Goal: Task Accomplishment & Management: Manage account settings

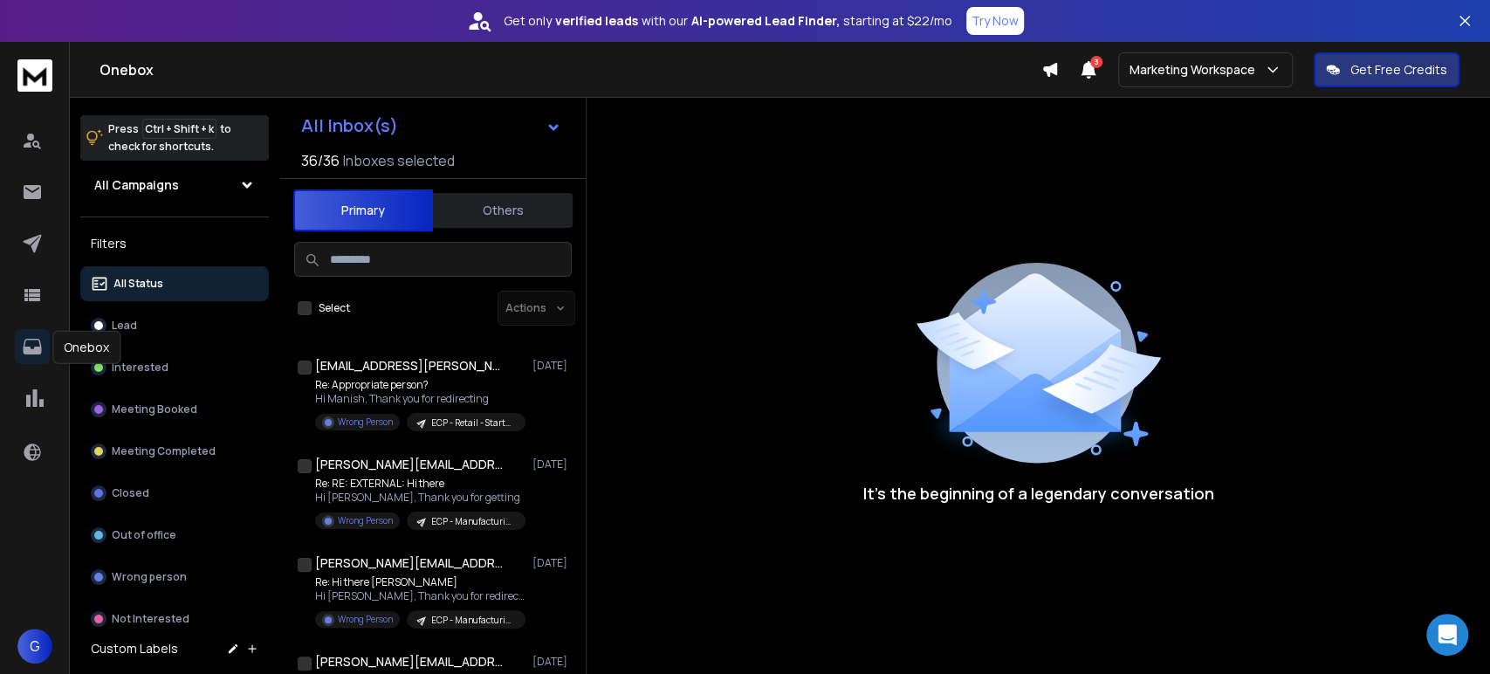
click at [22, 347] on icon at bounding box center [32, 346] width 21 height 21
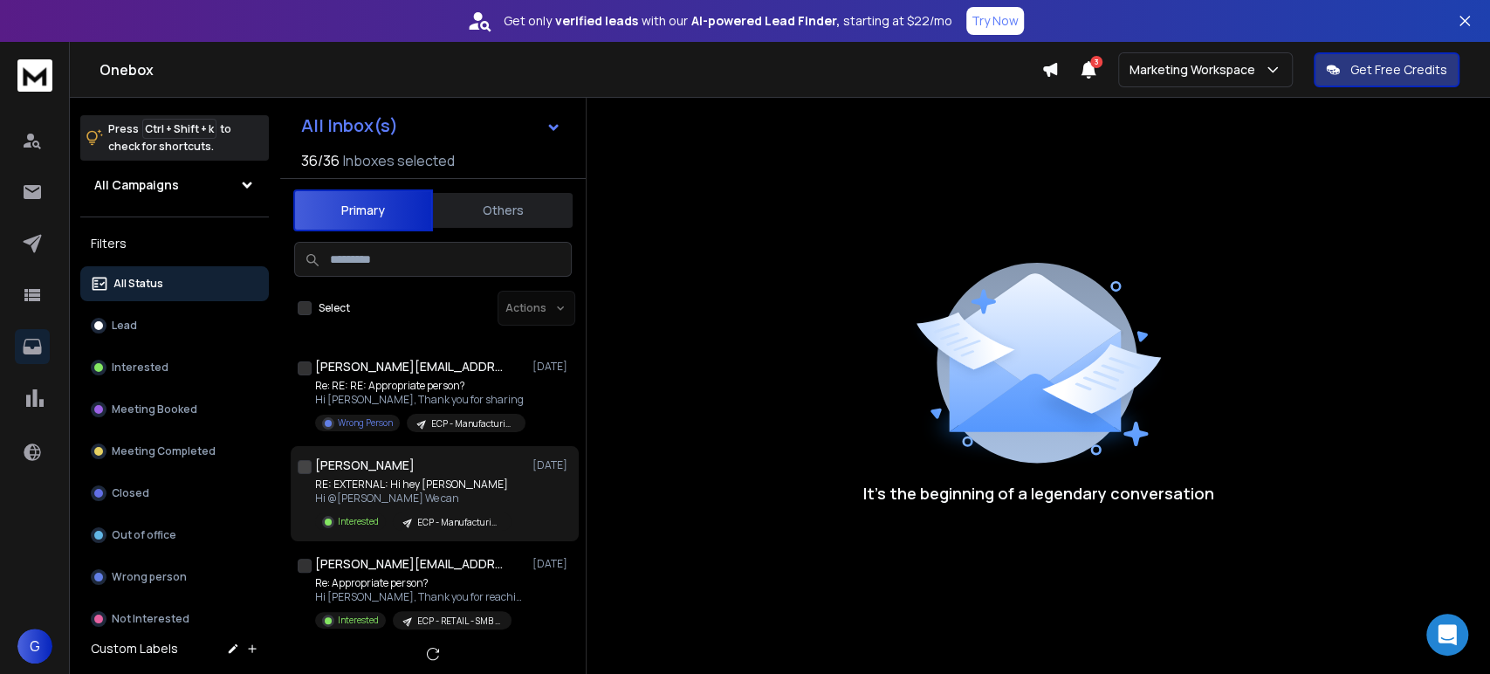
scroll to position [278, 0]
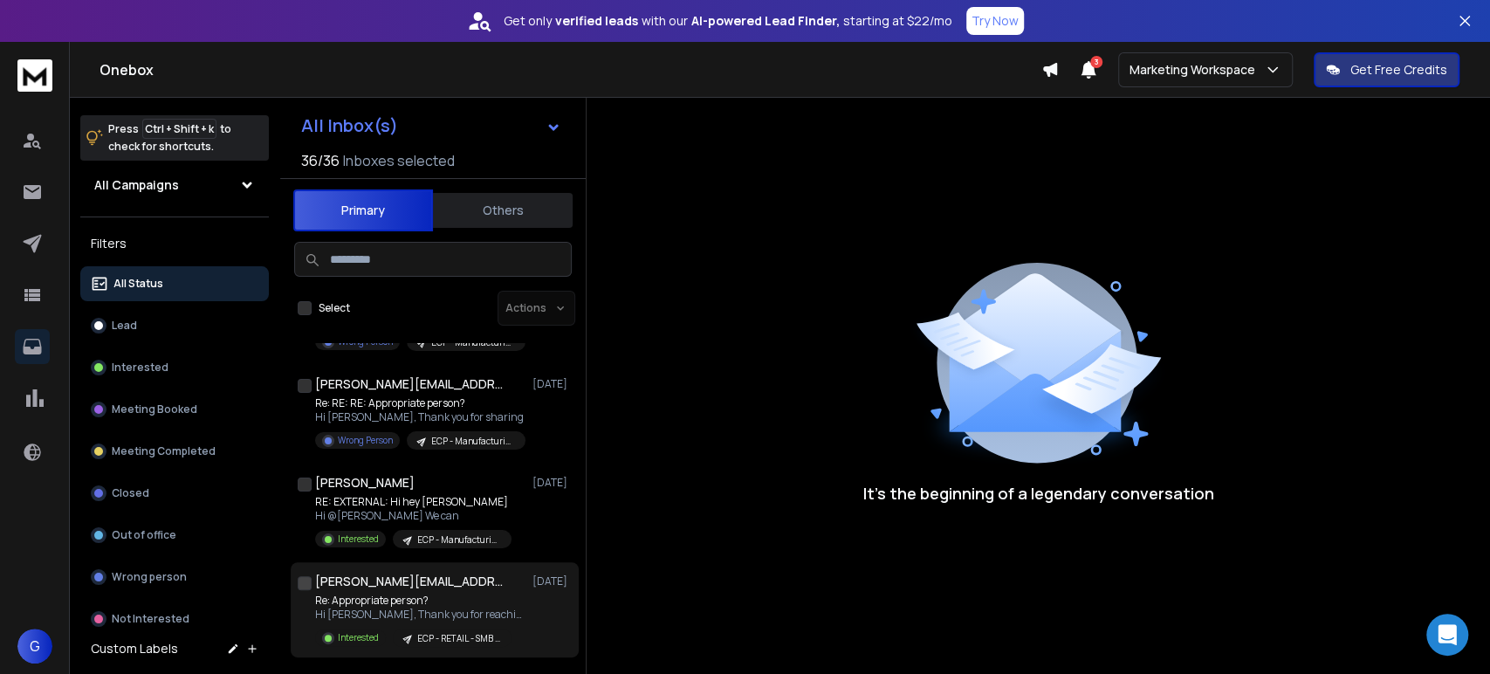
click at [527, 594] on div "Re: Appropriate person? Hi Gurleen, Thank you for reaching Interested ECP - RET…" at bounding box center [443, 620] width 257 height 53
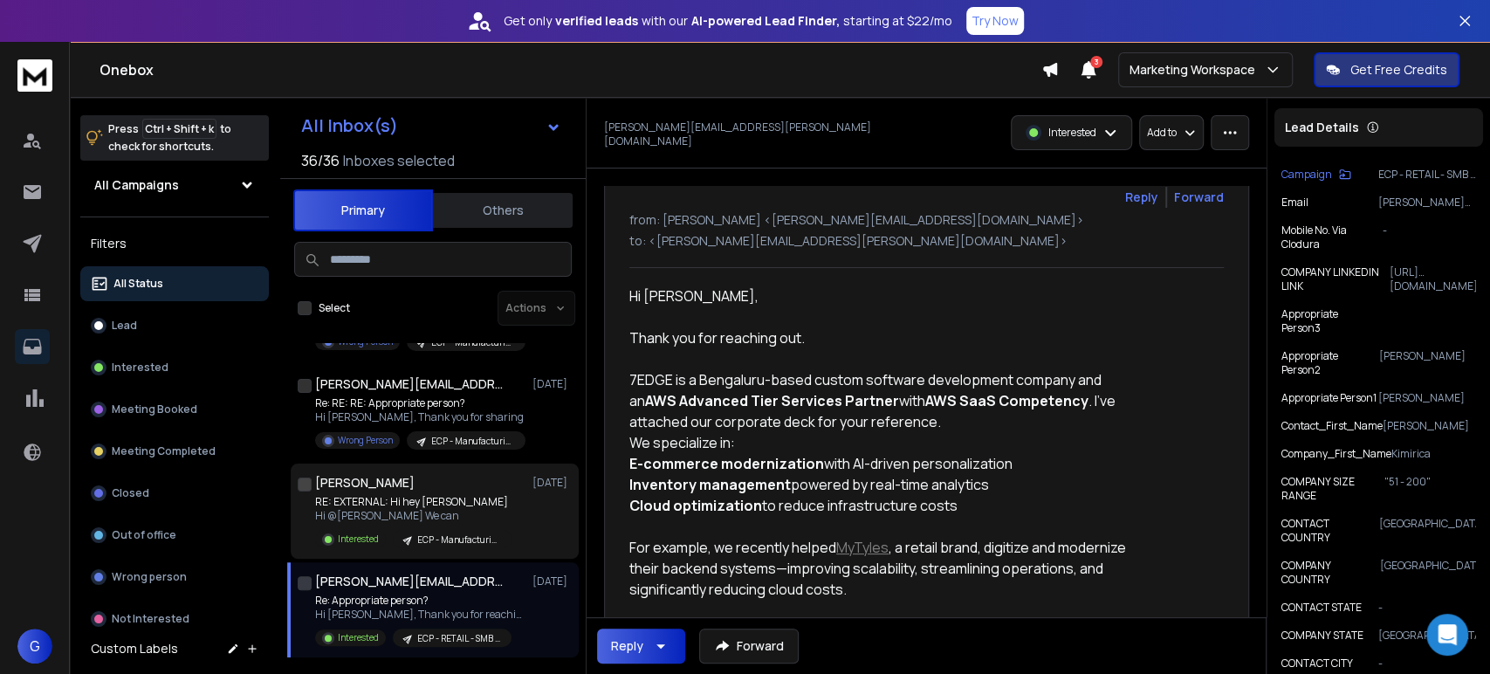
click at [481, 509] on p "Hi @[PERSON_NAME] We can" at bounding box center [413, 516] width 196 height 14
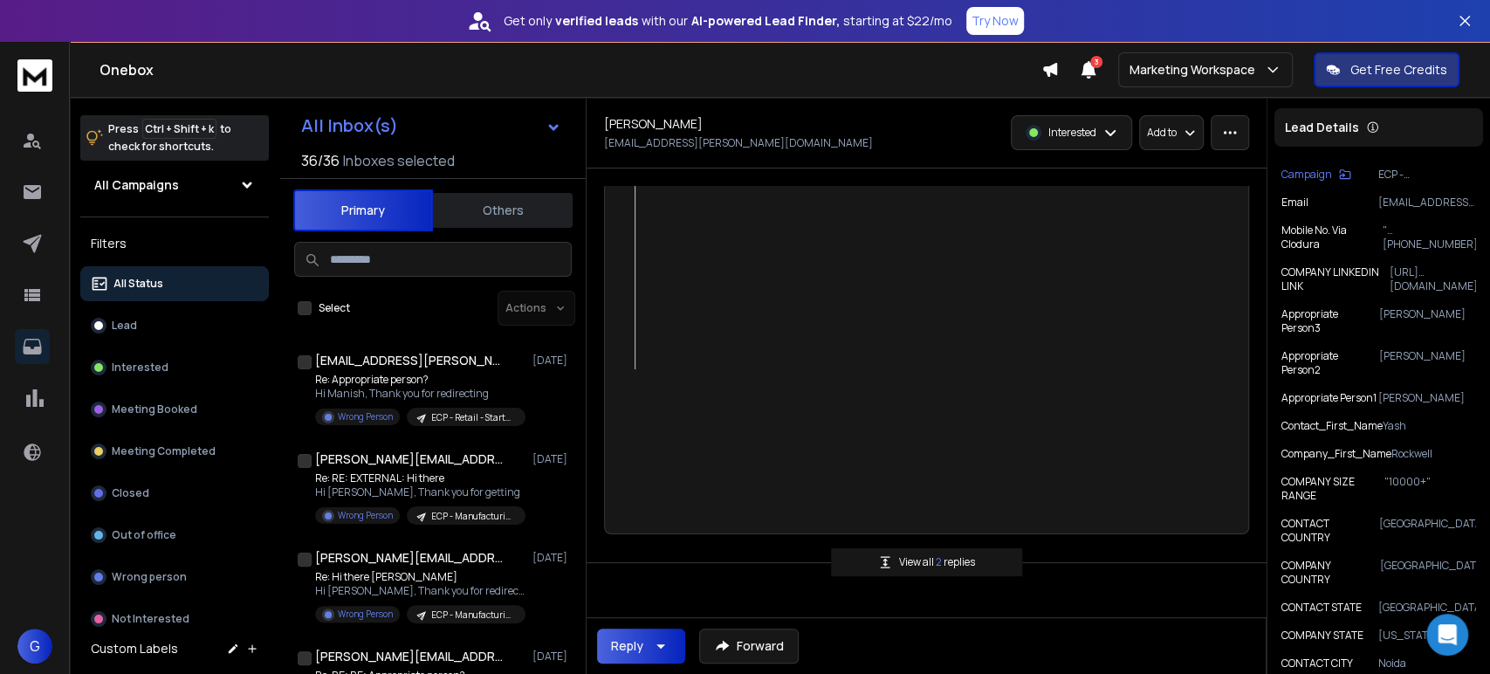
scroll to position [0, 0]
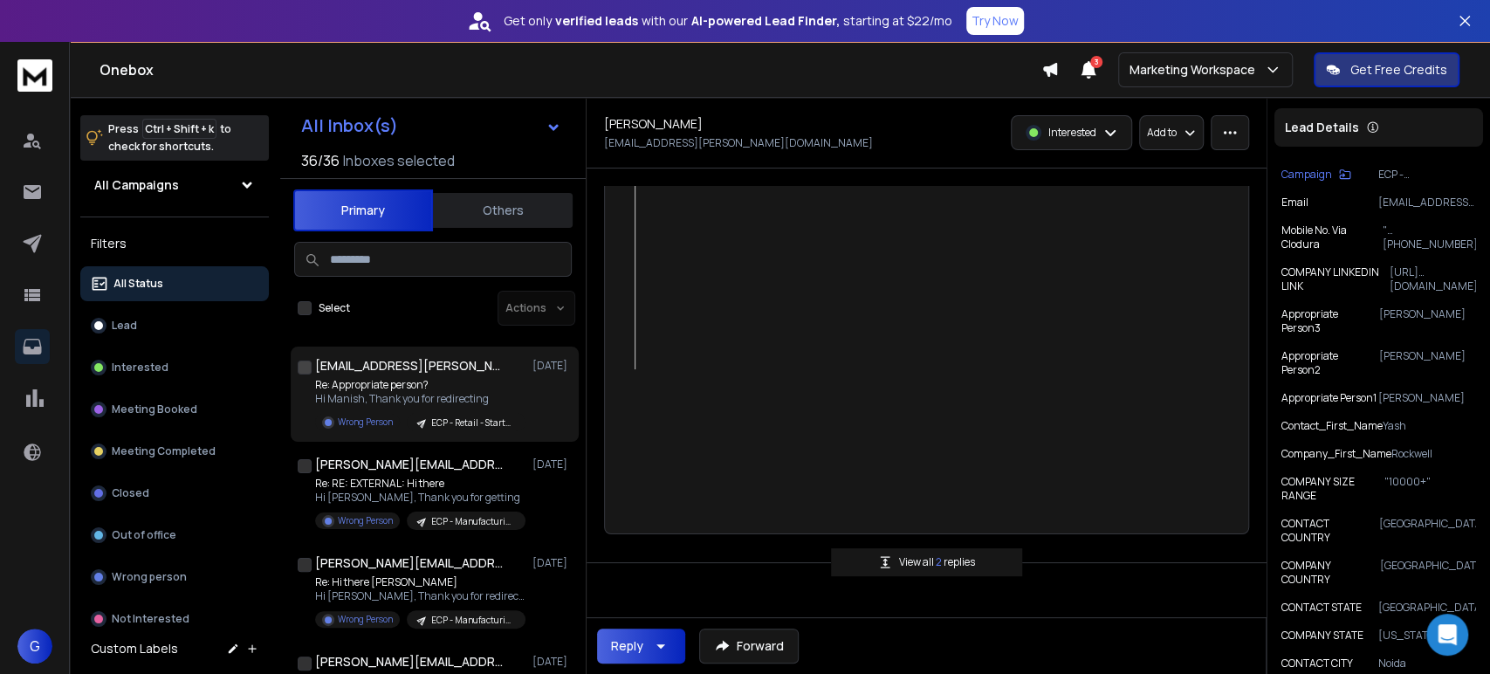
click at [472, 378] on p "Re: Appropriate person?" at bounding box center [420, 385] width 210 height 14
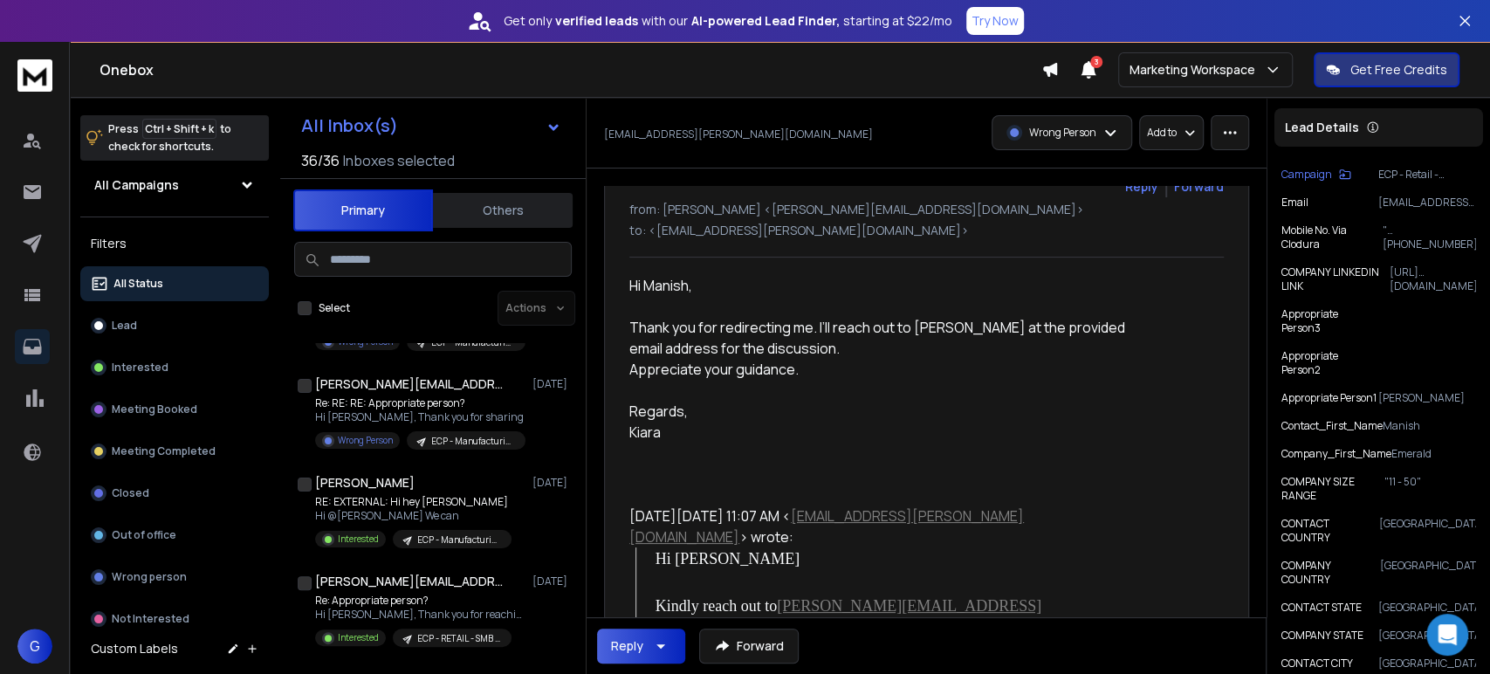
scroll to position [407, 0]
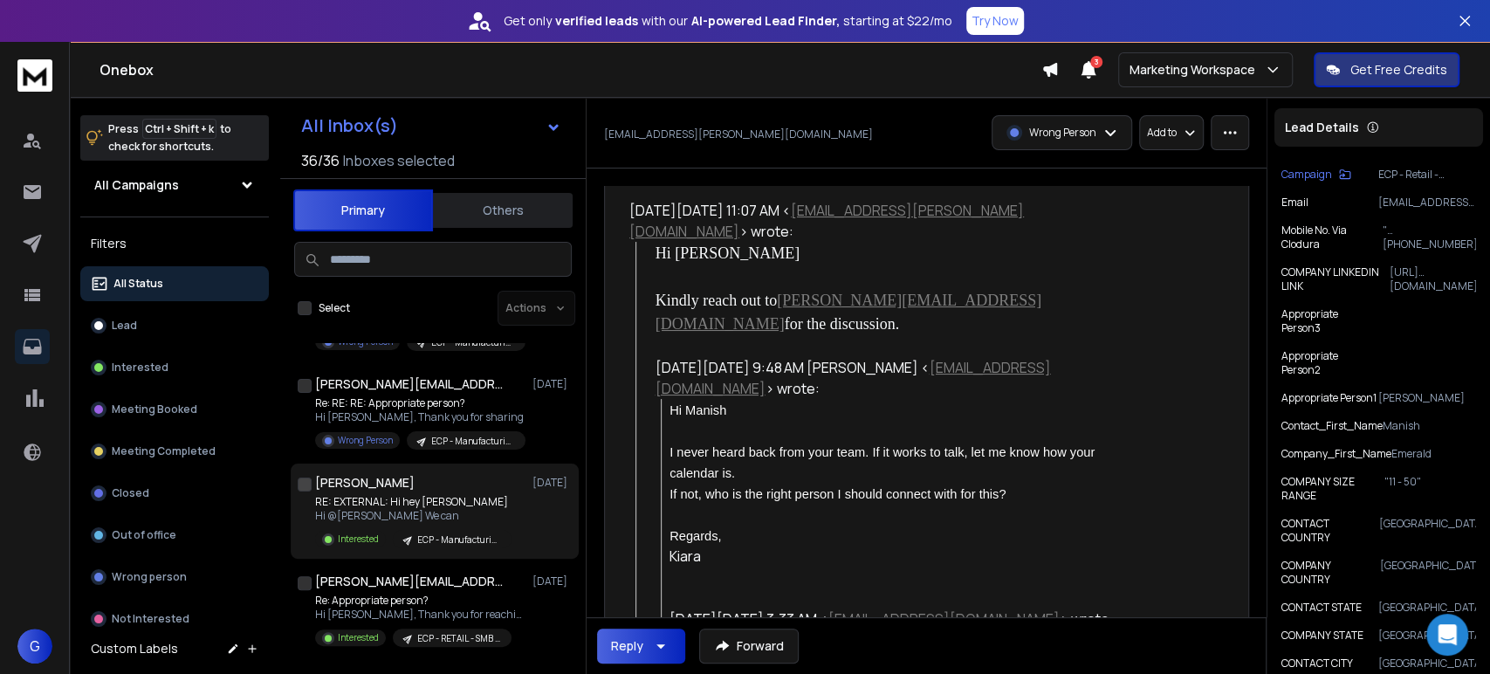
click at [459, 517] on p "Hi @[PERSON_NAME] We can" at bounding box center [413, 516] width 196 height 14
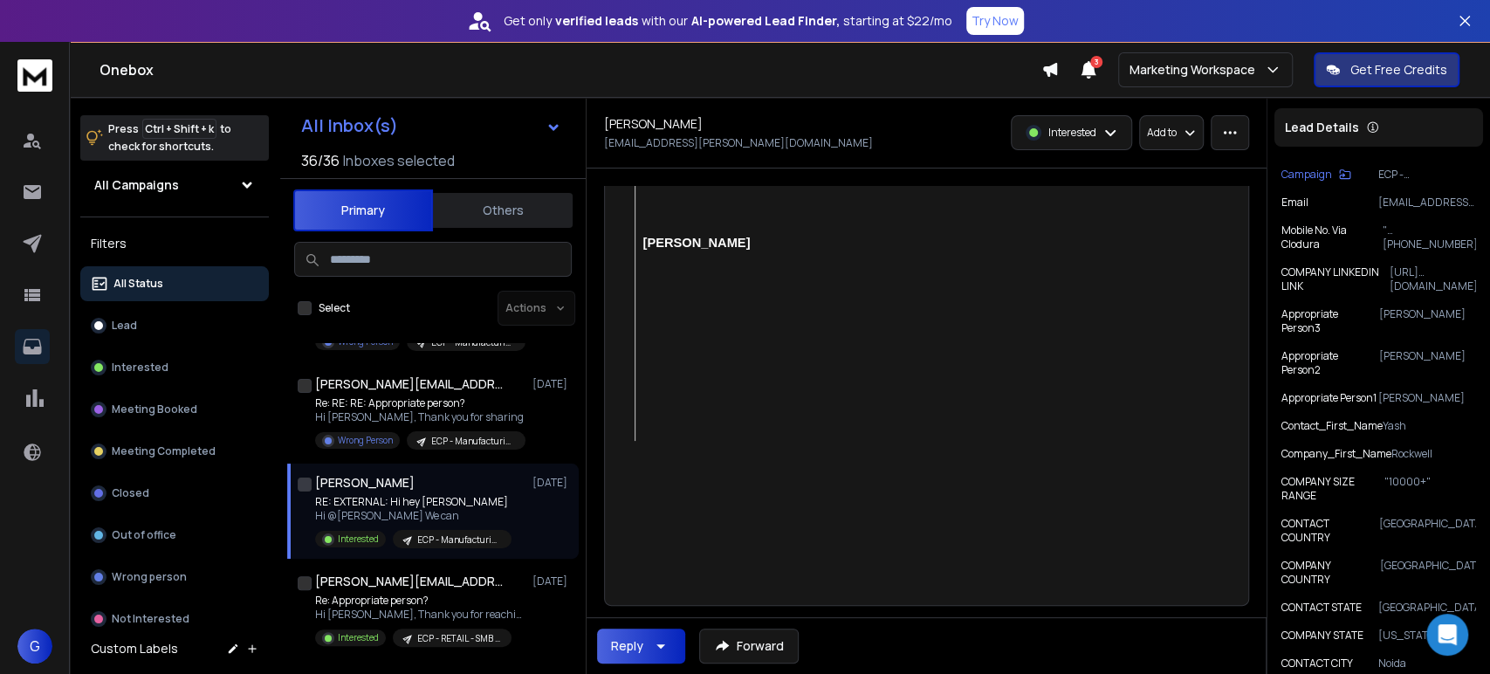
scroll to position [6048, 0]
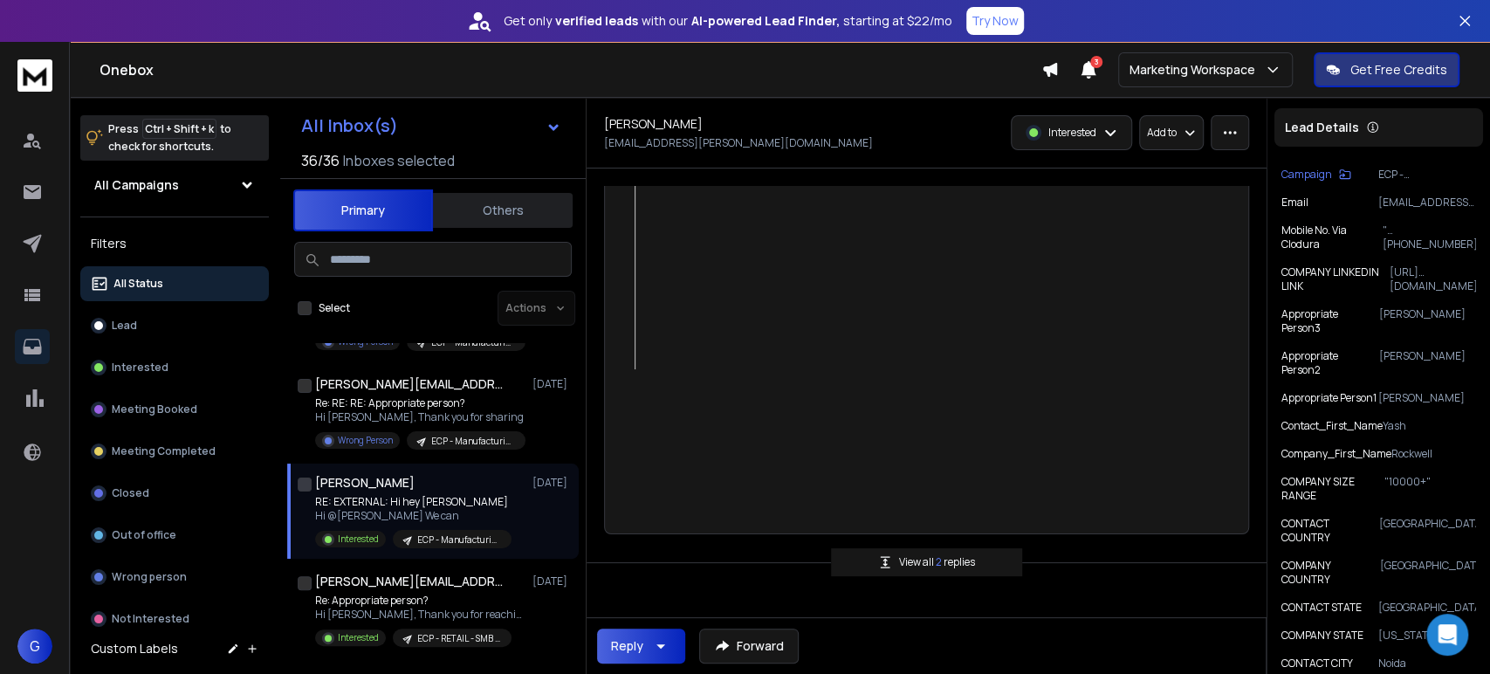
click at [936, 561] on span "2" at bounding box center [940, 561] width 8 height 15
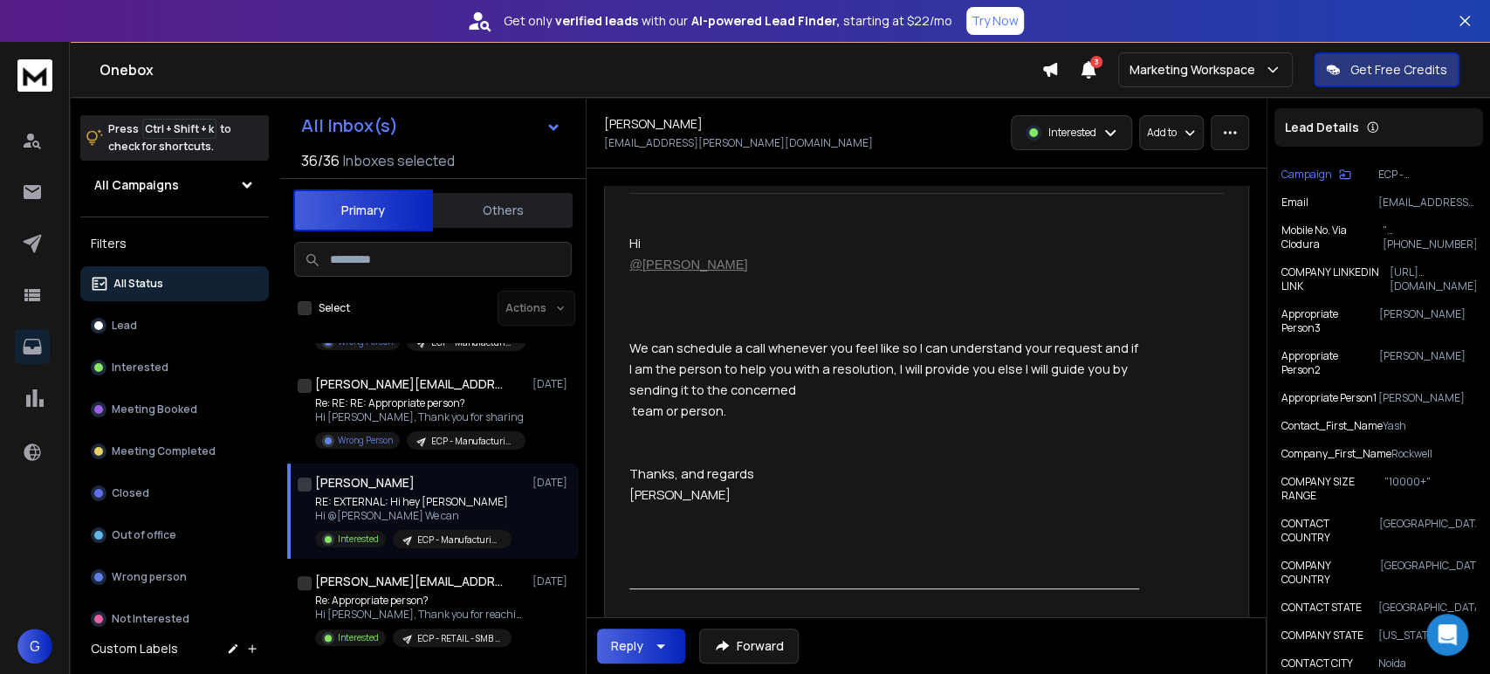
scroll to position [0, 0]
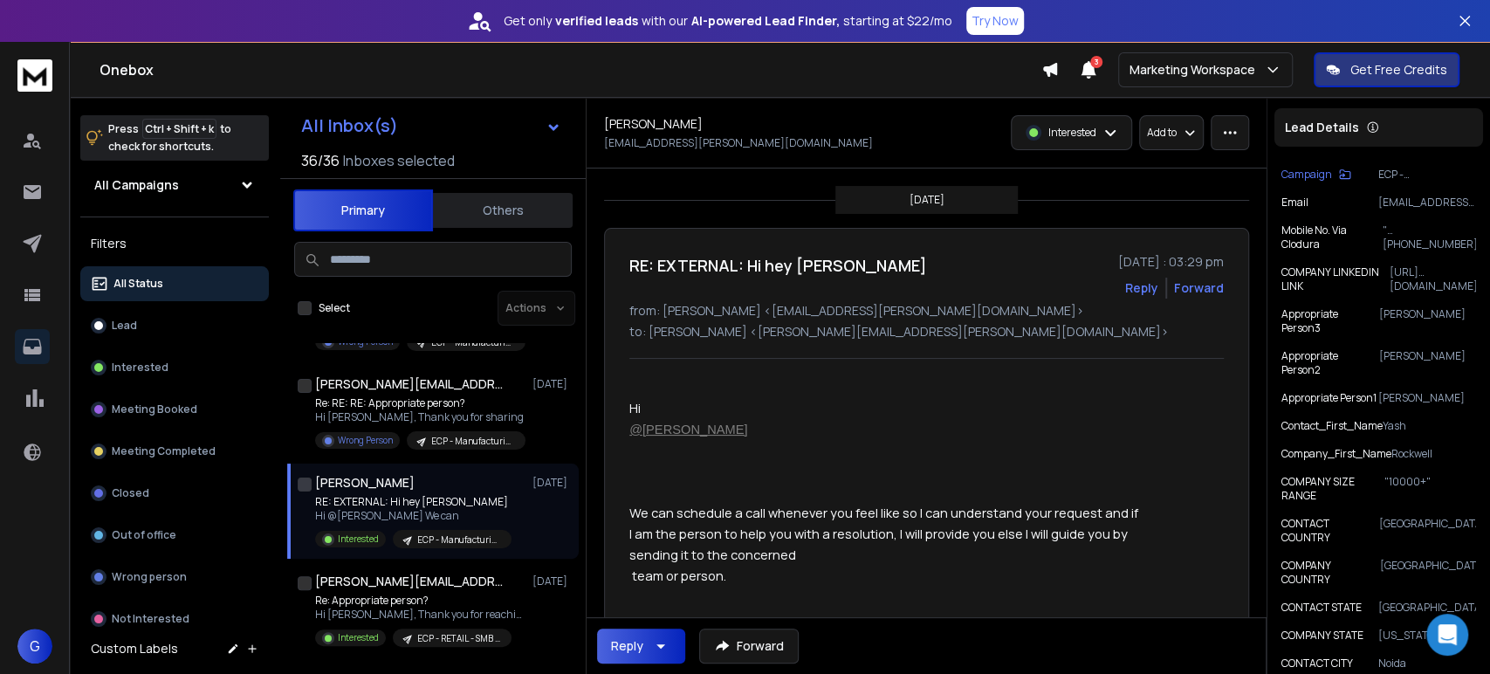
click at [942, 205] on p "Yesterday" at bounding box center [927, 200] width 35 height 14
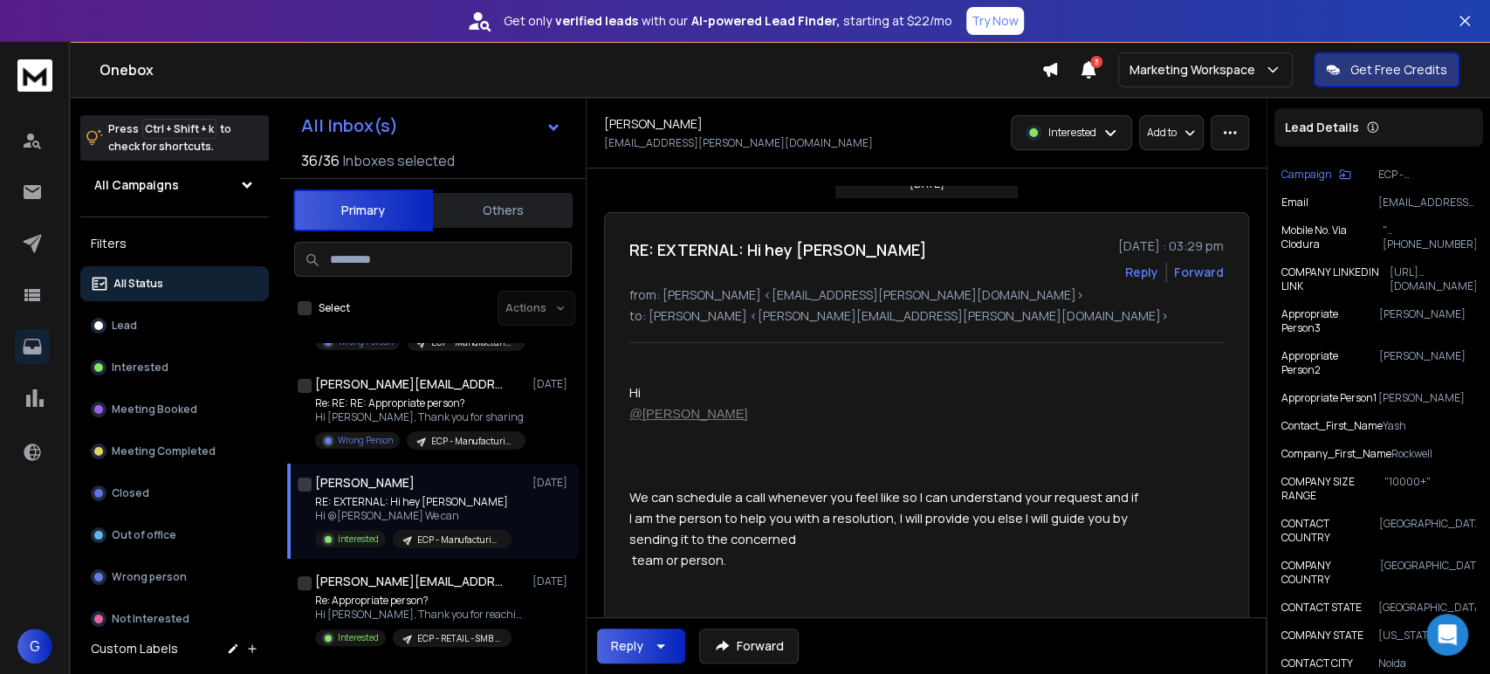
scroll to position [4, 0]
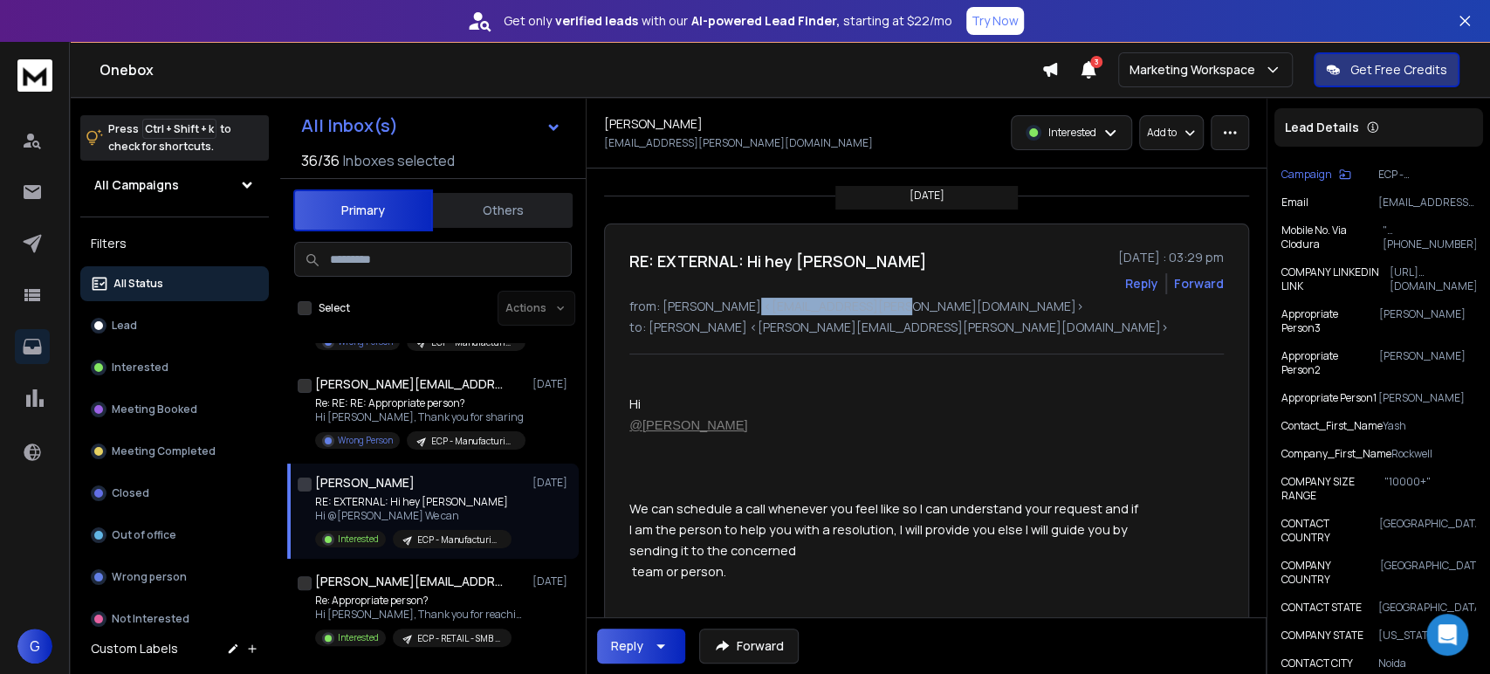
drag, startPoint x: 733, startPoint y: 306, endPoint x: 865, endPoint y: 302, distance: 131.9
click at [865, 302] on p "from: Yash Saigal <yash.saigal@ra.rockwell.com>" at bounding box center [926, 306] width 594 height 17
copy p "yash.saigal@ra.rockwel"
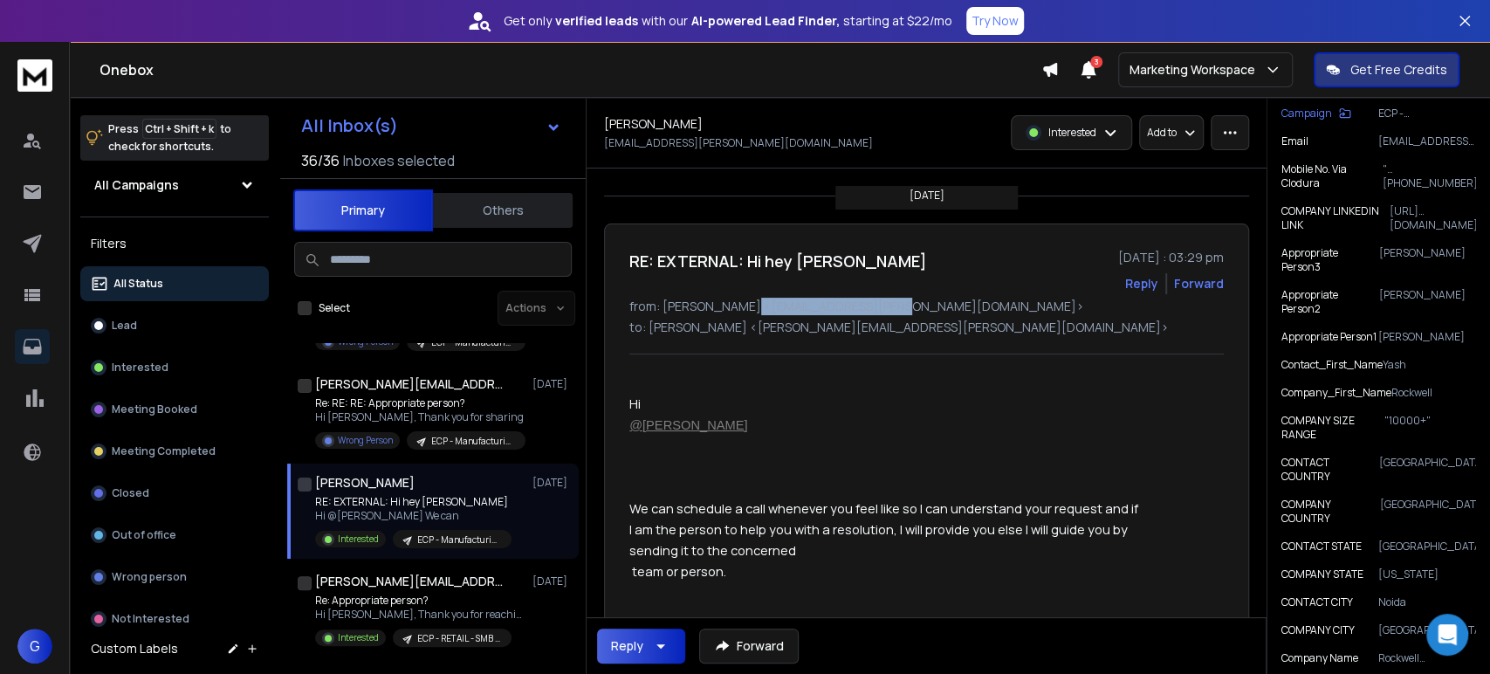
scroll to position [0, 0]
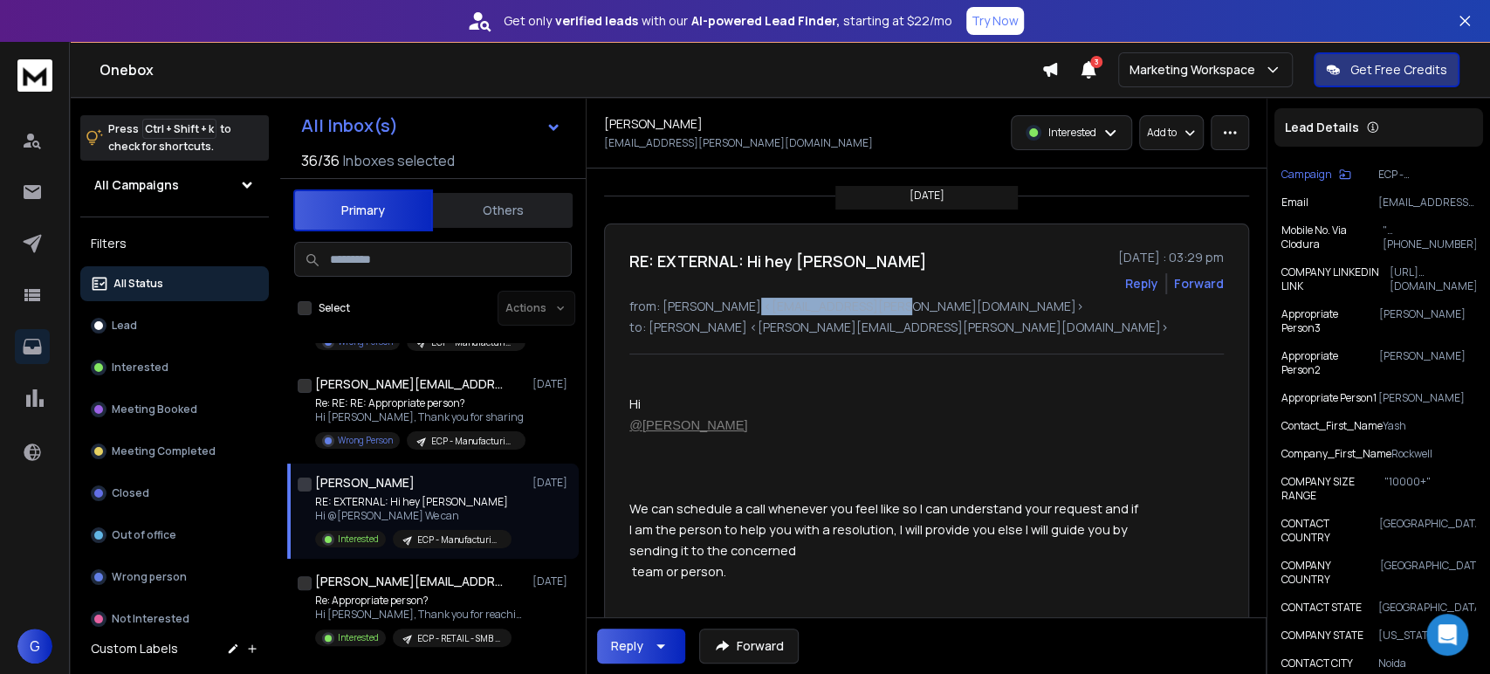
drag, startPoint x: 1384, startPoint y: 270, endPoint x: 1480, endPoint y: 267, distance: 96.1
click at [1480, 267] on div "Lead Details Campaign ECP - Manufacturing - Enterprise | Bryan Email yash.saiga…" at bounding box center [1378, 435] width 223 height 674
click at [1428, 269] on p "https://www.linkedin.com/company/2498" at bounding box center [1433, 279] width 87 height 28
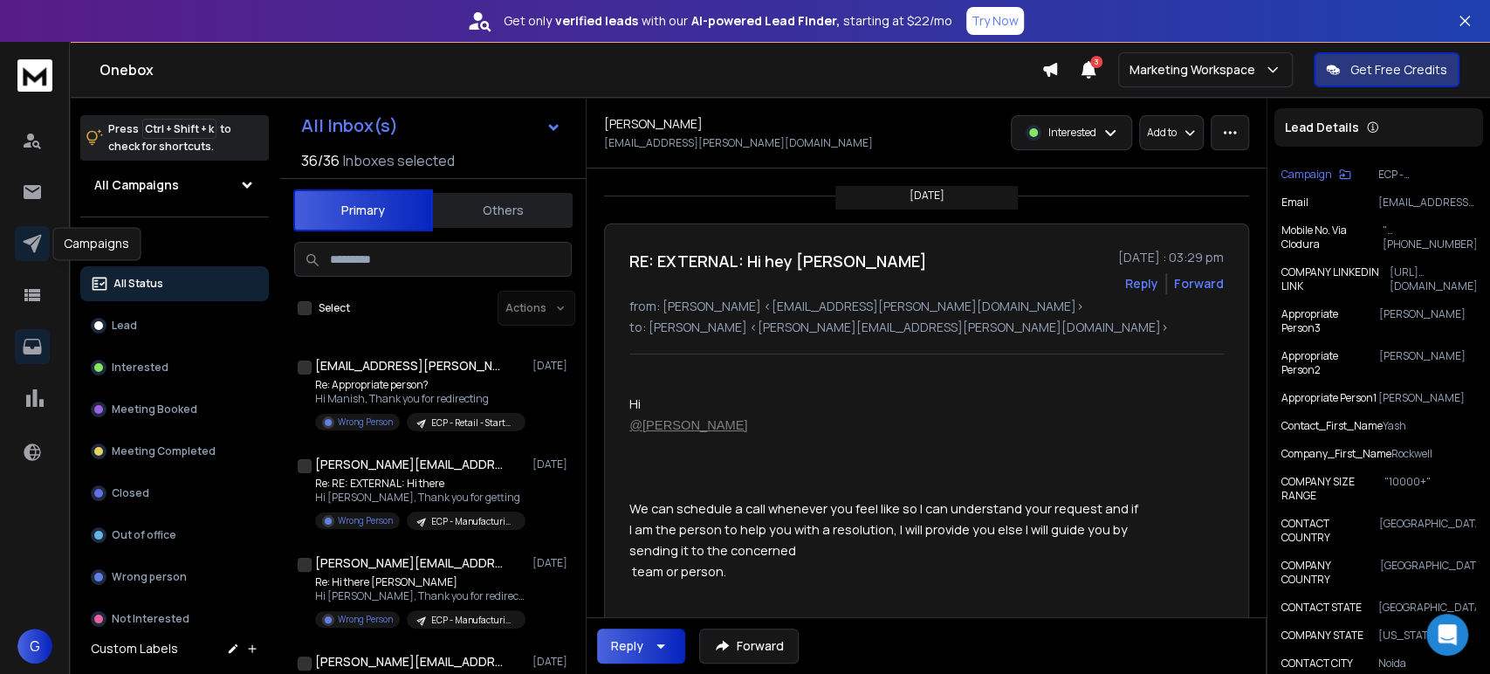
click at [31, 236] on icon at bounding box center [32, 243] width 21 height 21
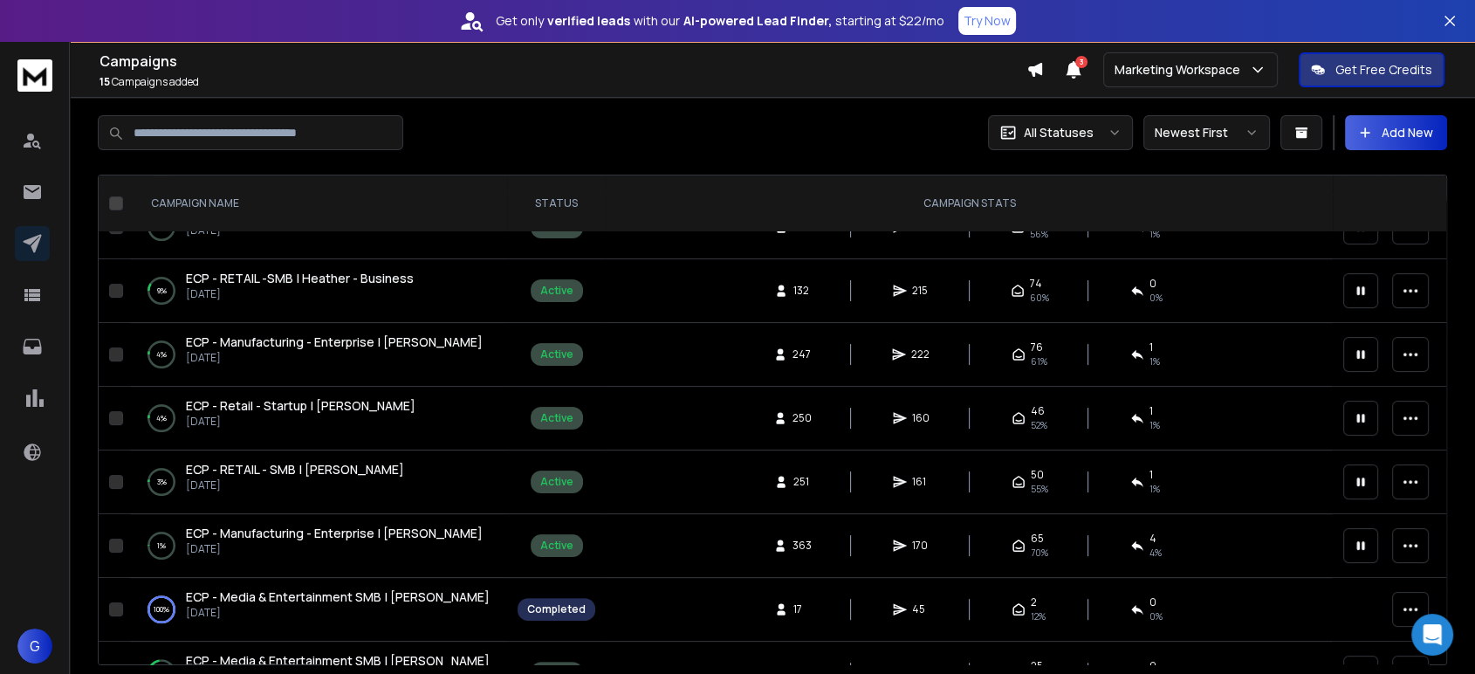
scroll to position [534, 0]
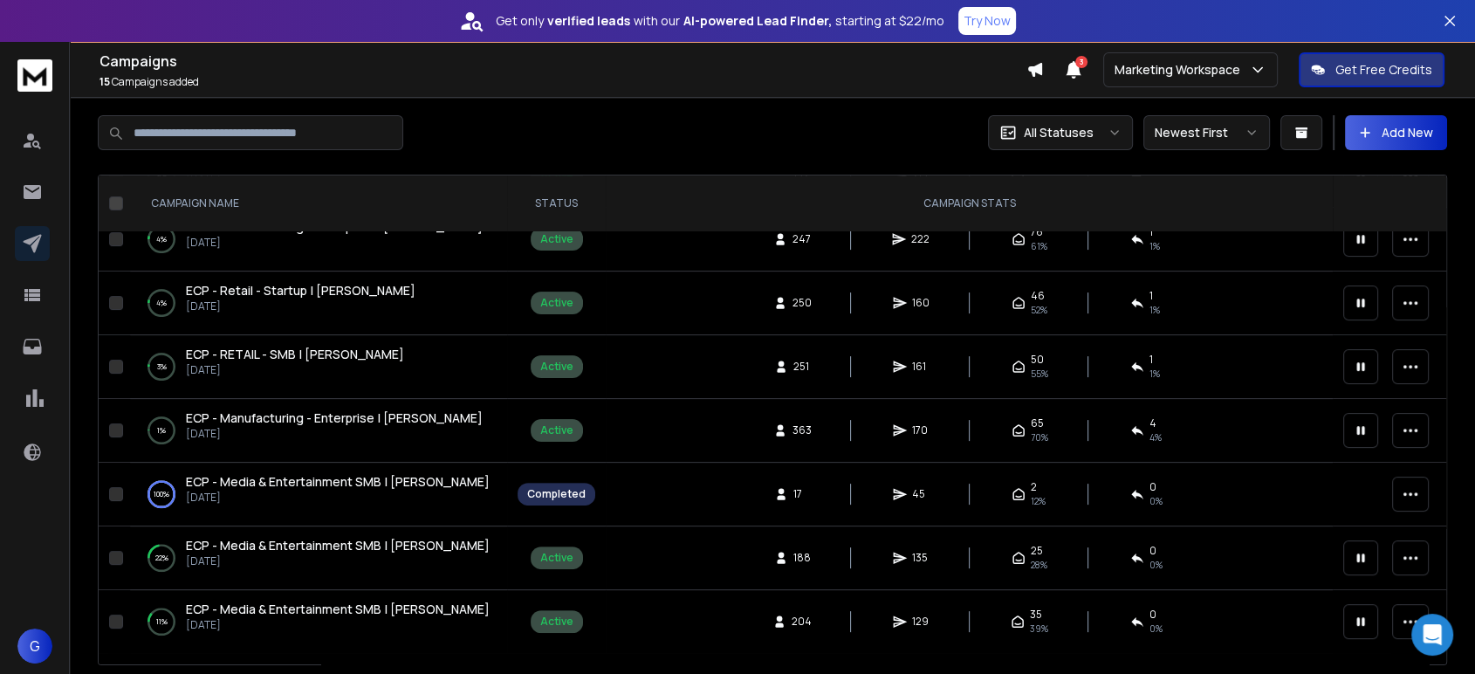
click at [442, 442] on div "1 % ECP - Manufacturing - Enterprise | Bryan 5 days ago" at bounding box center [319, 430] width 342 height 42
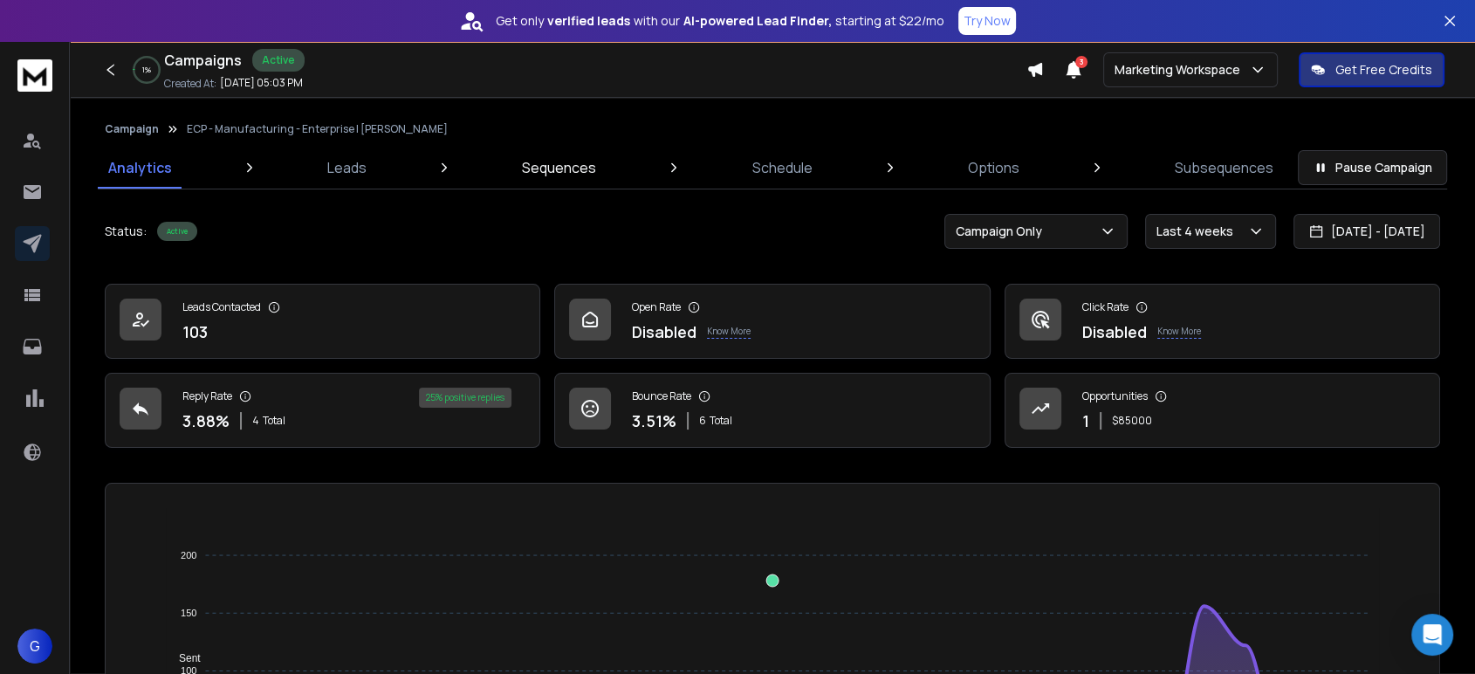
click at [576, 162] on p "Sequences" at bounding box center [559, 167] width 74 height 21
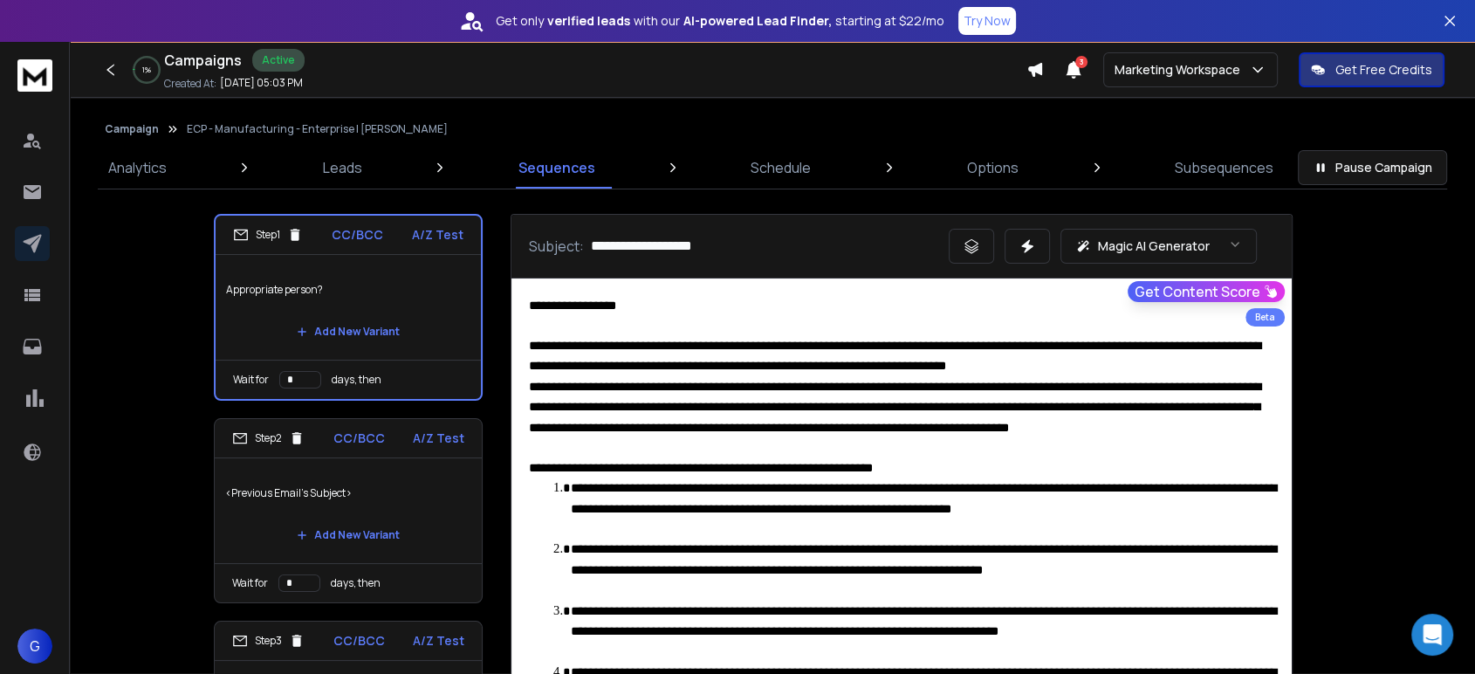
click at [726, 368] on span "**********" at bounding box center [895, 356] width 732 height 32
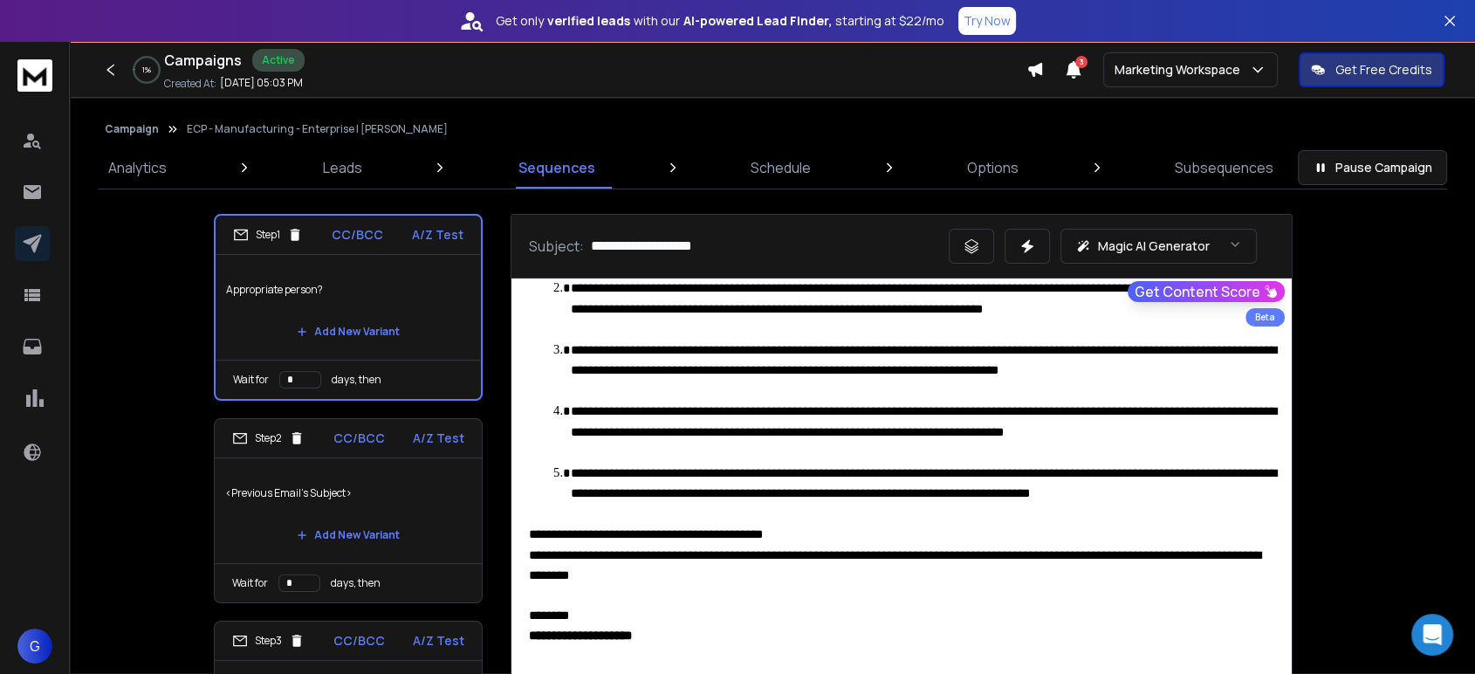
scroll to position [88, 0]
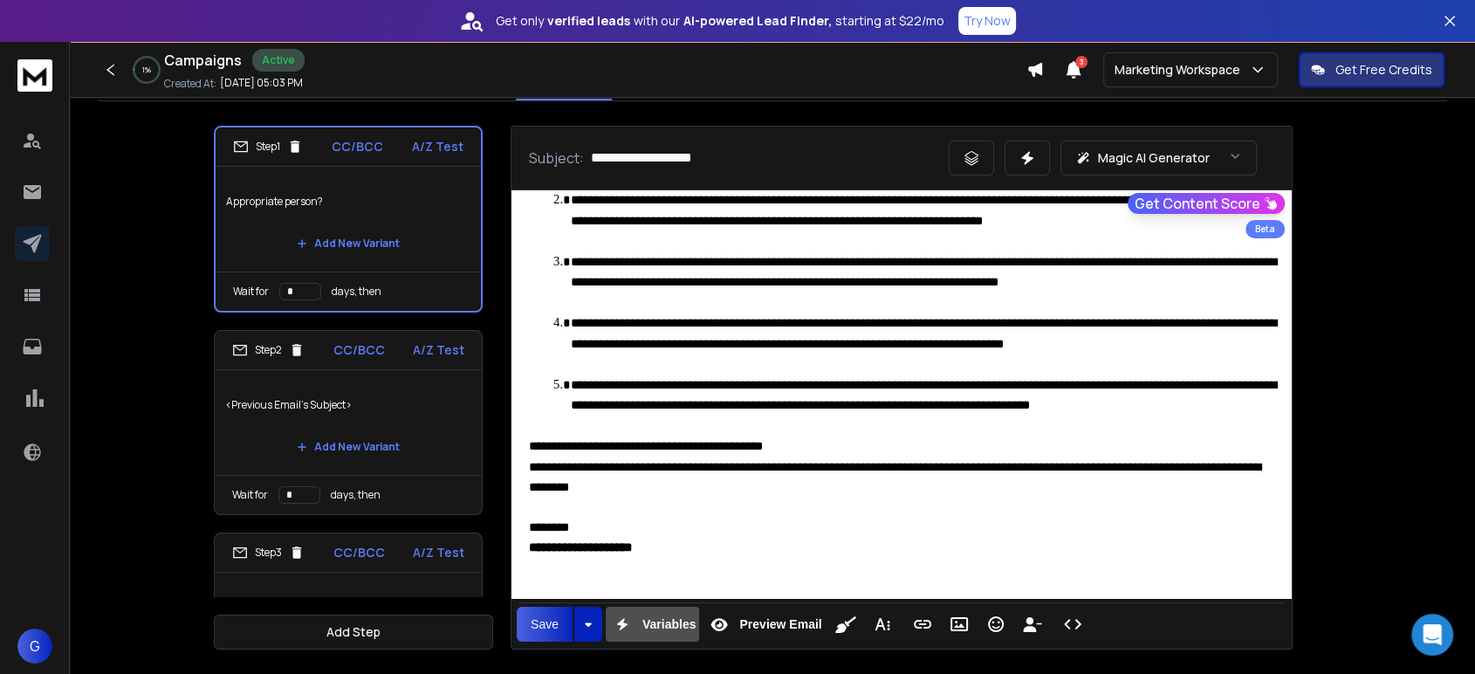
click at [667, 610] on div "Variables" at bounding box center [653, 624] width 94 height 28
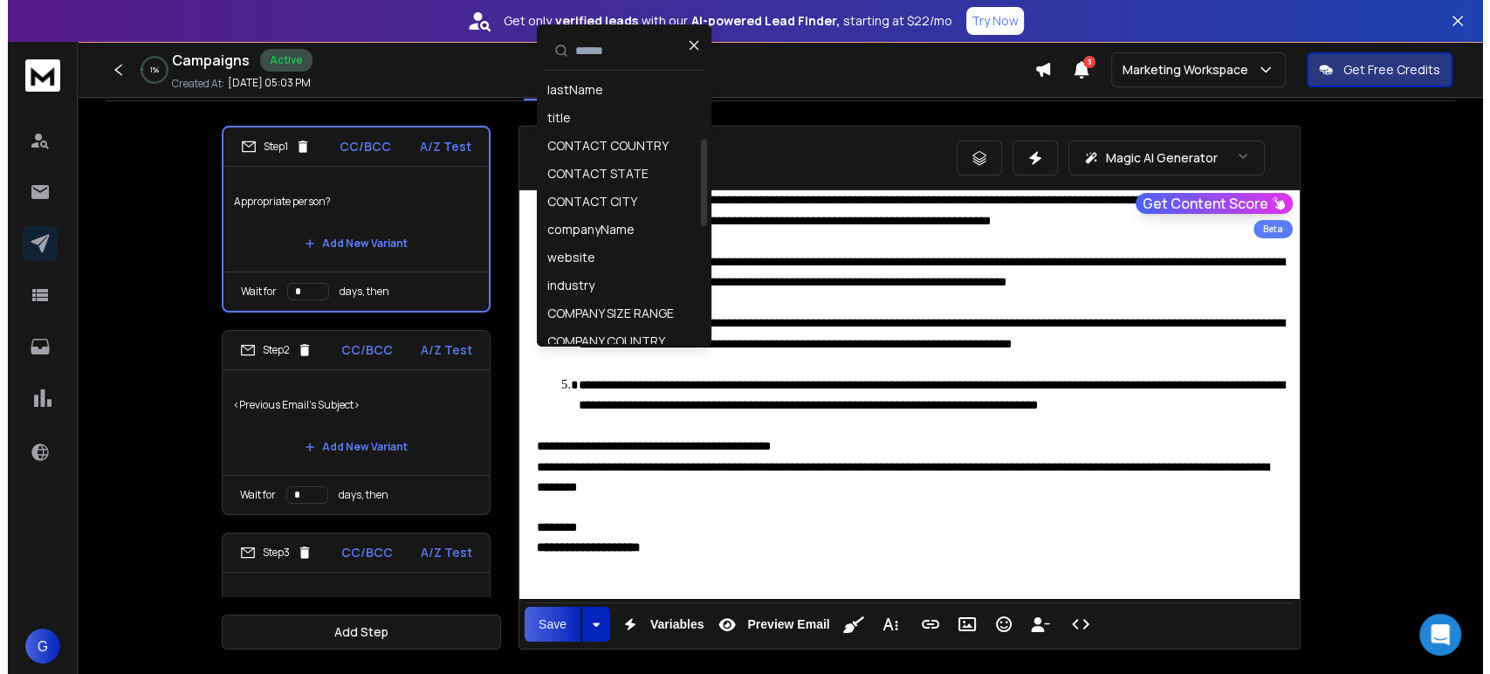
scroll to position [171, 0]
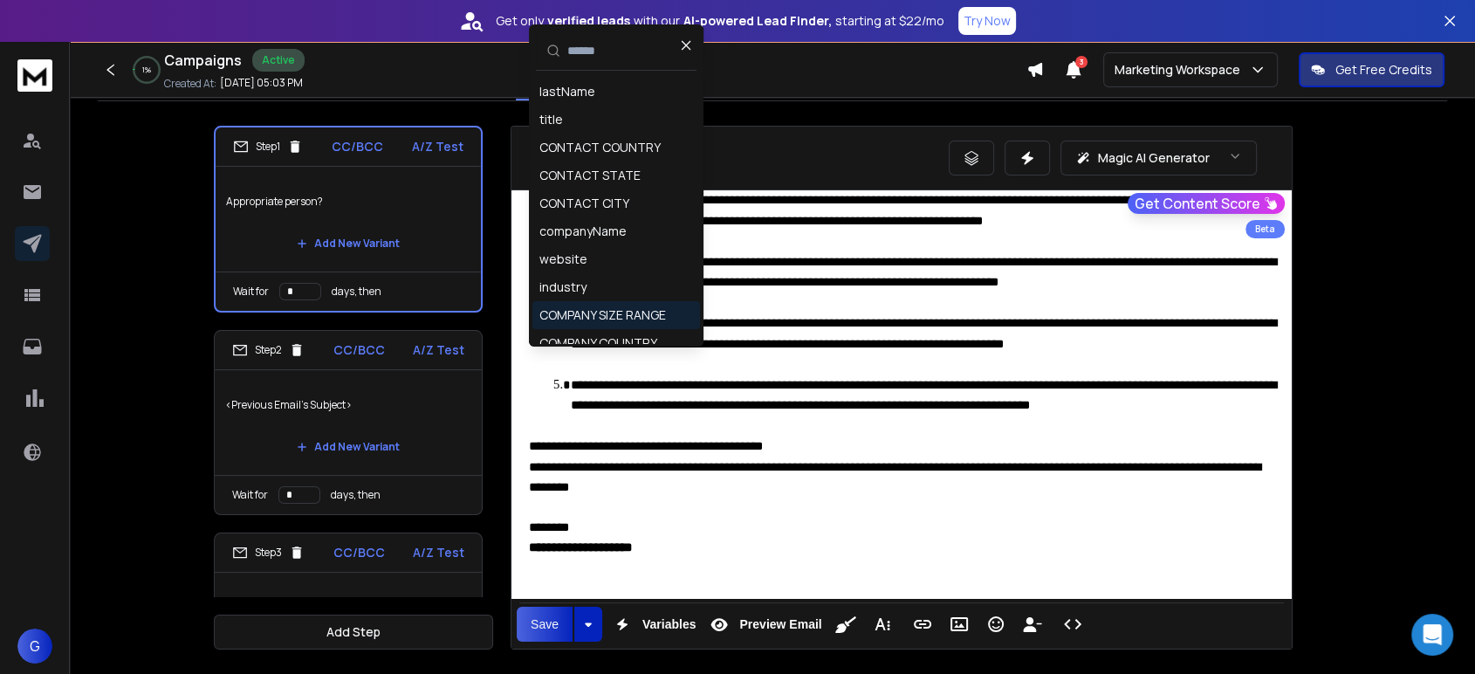
click at [735, 522] on div "********" at bounding box center [901, 518] width 745 height 40
click at [752, 621] on span "Preview Email" at bounding box center [780, 624] width 89 height 15
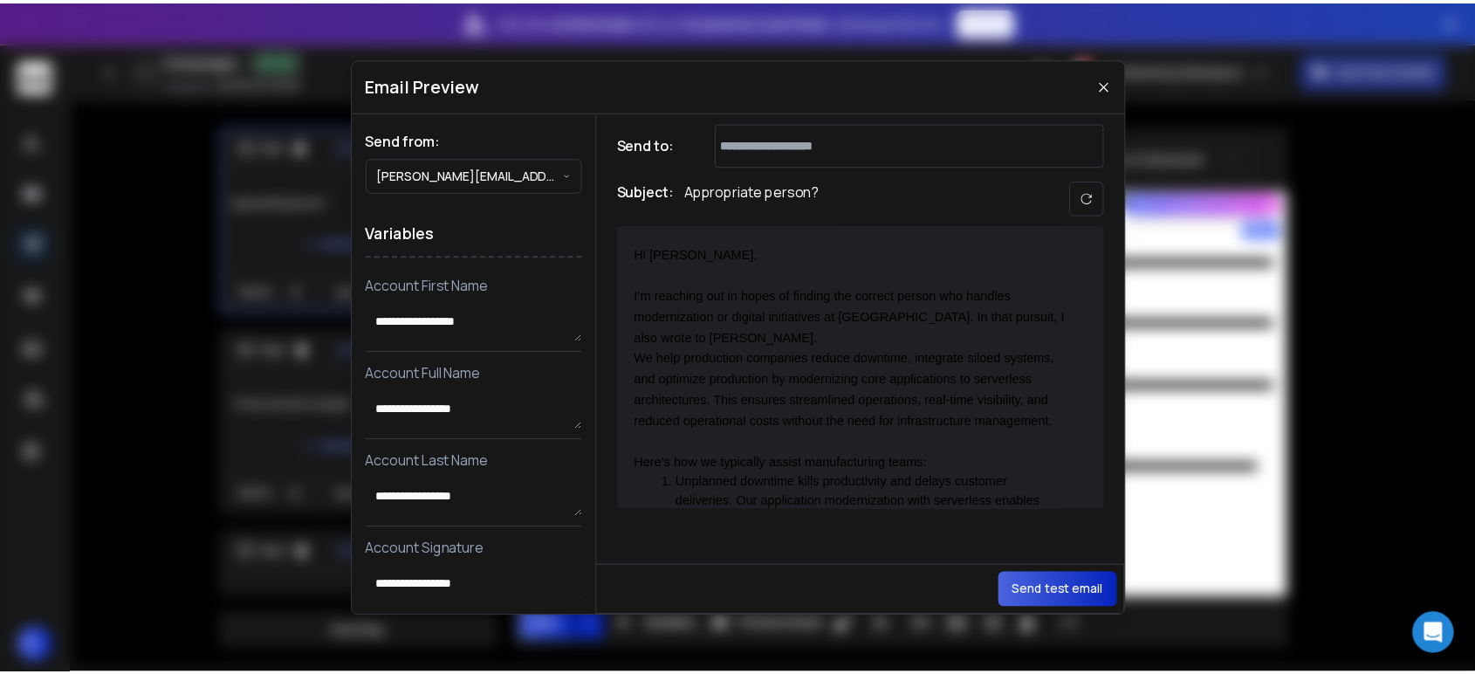
scroll to position [0, 0]
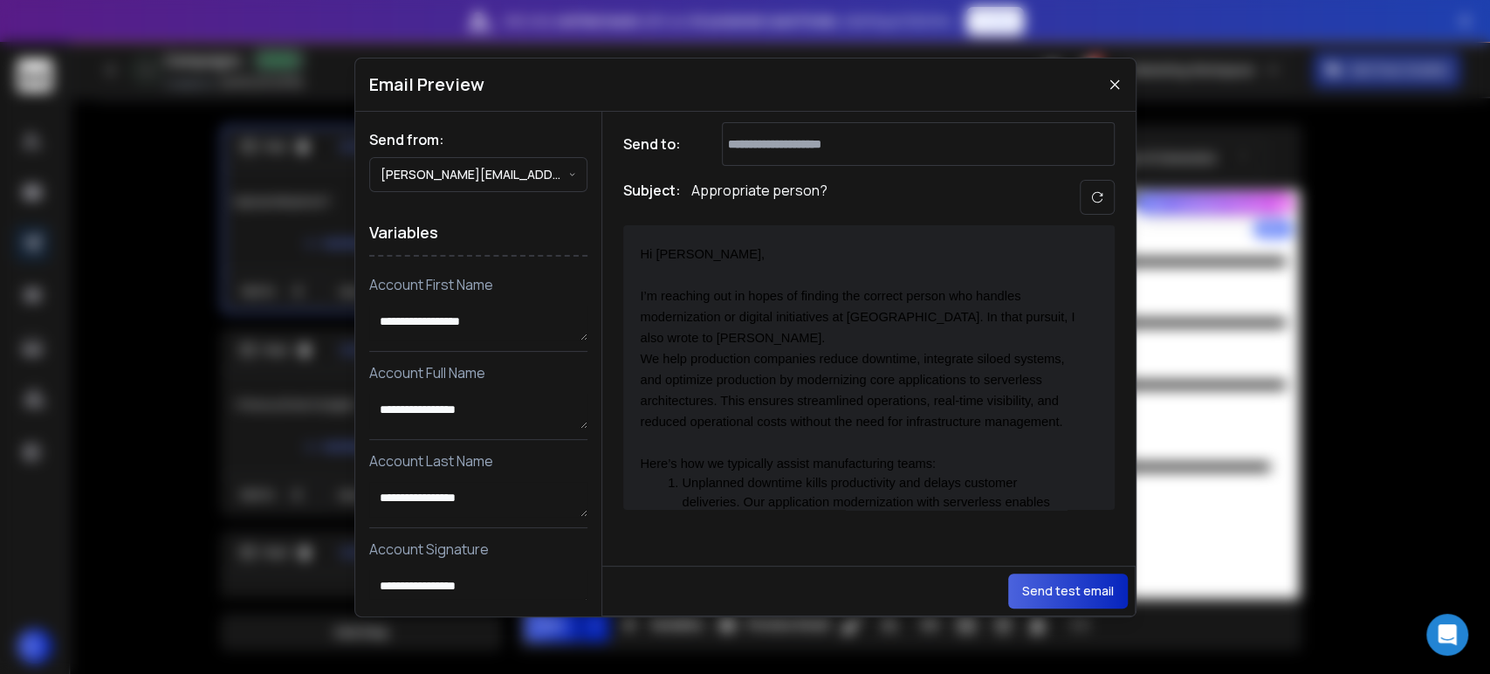
click at [1110, 90] on icon at bounding box center [1115, 85] width 14 height 14
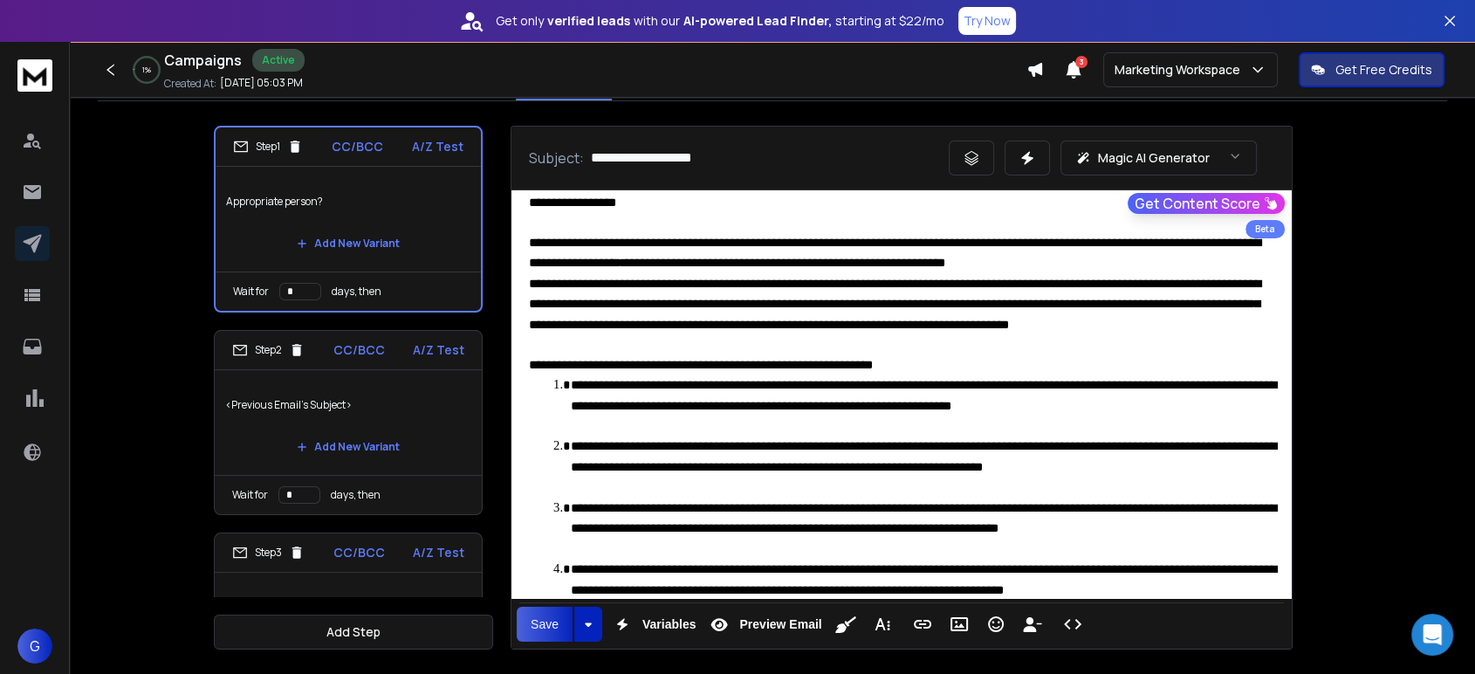
scroll to position [14, 0]
click at [763, 627] on span "Preview Email" at bounding box center [780, 624] width 89 height 15
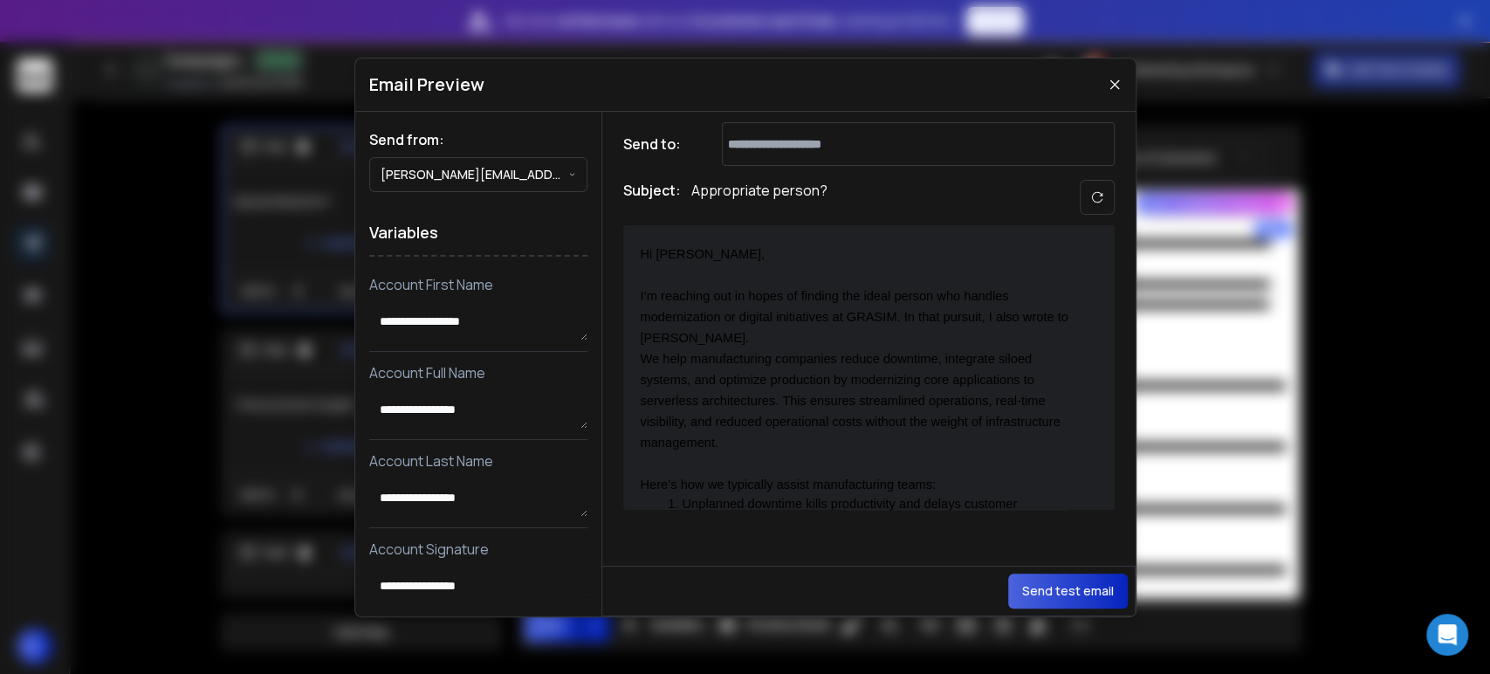
click at [1109, 86] on icon at bounding box center [1115, 85] width 14 height 14
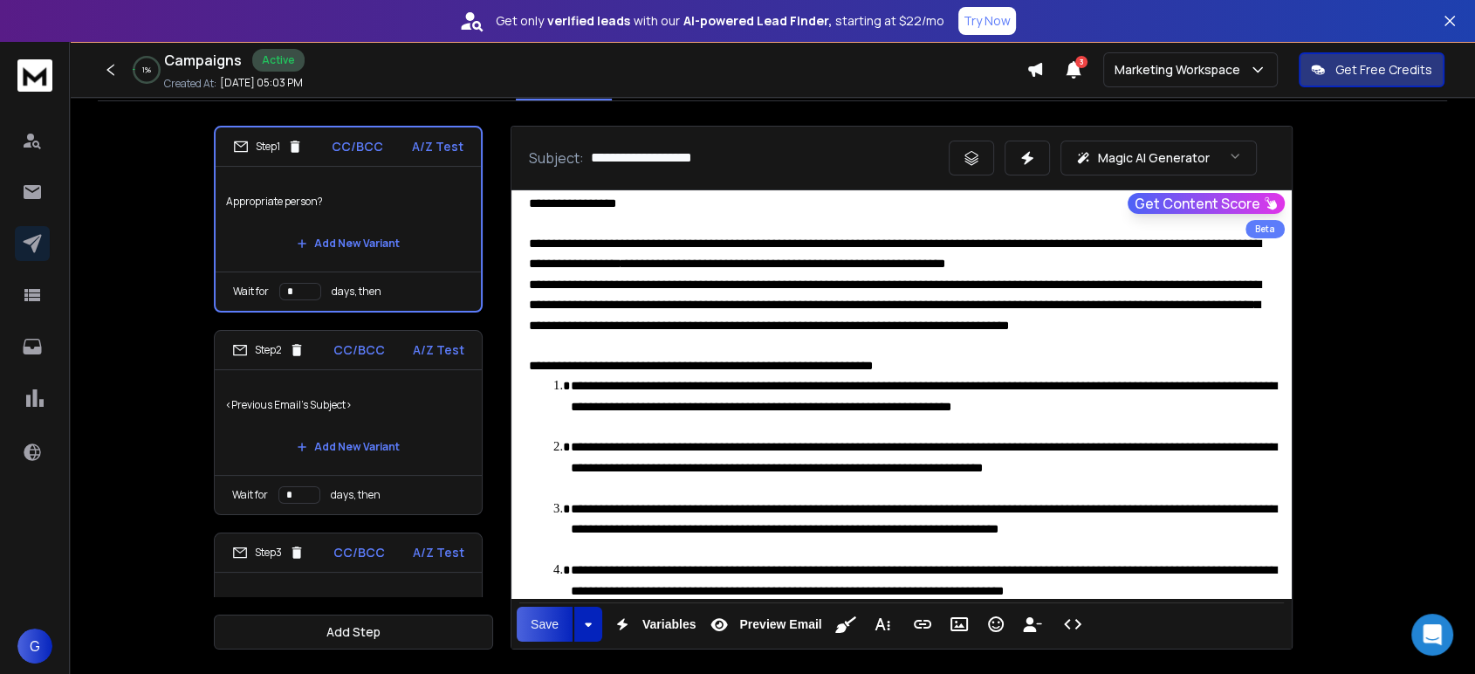
click at [449, 429] on div "Add New Variant" at bounding box center [348, 446] width 246 height 35
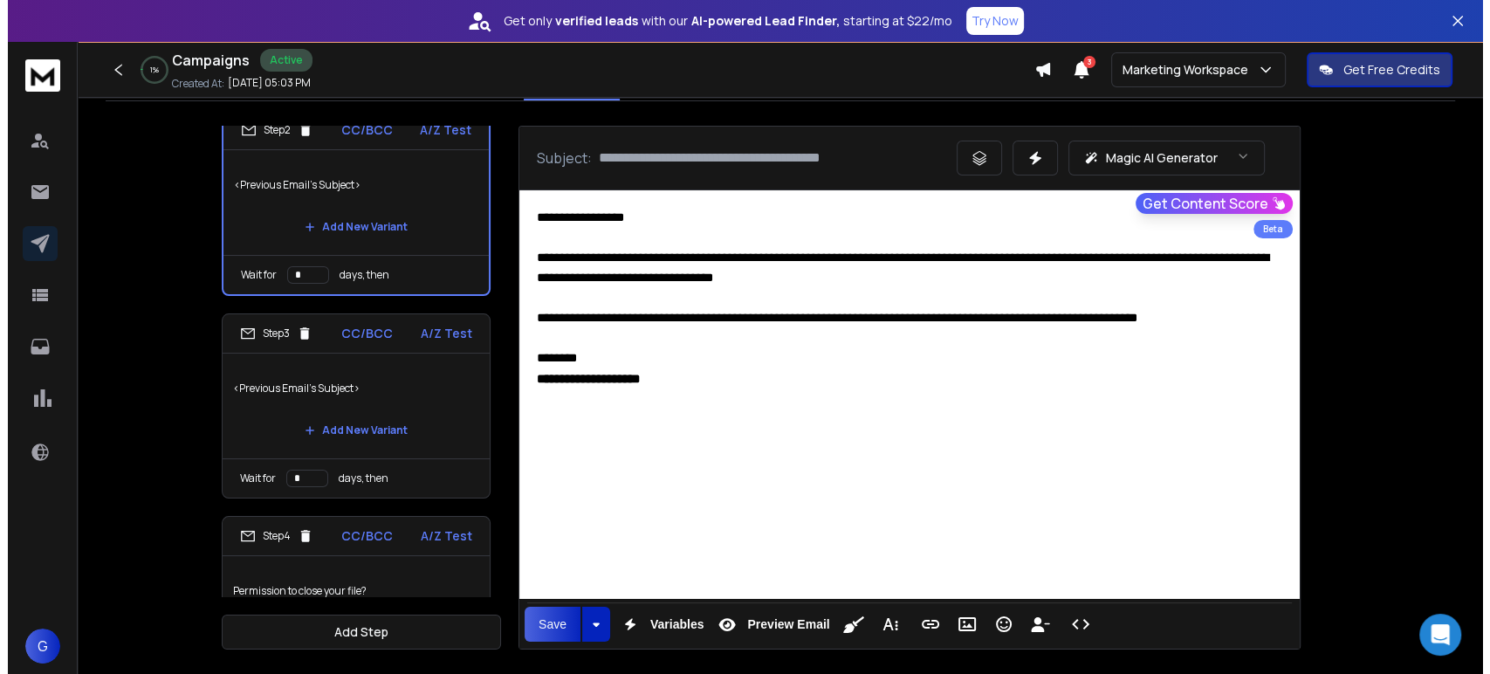
scroll to position [281, 0]
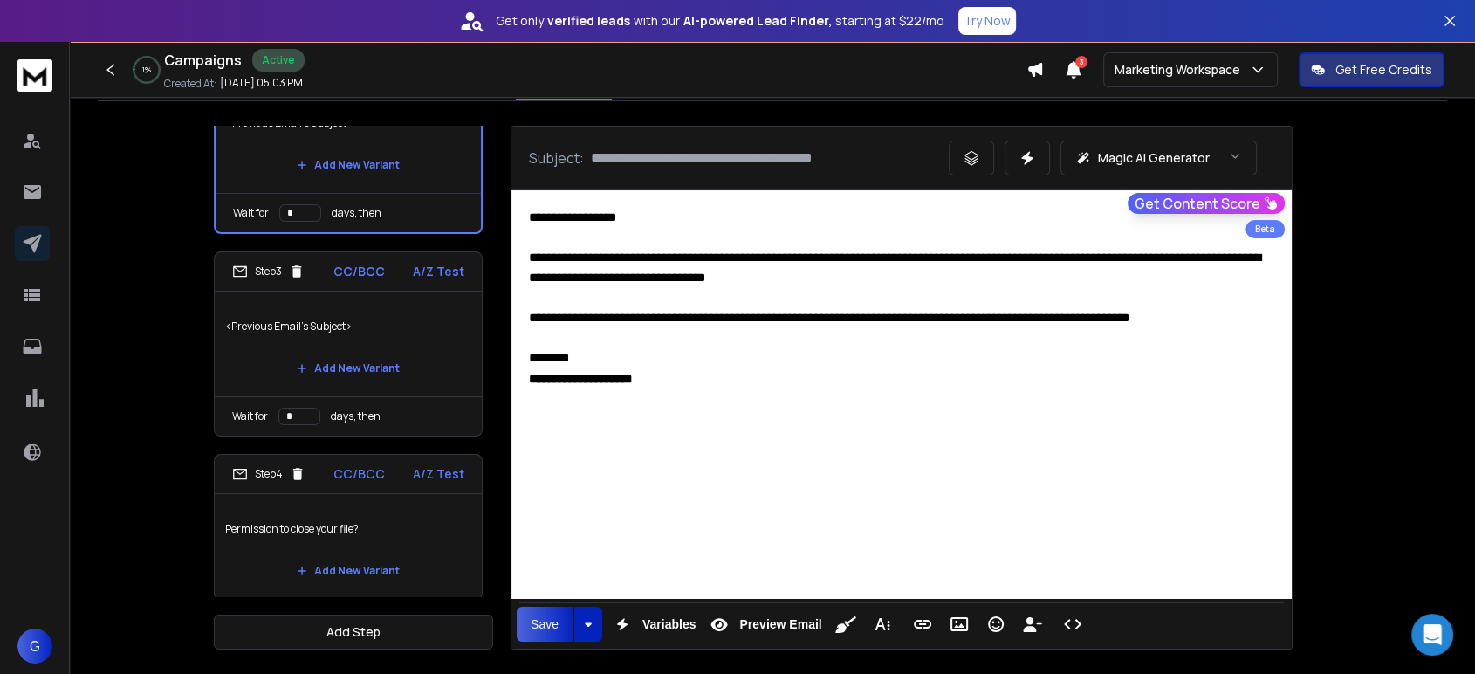
click at [427, 353] on div "Add New Variant" at bounding box center [348, 368] width 246 height 35
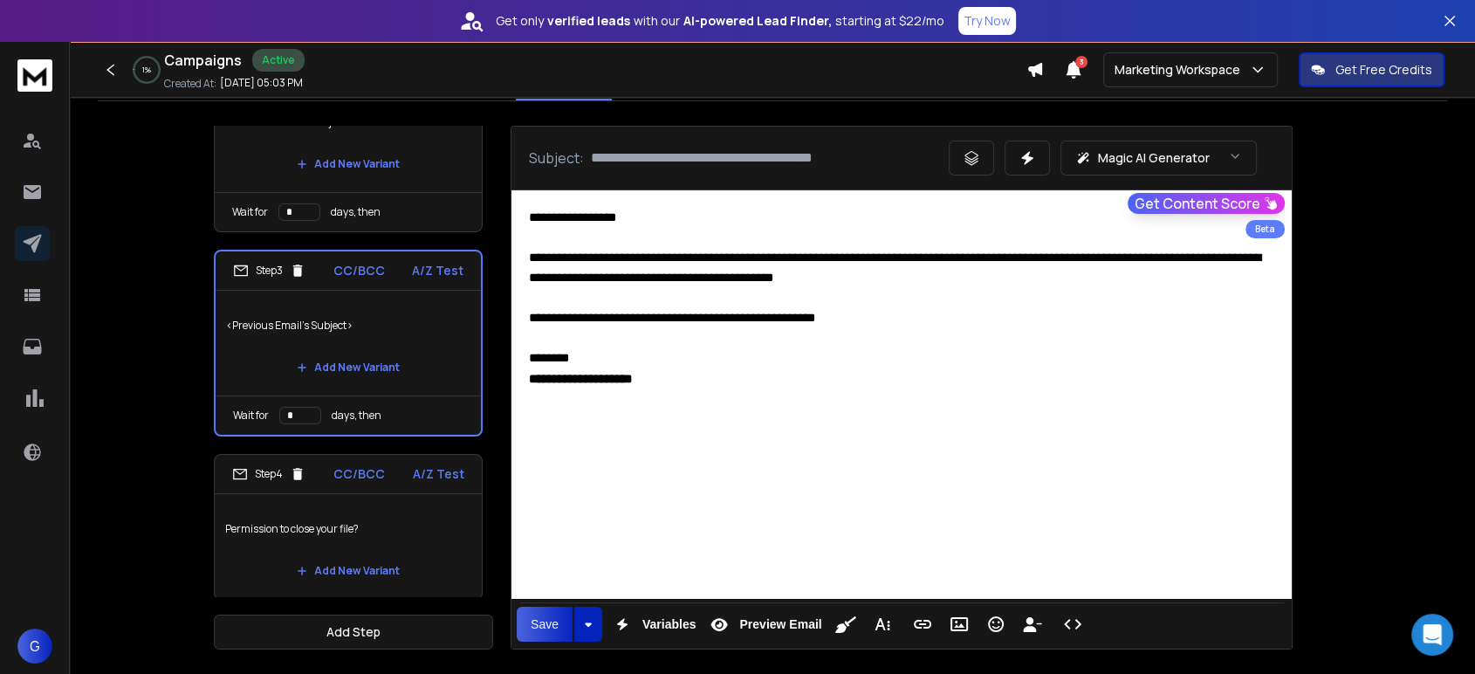
click at [403, 546] on p "Permission to close your file?" at bounding box center [348, 529] width 246 height 49
type input "**********"
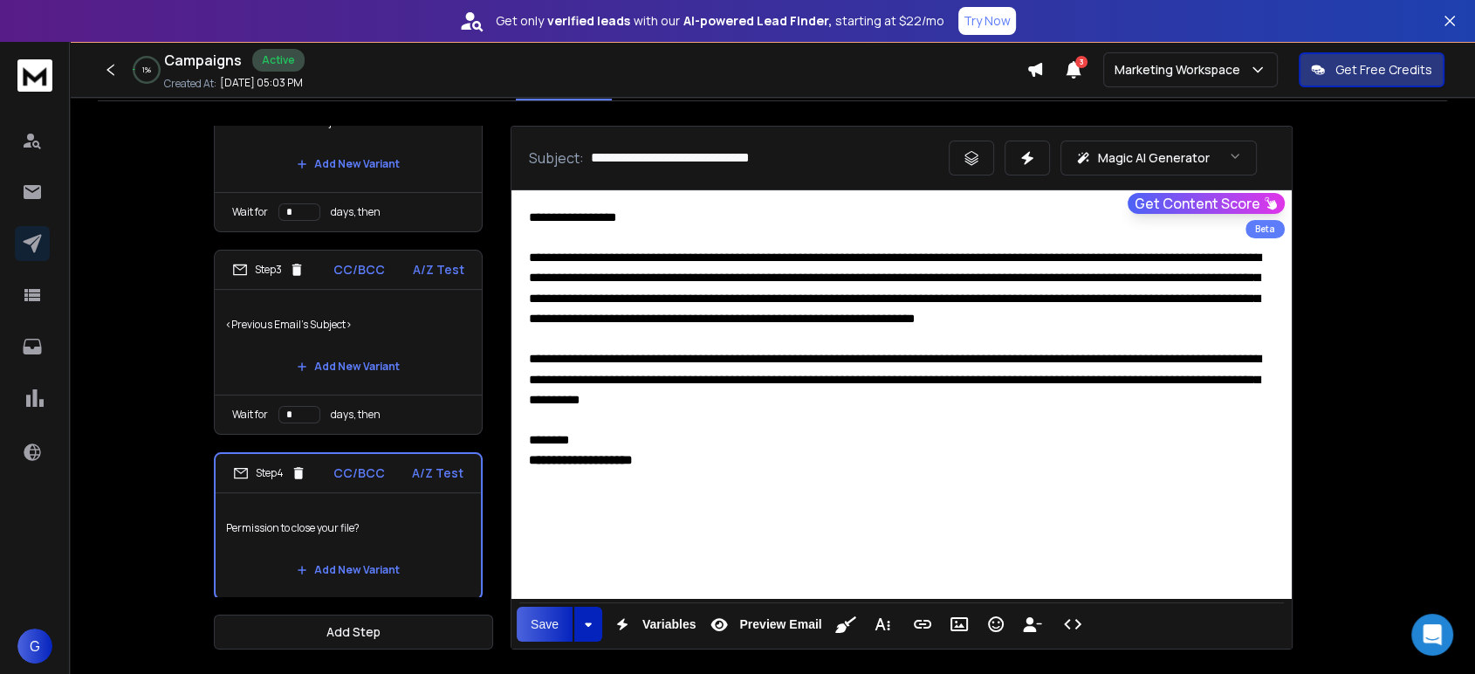
click at [409, 349] on div "Add New Variant" at bounding box center [348, 366] width 246 height 35
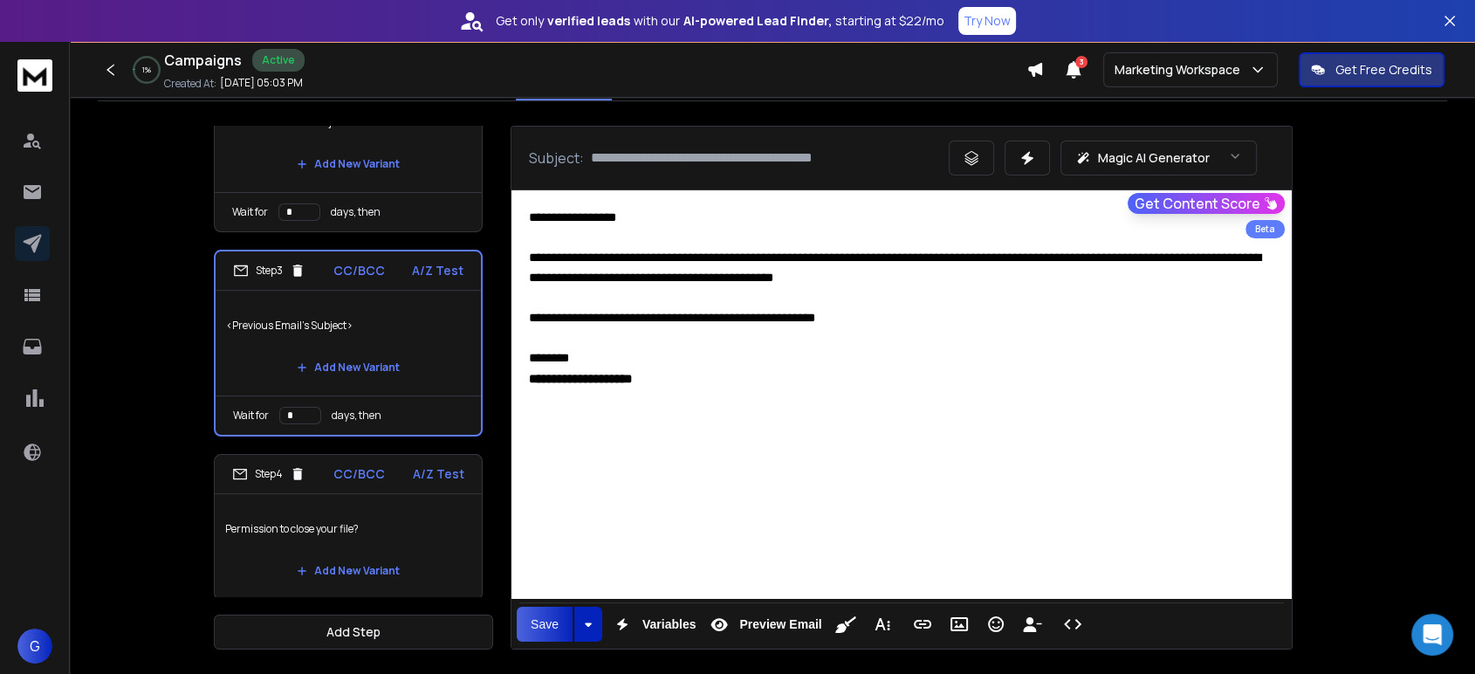
click at [400, 533] on p "Permission to close your file?" at bounding box center [348, 529] width 246 height 49
type input "**********"
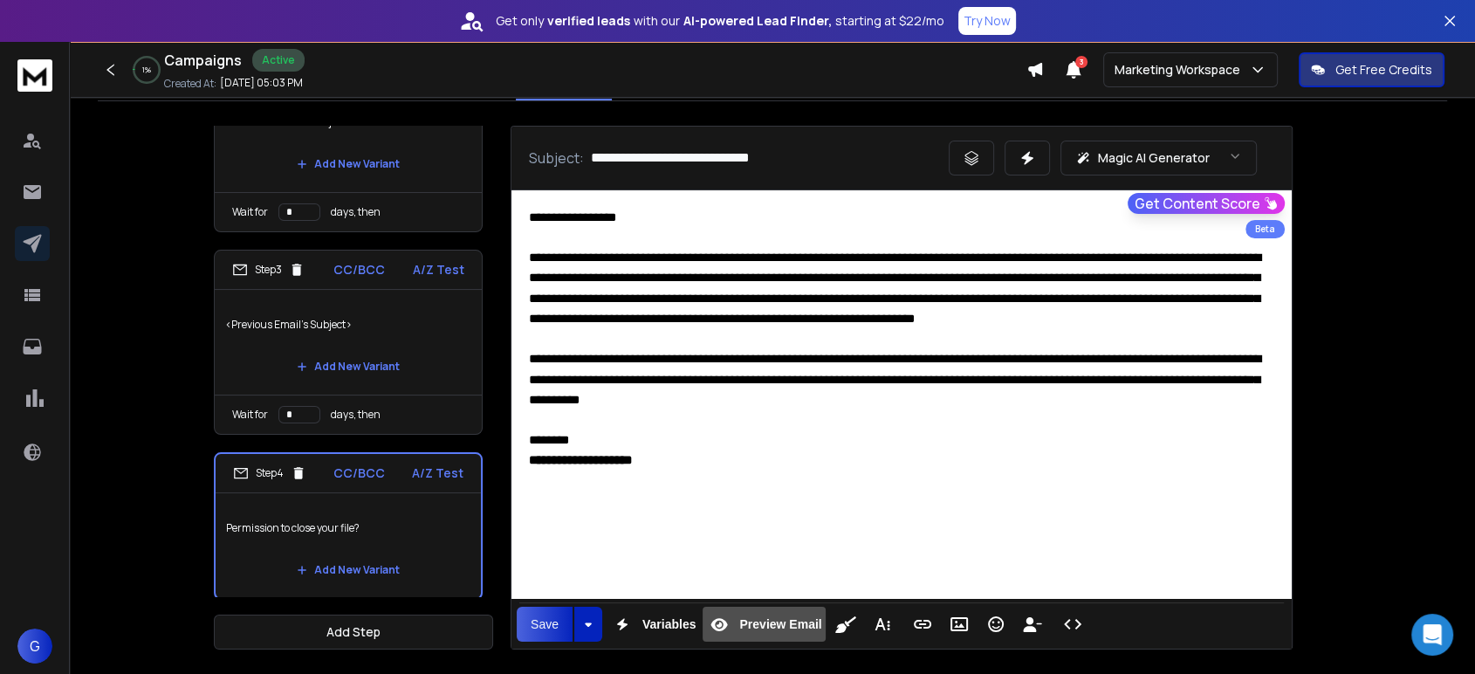
click at [754, 619] on span "Preview Email" at bounding box center [780, 624] width 89 height 15
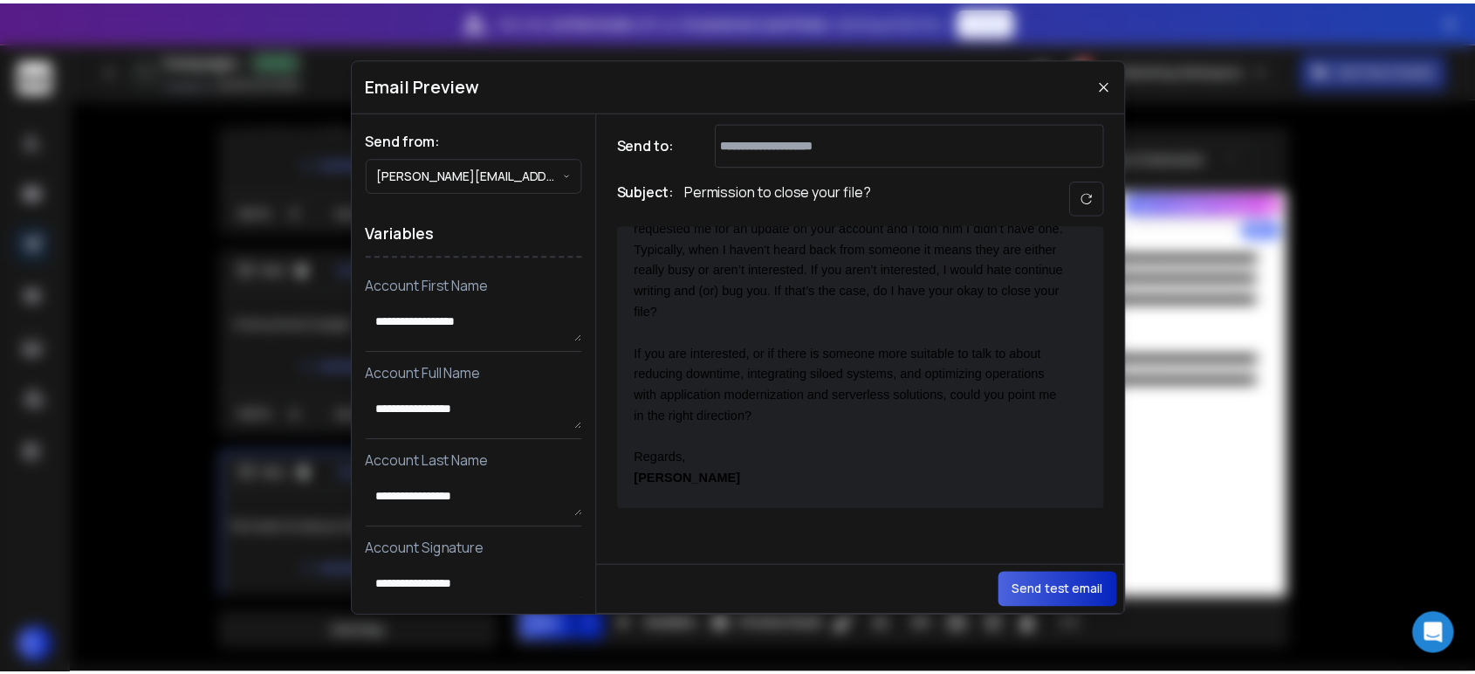
scroll to position [0, 0]
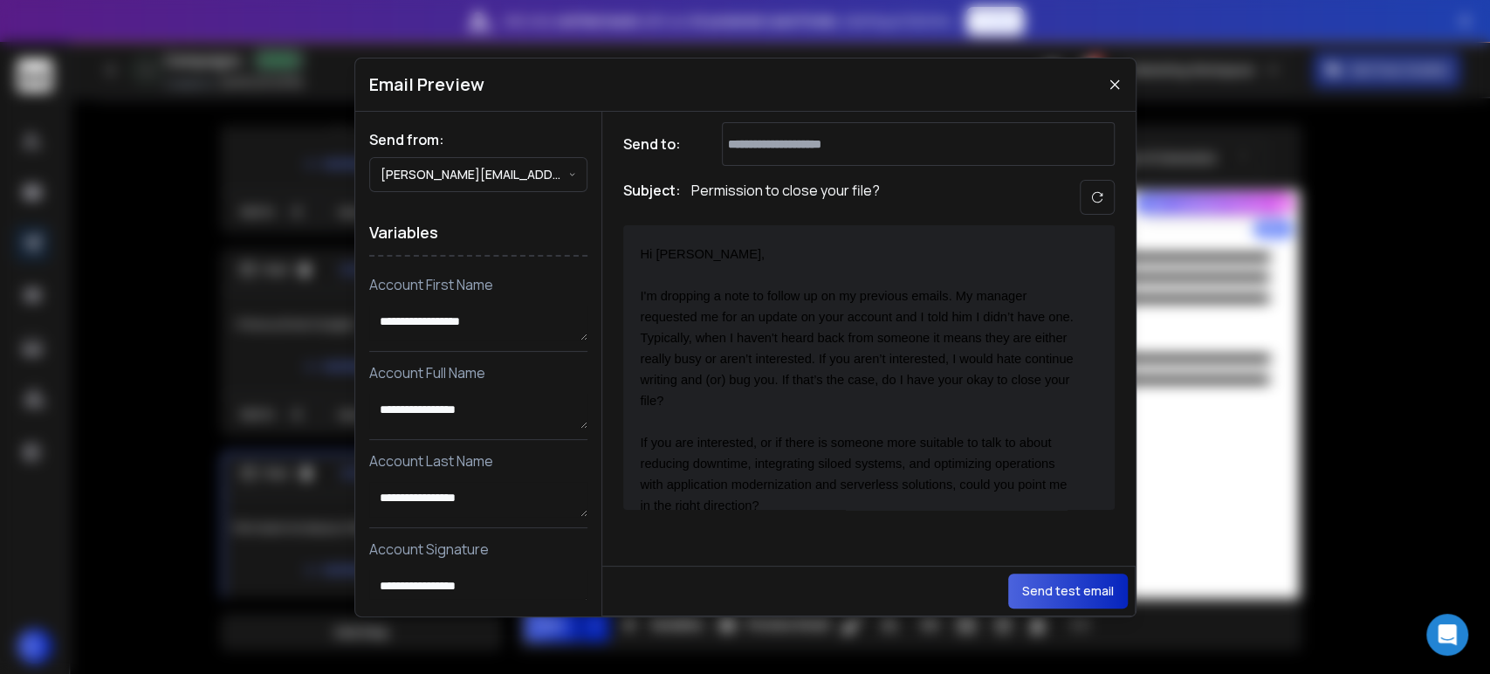
click at [1111, 75] on div "Email Preview" at bounding box center [745, 84] width 780 height 52
click at [1114, 87] on icon at bounding box center [1115, 85] width 14 height 14
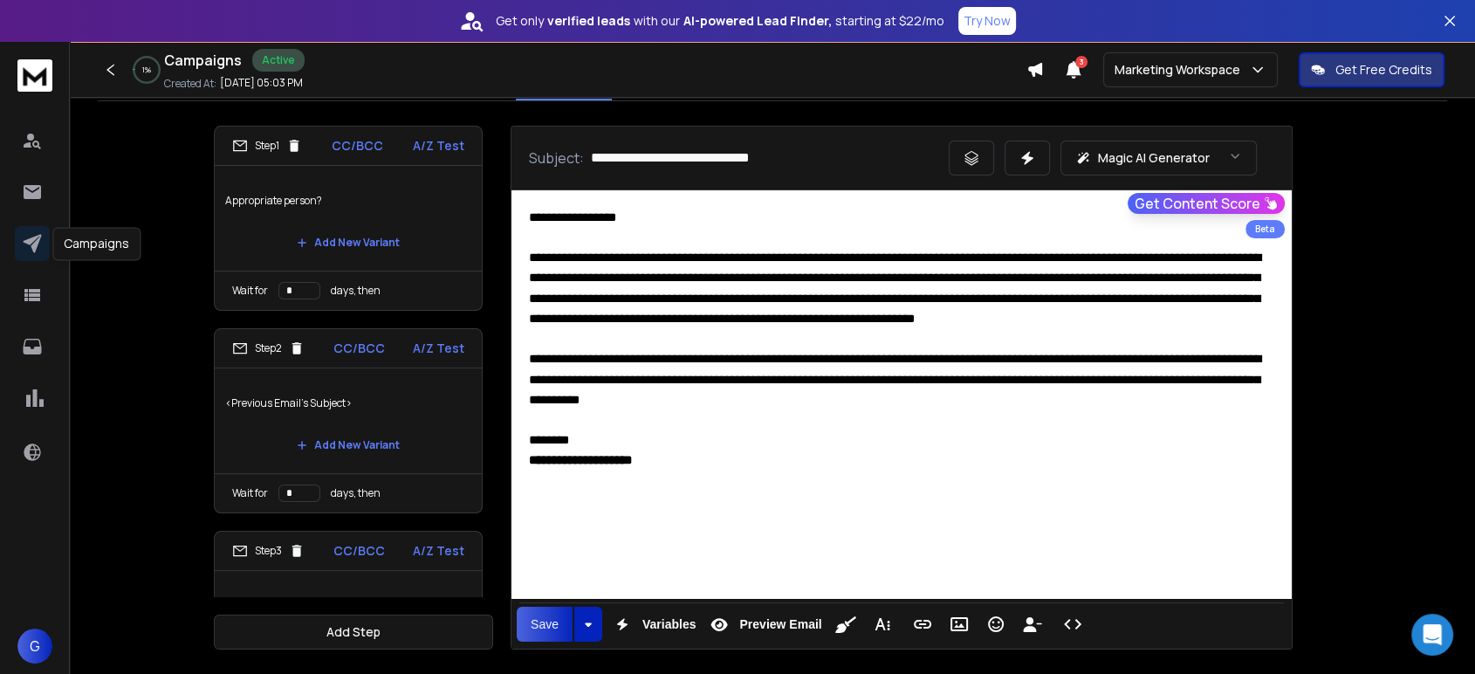
click at [27, 242] on icon at bounding box center [32, 243] width 18 height 18
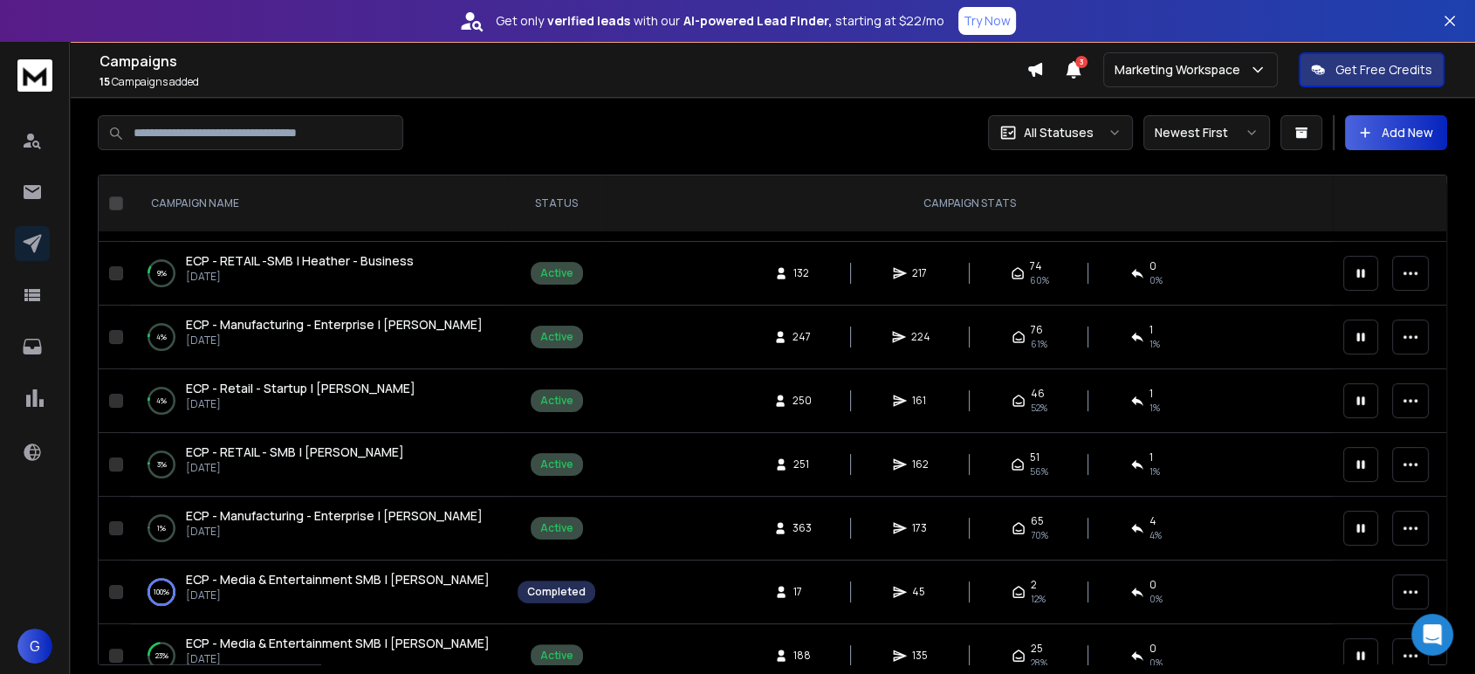
scroll to position [401, 0]
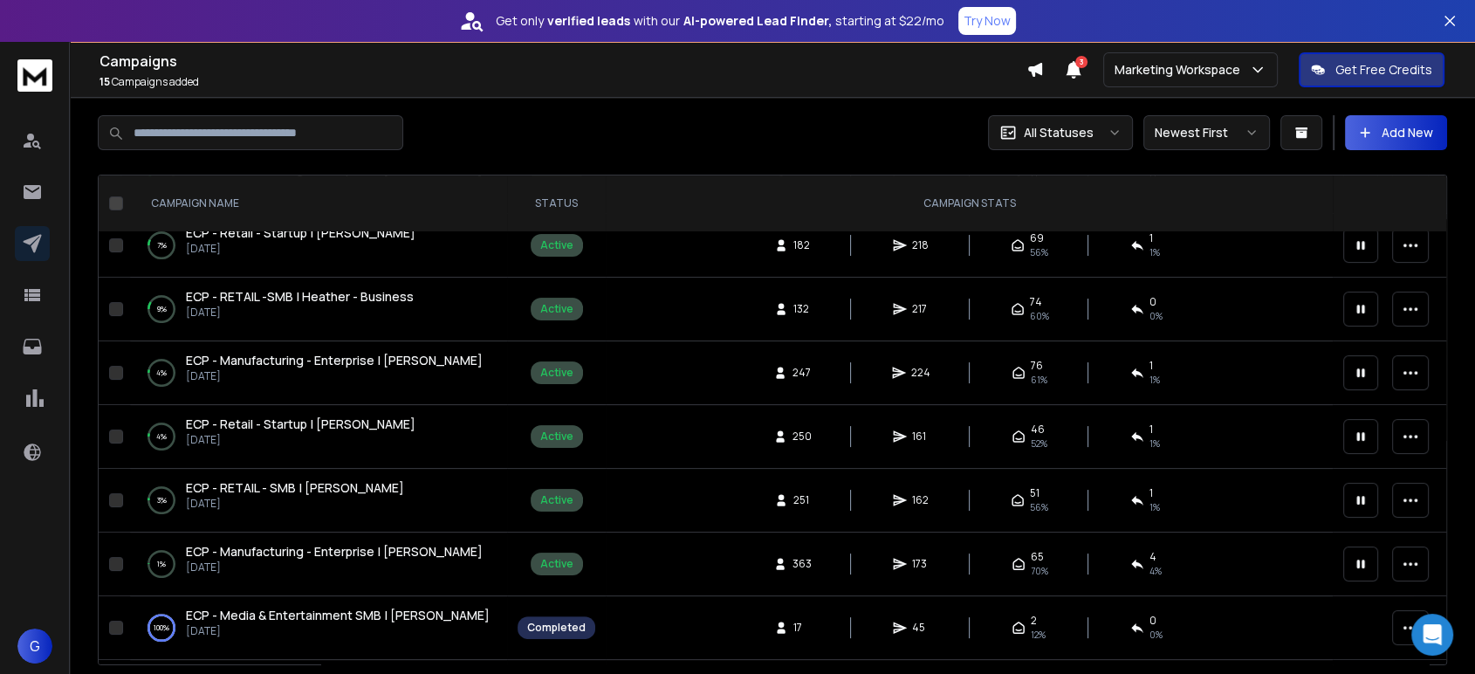
click at [416, 379] on p "[DATE]" at bounding box center [334, 376] width 297 height 14
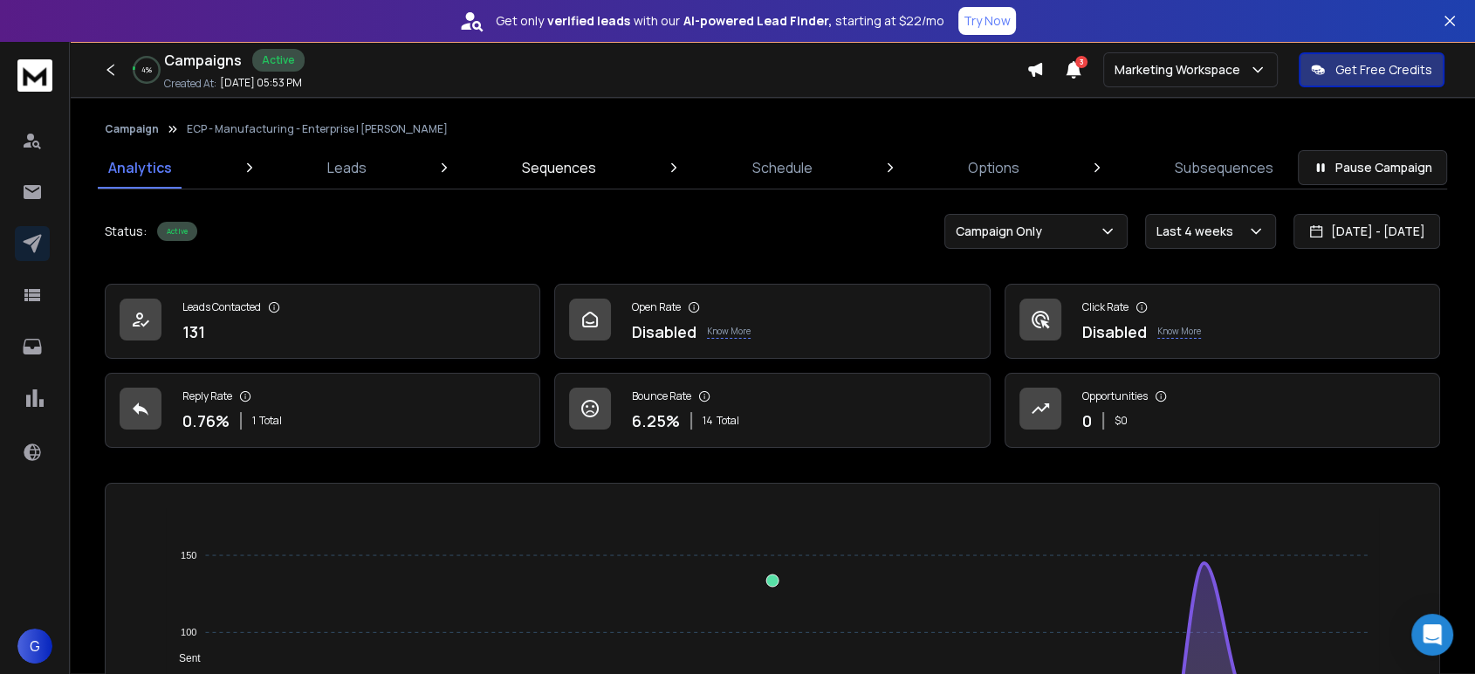
click at [553, 166] on p "Sequences" at bounding box center [559, 167] width 74 height 21
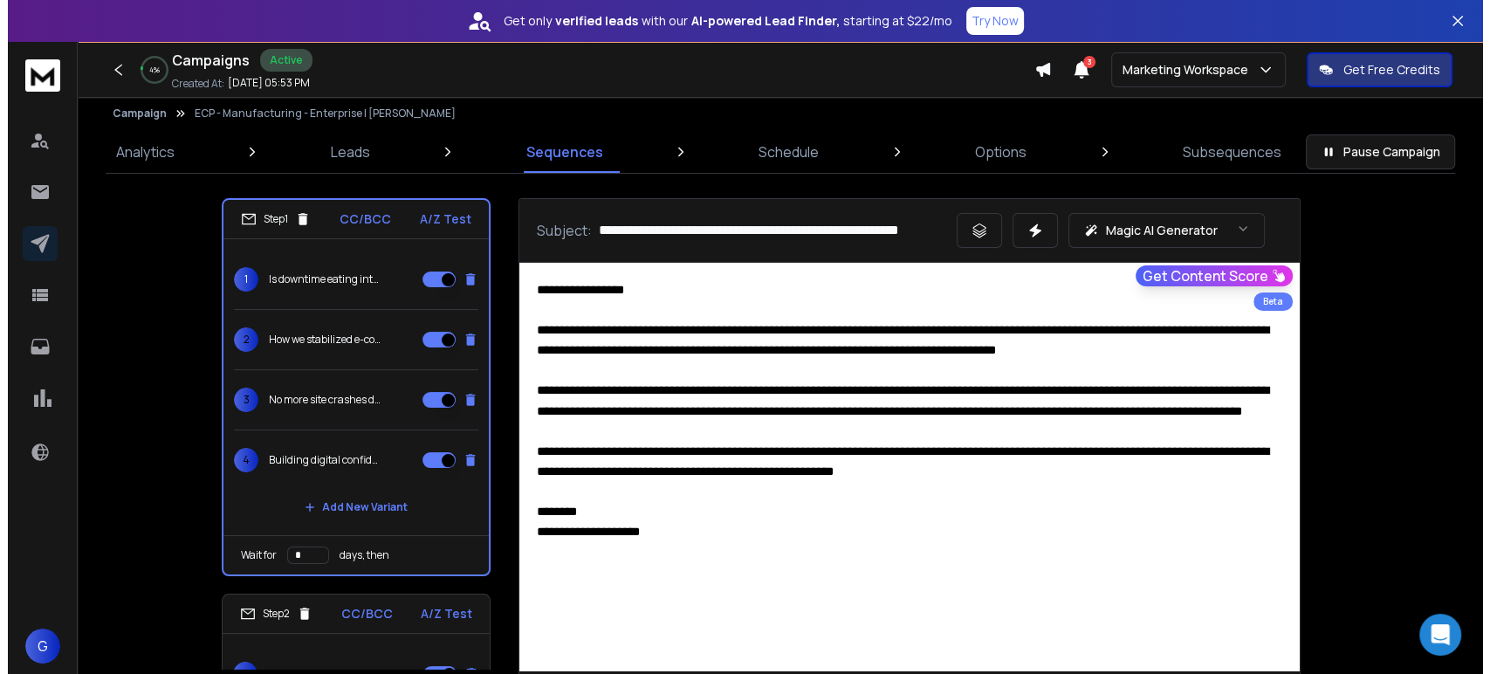
scroll to position [88, 0]
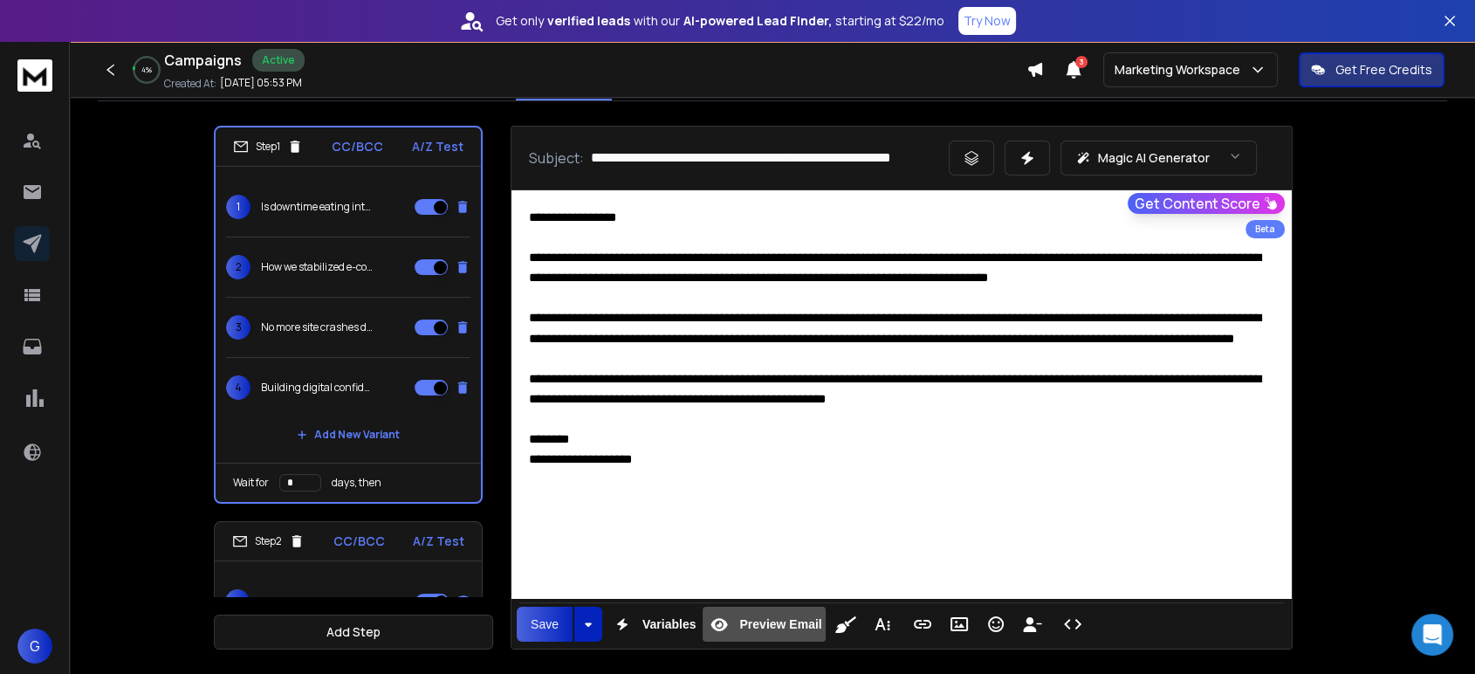
click at [766, 626] on span "Preview Email" at bounding box center [780, 624] width 89 height 15
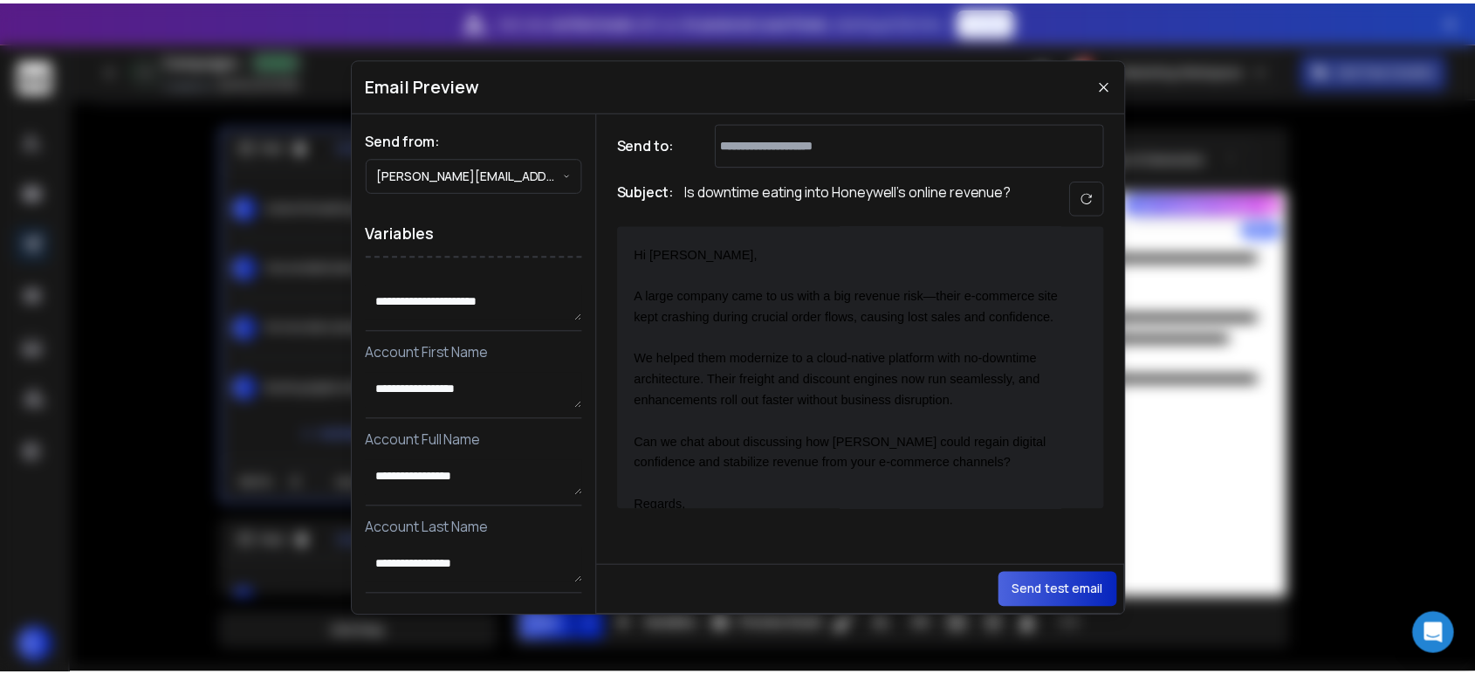
scroll to position [0, 0]
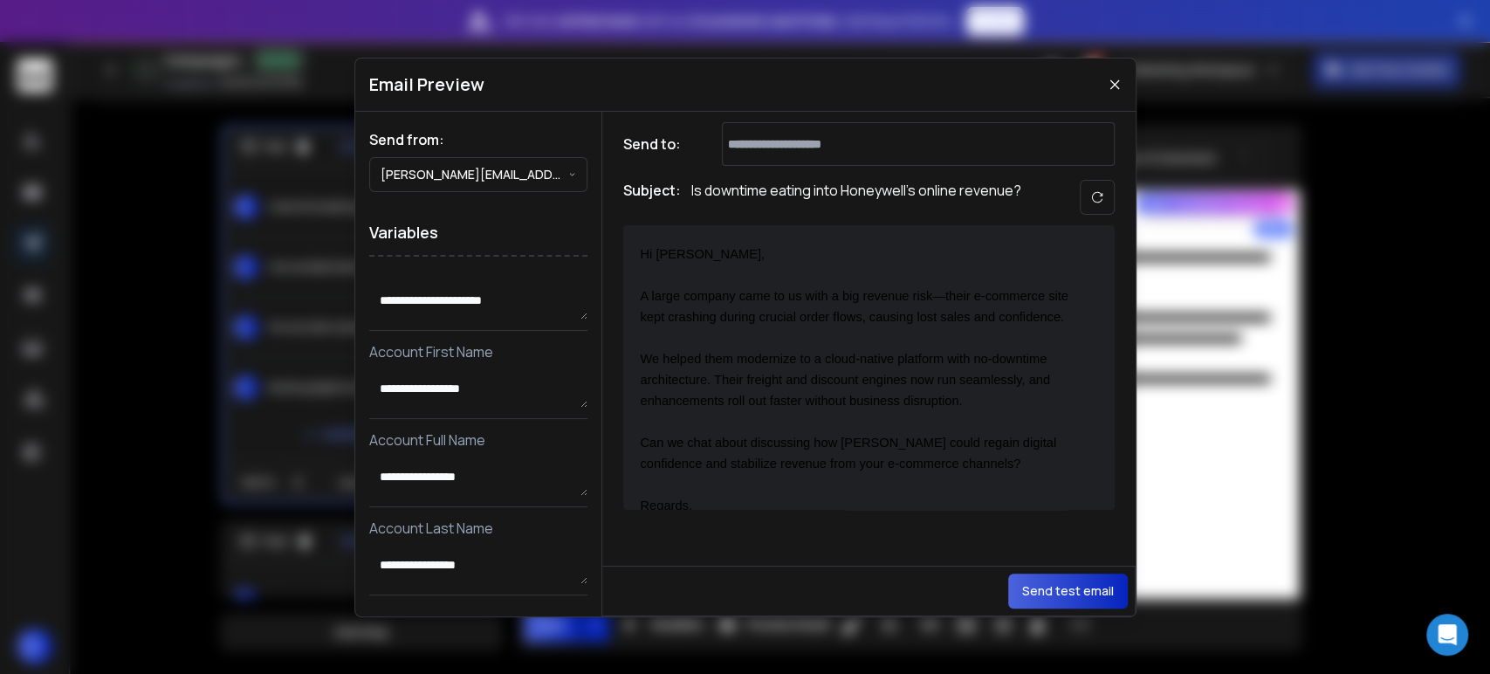
click at [1112, 84] on icon at bounding box center [1115, 85] width 14 height 14
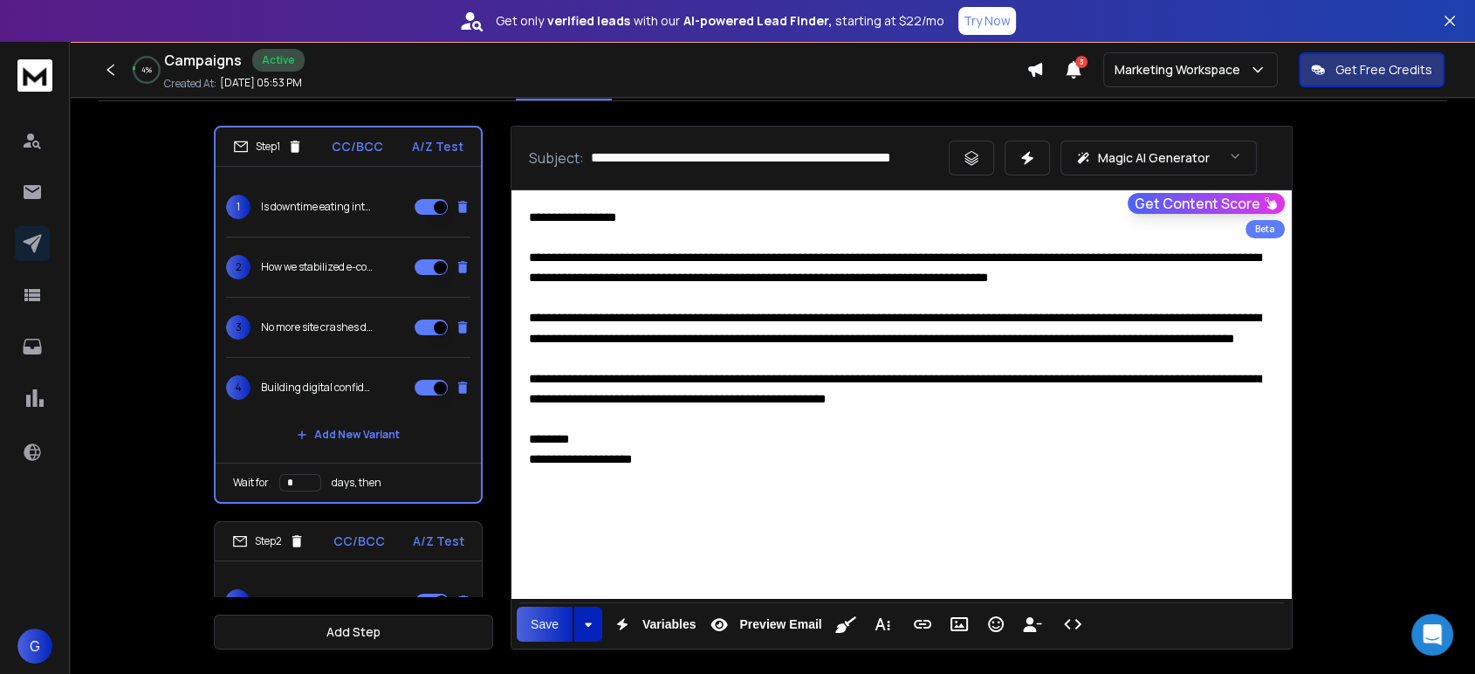
click at [338, 267] on p "How we stabilized e-commerce for a global brand" at bounding box center [317, 267] width 112 height 14
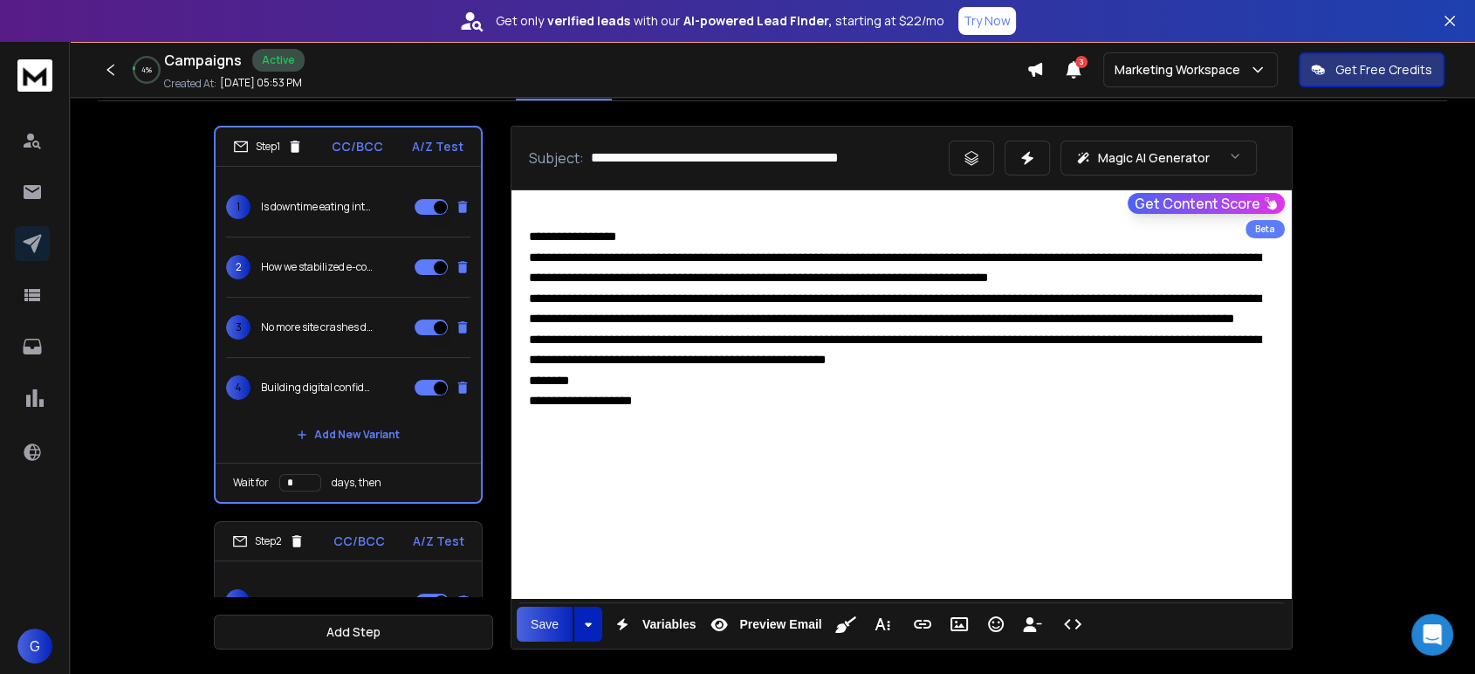
click at [333, 217] on div "1 Is downtime eating into {{companyName}}’s online revenue?" at bounding box center [299, 207] width 147 height 24
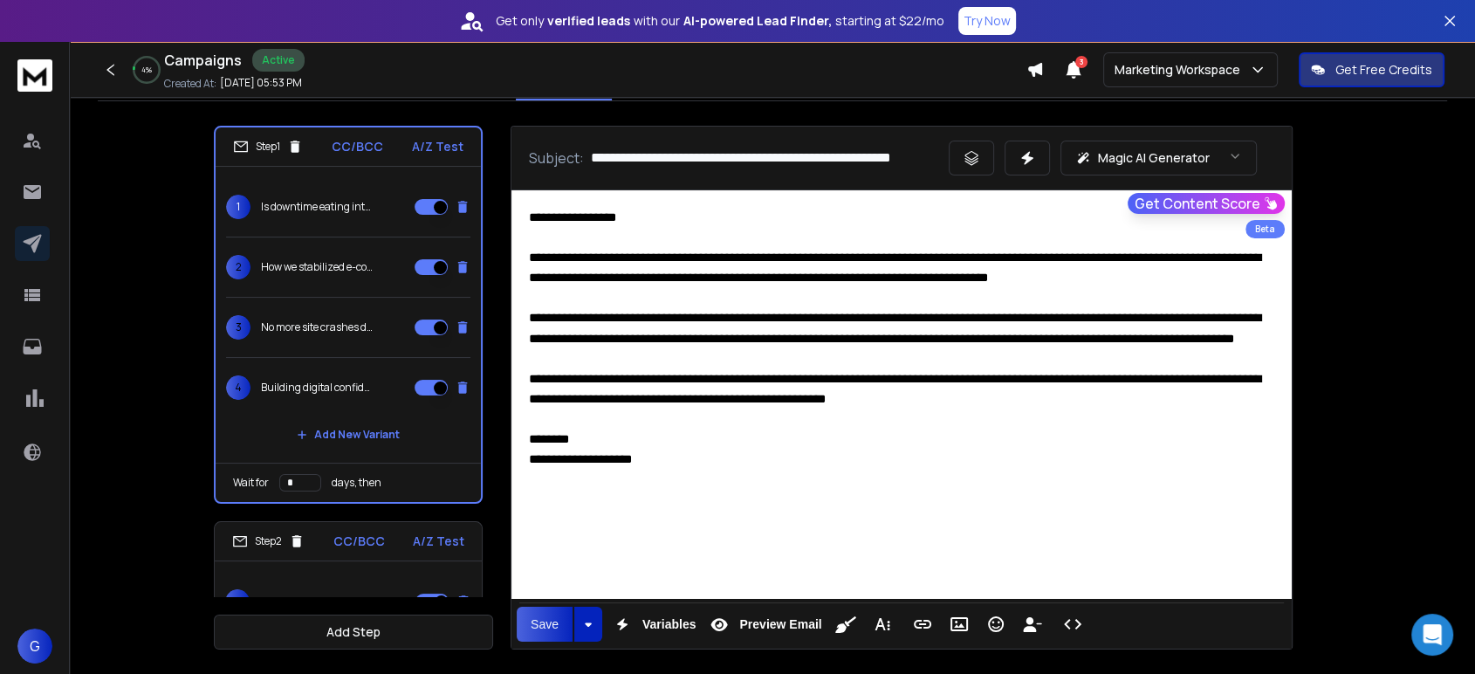
click at [326, 277] on div "2 How we stabilized e-commerce for a global brand" at bounding box center [299, 267] width 147 height 24
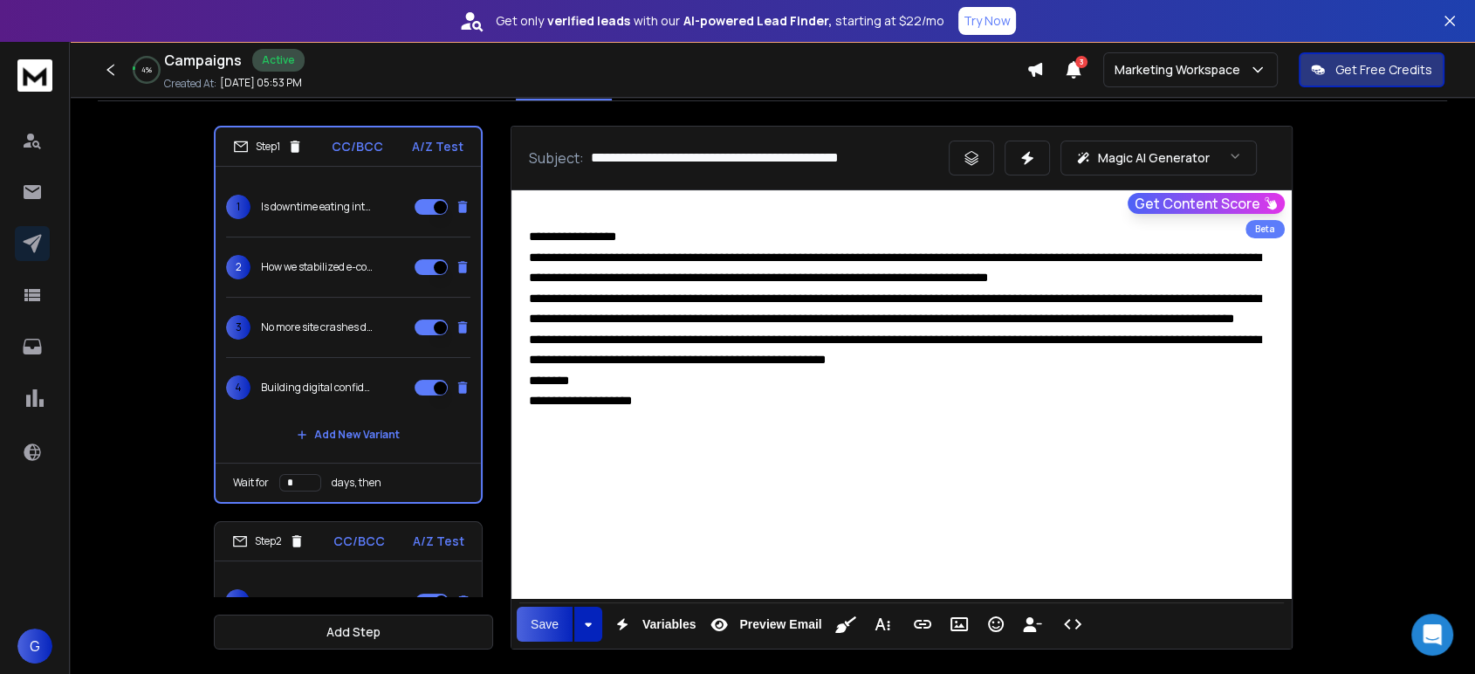
click at [326, 337] on div "3 No more site crashes during critical orders" at bounding box center [299, 327] width 147 height 24
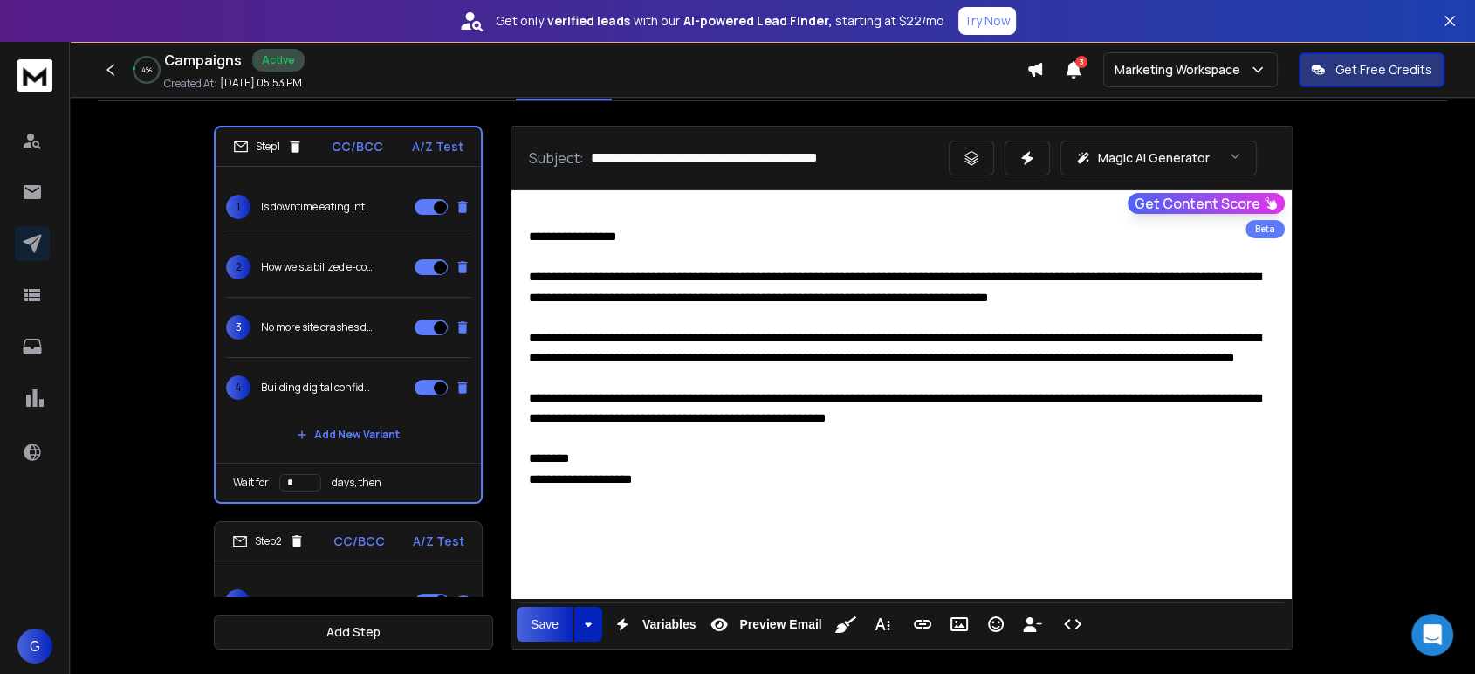
click at [332, 386] on p "Building digital confidence across channels" at bounding box center [317, 388] width 112 height 14
click at [333, 271] on p "How we stabilized e-commerce for a global brand" at bounding box center [317, 267] width 112 height 14
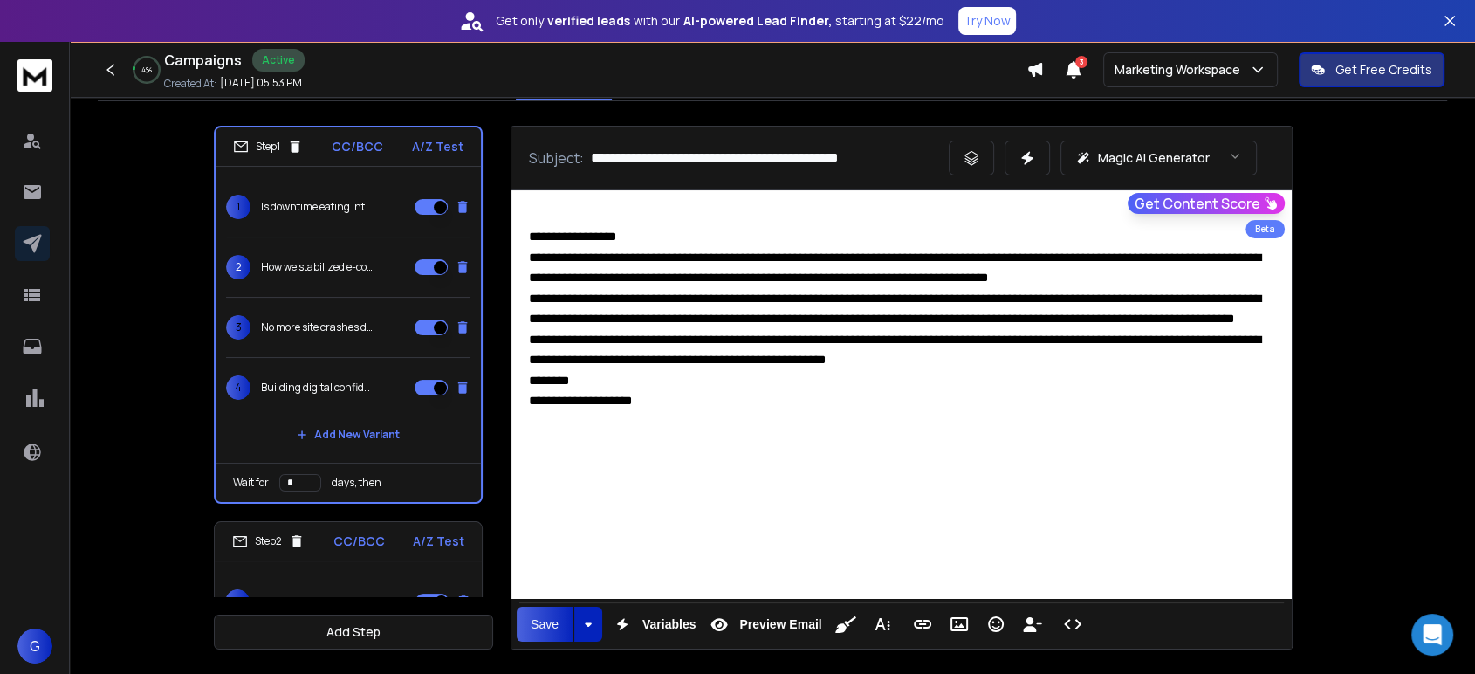
click at [313, 219] on div "1 Is downtime eating into {{companyName}}’s online revenue?" at bounding box center [348, 207] width 244 height 60
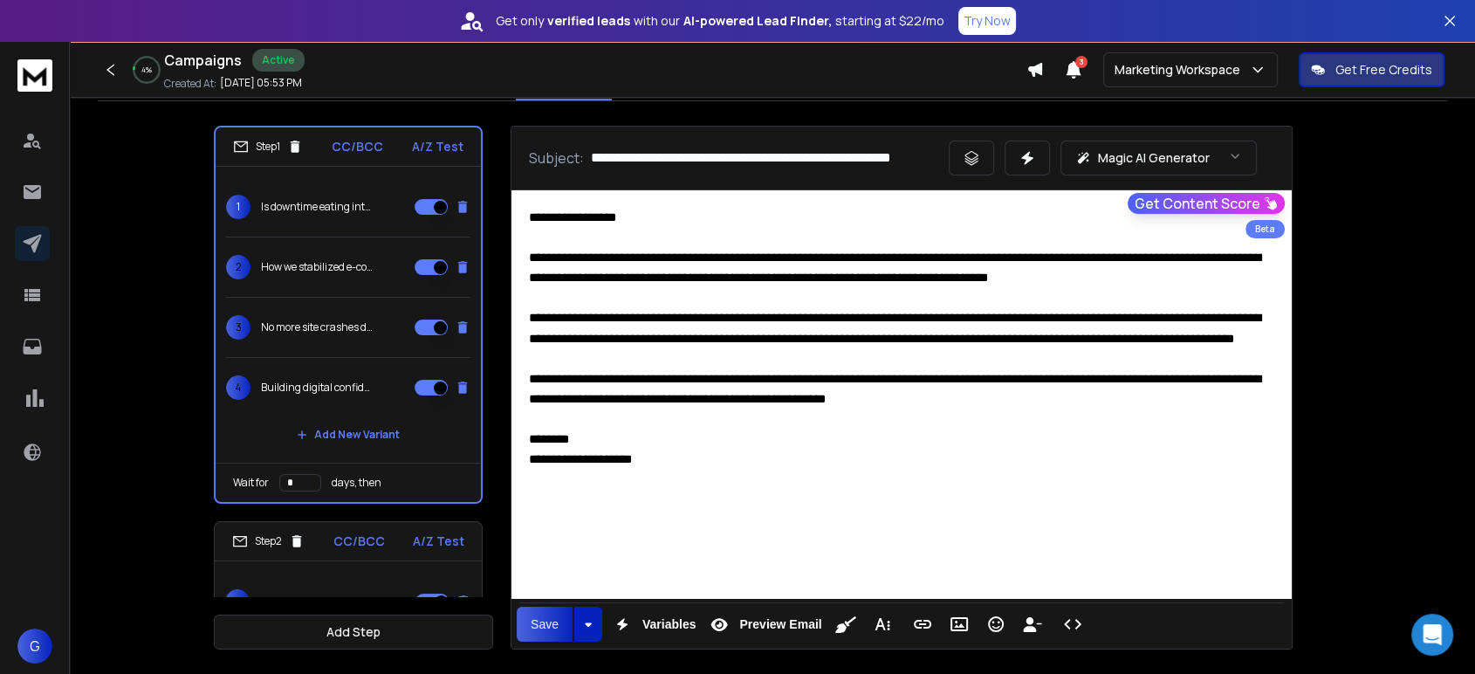
click at [340, 264] on p "How we stabilized e-commerce for a global brand" at bounding box center [317, 267] width 112 height 14
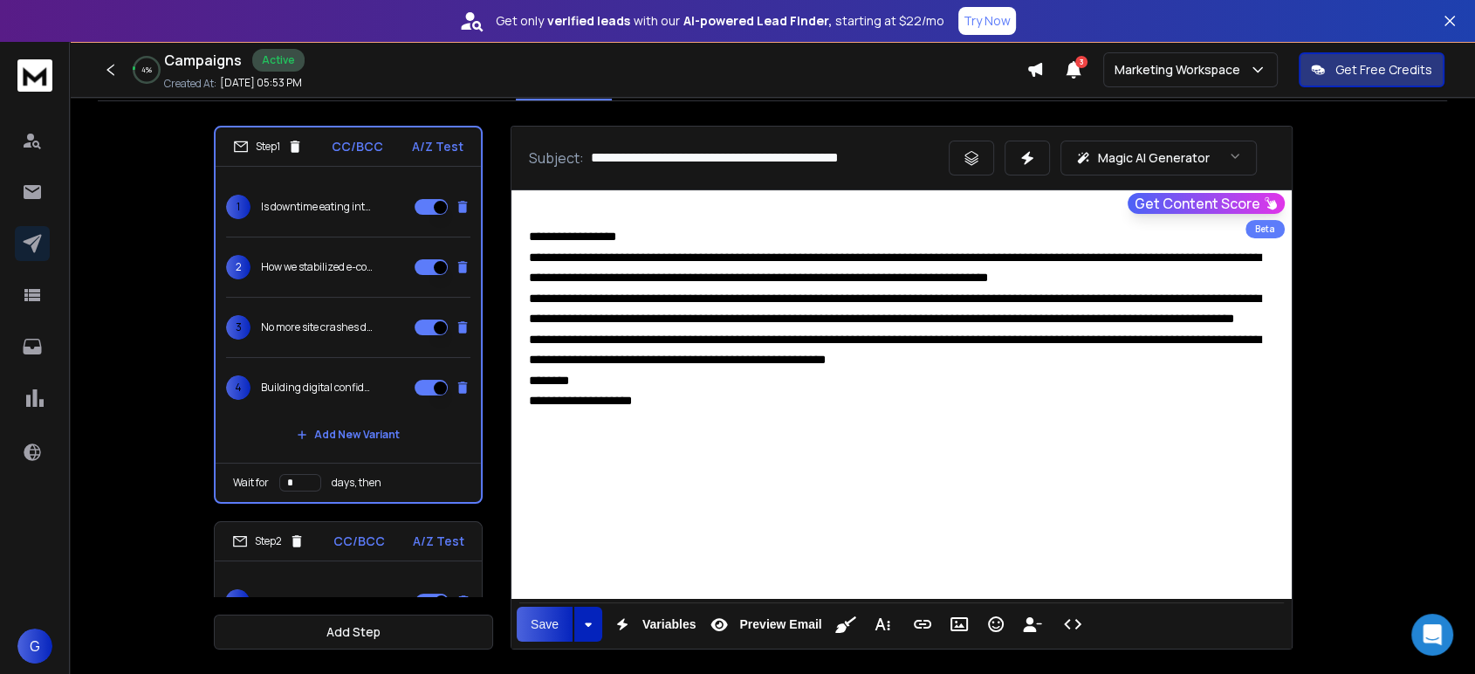
click at [533, 259] on span "**********" at bounding box center [895, 267] width 732 height 32
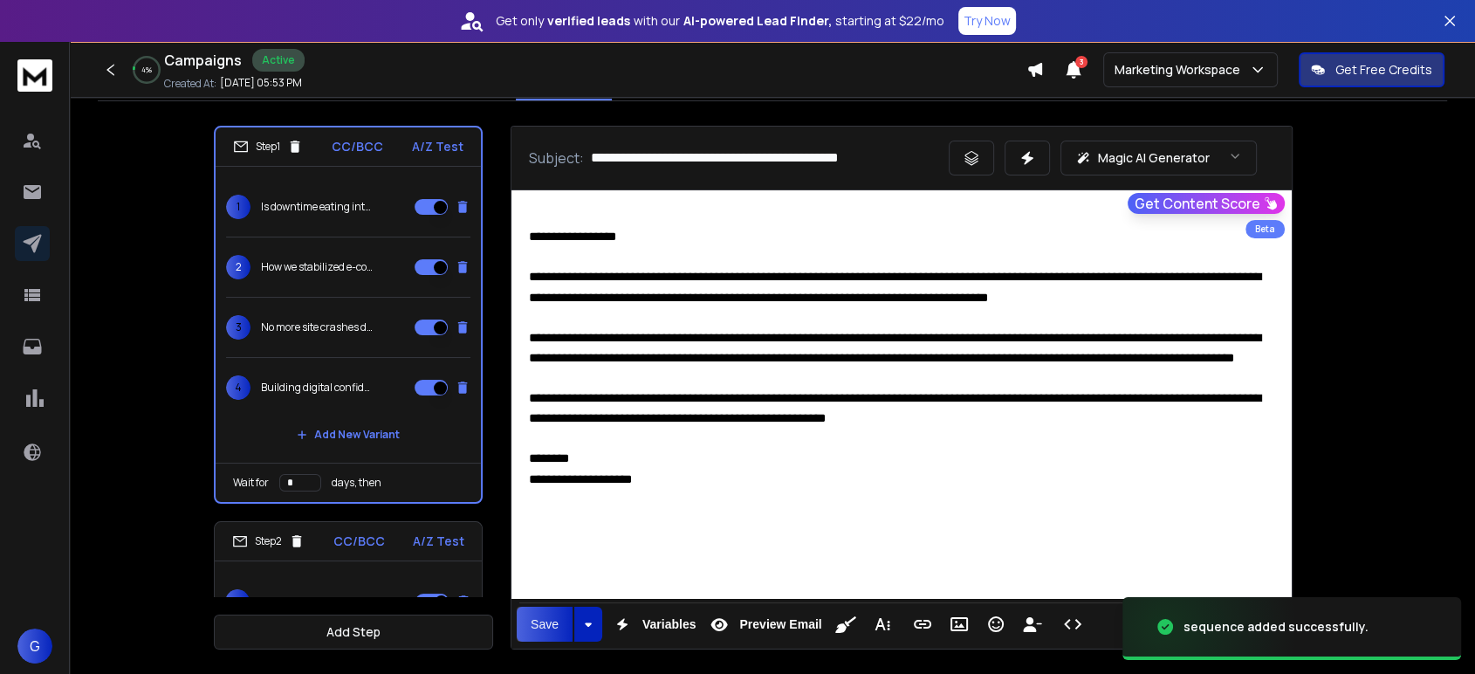
click at [347, 214] on div "1 Is downtime eating into {{companyName}}’s online revenue?" at bounding box center [299, 207] width 147 height 24
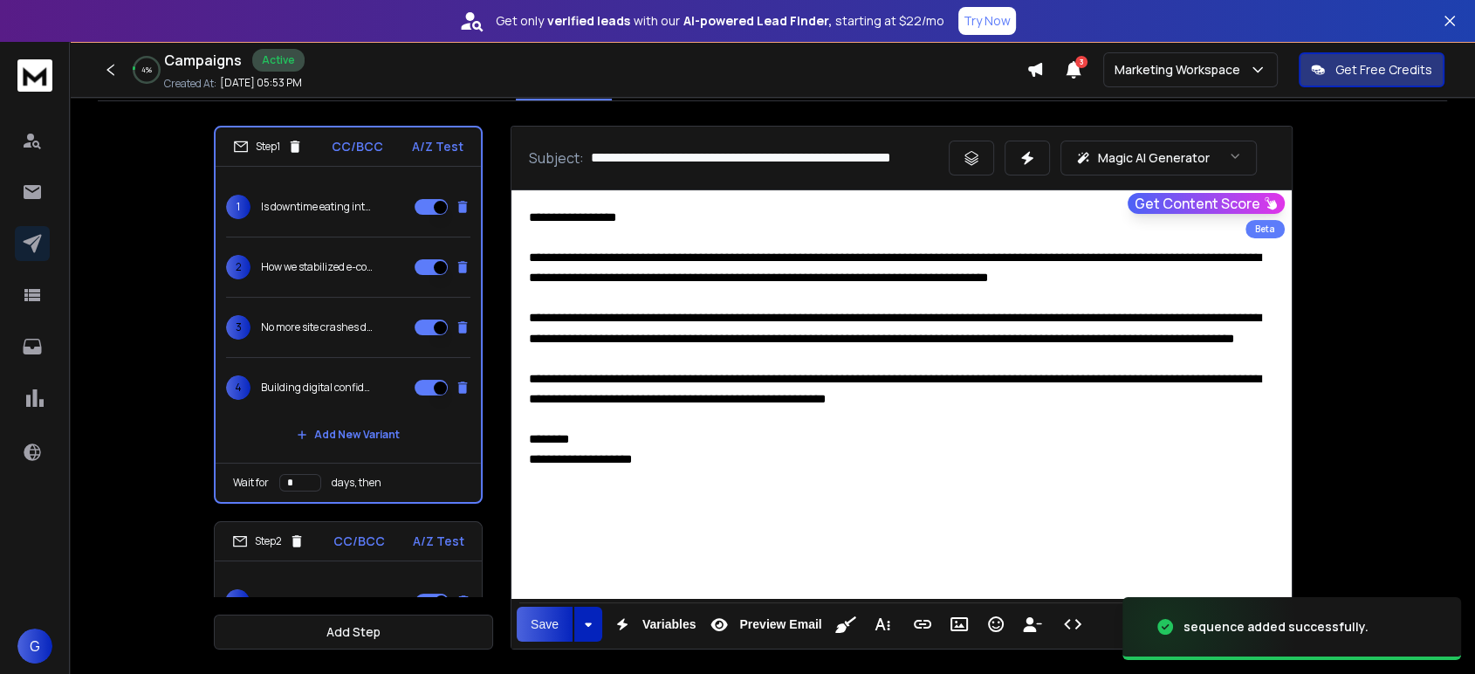
click at [336, 257] on div "2 How we stabilized e-commerce for a global brand" at bounding box center [299, 267] width 147 height 24
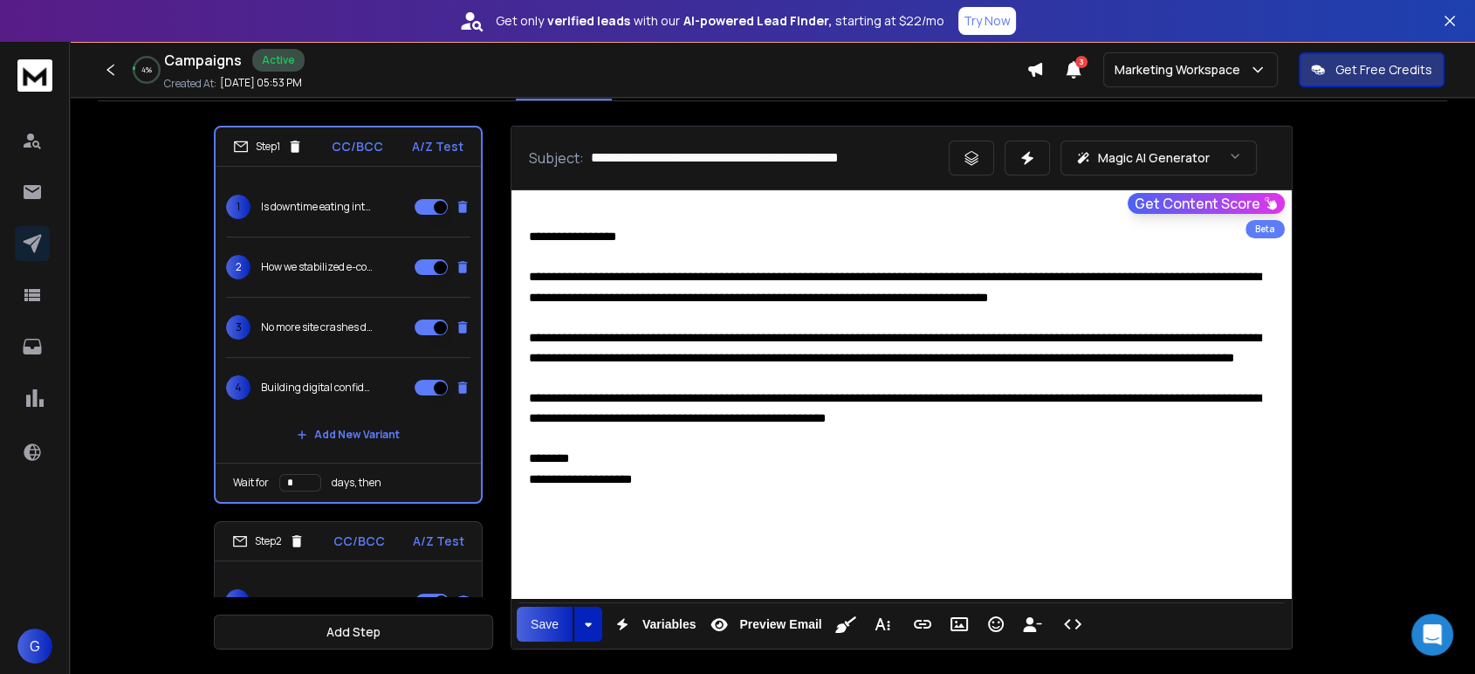
click at [339, 308] on div "3 No more site crashes during critical orders" at bounding box center [348, 328] width 244 height 60
click at [335, 409] on div "4 Building digital confidence across channels" at bounding box center [348, 387] width 244 height 59
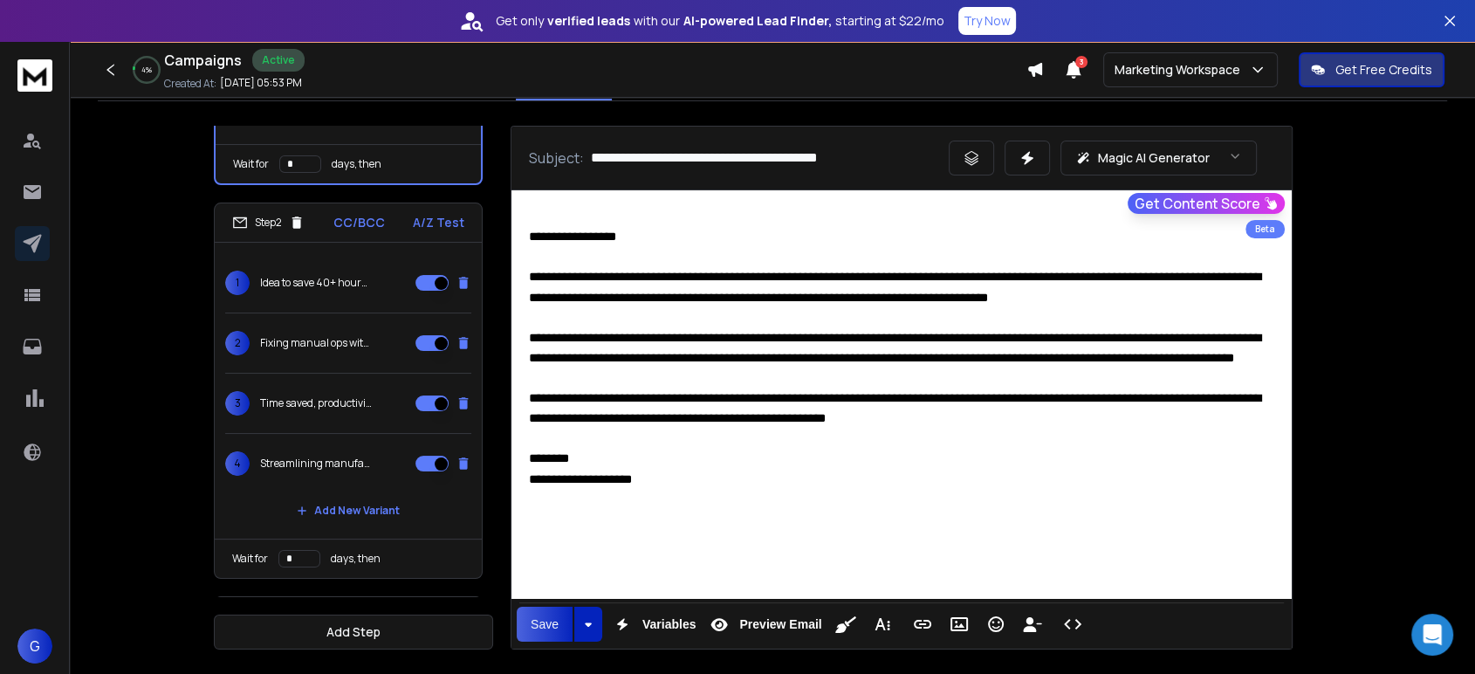
scroll to position [326, 0]
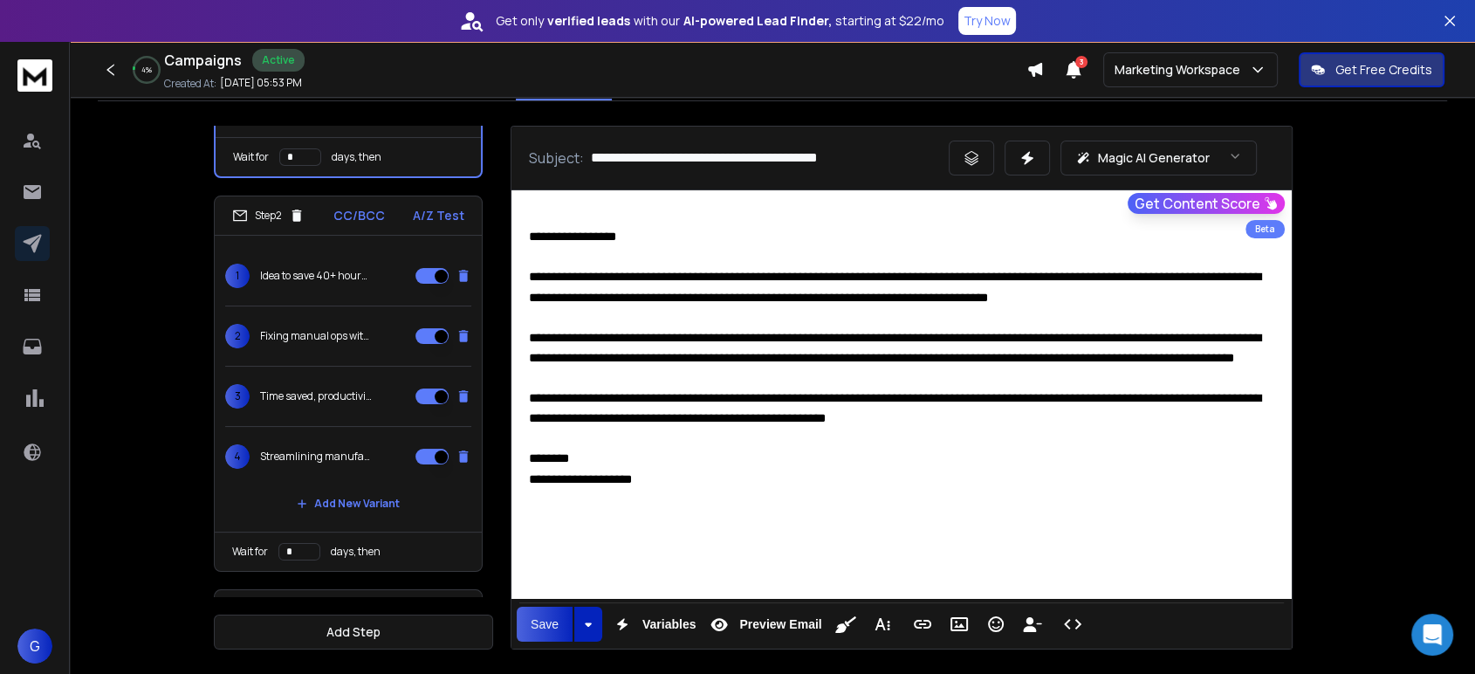
click at [312, 278] on p "Idea to save 40+ hours/week at {{companyName}}" at bounding box center [316, 276] width 112 height 14
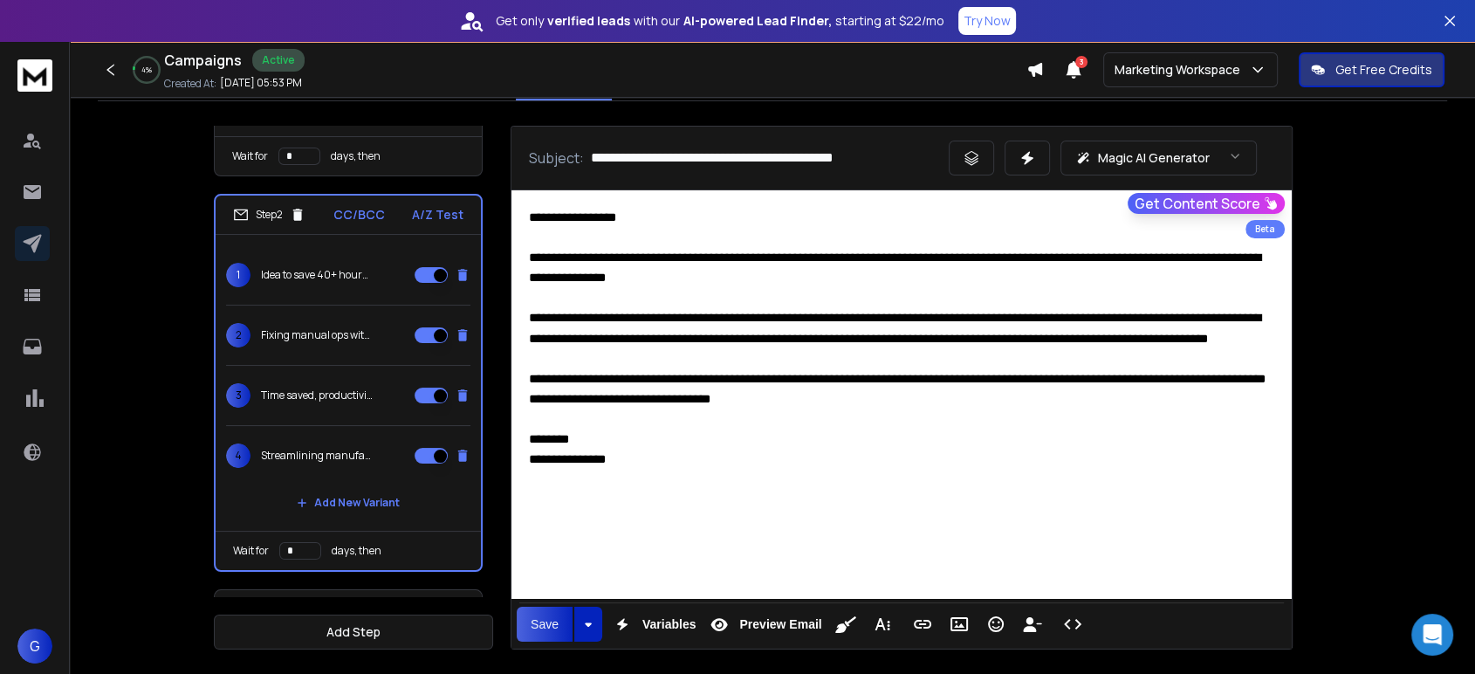
click at [311, 323] on div "2 Fixing manual ops with automation and visibility" at bounding box center [299, 335] width 147 height 24
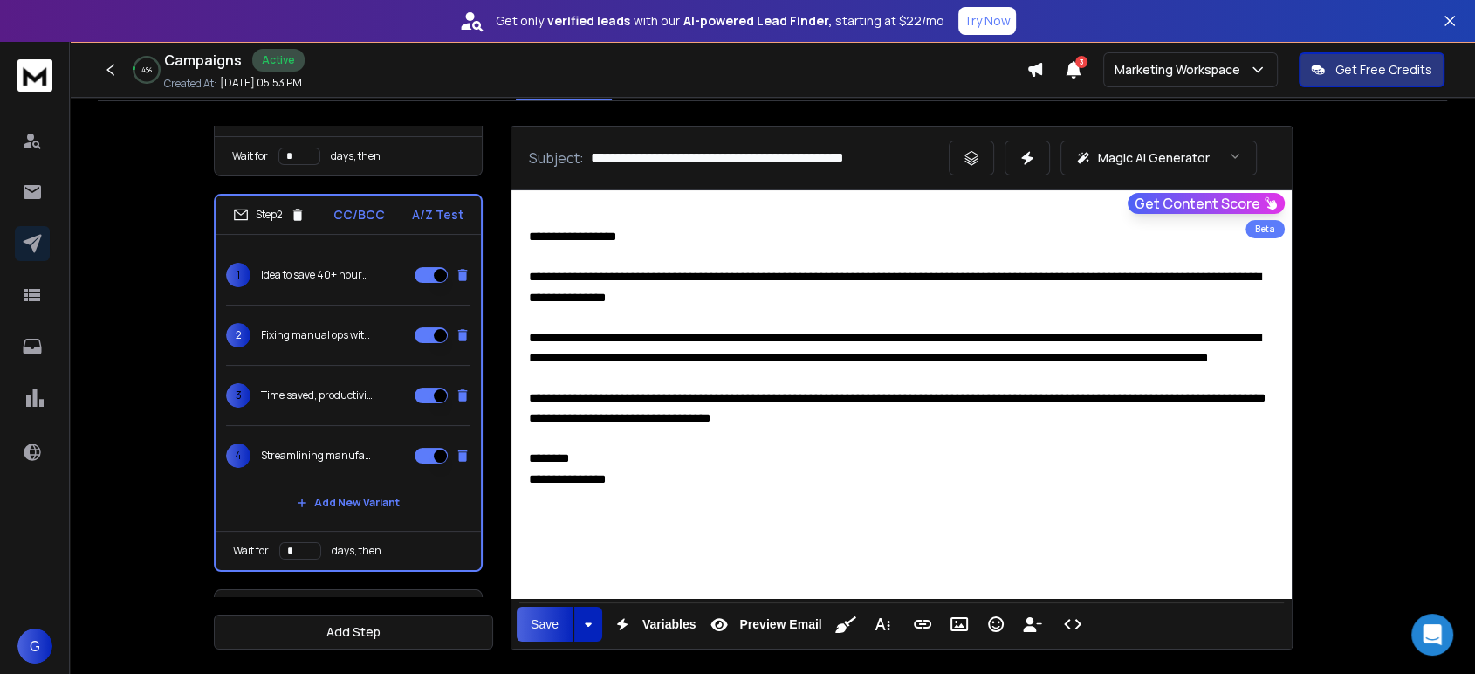
click at [314, 435] on div "4 Streamlining manufacturing workflows with cloud" at bounding box center [348, 455] width 244 height 59
click at [337, 391] on p "Time saved, productivity regained" at bounding box center [317, 395] width 112 height 14
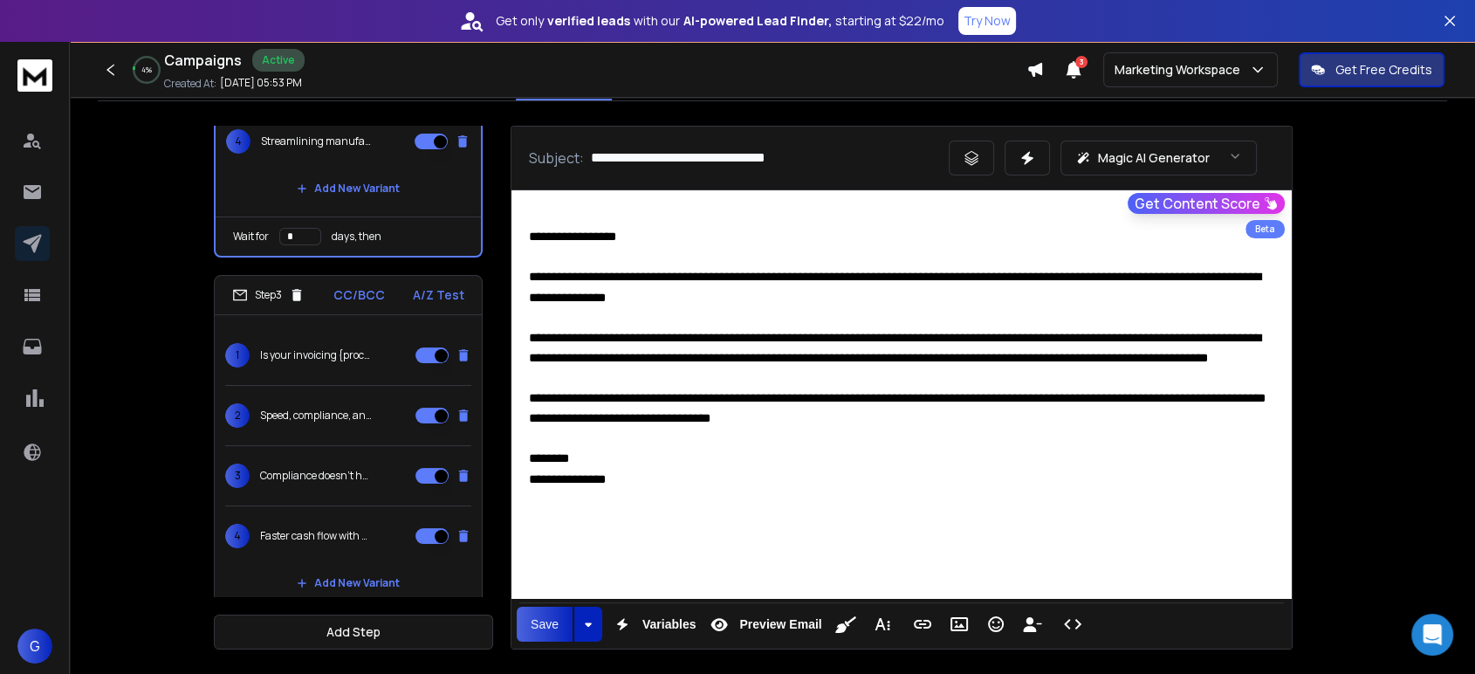
scroll to position [642, 0]
click at [286, 351] on p "Is your invoicing {process|system} {slowing|holding} down growth?" at bounding box center [316, 353] width 112 height 14
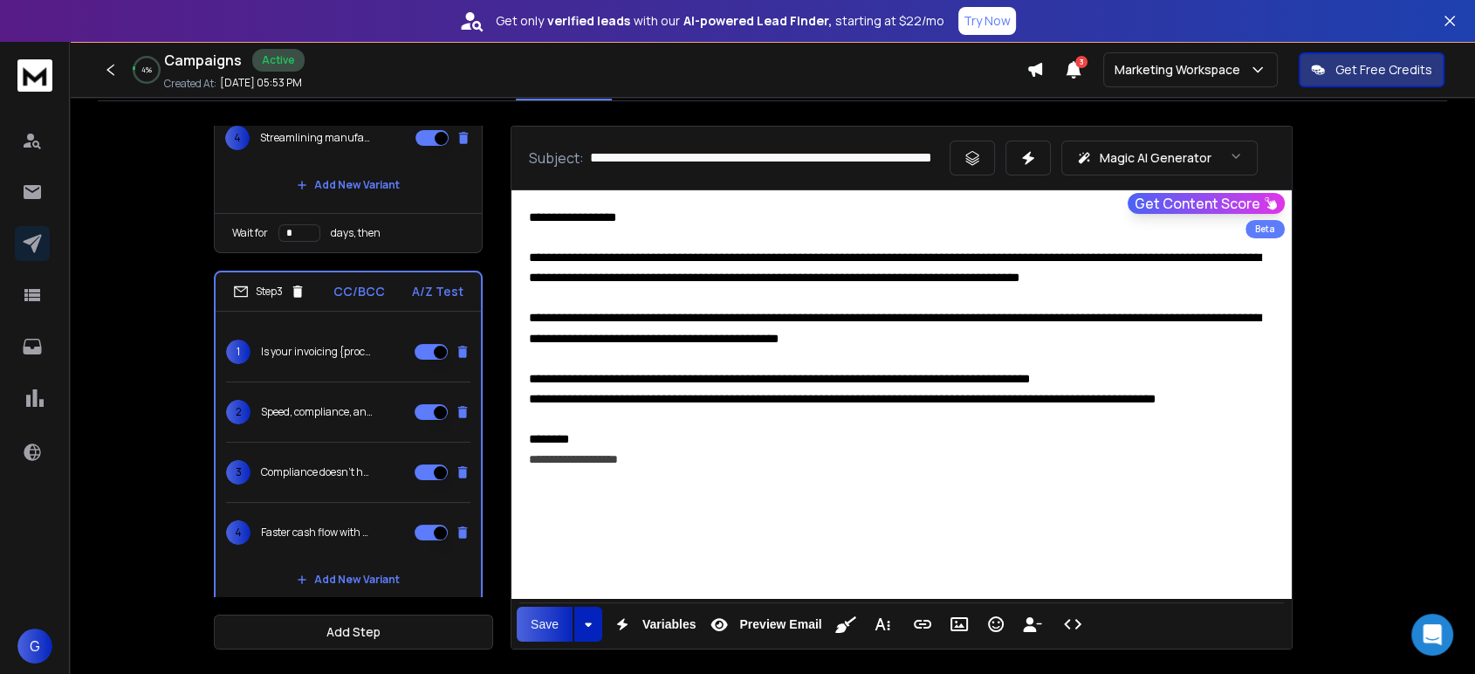
scroll to position [0, 0]
click at [771, 633] on div "Preview Email" at bounding box center [764, 624] width 122 height 29
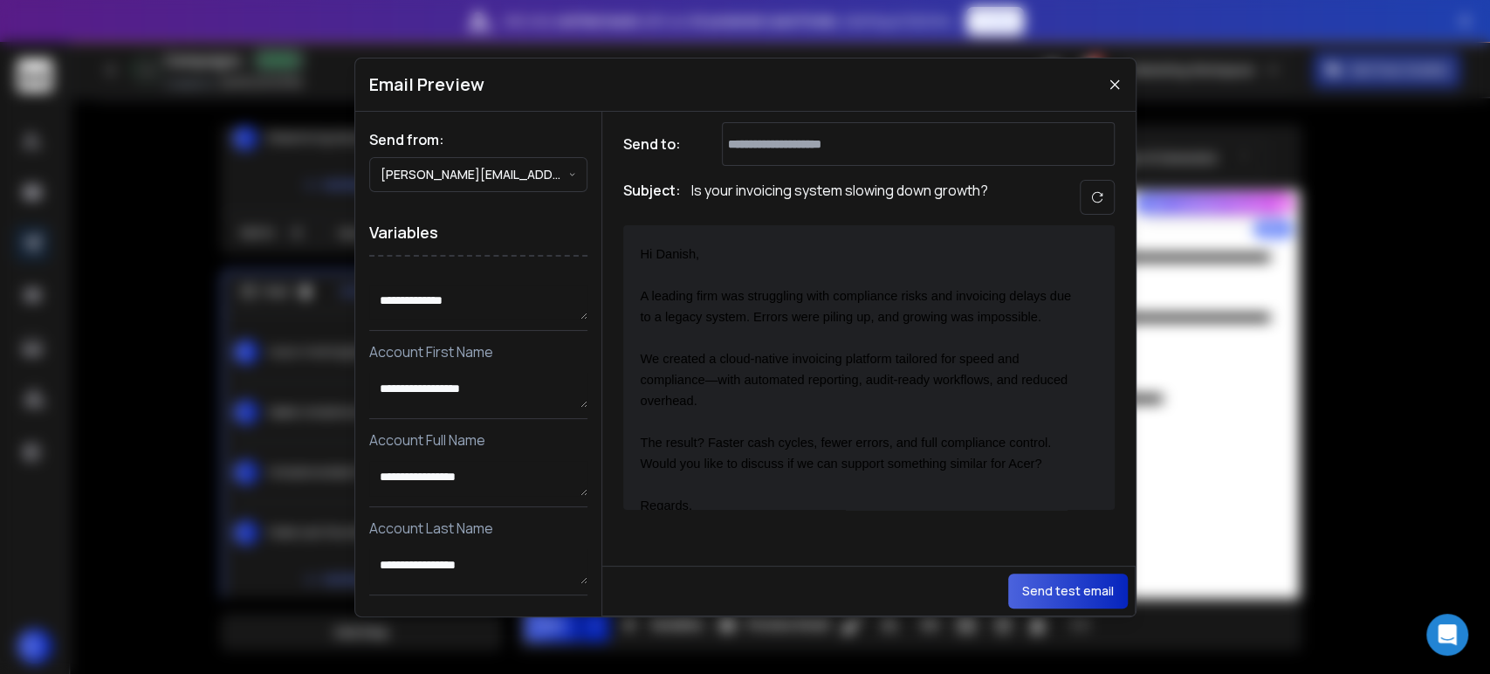
click at [1103, 78] on div "Email Preview" at bounding box center [745, 84] width 780 height 52
click at [1114, 82] on icon at bounding box center [1115, 85] width 14 height 14
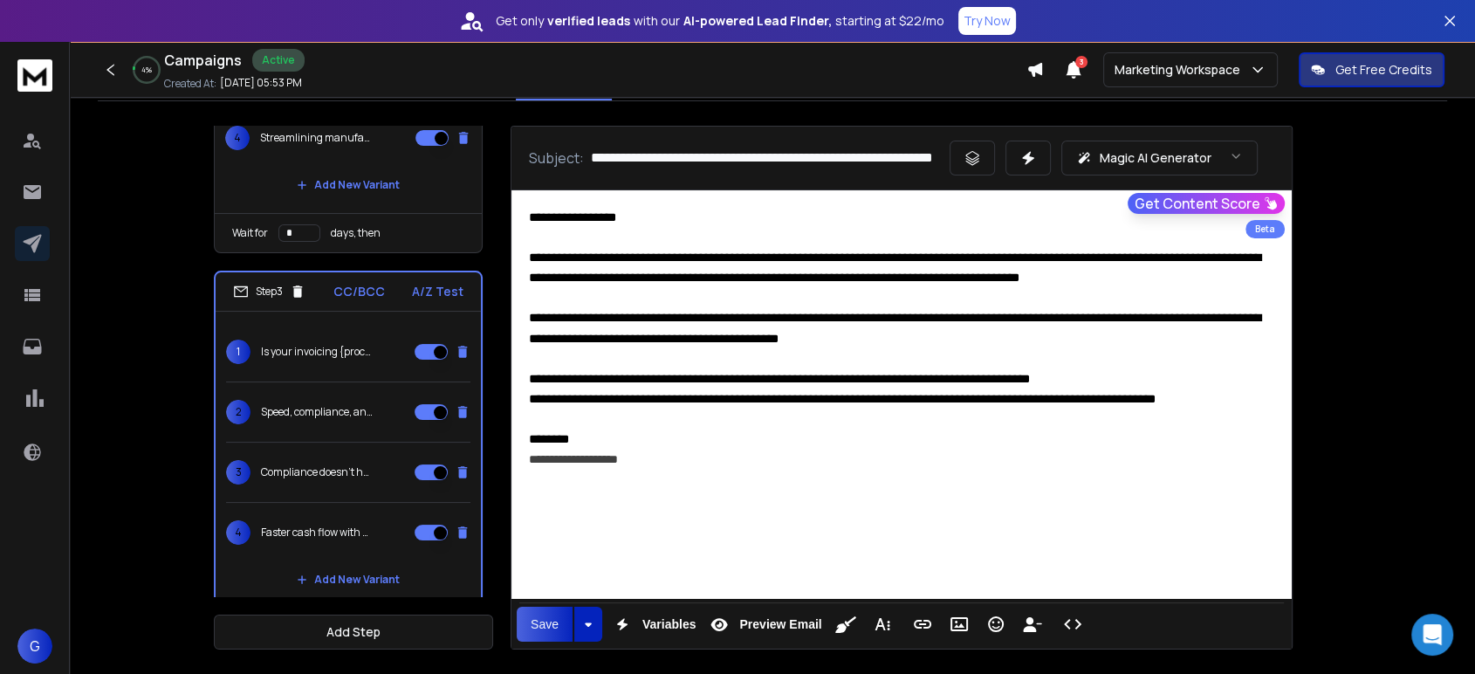
click at [315, 422] on div "2 Speed, compliance, and fewer invoicing errors" at bounding box center [348, 412] width 244 height 60
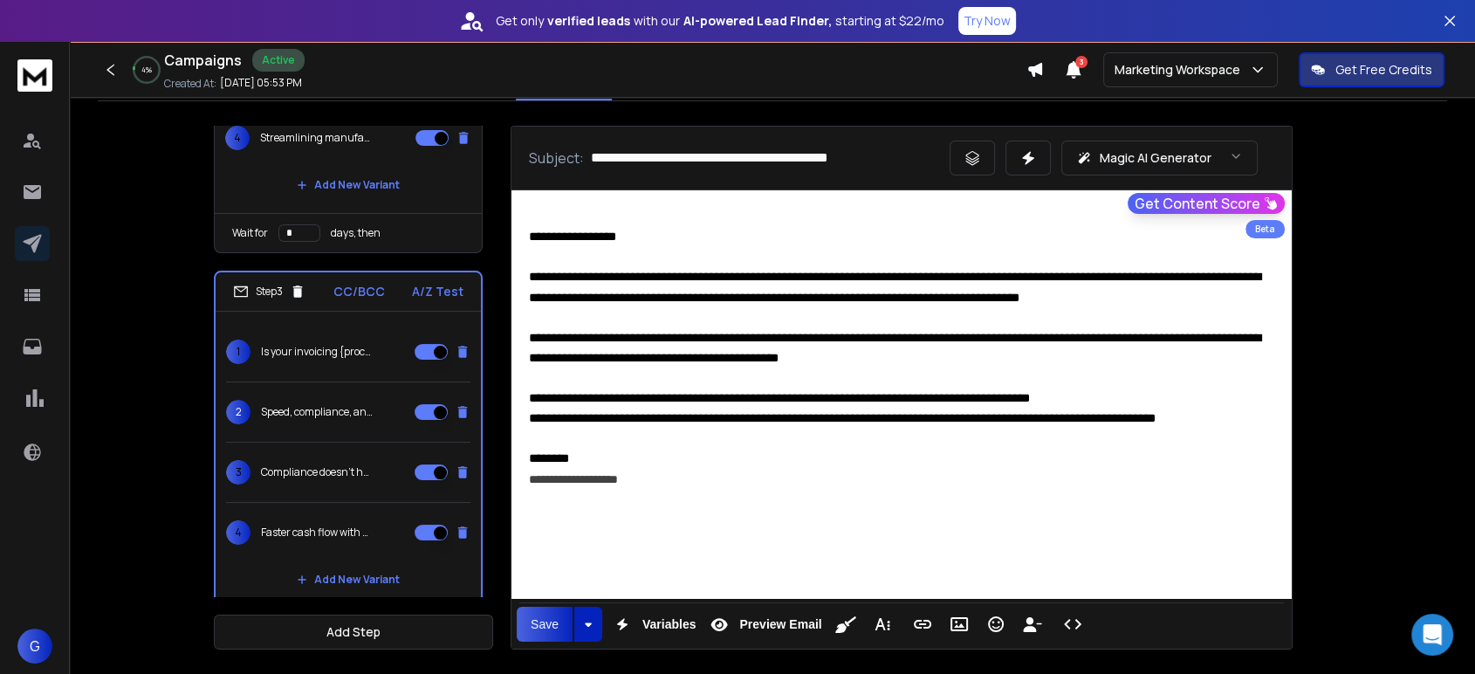
click at [321, 486] on div "3 Compliance doesn’t have to be painful" at bounding box center [348, 473] width 244 height 60
click at [328, 525] on p "Faster cash flow with audit-ready automation" at bounding box center [317, 532] width 112 height 14
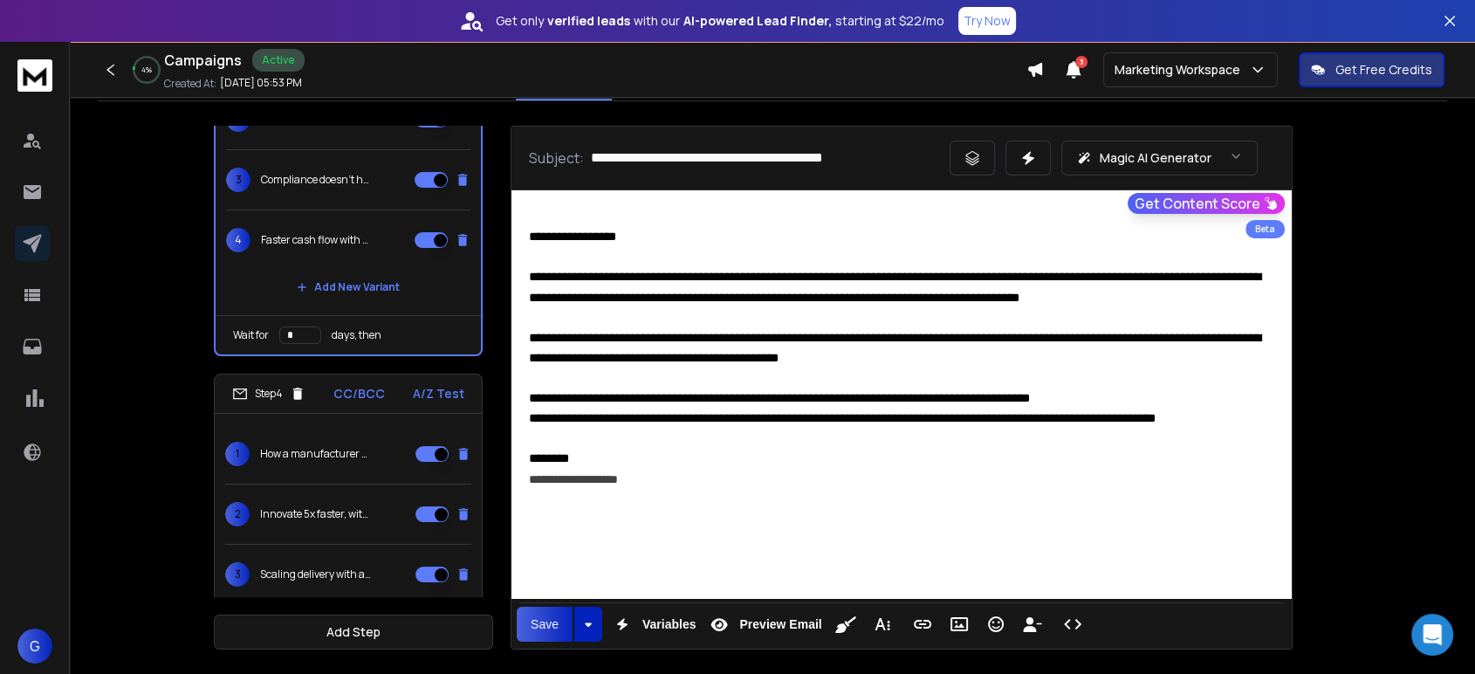
scroll to position [1045, 0]
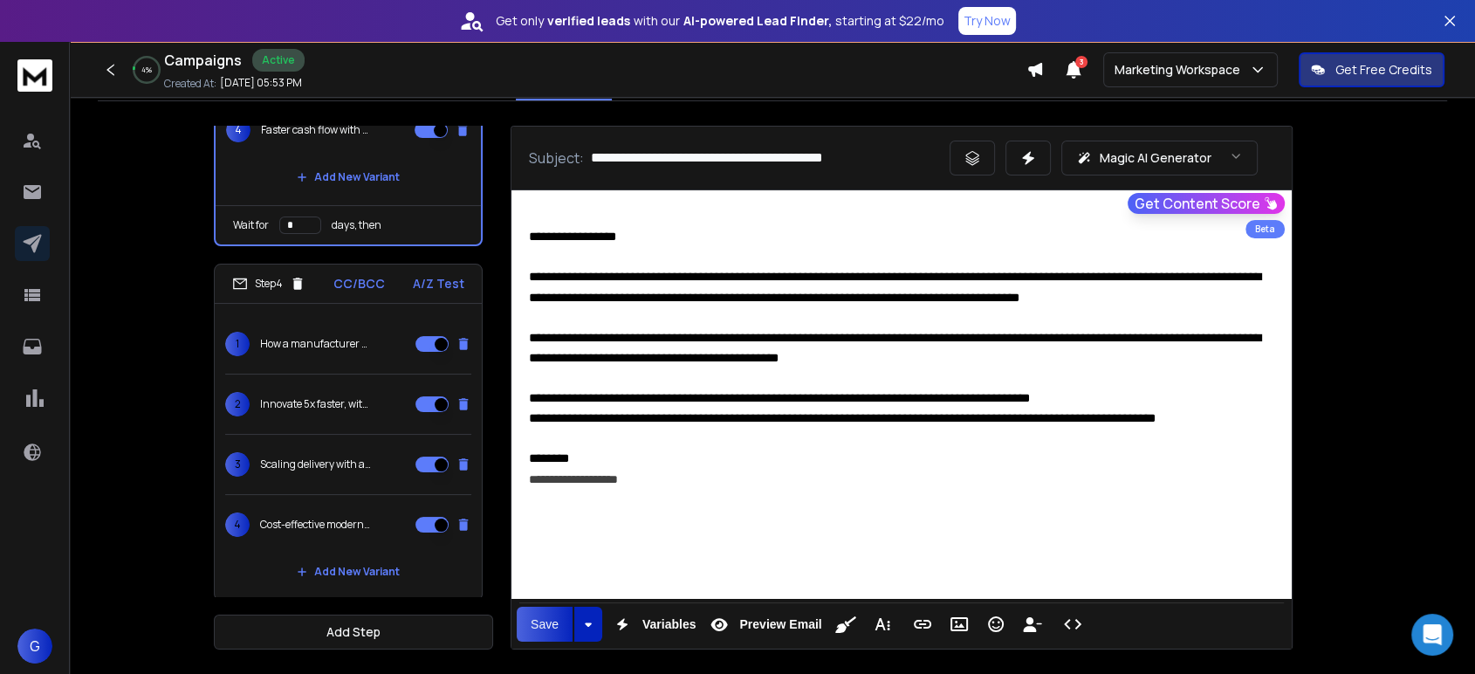
click at [298, 347] on p "How a manufacturer saved millions with smart delivery" at bounding box center [316, 344] width 112 height 14
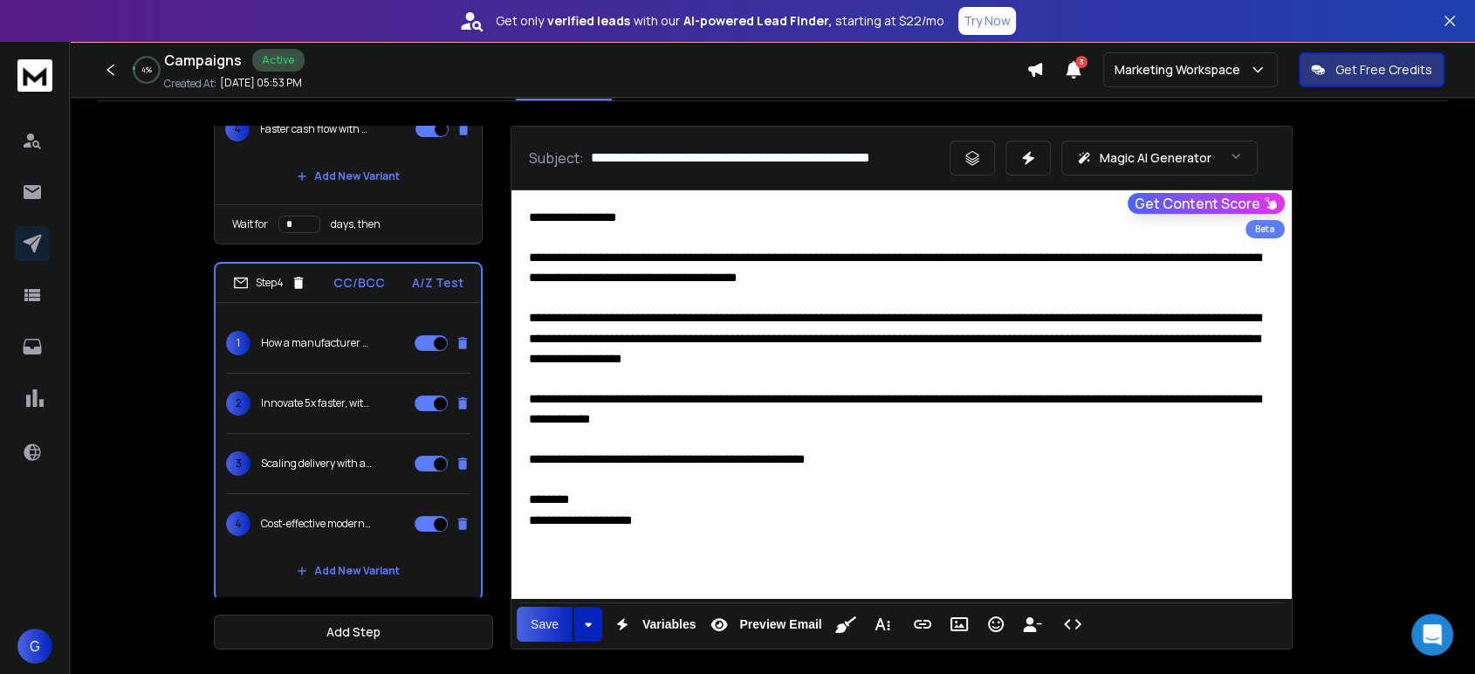
click at [300, 391] on div "2 Innovate 5x faster, without IT bottlenecks" at bounding box center [299, 403] width 147 height 24
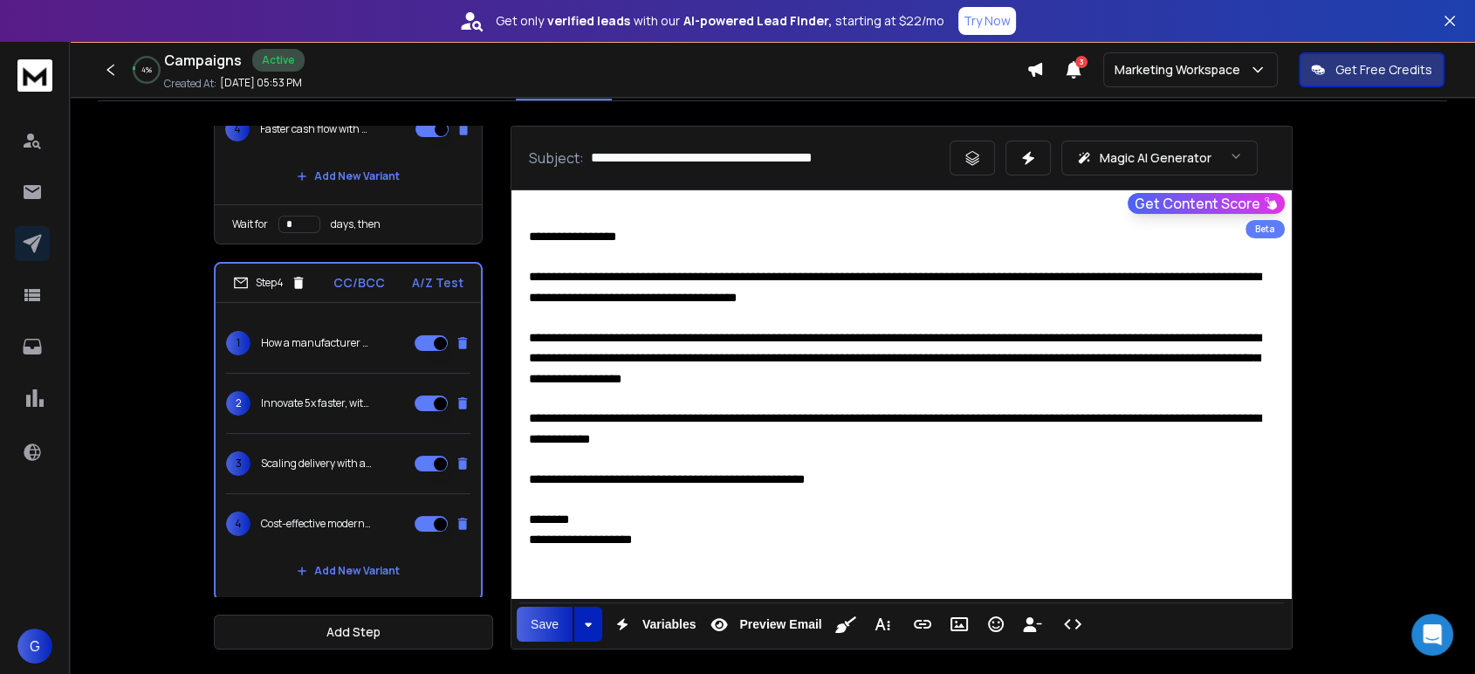
click at [307, 459] on p "Scaling delivery with a Center of Excellence" at bounding box center [317, 464] width 112 height 14
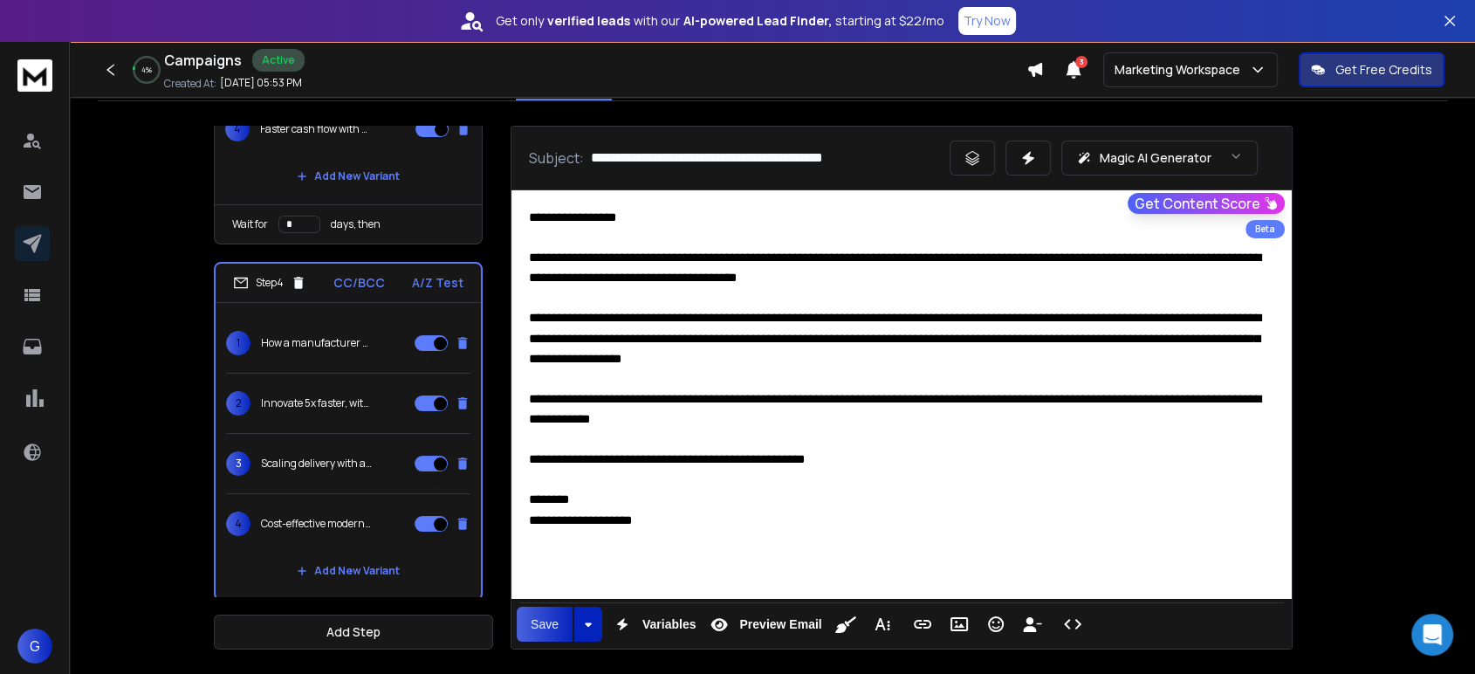
click at [314, 529] on div "4 Cost-effective modernization at enterprise scale" at bounding box center [299, 524] width 147 height 24
type input "**********"
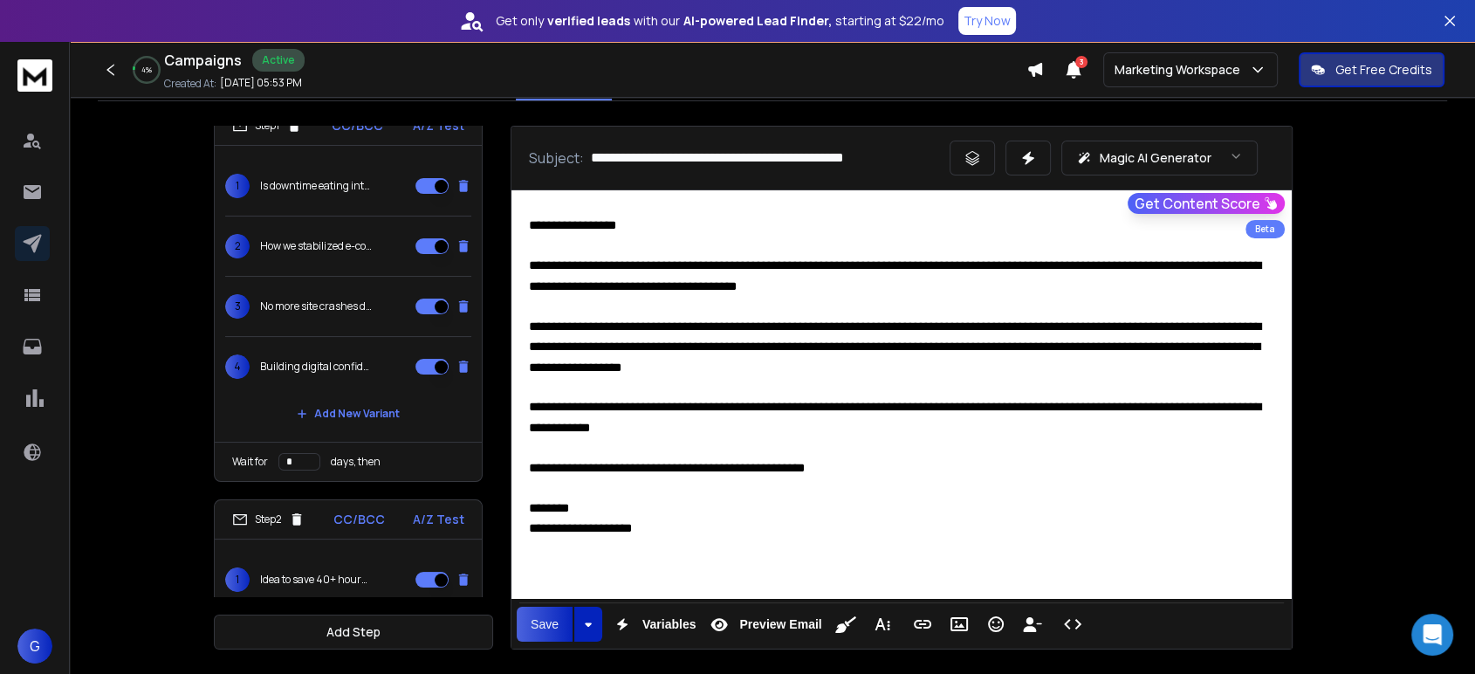
scroll to position [0, 0]
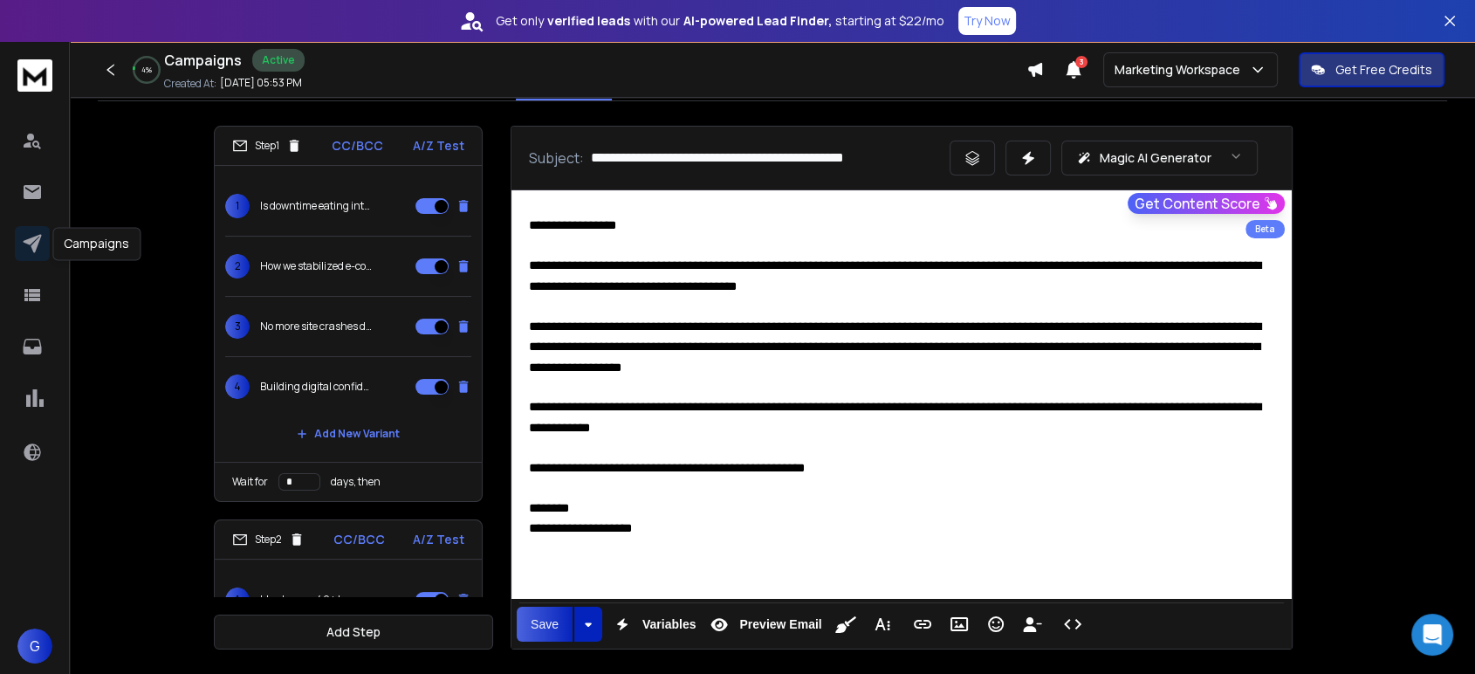
click at [41, 227] on link at bounding box center [32, 243] width 35 height 35
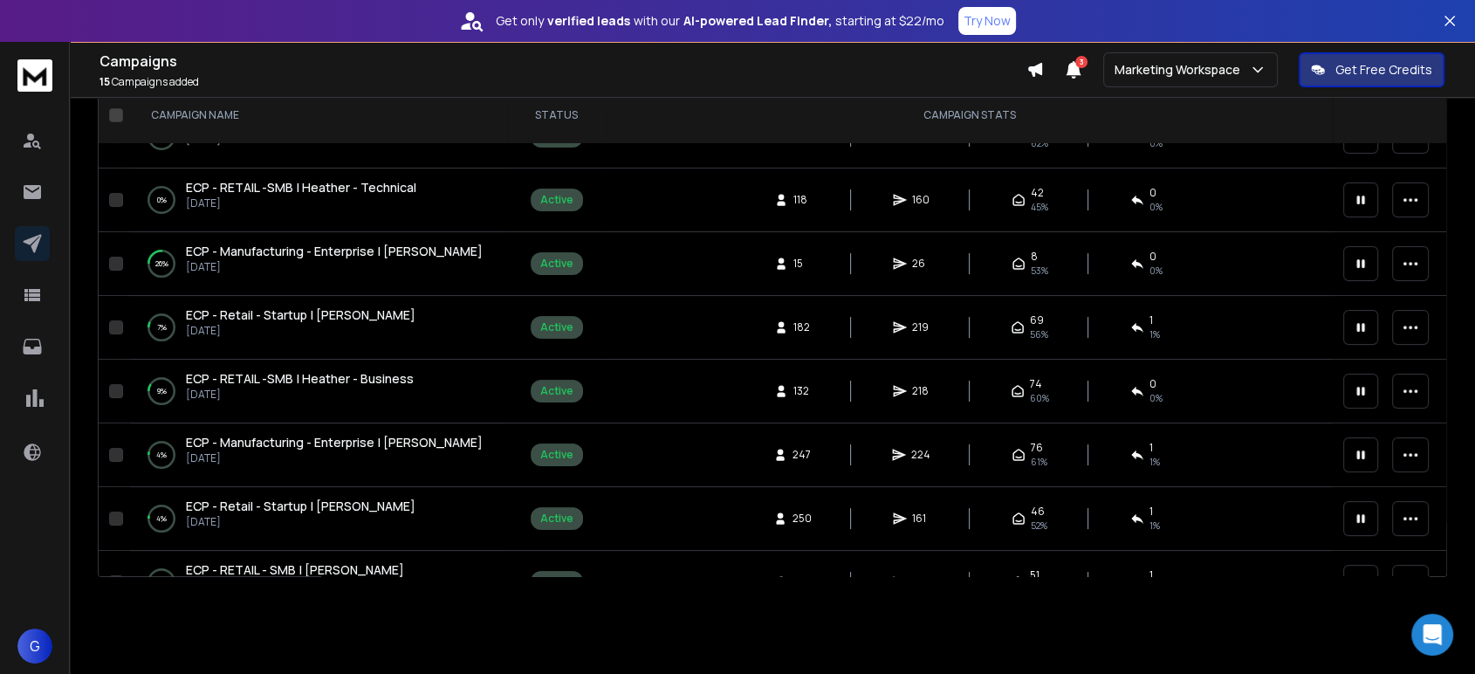
scroll to position [229, 0]
click at [429, 259] on span "ECP - Manufacturing - Enterprise | [PERSON_NAME]" at bounding box center [334, 252] width 297 height 17
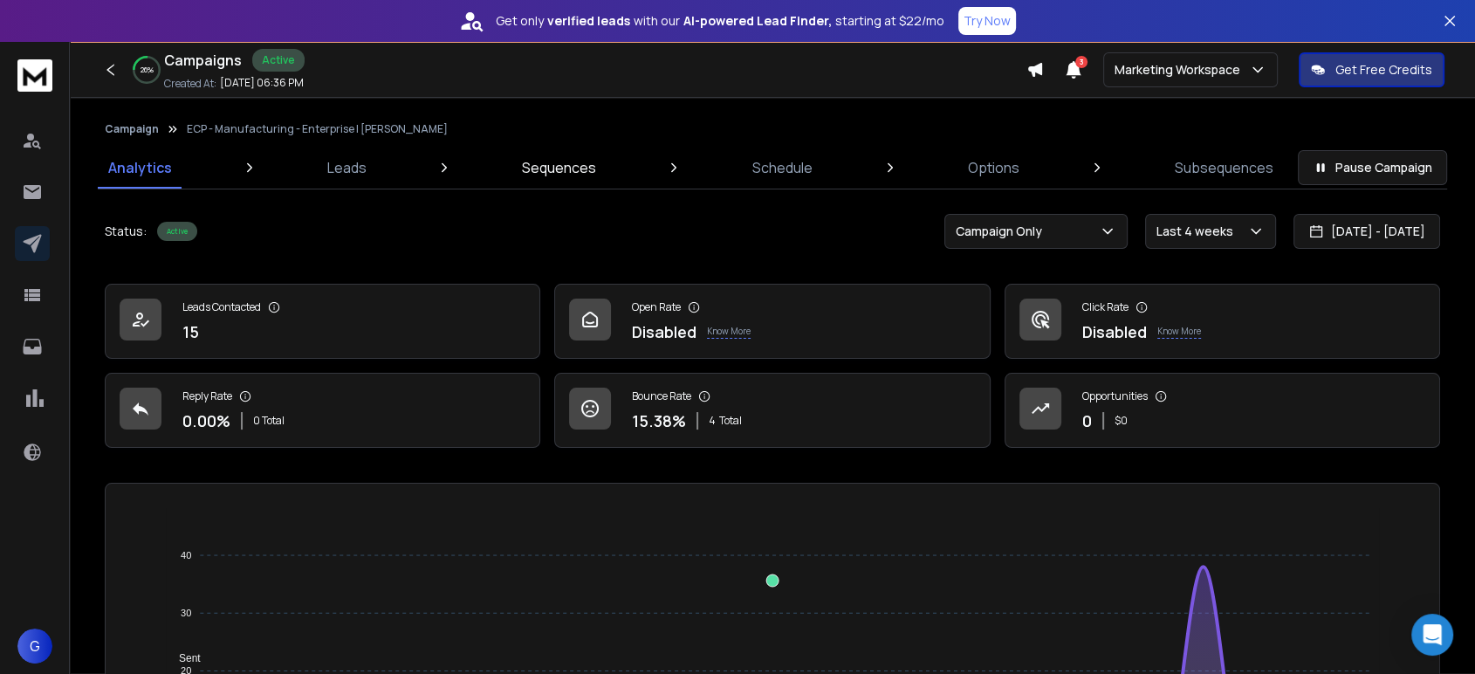
click at [579, 154] on link "Sequences" at bounding box center [559, 168] width 95 height 42
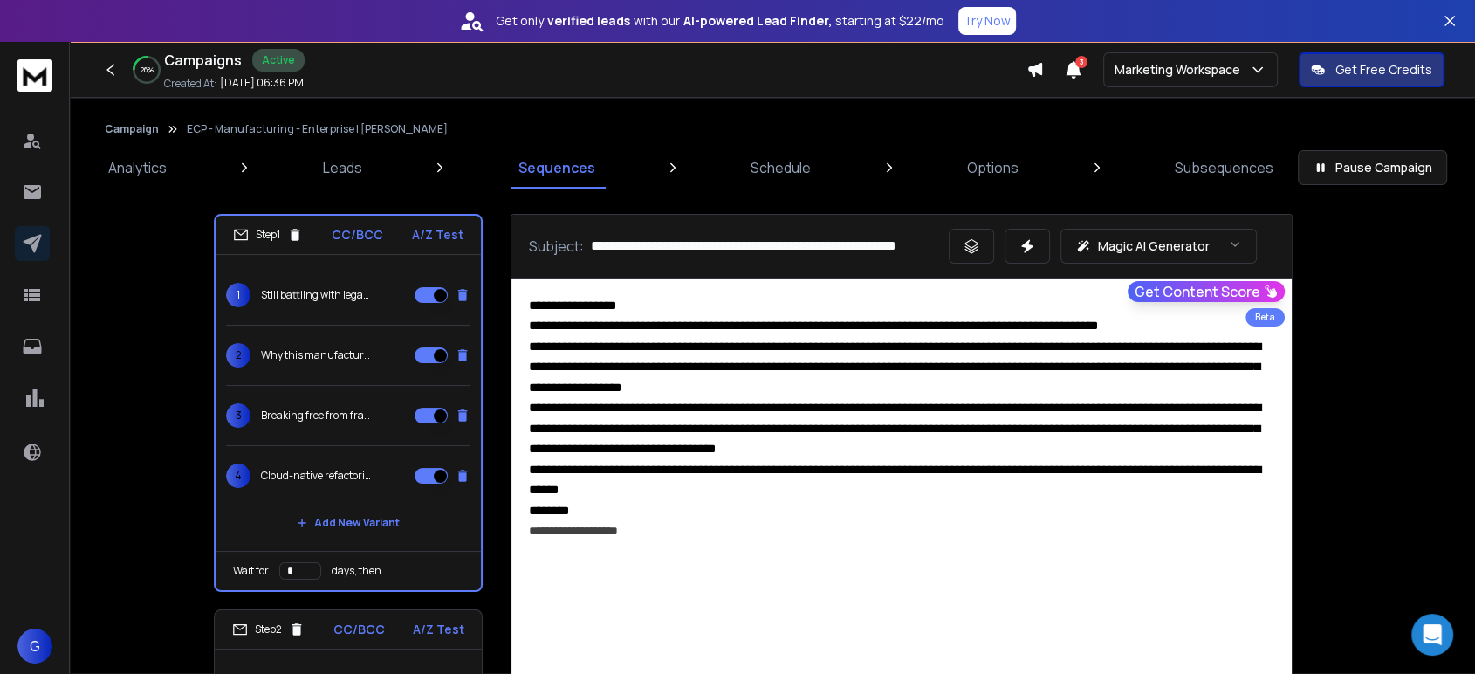
click at [326, 361] on p "Why this manufacturer moved off their legacy stack" at bounding box center [317, 355] width 112 height 14
click at [325, 429] on div "3 Breaking free from fragile, monolithic systems" at bounding box center [348, 416] width 244 height 60
click at [333, 488] on div "4 Cloud-native refactoring without business disruption" at bounding box center [348, 475] width 244 height 59
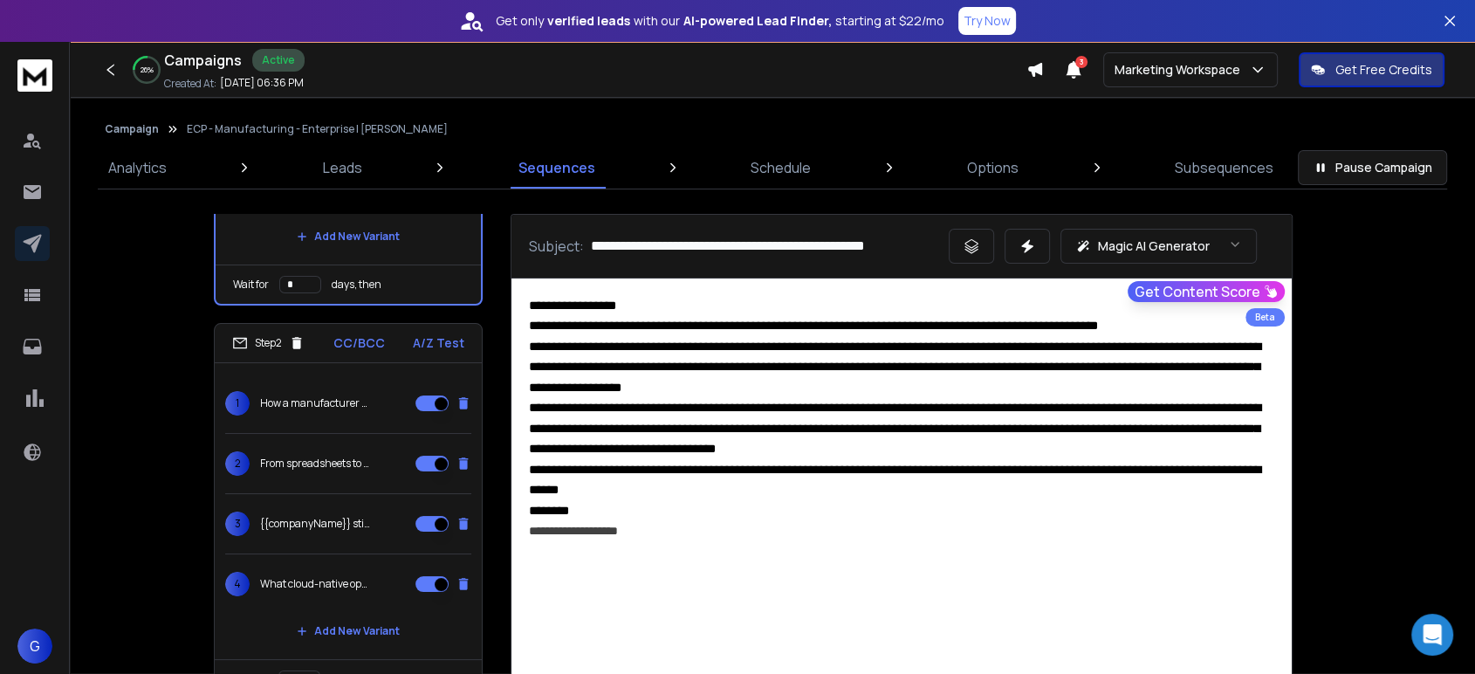
scroll to position [293, 0]
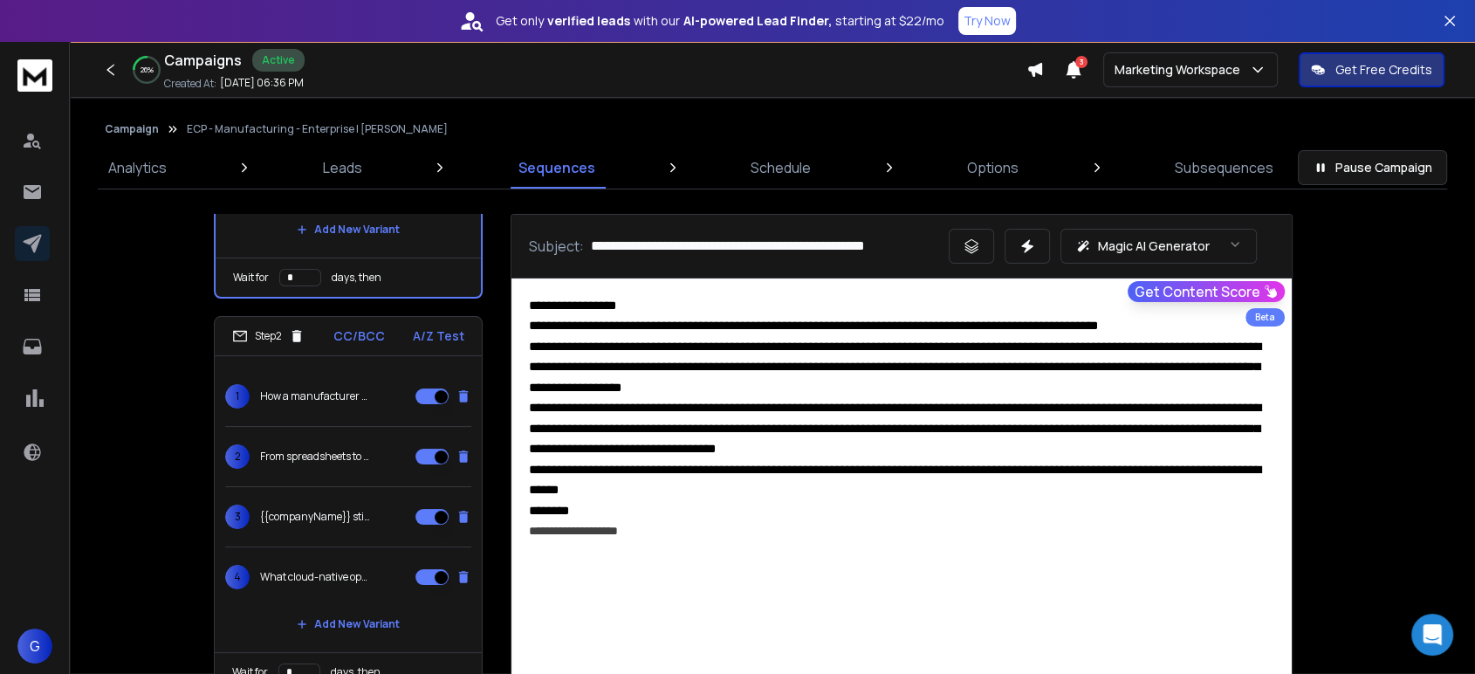
click at [306, 384] on div "1 How a manufacturer saved 40+ hours/week with automation" at bounding box center [298, 396] width 147 height 24
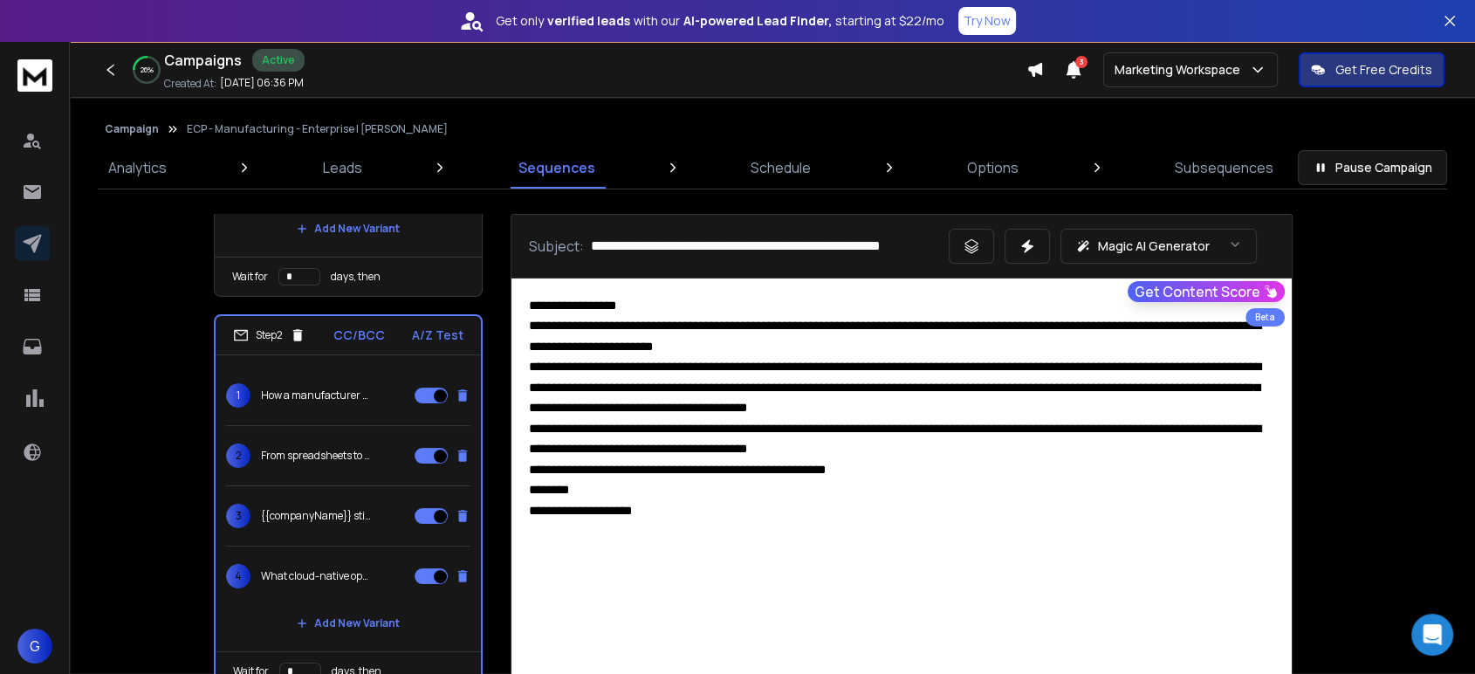
click at [321, 452] on p "From spreadsheets to serverless: A transformation story" at bounding box center [317, 456] width 112 height 14
click at [326, 525] on div "3 {{companyName}} still managing ops manually?" at bounding box center [299, 516] width 147 height 24
click at [338, 574] on p "What cloud-native ops really look like" at bounding box center [317, 576] width 112 height 14
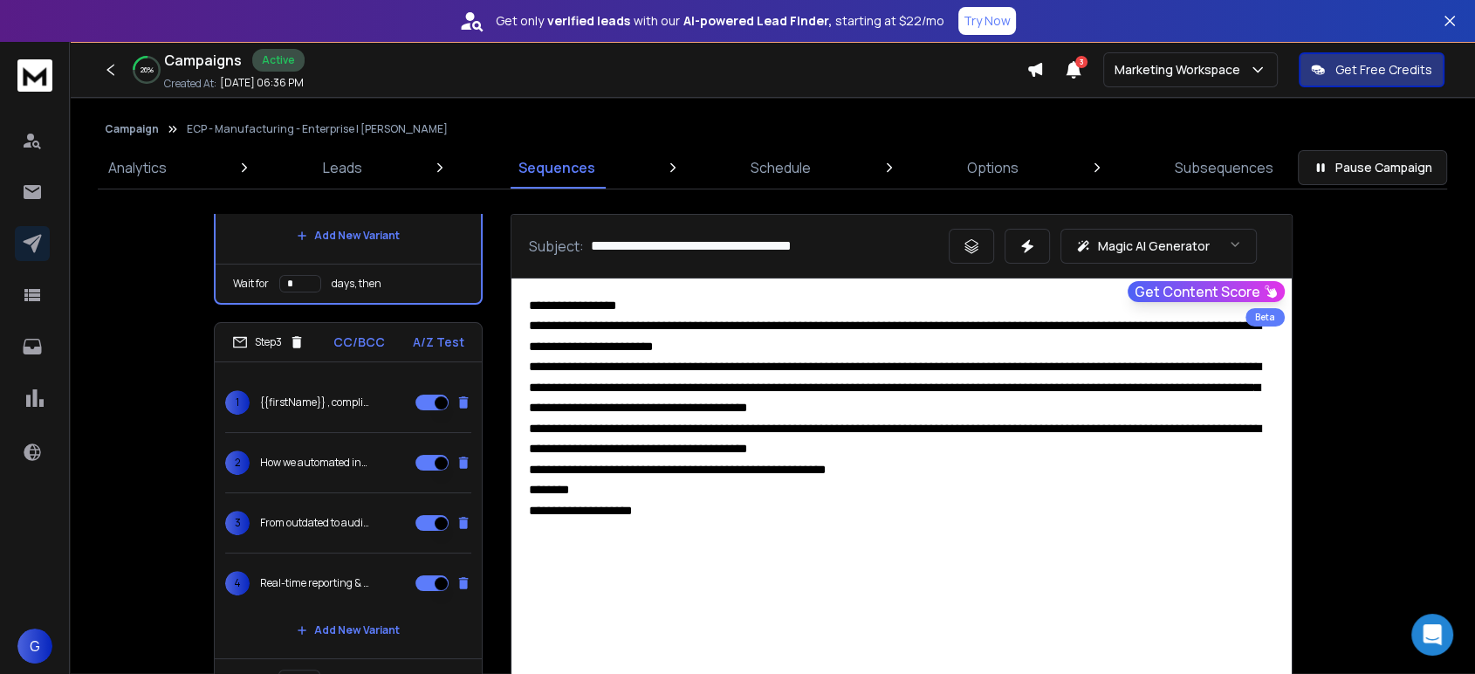
scroll to position [693, 0]
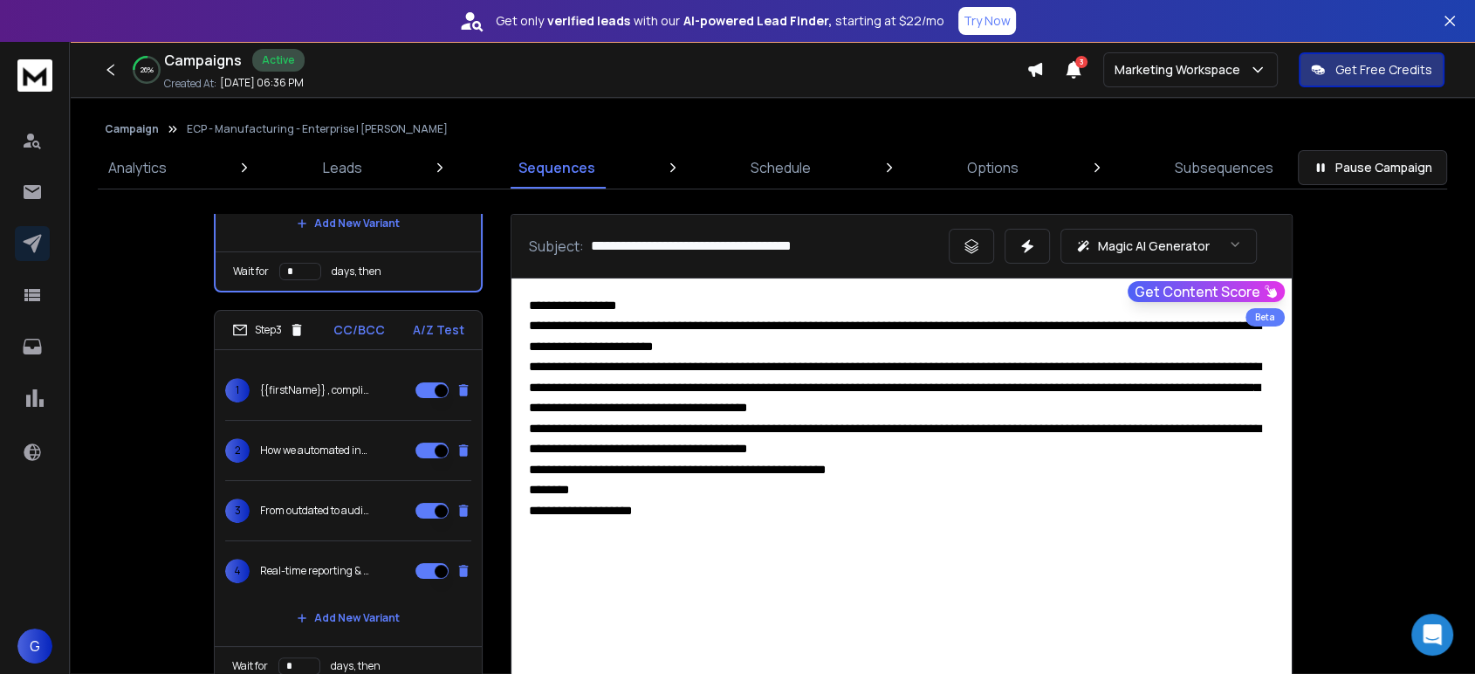
click at [309, 392] on p "{{firstName}} , compliance-heavy workflows wearing you down?" at bounding box center [316, 390] width 112 height 14
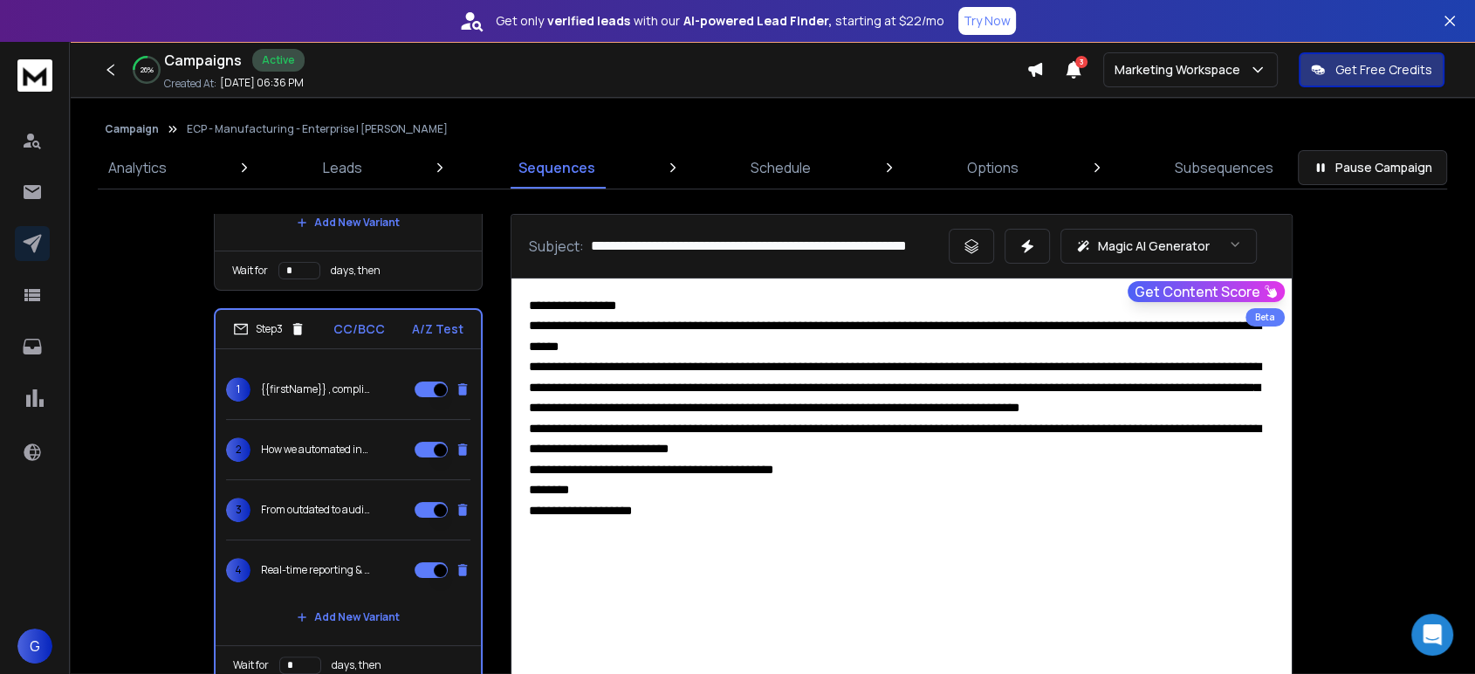
click at [313, 451] on p "How we automated invoicing for a ₹6,000 Cr firm" at bounding box center [317, 450] width 112 height 14
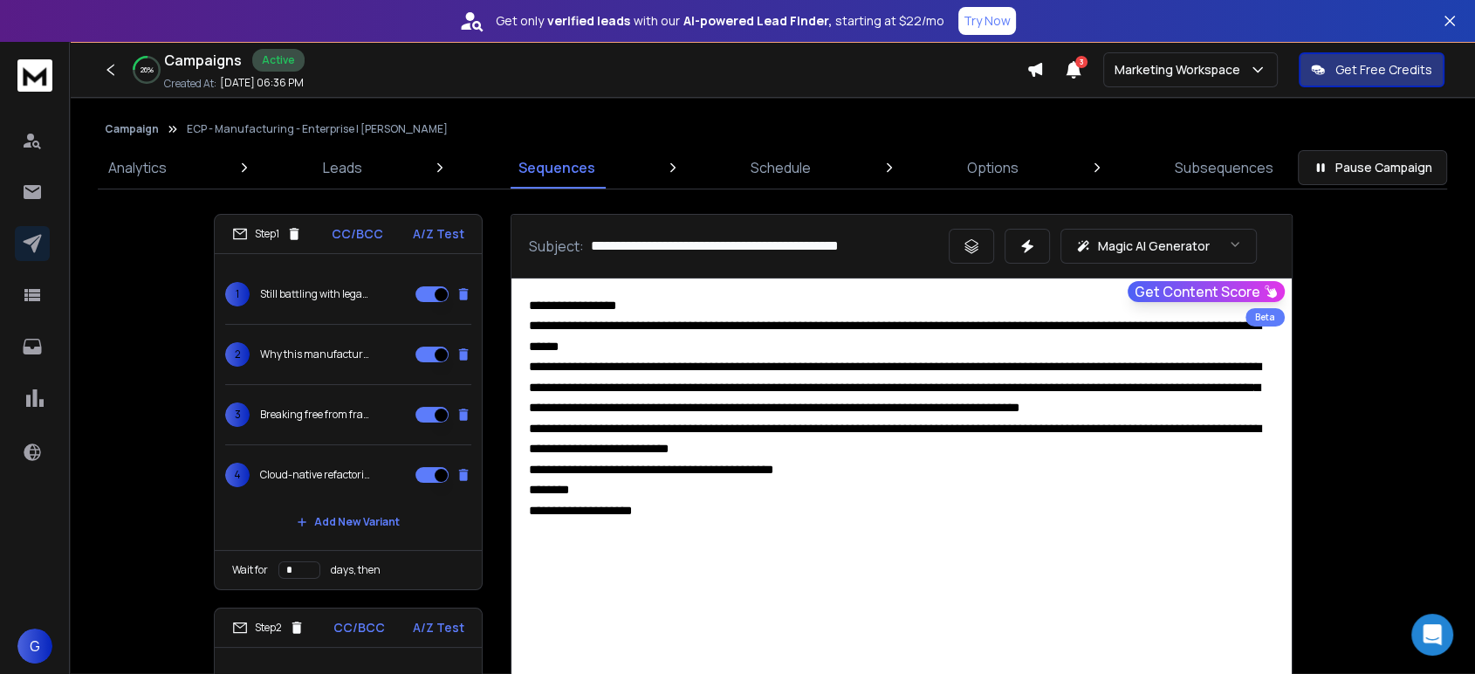
click at [335, 287] on p "Still battling with legacy bottlenecks at {{companyName}}?" at bounding box center [316, 294] width 112 height 14
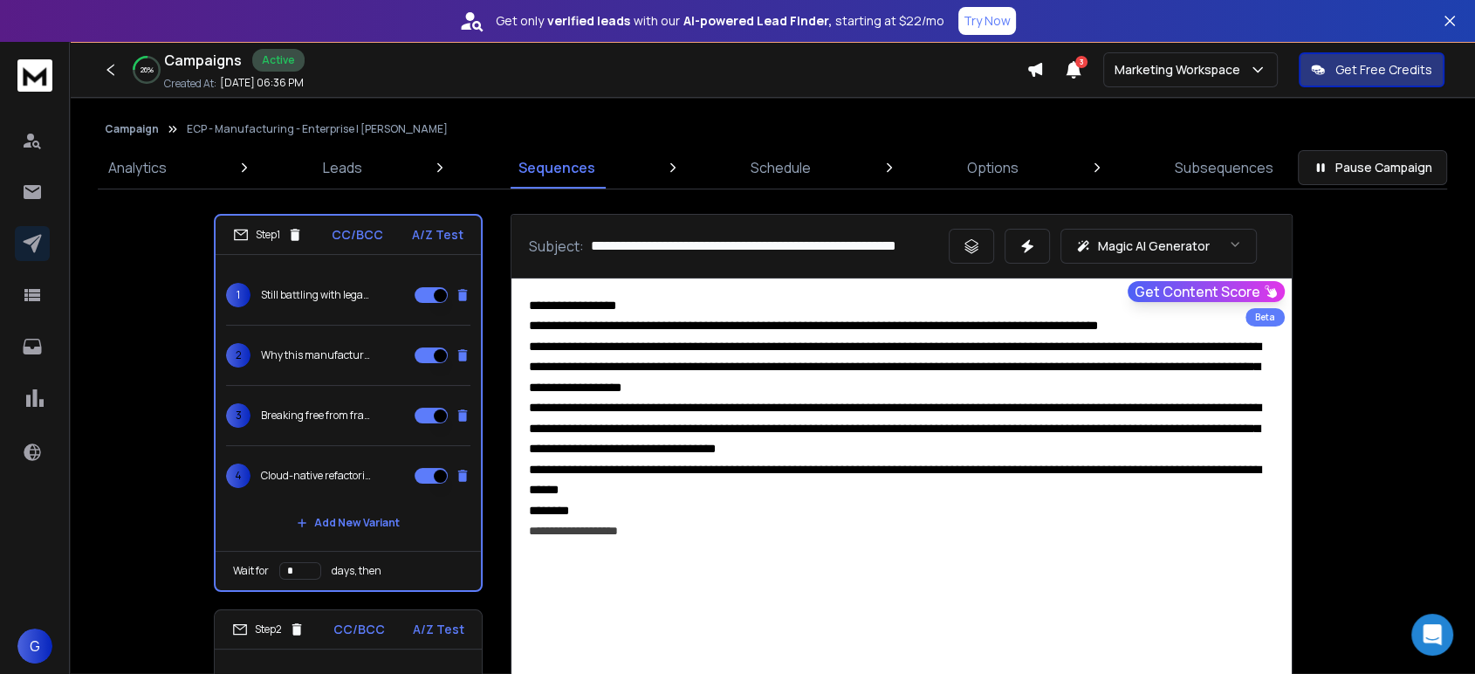
click at [532, 326] on span "**********" at bounding box center [813, 325] width 569 height 12
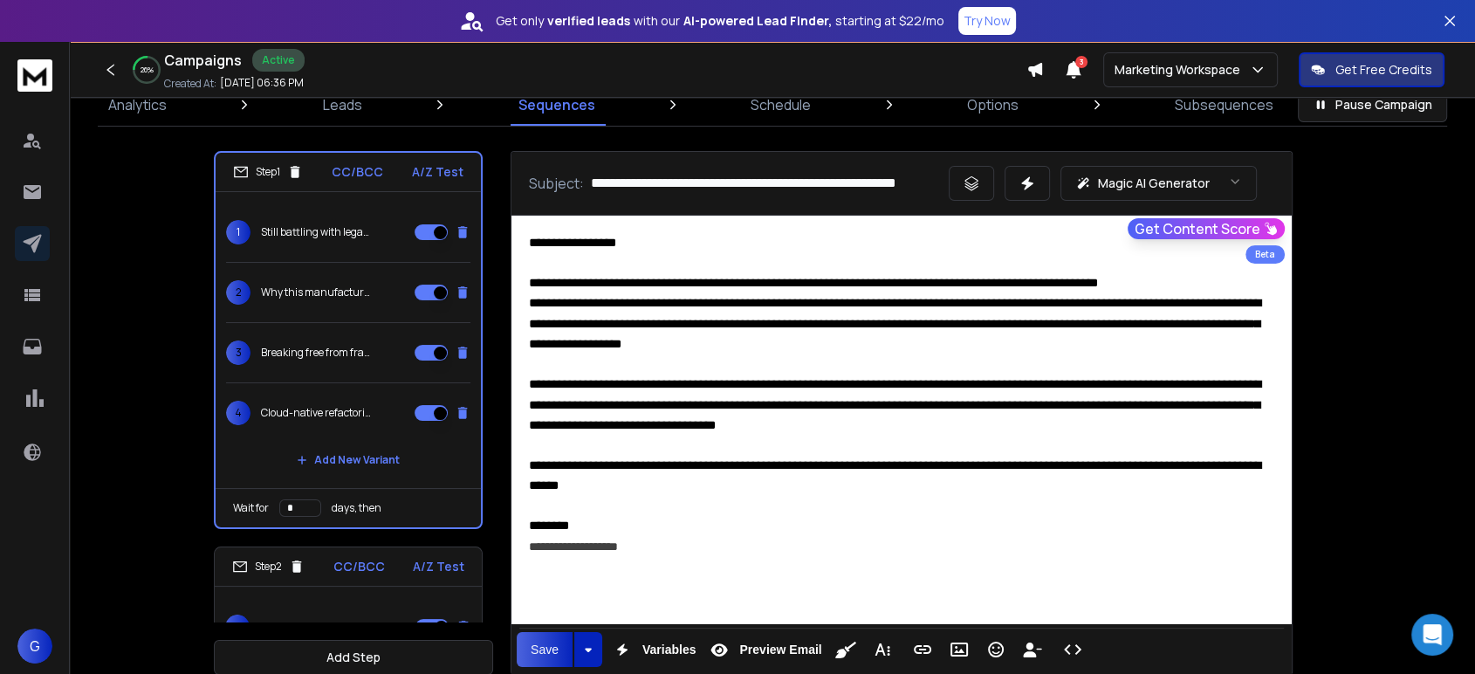
scroll to position [88, 0]
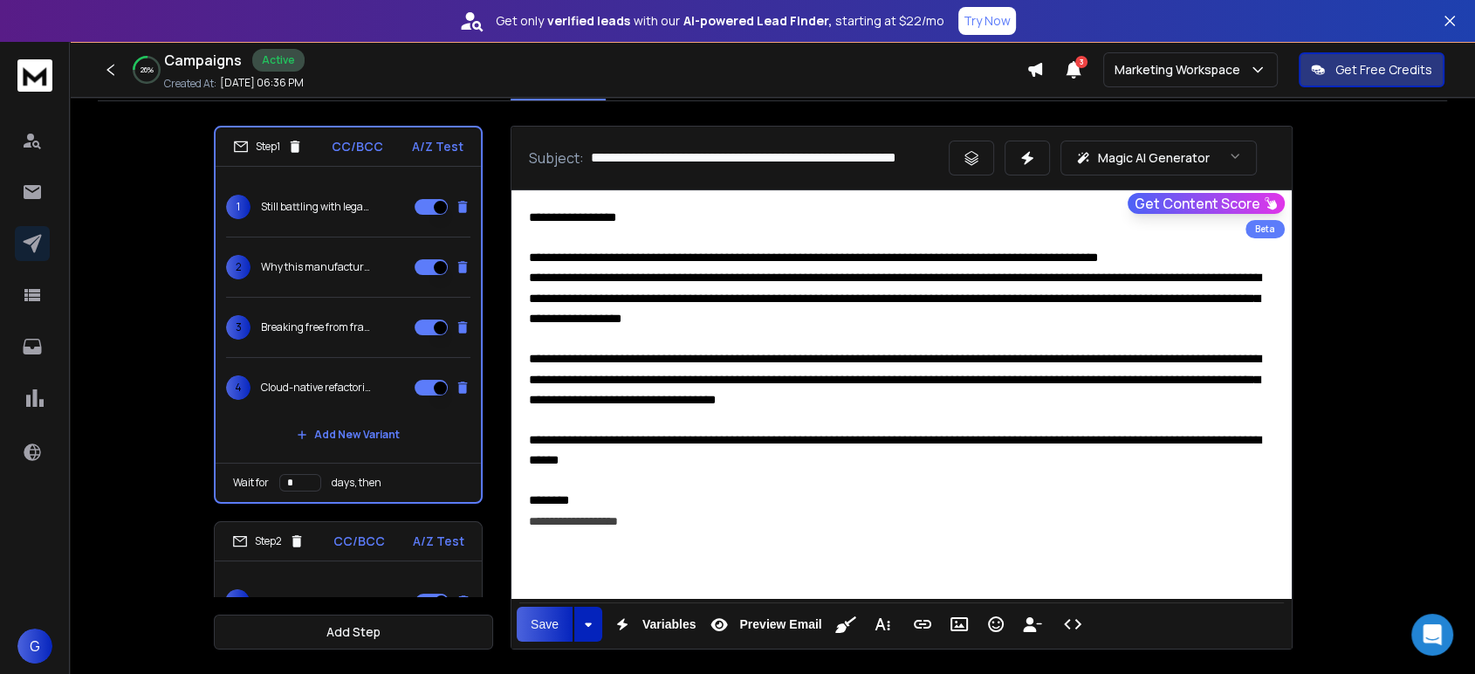
click at [325, 274] on div "2 Why this manufacturer moved off their legacy stack" at bounding box center [299, 267] width 147 height 24
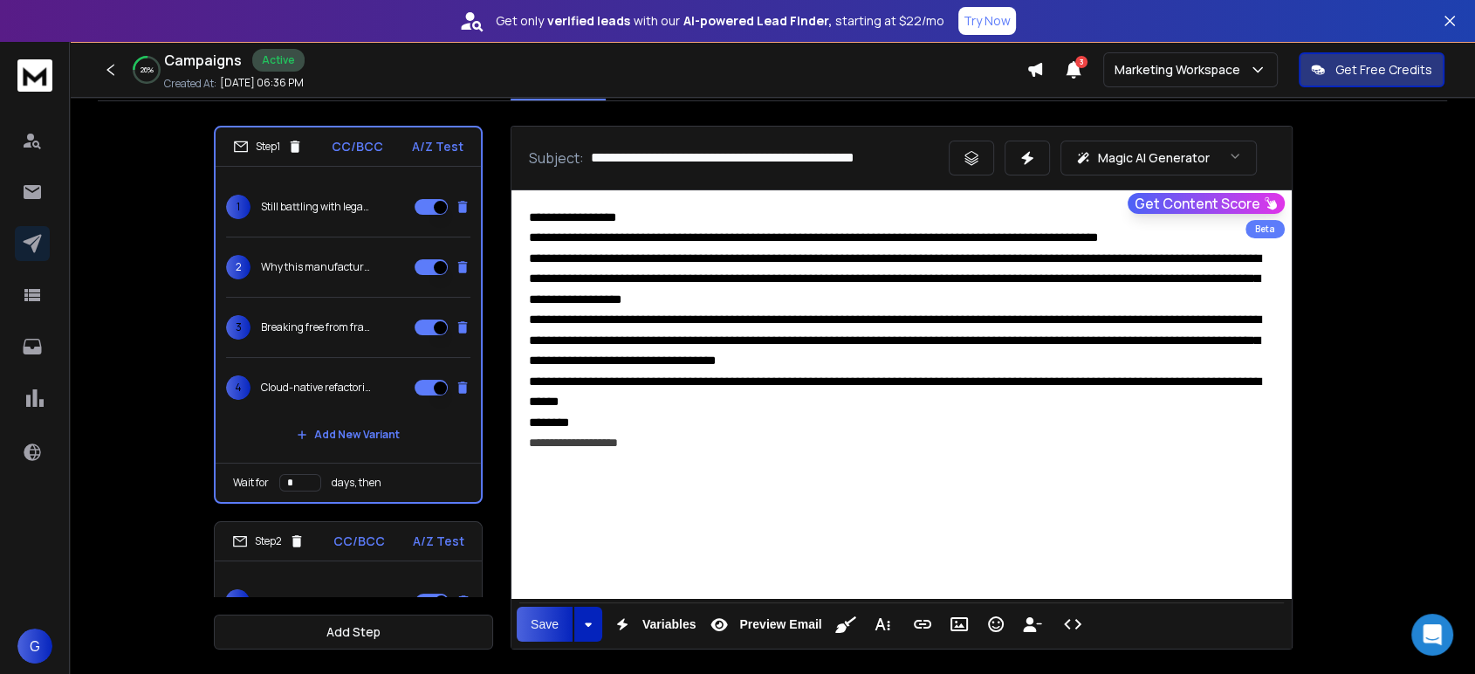
click at [527, 230] on div "**********" at bounding box center [902, 392] width 780 height 404
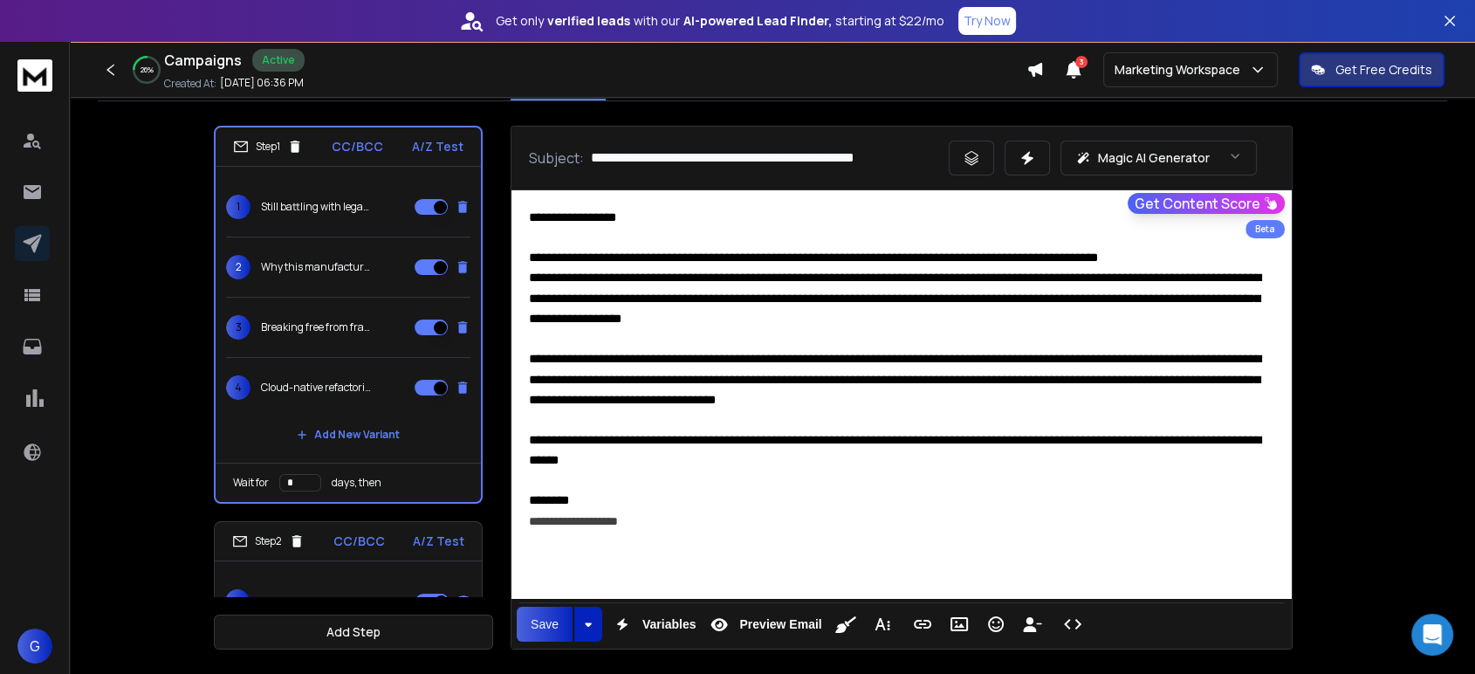
click at [336, 315] on div "3 Breaking free from fragile, monolithic systems" at bounding box center [299, 327] width 147 height 24
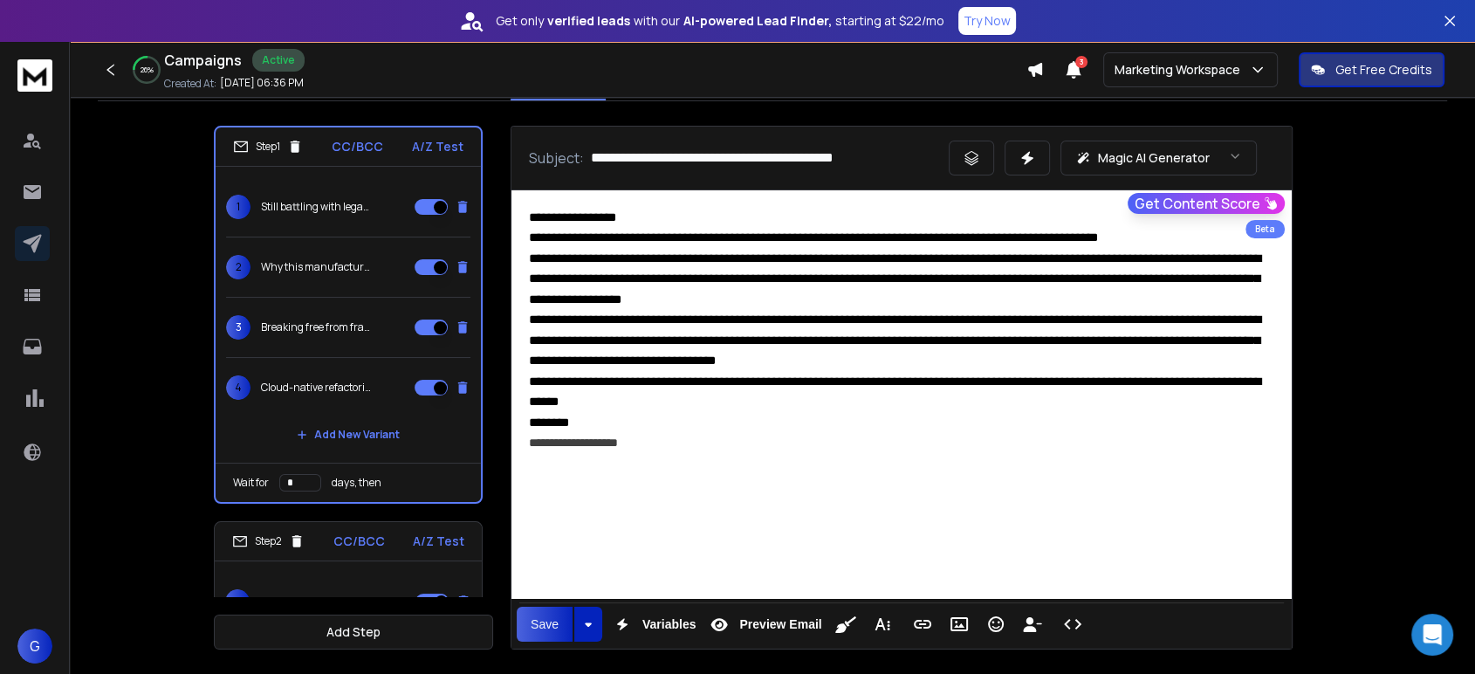
click at [532, 241] on span "**********" at bounding box center [813, 237] width 569 height 12
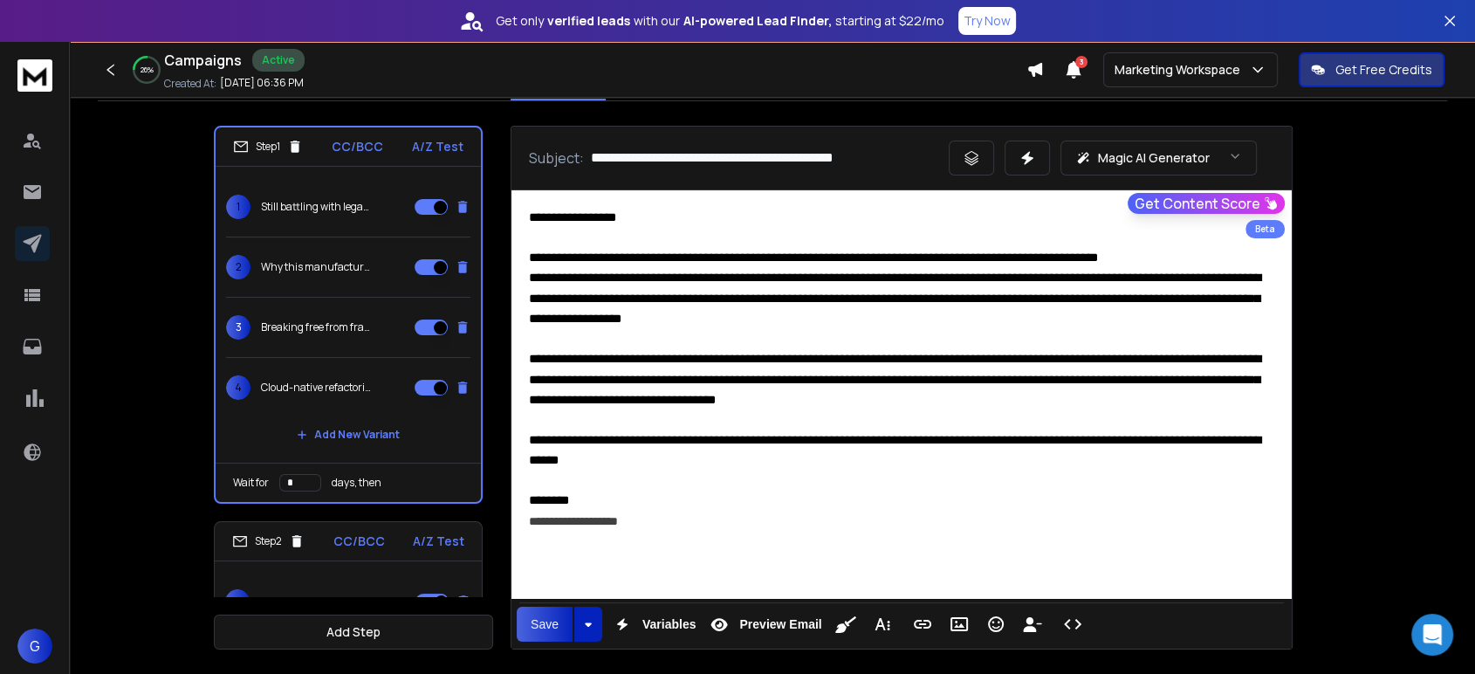
click at [344, 375] on div "4 Cloud-native refactoring without business disruption" at bounding box center [299, 387] width 147 height 24
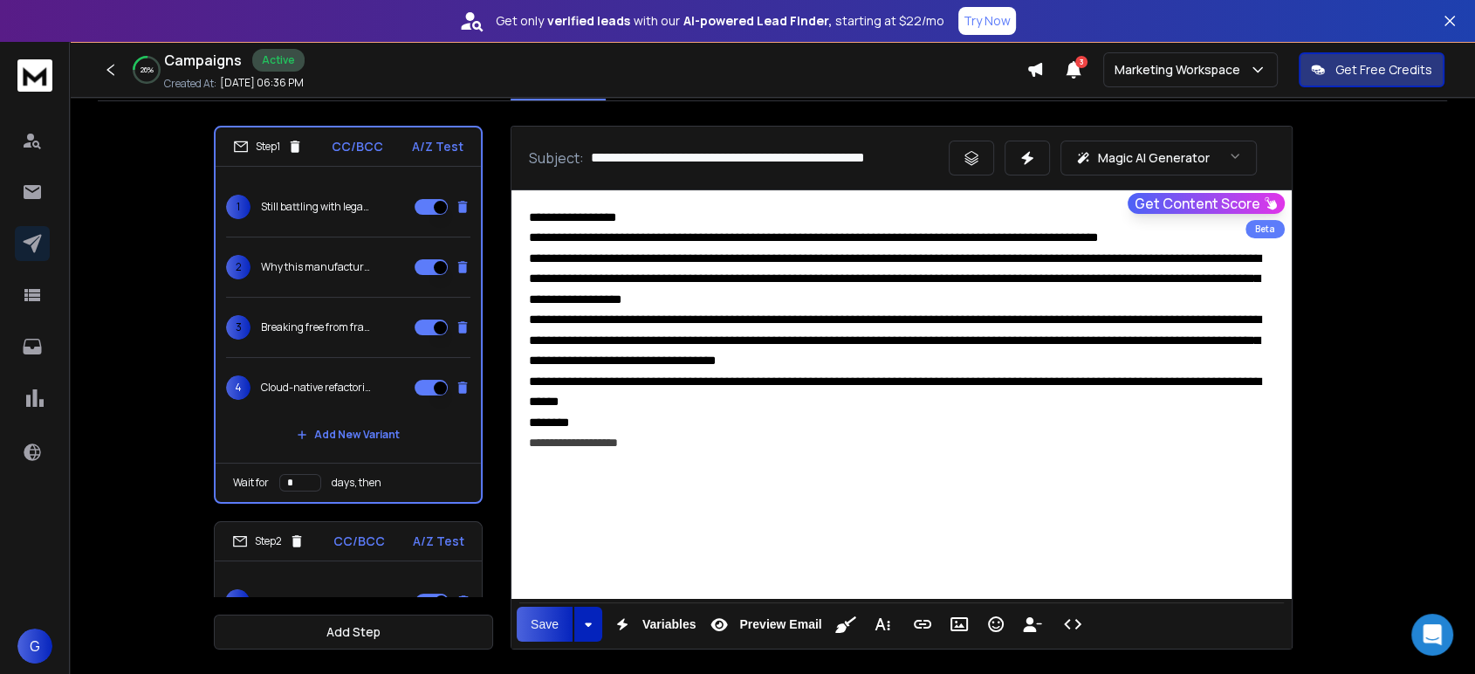
click at [524, 235] on div "**********" at bounding box center [902, 392] width 780 height 404
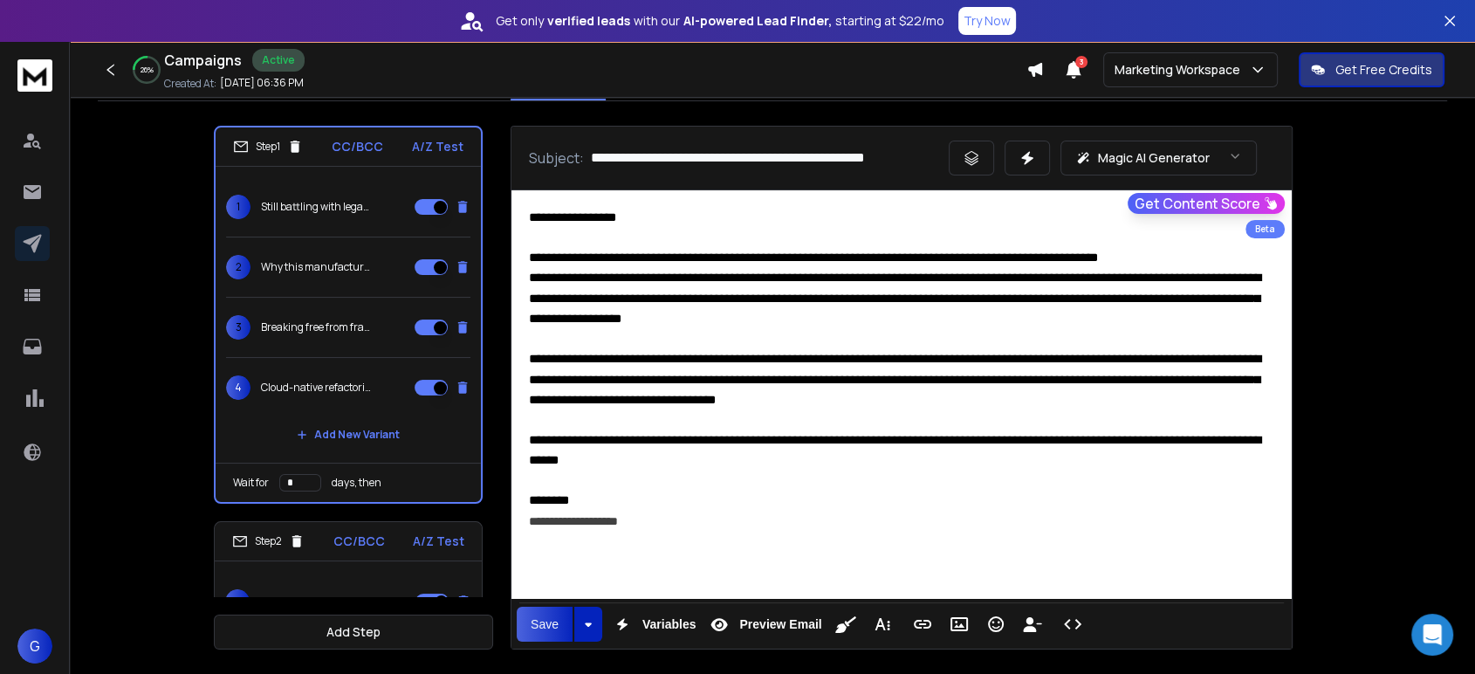
click at [288, 312] on div "3 Breaking free from fragile, monolithic systems" at bounding box center [348, 328] width 244 height 60
click at [317, 267] on p "Why this manufacturer moved off their legacy stack" at bounding box center [317, 267] width 112 height 14
click at [318, 200] on p "Still battling with legacy bottlenecks at {{companyName}}?" at bounding box center [317, 207] width 112 height 14
click at [354, 373] on div "4 Cloud-native refactoring without business disruption" at bounding box center [348, 387] width 244 height 59
click at [317, 336] on div "3 Breaking free from fragile, monolithic systems" at bounding box center [299, 327] width 147 height 24
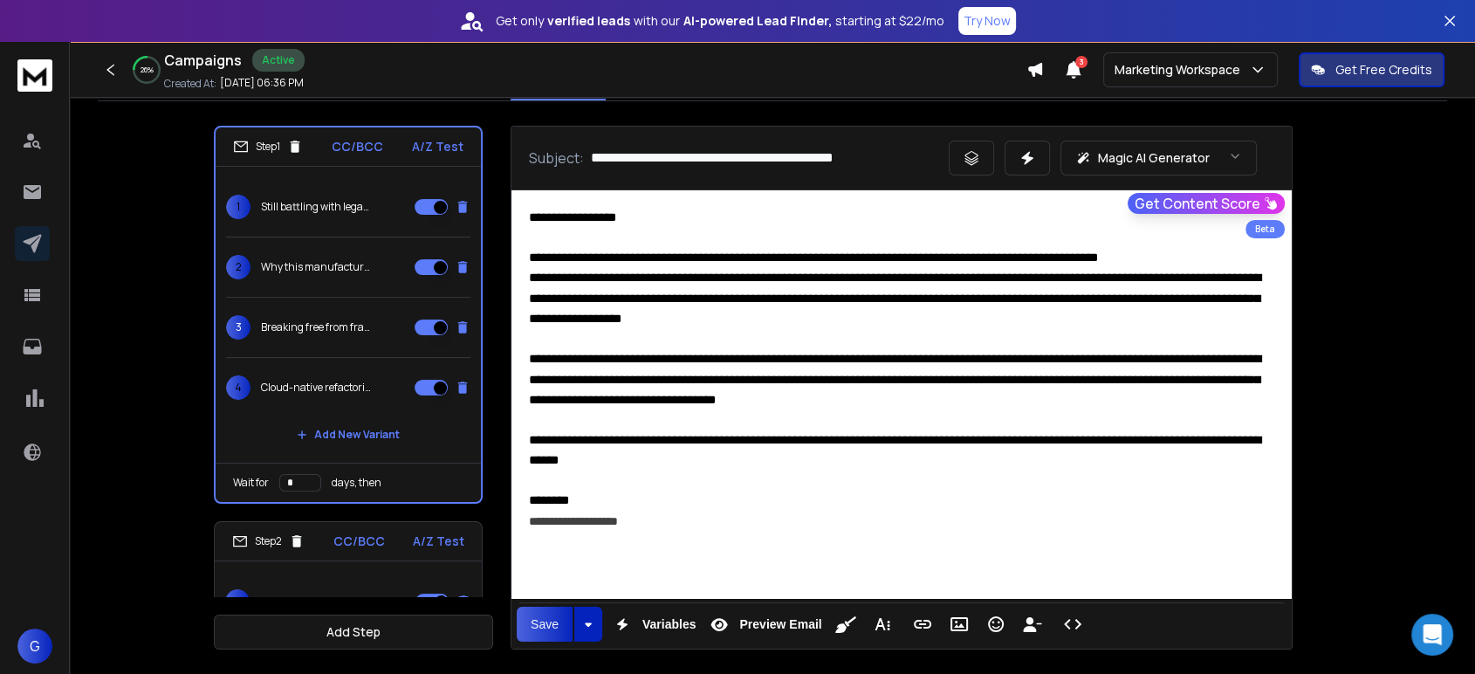
click at [302, 263] on p "Why this manufacturer moved off their legacy stack" at bounding box center [317, 267] width 112 height 14
click at [330, 195] on div "1 Still battling with legacy bottlenecks at {{companyName}}?" at bounding box center [299, 207] width 147 height 24
click at [321, 397] on div "4 Cloud-native refactoring without business disruption" at bounding box center [299, 387] width 147 height 24
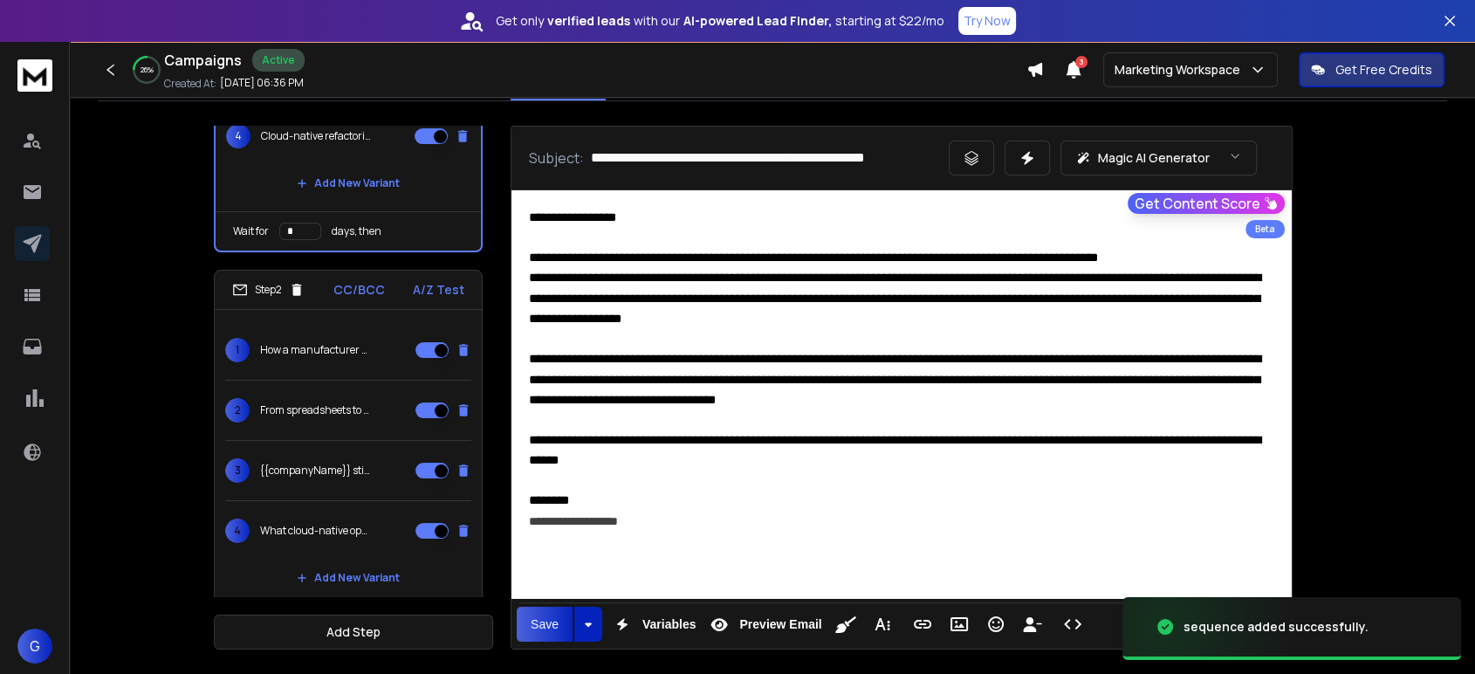
scroll to position [259, 0]
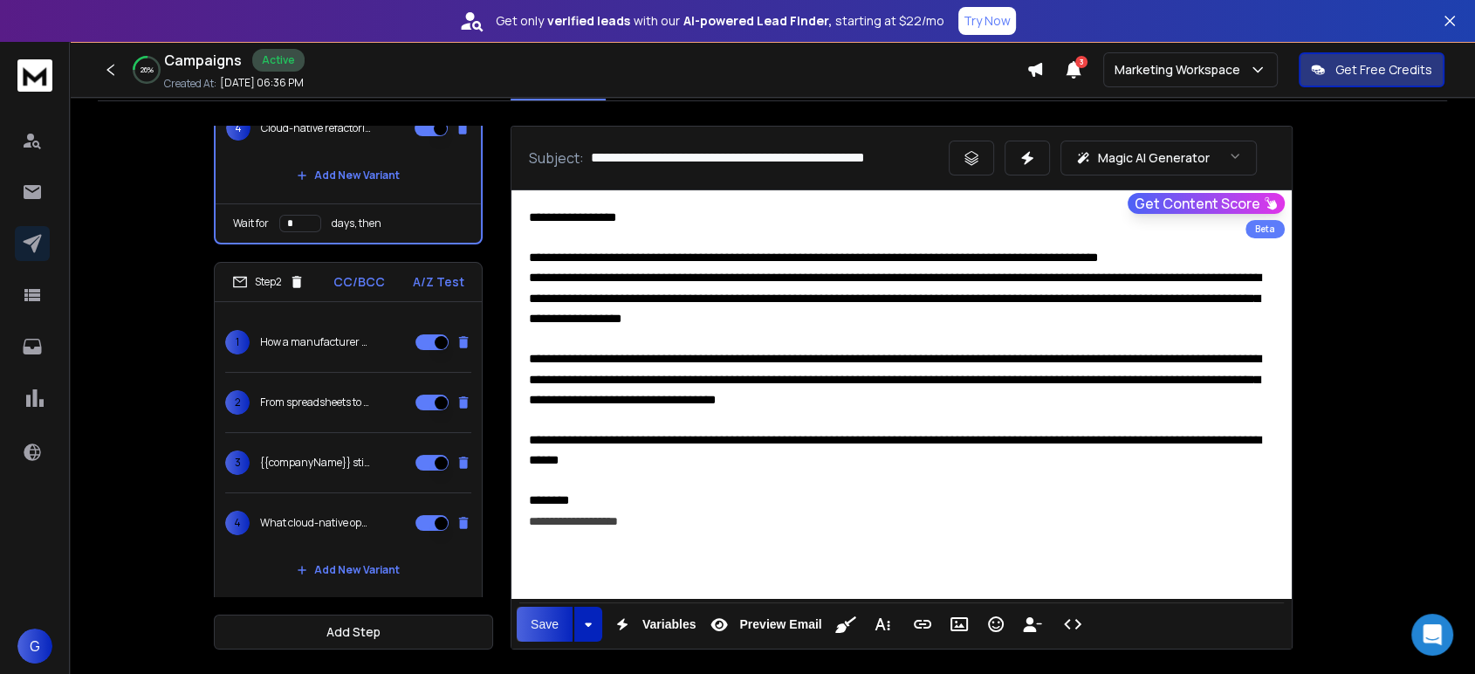
click at [316, 341] on p "How a manufacturer saved 40+ hours/week with automation" at bounding box center [316, 342] width 112 height 14
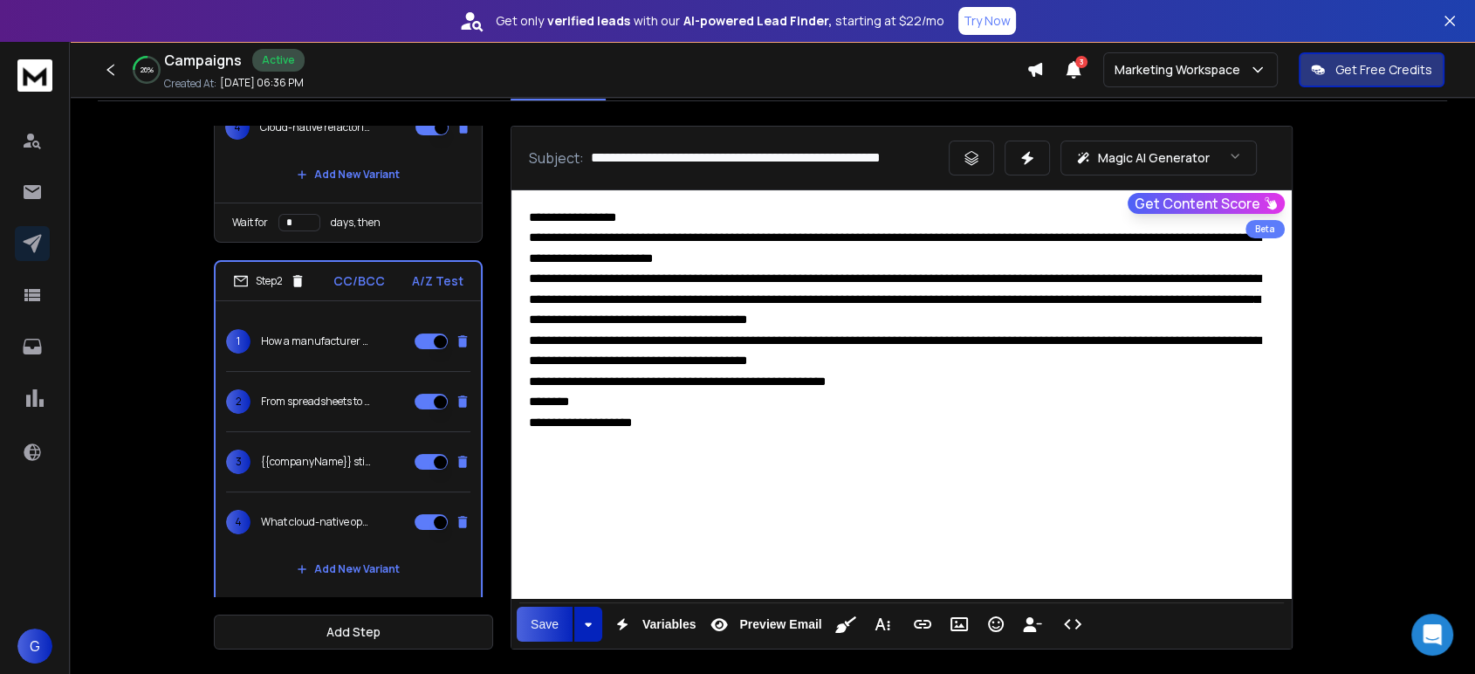
click at [299, 416] on div "2 From spreadsheets to serverless: A transformation story" at bounding box center [348, 402] width 244 height 60
click at [311, 462] on p "{{companyName}} still managing ops manually?" at bounding box center [317, 462] width 112 height 14
click at [322, 511] on div "4 What cloud-native ops really look like" at bounding box center [299, 522] width 147 height 24
click at [285, 338] on p "How a manufacturer saved 40+ hours/week with automation" at bounding box center [317, 341] width 112 height 14
click at [535, 243] on span "**********" at bounding box center [895, 247] width 732 height 32
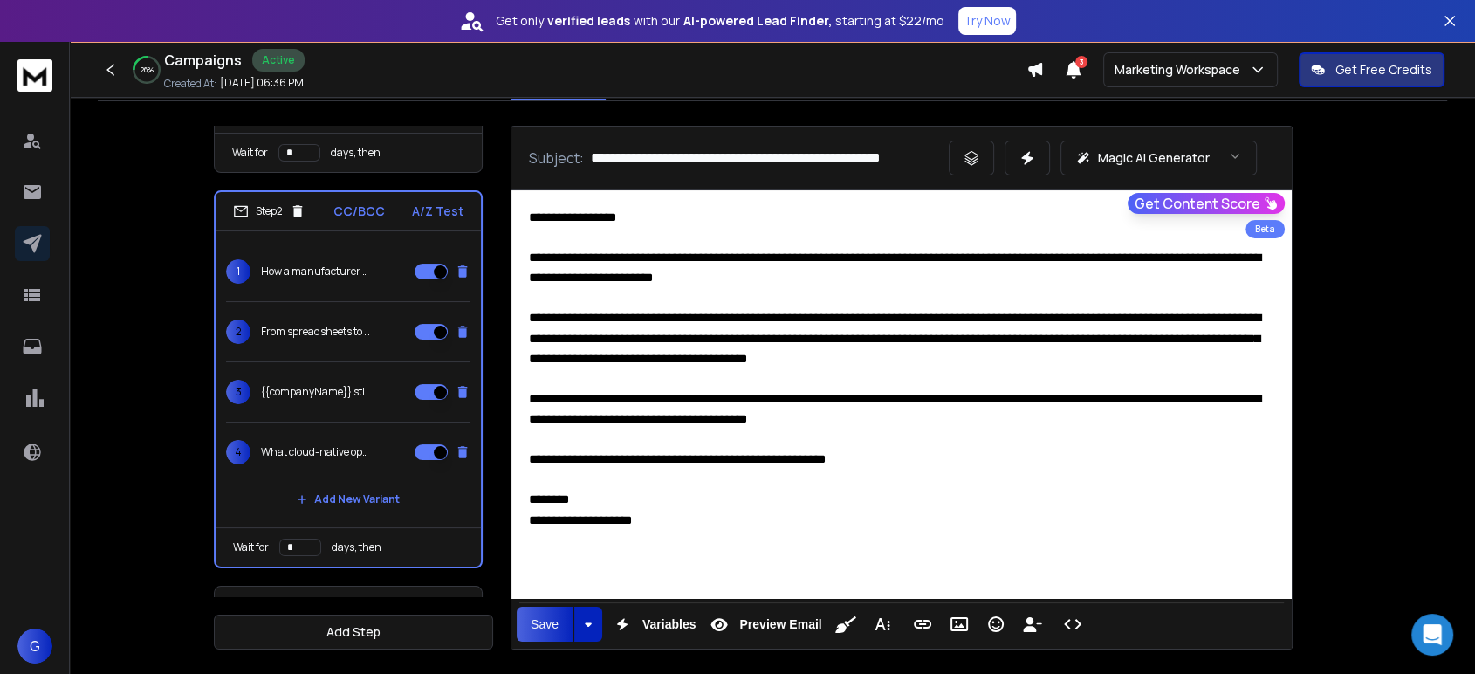
scroll to position [333, 0]
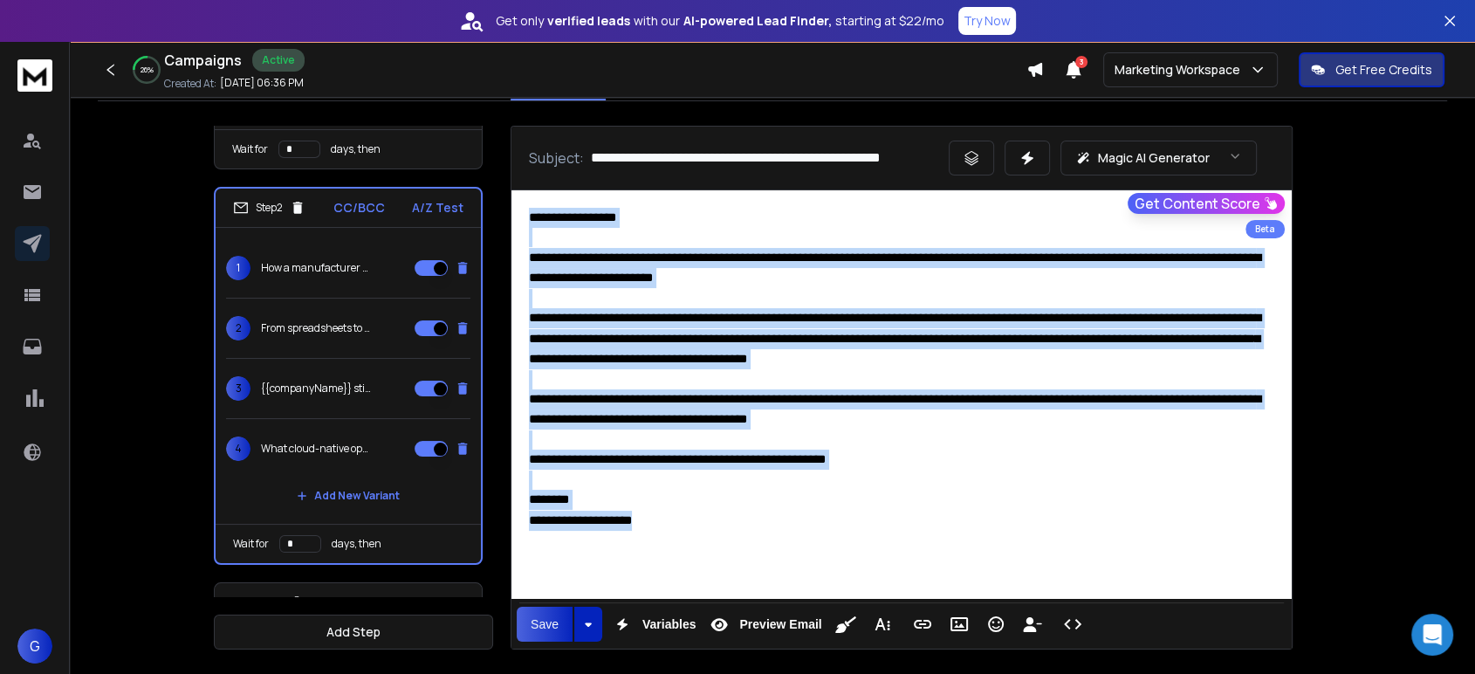
drag, startPoint x: 525, startPoint y: 211, endPoint x: 667, endPoint y: 512, distance: 331.9
click at [667, 512] on div "**********" at bounding box center [902, 392] width 780 height 404
copy b "**********"
click at [328, 322] on p "From spreadsheets to serverless: A transformation story" at bounding box center [317, 328] width 112 height 14
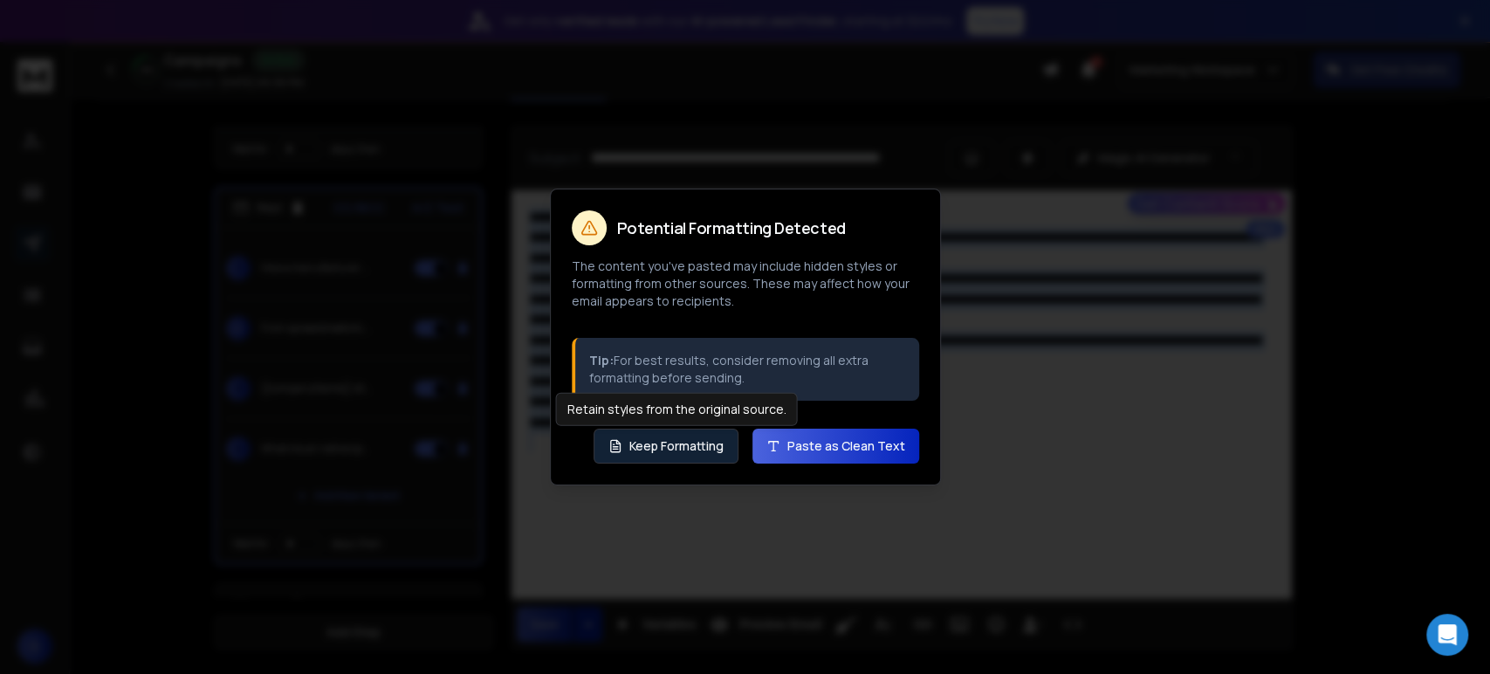
click at [665, 462] on button "Keep Formatting" at bounding box center [666, 446] width 145 height 35
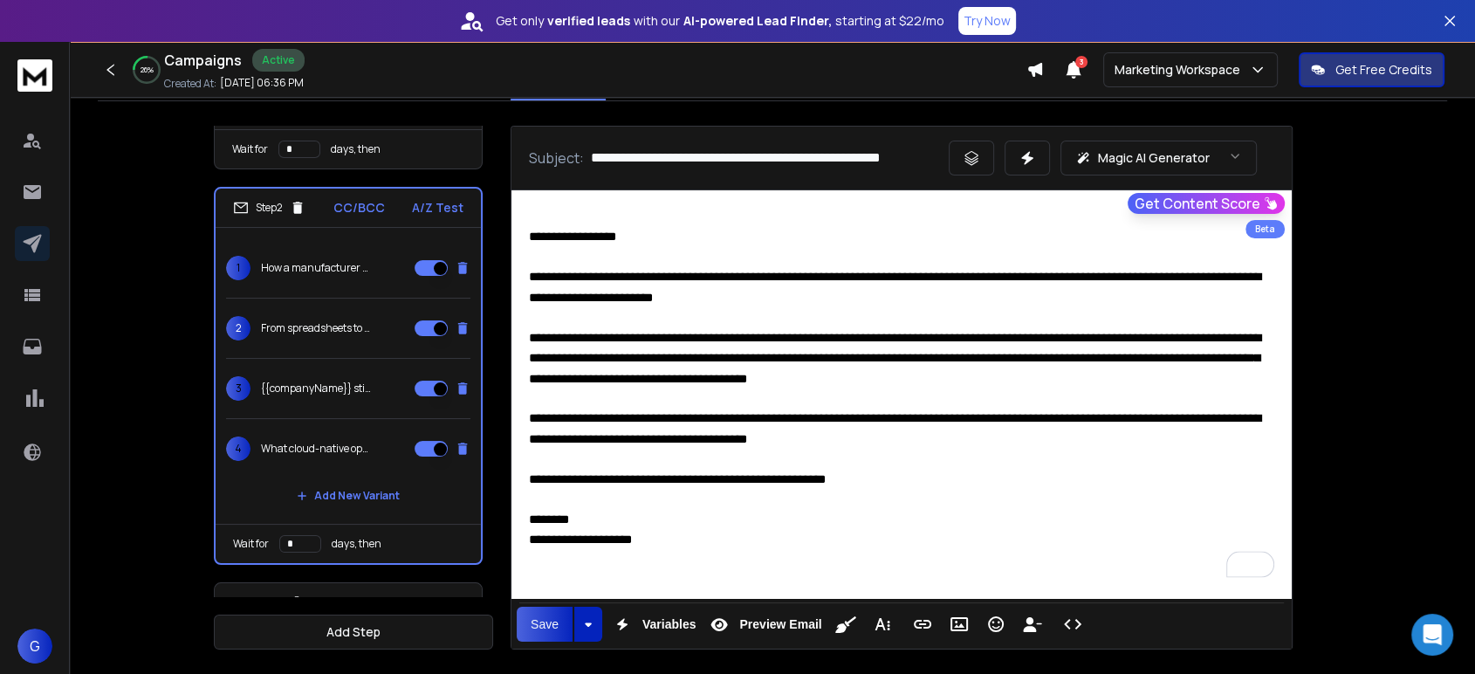
click at [347, 377] on div "3 {{companyName}} still managing ops manually?" at bounding box center [299, 388] width 147 height 24
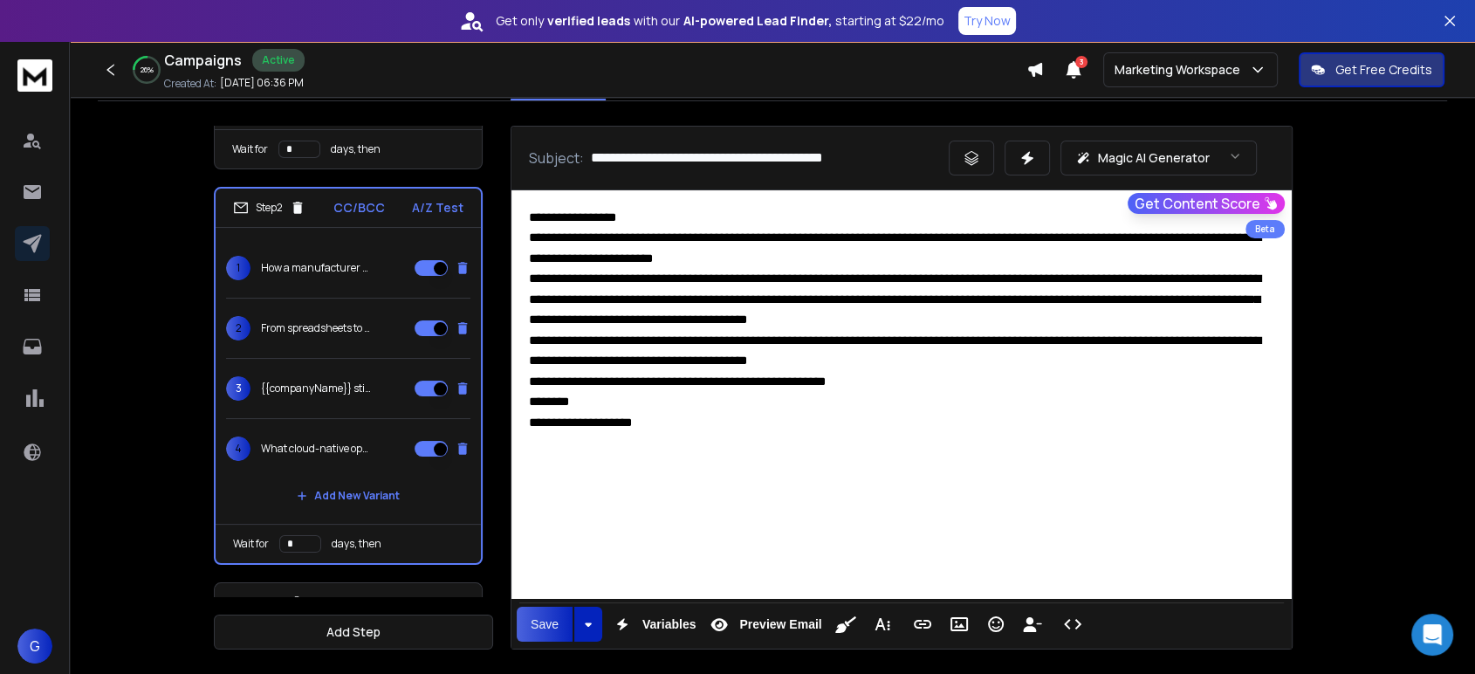
click at [716, 354] on span "**********" at bounding box center [895, 350] width 732 height 32
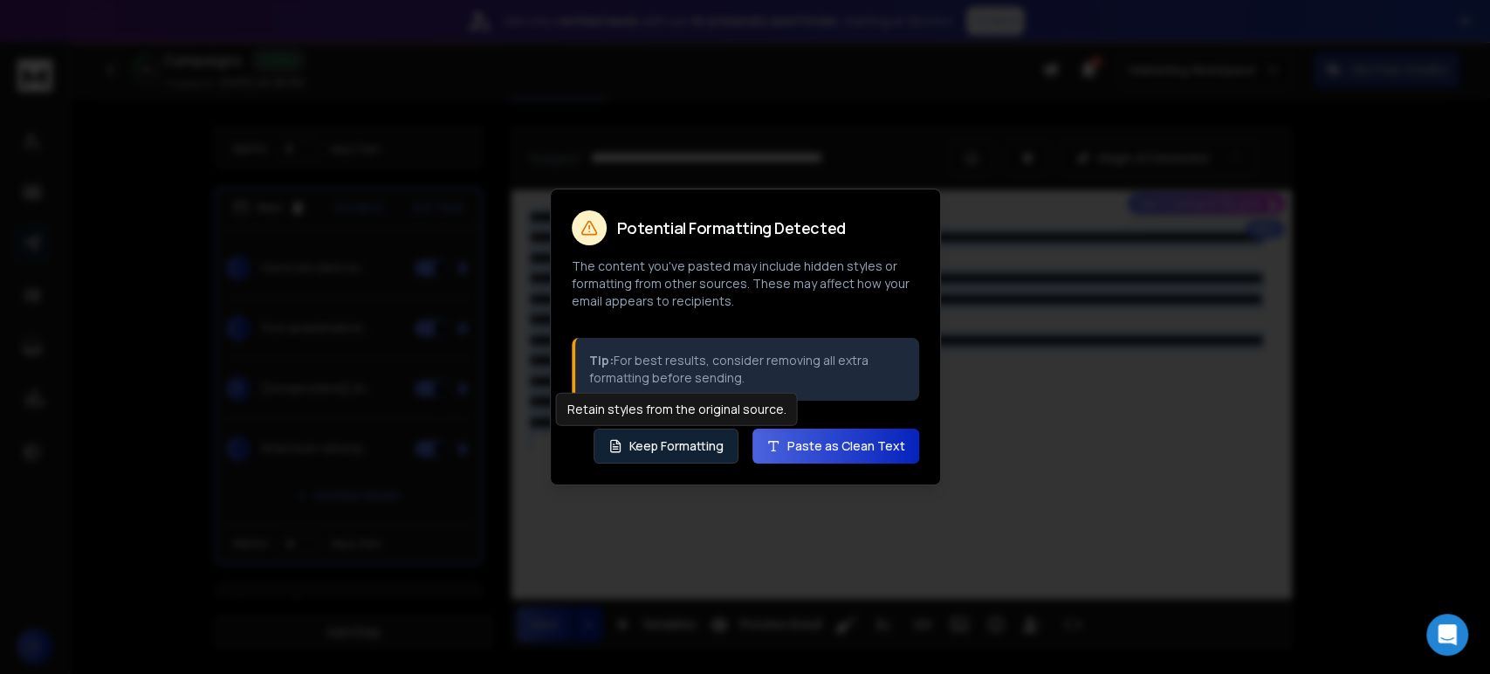
click at [680, 446] on button "Keep Formatting" at bounding box center [666, 446] width 145 height 35
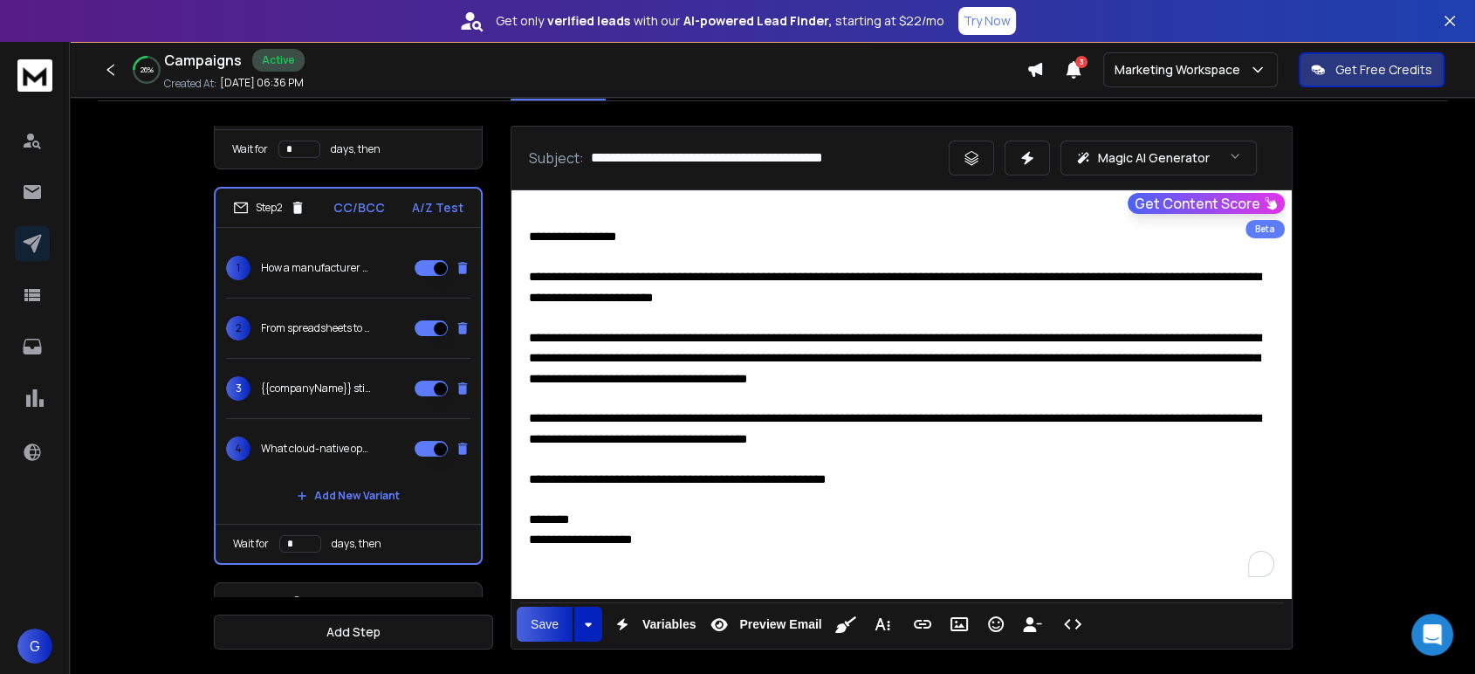
click at [343, 442] on p "What cloud-native ops really look like" at bounding box center [317, 449] width 112 height 14
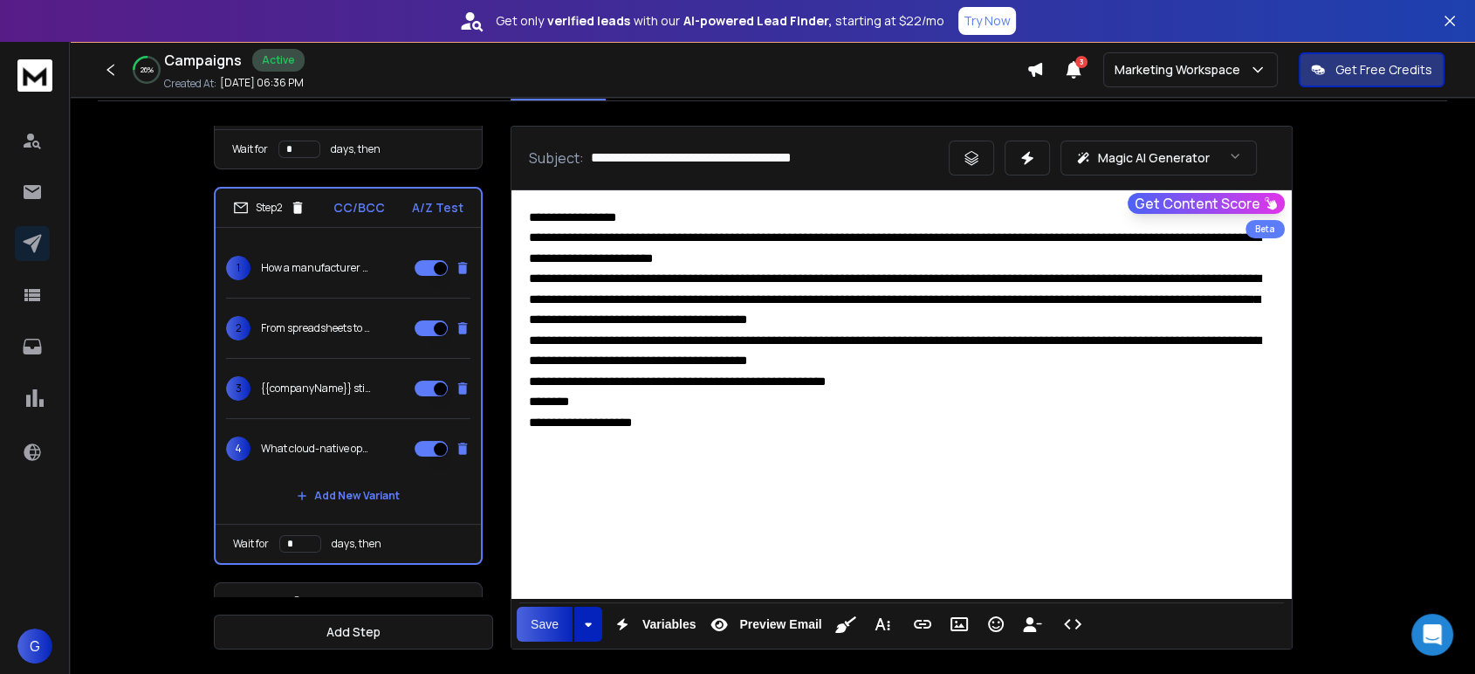
click at [670, 415] on div "**********" at bounding box center [901, 412] width 745 height 41
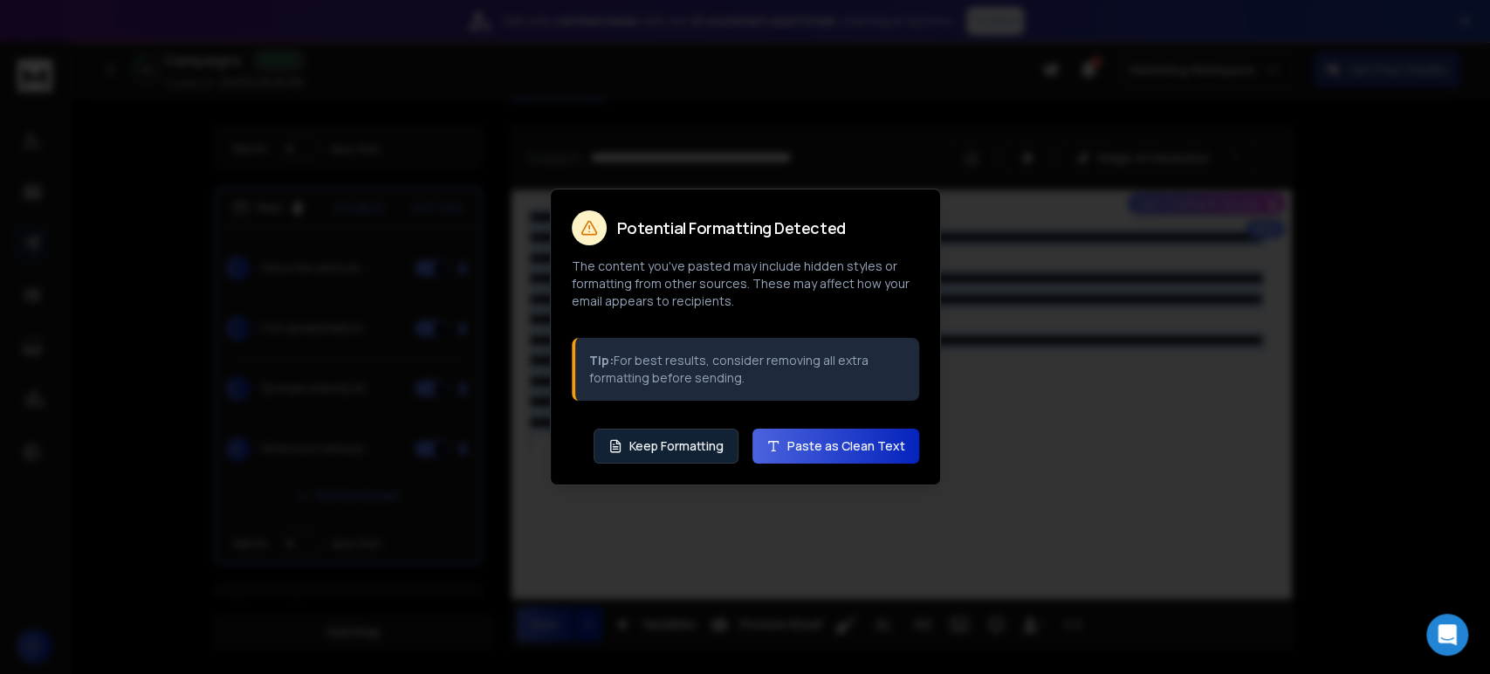
click at [704, 452] on button "Keep Formatting" at bounding box center [666, 446] width 145 height 35
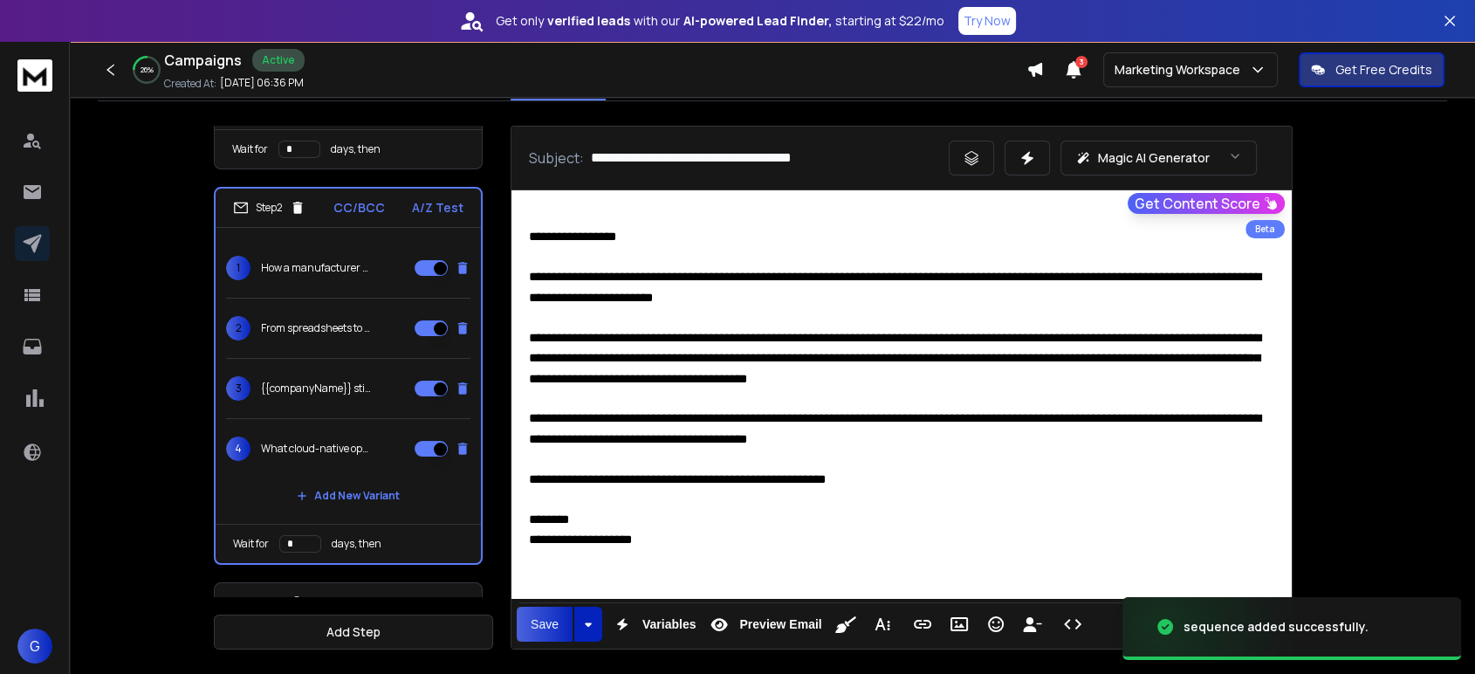
click at [354, 256] on div "1 How a manufacturer saved 40+ hours/week with automation" at bounding box center [299, 268] width 147 height 24
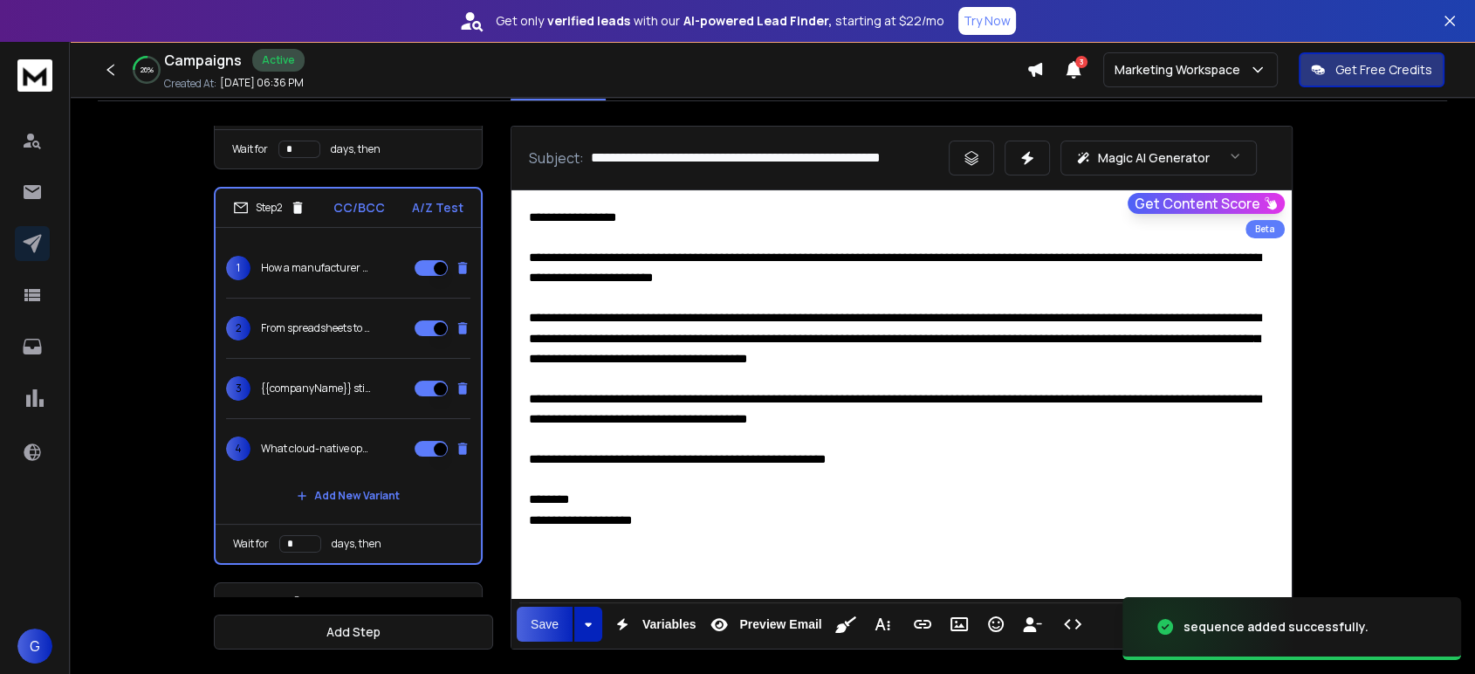
click at [330, 387] on p "{{companyName}} still managing ops manually?" at bounding box center [317, 388] width 112 height 14
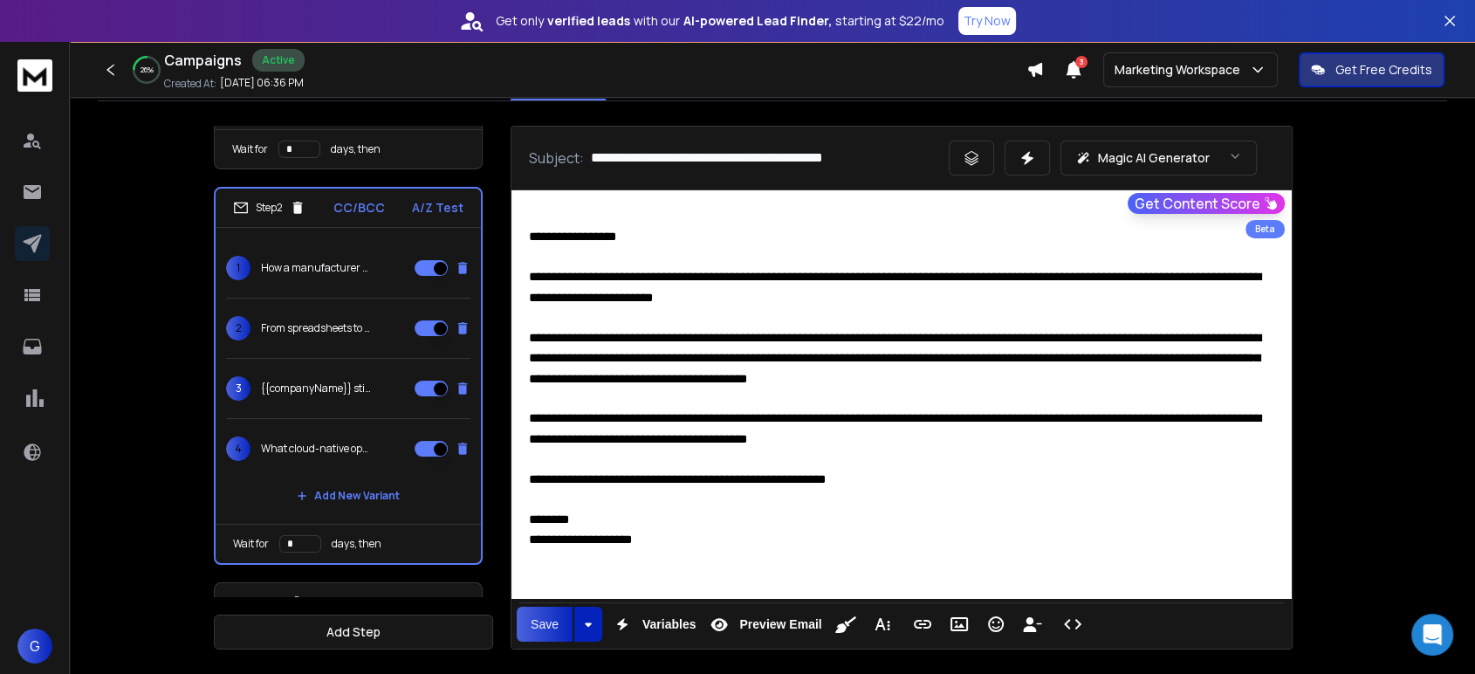
click at [313, 318] on div "2 From spreadsheets to serverless: A transformation story" at bounding box center [299, 328] width 147 height 24
click at [531, 233] on span "**********" at bounding box center [572, 236] width 87 height 12
click at [332, 442] on p "What cloud-native ops really look like" at bounding box center [317, 449] width 112 height 14
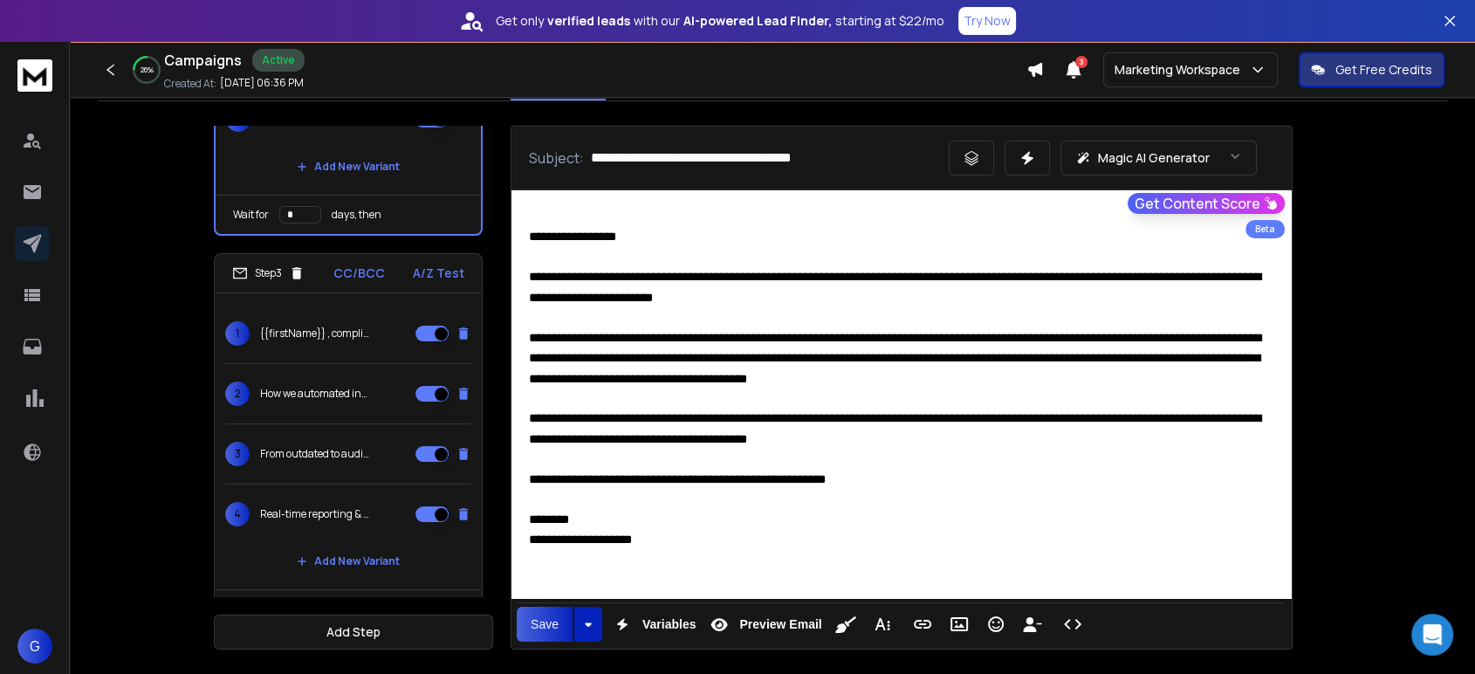
scroll to position [663, 0]
click at [328, 321] on div "1 {{firstName}} , compliance-heavy workflows wearing you down?" at bounding box center [298, 332] width 147 height 24
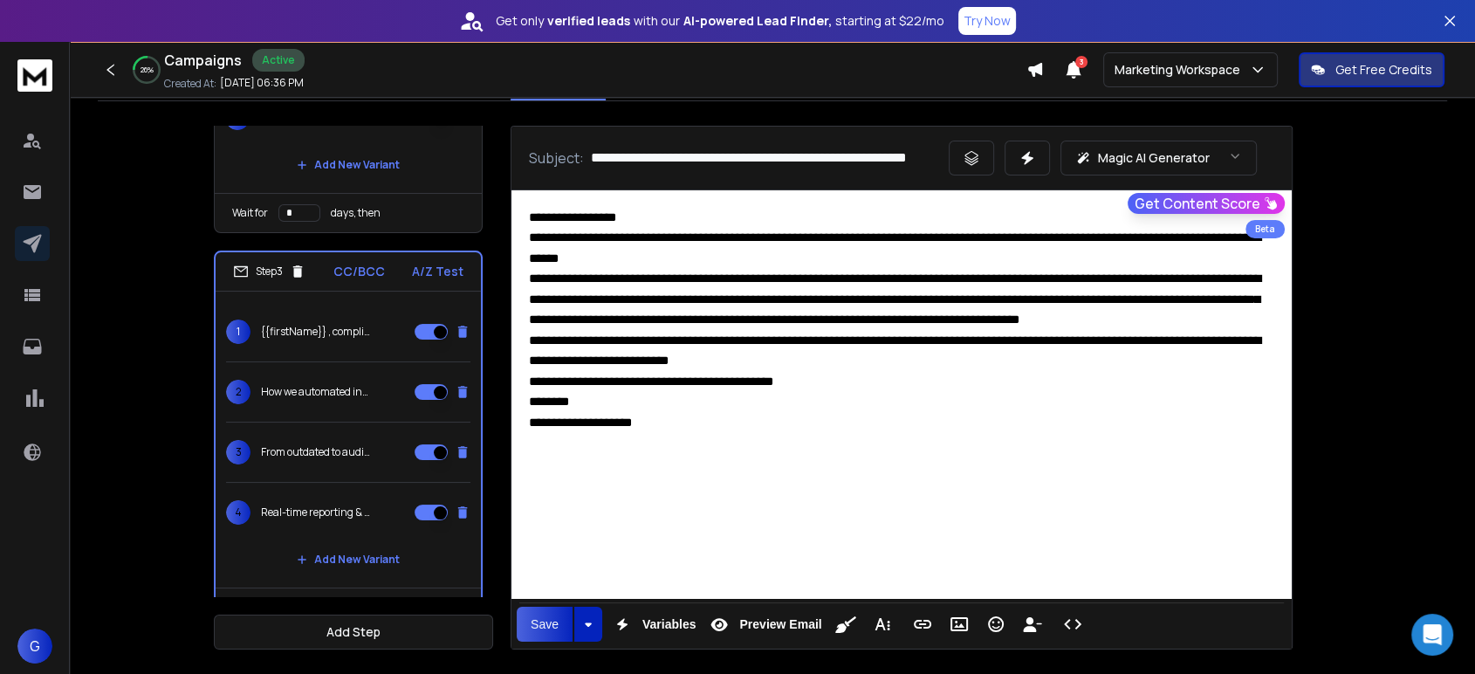
click at [525, 234] on div "**********" at bounding box center [902, 392] width 780 height 404
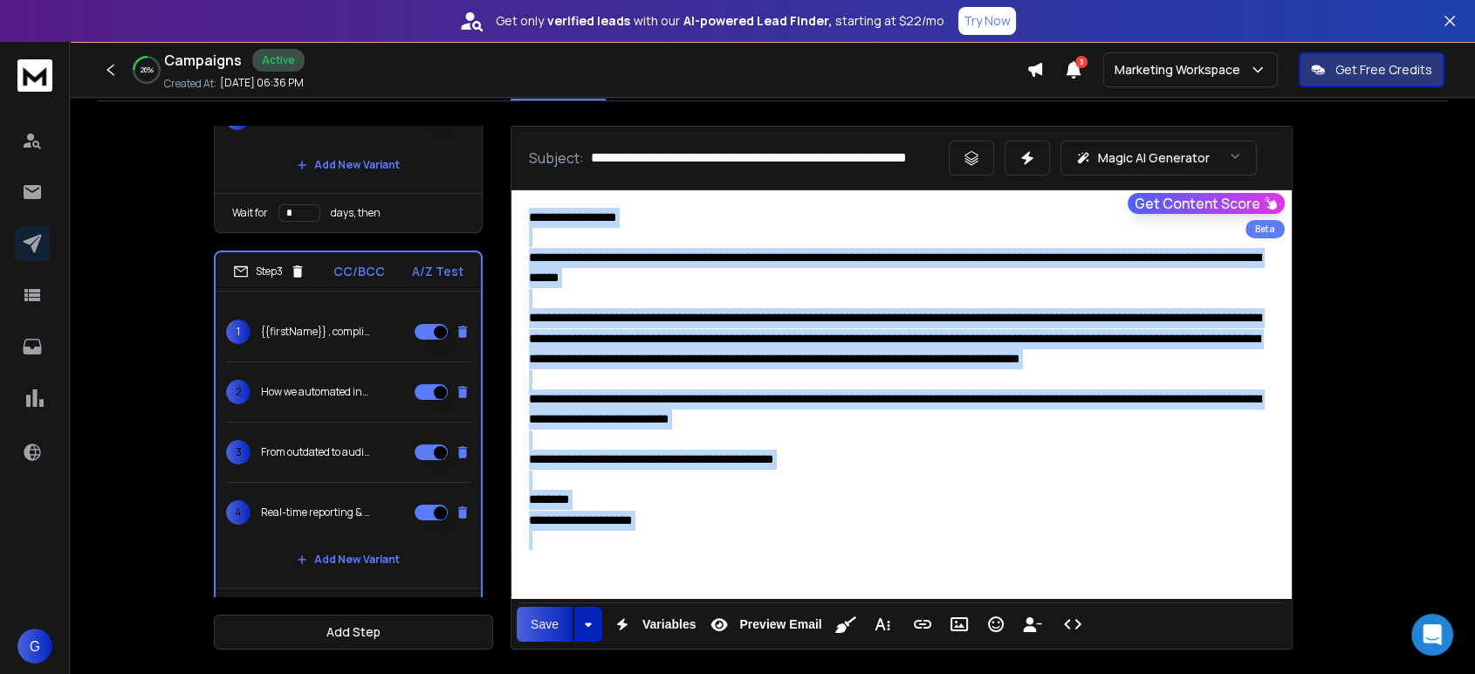
drag, startPoint x: 526, startPoint y: 222, endPoint x: 703, endPoint y: 574, distance: 393.5
click at [703, 574] on div "**********" at bounding box center [902, 392] width 780 height 404
copy b "**********"
click at [308, 368] on div "2 How we automated invoicing for a ₹6,000 Cr firm" at bounding box center [348, 392] width 244 height 60
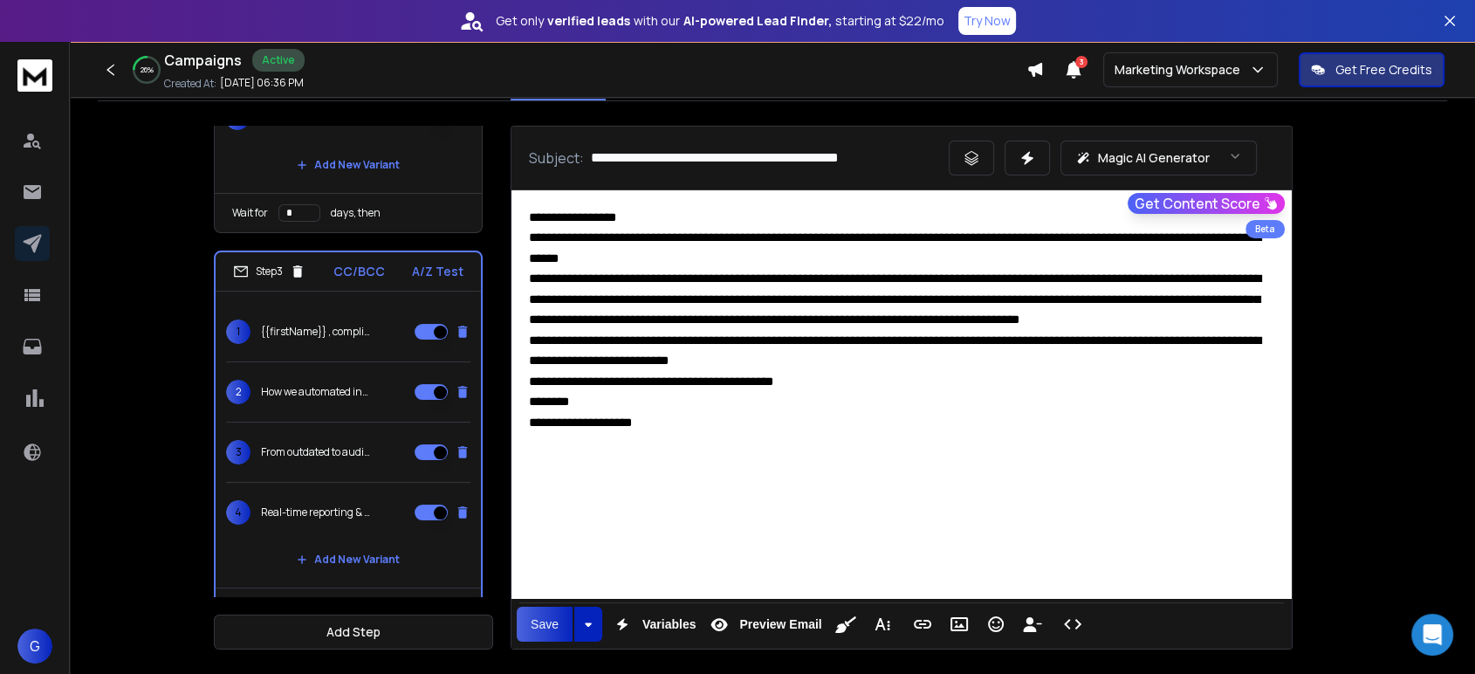
click at [697, 508] on div "**********" at bounding box center [902, 392] width 780 height 404
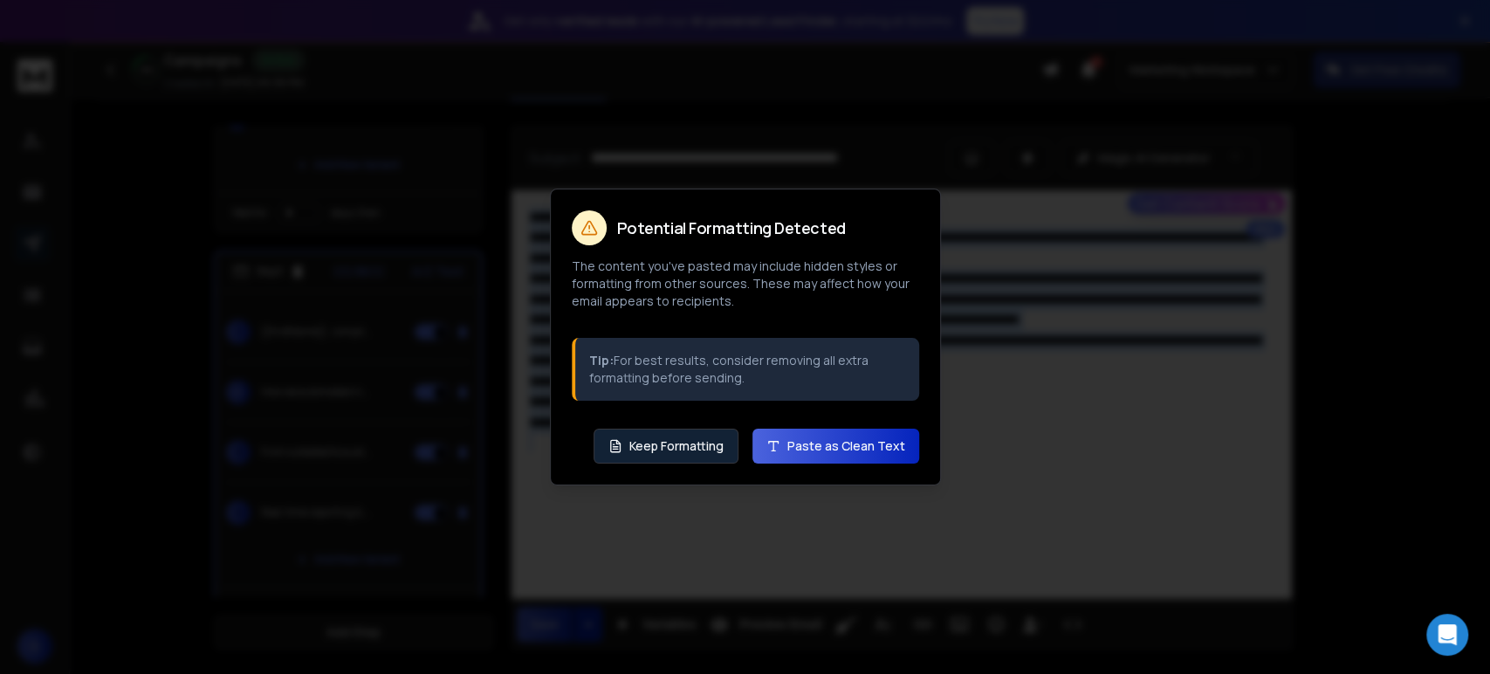
click at [684, 446] on button "Keep Formatting" at bounding box center [666, 446] width 145 height 35
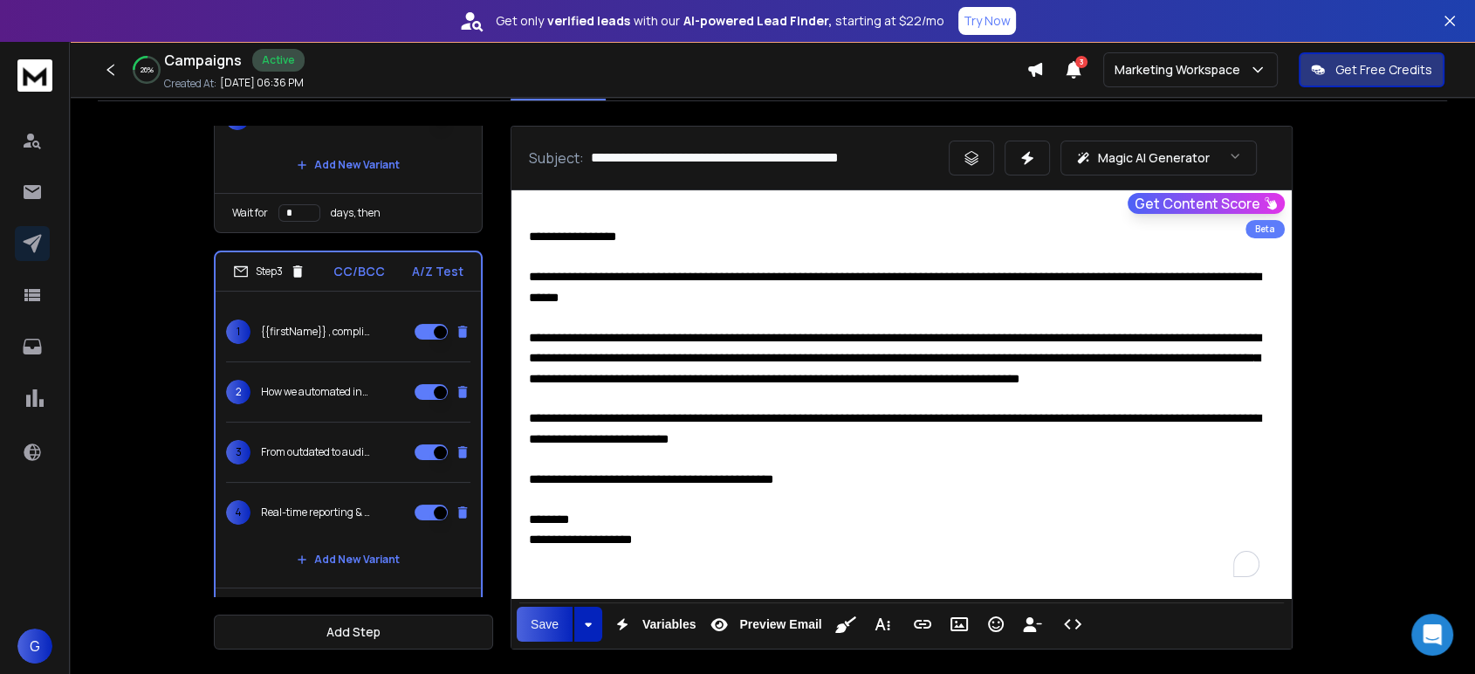
click at [329, 435] on div "3 From outdated to audit-ready in weeks" at bounding box center [348, 452] width 244 height 60
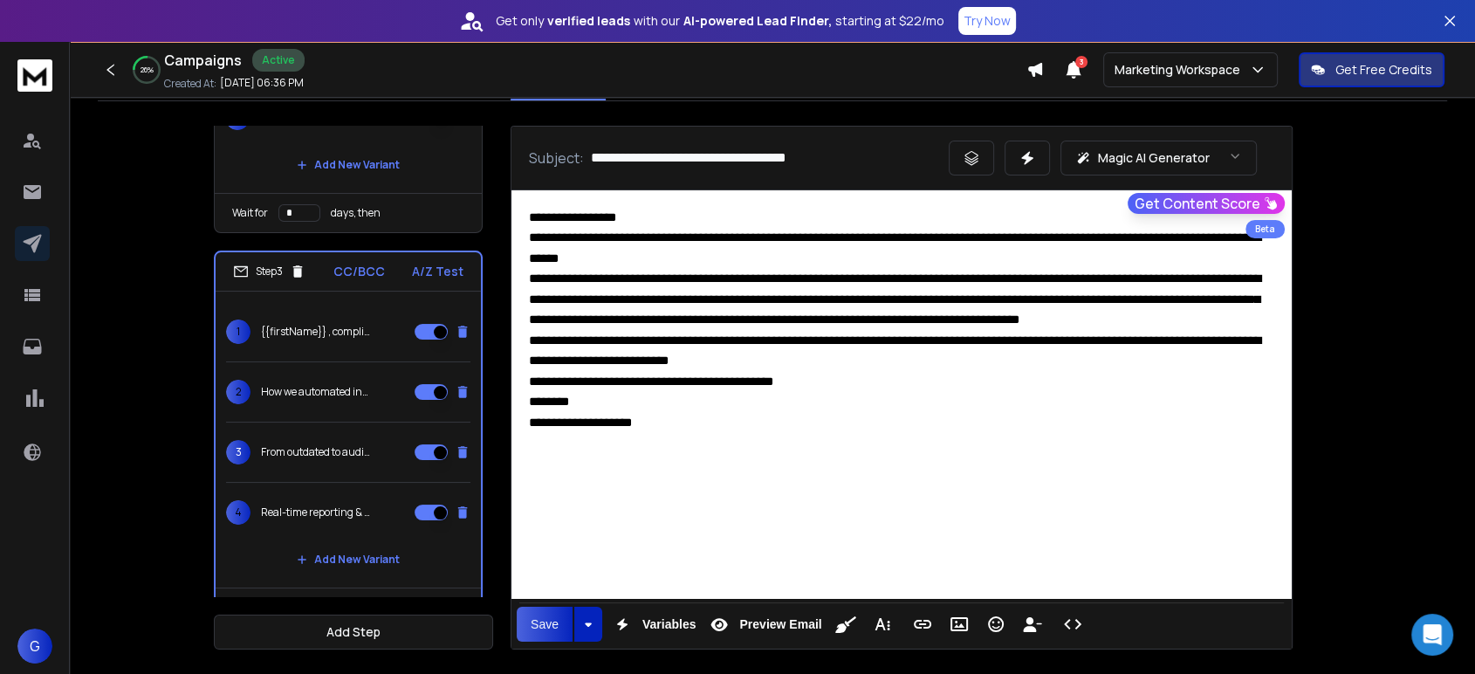
click at [584, 326] on span "**********" at bounding box center [895, 298] width 732 height 53
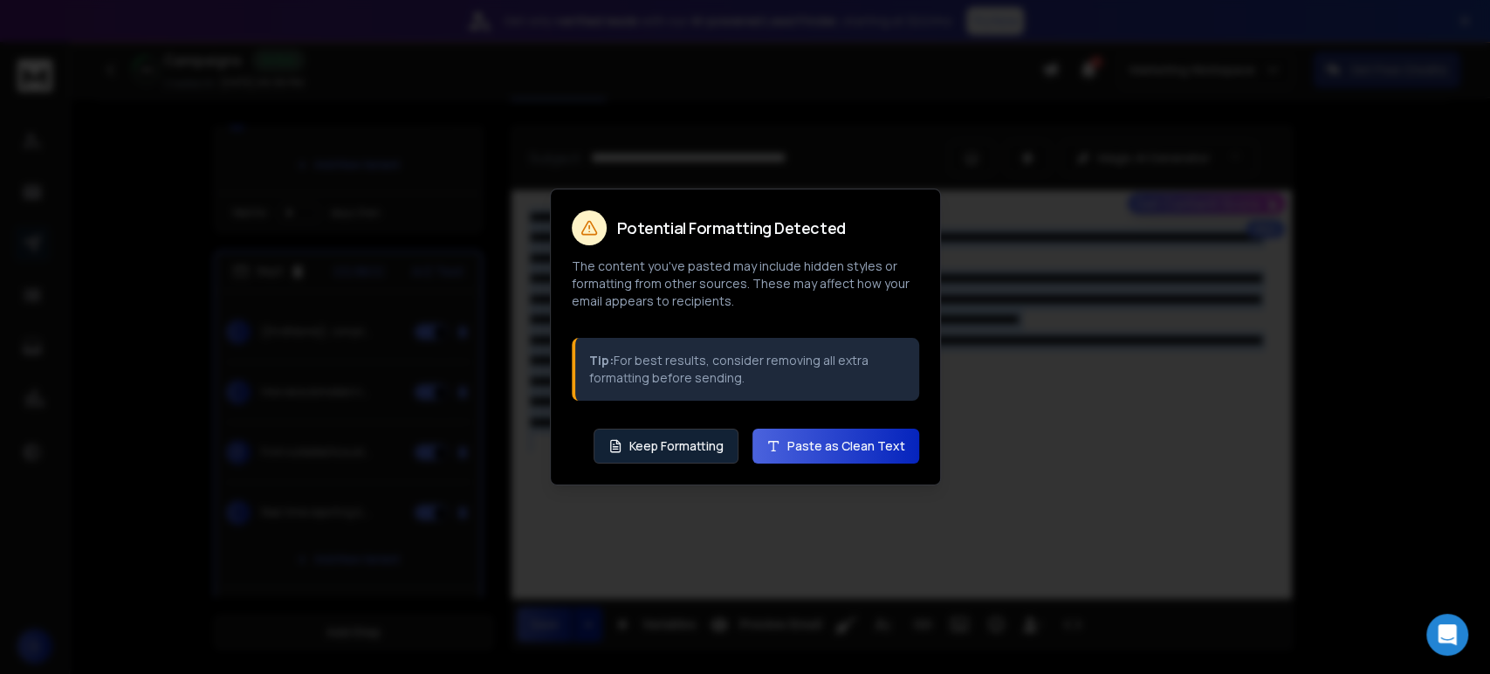
click at [663, 454] on button "Keep Formatting" at bounding box center [666, 446] width 145 height 35
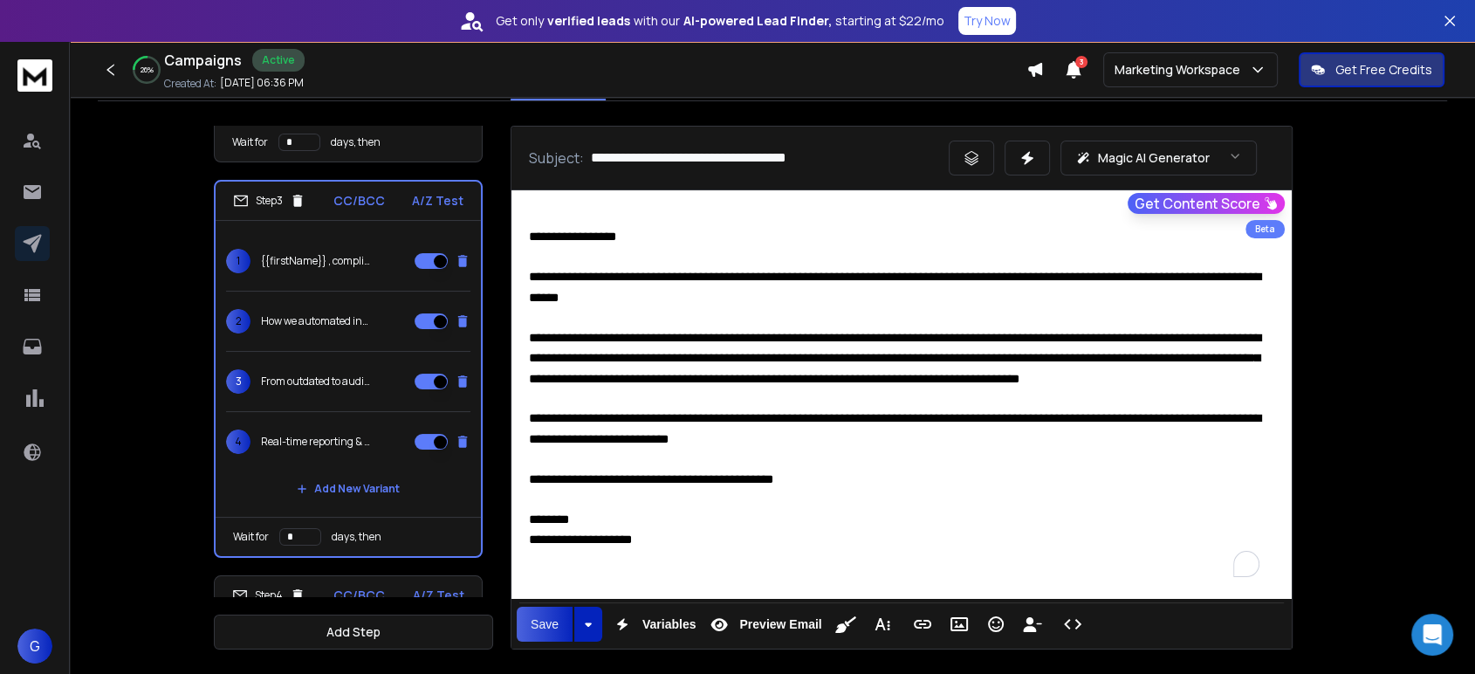
scroll to position [736, 0]
click at [337, 434] on p "Real-time reporting & compliance at scale" at bounding box center [317, 439] width 112 height 14
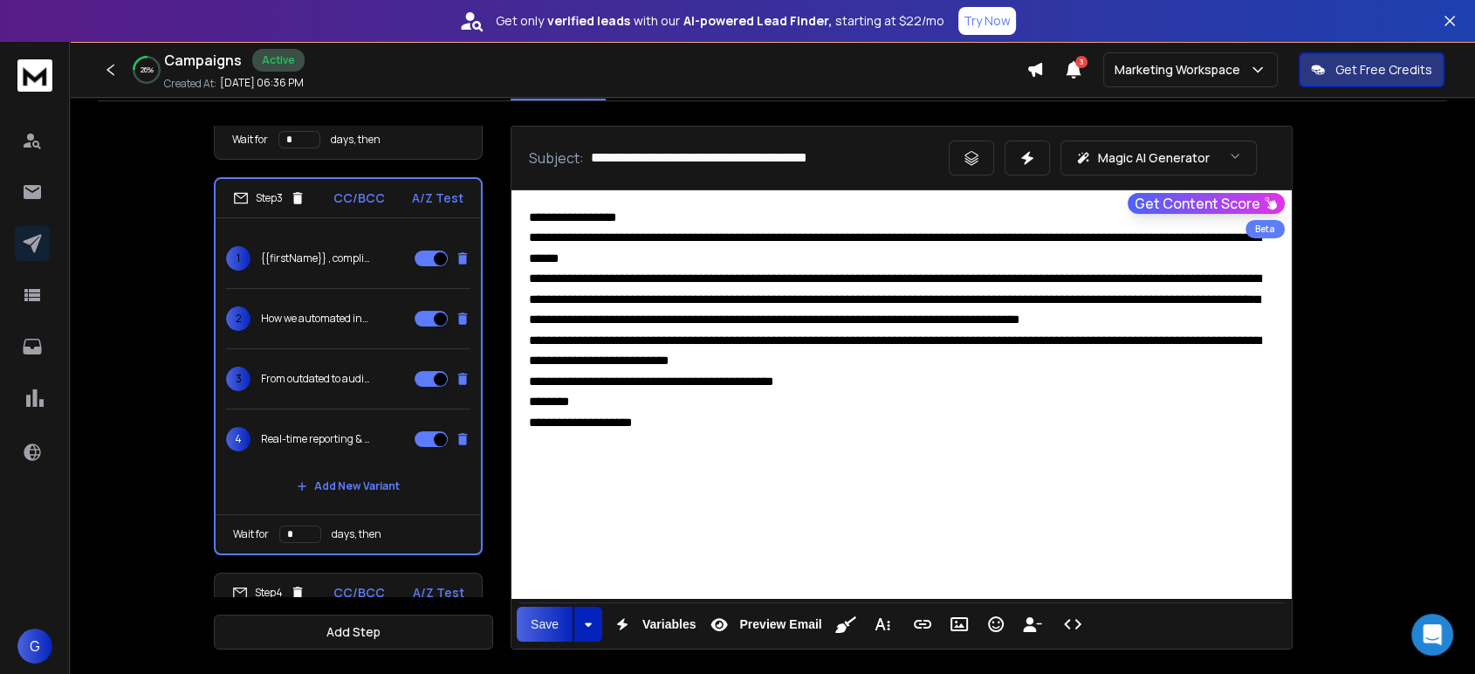
click at [596, 388] on span "**********" at bounding box center [651, 381] width 244 height 12
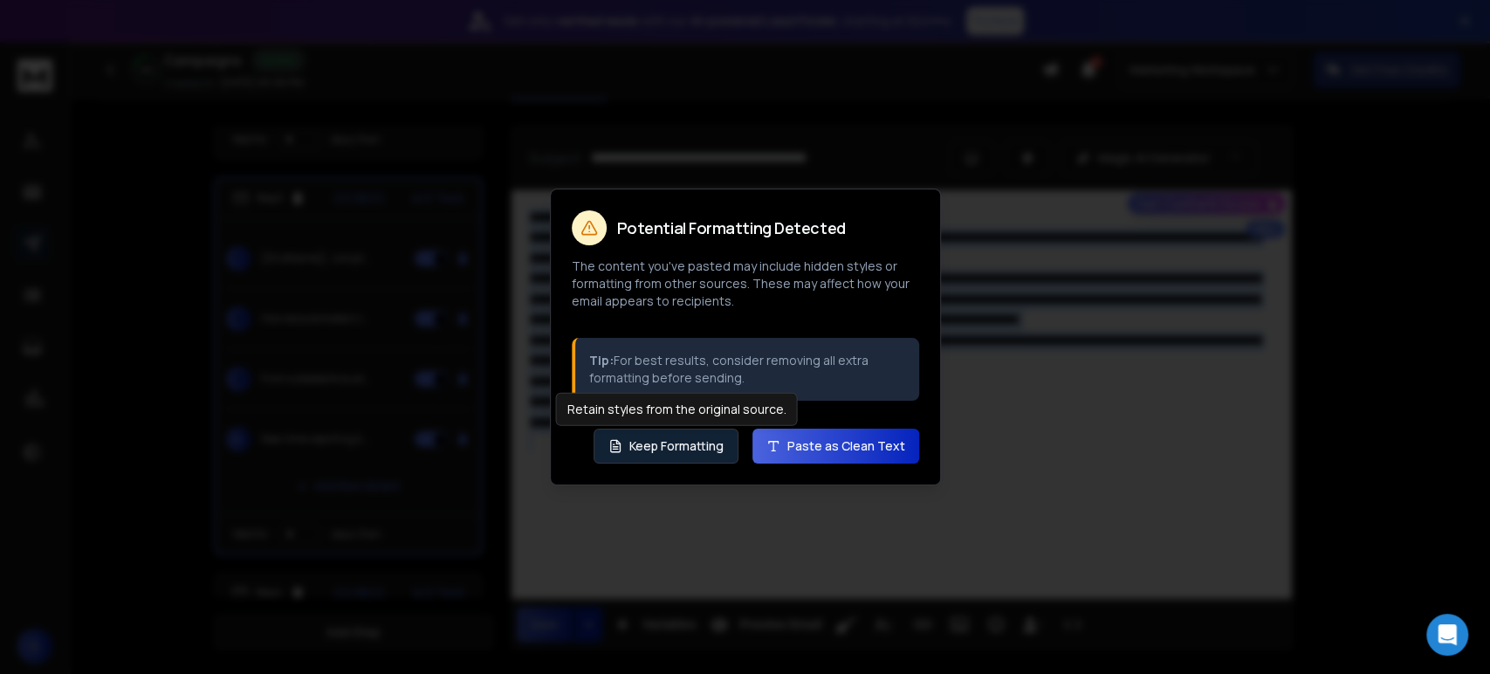
click at [663, 449] on button "Keep Formatting" at bounding box center [666, 446] width 145 height 35
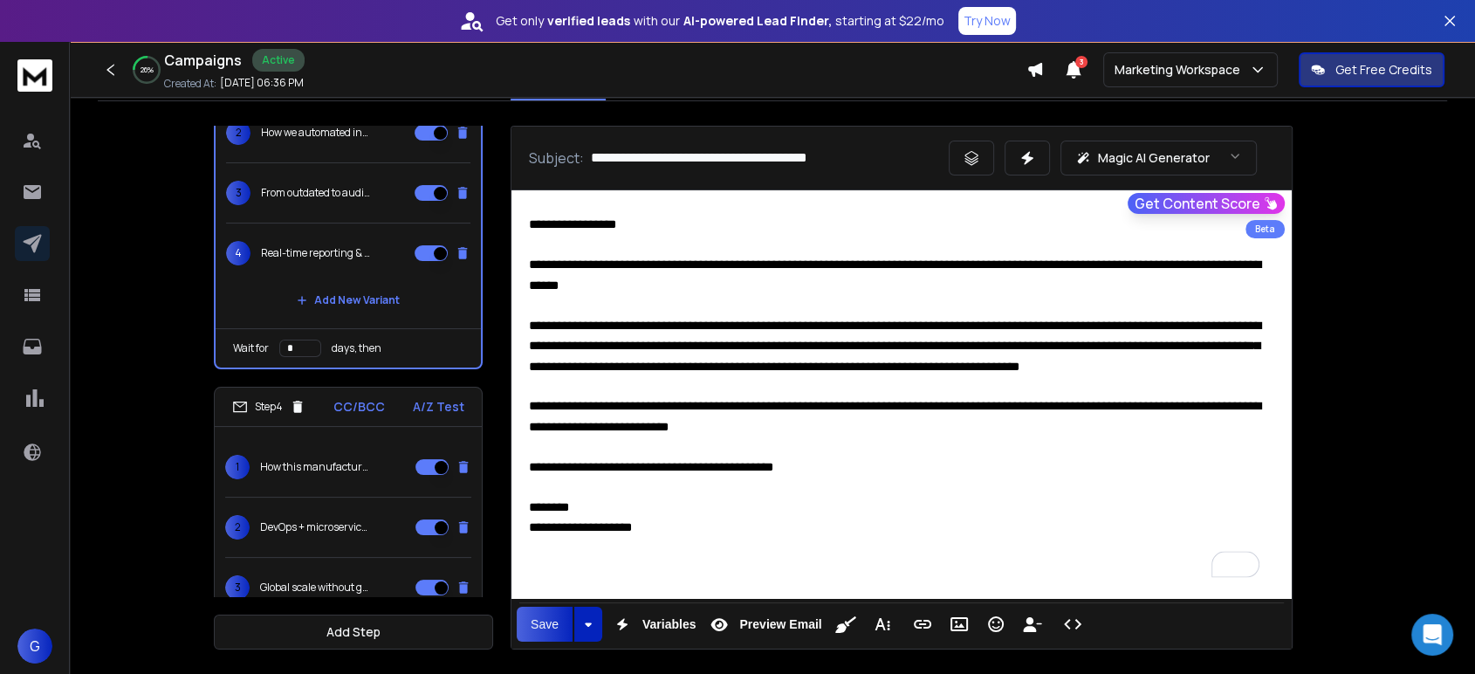
scroll to position [32, 0]
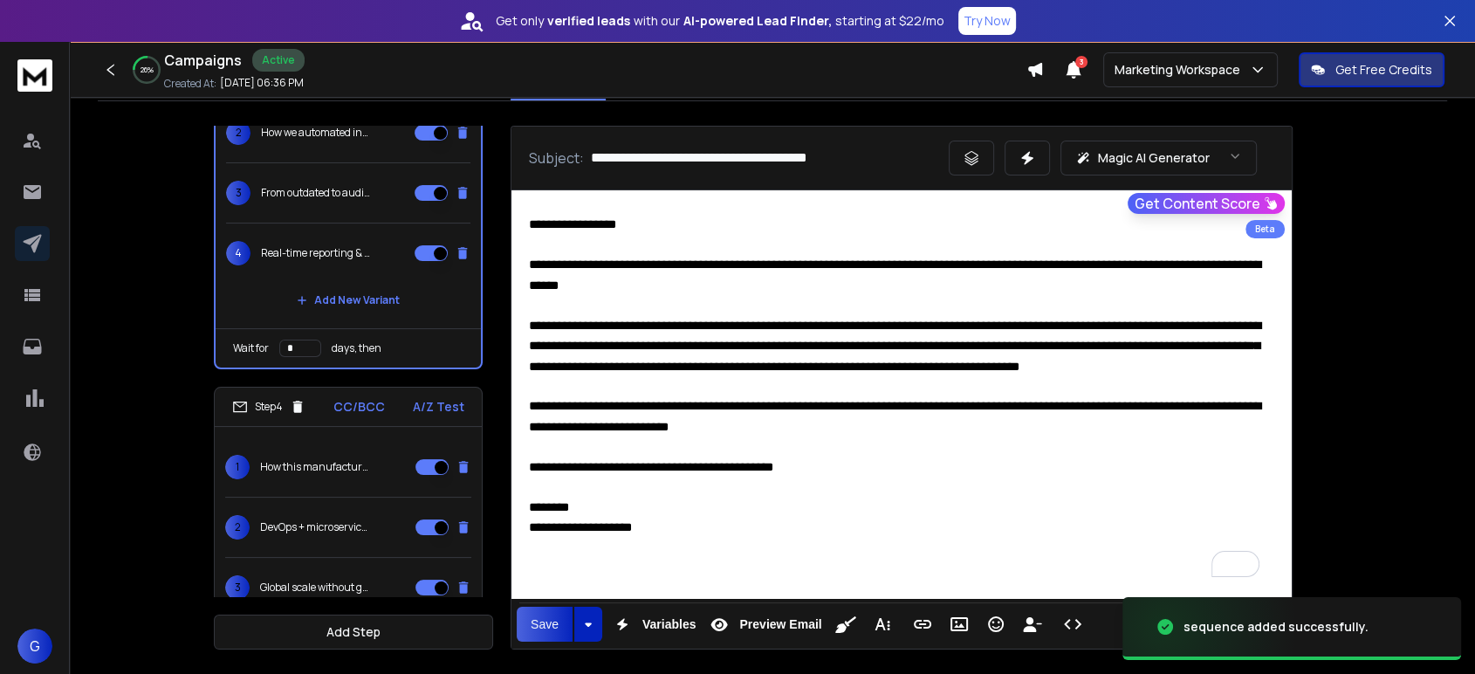
click at [361, 464] on p "How this manufacturer 5x’d delivery velocity" at bounding box center [316, 467] width 112 height 14
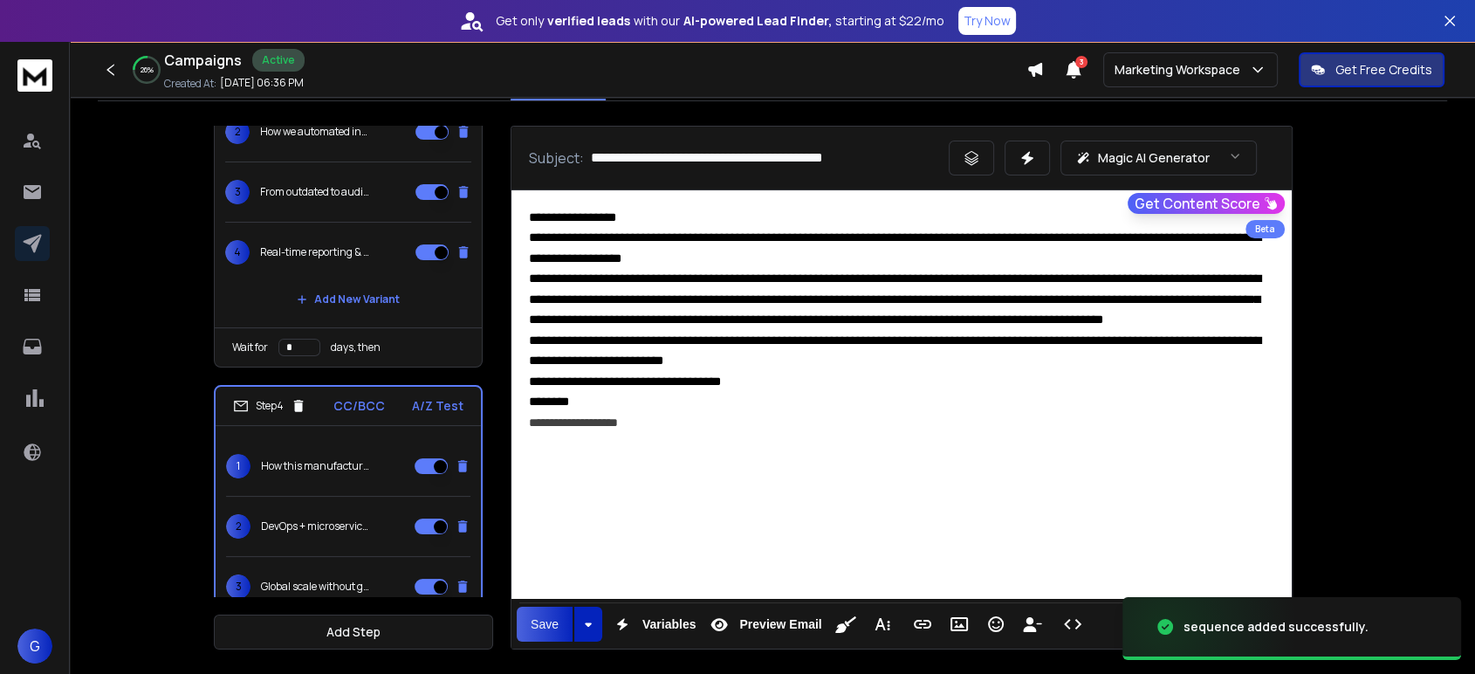
click at [529, 243] on span "**********" at bounding box center [895, 247] width 732 height 32
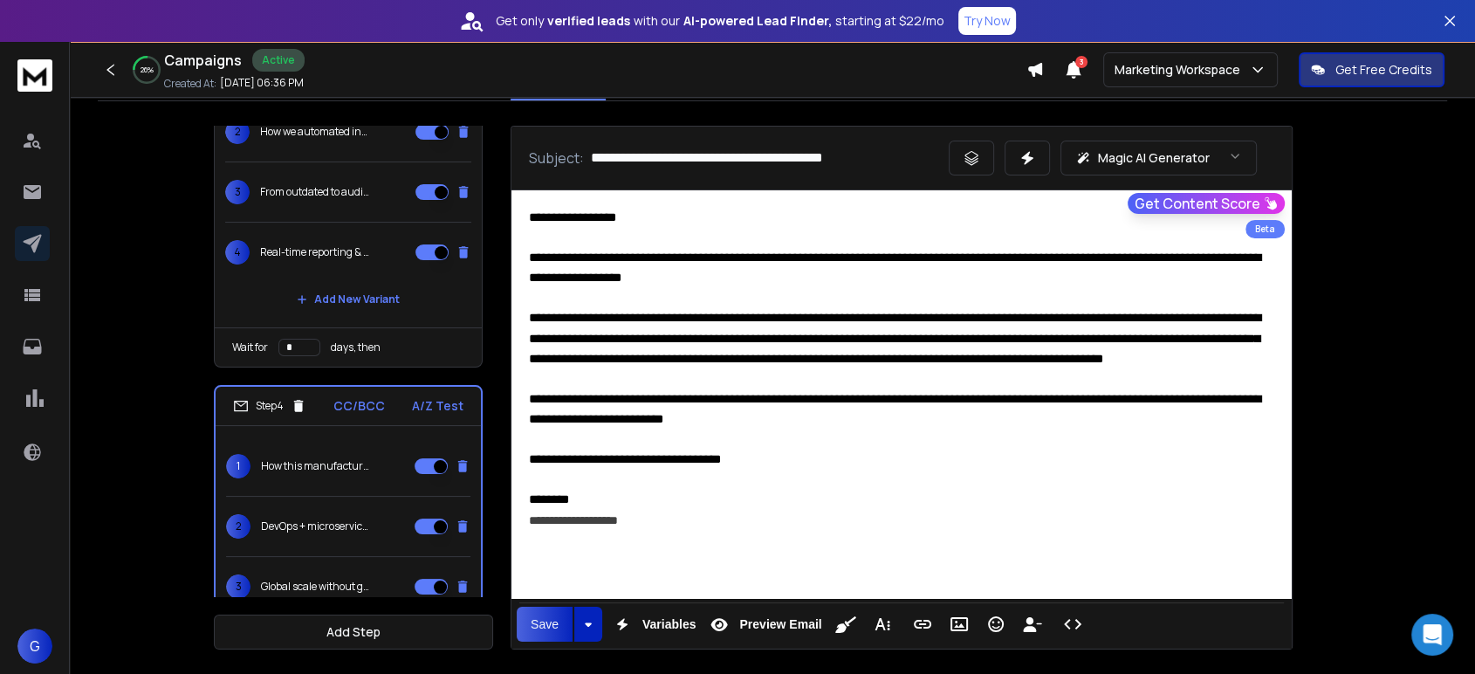
click at [687, 364] on span "**********" at bounding box center [895, 338] width 732 height 53
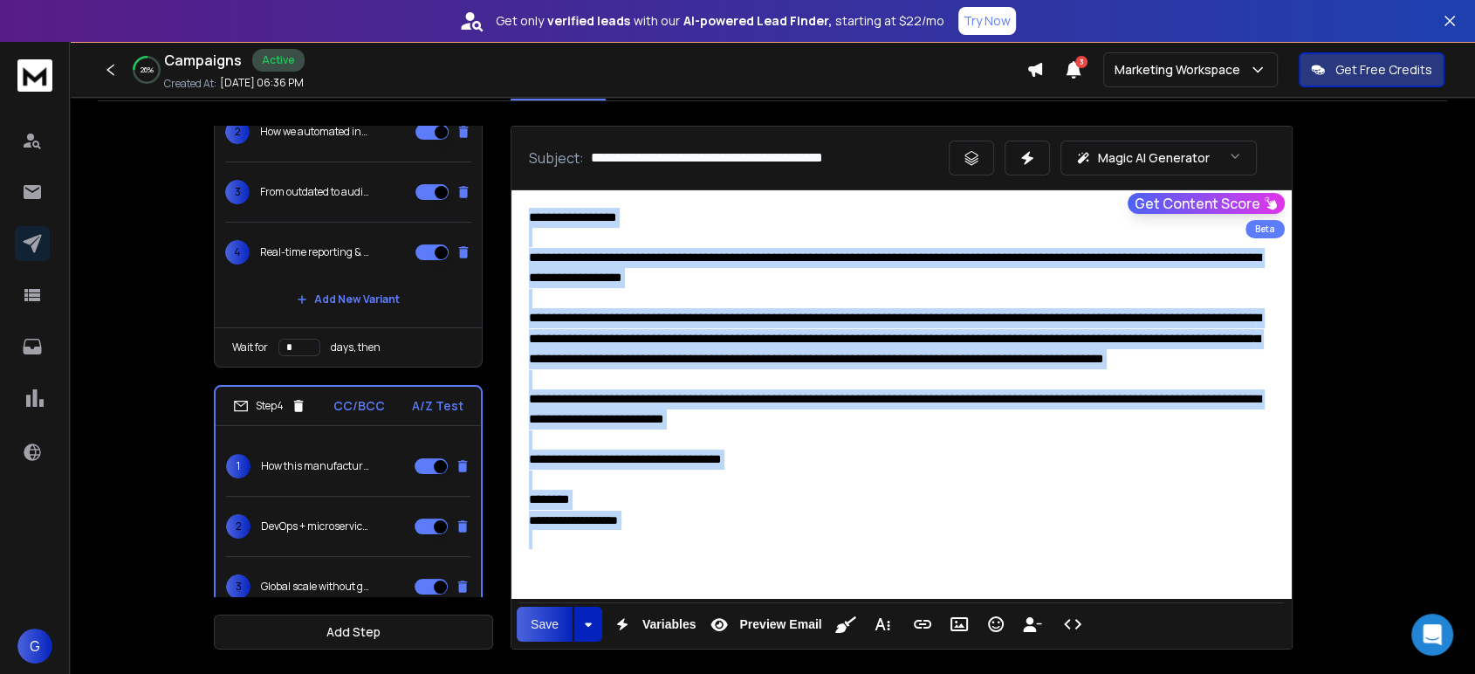
copy b "**********"
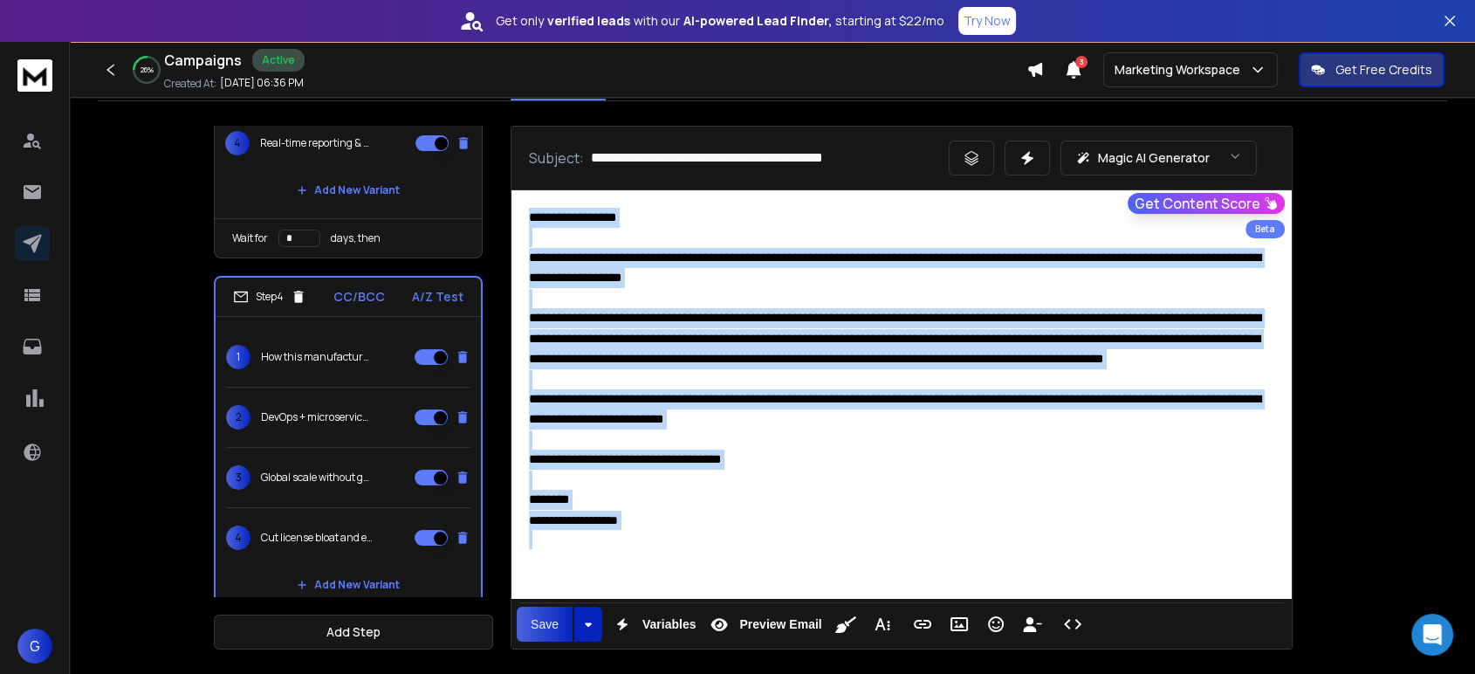
scroll to position [1045, 0]
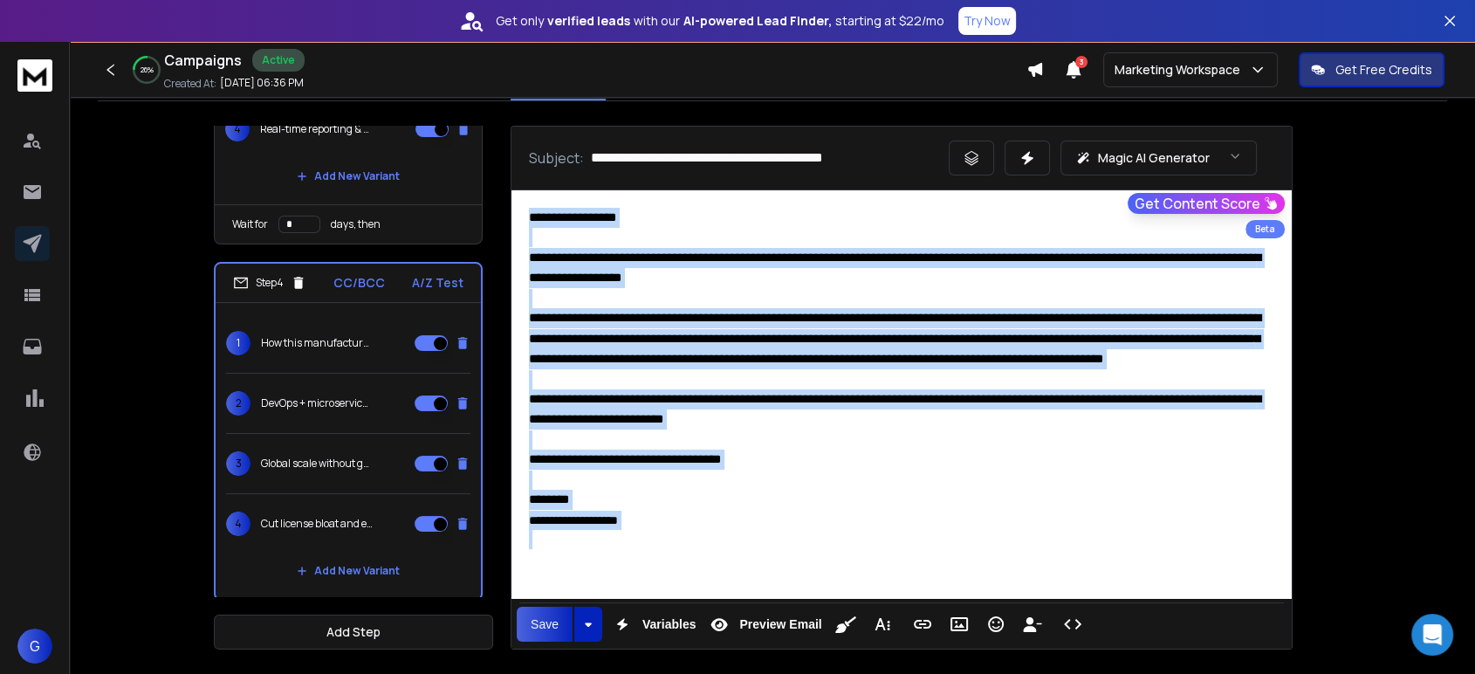
click at [347, 401] on p "DevOps + microservices = enterprise speed unlocked" at bounding box center [317, 403] width 112 height 14
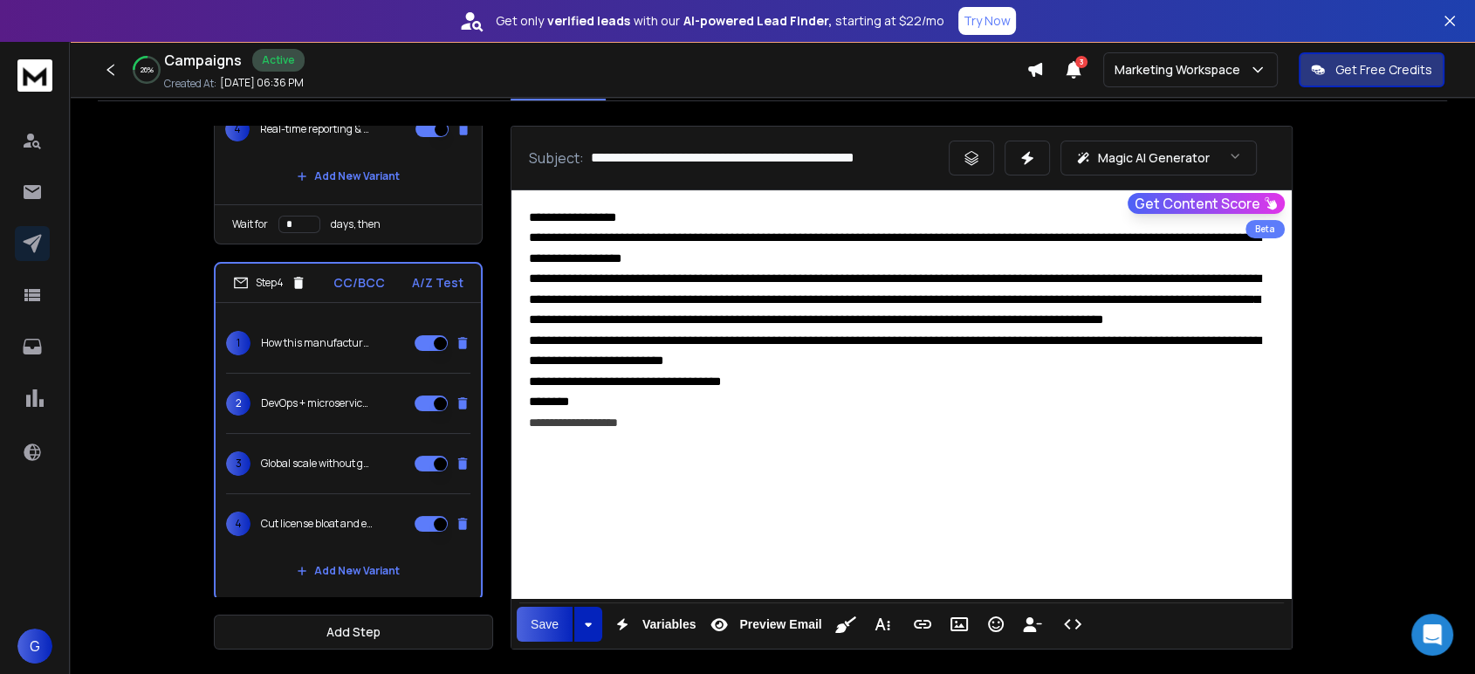
click at [670, 372] on div "**********" at bounding box center [901, 351] width 745 height 41
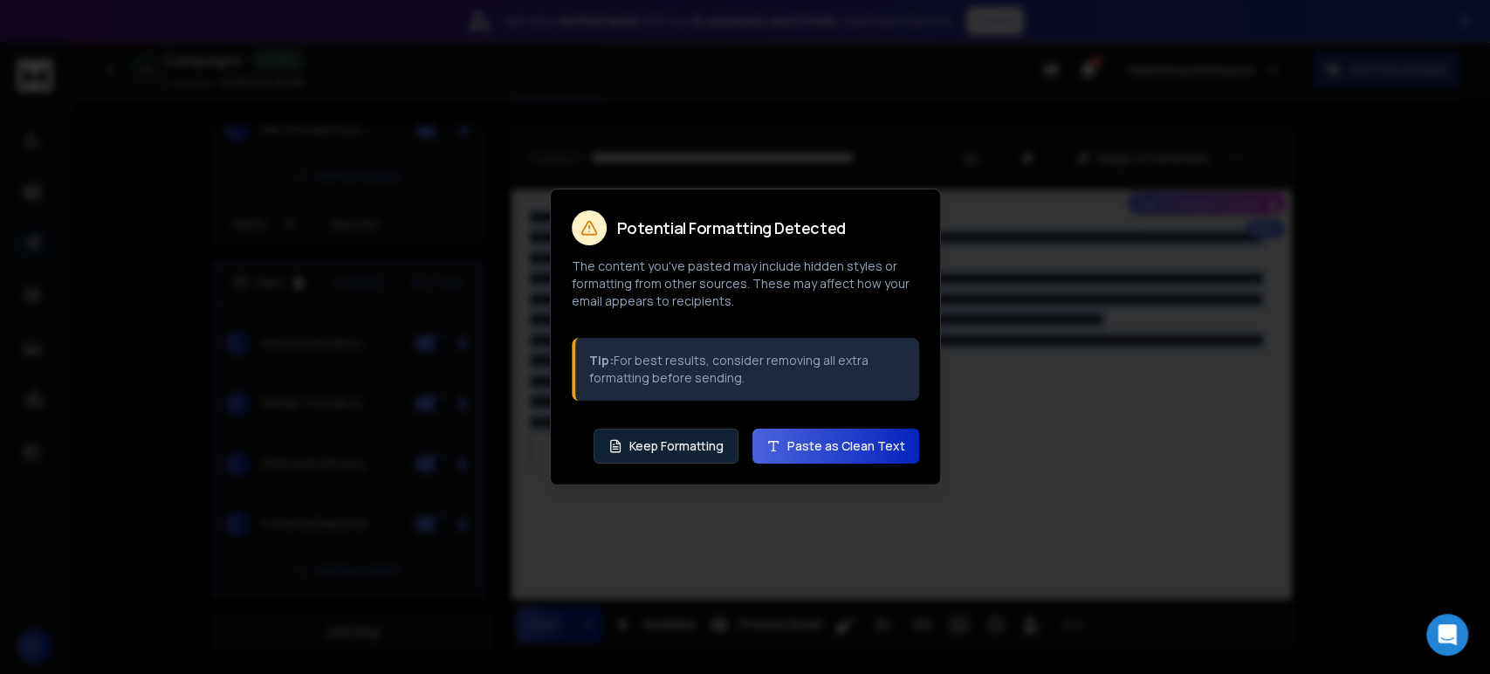
click at [657, 436] on button "Keep Formatting" at bounding box center [666, 446] width 145 height 35
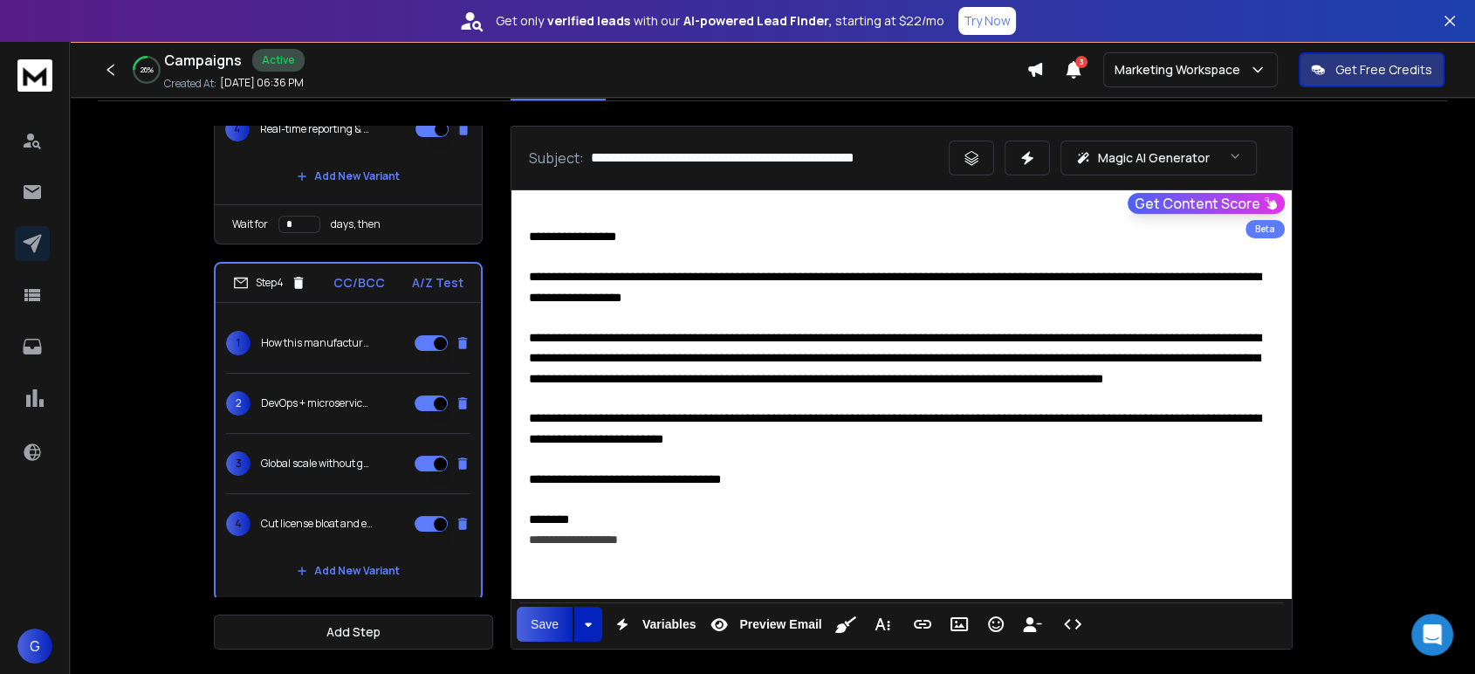
scroll to position [31, 0]
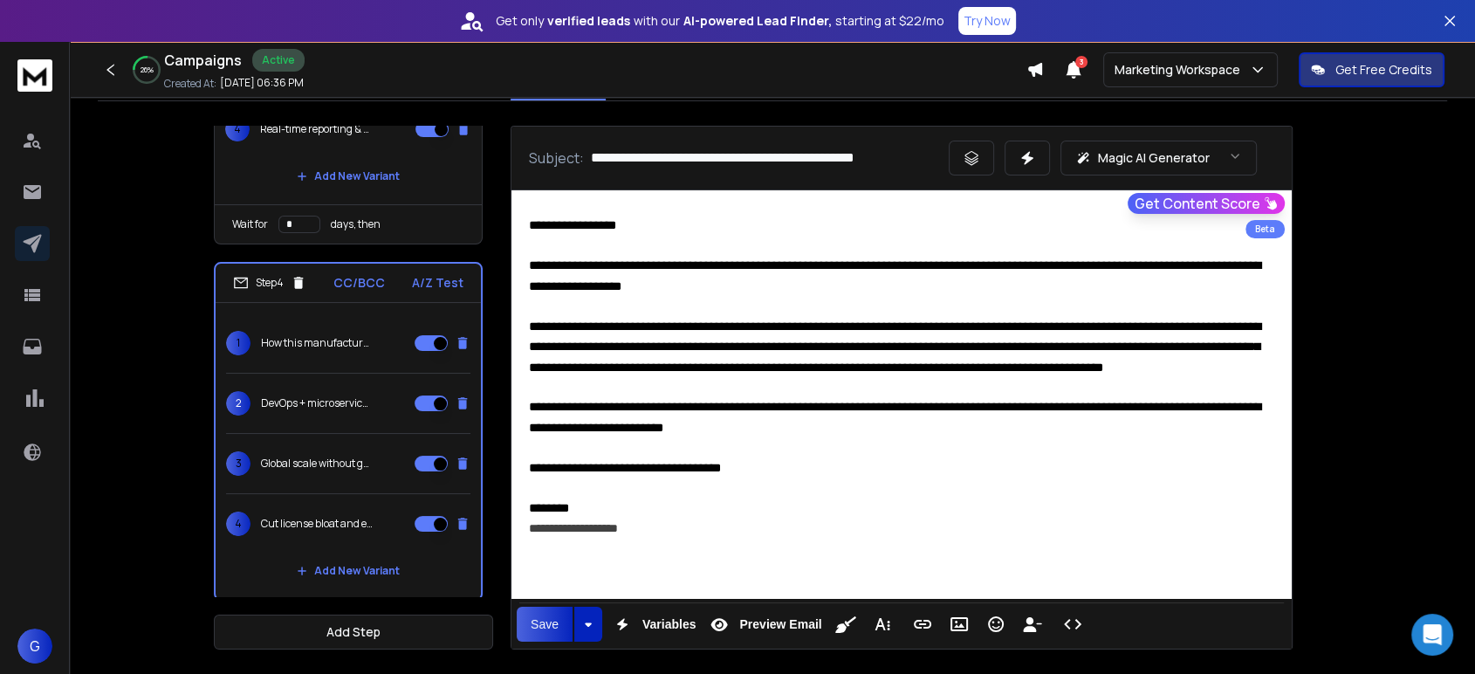
click at [326, 451] on div "3 Global scale without governance bottlenecks" at bounding box center [299, 463] width 147 height 24
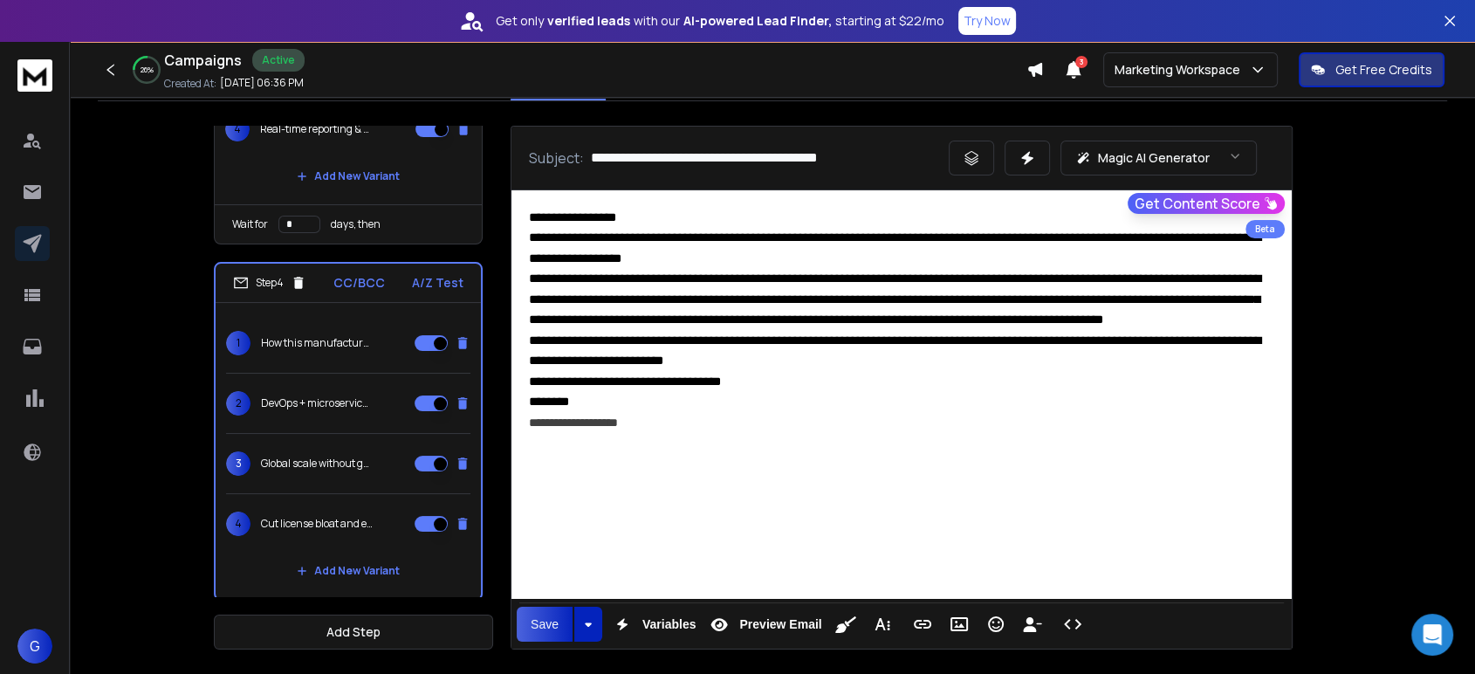
click at [729, 471] on div at bounding box center [901, 451] width 745 height 39
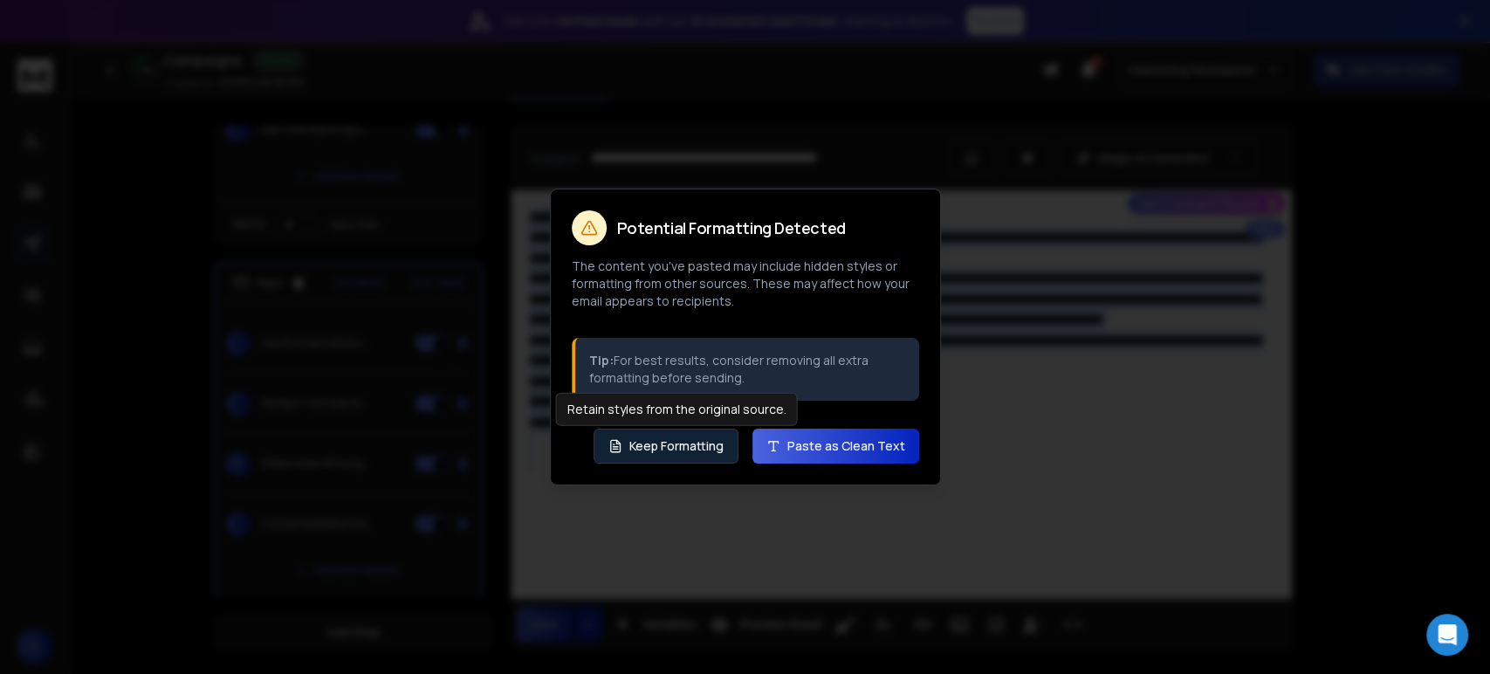
click at [676, 463] on button "Keep Formatting" at bounding box center [666, 446] width 145 height 35
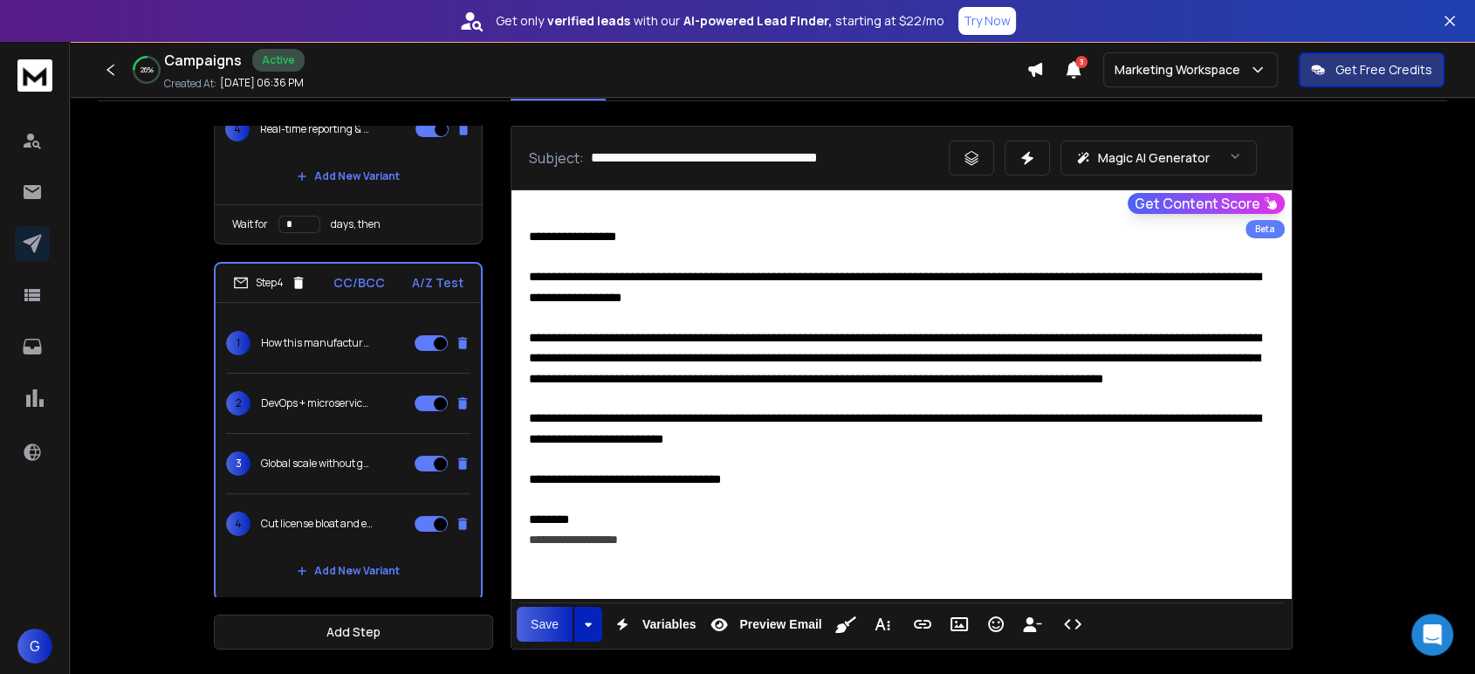
click at [333, 512] on div "4 Cut license bloat and empower citizen devs" at bounding box center [299, 524] width 147 height 24
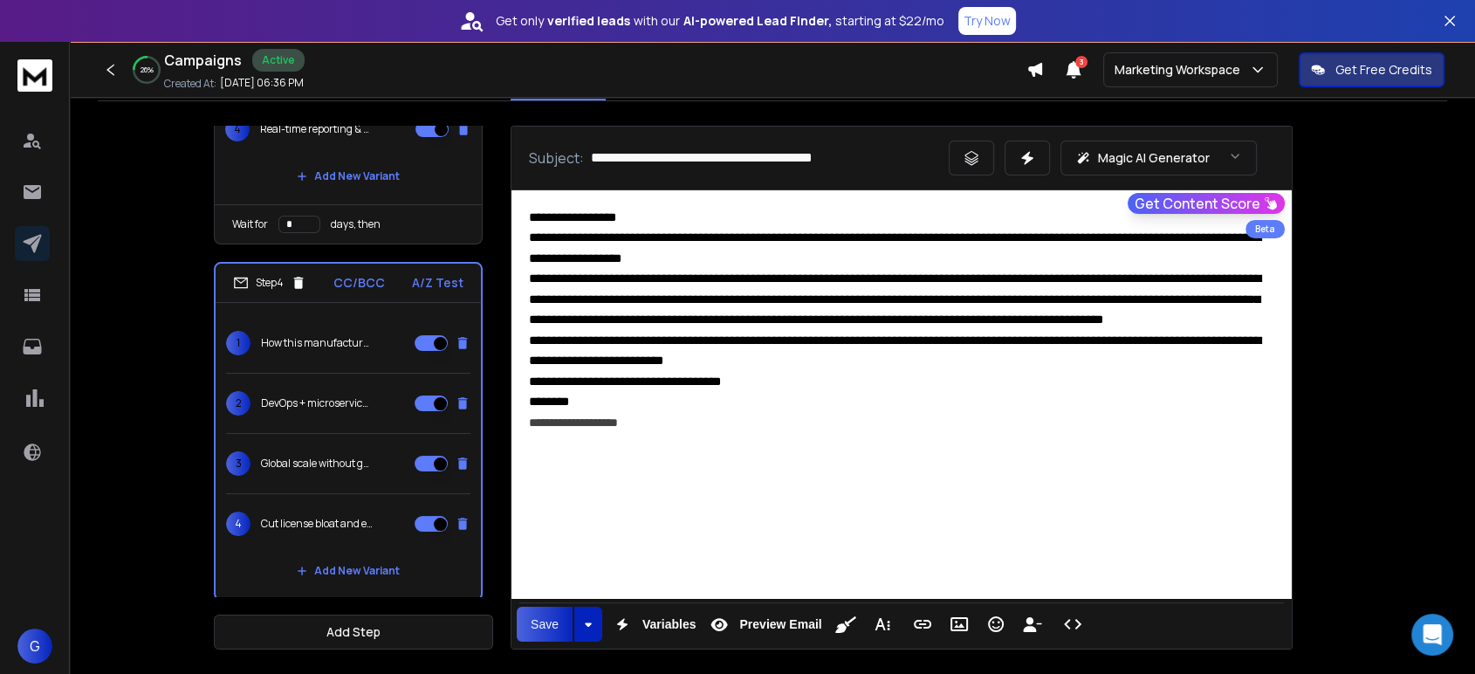
click at [688, 415] on div "**********" at bounding box center [901, 412] width 745 height 40
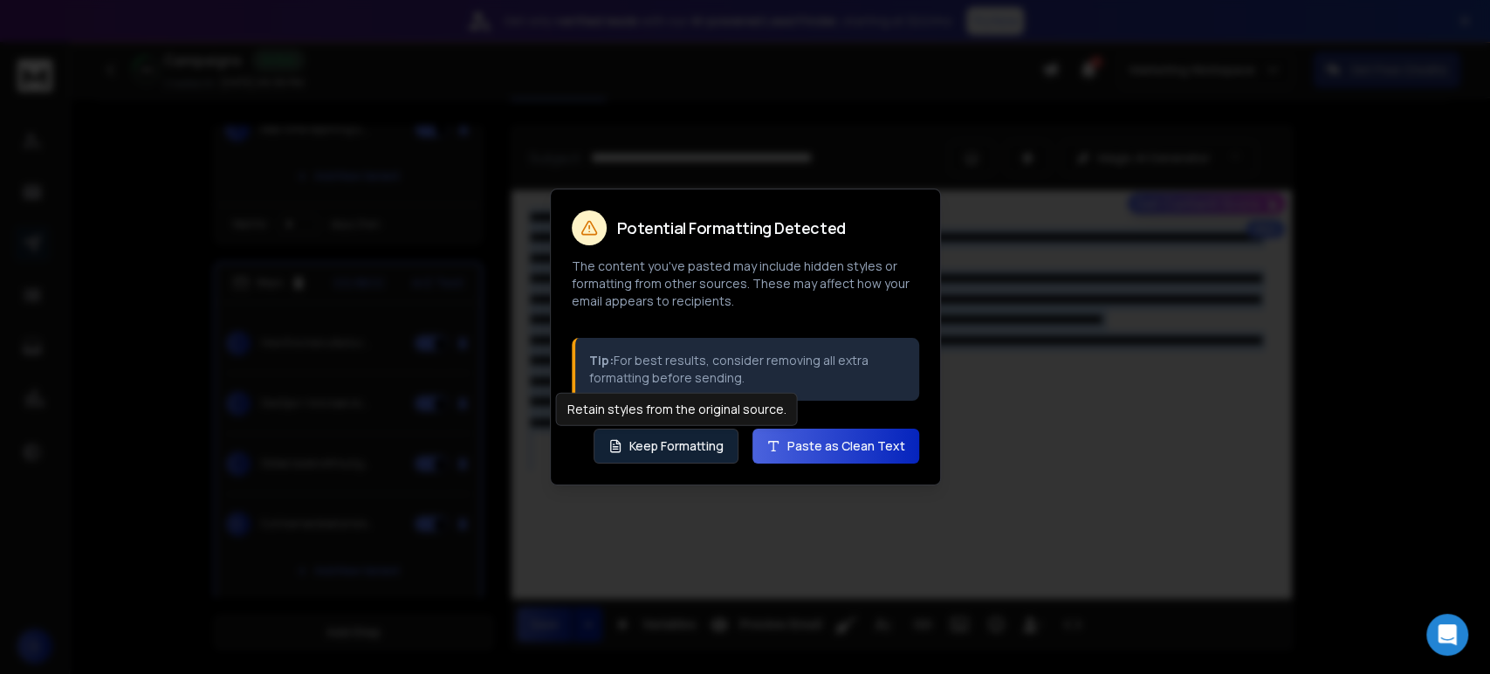
click at [686, 449] on button "Keep Formatting" at bounding box center [666, 446] width 145 height 35
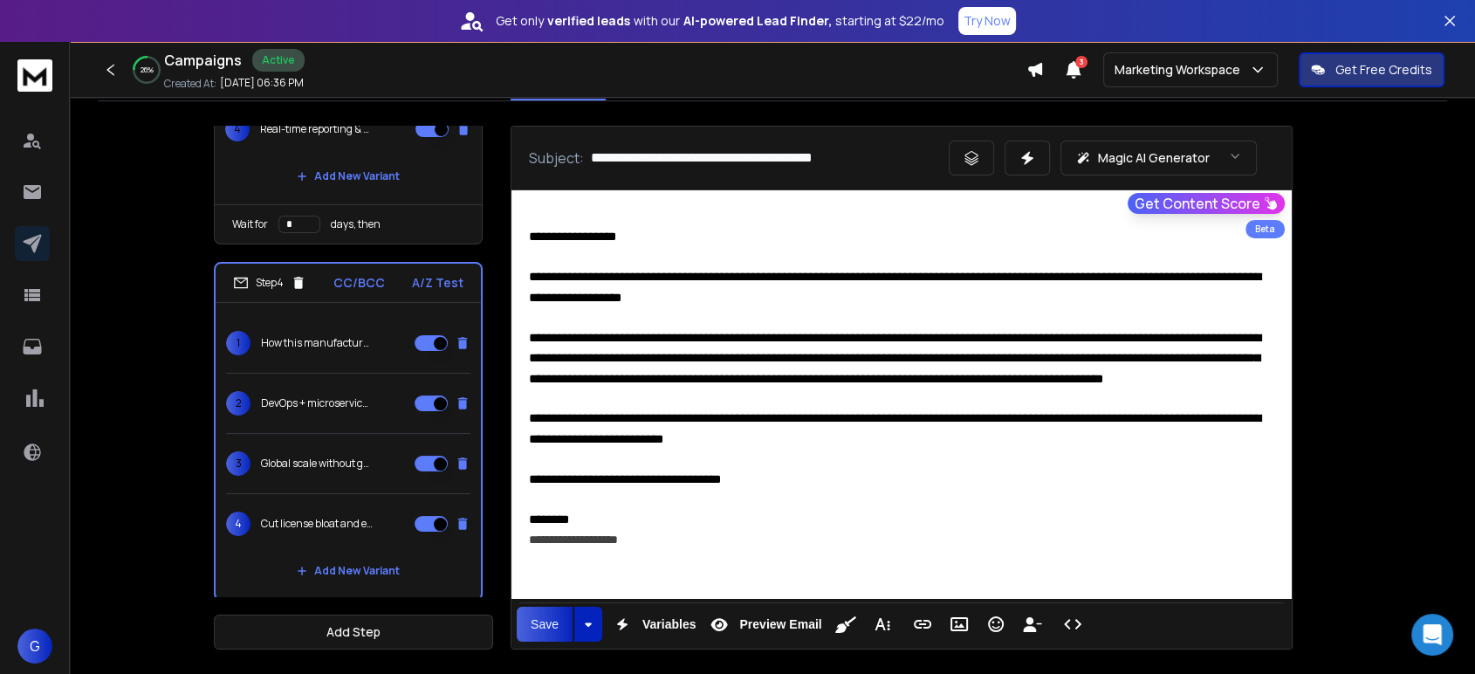
click at [754, 469] on div at bounding box center [901, 459] width 745 height 19
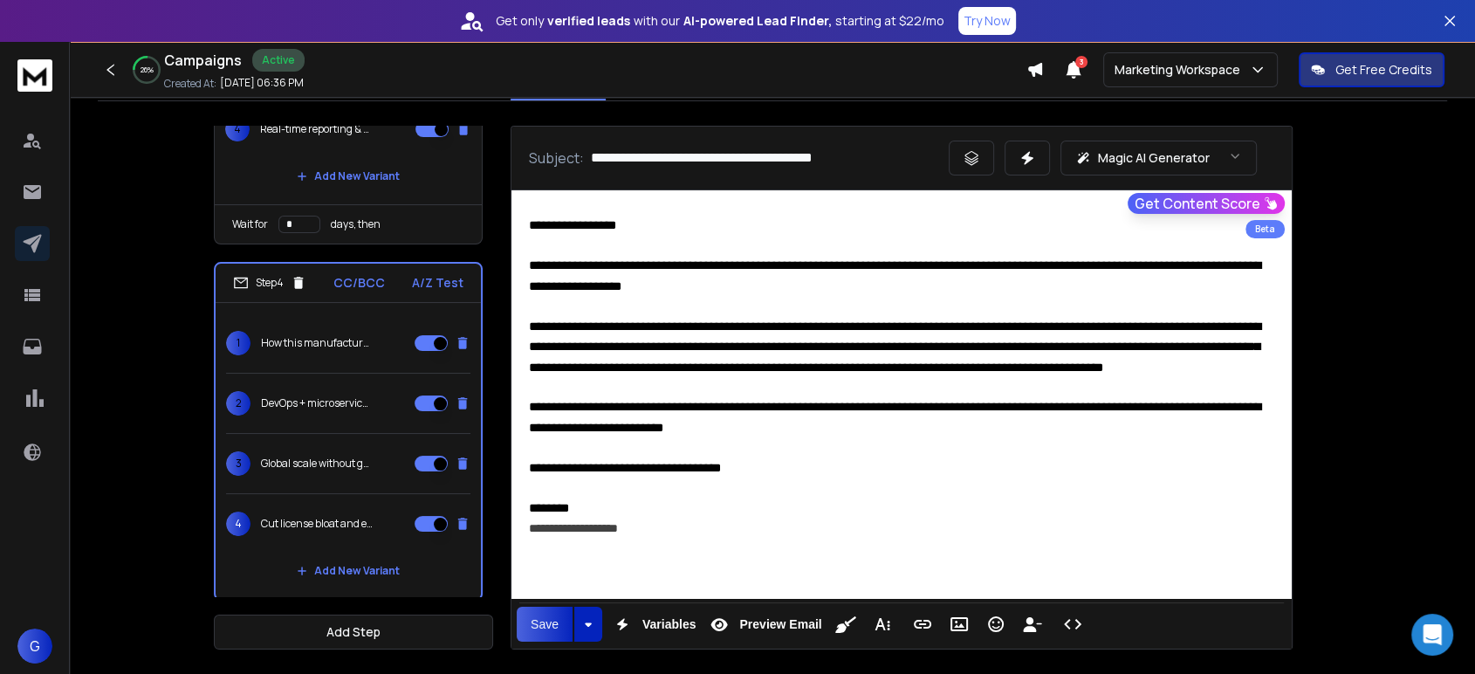
click at [321, 470] on div "3 Global scale without governance bottlenecks" at bounding box center [299, 463] width 147 height 24
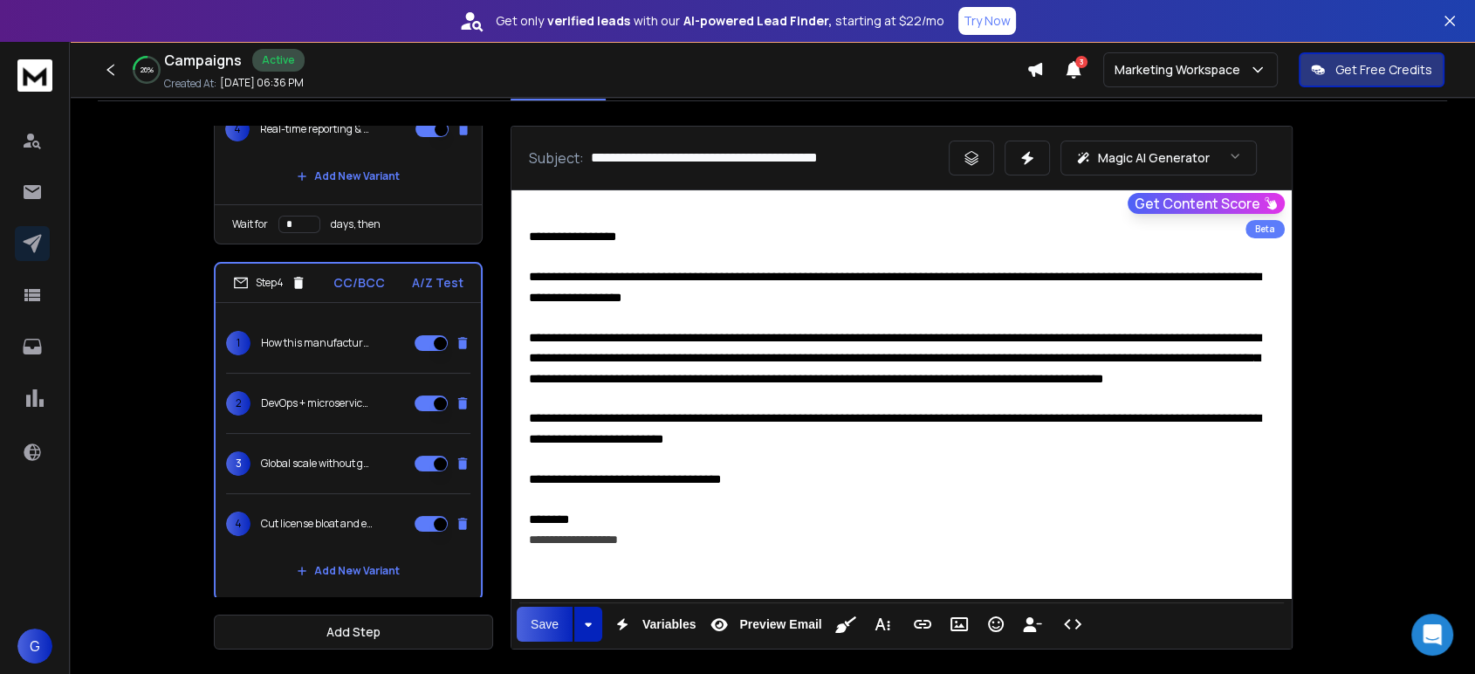
click at [308, 387] on div "2 DevOps + microservices = enterprise speed unlocked" at bounding box center [348, 404] width 244 height 60
click at [314, 345] on p "How this manufacturer 5x’d delivery velocity" at bounding box center [317, 343] width 112 height 14
type input "**********"
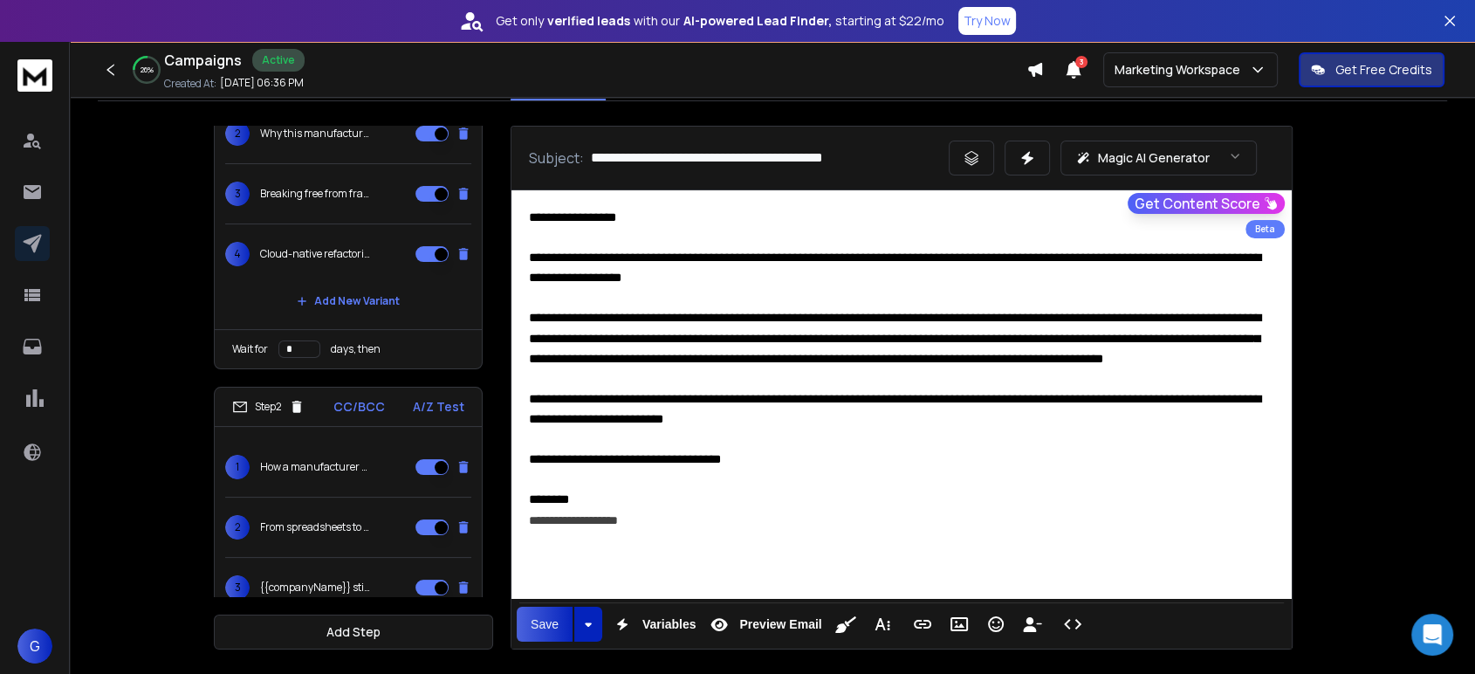
scroll to position [0, 0]
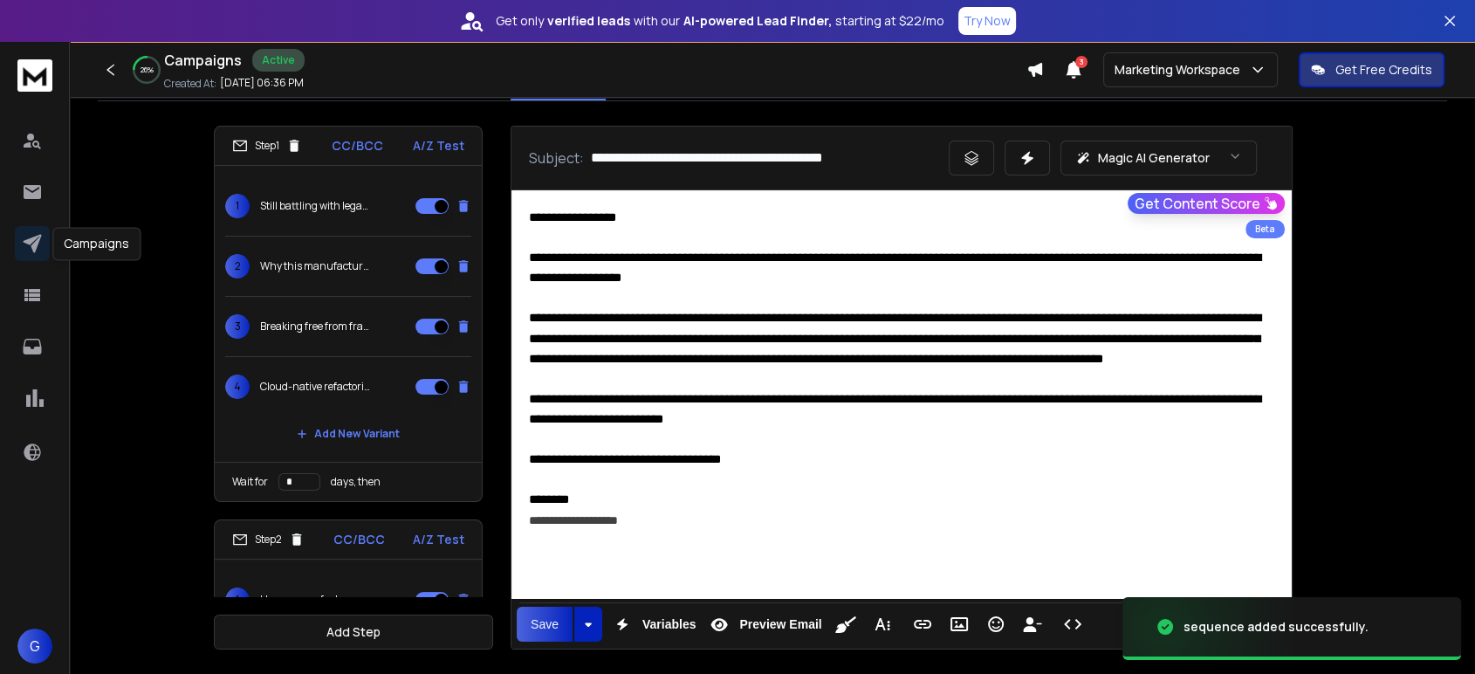
click at [39, 241] on icon at bounding box center [32, 243] width 21 height 21
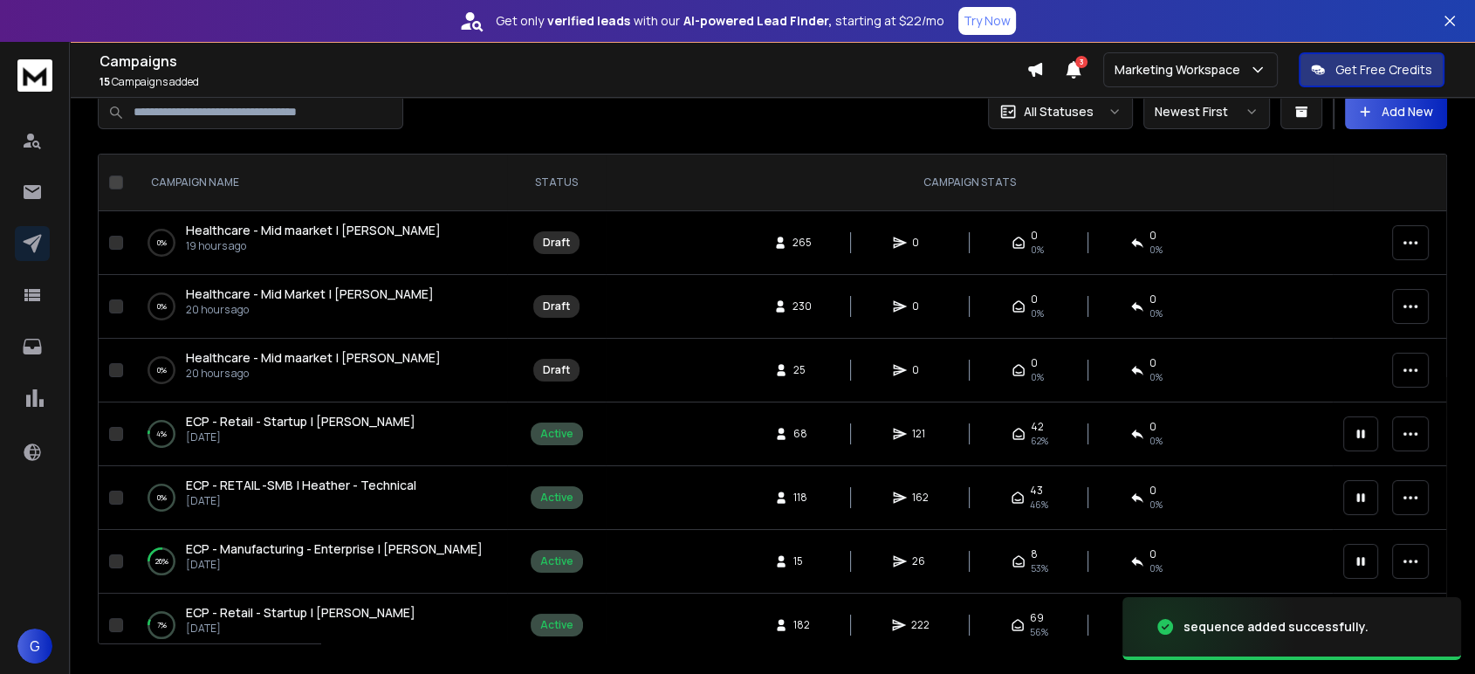
scroll to position [88, 0]
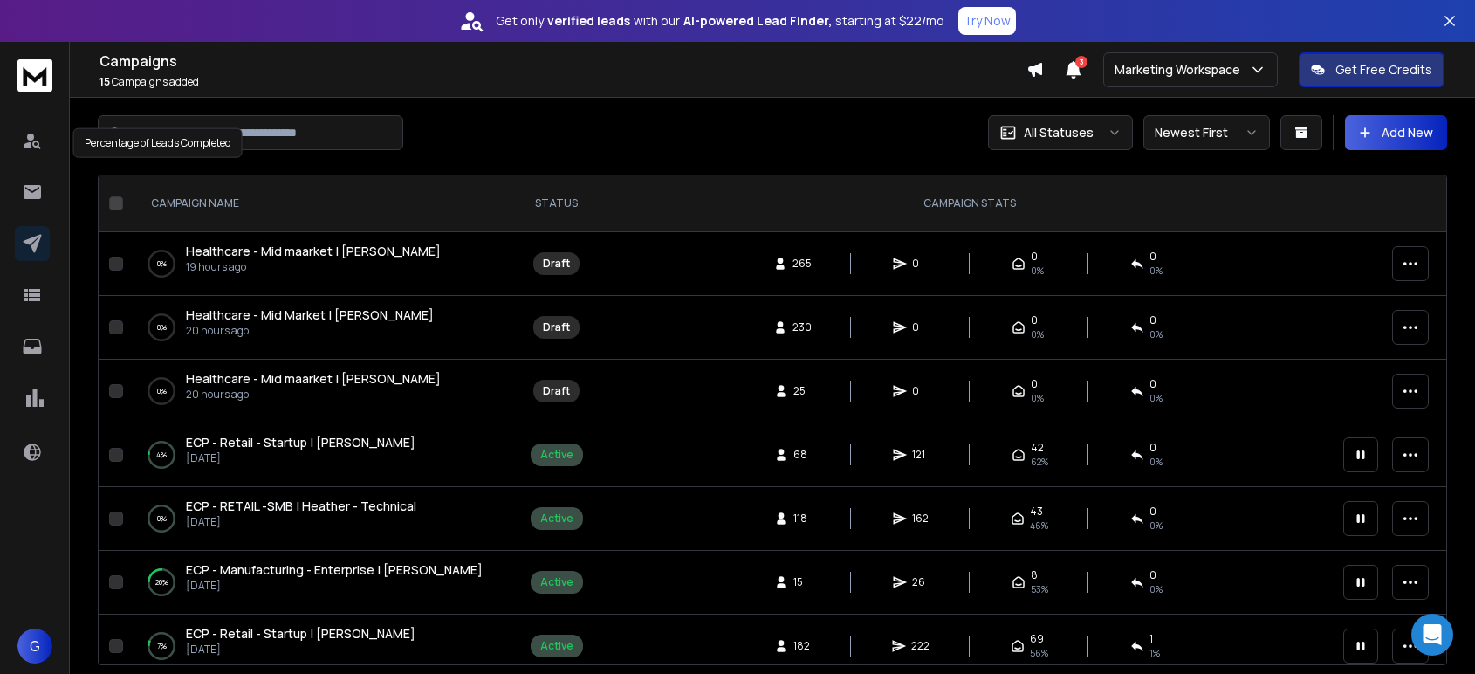
scroll to position [88, 0]
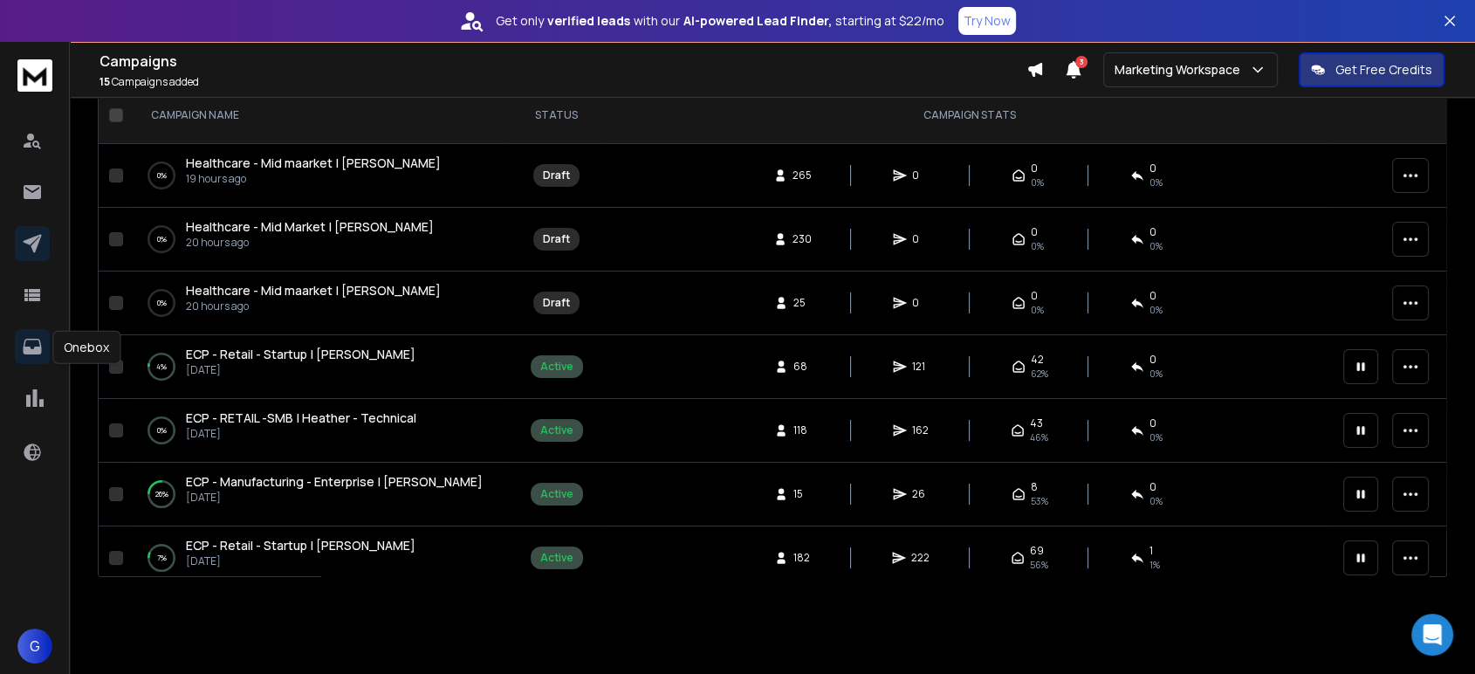
click at [32, 334] on link at bounding box center [32, 346] width 35 height 35
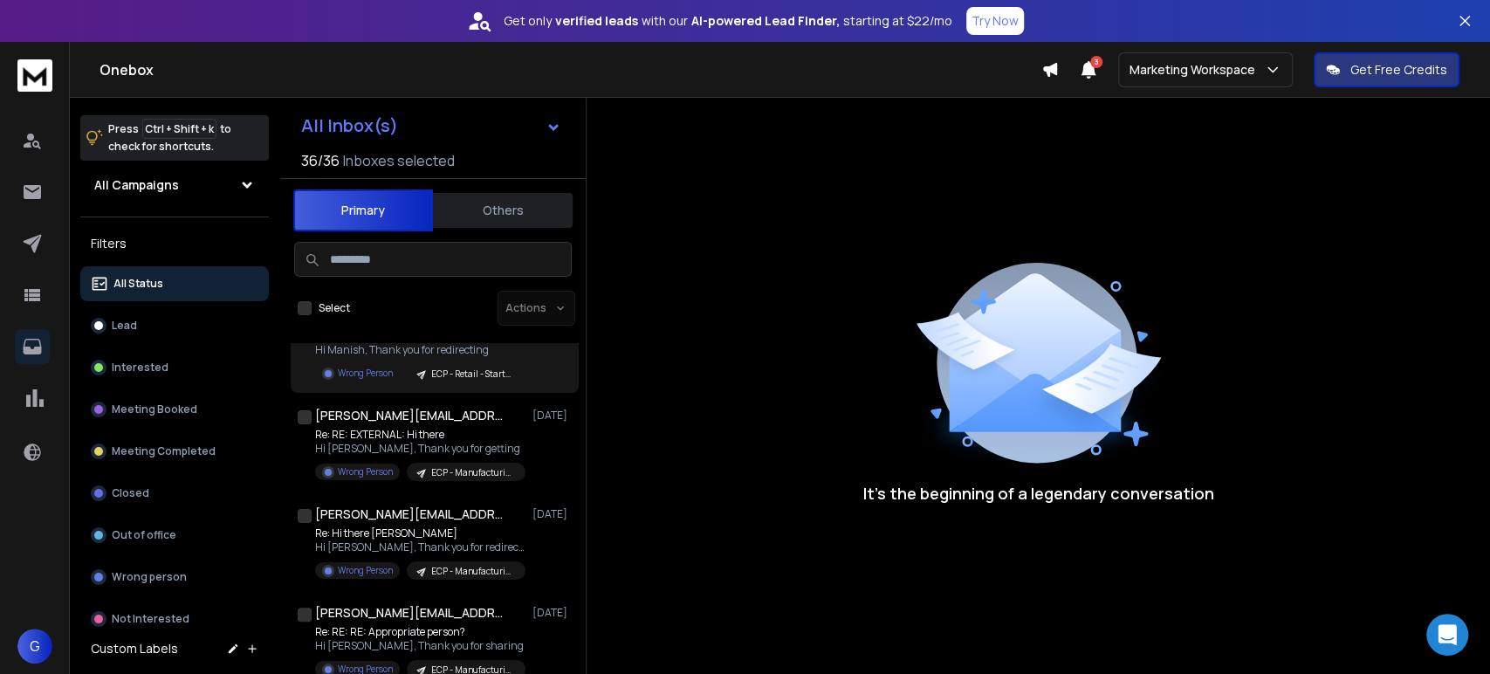
scroll to position [49, 0]
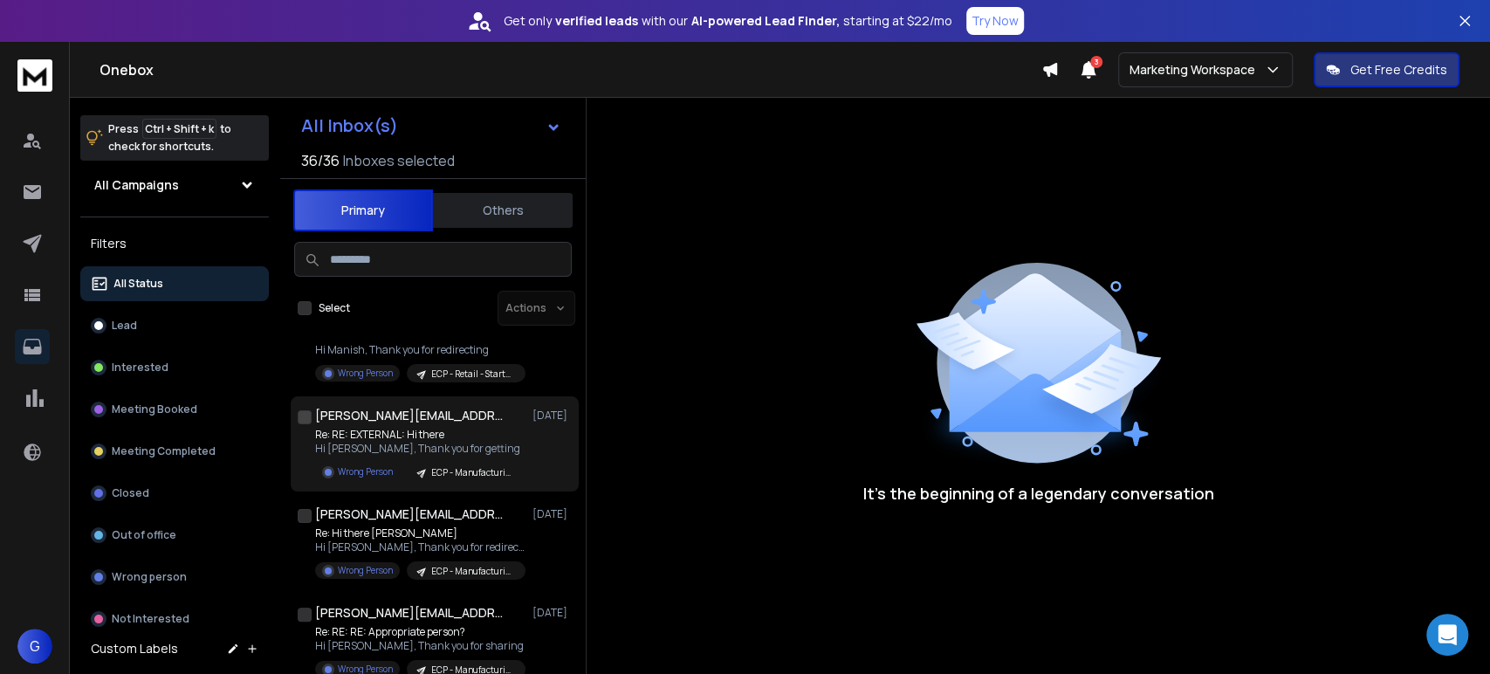
click at [537, 428] on div "Re: RE: EXTERNAL: Hi there Hi Vanika, Thank you for getting Wrong Person ECP - …" at bounding box center [443, 454] width 257 height 53
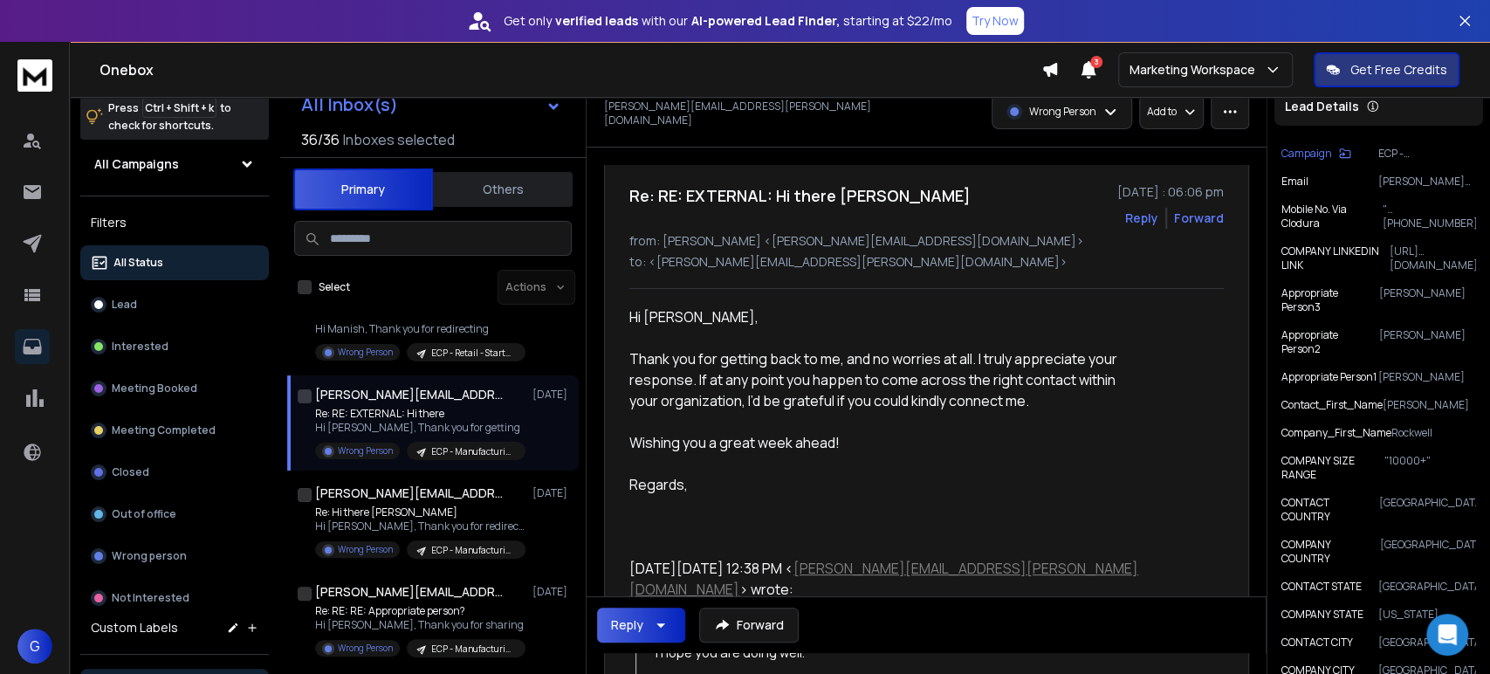
scroll to position [0, 0]
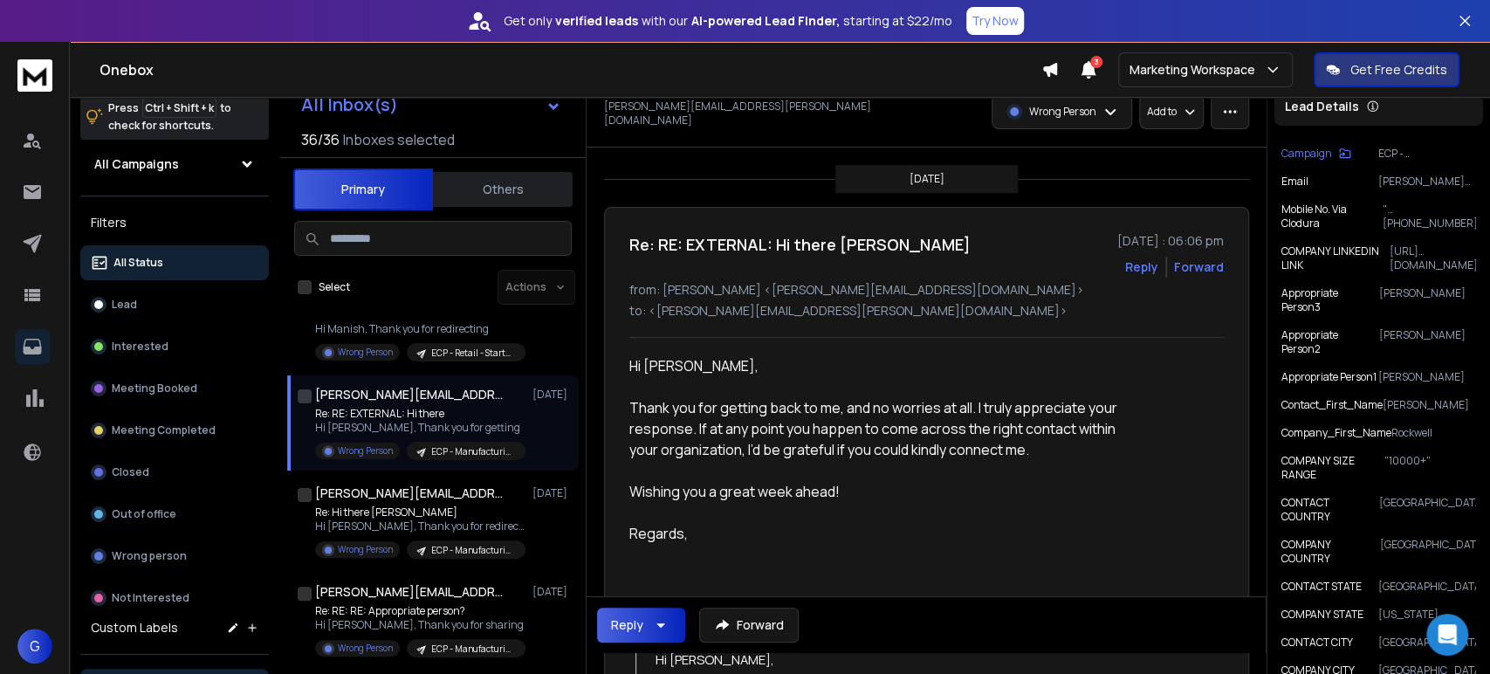
click at [447, 403] on div "vanika.kakkar@ra.rockwell.com 08 Sep Re: RE: EXTERNAL: Hi there Hi Vanika, Than…" at bounding box center [443, 423] width 257 height 74
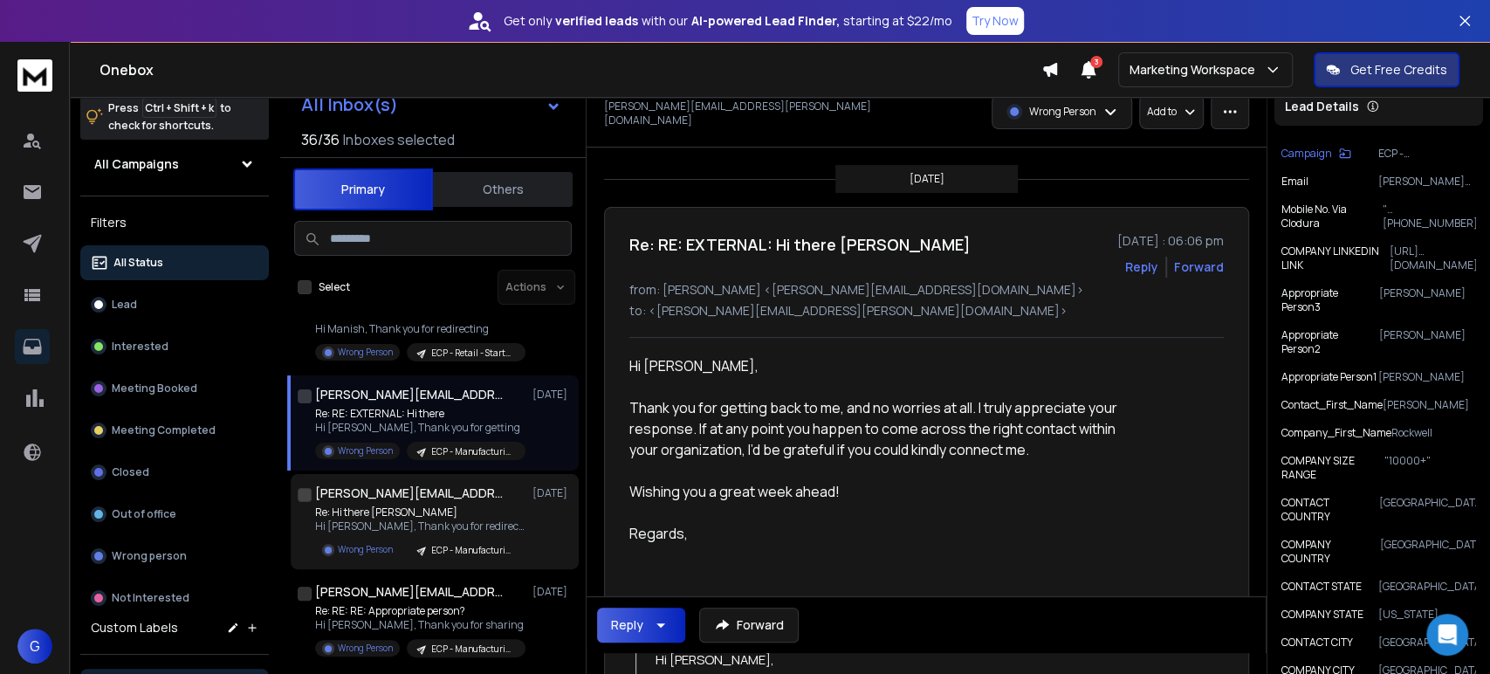
click at [475, 502] on div "balajee.sridharan@atherenergy.com 08 Sep Re: Hi there Balajee Hi Balajee, Thank…" at bounding box center [443, 521] width 257 height 74
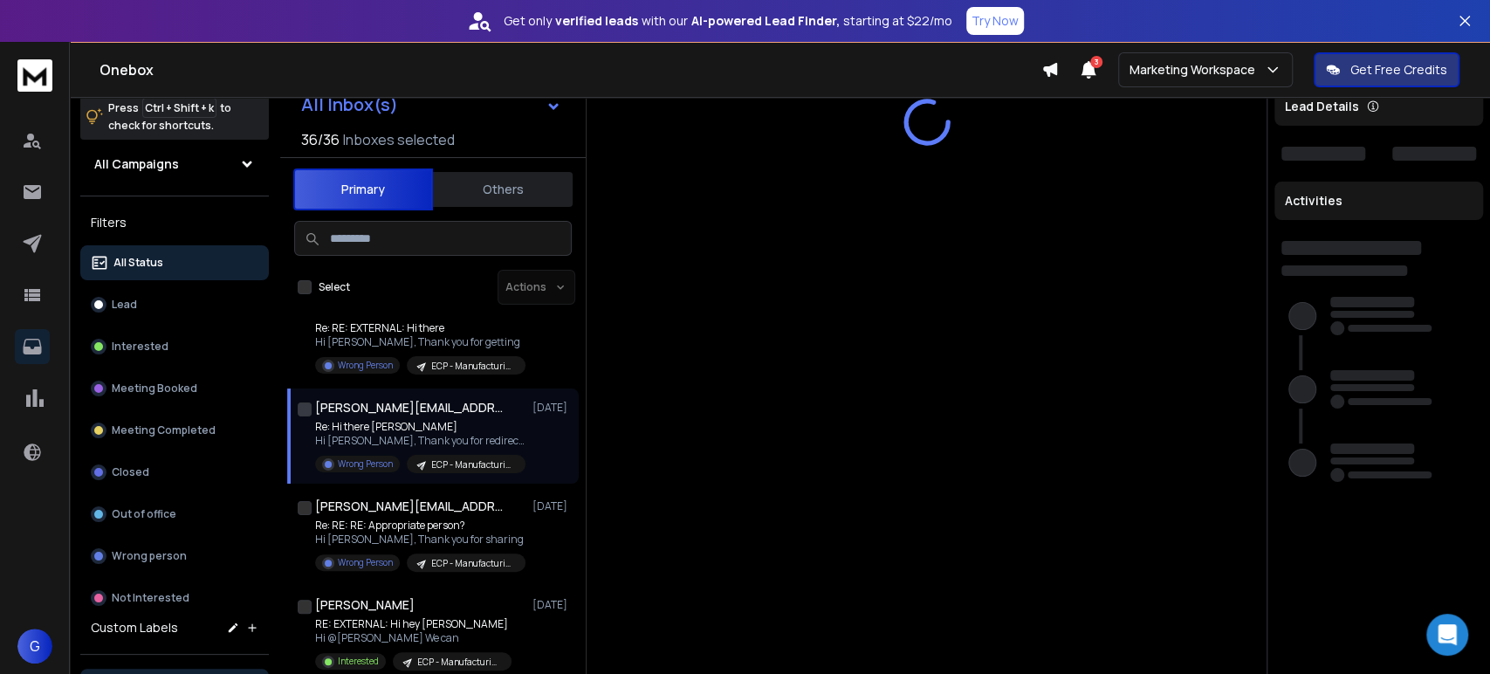
scroll to position [141, 0]
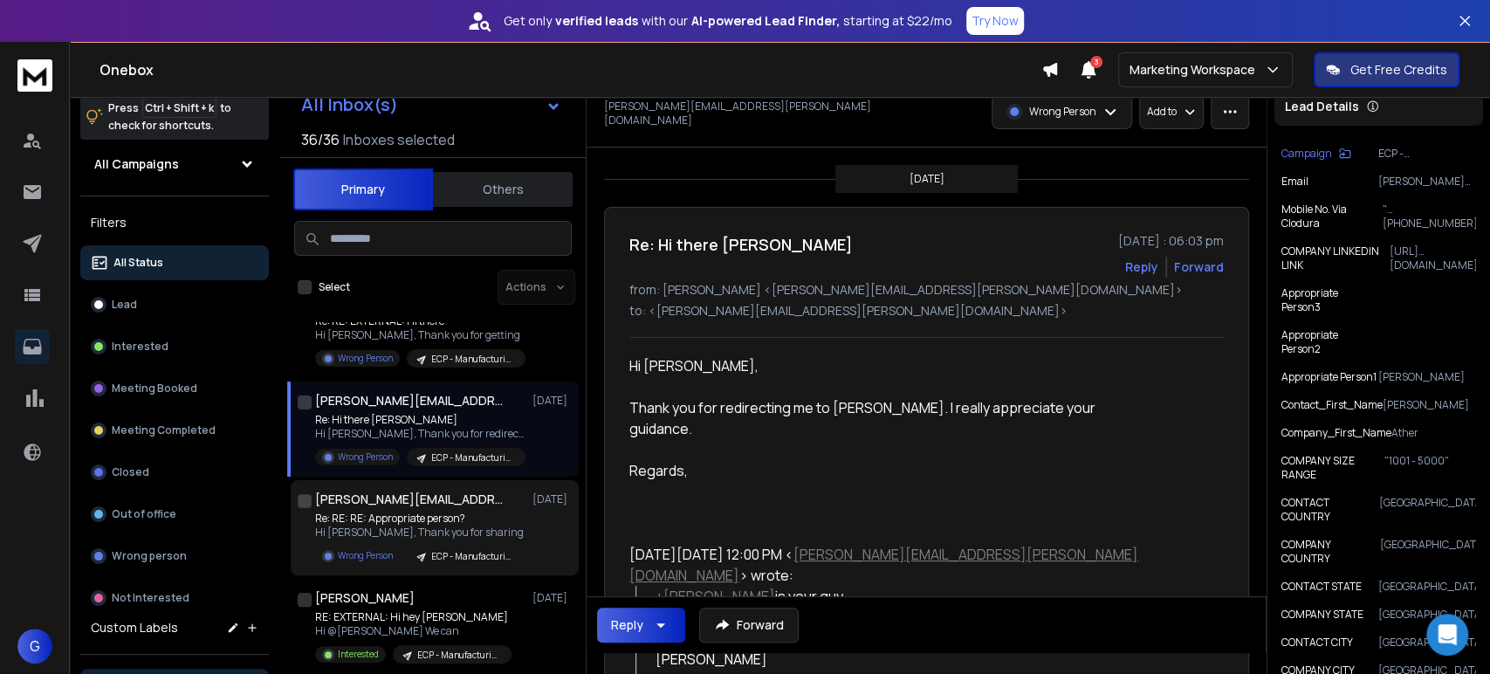
click at [502, 502] on h1 "Sandeep.Akiwate@bureauveritas.com" at bounding box center [411, 499] width 192 height 17
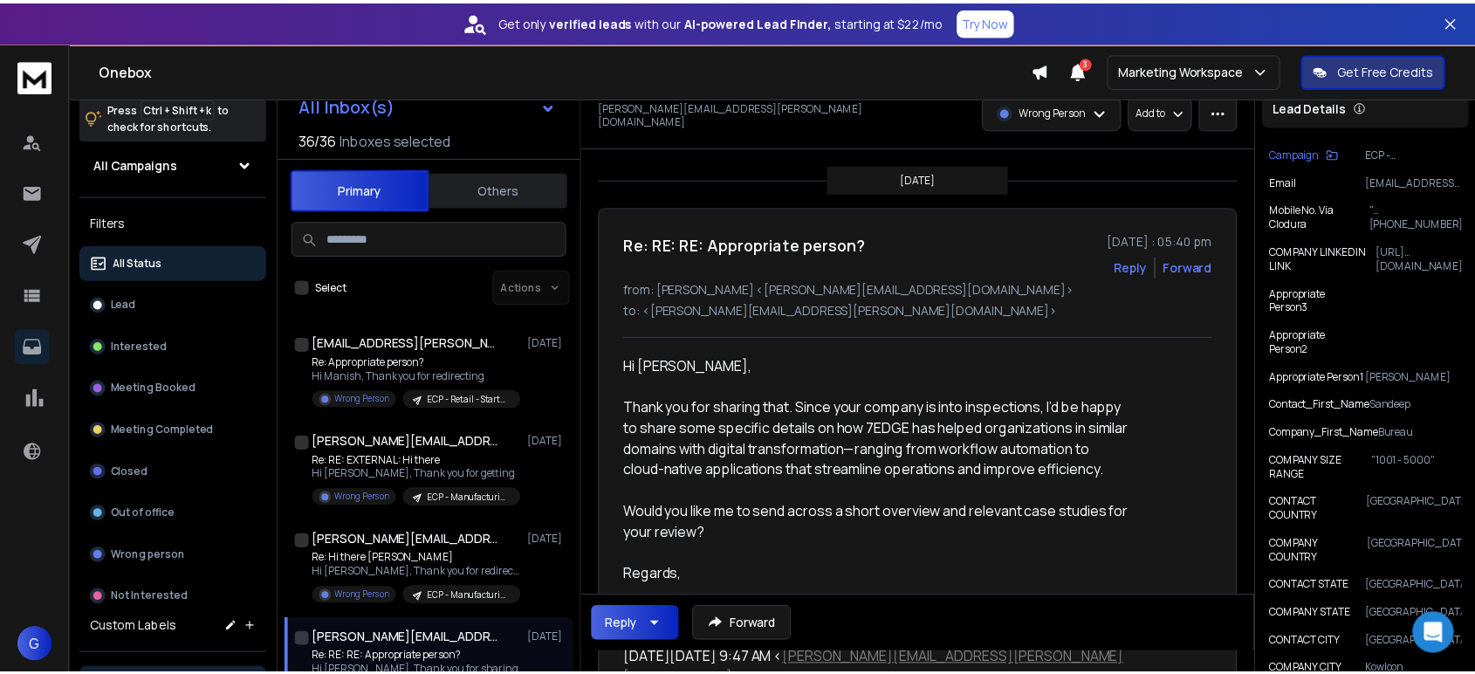
scroll to position [0, 0]
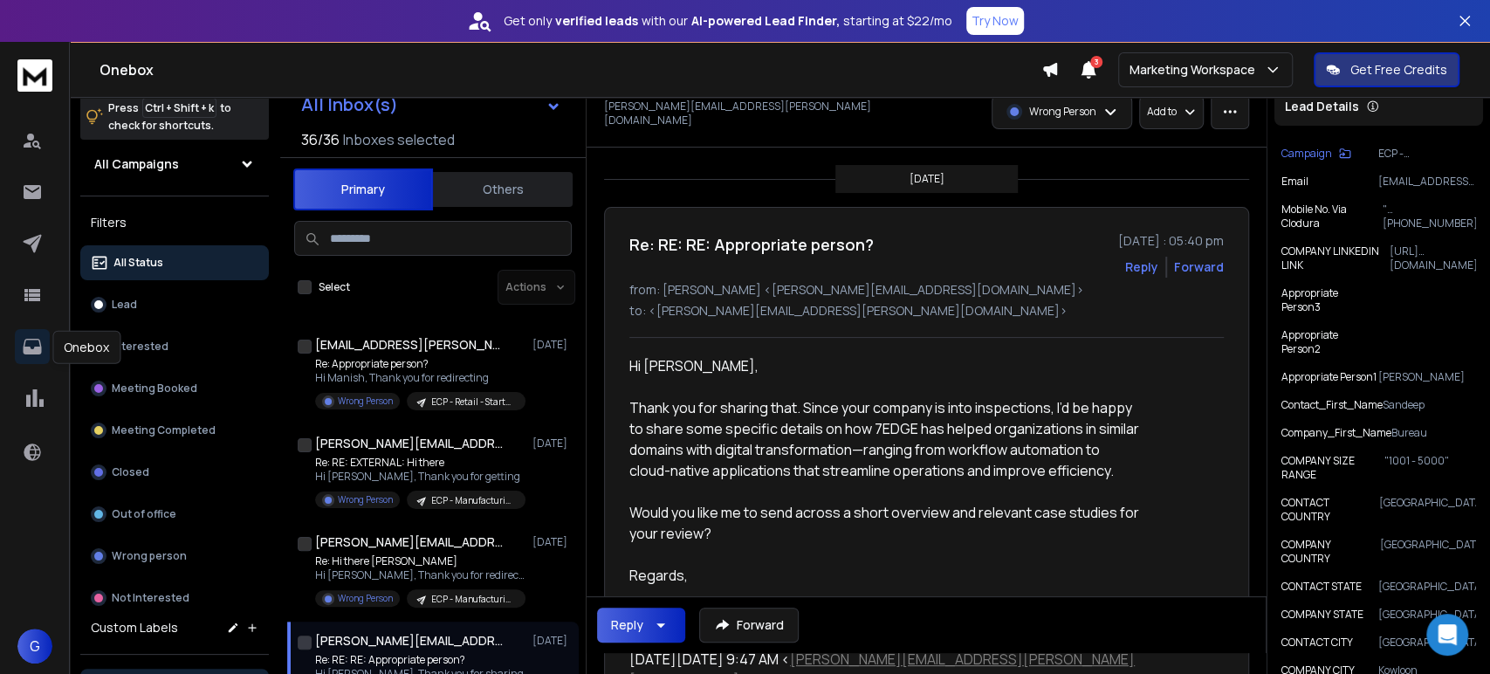
click at [34, 349] on icon at bounding box center [32, 347] width 18 height 16
click at [44, 248] on link at bounding box center [32, 243] width 35 height 35
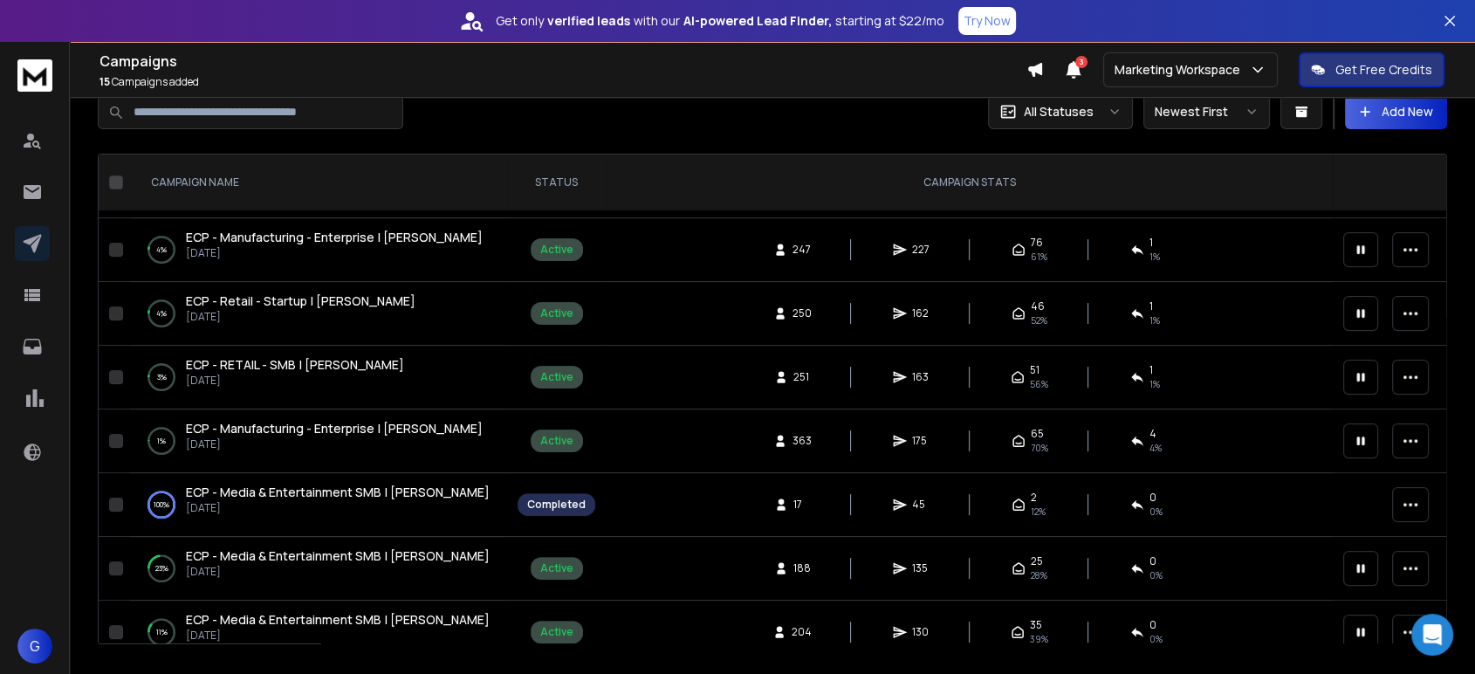
scroll to position [534, 0]
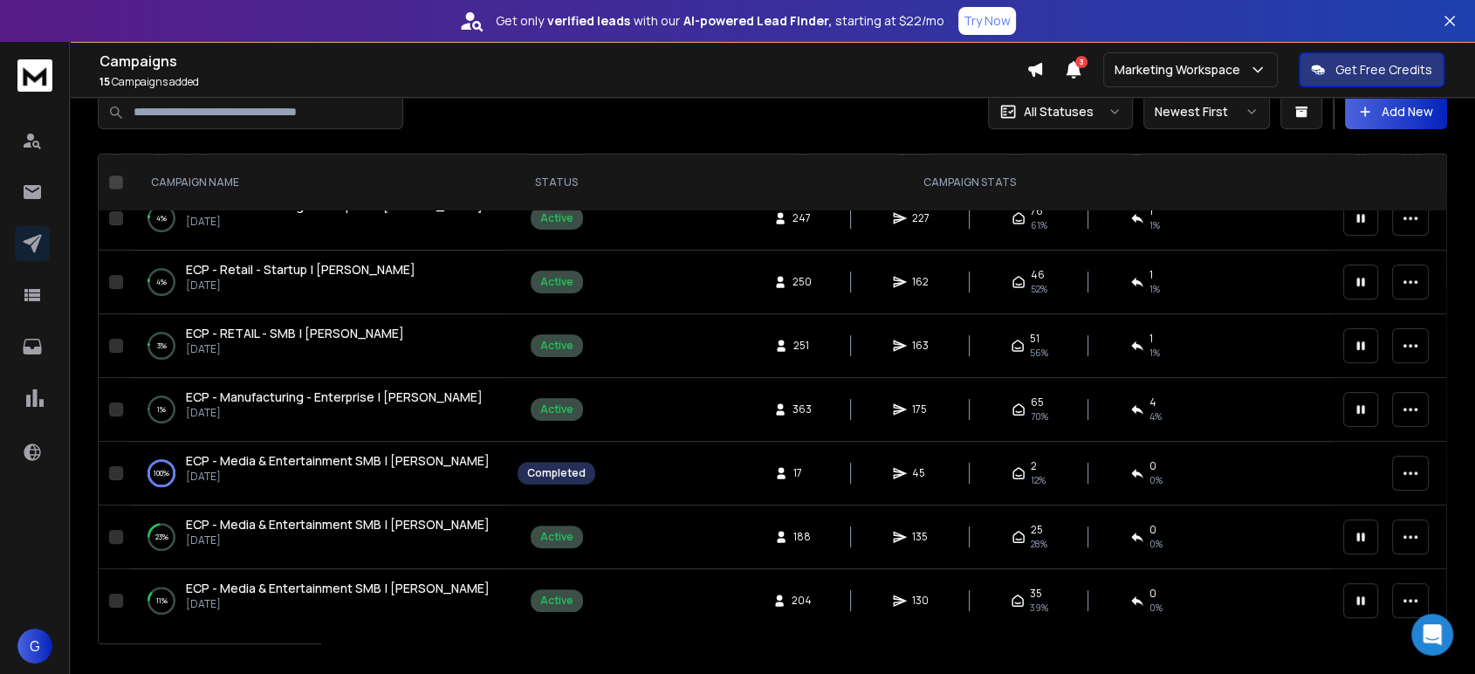
click at [383, 478] on p "6 days ago" at bounding box center [338, 477] width 304 height 14
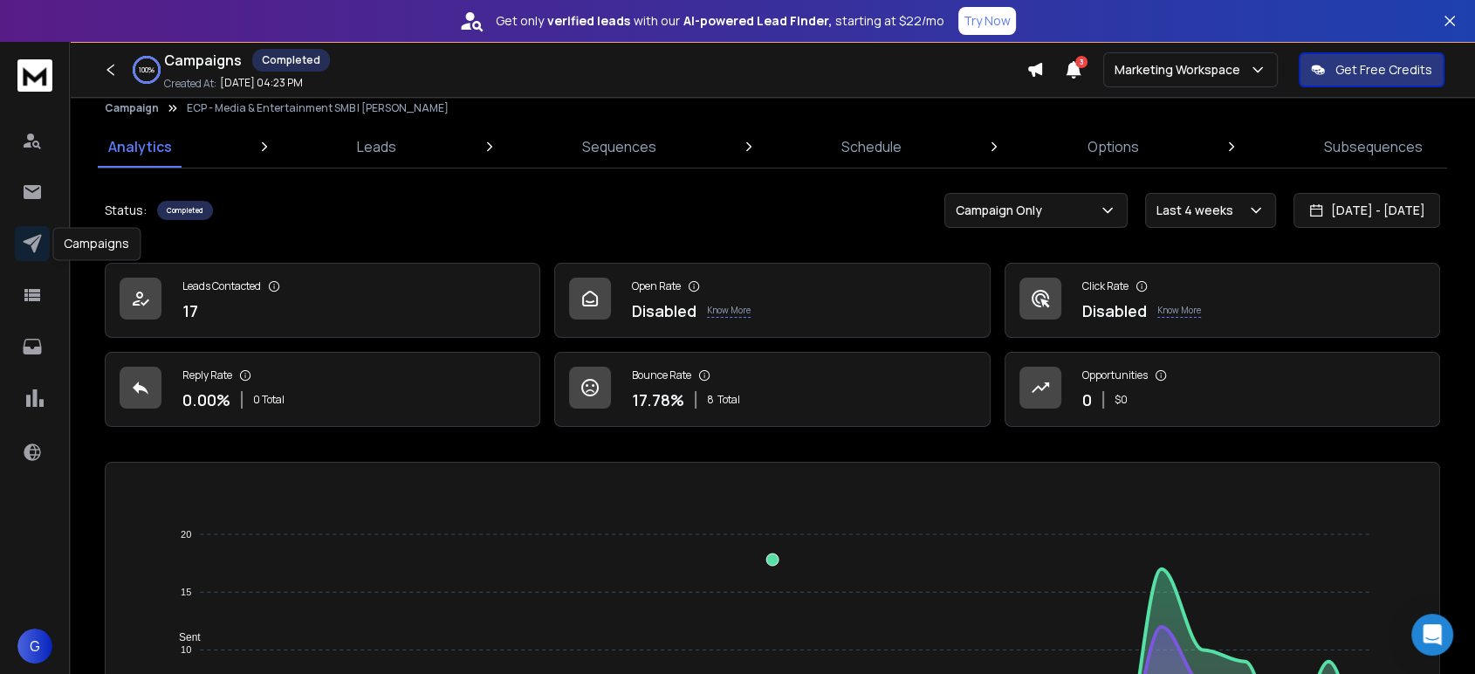
click at [38, 241] on icon at bounding box center [32, 243] width 18 height 18
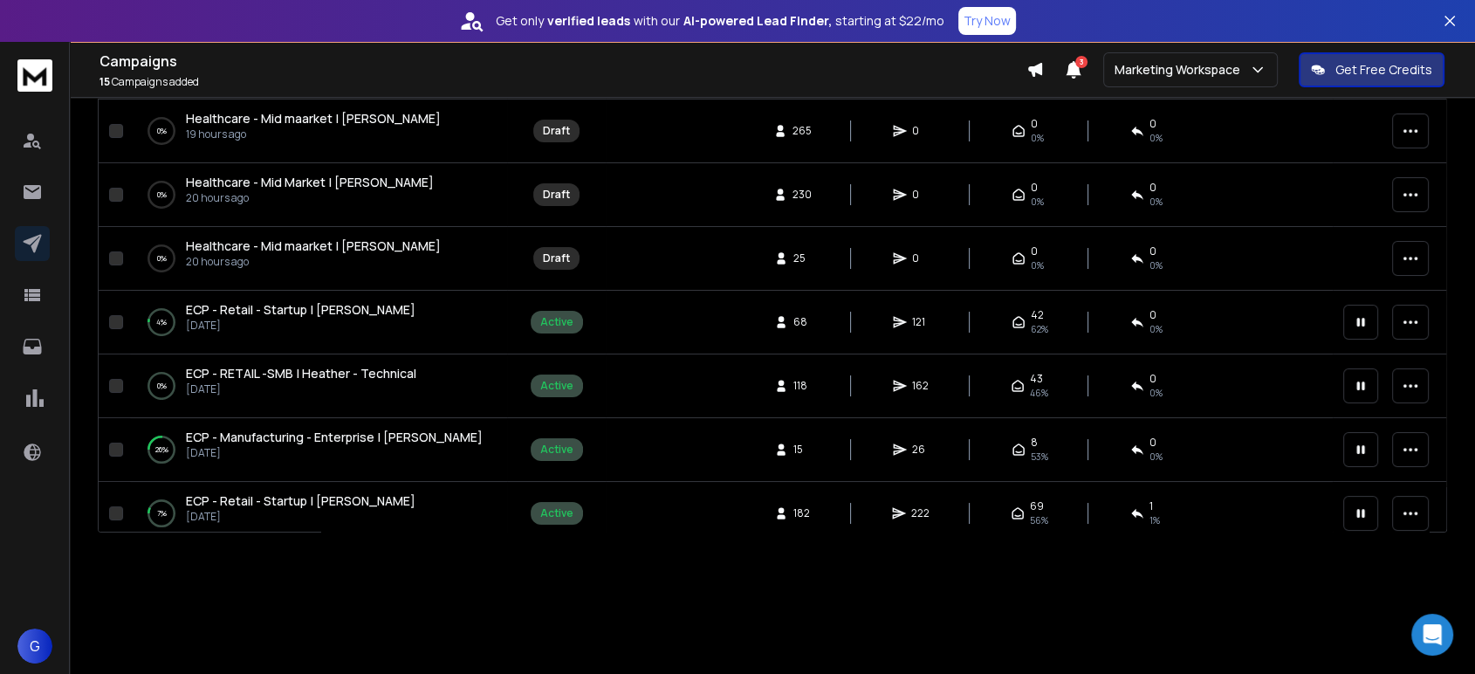
click at [1079, 54] on div "3 Marketing Workspace Get Free Credits" at bounding box center [1236, 69] width 418 height 35
click at [1079, 65] on icon at bounding box center [1074, 68] width 16 height 17
click at [1075, 61] on icon at bounding box center [1073, 69] width 17 height 17
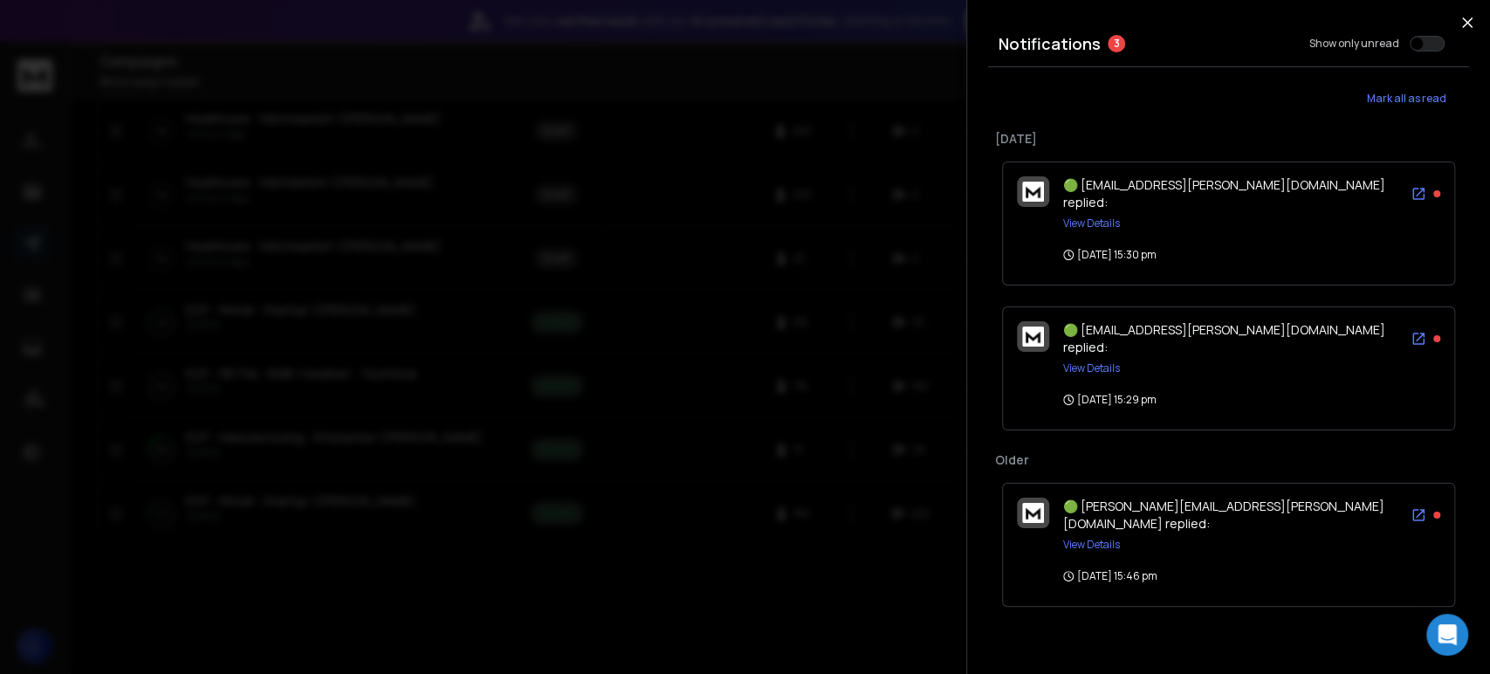
click at [1463, 21] on icon "button" at bounding box center [1467, 22] width 17 height 17
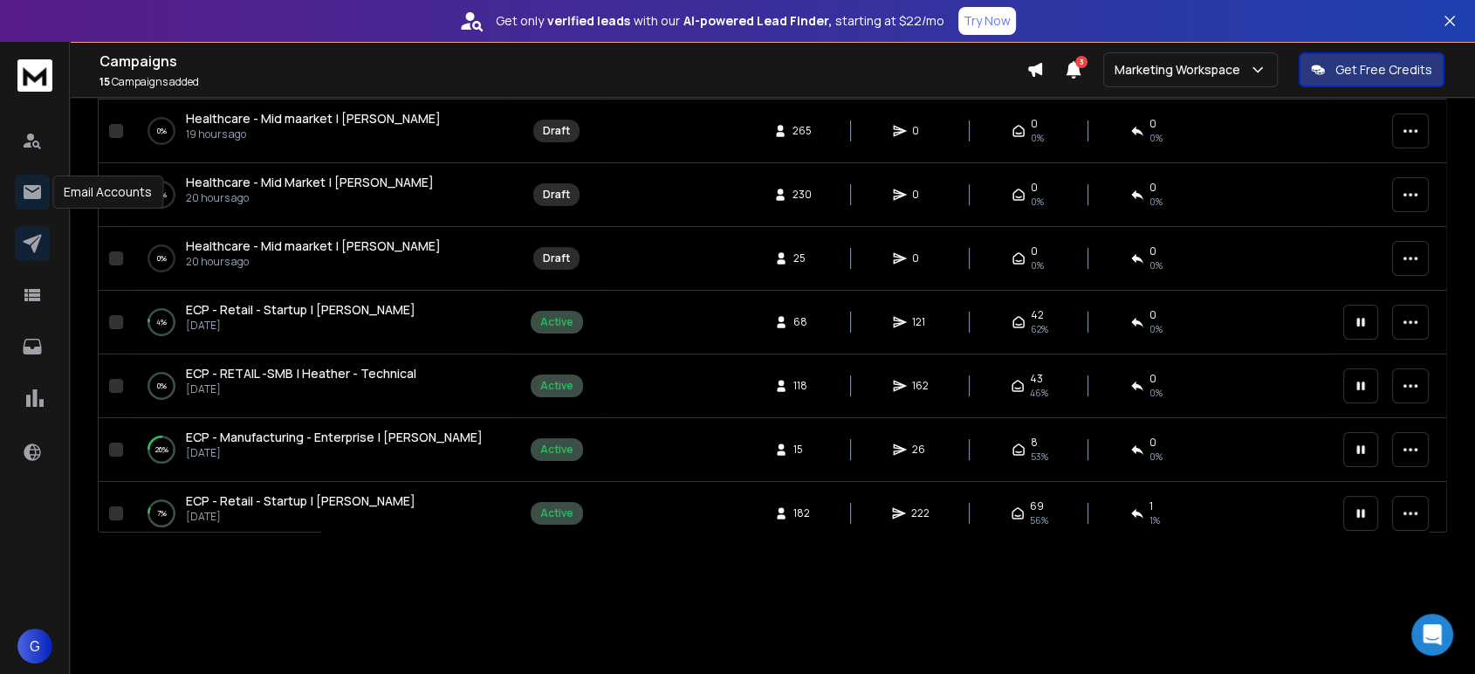
click at [24, 182] on icon at bounding box center [32, 192] width 21 height 21
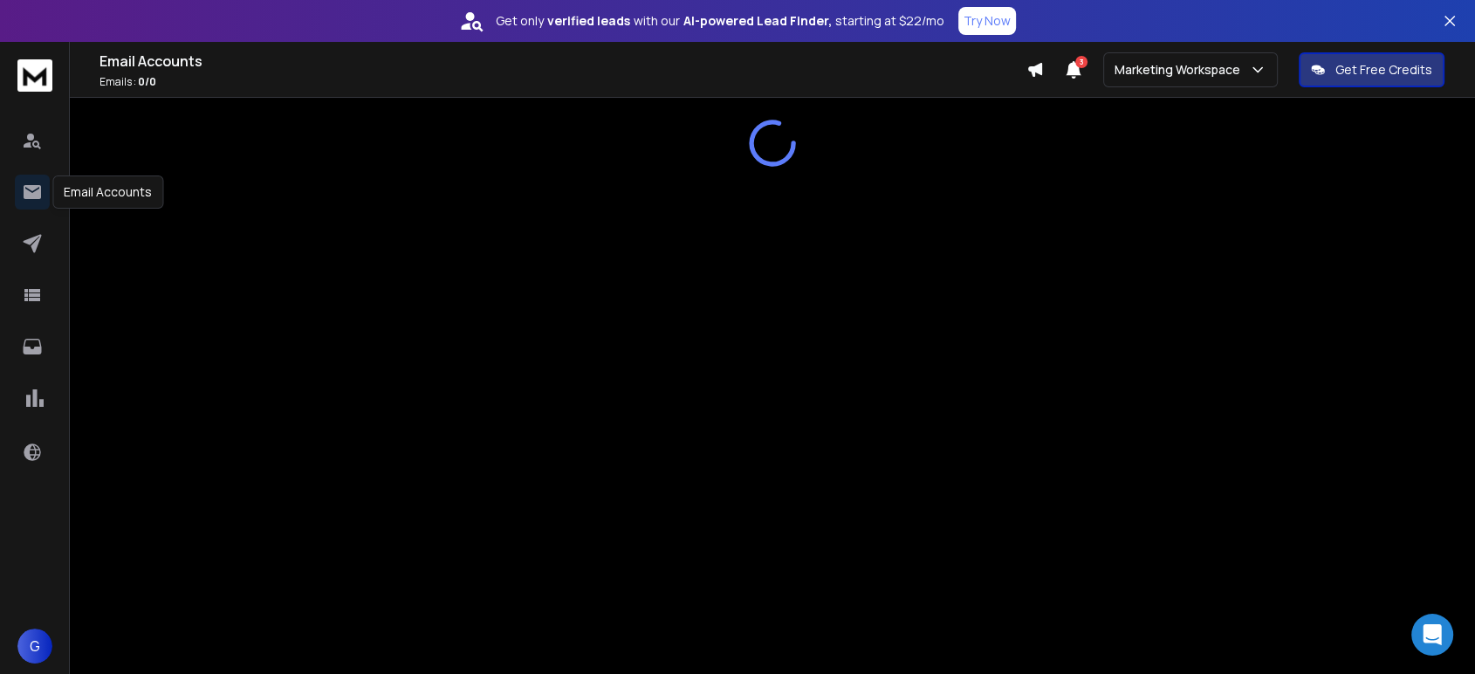
scroll to position [21, 0]
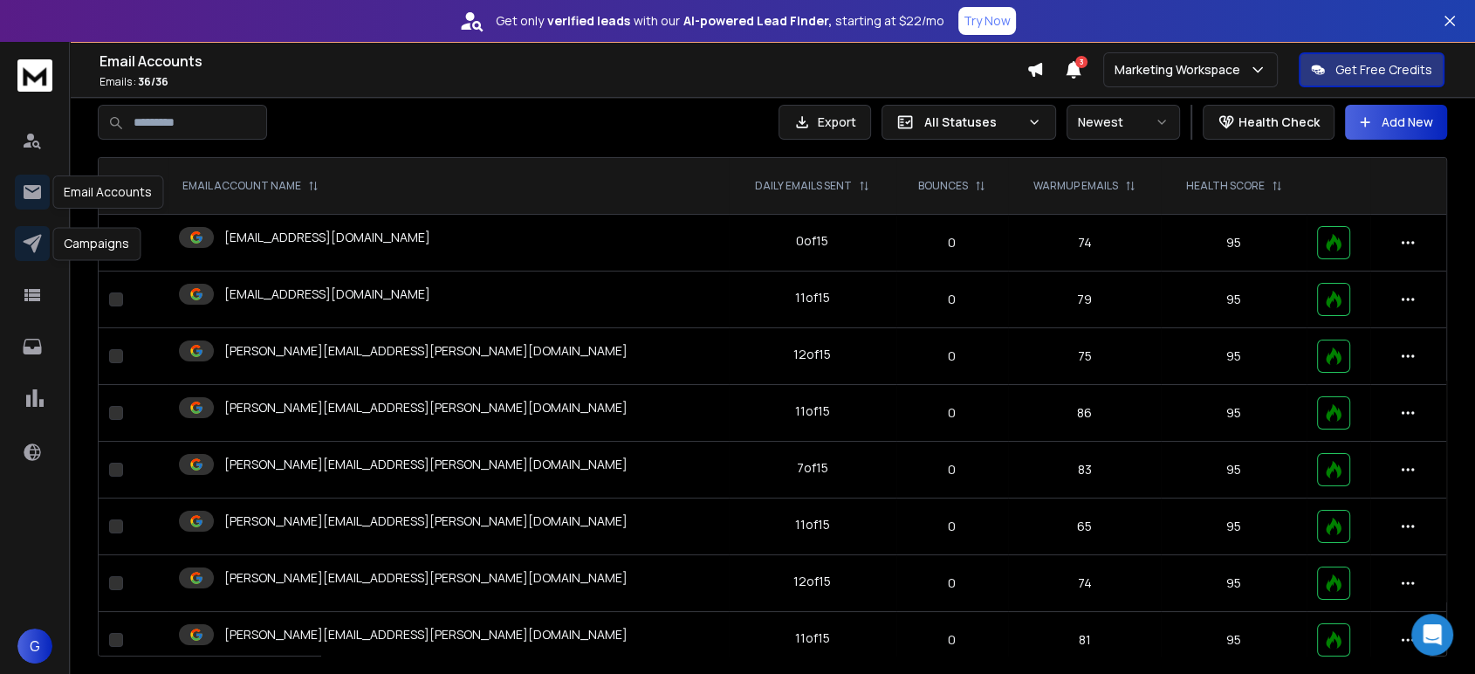
click at [31, 230] on link at bounding box center [32, 243] width 35 height 35
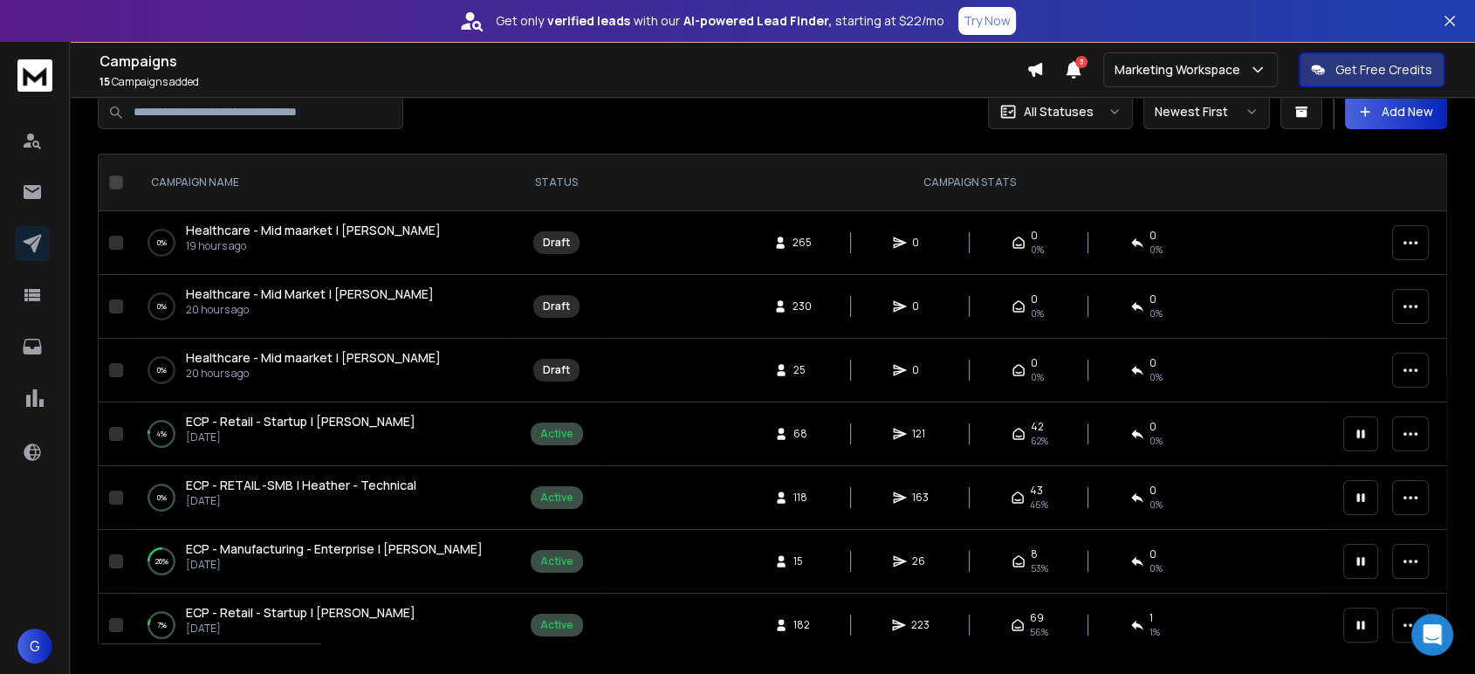
click at [406, 375] on div "0 % Healthcare - Mid maarket | Heather T 20 hours ago" at bounding box center [319, 370] width 342 height 42
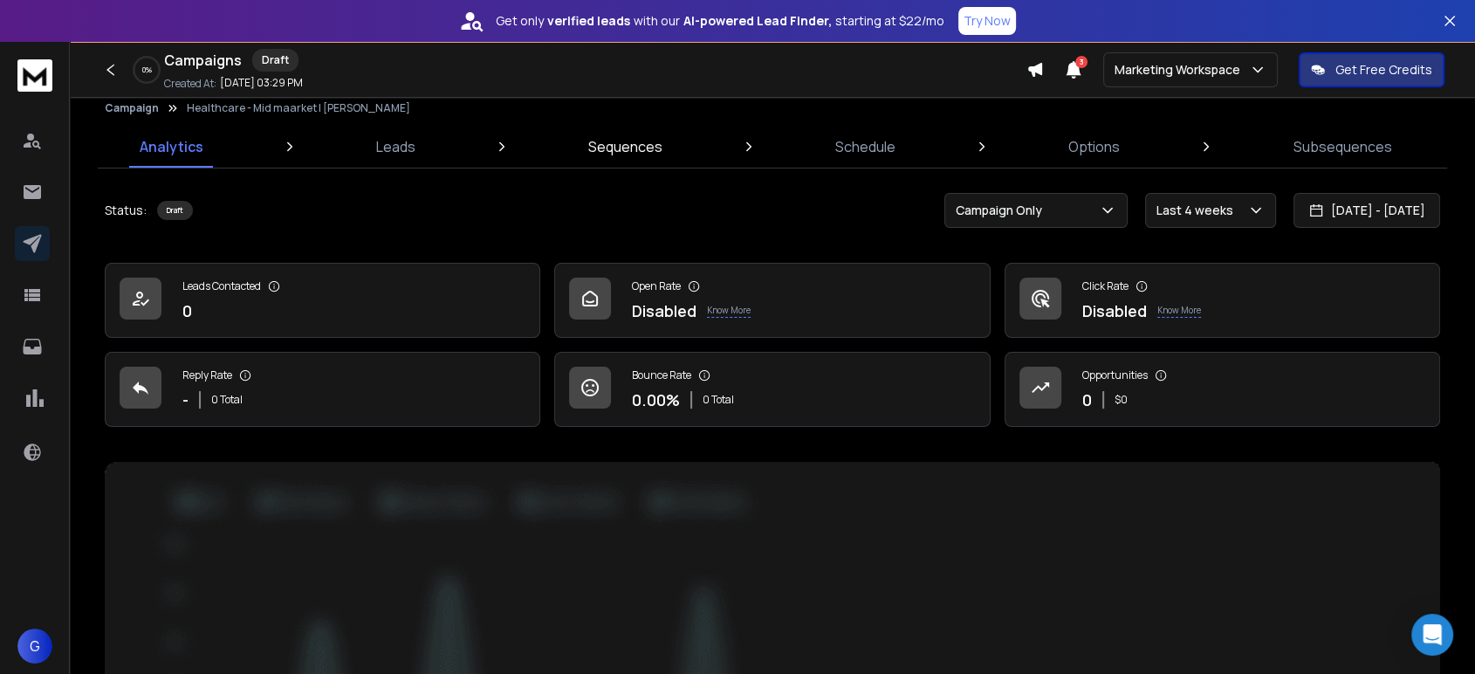
click at [649, 152] on p "Sequences" at bounding box center [625, 146] width 74 height 21
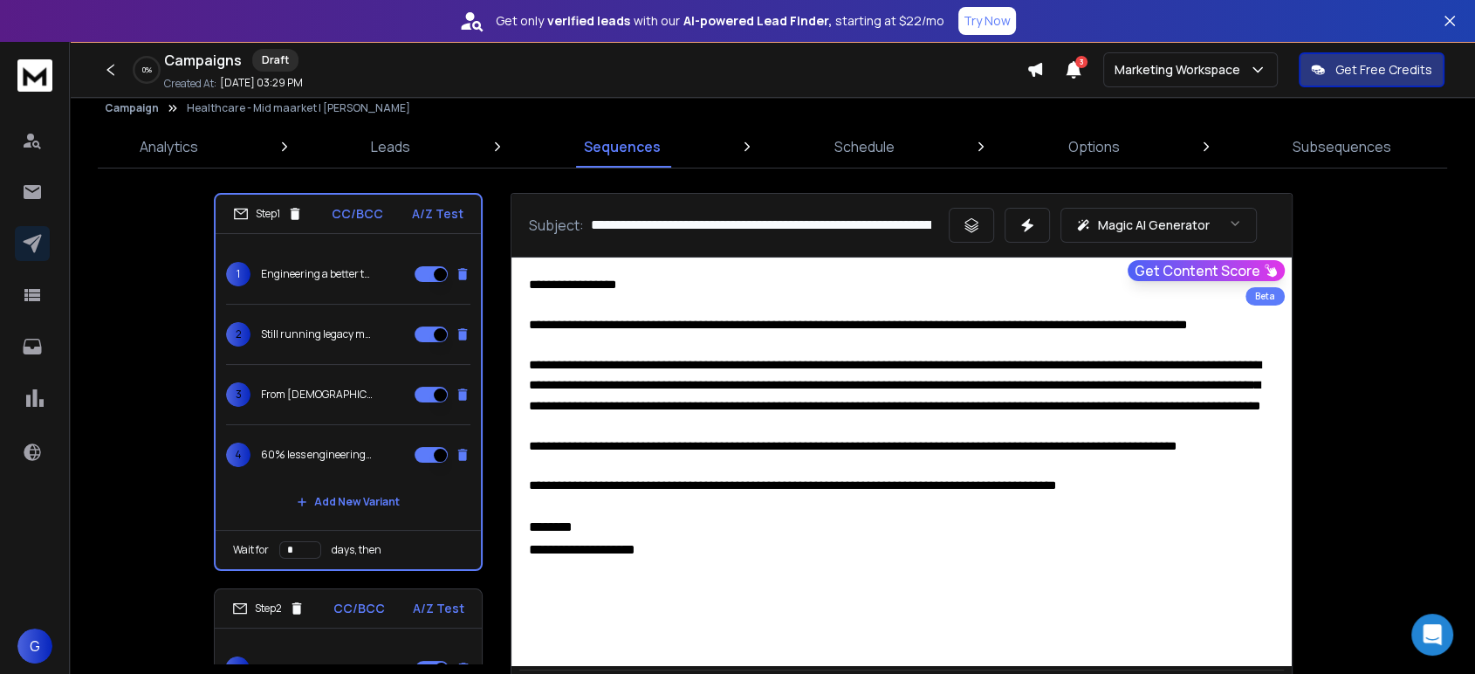
click at [326, 325] on div "2 Still running legacy monoliths? Modernize for scale and security" at bounding box center [299, 334] width 147 height 24
click at [304, 402] on div "3 From 20-year-old app to future-ready APIs — here’s how" at bounding box center [299, 394] width 147 height 24
click at [301, 452] on p "60% less engineering effort — see how we modernized legacy systems" at bounding box center [317, 455] width 112 height 14
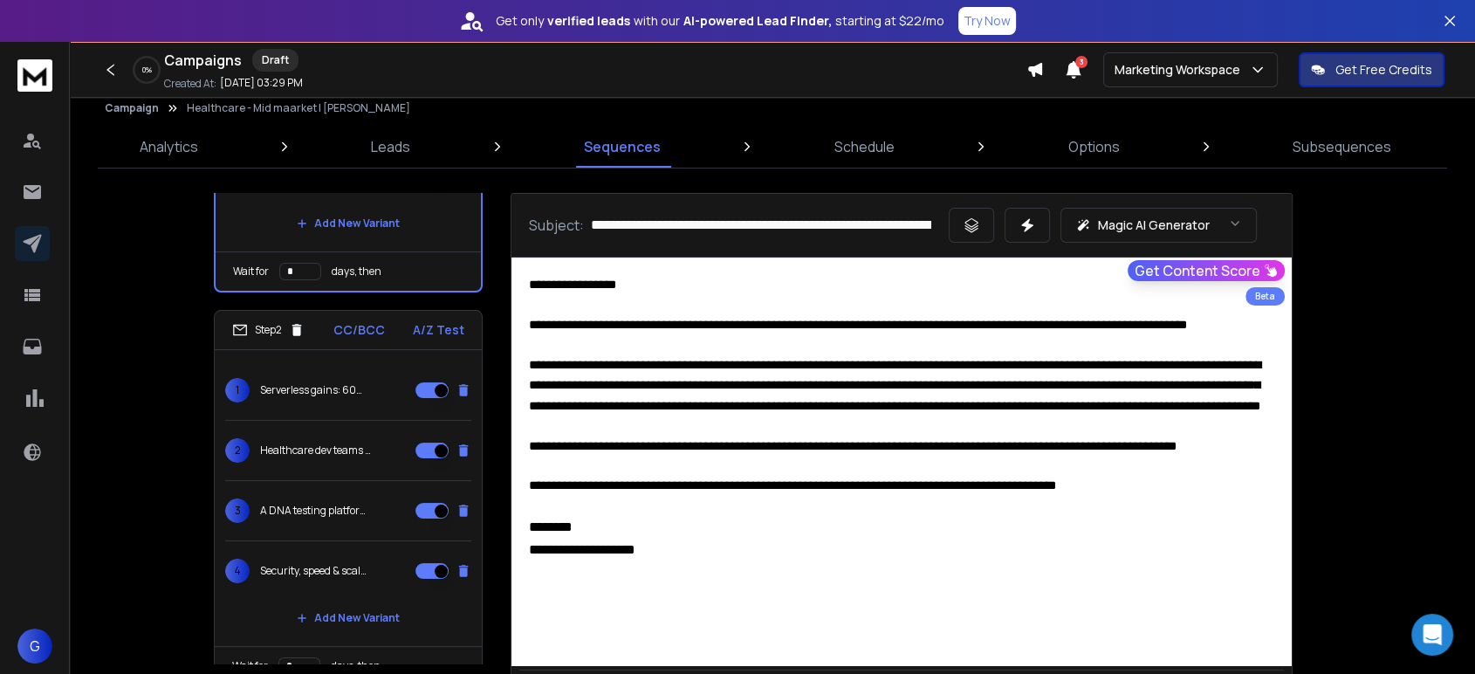
scroll to position [279, 0]
click at [307, 398] on div "1 Serverless gains: 60% faster engineering + secure scalability for {{companyNa…" at bounding box center [298, 389] width 147 height 24
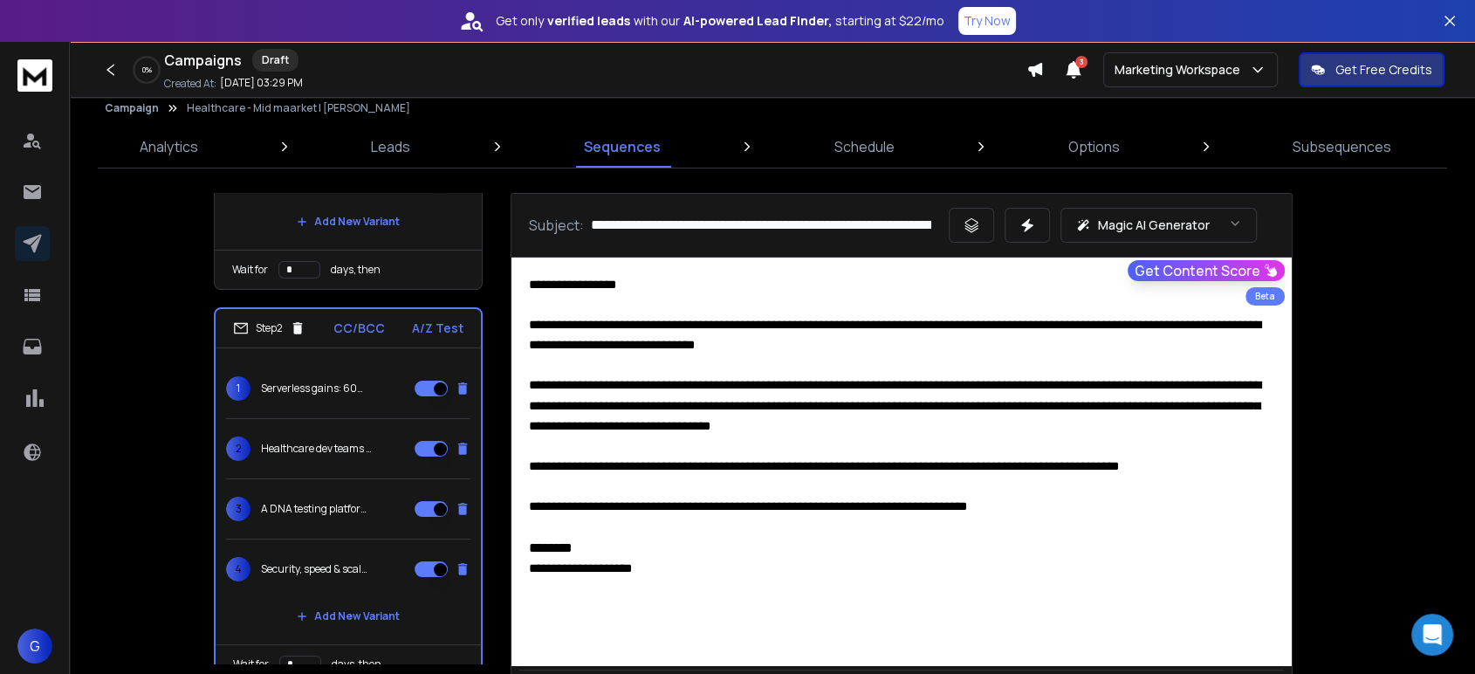
click at [312, 436] on div "2 Healthcare dev teams love this serverless-first approach" at bounding box center [299, 448] width 147 height 24
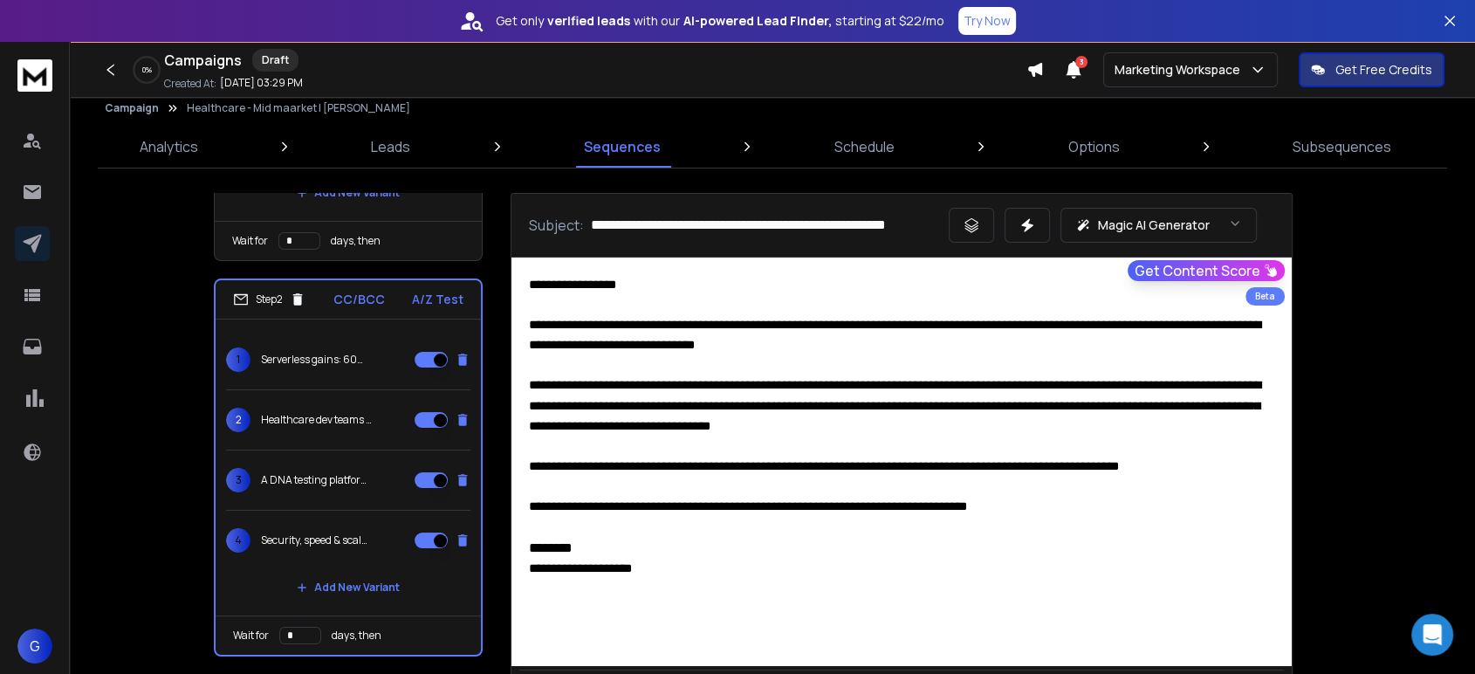
click at [304, 473] on p "A DNA testing platform, rebuilt with Node.js + Python" at bounding box center [317, 480] width 112 height 14
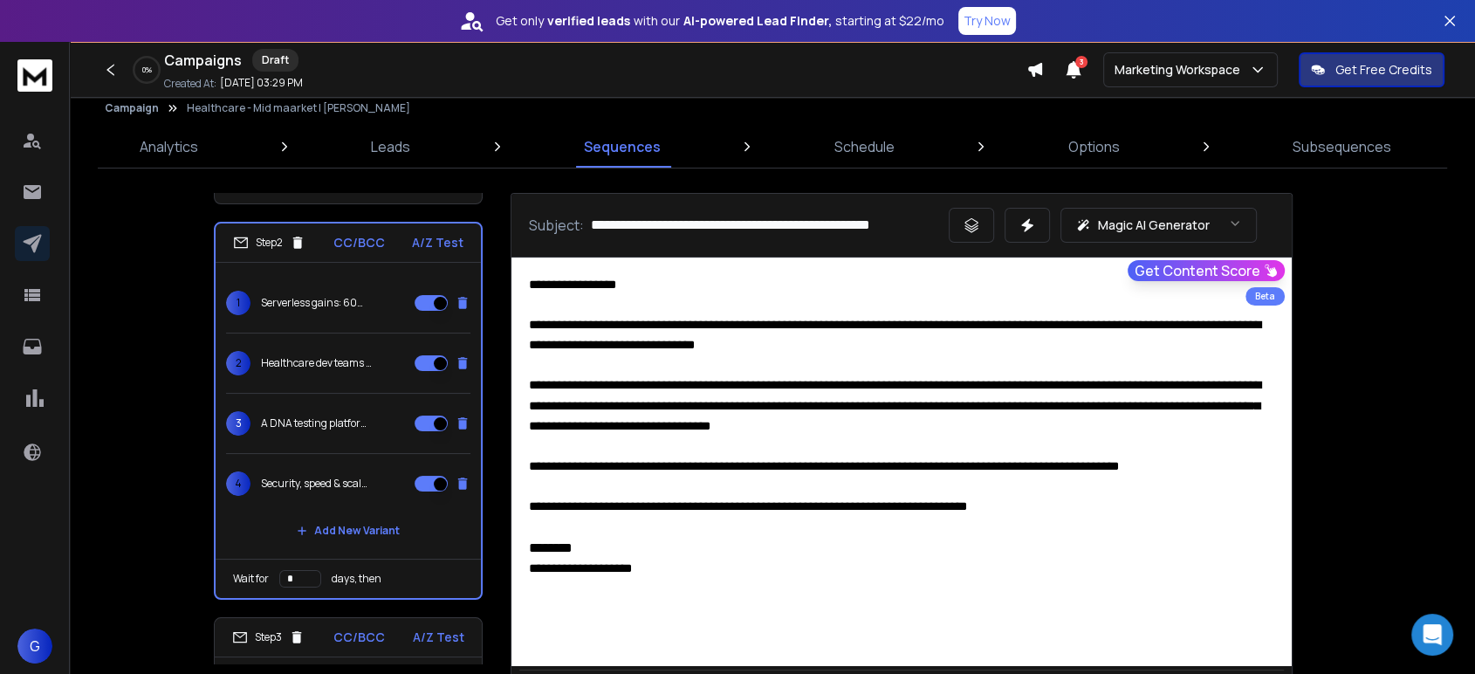
scroll to position [367, 0]
click at [304, 487] on div "4 Security, speed & scalability — built into your next-gen stack" at bounding box center [299, 482] width 147 height 24
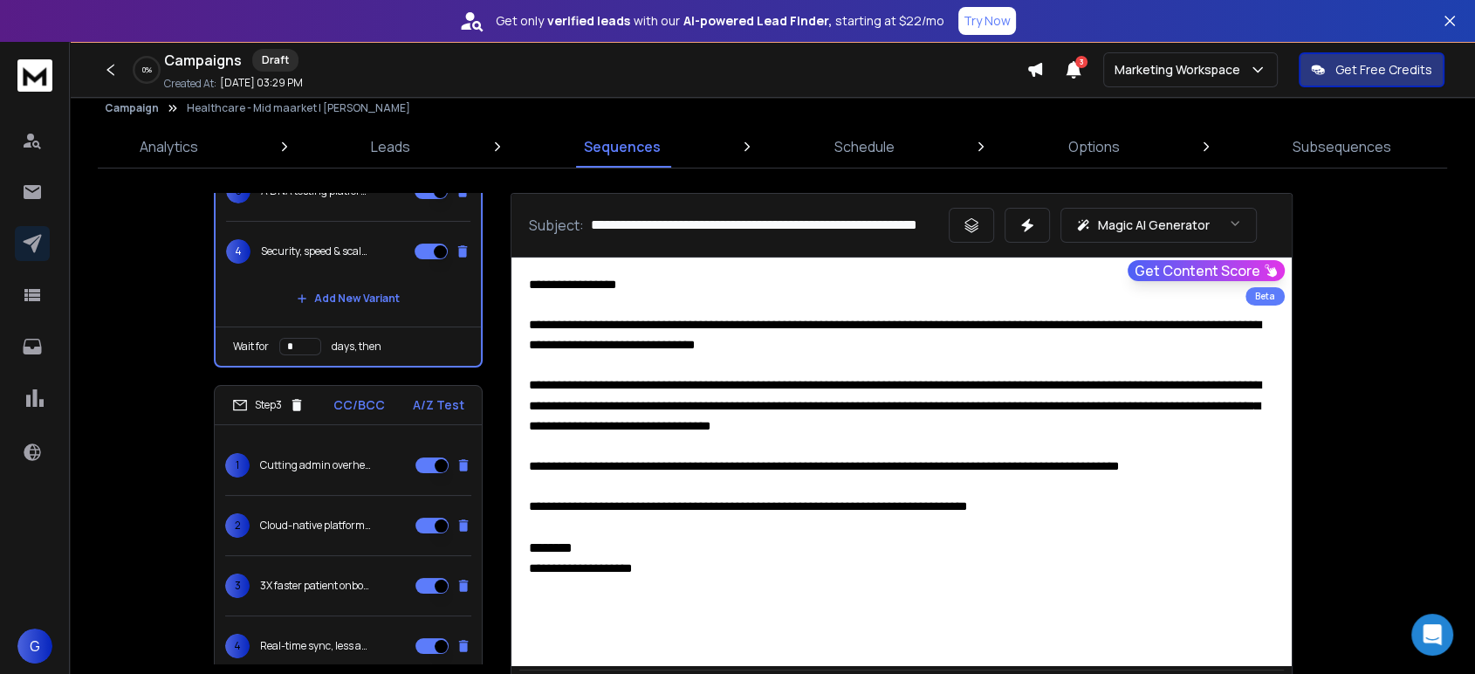
scroll to position [608, 0]
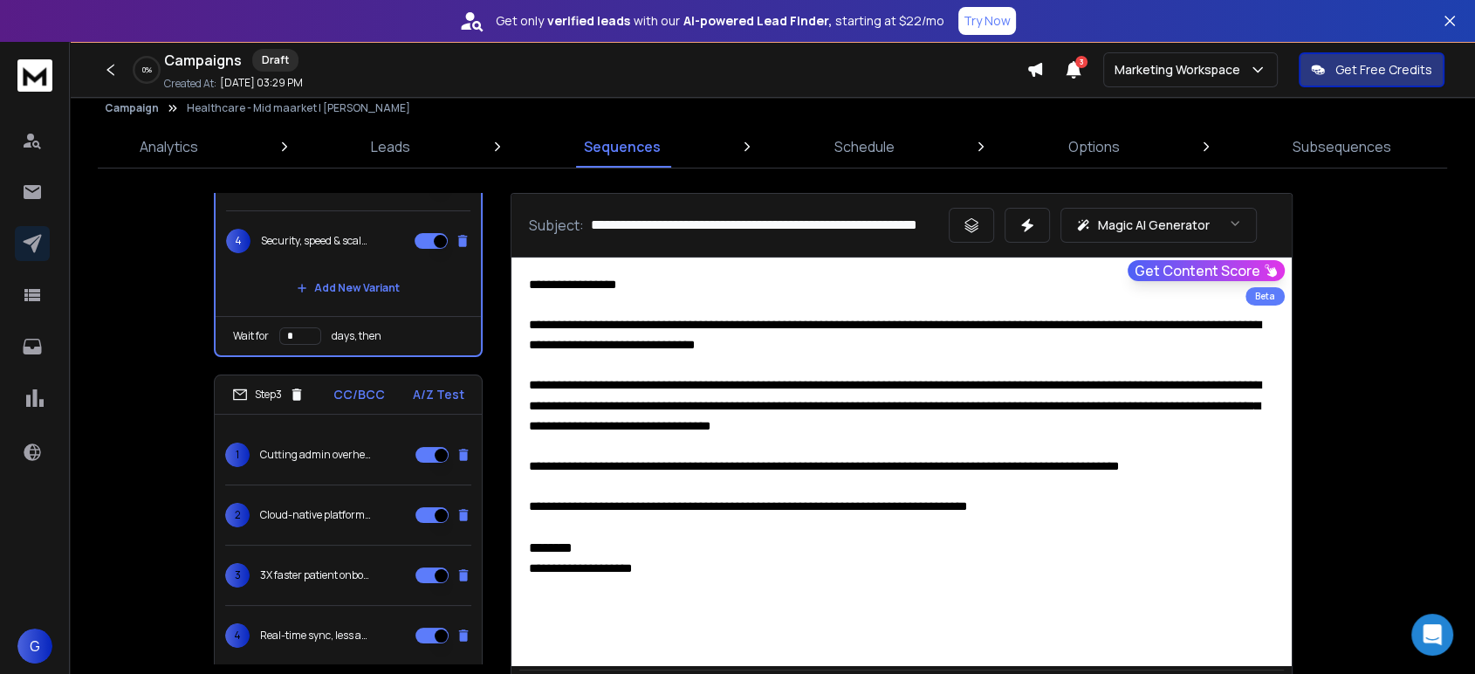
click at [320, 456] on p "Cutting admin overhead by 40% at a hospital network — how about {{companyName}}?" at bounding box center [316, 455] width 112 height 14
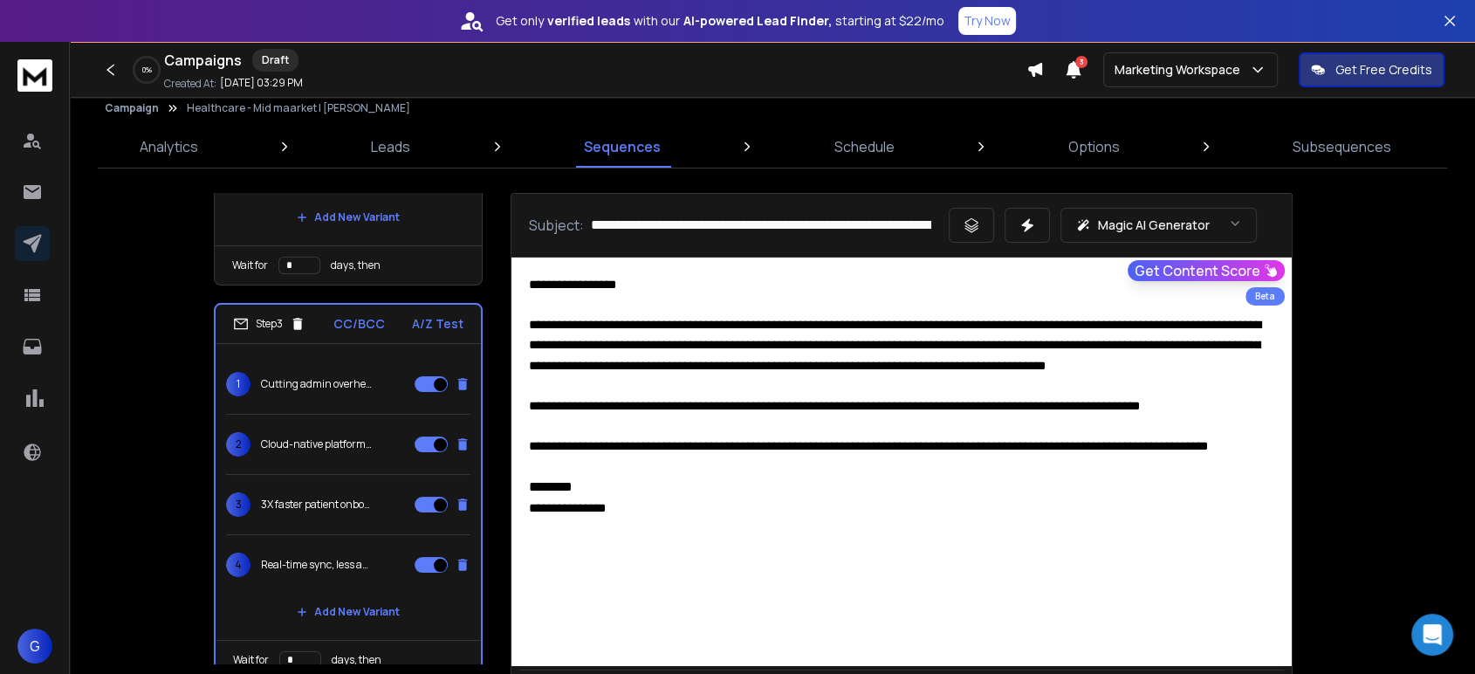
scroll to position [677, 0]
click at [312, 445] on p "Cloud-native platform that automates registration to billing" at bounding box center [317, 444] width 112 height 14
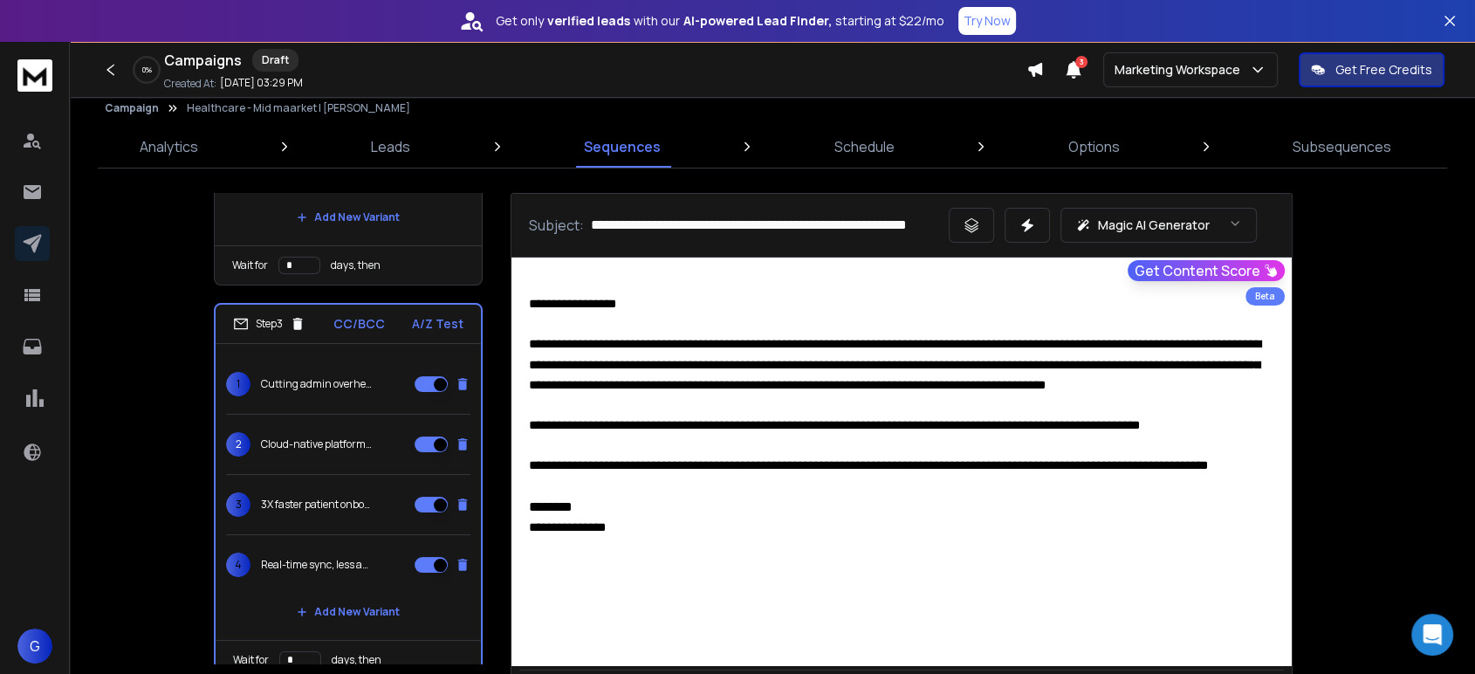
scroll to position [724, 0]
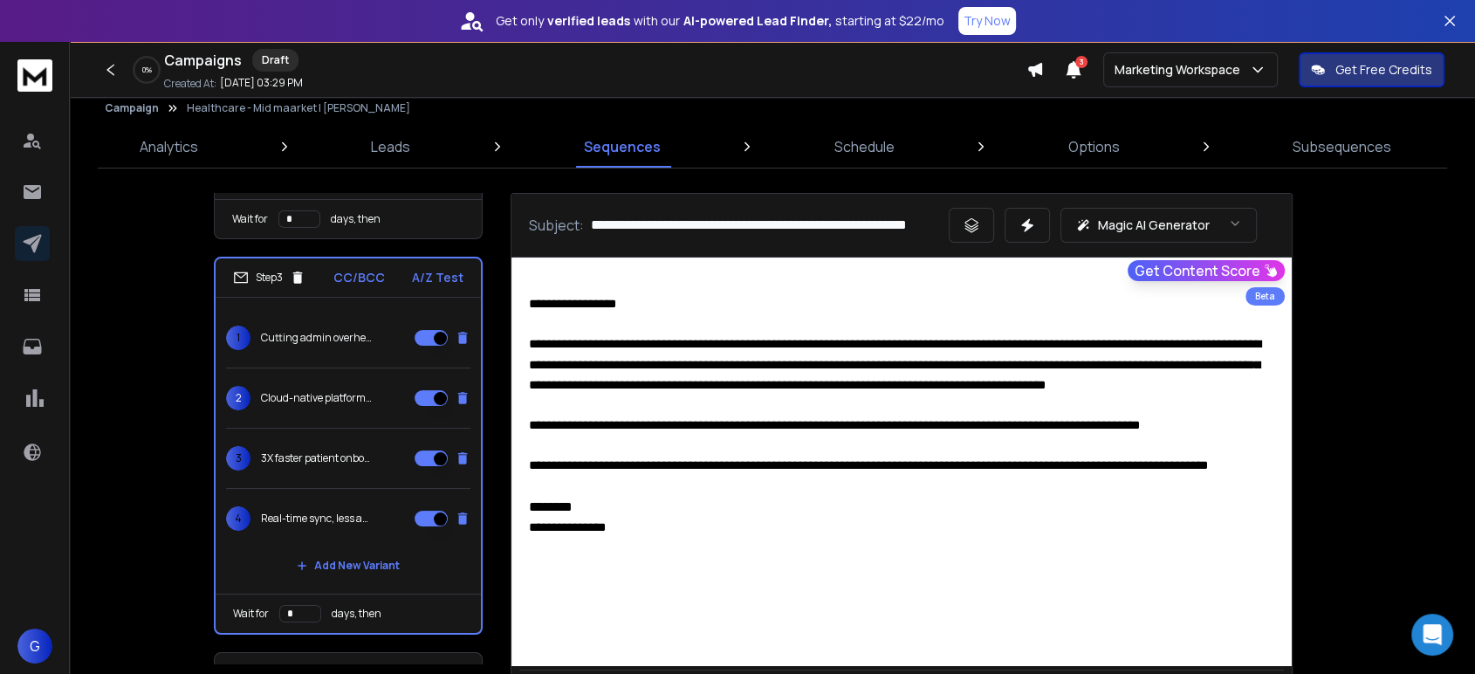
click at [309, 459] on p "3X faster patient onboarding with automated EHR workflows" at bounding box center [317, 458] width 112 height 14
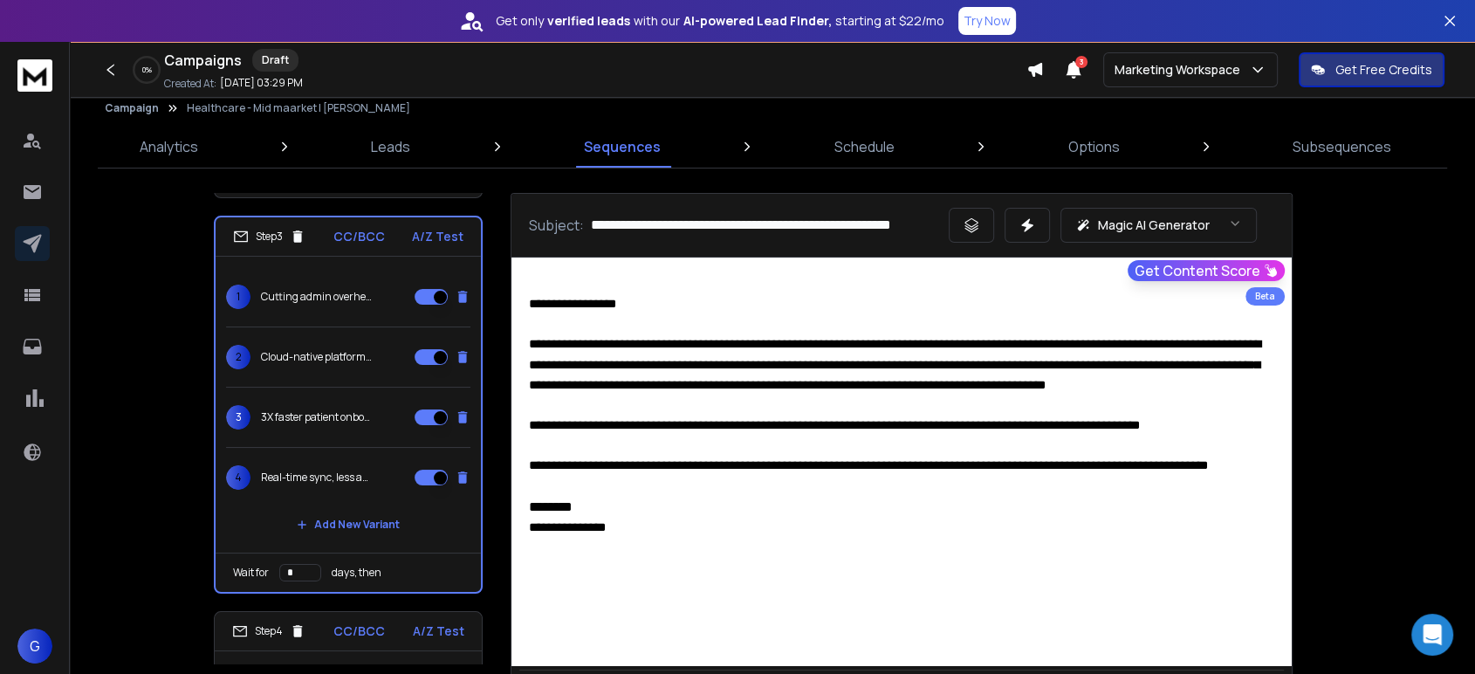
click at [299, 473] on p "Real-time sync, less admin drag — see how we reengineered patient systems" at bounding box center [317, 478] width 112 height 14
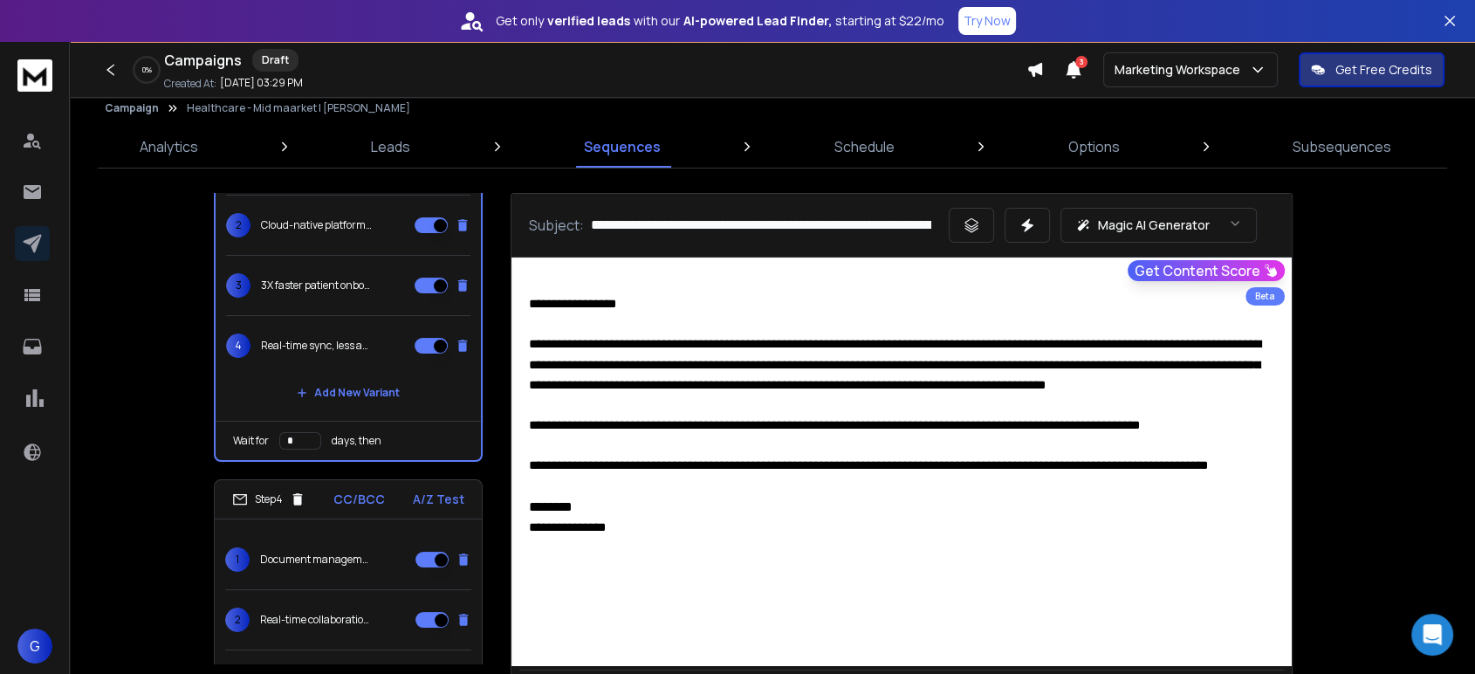
scroll to position [1045, 0]
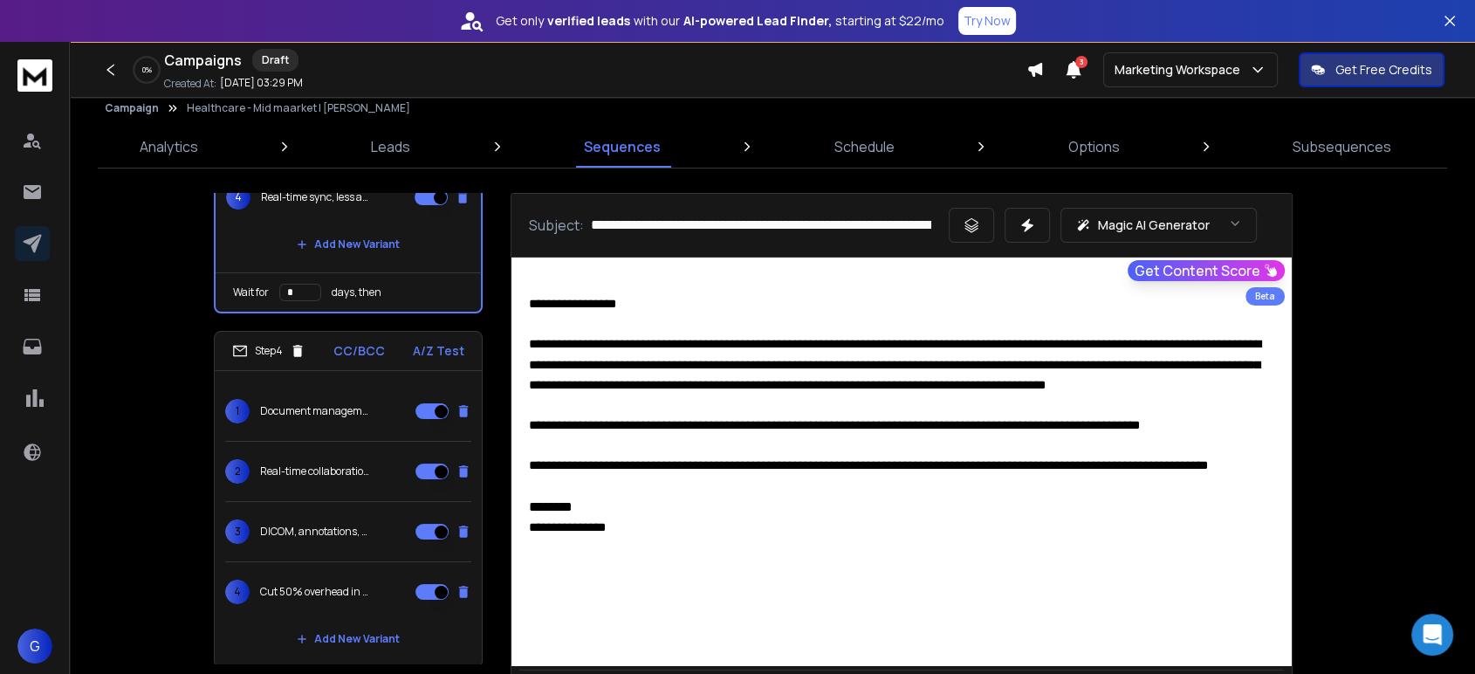
click at [311, 424] on div "1 Document management modernization — at scale for 7000+ practices" at bounding box center [348, 411] width 246 height 60
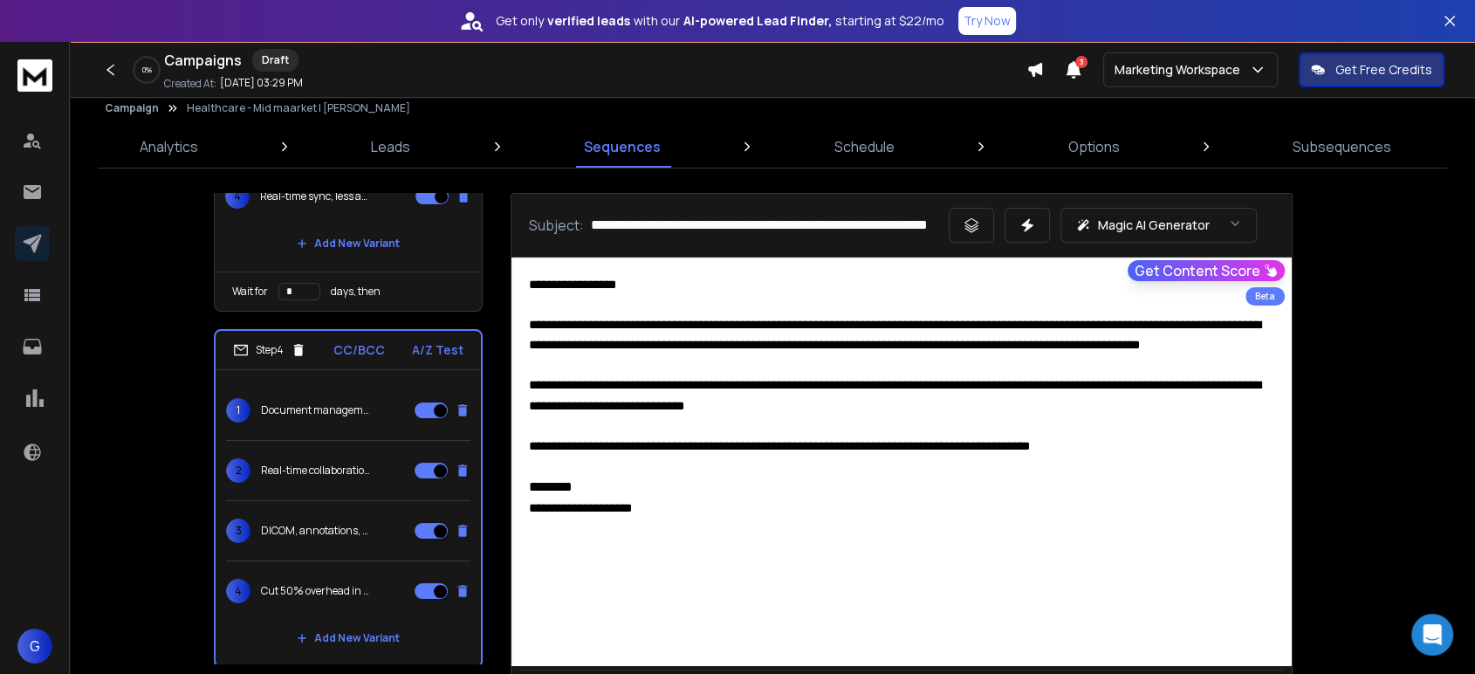
click at [305, 464] on p "Real-time collaboration for physicians — enabled by microservices" at bounding box center [317, 471] width 112 height 14
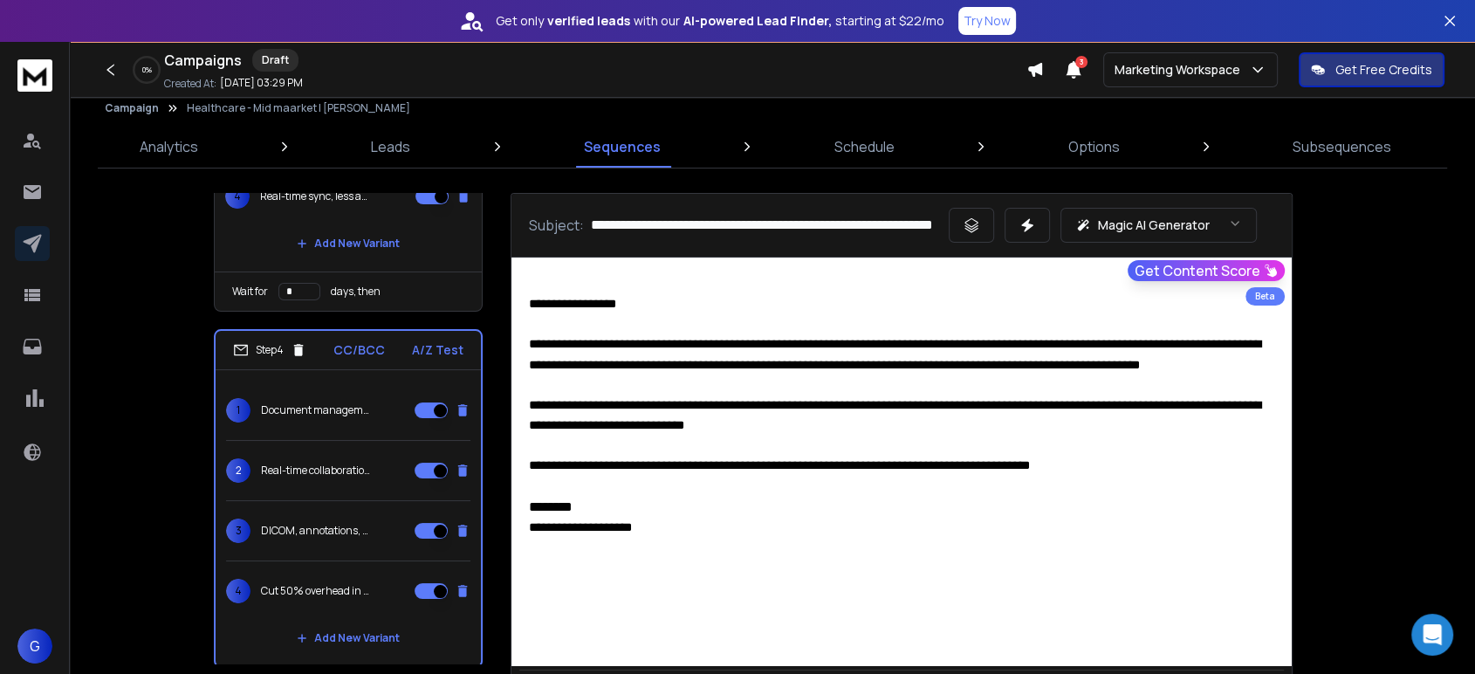
click at [299, 519] on div "3 DICOM, annotations, signatures — rebuilt with containerized APIs" at bounding box center [299, 531] width 147 height 24
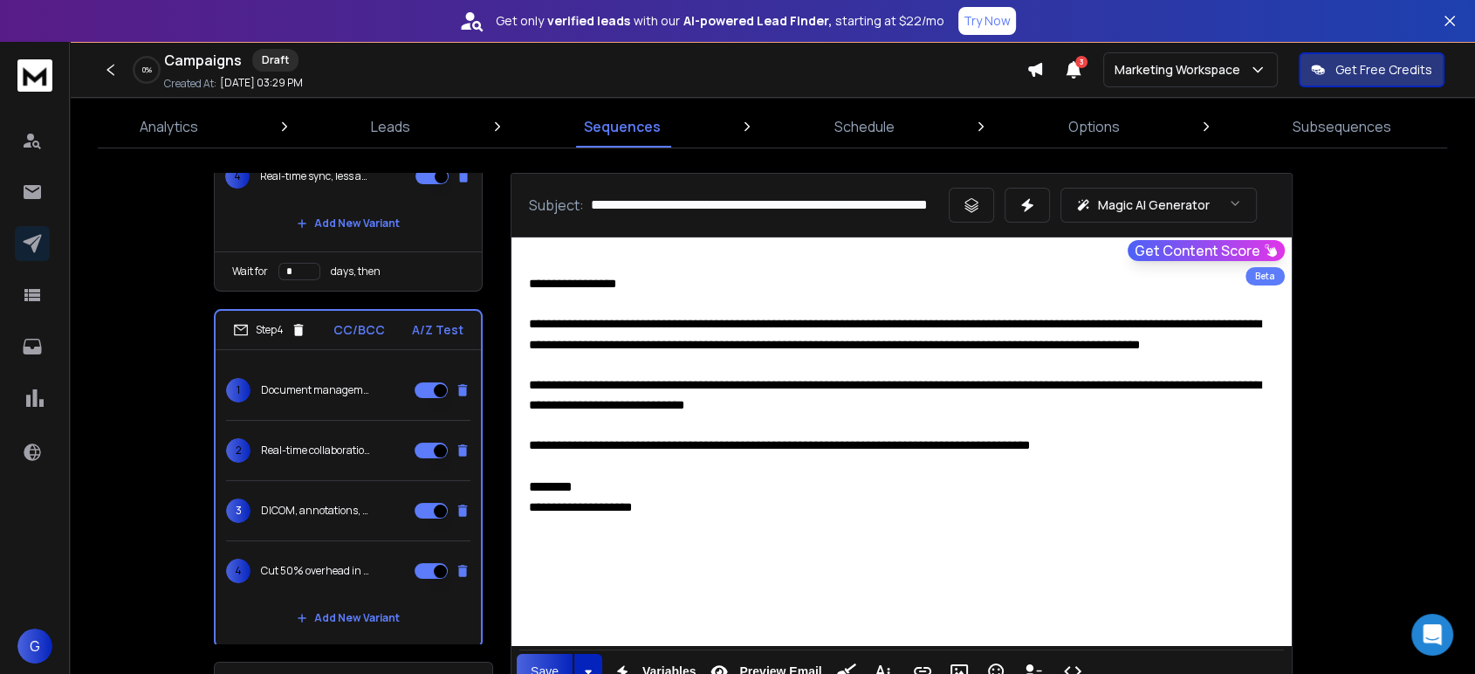
click at [299, 567] on p "Cut 50% overhead in document handling with cloud-native workflows" at bounding box center [317, 571] width 112 height 14
type input "**********"
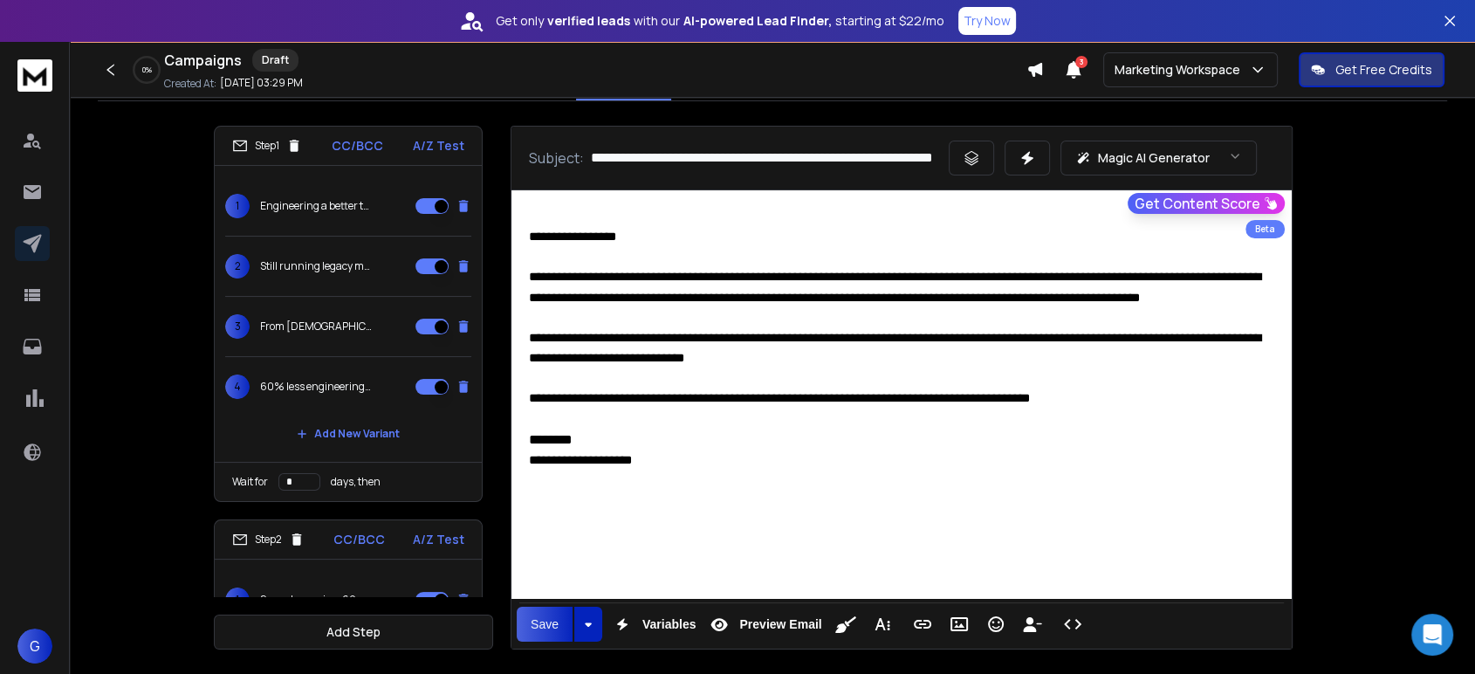
scroll to position [0, 0]
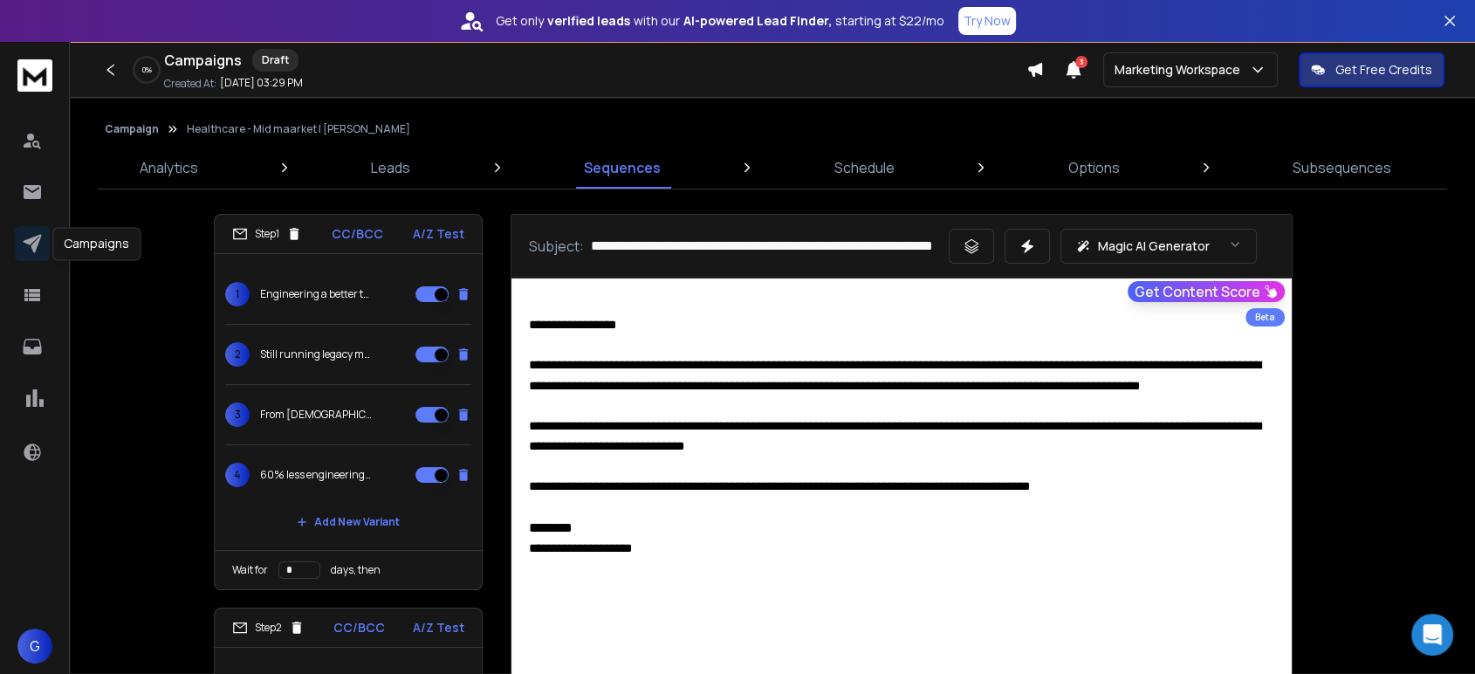
click at [28, 237] on icon at bounding box center [32, 243] width 21 height 21
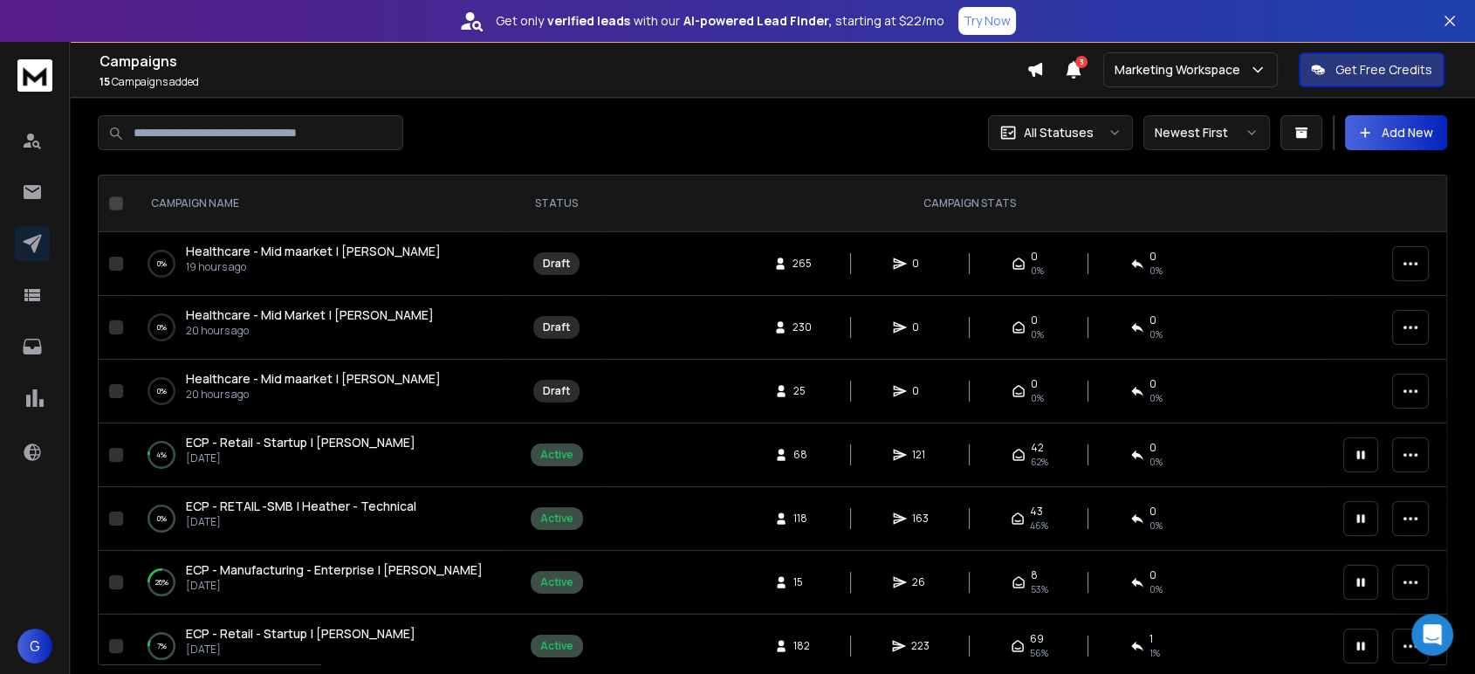
click at [416, 332] on div "0 % Healthcare - Mid Market | Bryan 20 hours ago" at bounding box center [319, 327] width 342 height 42
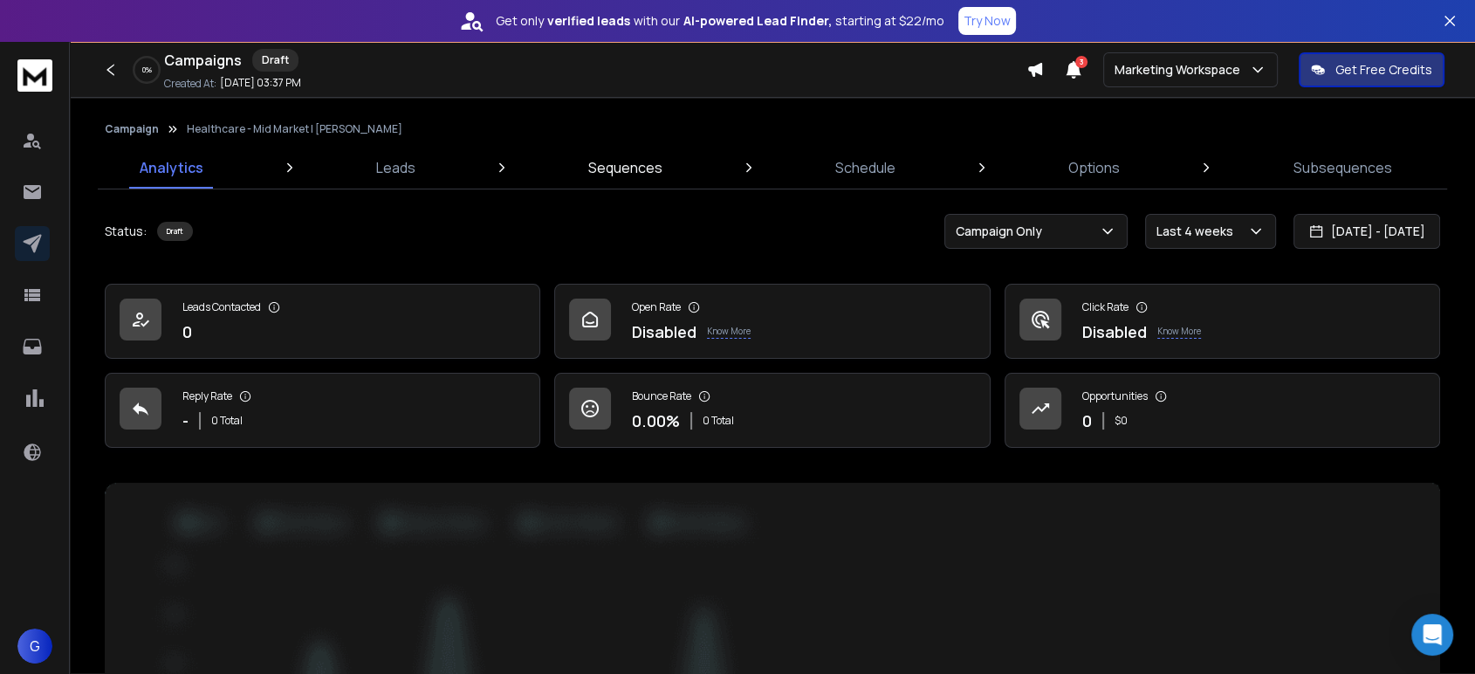
click at [628, 164] on p "Sequences" at bounding box center [625, 167] width 74 height 21
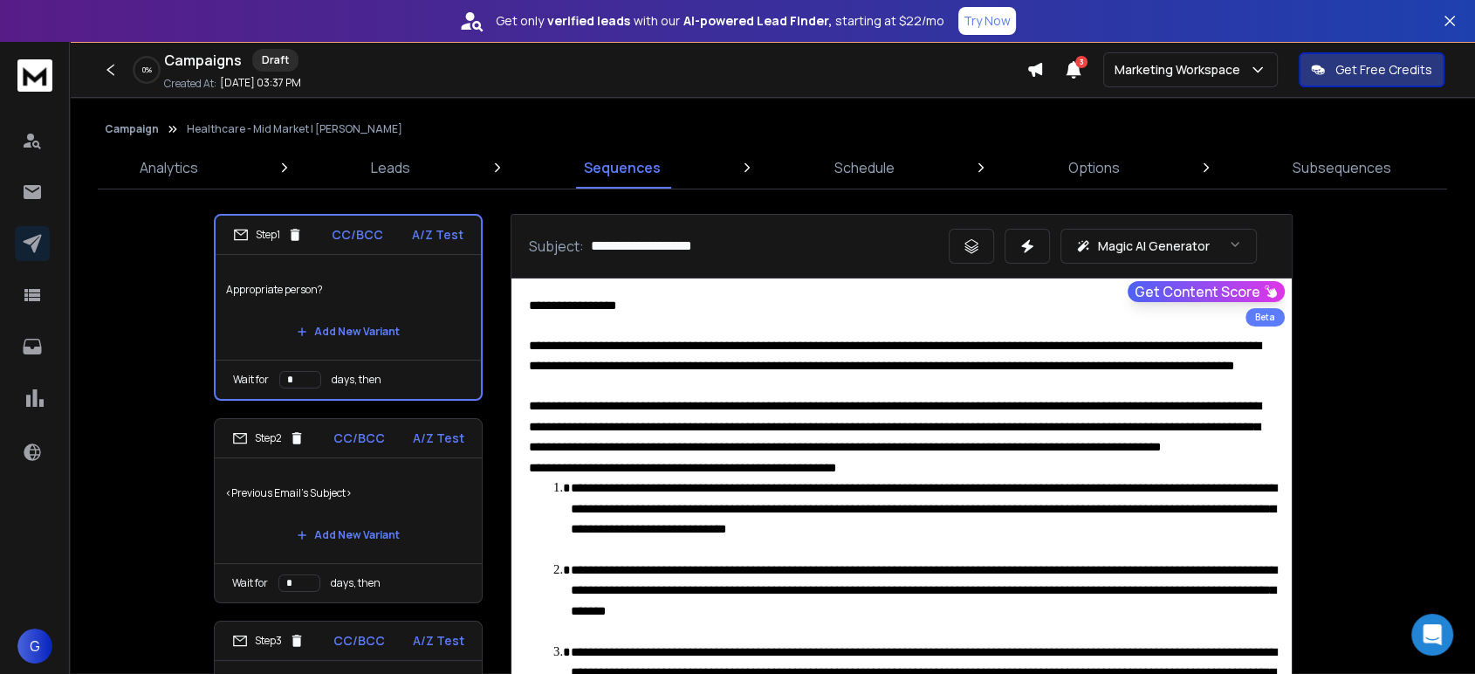
click at [404, 299] on p "Appropriate person?" at bounding box center [348, 289] width 244 height 49
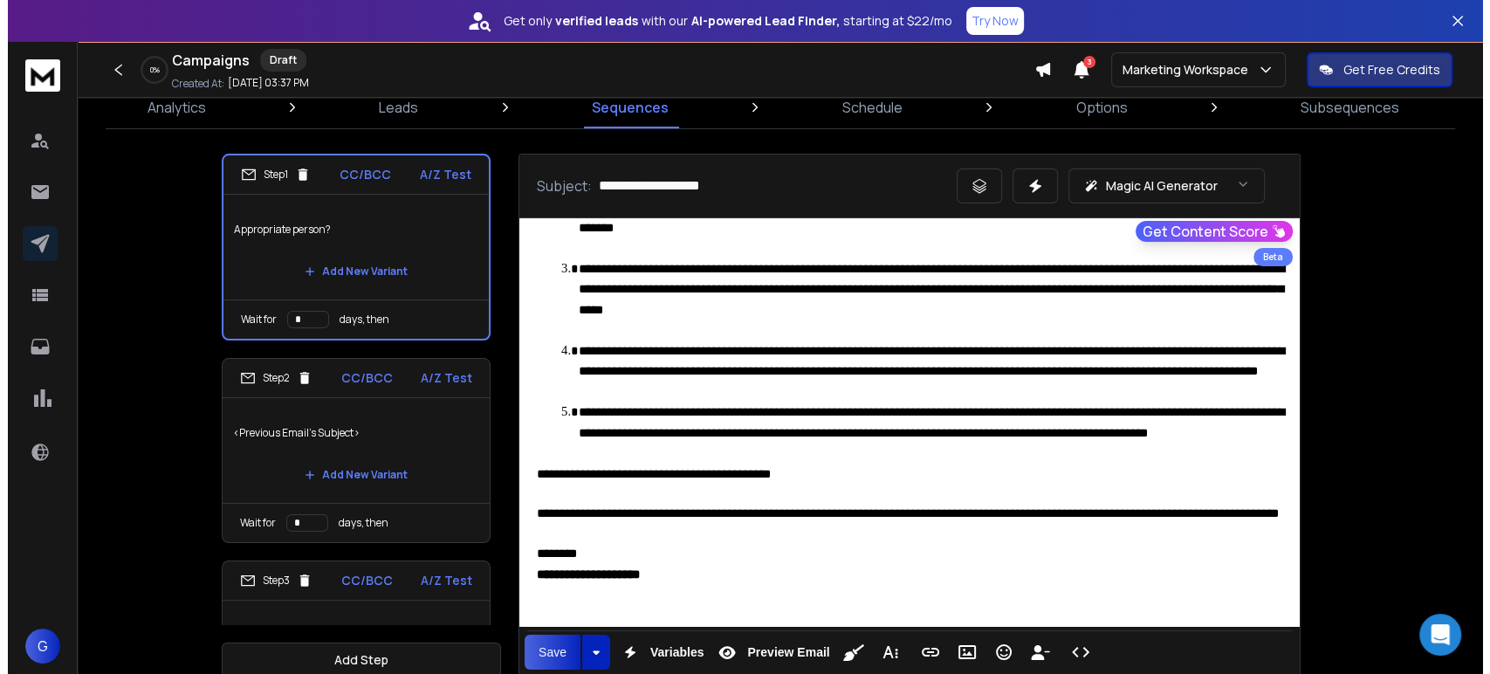
scroll to position [88, 0]
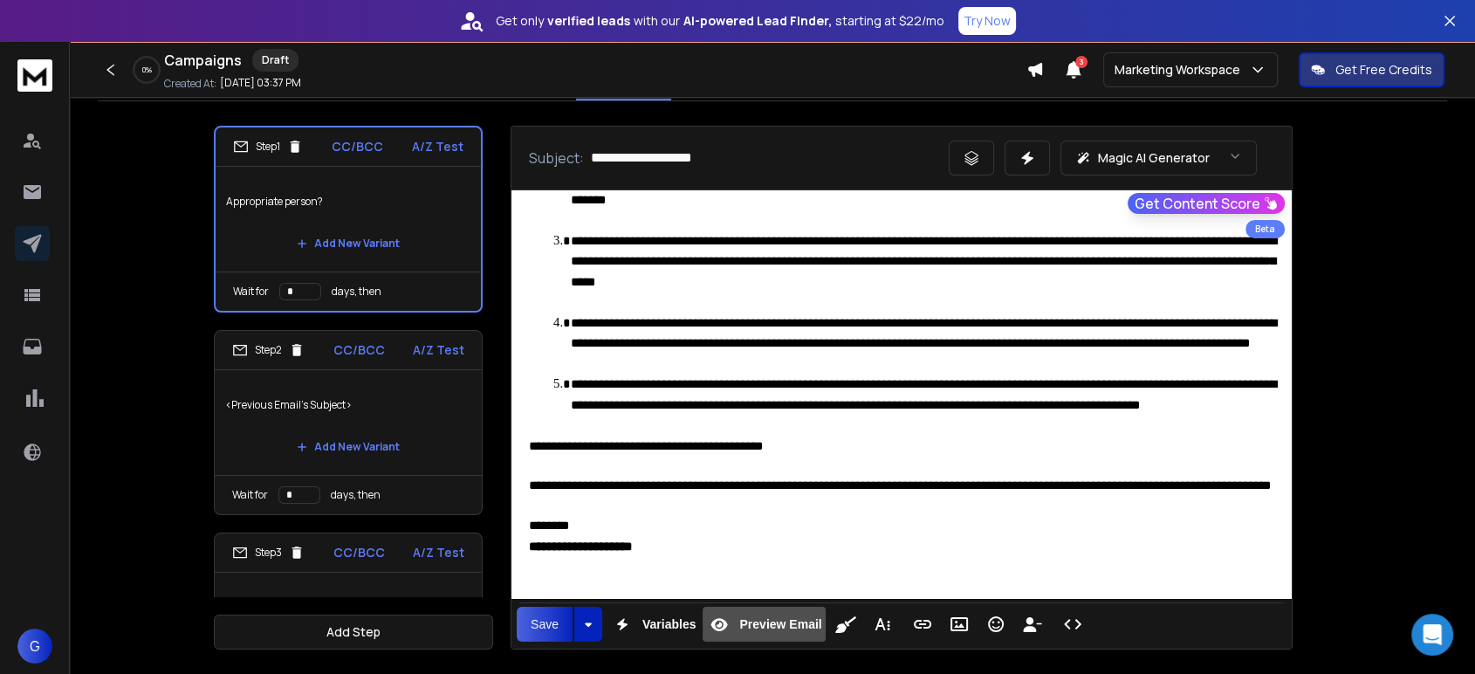
click at [759, 629] on span "Preview Email" at bounding box center [780, 624] width 89 height 15
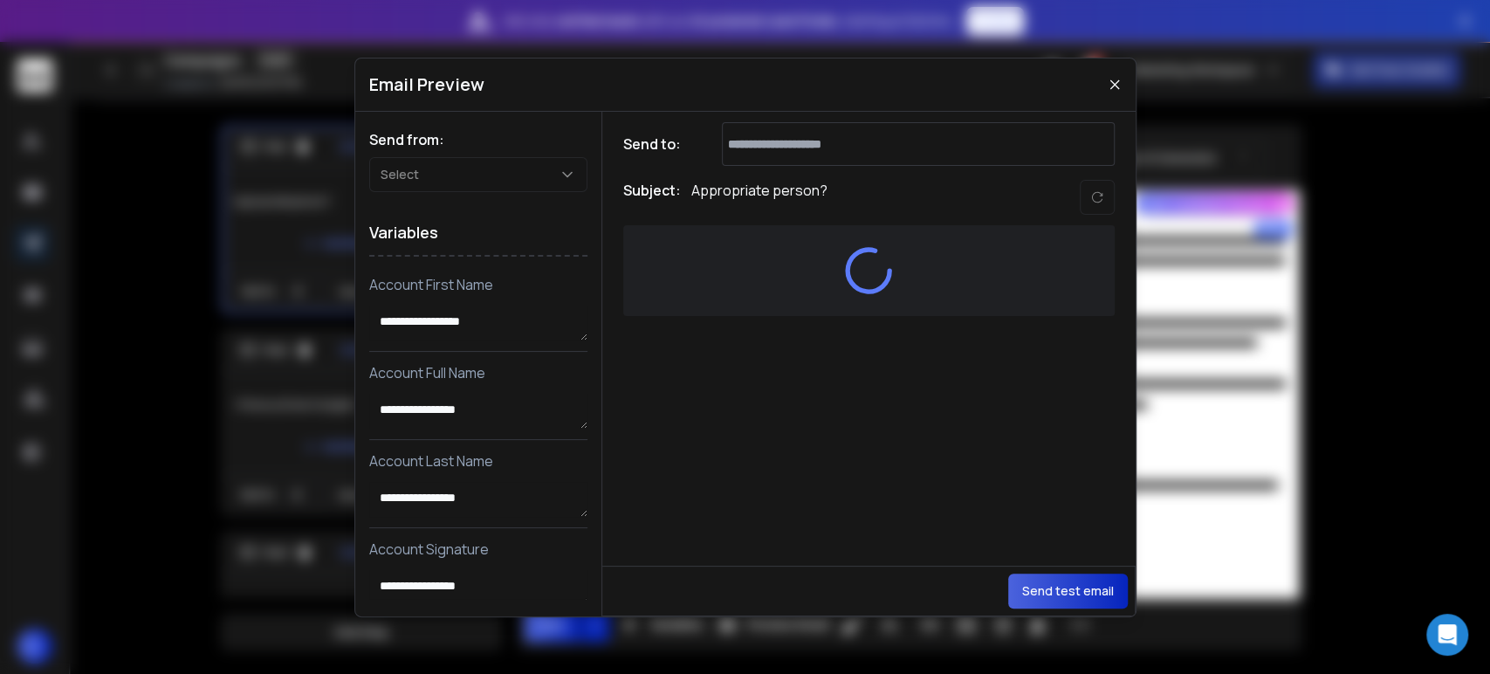
type textarea "**********"
type textarea "*****"
type textarea "**********"
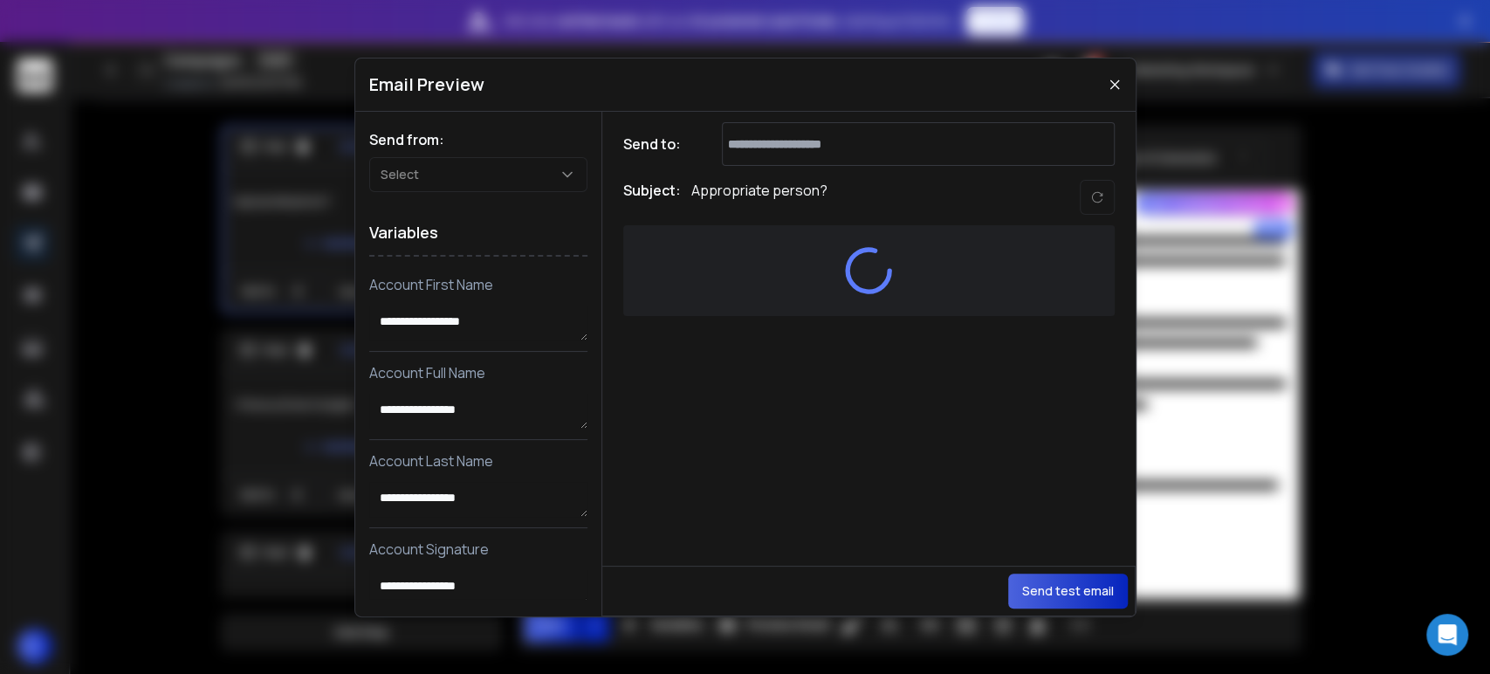
type textarea "**********"
type textarea "*******"
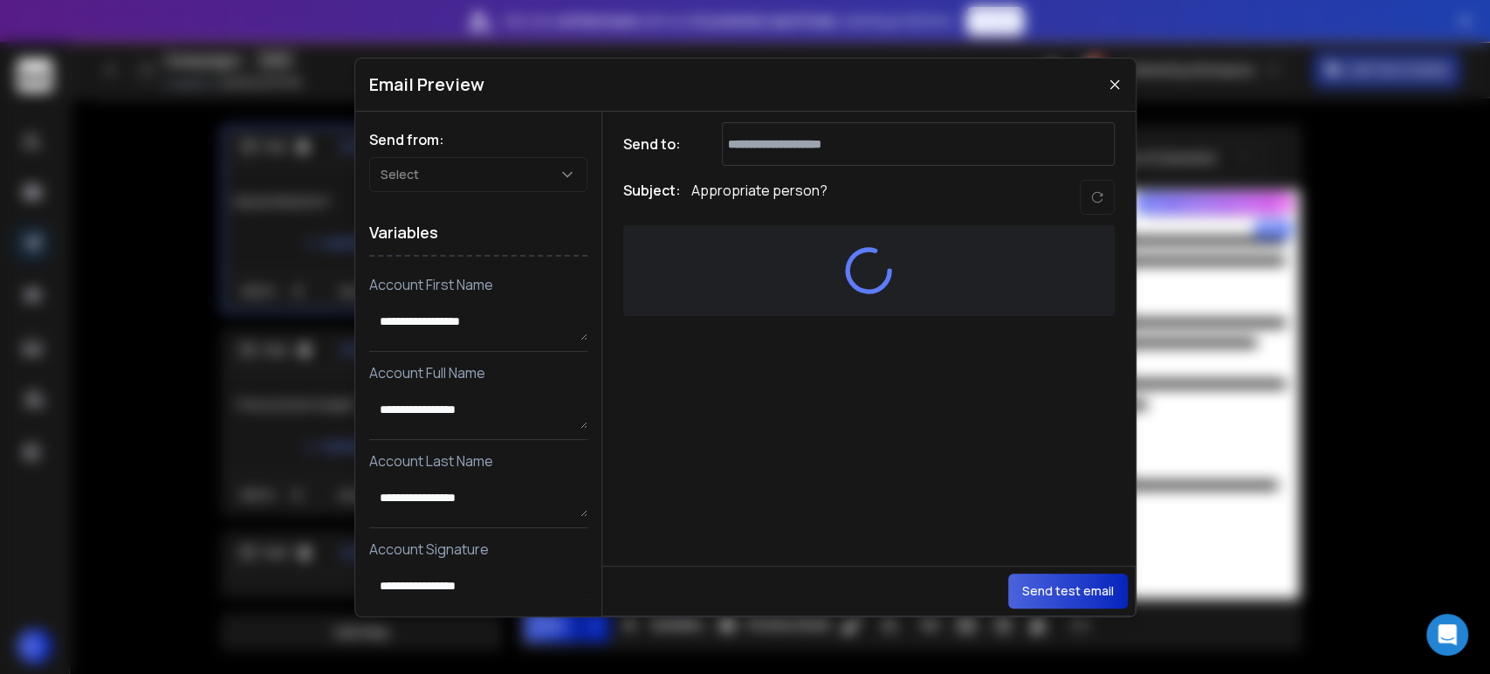
type textarea "******"
type textarea "**********"
type textarea "******"
type textarea "**********"
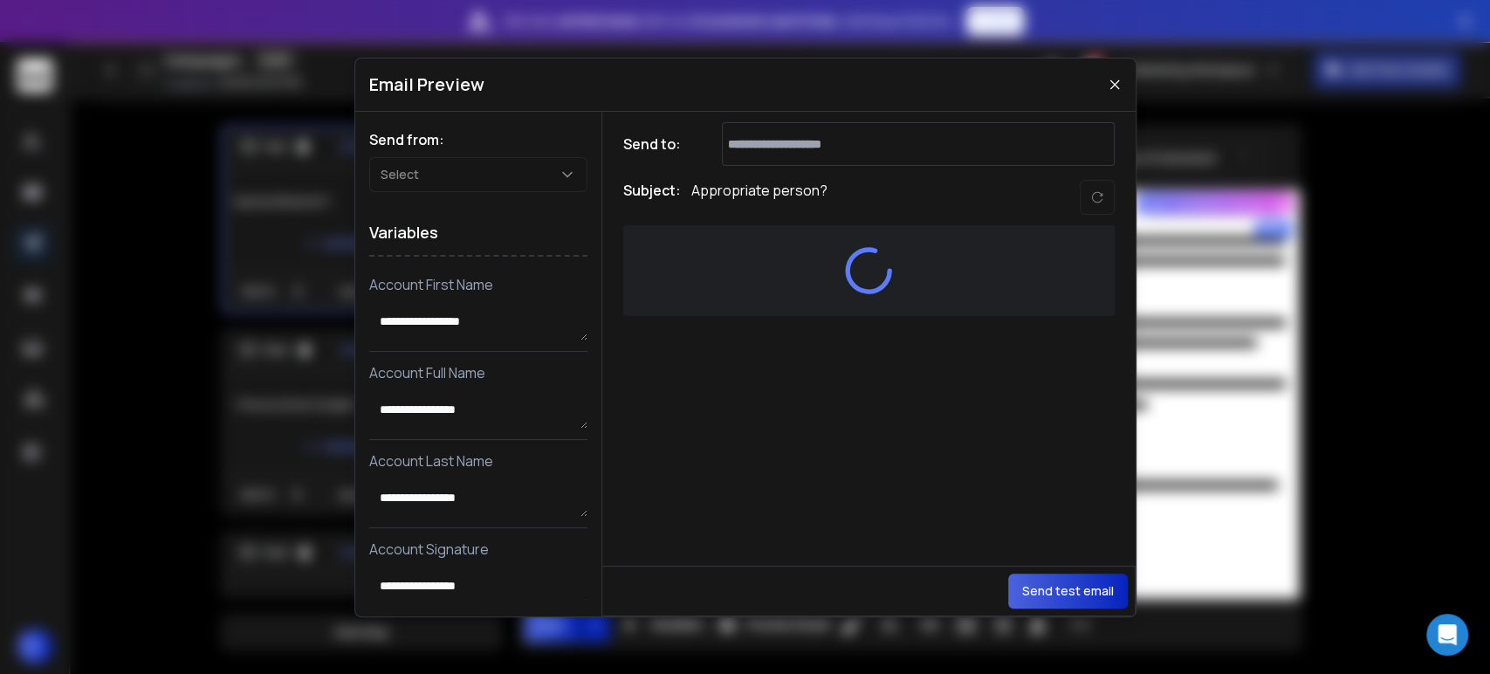
type textarea "*******"
type textarea "*"
type textarea "**********"
type textarea "*********"
type textarea "*"
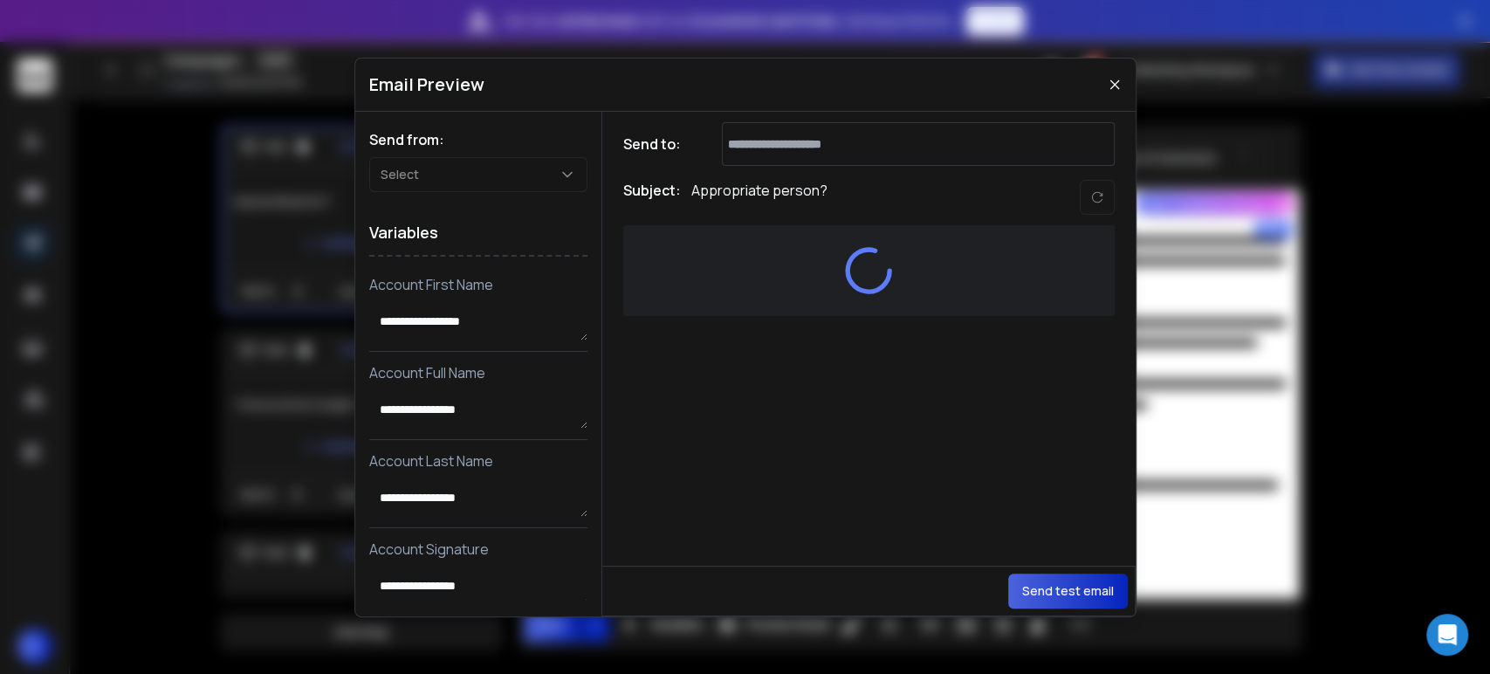
type textarea "**********"
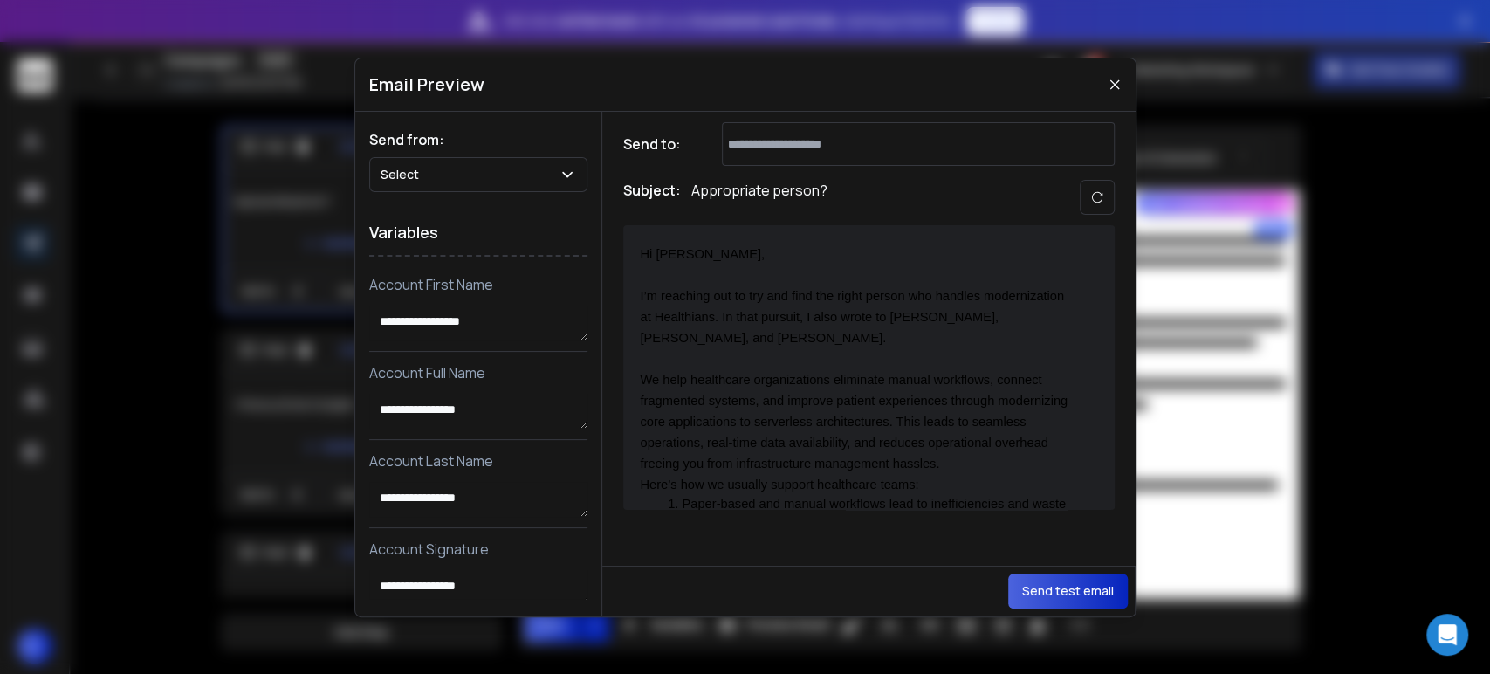
type textarea "*******"
type textarea "**********"
type textarea "*******"
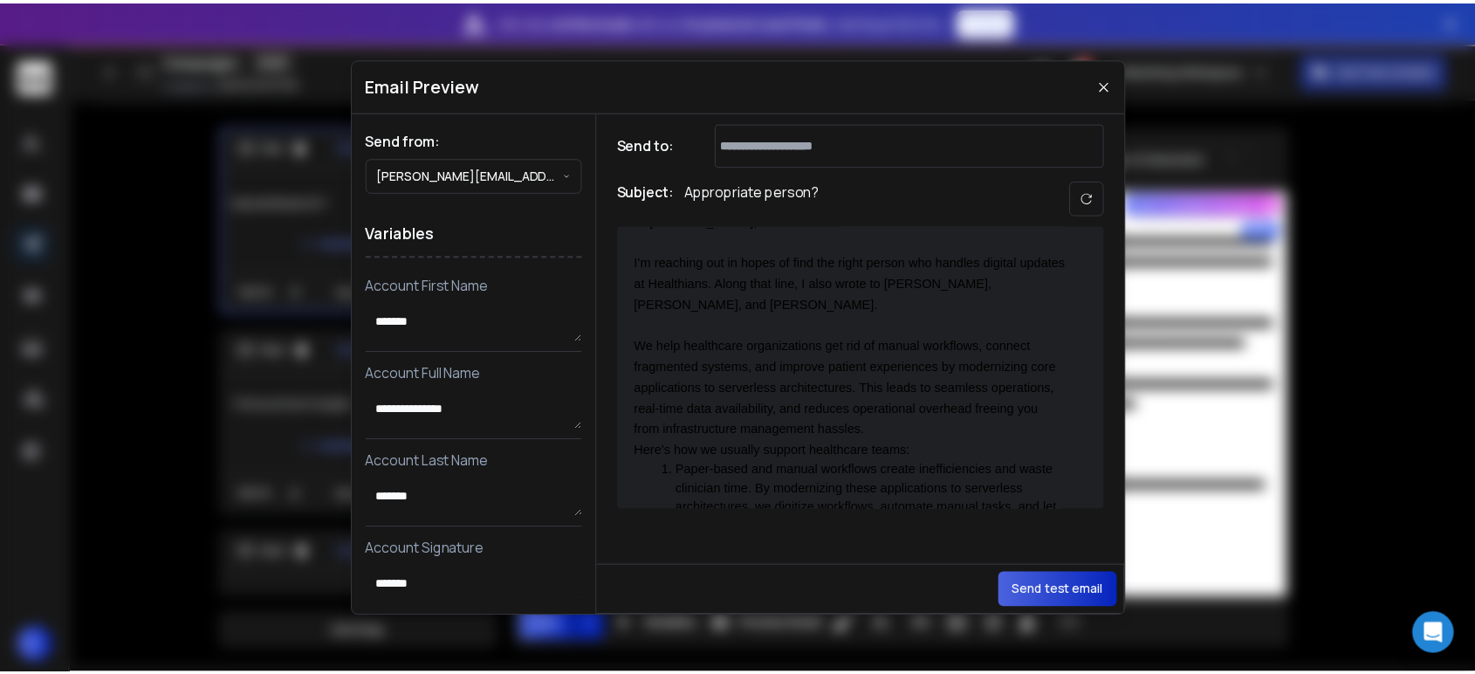
scroll to position [0, 0]
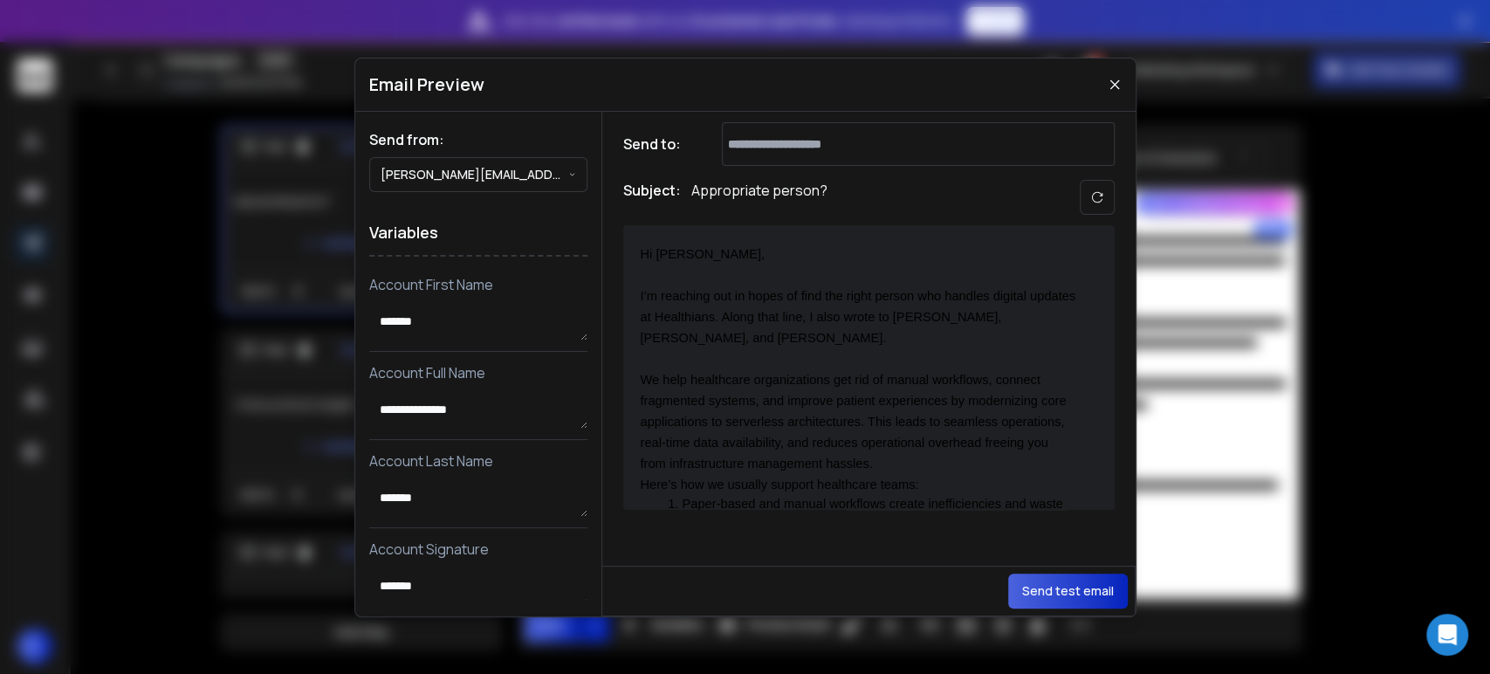
click at [1109, 72] on div "Email Preview" at bounding box center [745, 84] width 780 height 52
click at [1109, 75] on div "Email Preview" at bounding box center [745, 84] width 780 height 52
click at [1111, 80] on icon at bounding box center [1115, 85] width 14 height 14
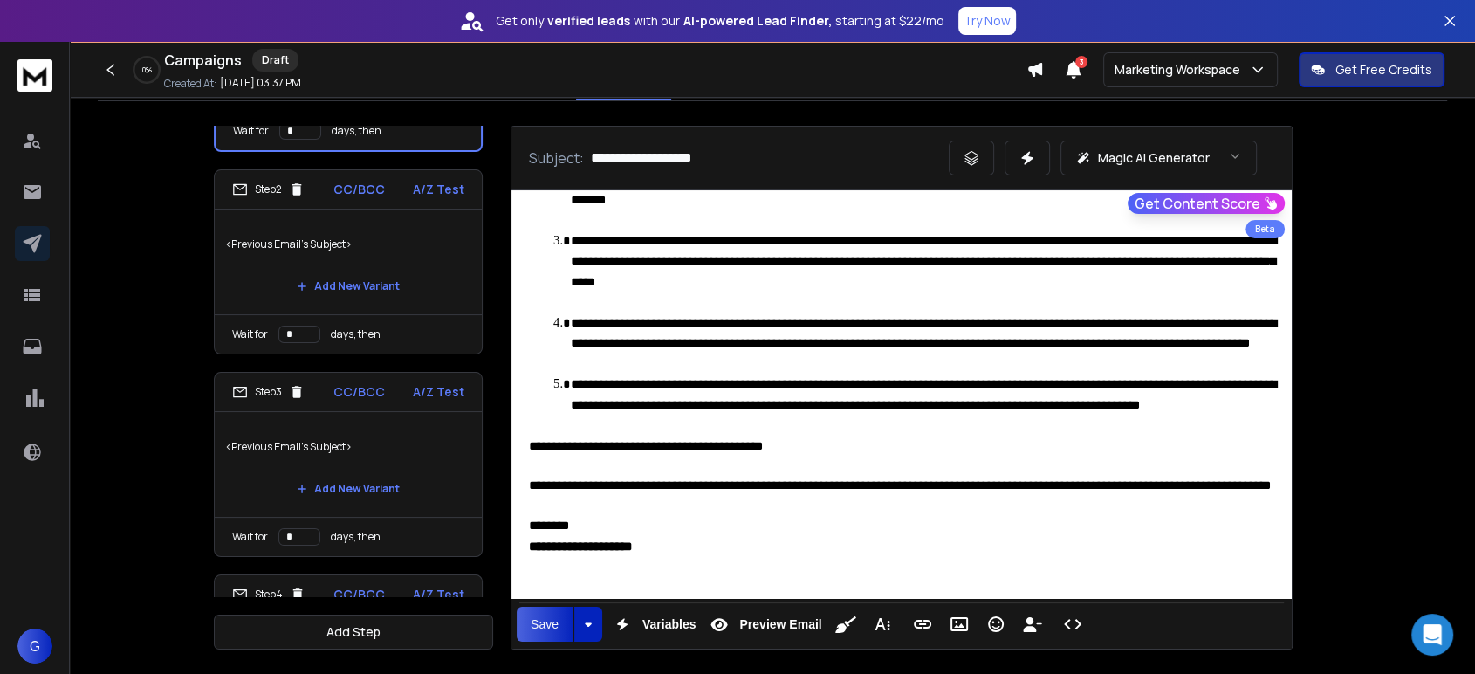
scroll to position [182, 0]
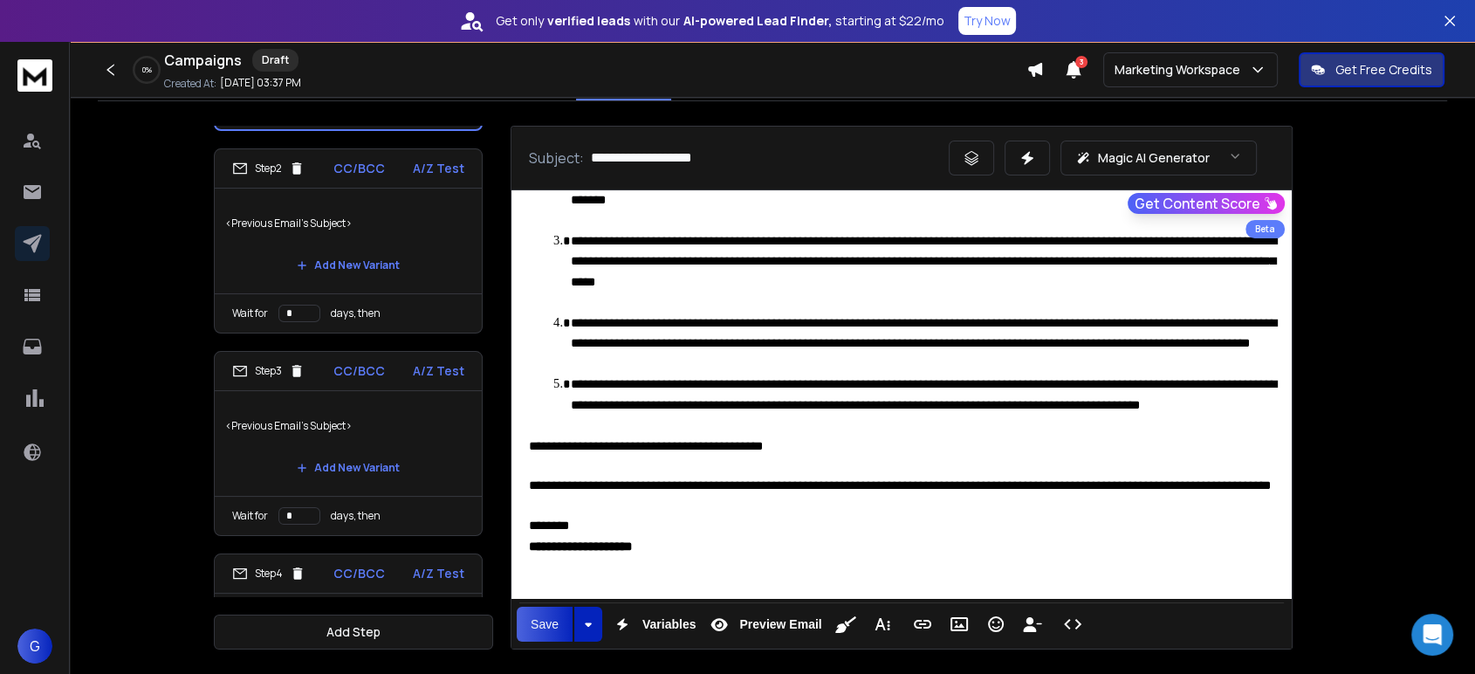
click at [436, 240] on p "<Previous Email's Subject>" at bounding box center [348, 223] width 246 height 49
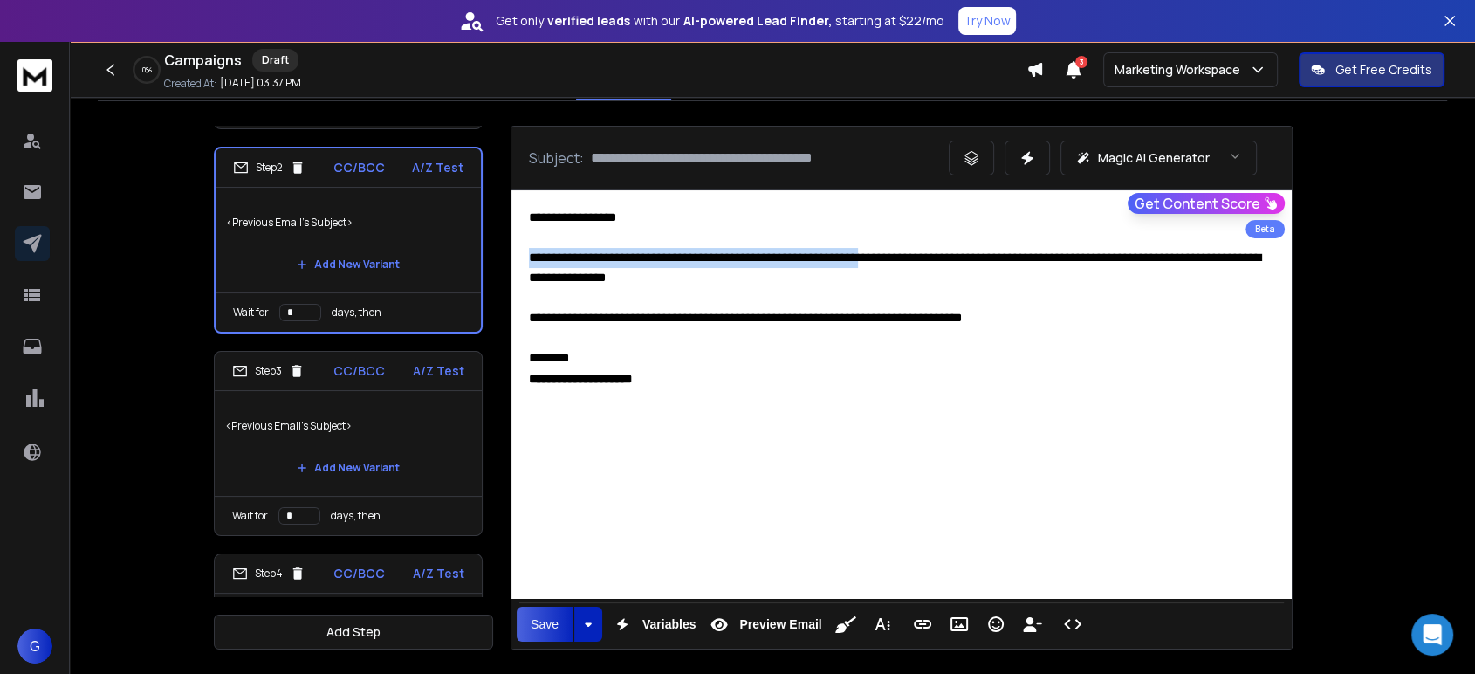
drag, startPoint x: 517, startPoint y: 251, endPoint x: 896, endPoint y: 258, distance: 379.8
click at [896, 258] on div "**********" at bounding box center [902, 392] width 780 height 404
copy span "**********"
click at [705, 295] on div "**********" at bounding box center [901, 309] width 745 height 40
click at [637, 258] on span "**********" at bounding box center [895, 267] width 732 height 32
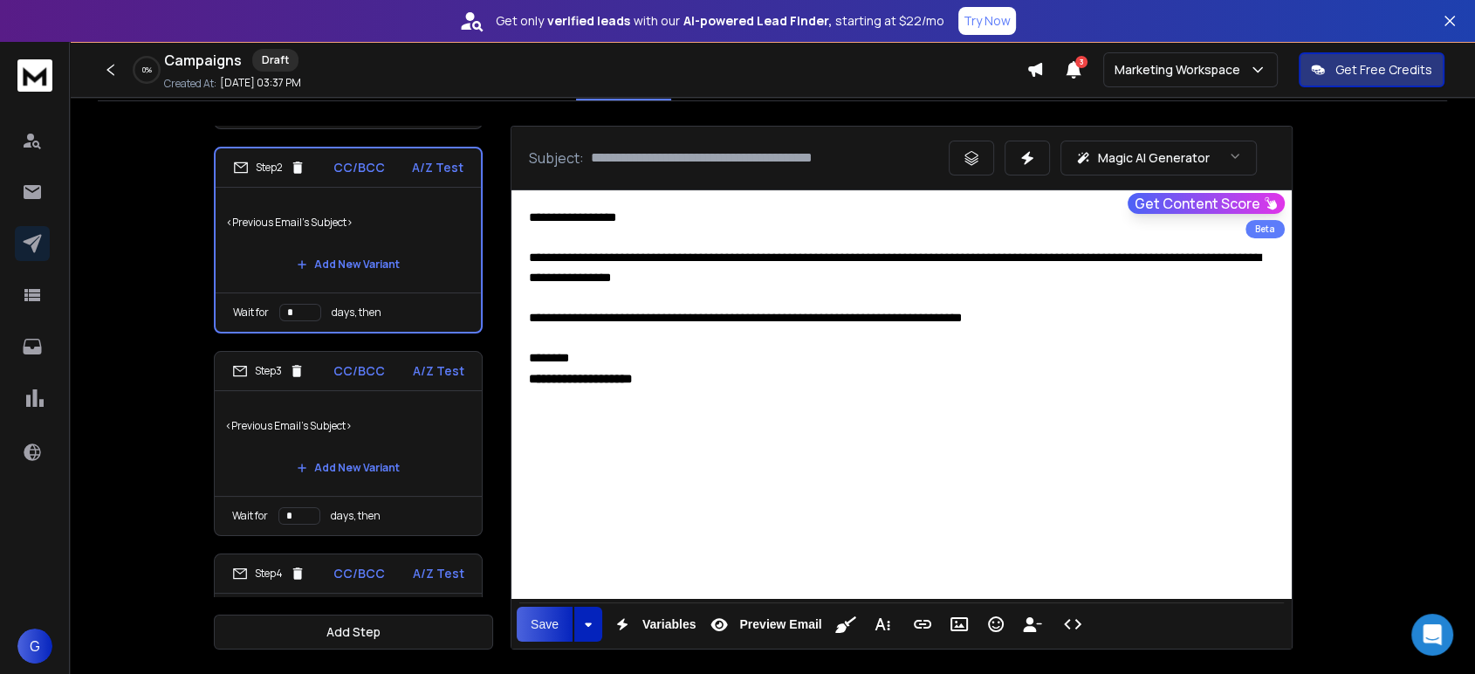
click at [418, 254] on div "Add New Variant" at bounding box center [348, 264] width 244 height 35
click at [430, 436] on p "<Previous Email's Subject>" at bounding box center [348, 426] width 246 height 49
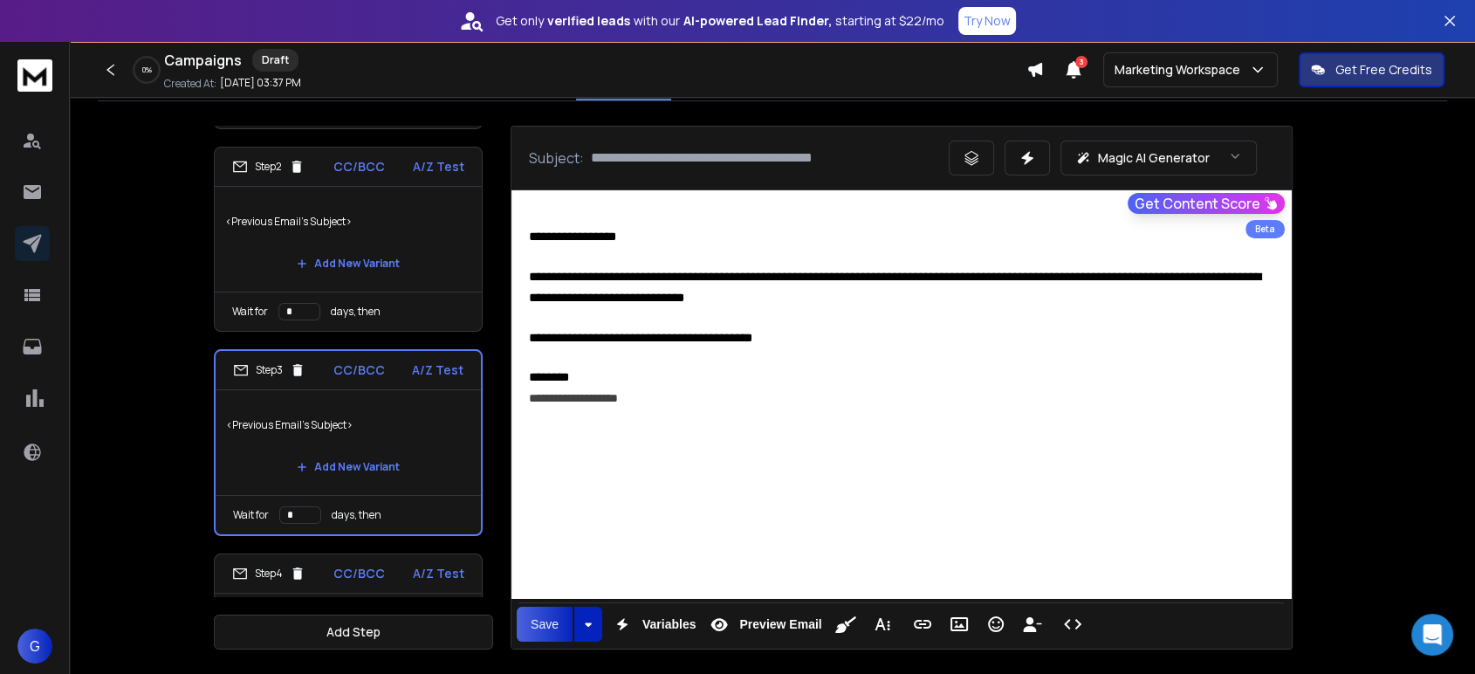
scroll to position [281, 0]
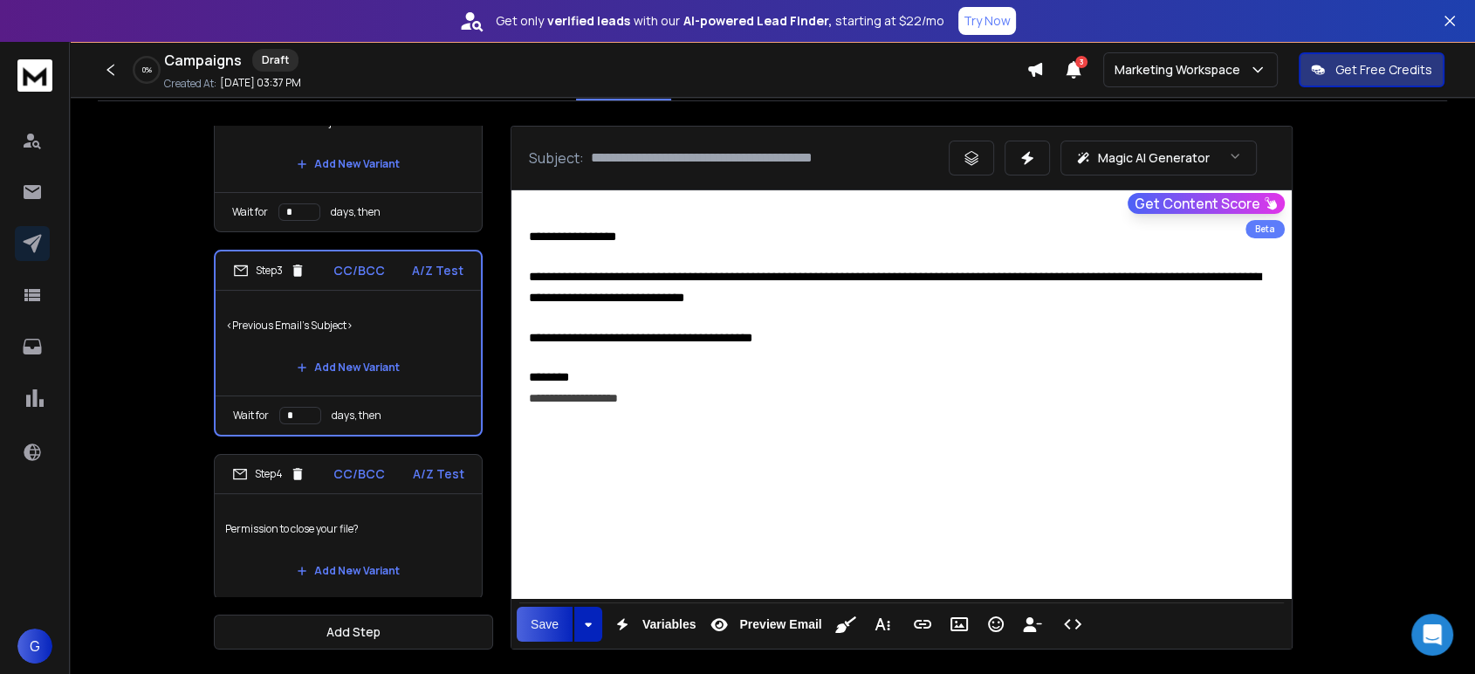
click at [420, 532] on p "Permission to close your file?" at bounding box center [348, 529] width 246 height 49
type input "**********"
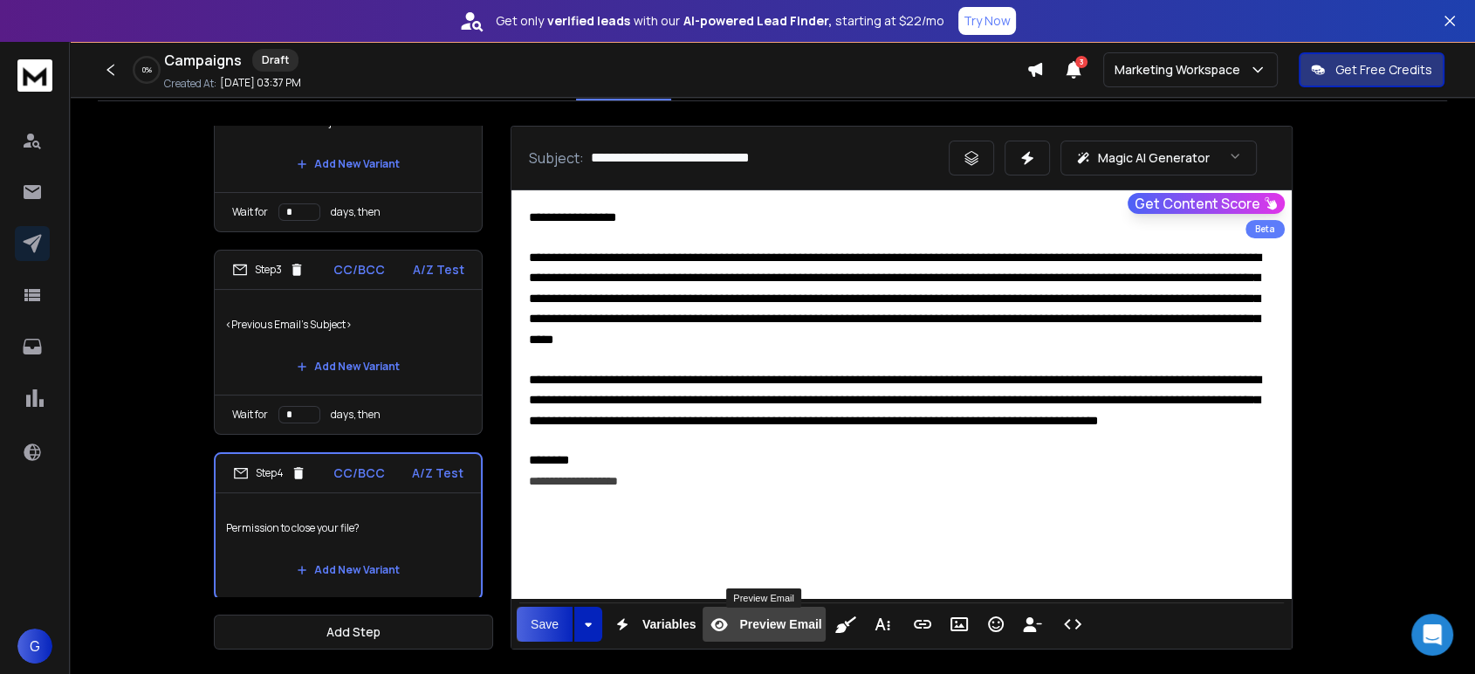
click at [759, 620] on span "Preview Email" at bounding box center [780, 624] width 89 height 15
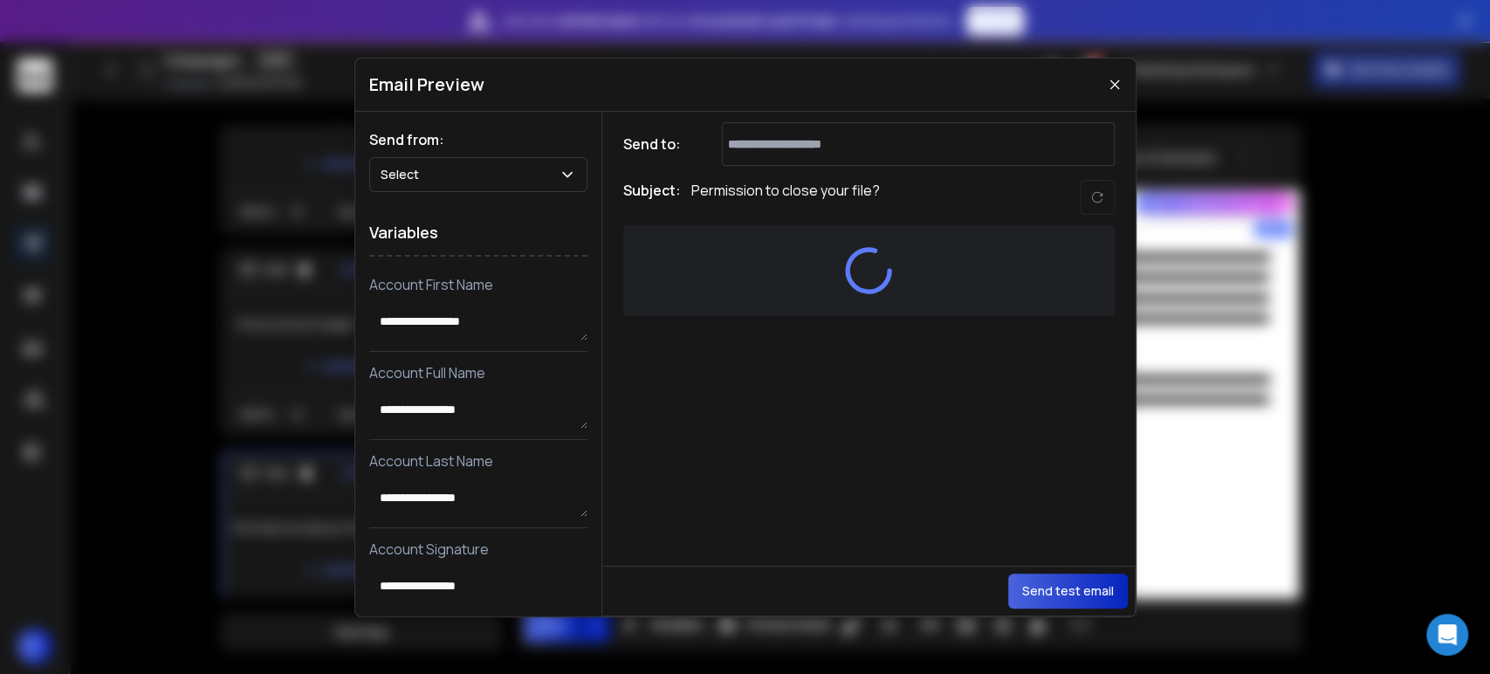
type textarea "**********"
type textarea "*****"
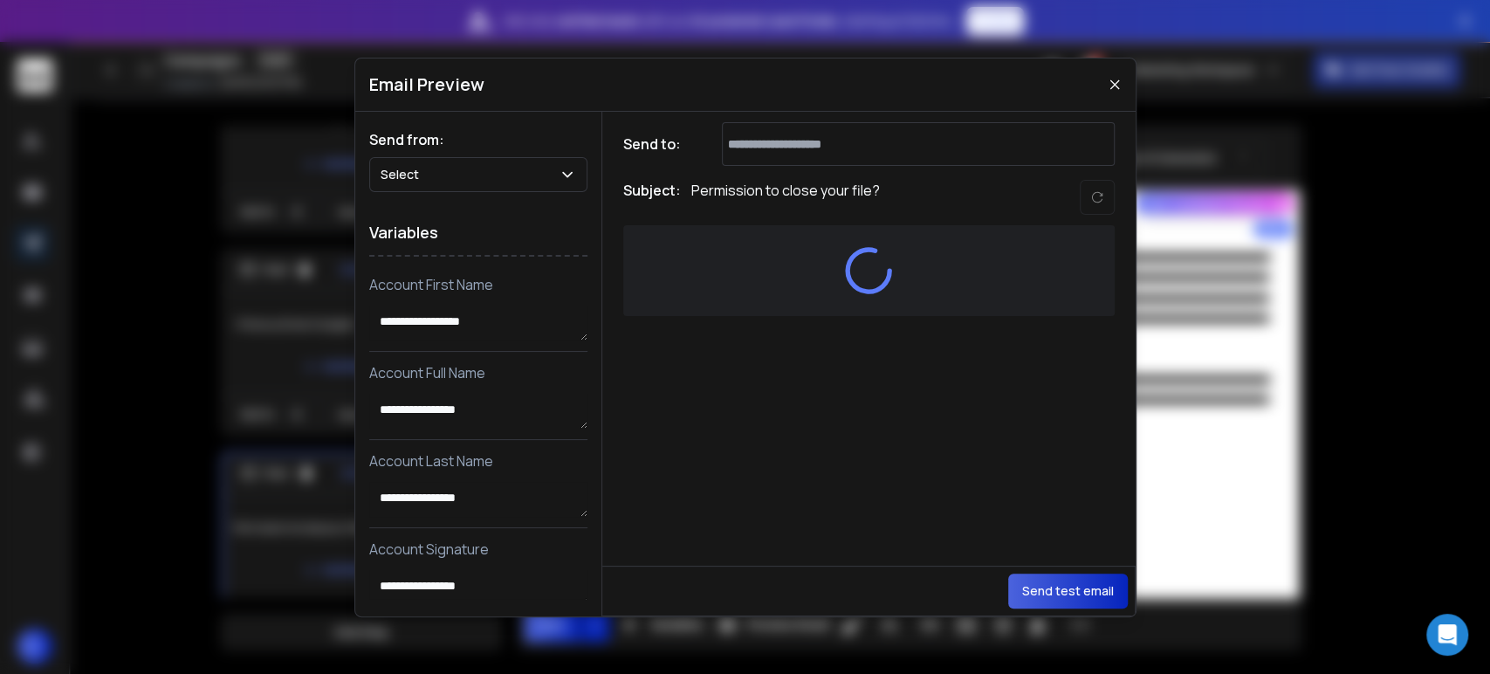
type textarea "*****"
type textarea "**********"
type textarea "*********"
type textarea "********"
type textarea "**********"
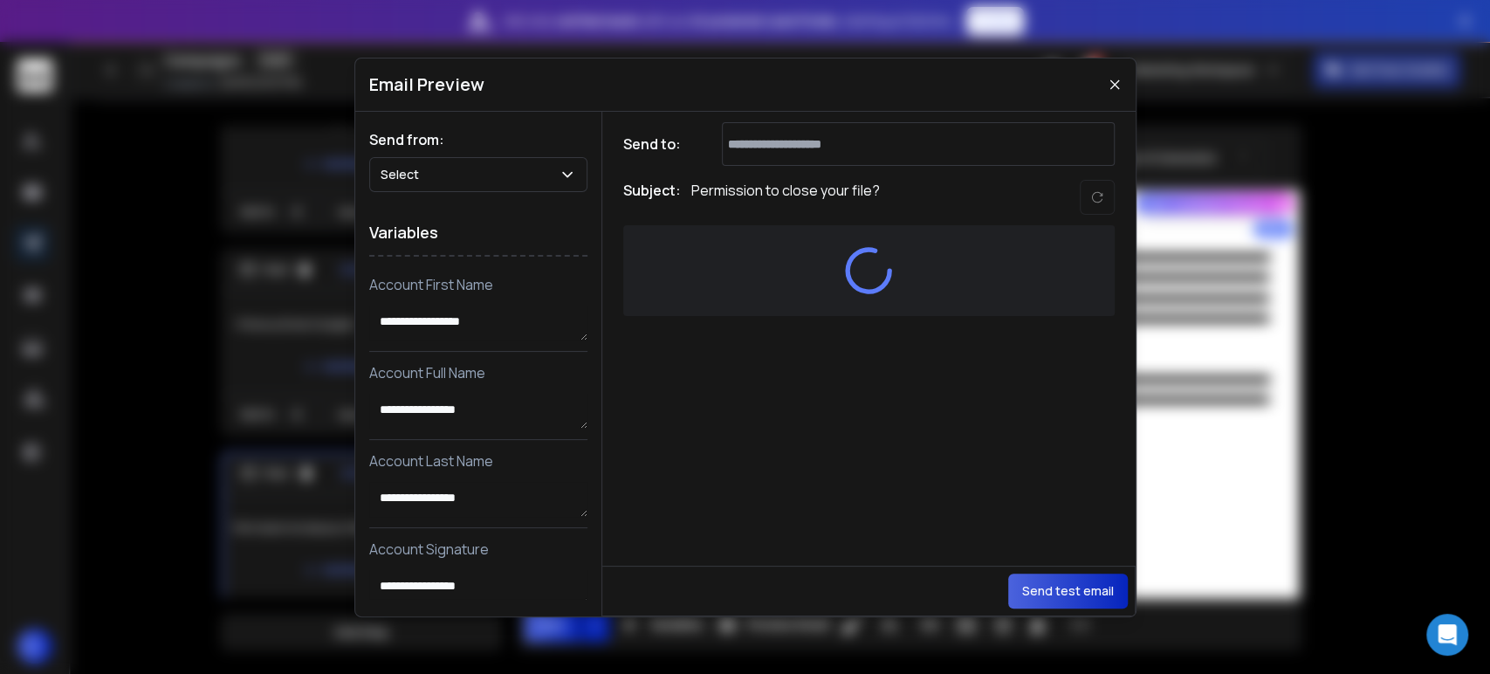
type textarea "********"
type textarea "**********"
type textarea "*****"
type textarea "**********"
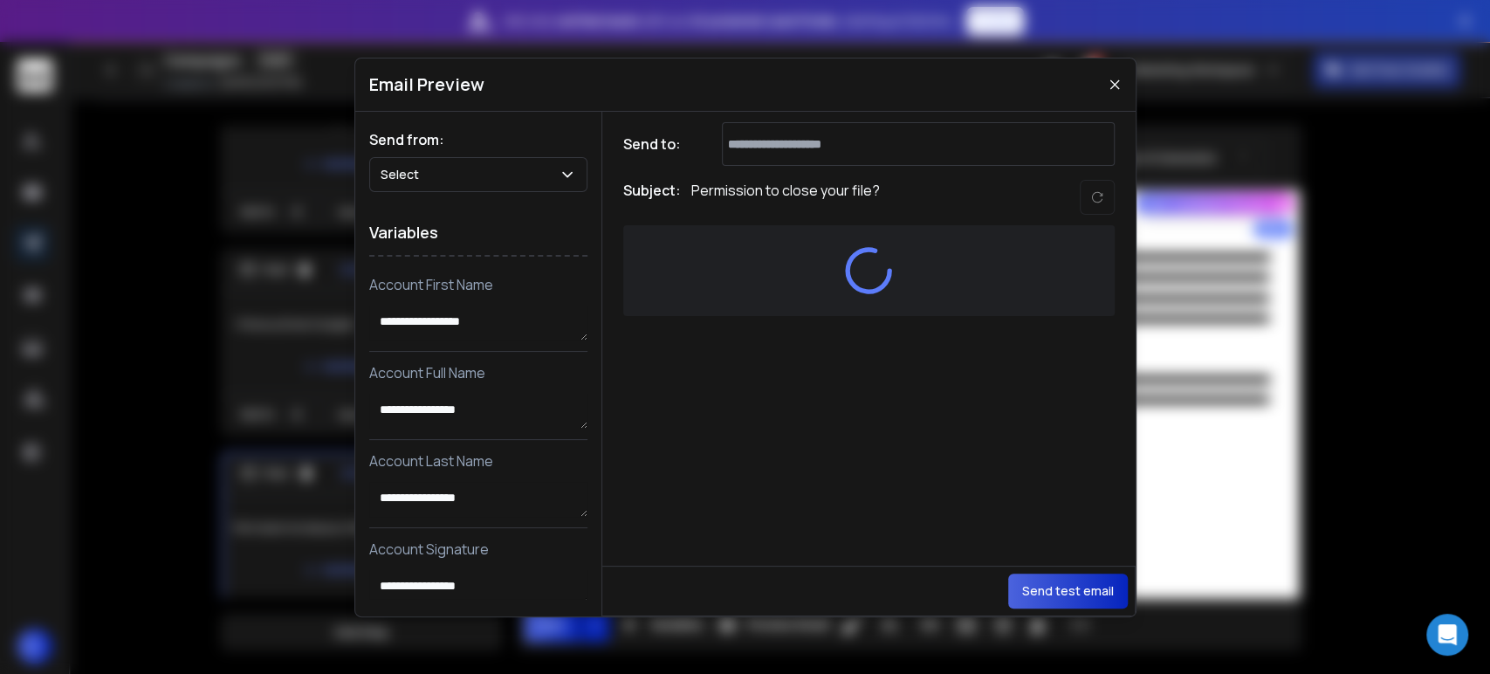
type textarea "**********"
type textarea "*"
type textarea "*********"
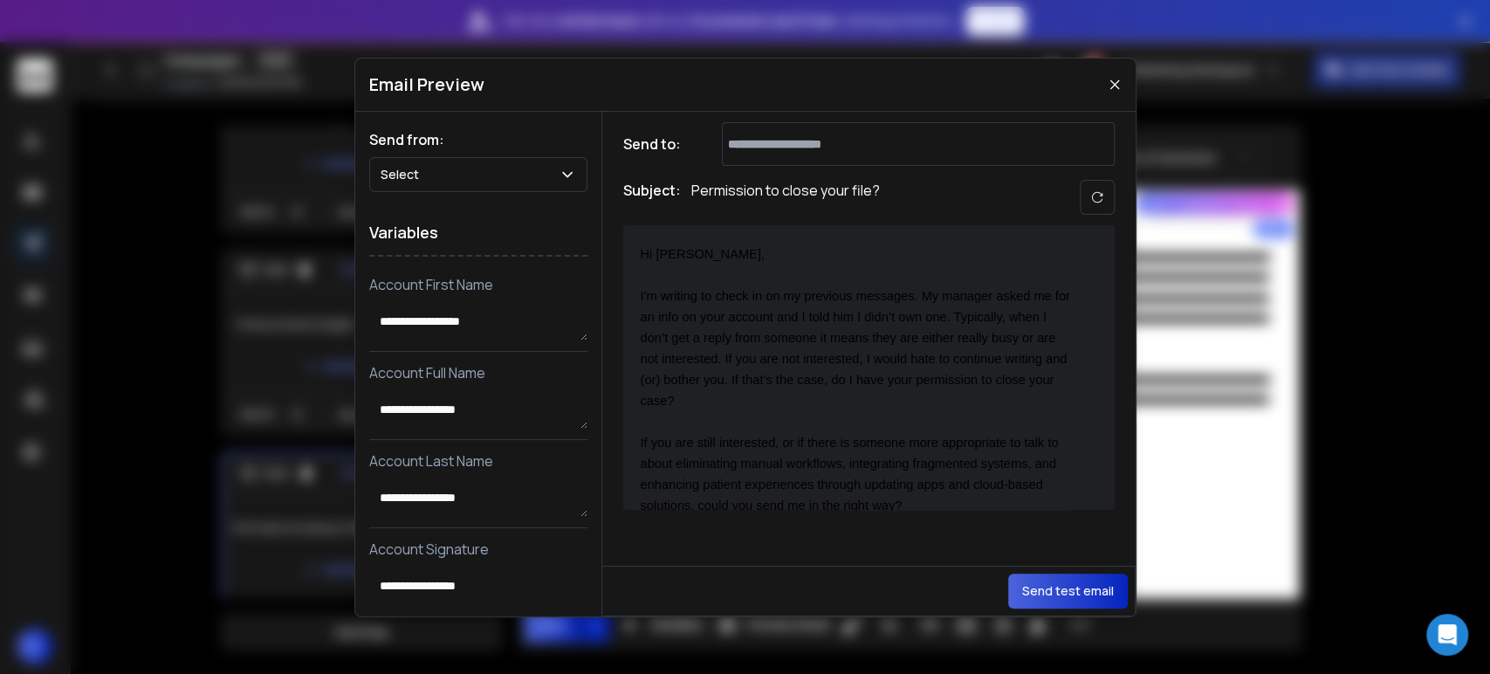
type textarea "*******"
type textarea "**********"
type textarea "*******"
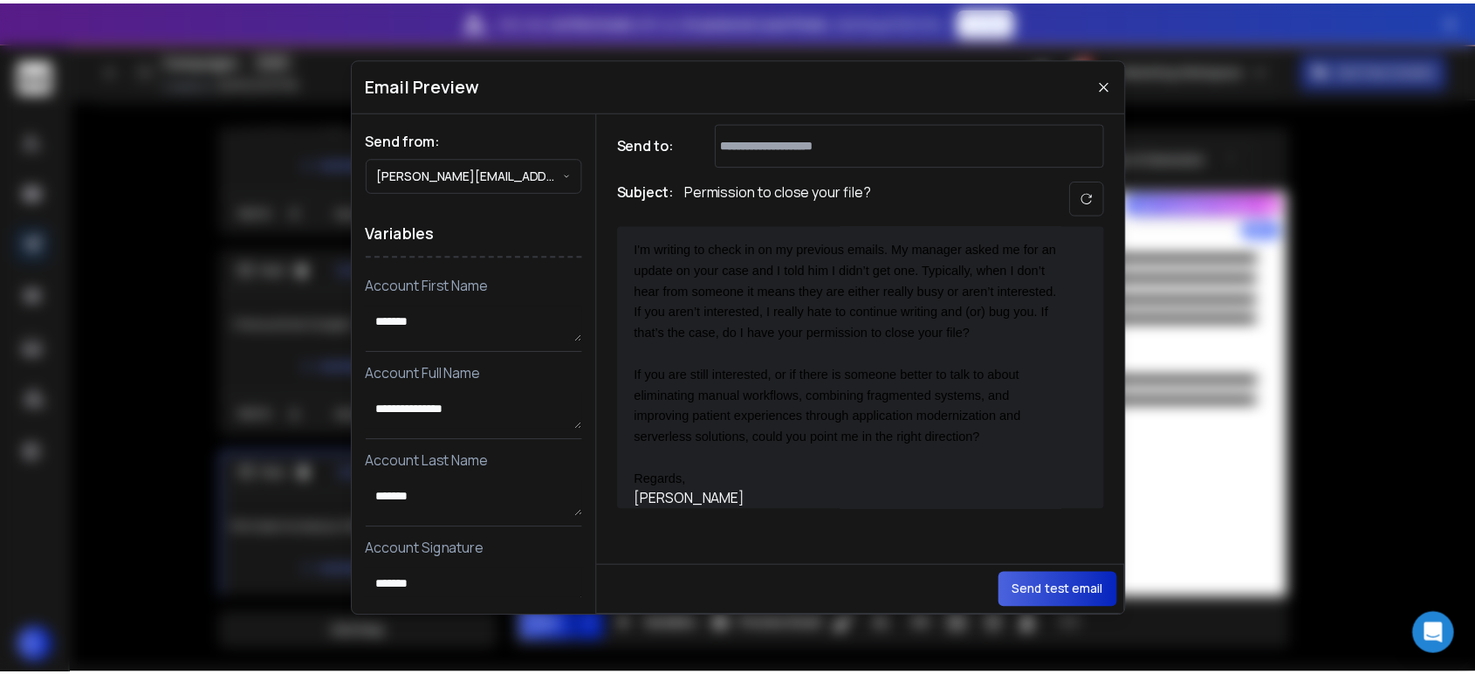
scroll to position [0, 0]
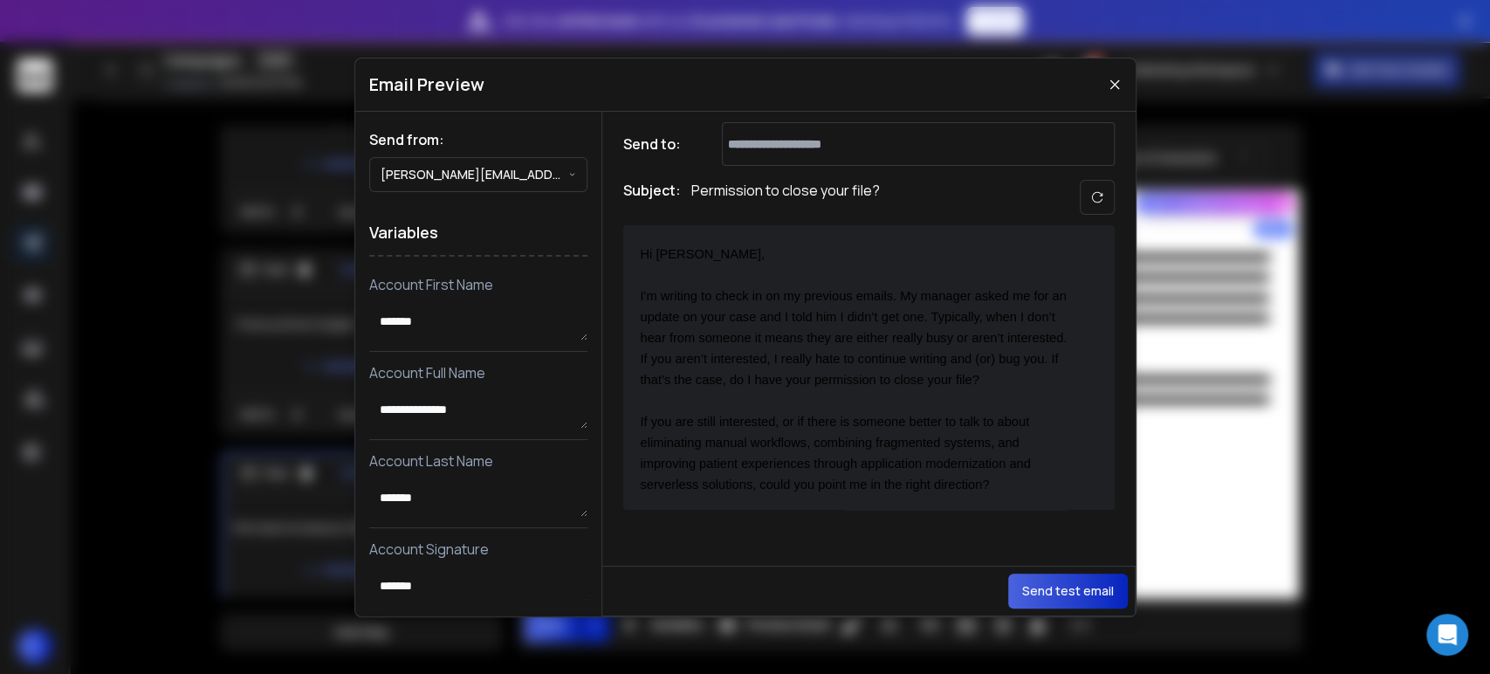
click at [1109, 87] on icon at bounding box center [1115, 85] width 14 height 14
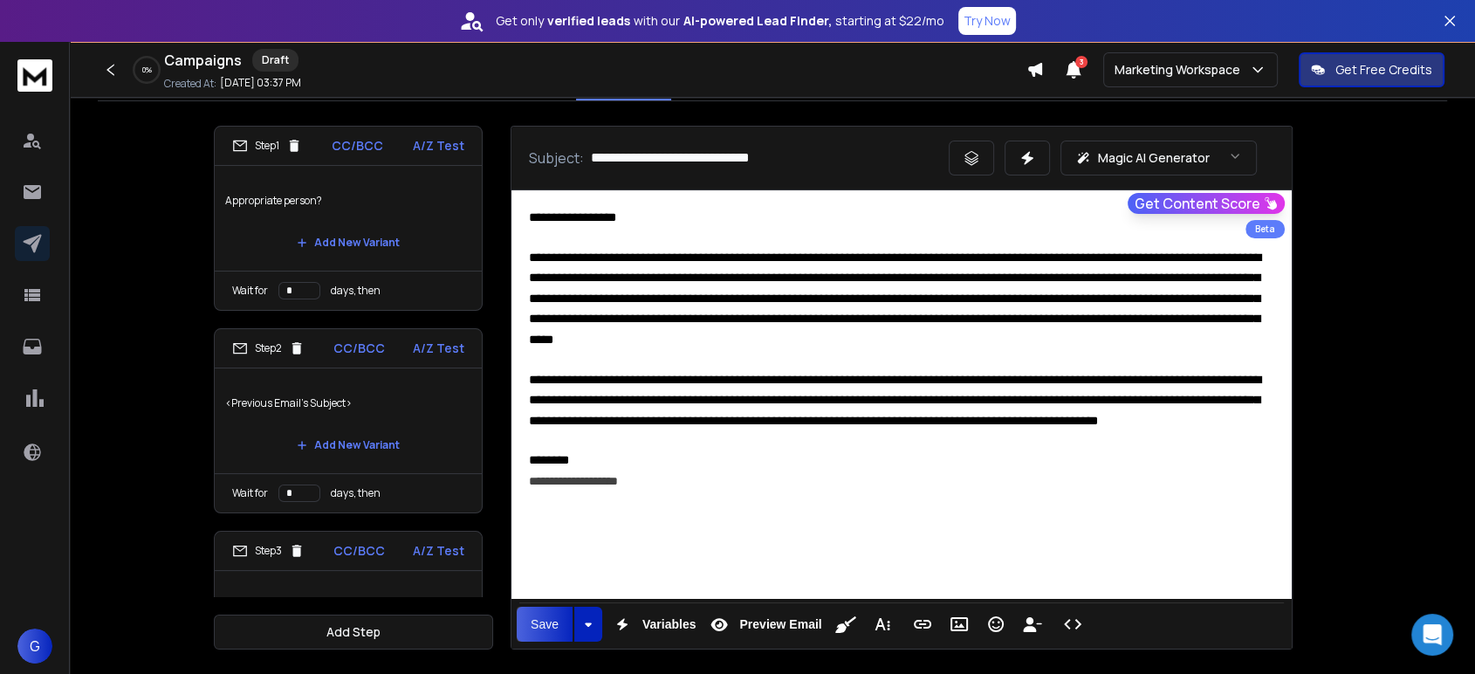
scroll to position [281, 0]
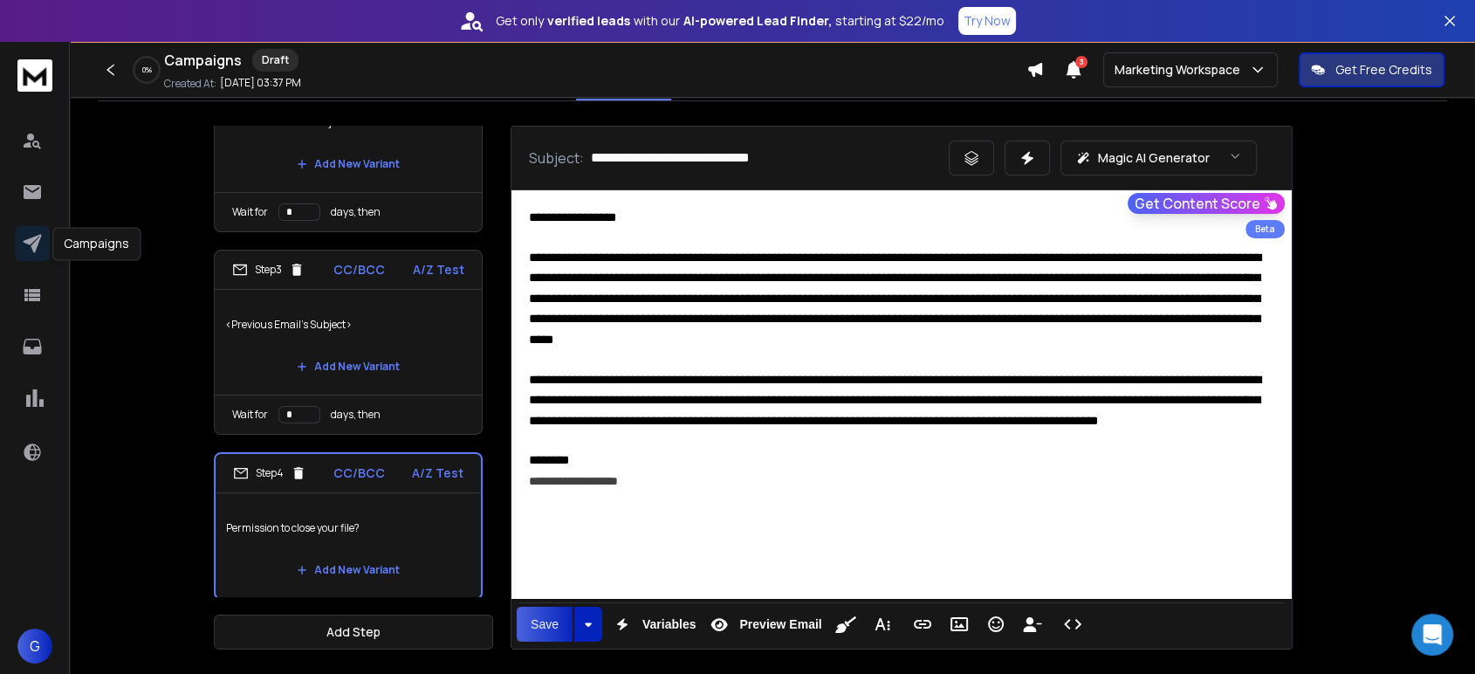
click at [32, 240] on icon at bounding box center [32, 243] width 18 height 18
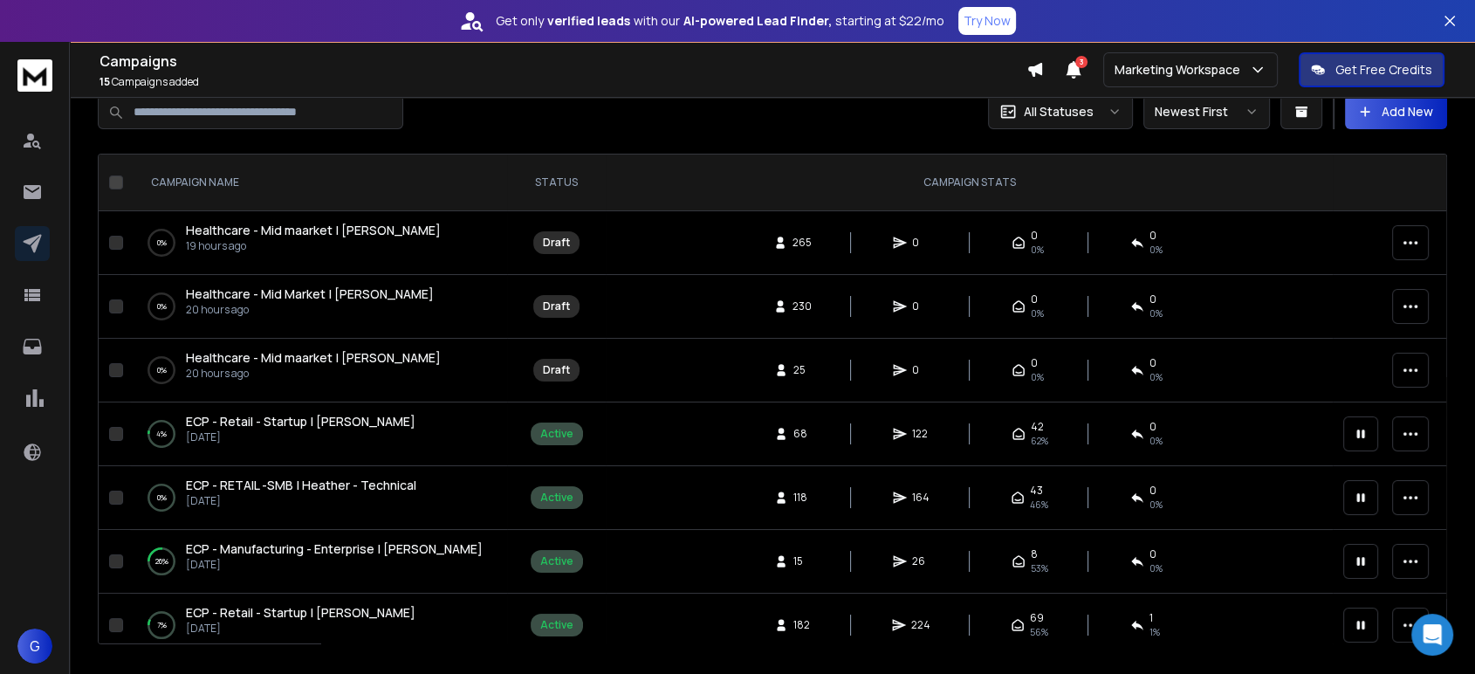
scroll to position [88, 0]
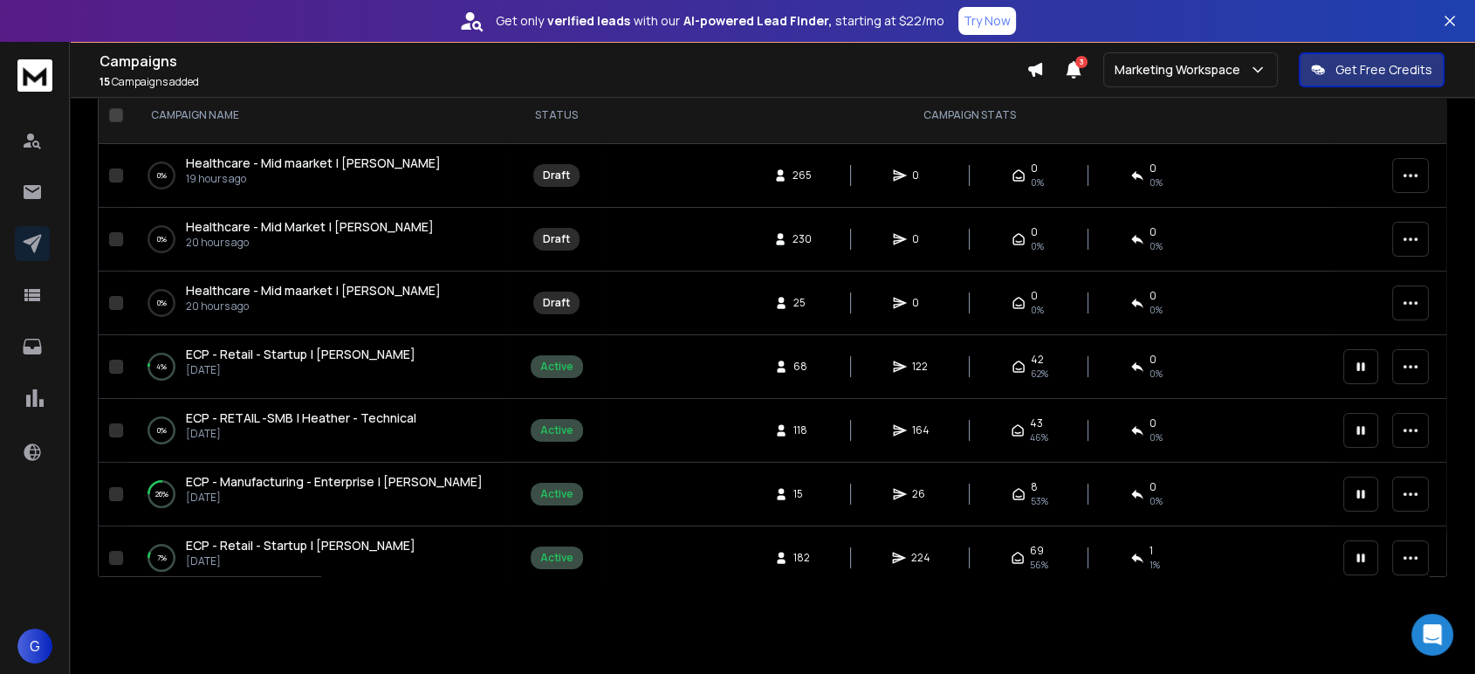
click at [443, 187] on div "0 % Healthcare - Mid maarket | Heather B 19 hours ago" at bounding box center [319, 176] width 342 height 42
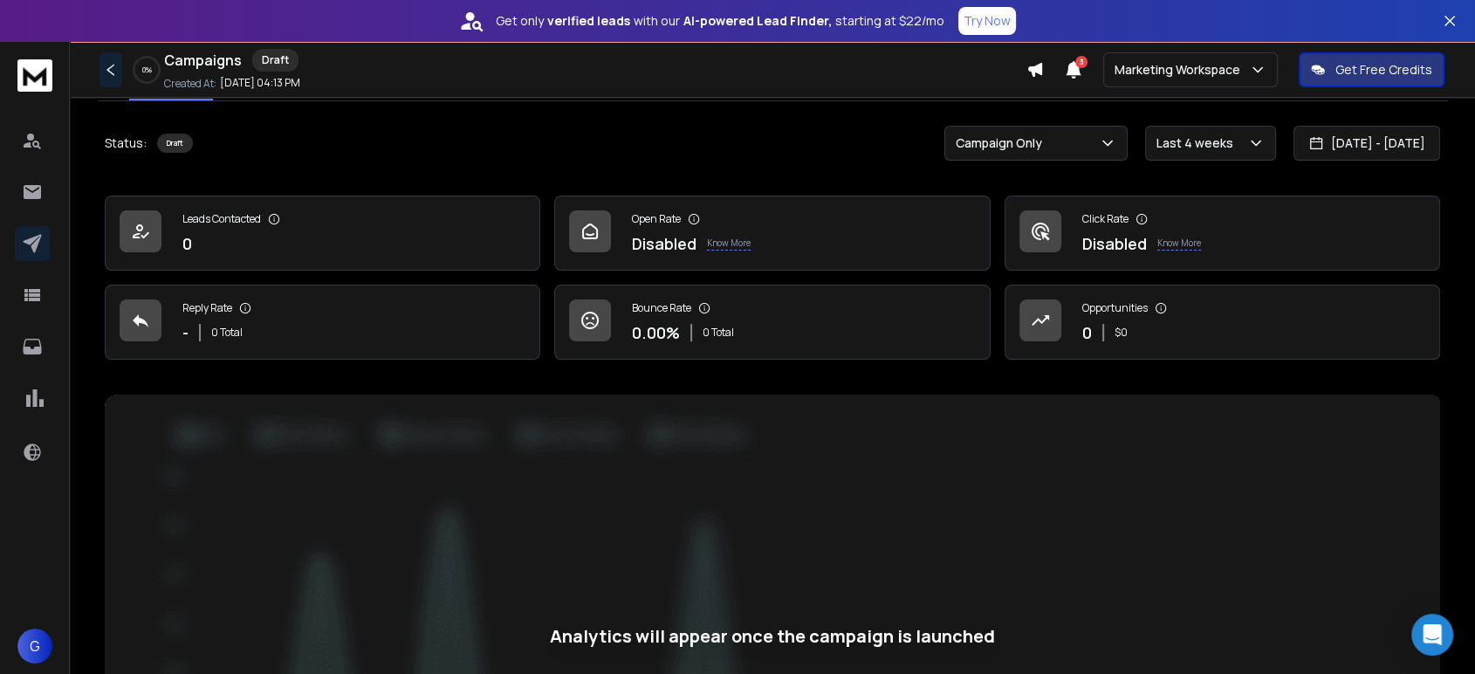
click at [109, 65] on icon at bounding box center [111, 70] width 16 height 16
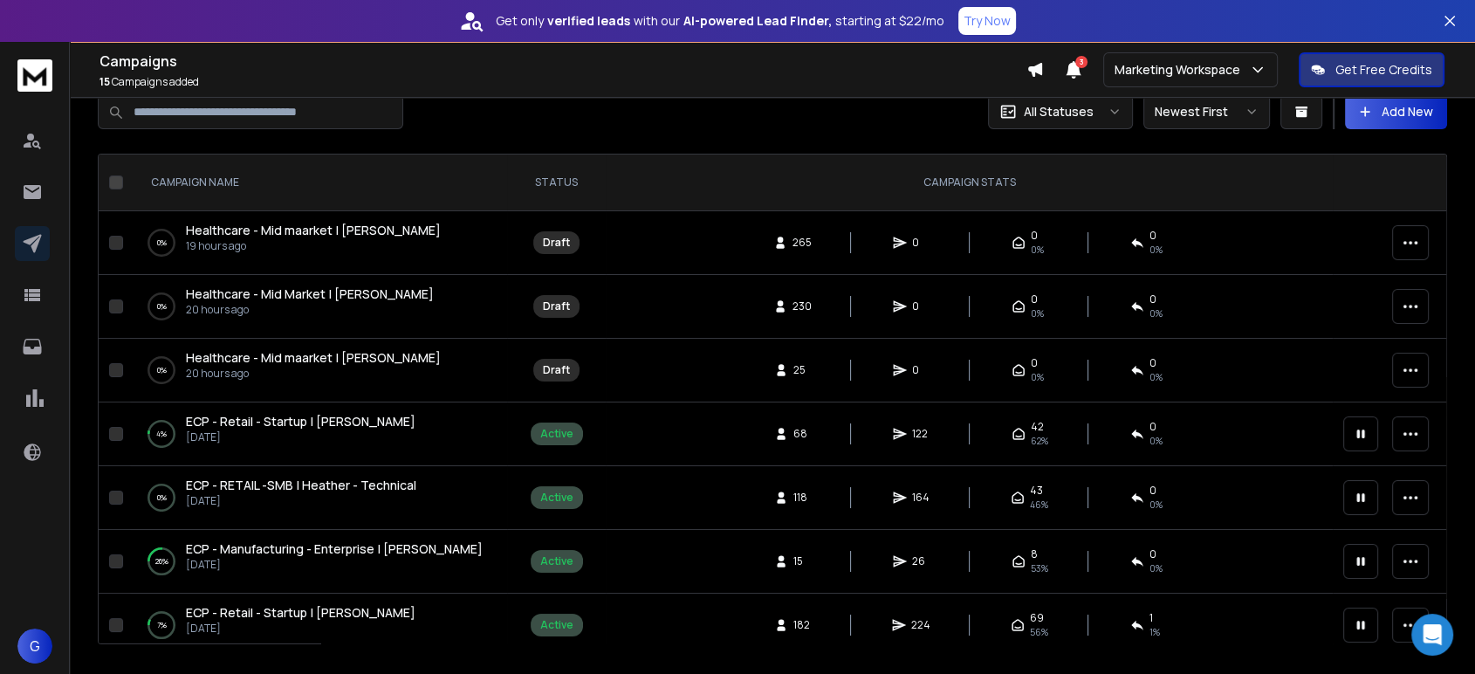
scroll to position [88, 0]
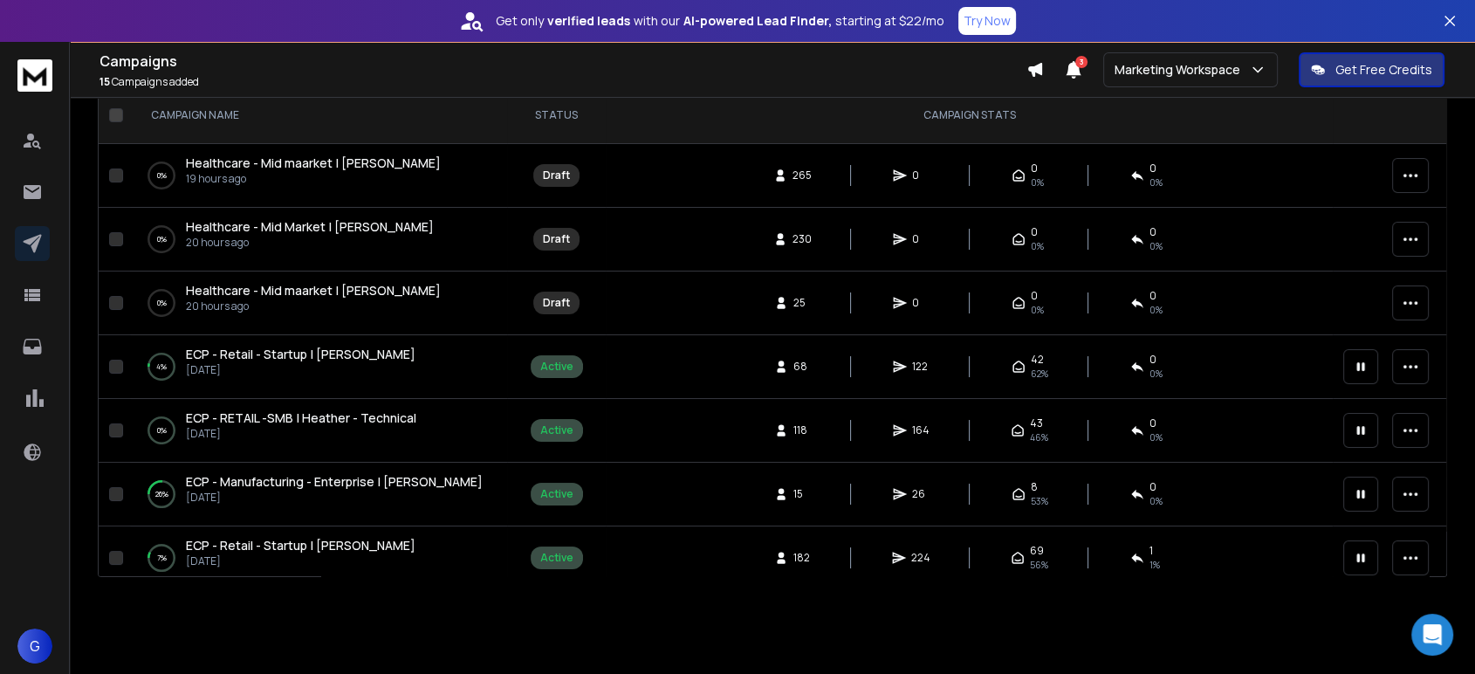
click at [625, 163] on div "265 0 0 0% 0 0%" at bounding box center [969, 175] width 706 height 28
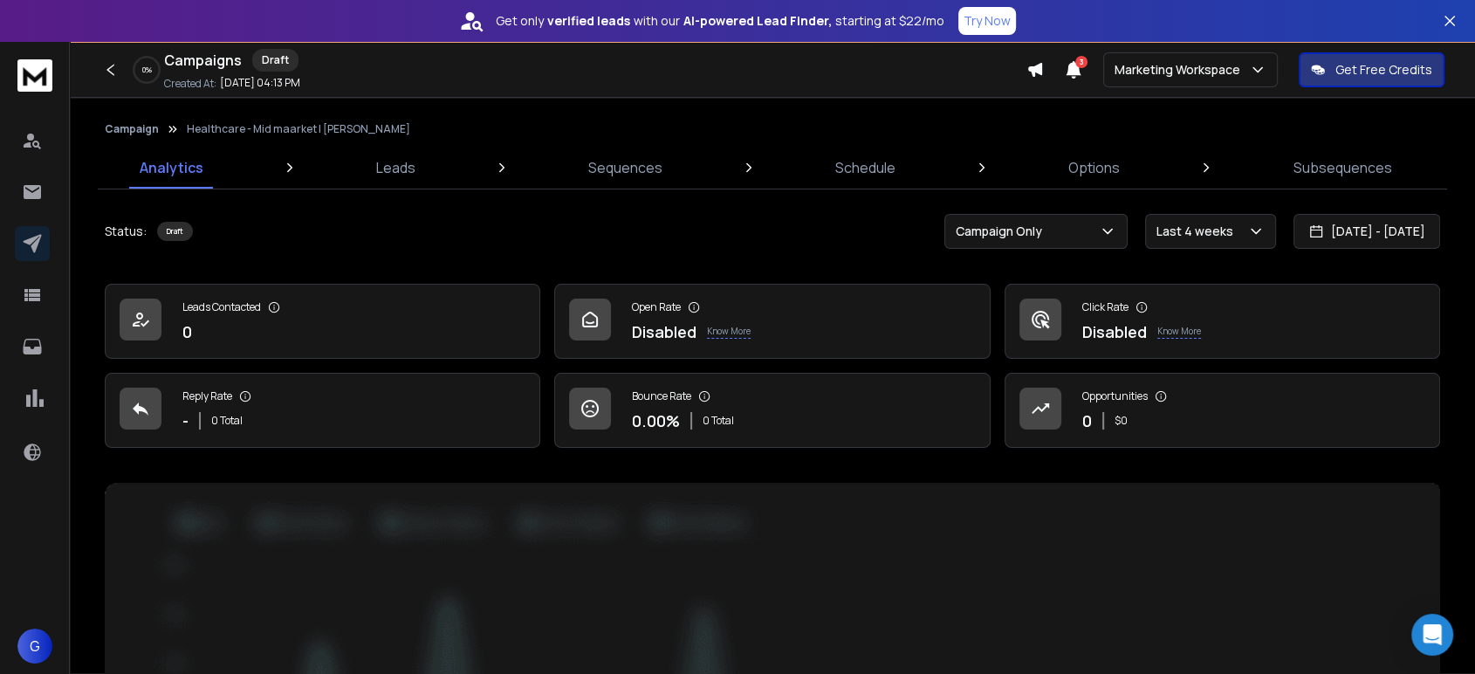
click at [677, 170] on div "Analytics Leads Sequences Schedule Options Subsequences" at bounding box center [766, 168] width 1336 height 42
click at [637, 166] on p "Sequences" at bounding box center [625, 167] width 74 height 21
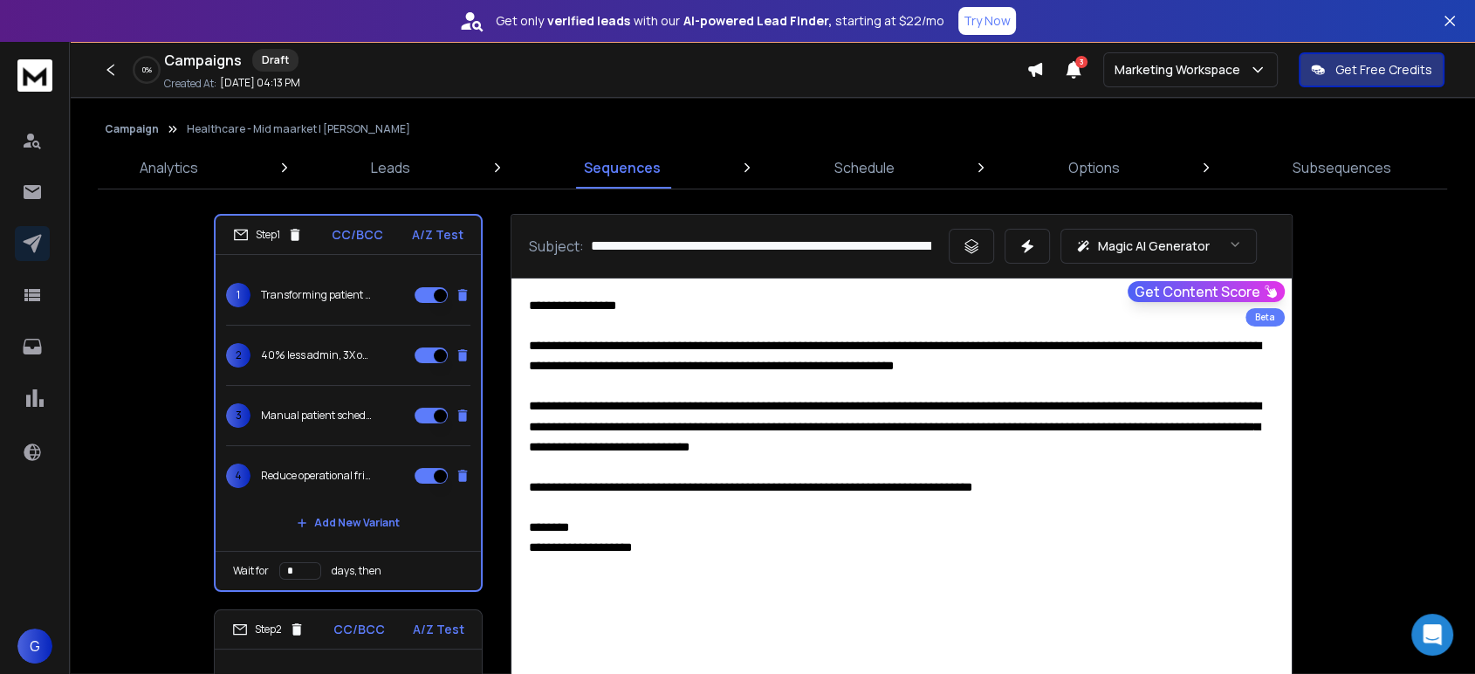
click at [326, 294] on p "Transforming patient workflows at {{companyName}} — without adding headcount" at bounding box center [317, 295] width 112 height 14
click at [326, 364] on div "2 40% less admin, 3X onboarding speed — modernized hospital ops" at bounding box center [299, 355] width 147 height 24
click at [323, 288] on p "Transforming patient workflows at {{companyName}} — without adding headcount" at bounding box center [317, 295] width 112 height 14
type input "**********"
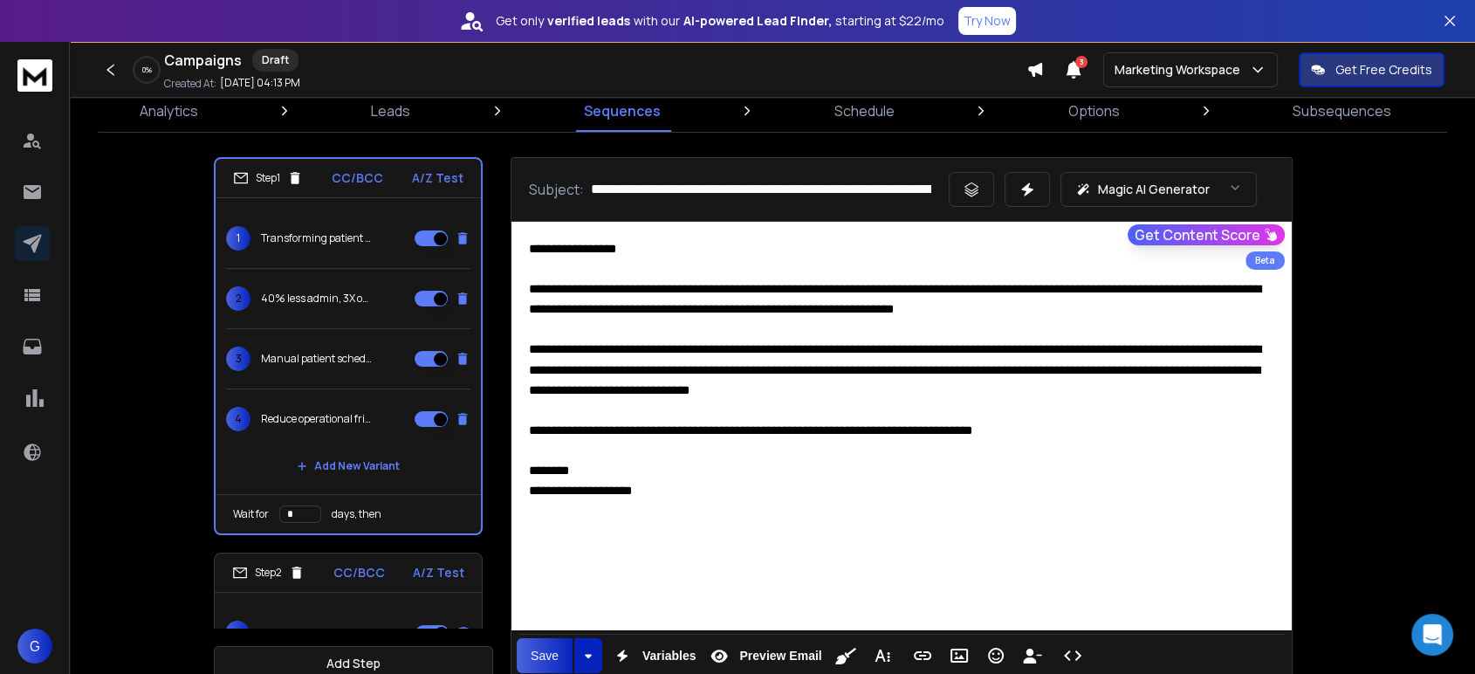
scroll to position [58, 0]
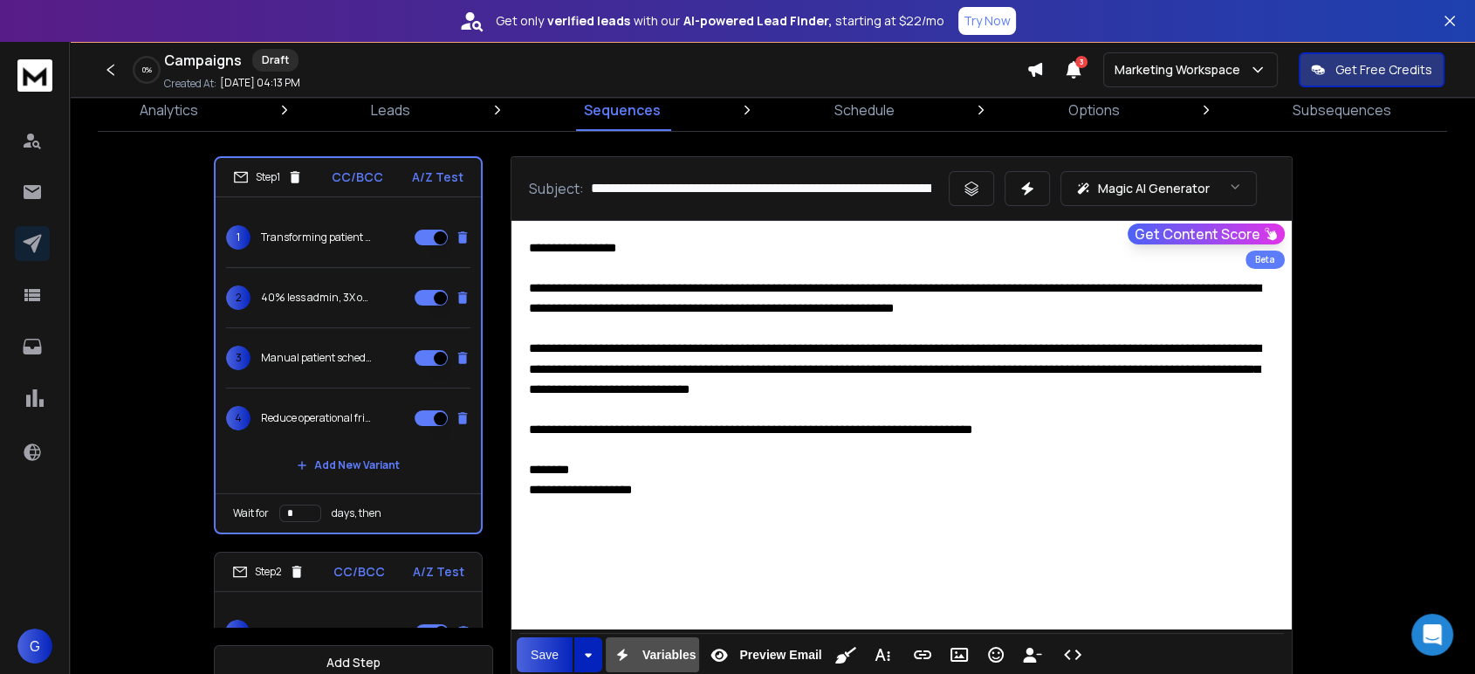
click at [680, 648] on span "Variables" at bounding box center [669, 655] width 61 height 15
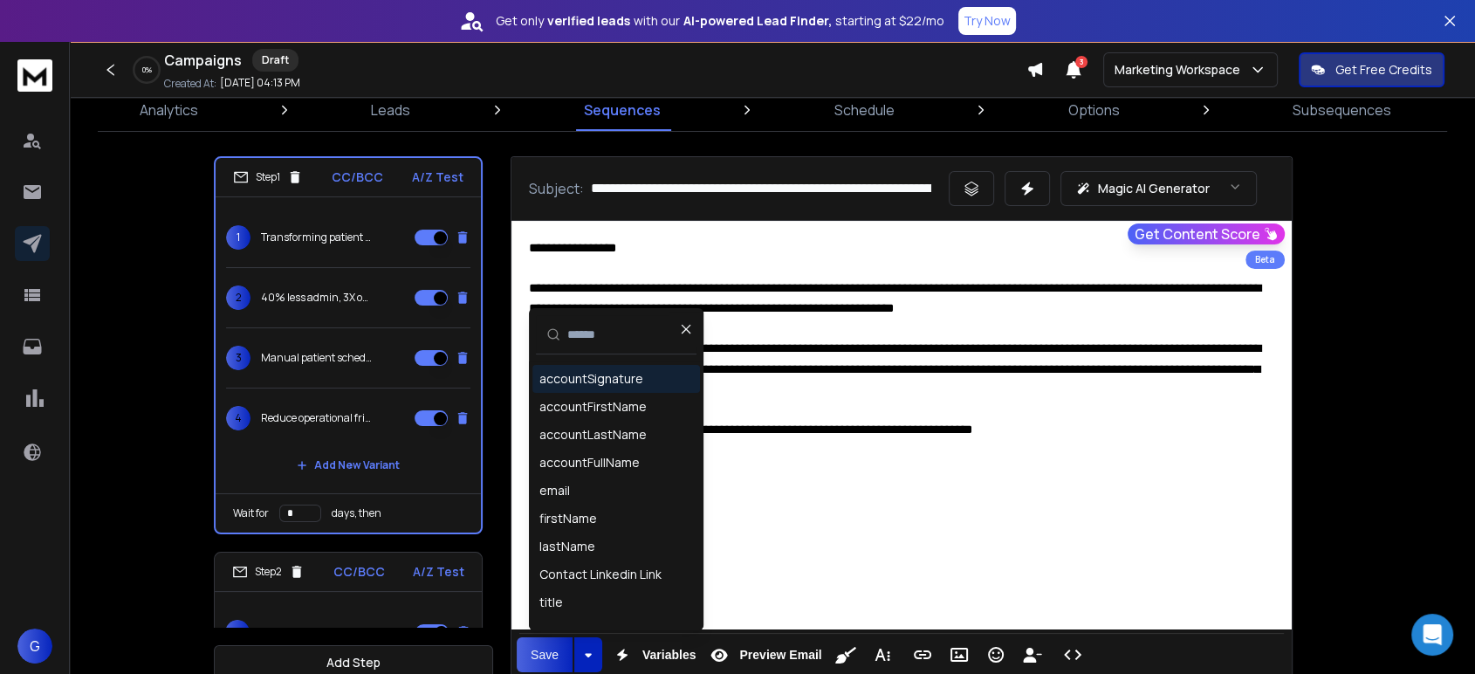
click at [805, 572] on div "**********" at bounding box center [902, 423] width 780 height 404
click at [780, 656] on span "Preview Email" at bounding box center [780, 655] width 89 height 15
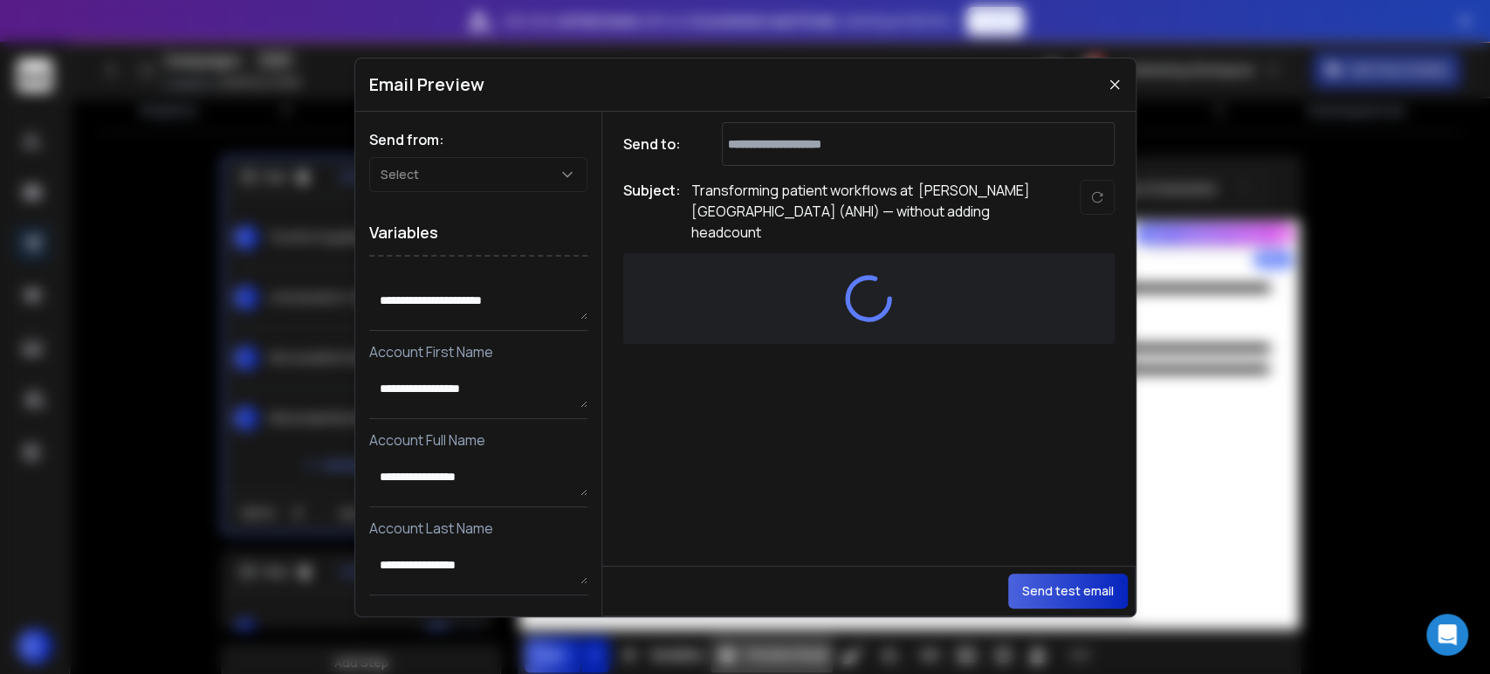
type textarea "*****"
type textarea "**********"
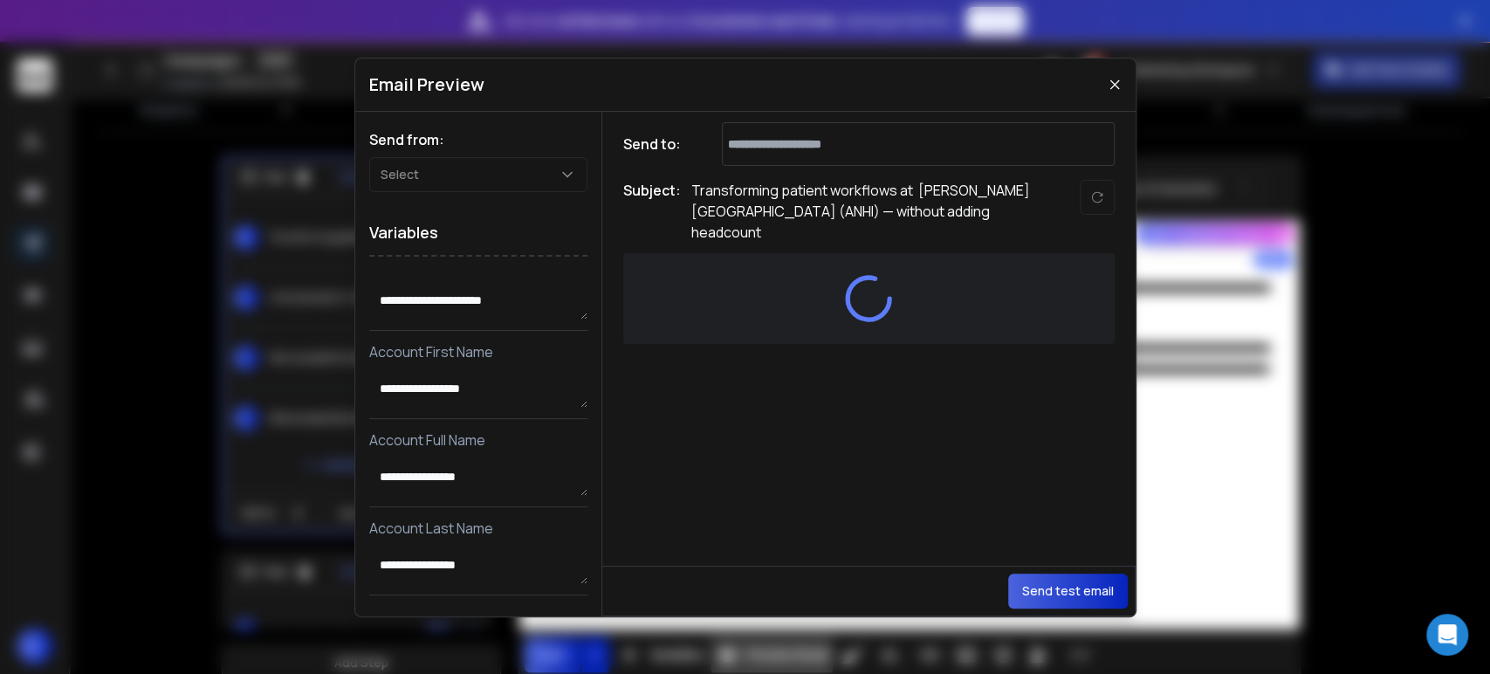
type textarea "**********"
type textarea "****"
type textarea "*******"
type textarea "**********"
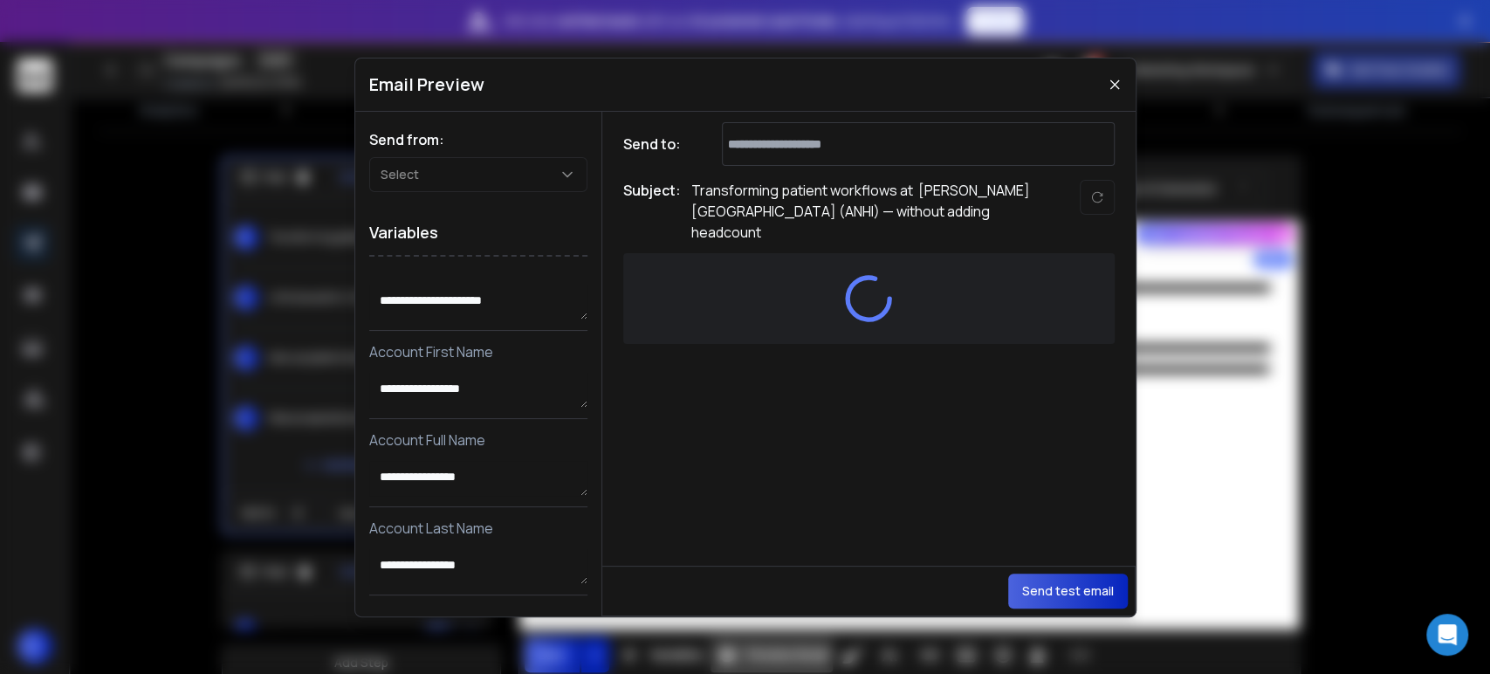
type textarea "**********"
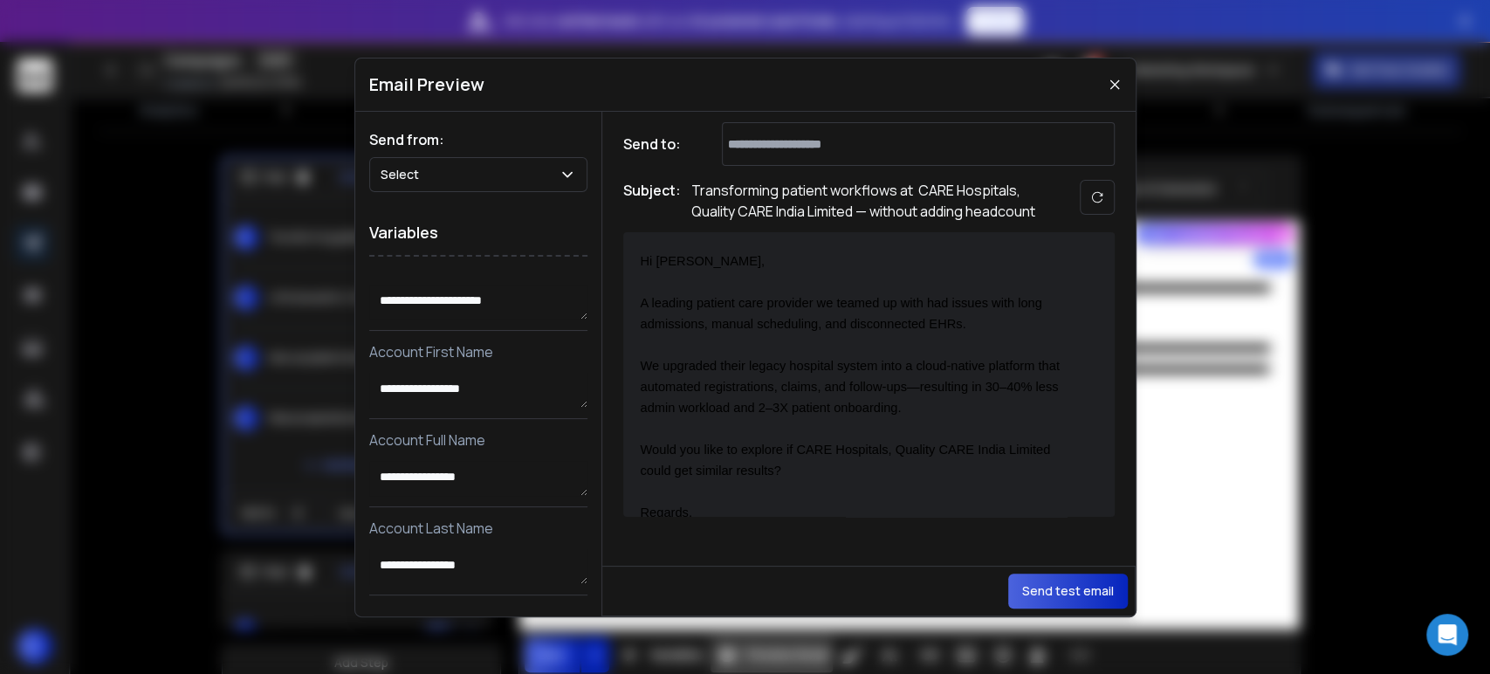
type textarea "*******"
type textarea "**********"
type textarea "*******"
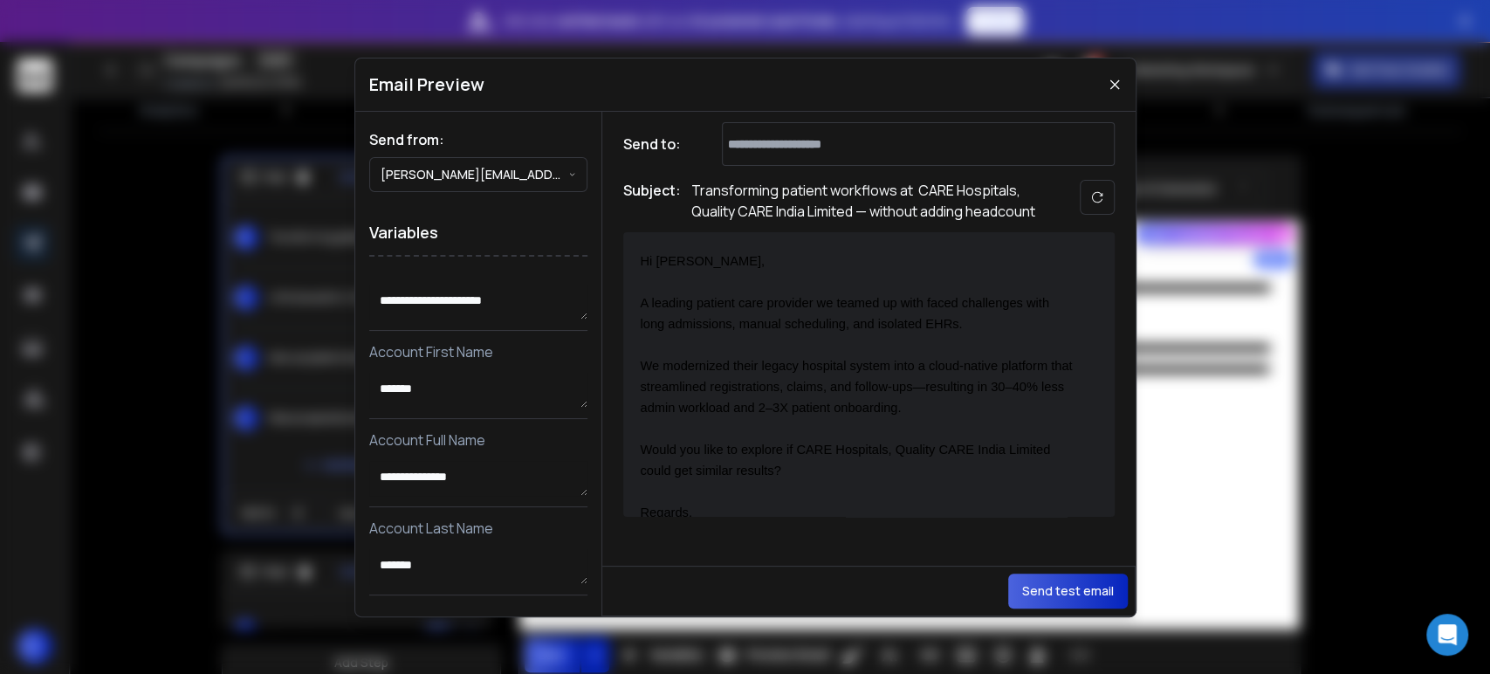
click at [1110, 84] on icon at bounding box center [1115, 85] width 14 height 14
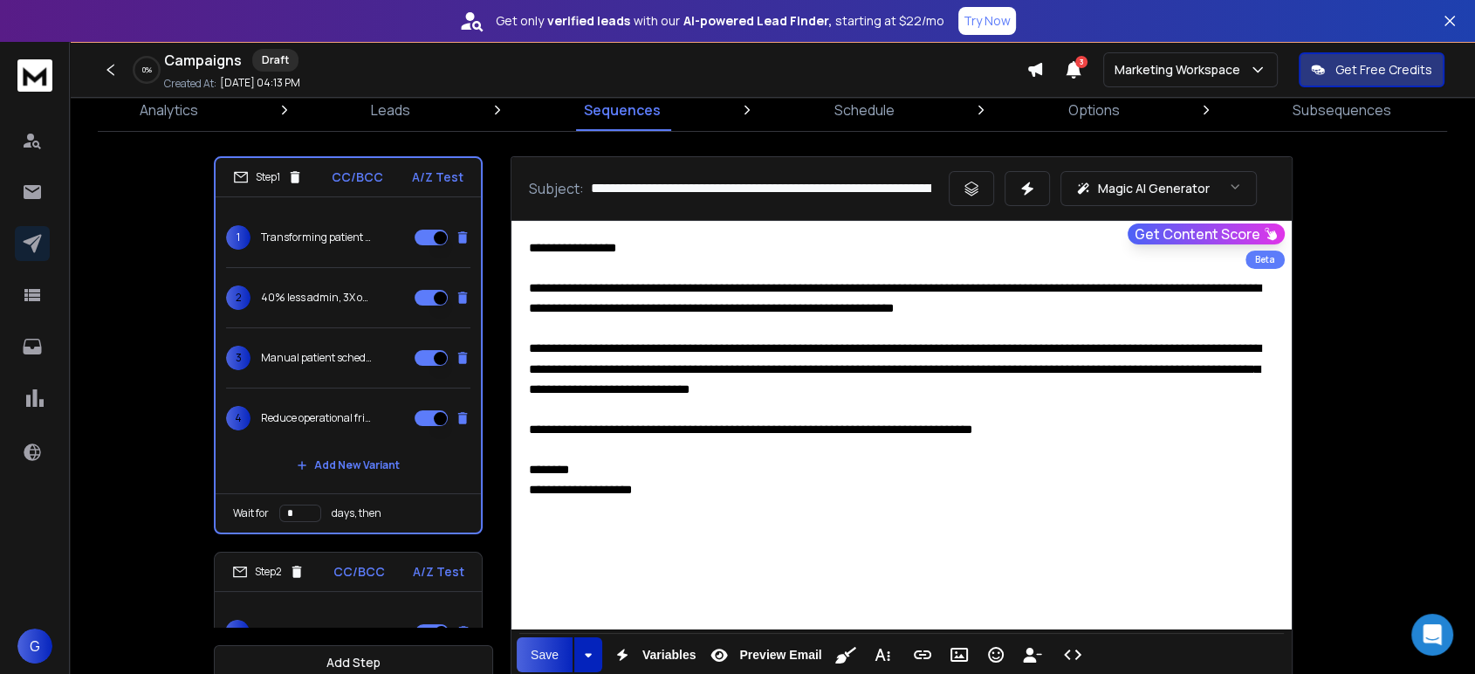
click at [348, 303] on p "40% less admin, 3X onboarding speed — modernized hospital ops" at bounding box center [317, 298] width 112 height 14
click at [341, 360] on p "Manual patient scheduling slowing things down? Here's a fix" at bounding box center [317, 358] width 112 height 14
click at [314, 422] on p "Reduce operational friction in your admissions process" at bounding box center [317, 418] width 112 height 14
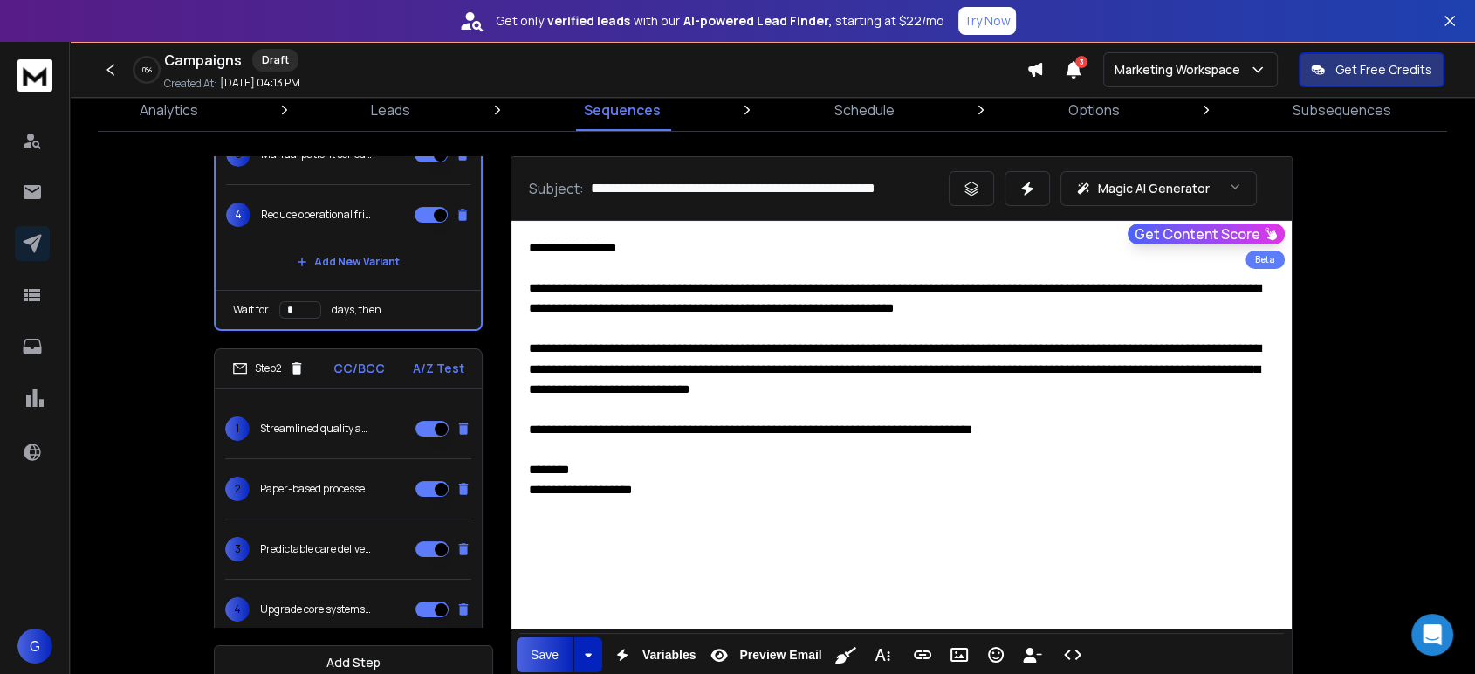
scroll to position [209, 0]
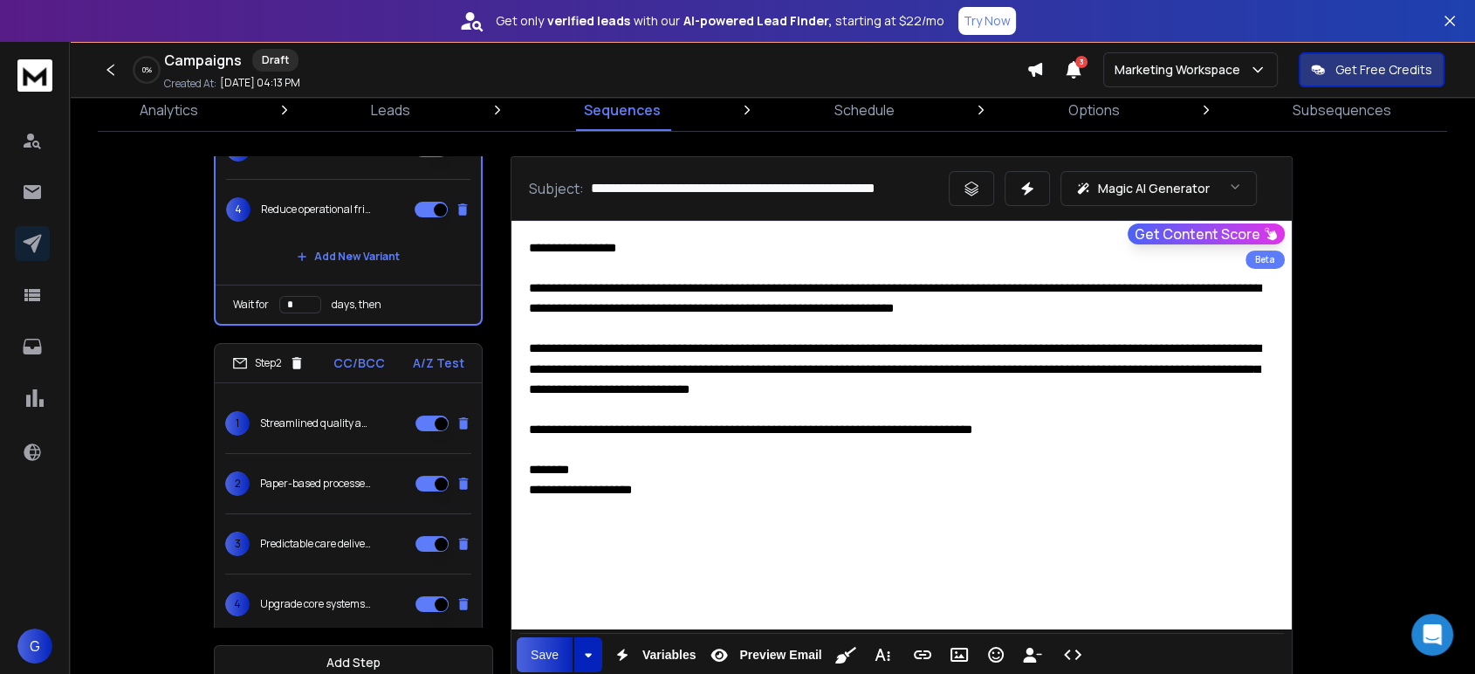
click at [307, 431] on div "1 Streamlined quality and billing flows for better patient outcomes" at bounding box center [298, 423] width 147 height 24
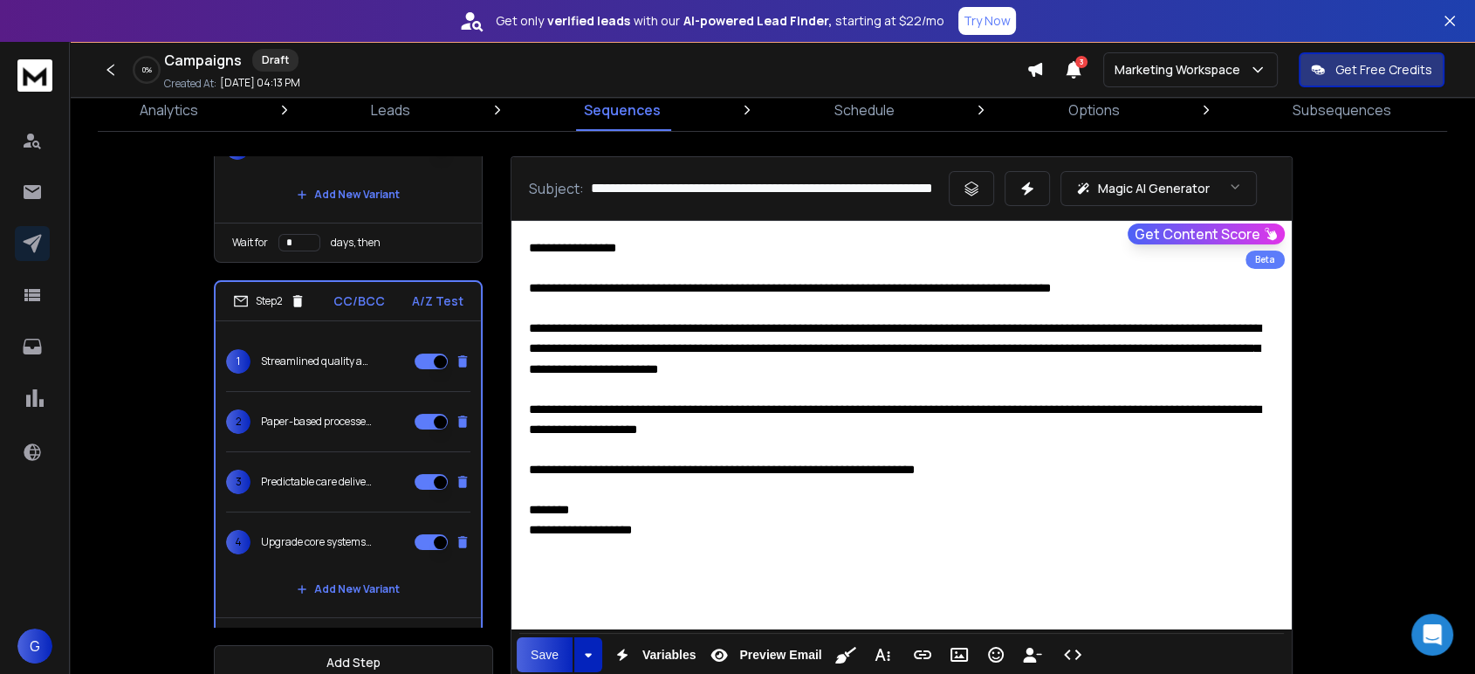
scroll to position [271, 0]
click at [292, 423] on p "Paper-based processes hurting efficiency? Let’s modernize" at bounding box center [317, 421] width 112 height 14
click at [300, 445] on div "2 Paper-based processes hurting efficiency? Let’s modernize" at bounding box center [348, 421] width 244 height 60
click at [301, 474] on p "Predictable care delivery with a mobile-first platform" at bounding box center [317, 481] width 112 height 14
click at [294, 529] on div "4 Upgrade core systems without disrupting patient care" at bounding box center [299, 541] width 147 height 24
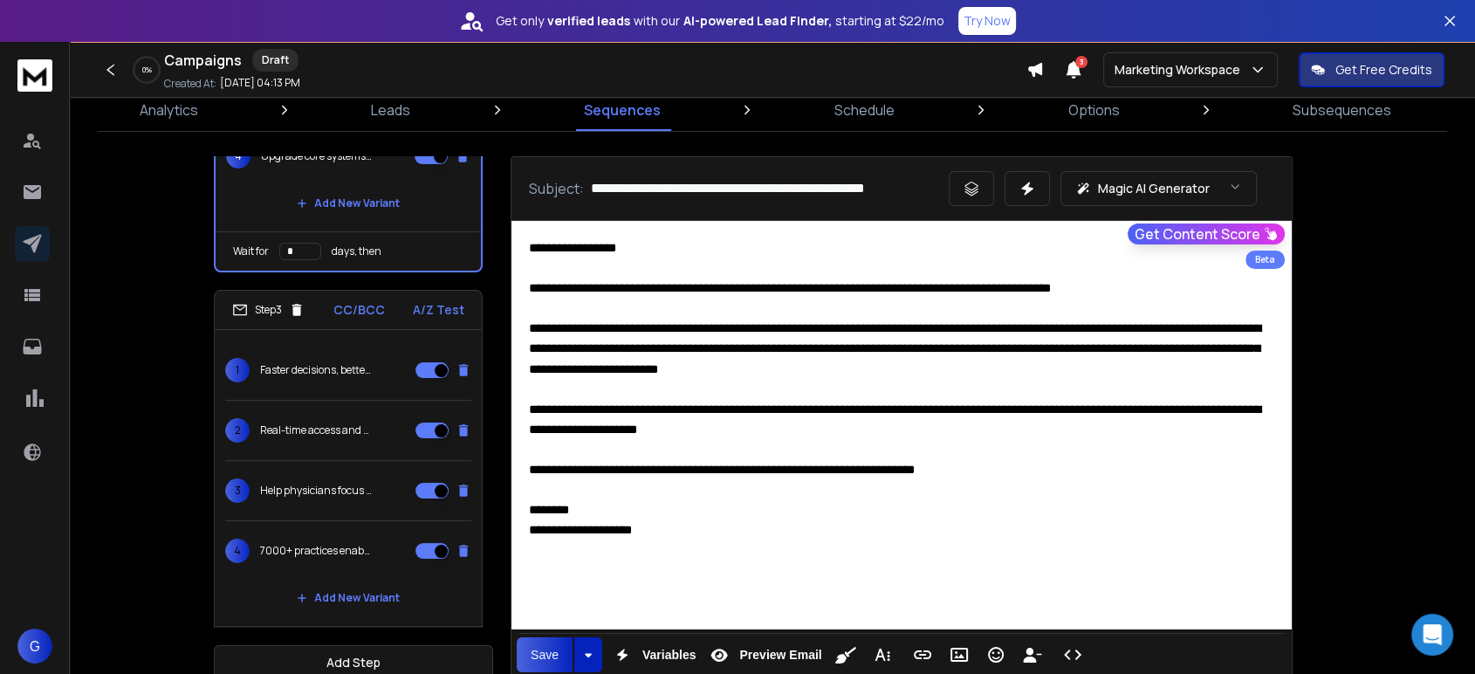
scroll to position [656, 0]
click at [310, 362] on p "Faster decisions, better collaboration across care teams at { {companyName} }" at bounding box center [316, 369] width 112 height 14
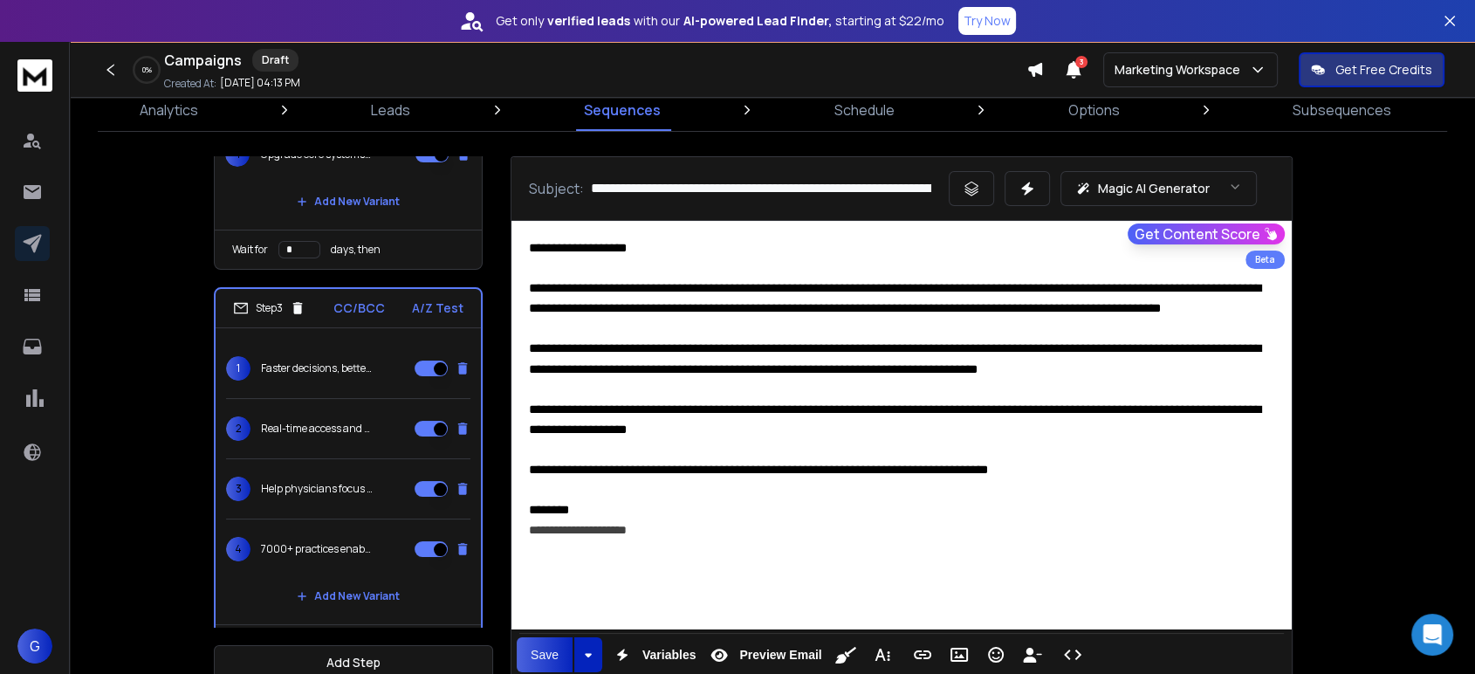
click at [320, 422] on p "Real-time access and sharing — no more outdated document flows" at bounding box center [317, 429] width 112 height 14
click at [317, 501] on div "3 Help physicians focus more on care, less on admin" at bounding box center [348, 489] width 244 height 60
click at [317, 545] on p "7000+ practices enabled — here’s how better workflows help" at bounding box center [317, 549] width 112 height 14
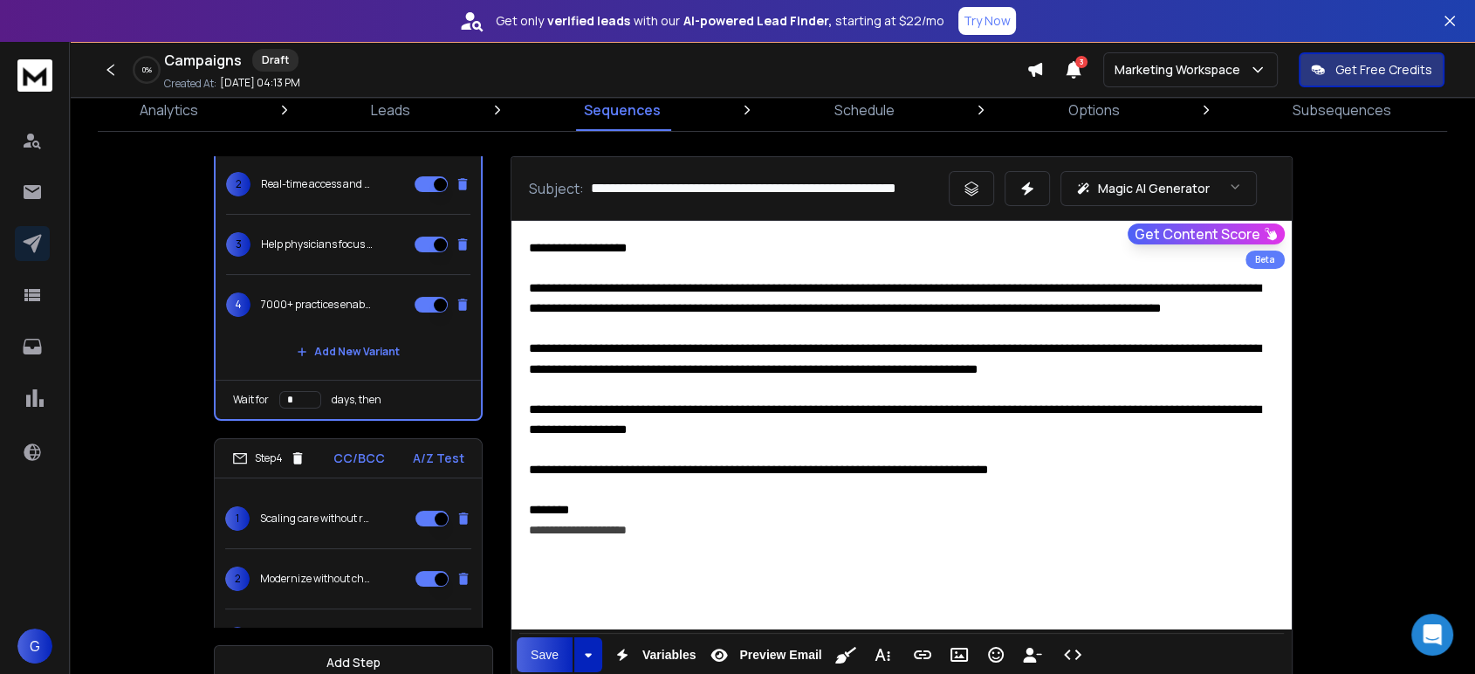
scroll to position [902, 0]
click at [330, 505] on div "1 Scaling care without retraining your entire team" at bounding box center [298, 517] width 147 height 24
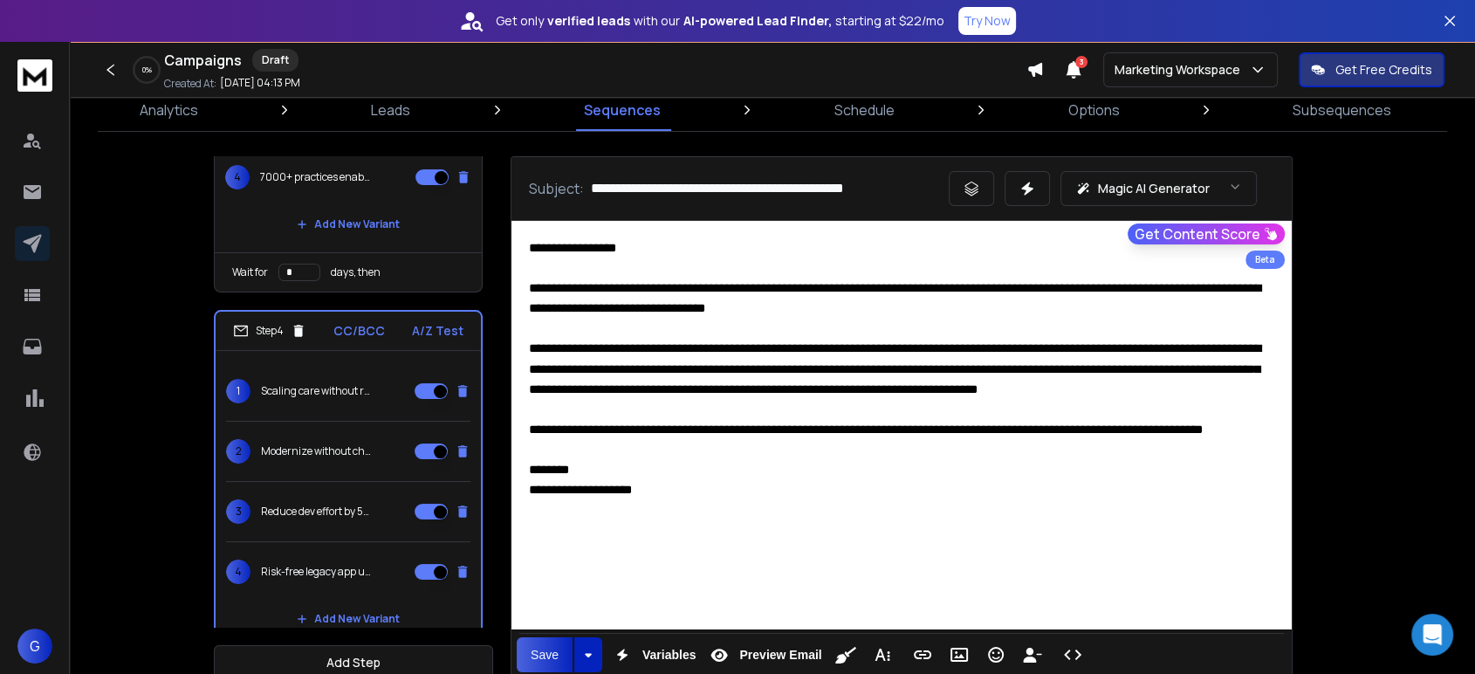
scroll to position [1028, 0]
click at [322, 444] on p "Modernize without changing how your team works" at bounding box center [317, 450] width 112 height 14
click at [323, 513] on p "Reduce dev effort by 50% — without a steep learning curve" at bounding box center [317, 511] width 112 height 14
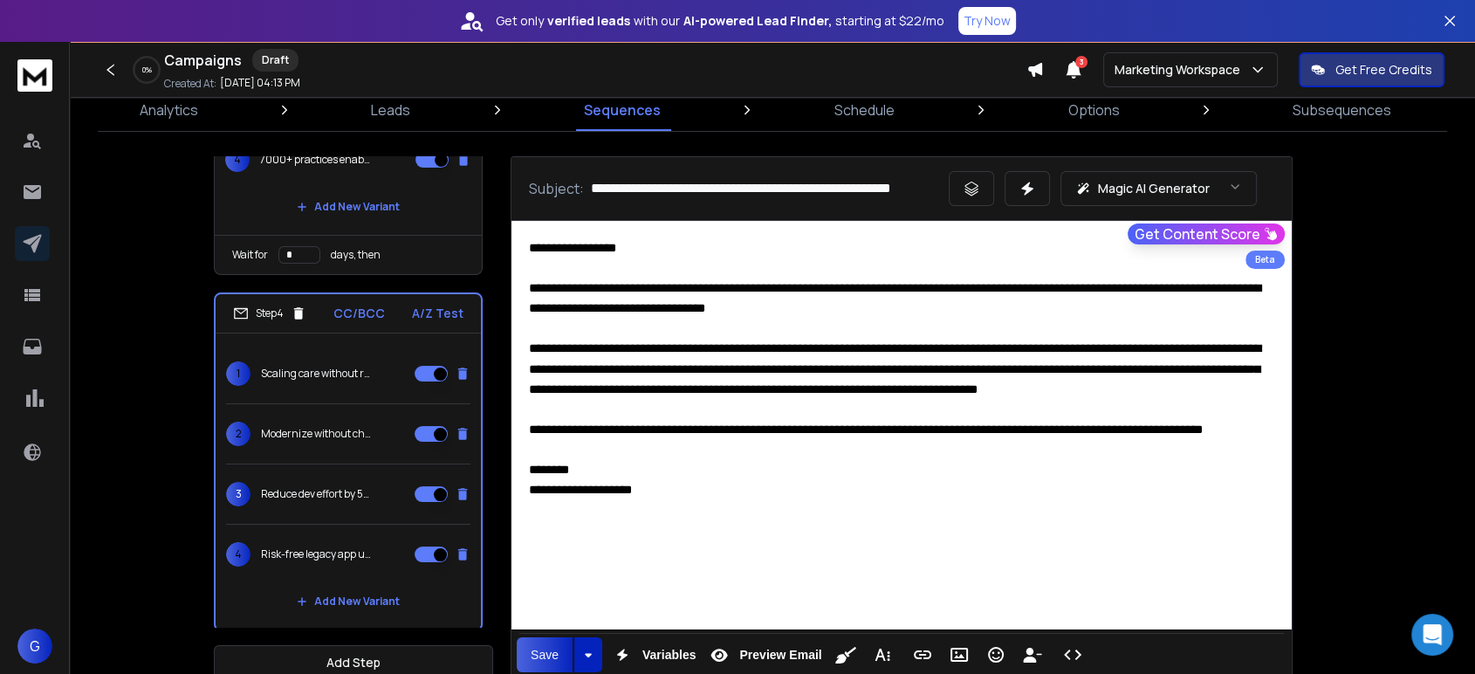
click at [322, 560] on div "4 Risk-free legacy app upgrade? Here’s how we did it" at bounding box center [299, 554] width 147 height 24
type input "**********"
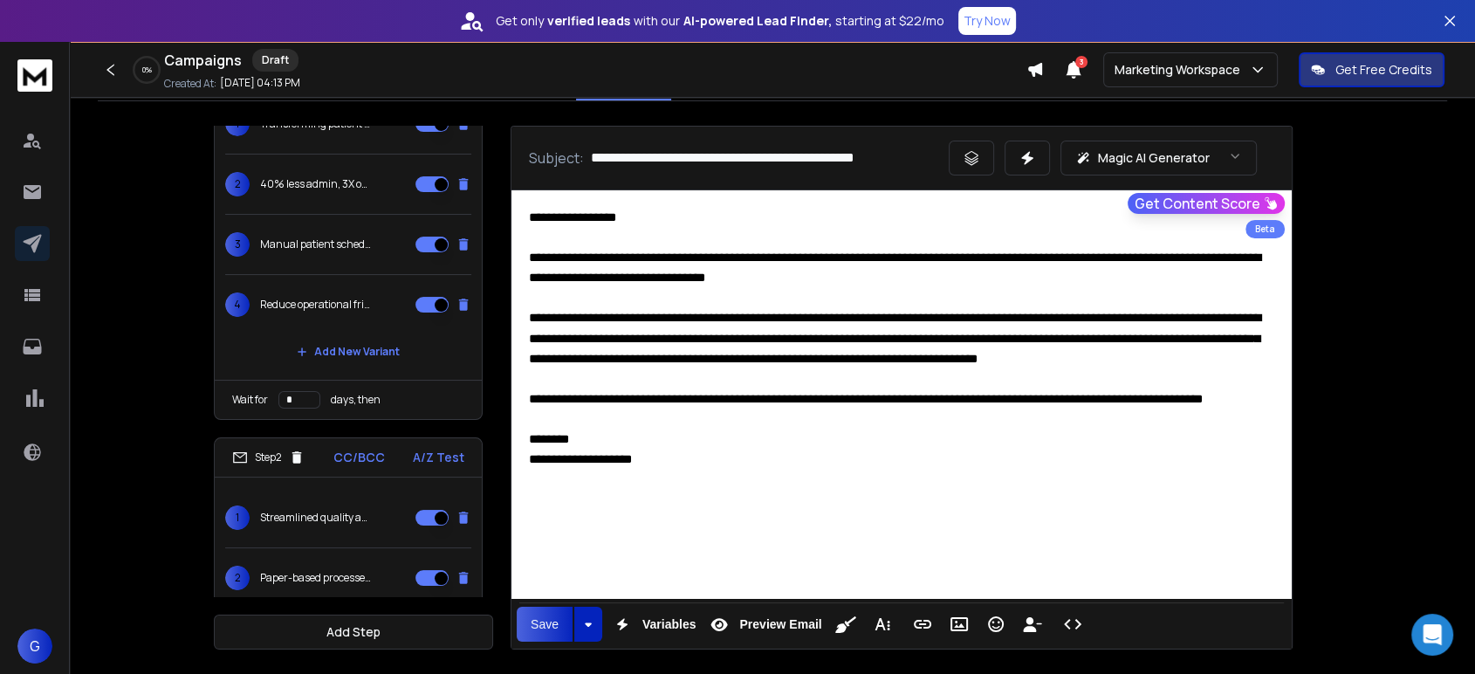
scroll to position [0, 0]
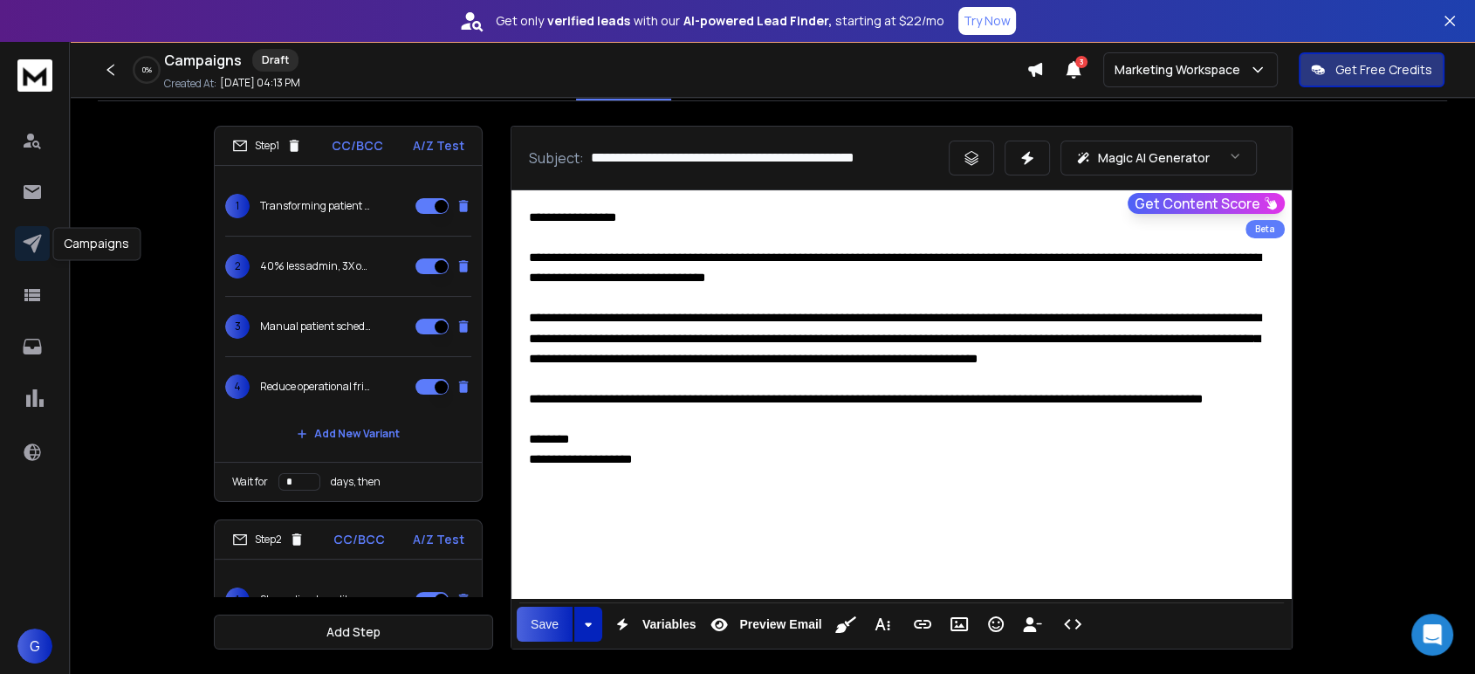
click at [31, 248] on icon at bounding box center [32, 243] width 18 height 18
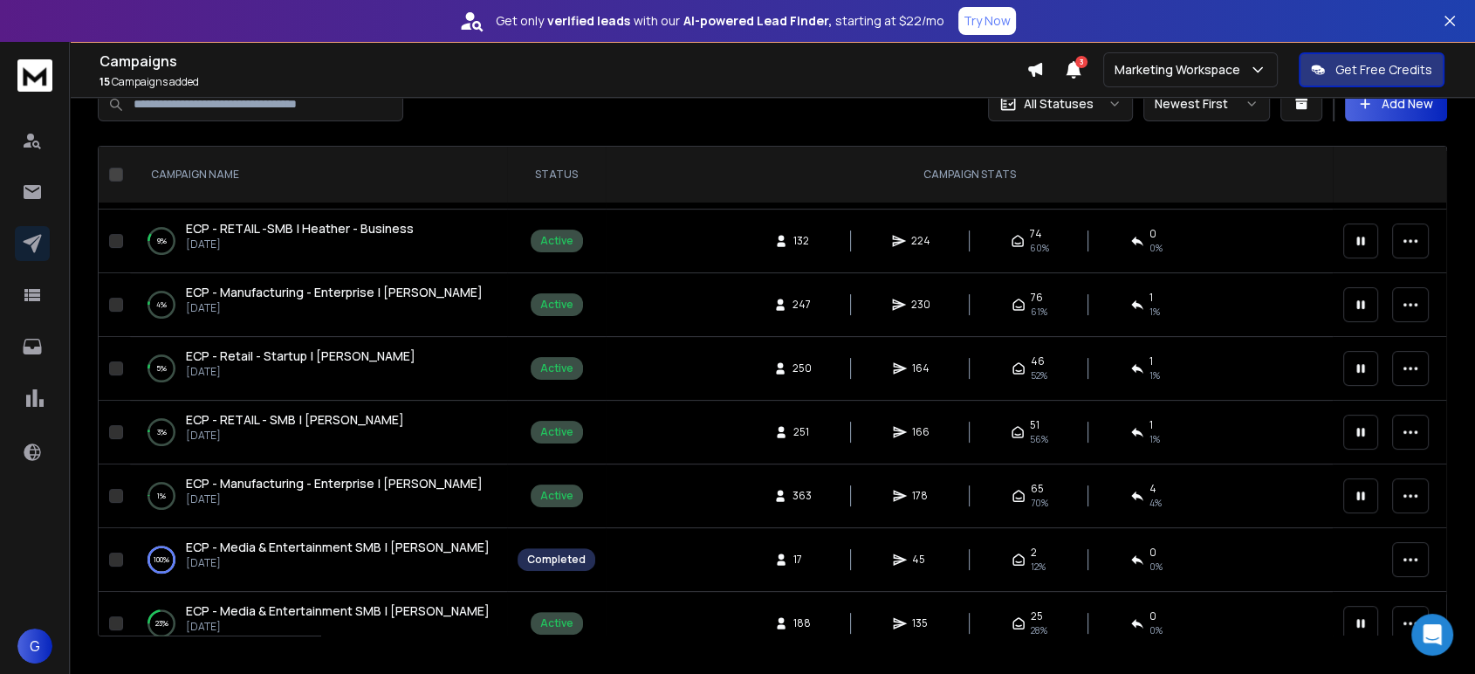
scroll to position [440, 0]
click at [1130, 297] on icon at bounding box center [1138, 305] width 16 height 16
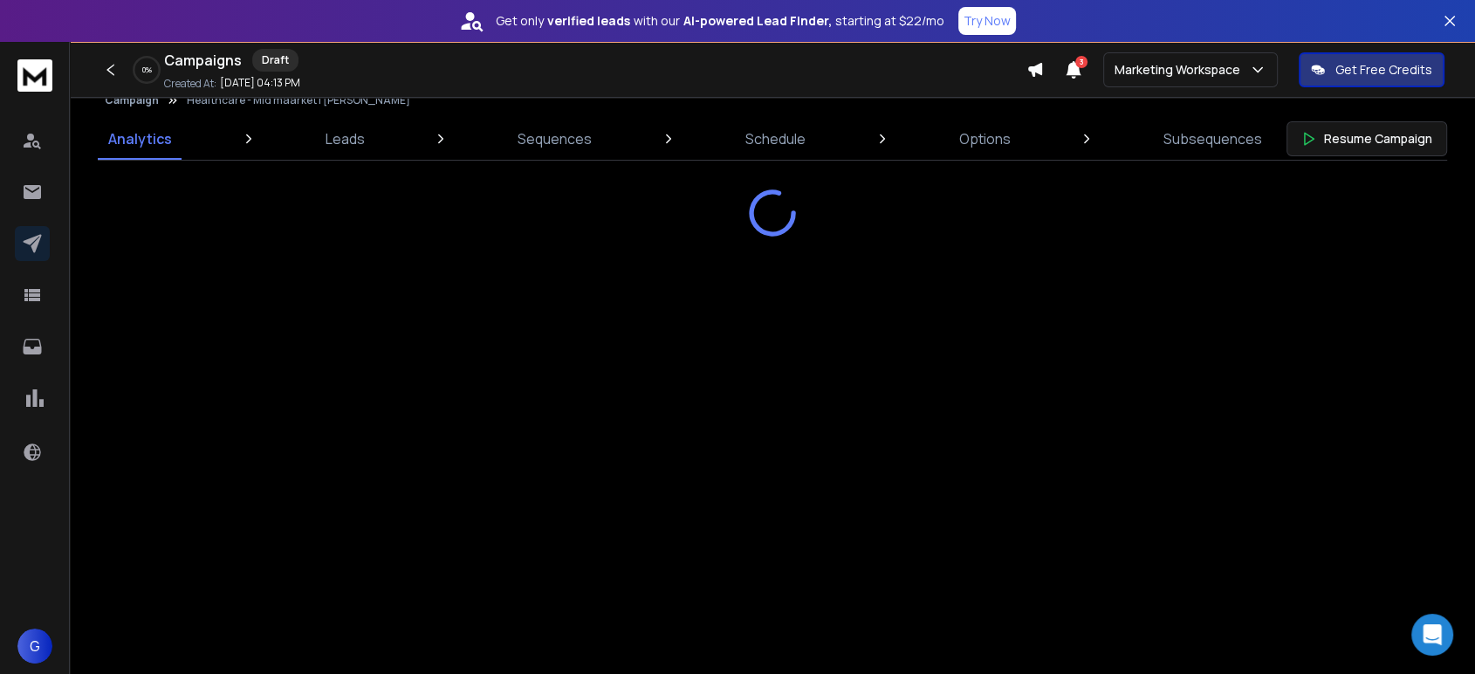
click at [1110, 297] on div at bounding box center [773, 522] width 1336 height 674
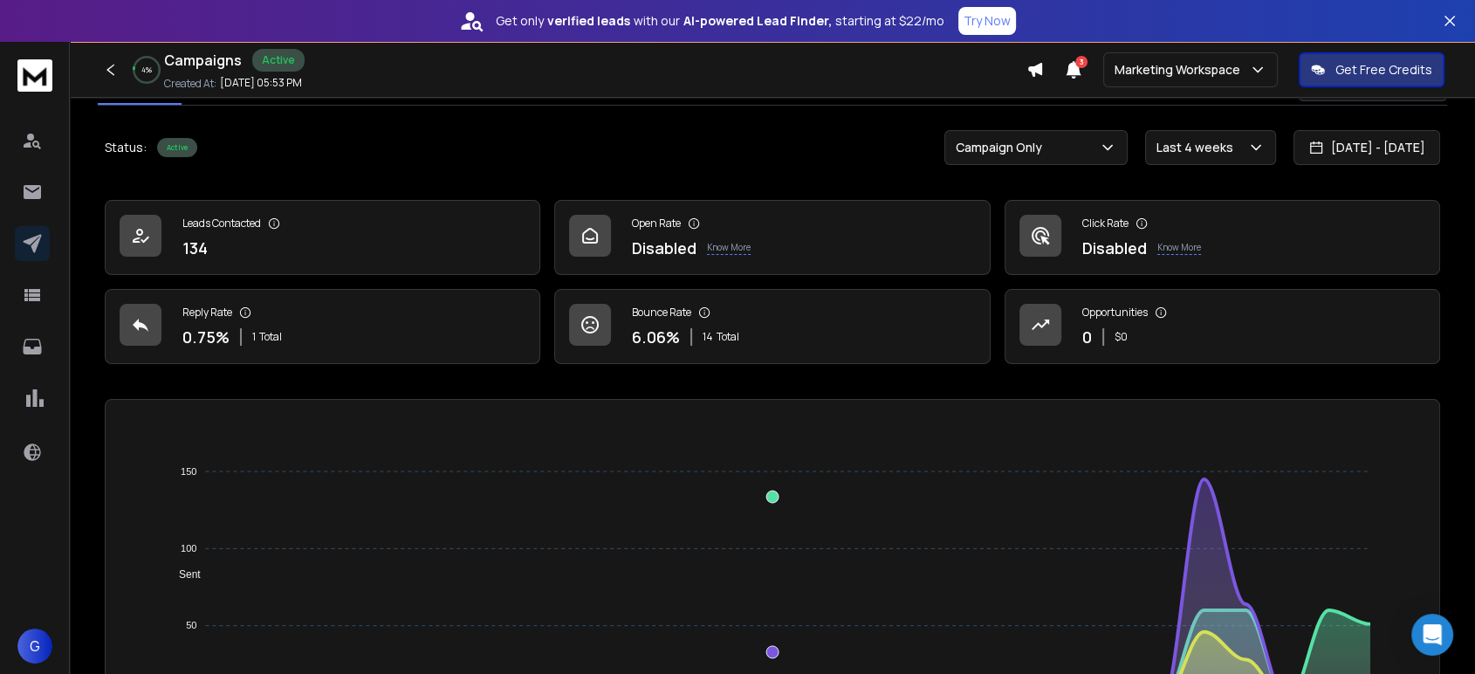
scroll to position [84, 0]
click at [357, 313] on link "Reply Rate 0.75 % 1 Total" at bounding box center [323, 326] width 436 height 75
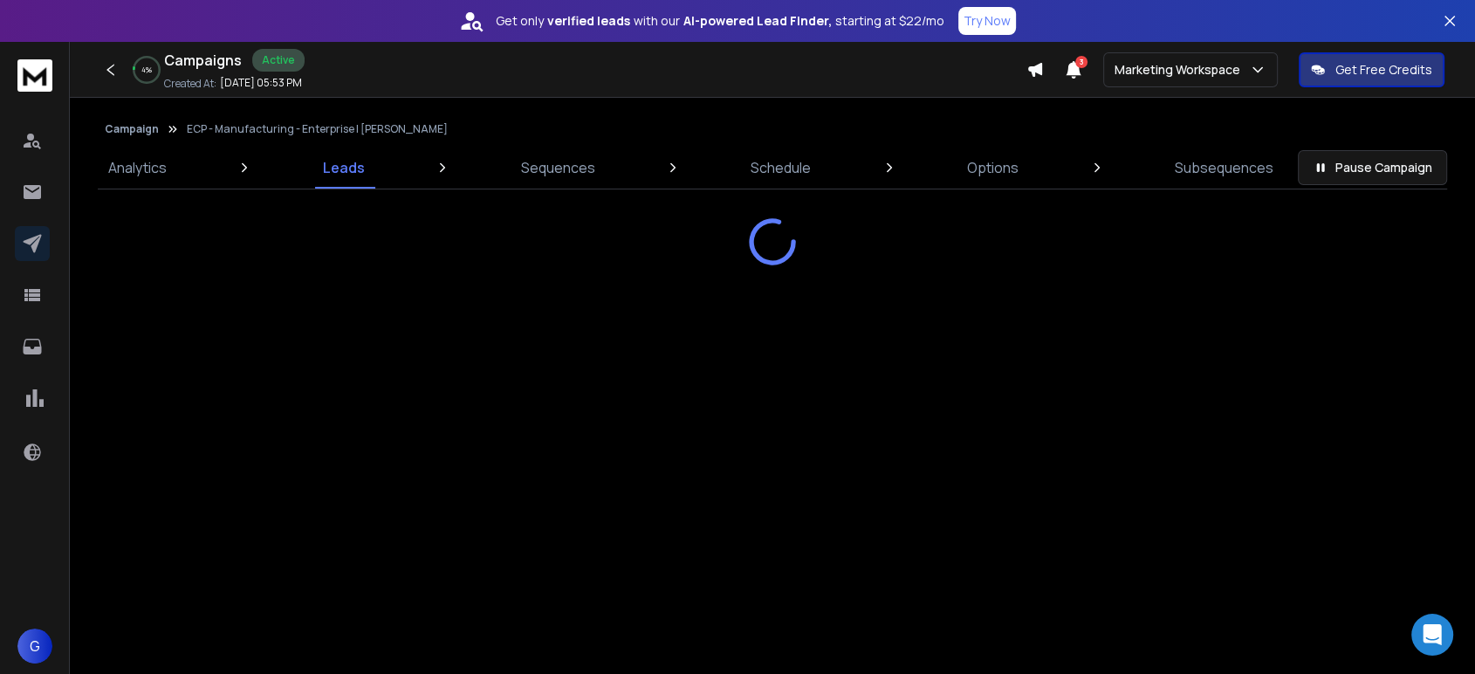
scroll to position [21, 0]
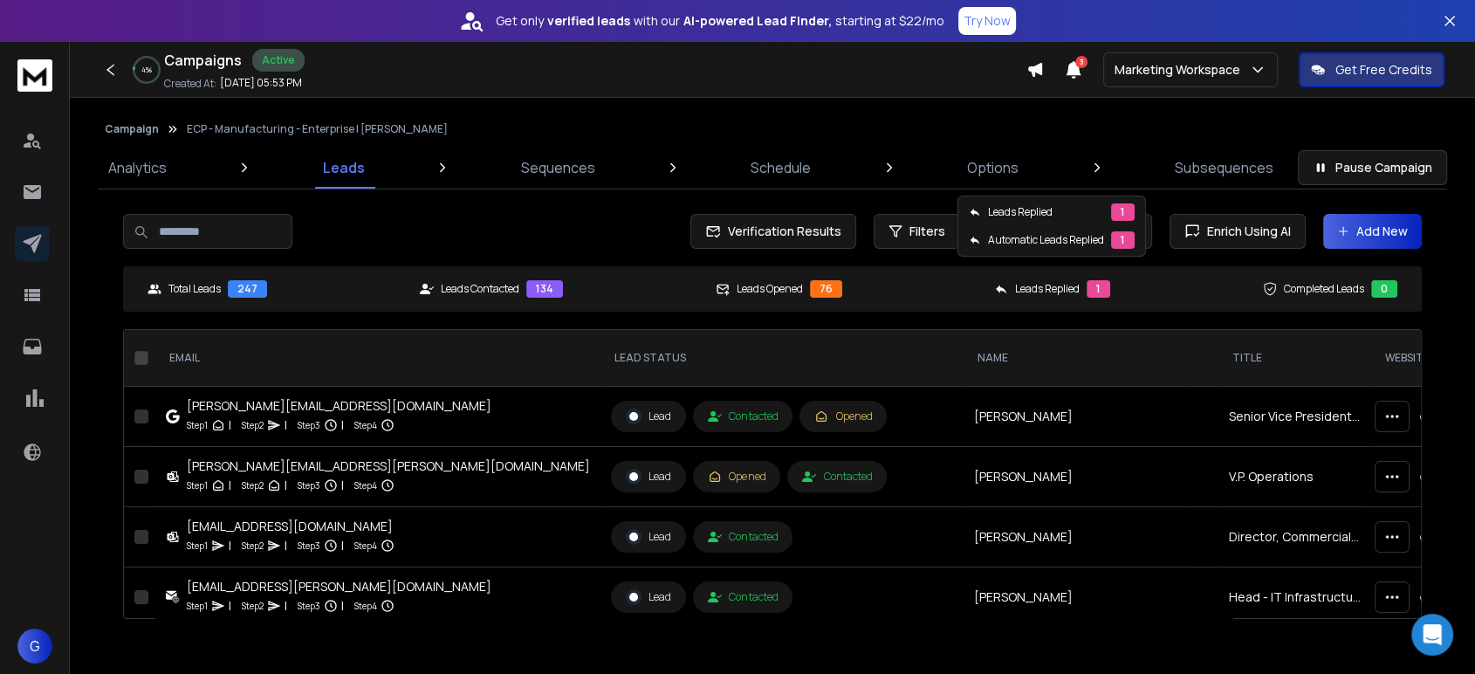
click at [1079, 282] on p "Leads Replied" at bounding box center [1047, 289] width 65 height 14
click at [1096, 280] on div "1" at bounding box center [1099, 288] width 24 height 17
click at [999, 282] on icon at bounding box center [1001, 289] width 14 height 14
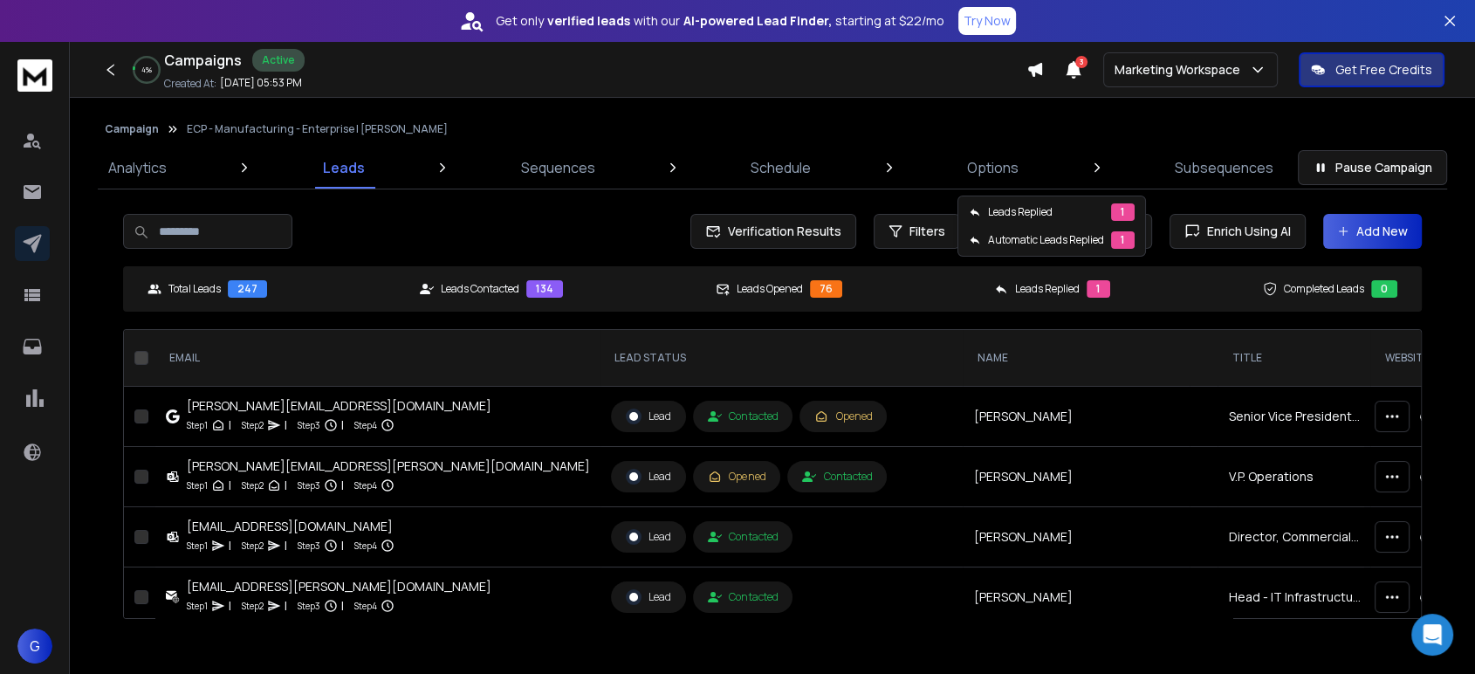
click at [1103, 280] on div "1" at bounding box center [1099, 288] width 24 height 17
click at [924, 223] on span "Filters" at bounding box center [928, 231] width 36 height 17
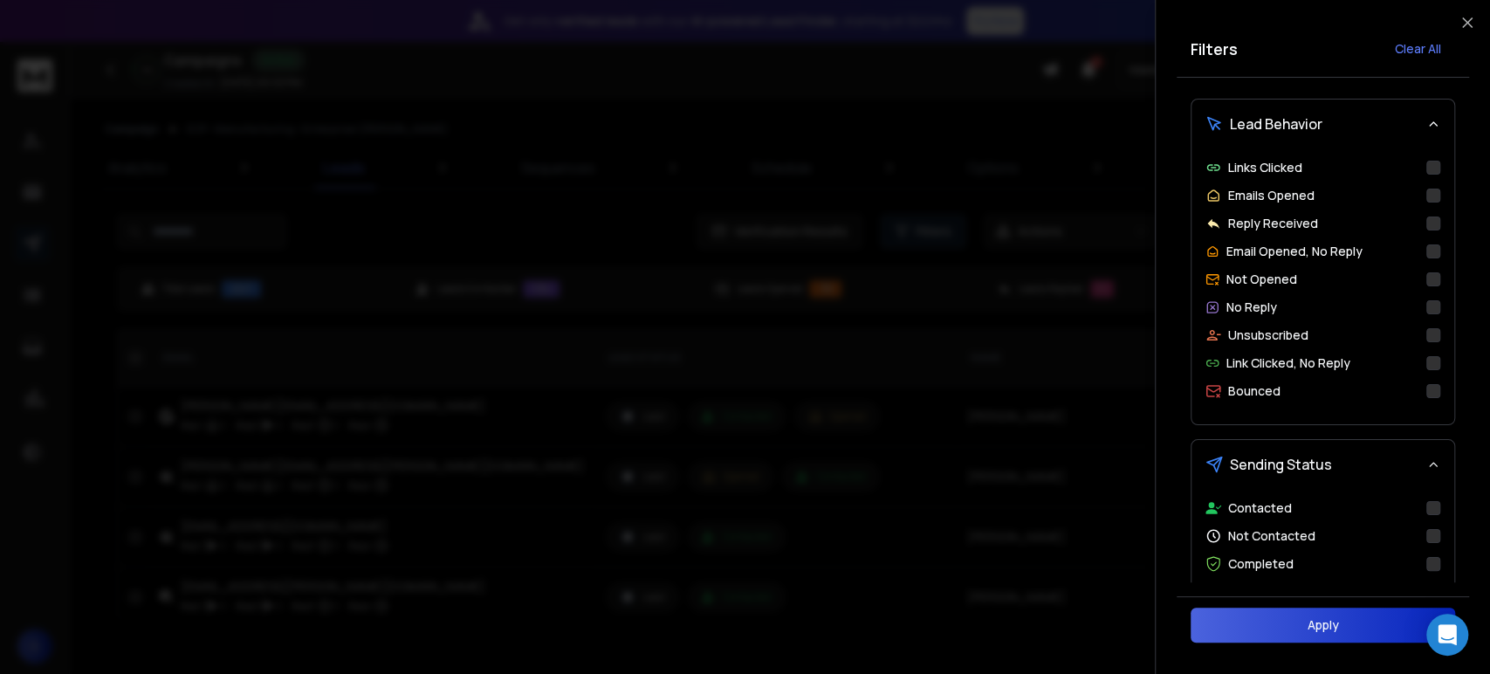
click at [924, 207] on div at bounding box center [745, 337] width 1490 height 674
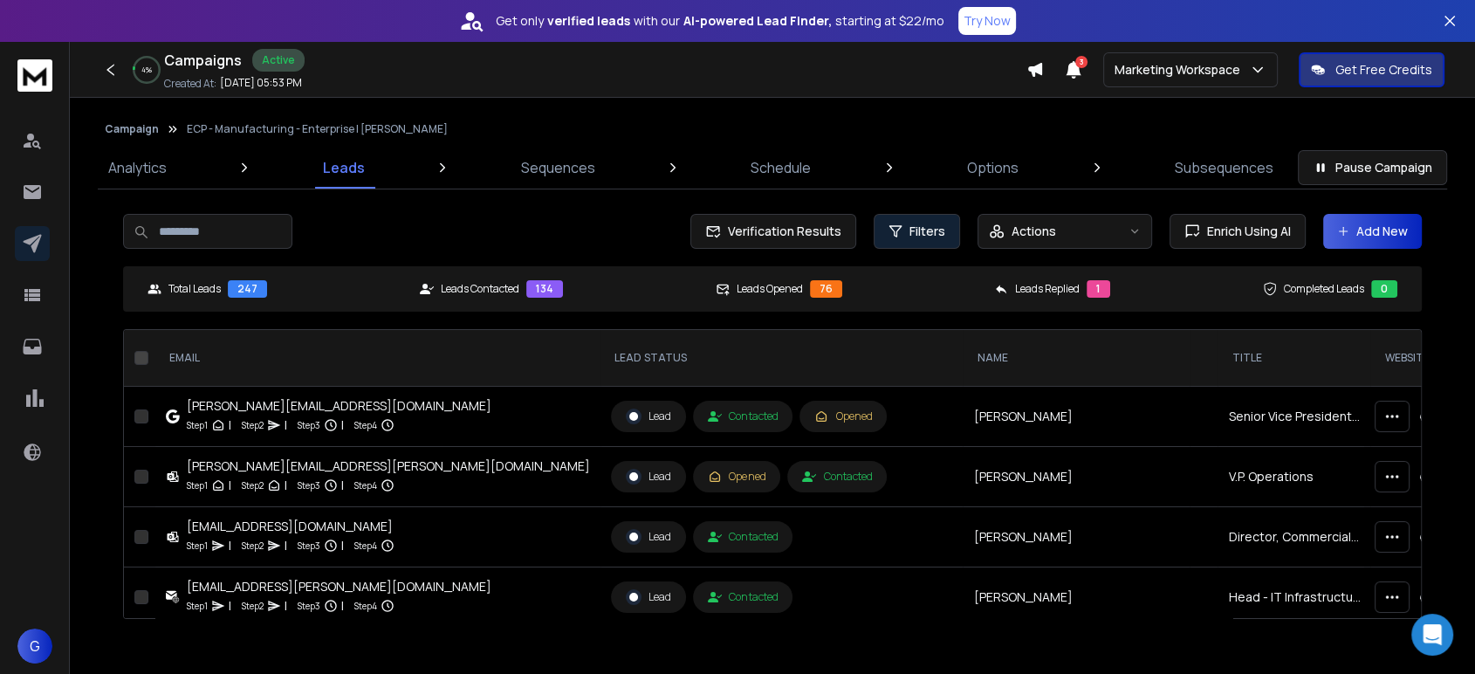
click at [919, 222] on button "Filters" at bounding box center [917, 231] width 86 height 35
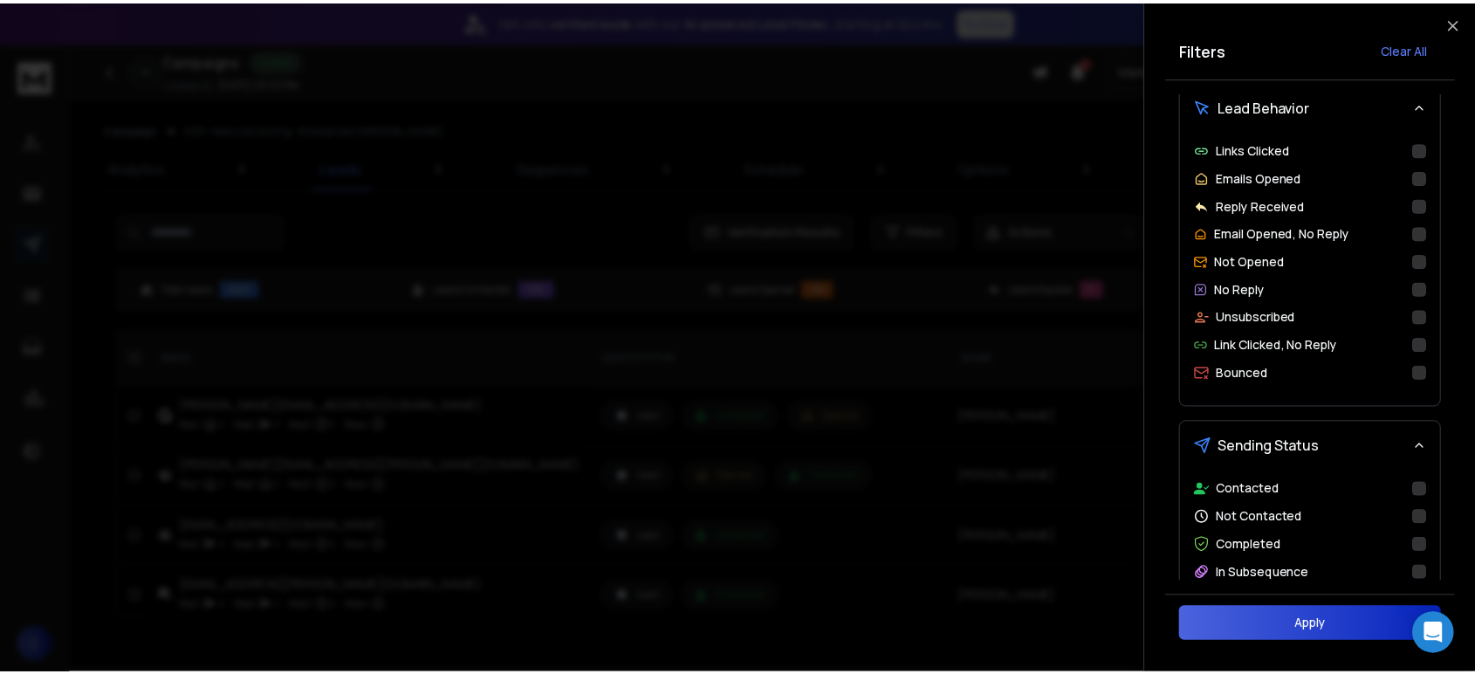
scroll to position [19, 0]
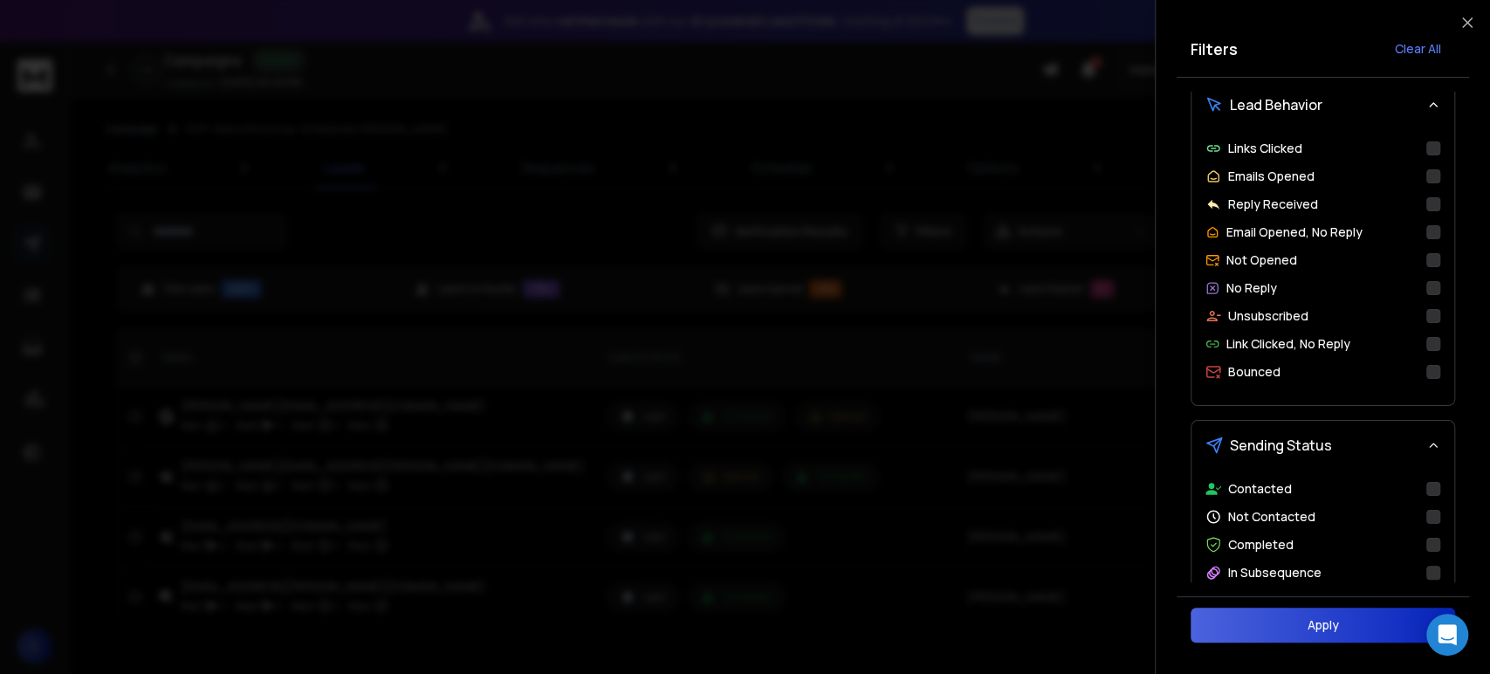
click at [1426, 203] on button "Reply Received" at bounding box center [1433, 204] width 14 height 14
click at [1338, 623] on button "Apply" at bounding box center [1323, 625] width 264 height 35
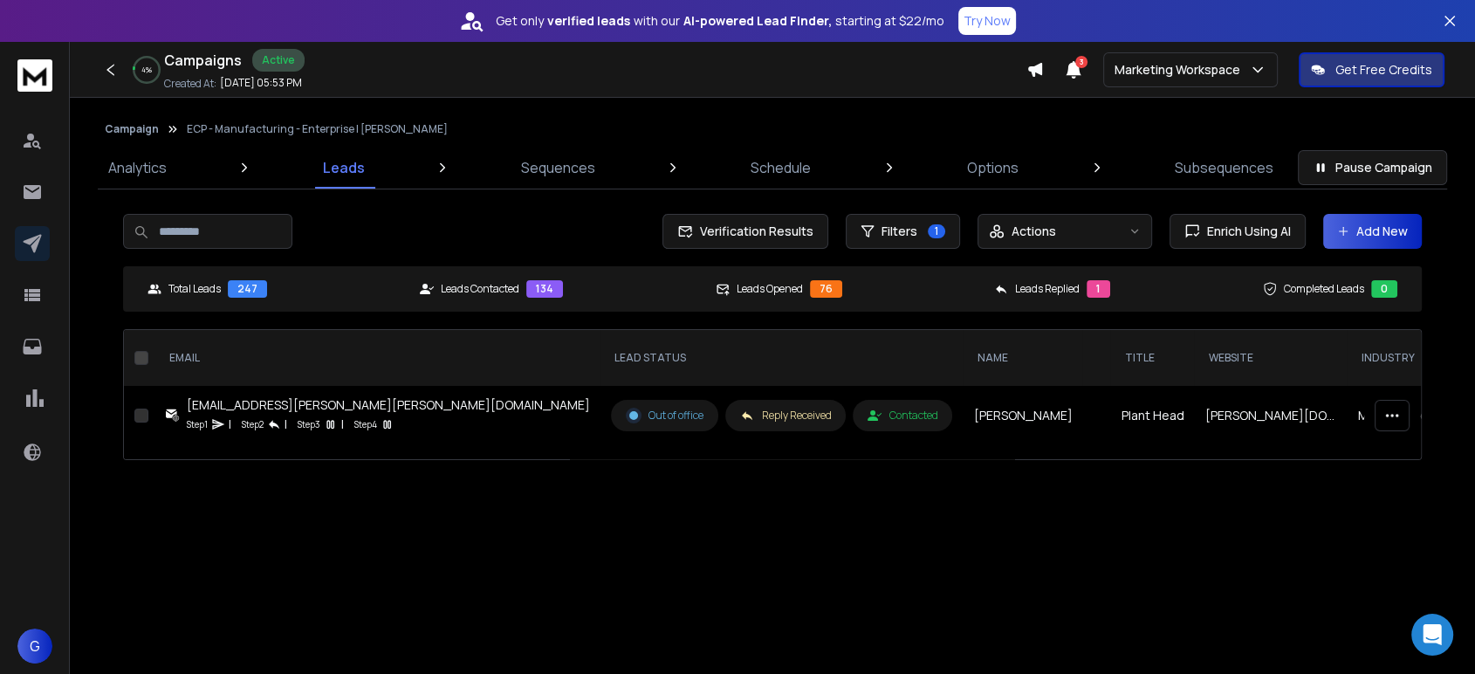
click at [601, 436] on td "Out of office Reply Received Contacted" at bounding box center [782, 415] width 362 height 59
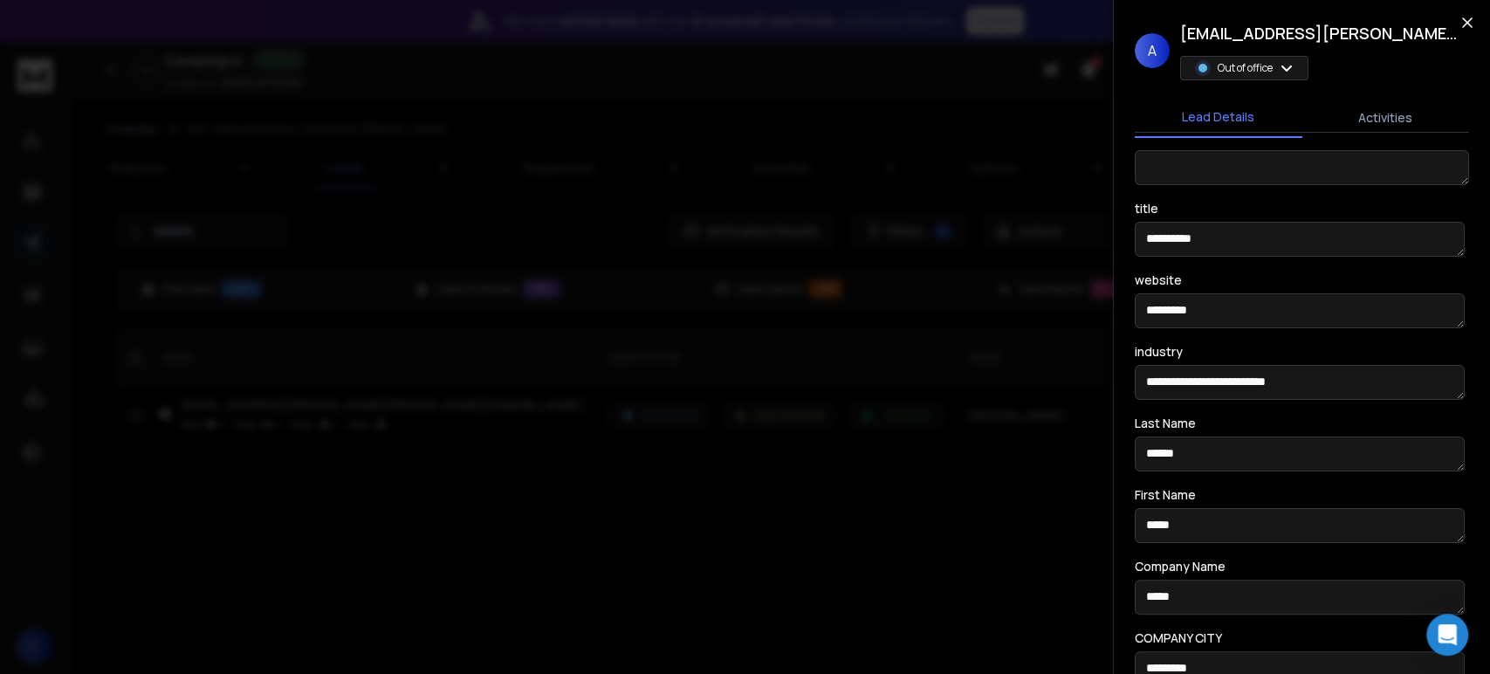
click at [1466, 22] on icon "button" at bounding box center [1467, 22] width 17 height 17
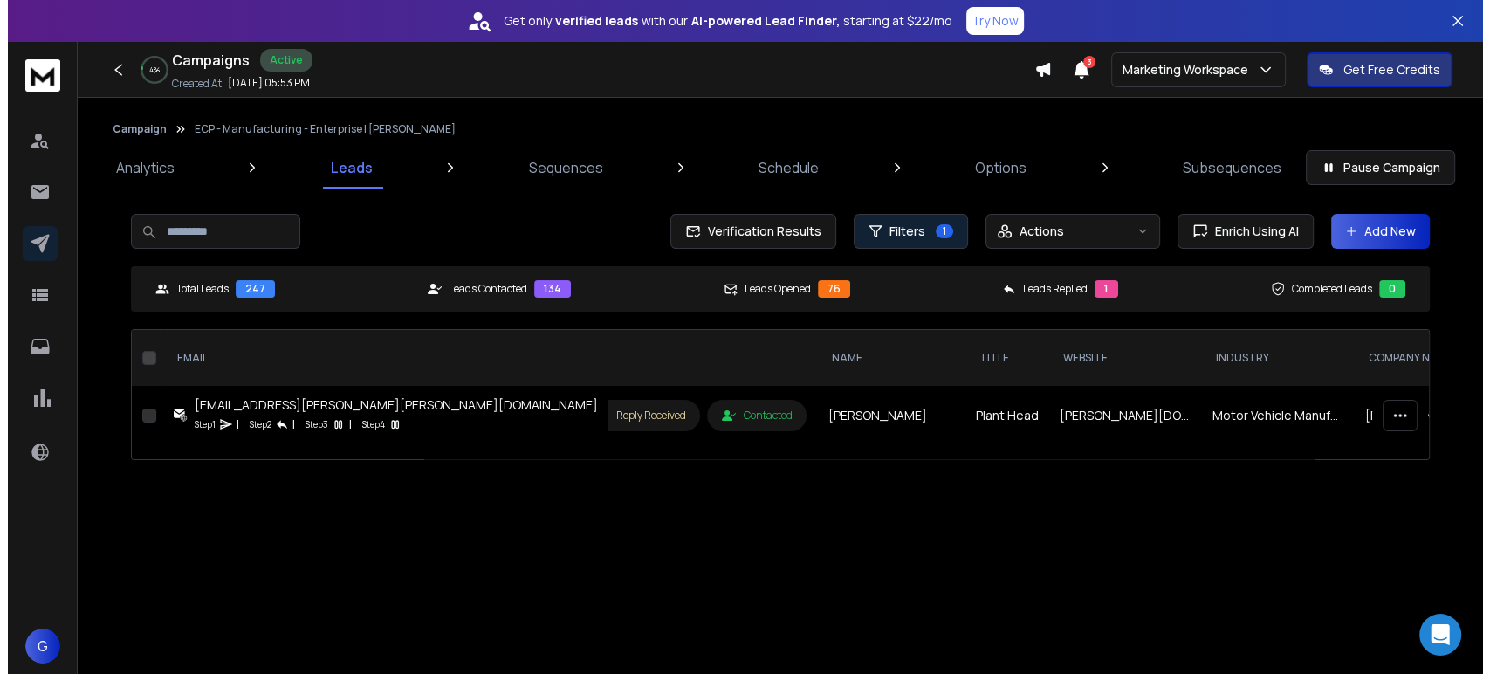
scroll to position [0, 142]
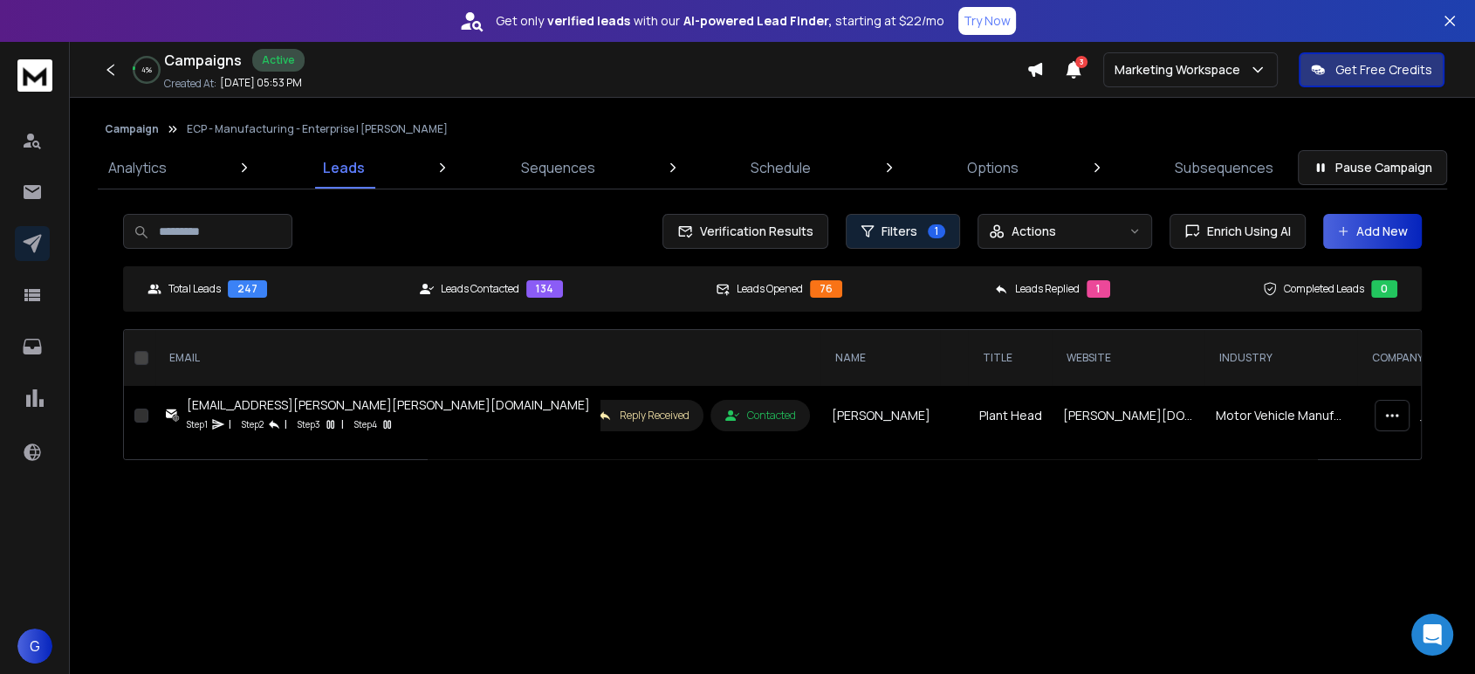
click at [910, 223] on span "Filters" at bounding box center [900, 231] width 36 height 17
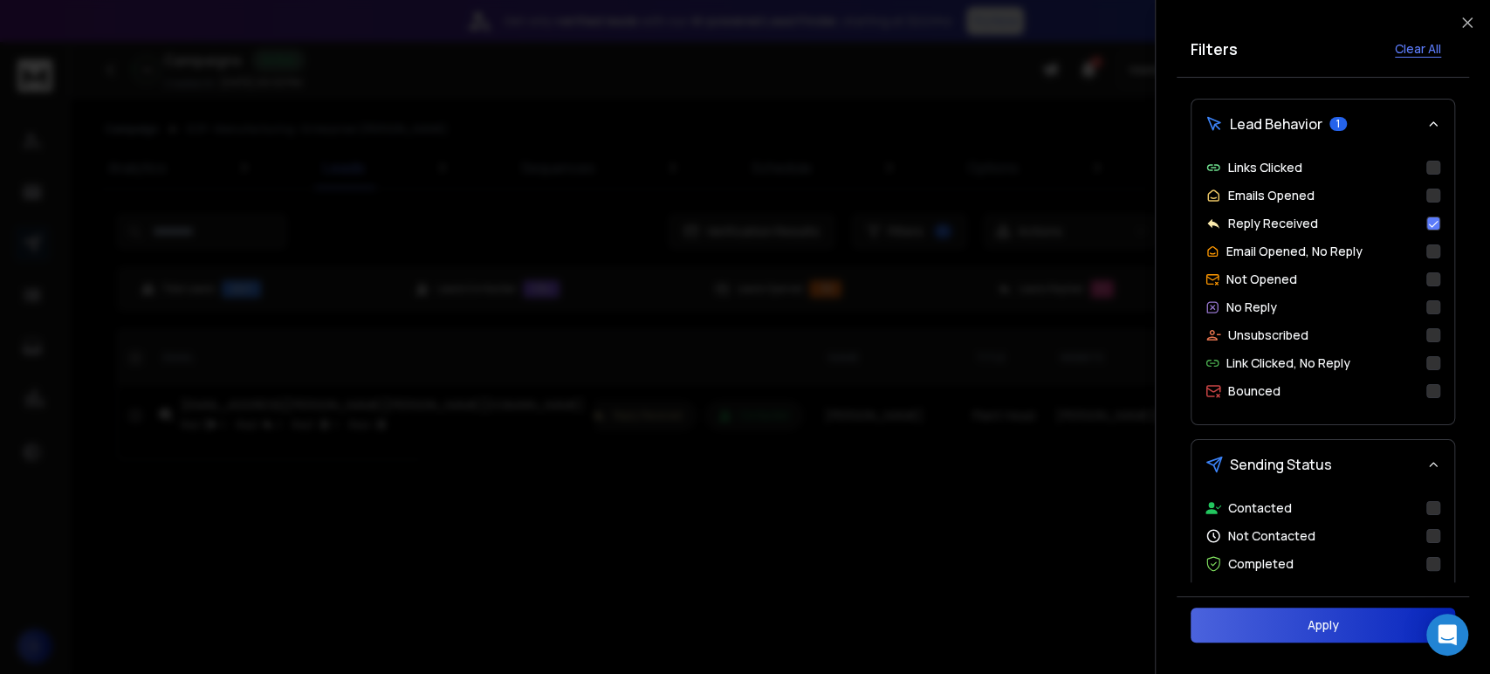
click at [1412, 52] on button "Clear All" at bounding box center [1418, 48] width 74 height 35
click at [1378, 621] on button "Apply" at bounding box center [1323, 625] width 264 height 35
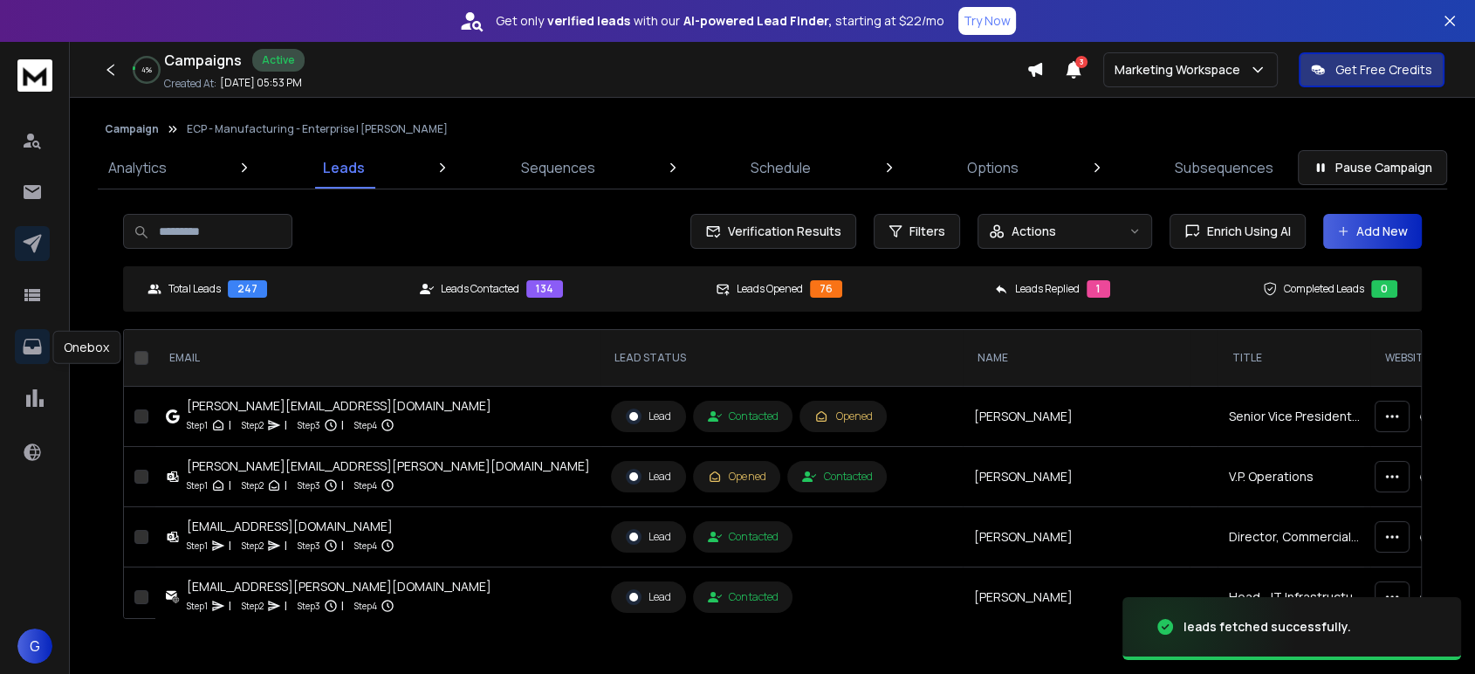
click at [28, 333] on link at bounding box center [32, 346] width 35 height 35
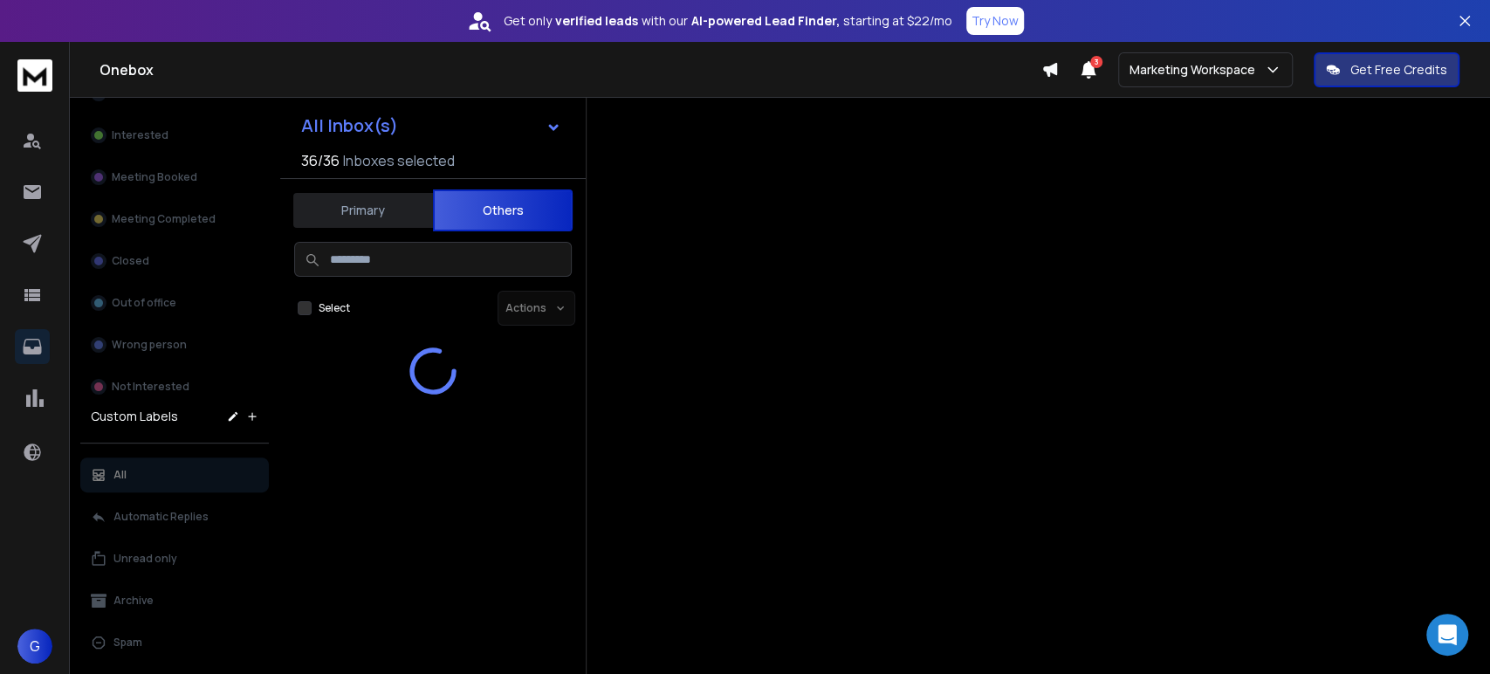
scroll to position [246, 0]
click at [503, 192] on button "Others" at bounding box center [503, 210] width 140 height 42
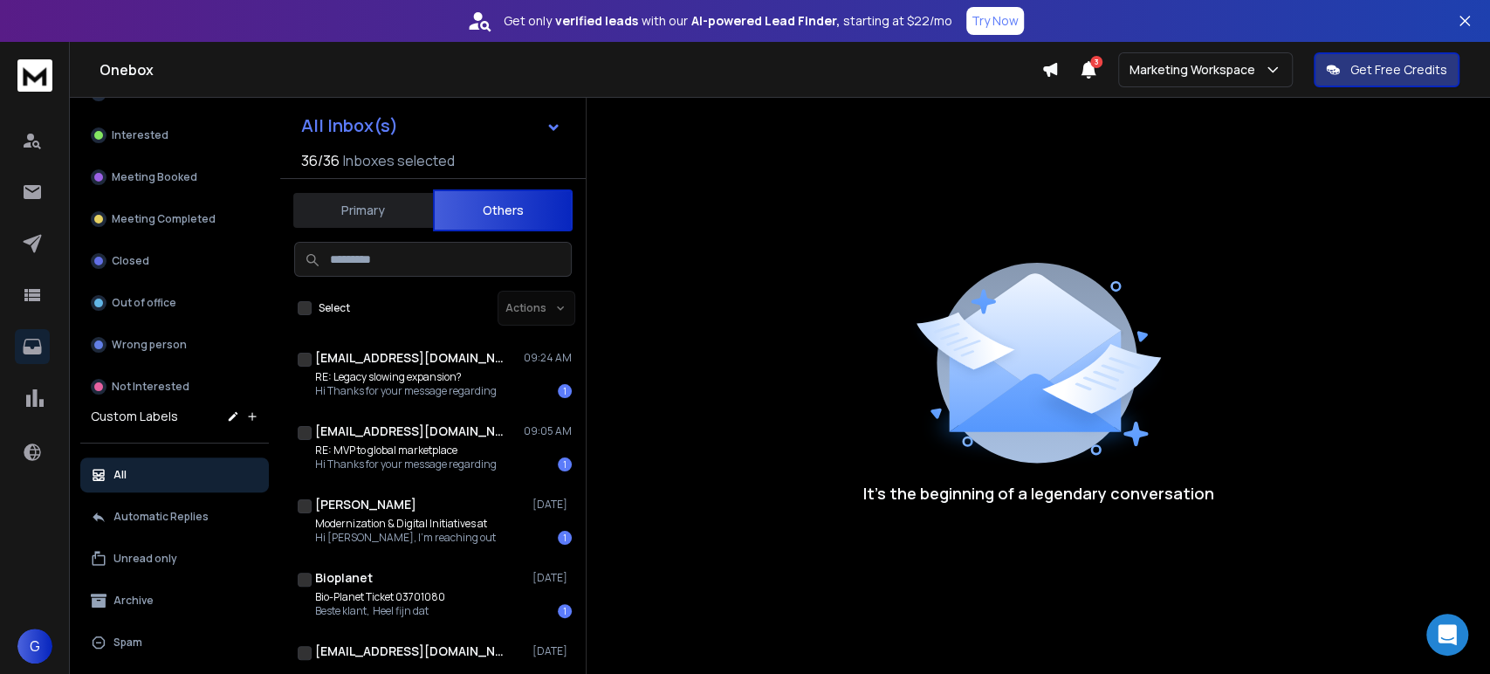
scroll to position [0, 0]
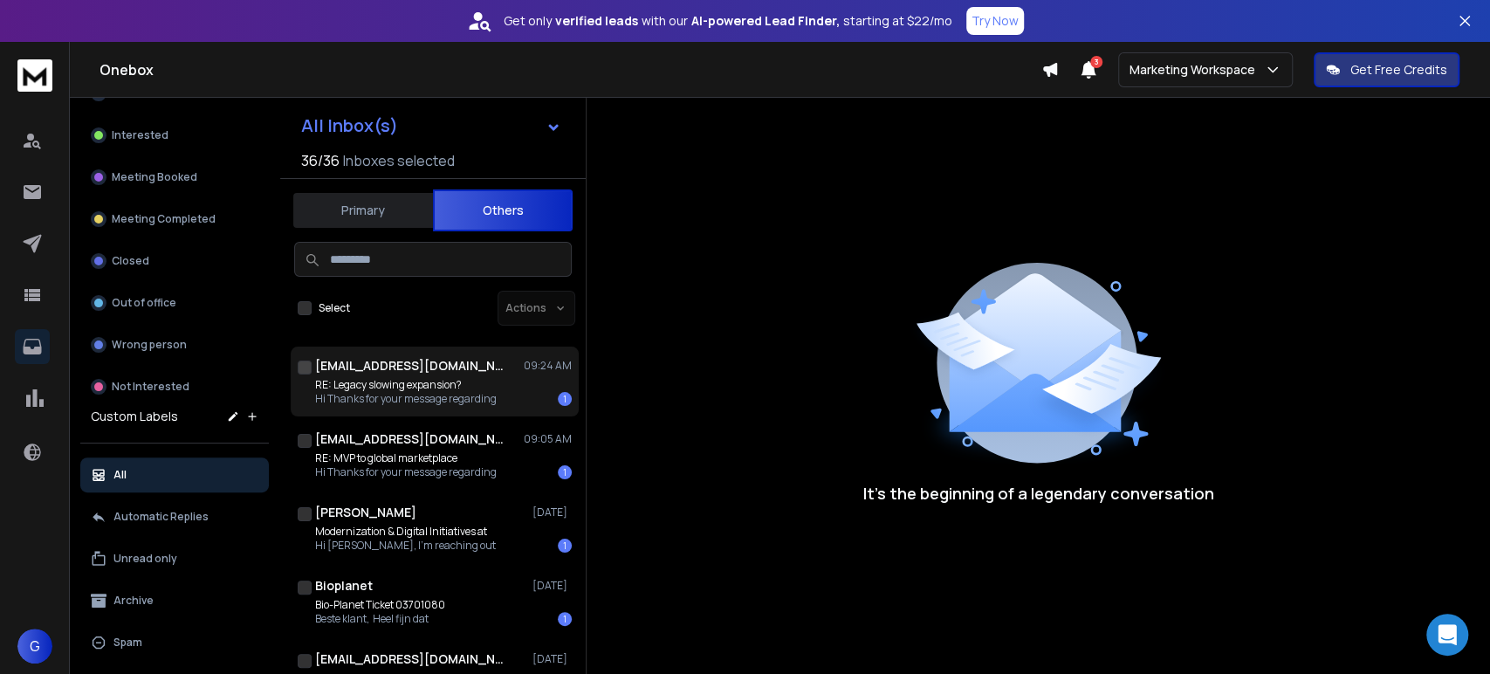
click at [509, 357] on div "basan@texportsyndicate.com 09:24 AM RE: Legacy slowing expansion? Hi Thanks for…" at bounding box center [443, 381] width 257 height 49
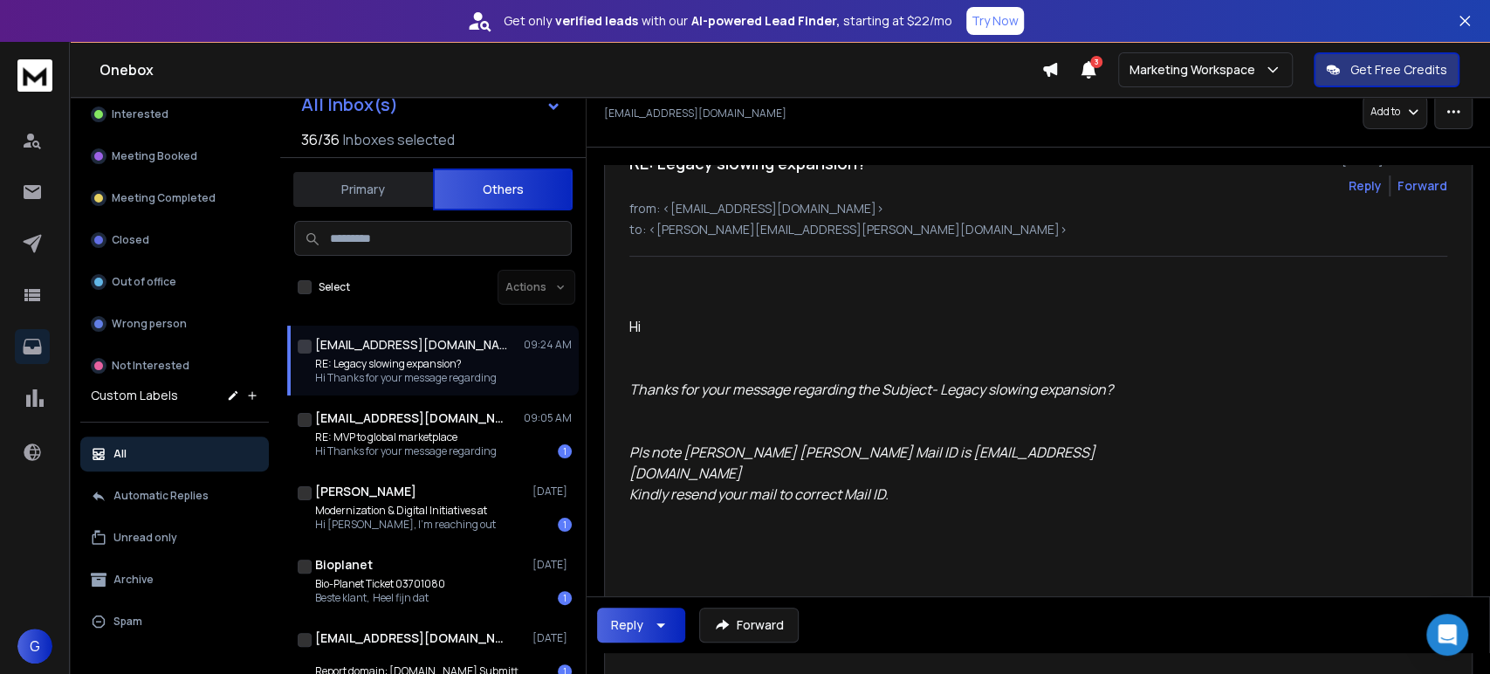
scroll to position [80, 0]
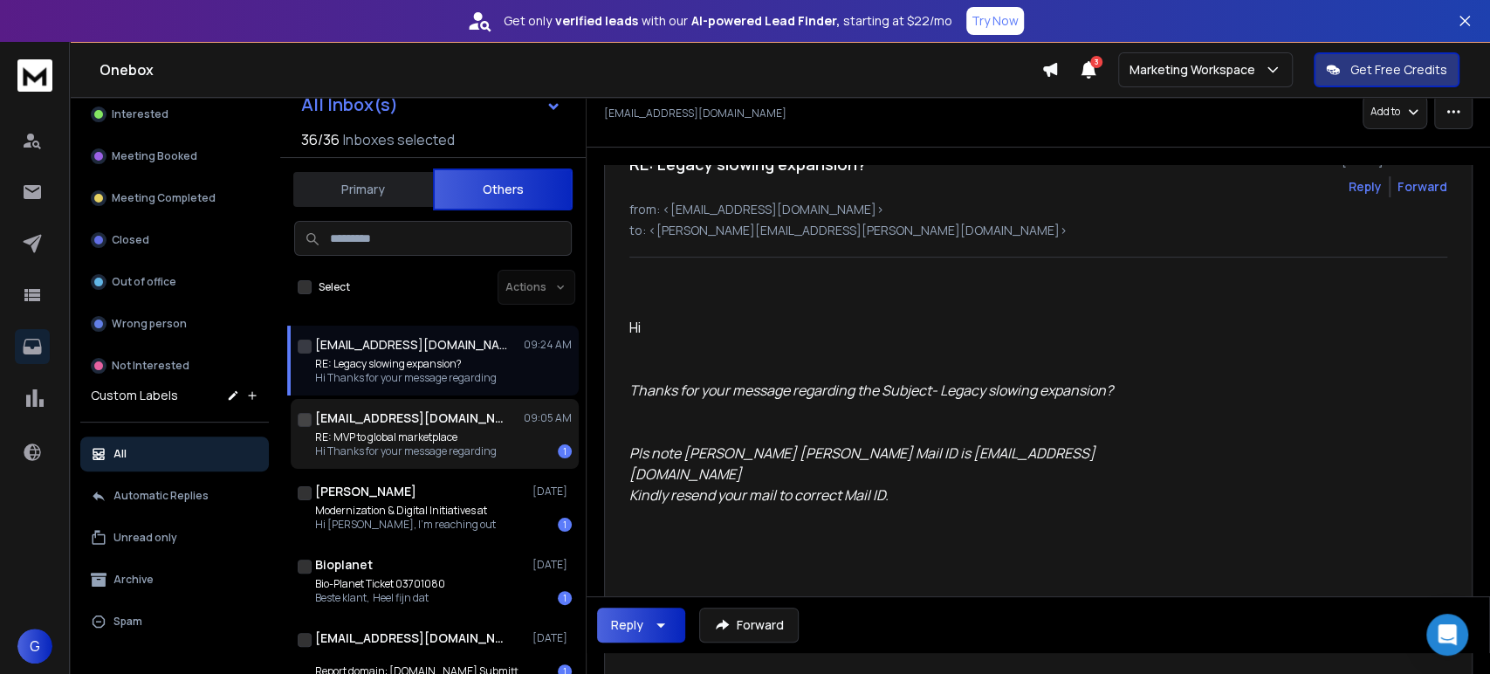
click at [502, 422] on div "basan@texportsyndicate.com 09:05 AM" at bounding box center [443, 417] width 257 height 17
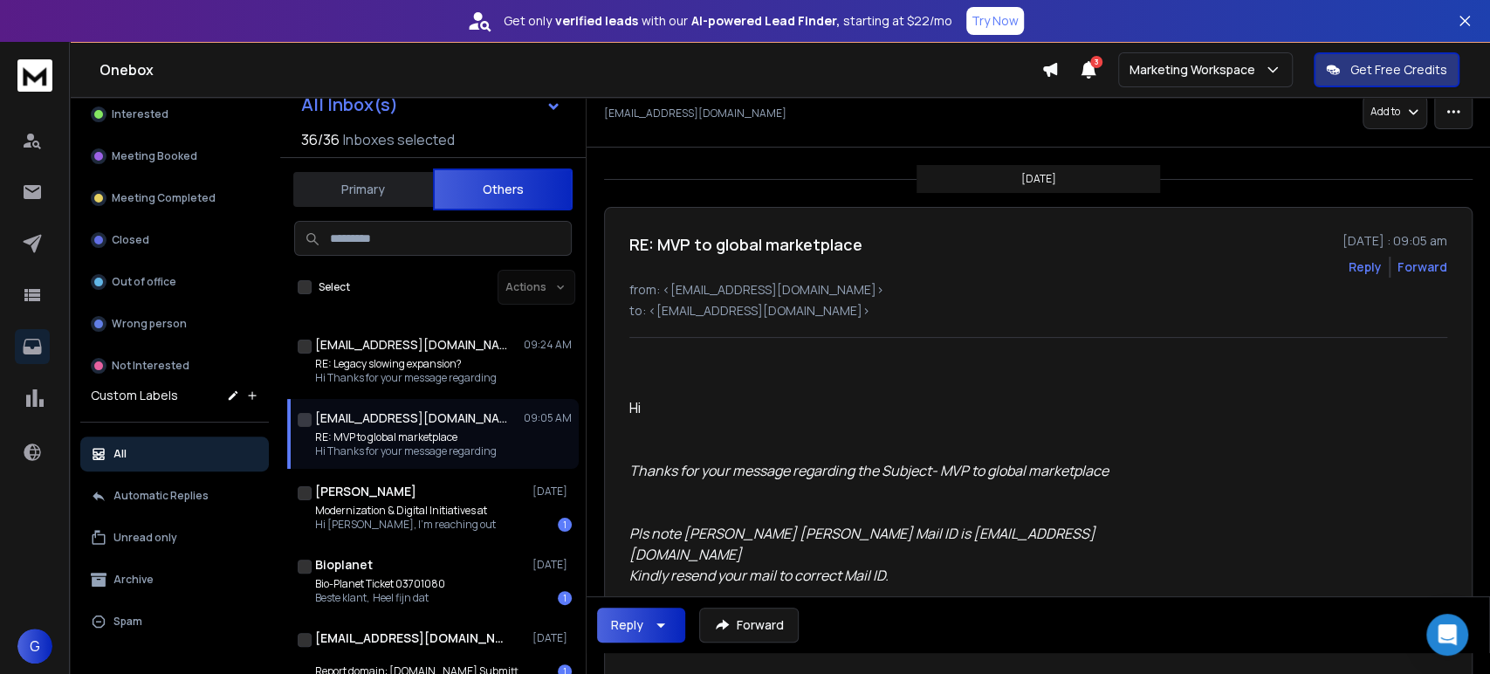
scroll to position [62, 0]
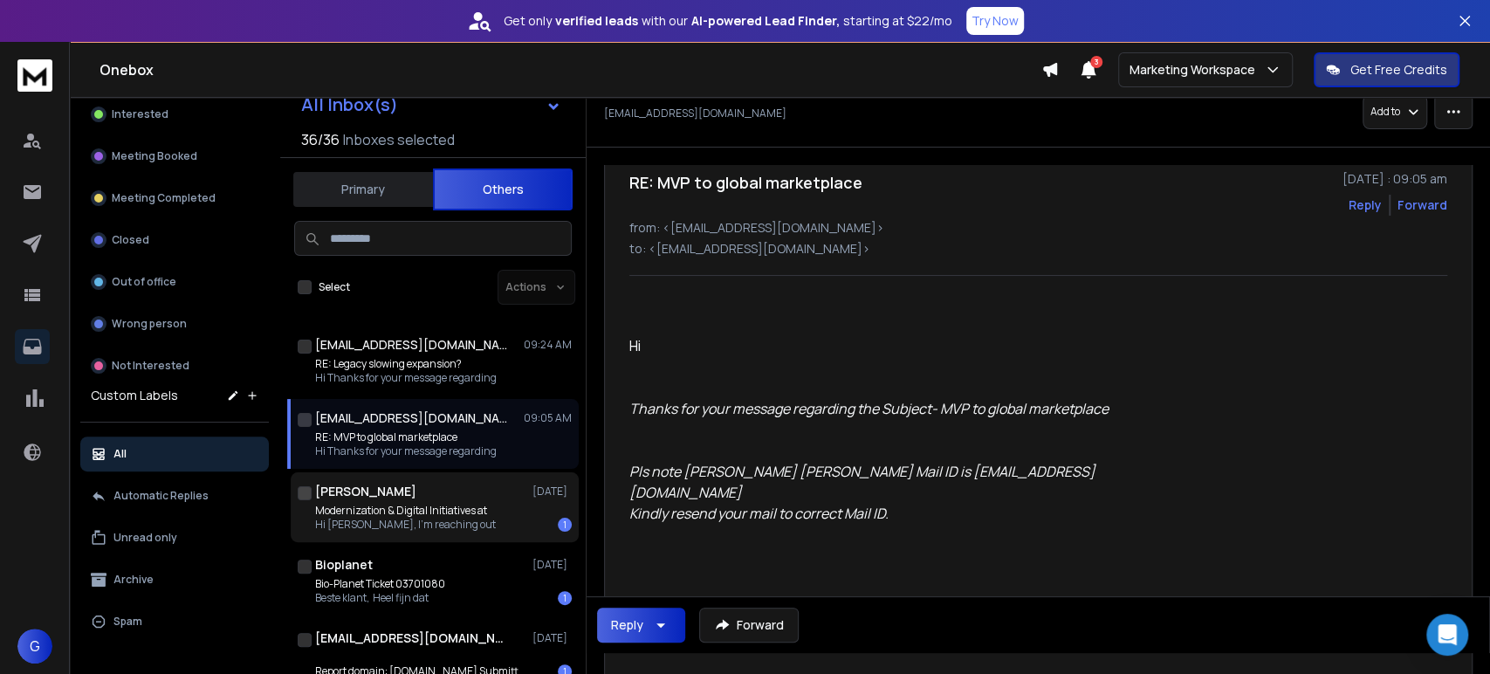
click at [494, 499] on div "Gowda Saish Rajeeva 08 Sep" at bounding box center [443, 491] width 257 height 17
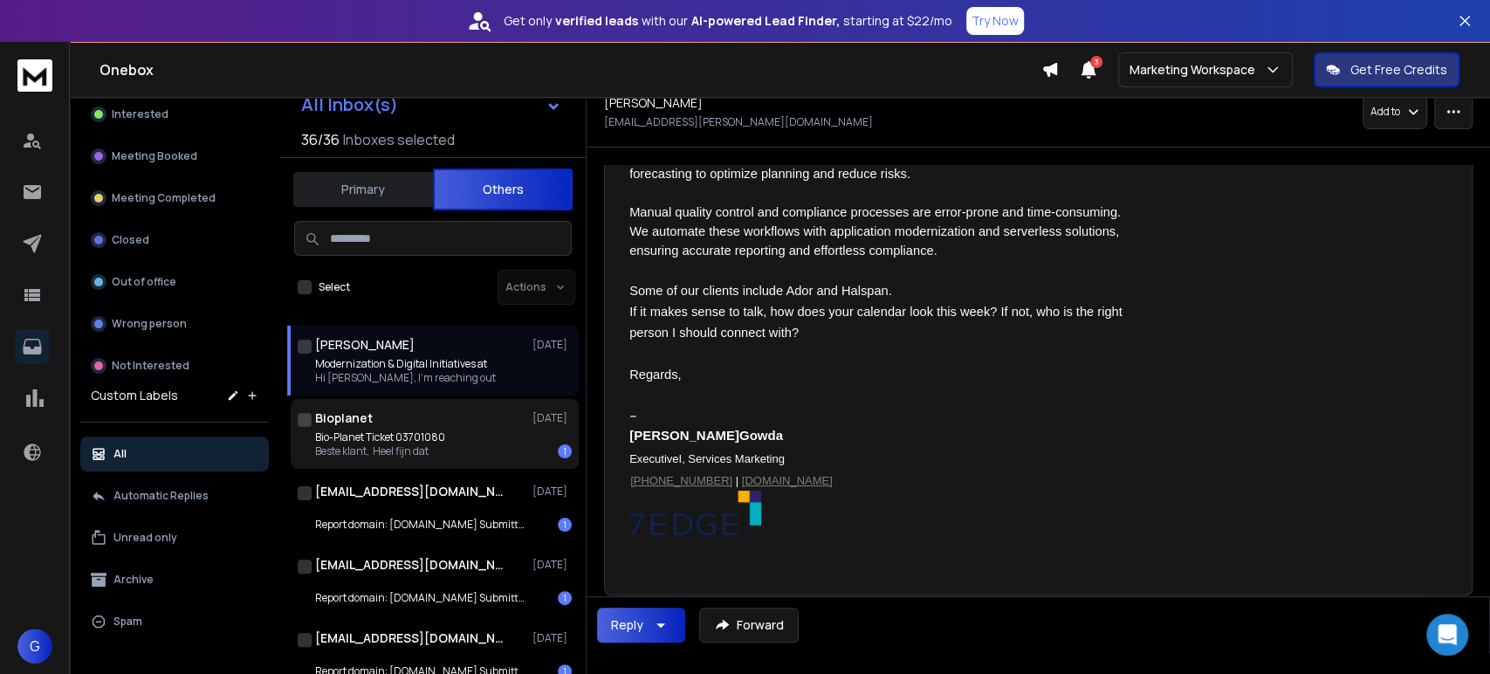
scroll to position [149, 0]
click at [444, 445] on p "Beste klant, Heel fijn dat" at bounding box center [380, 449] width 130 height 14
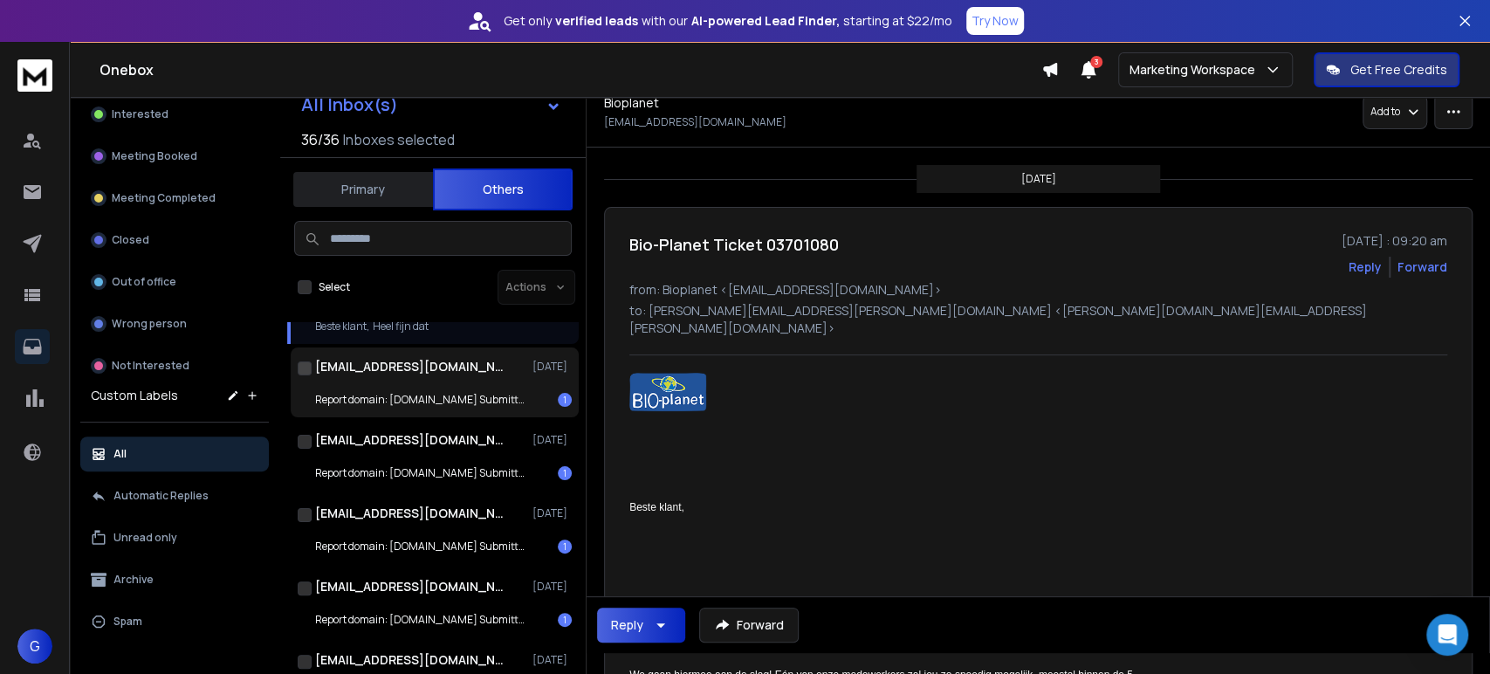
scroll to position [284, 0]
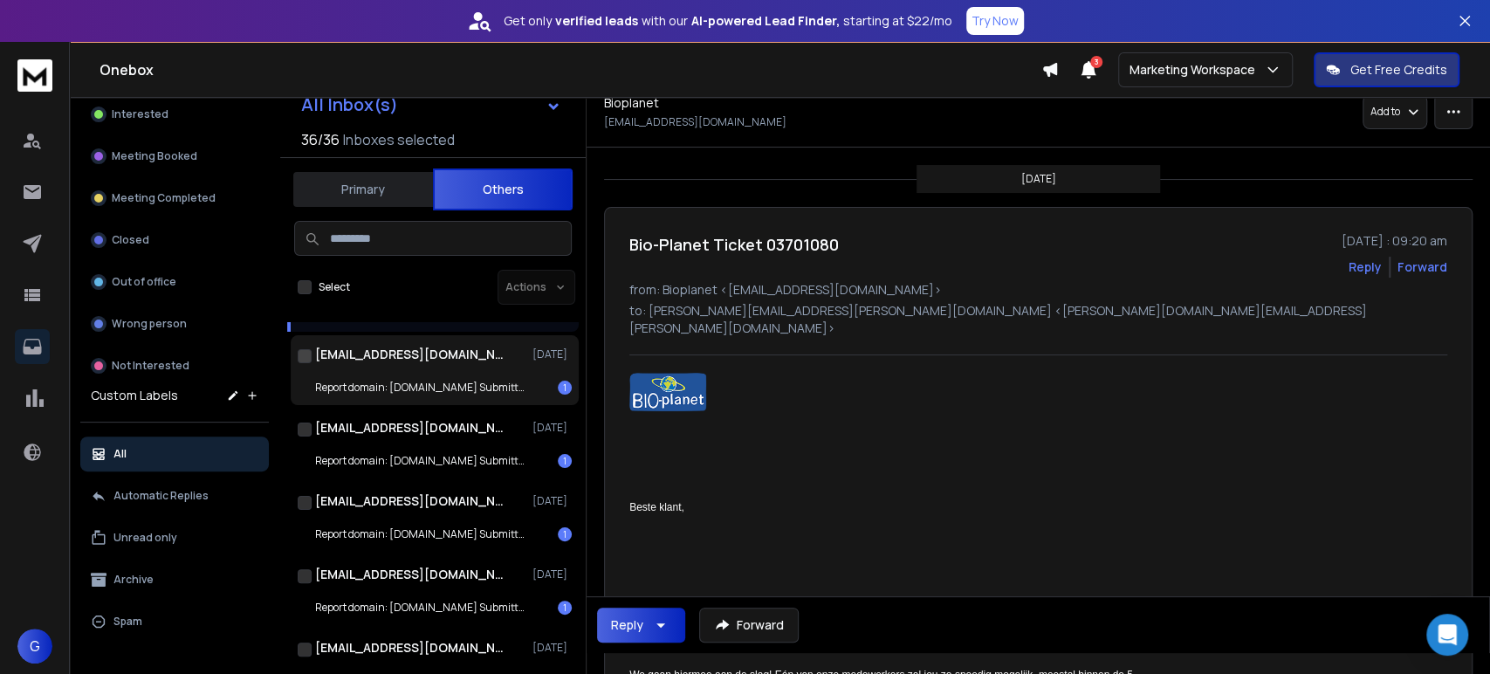
click at [461, 367] on div "Report domain: 7edgeinfra.com Submitter: mimecast.org 1" at bounding box center [443, 381] width 257 height 28
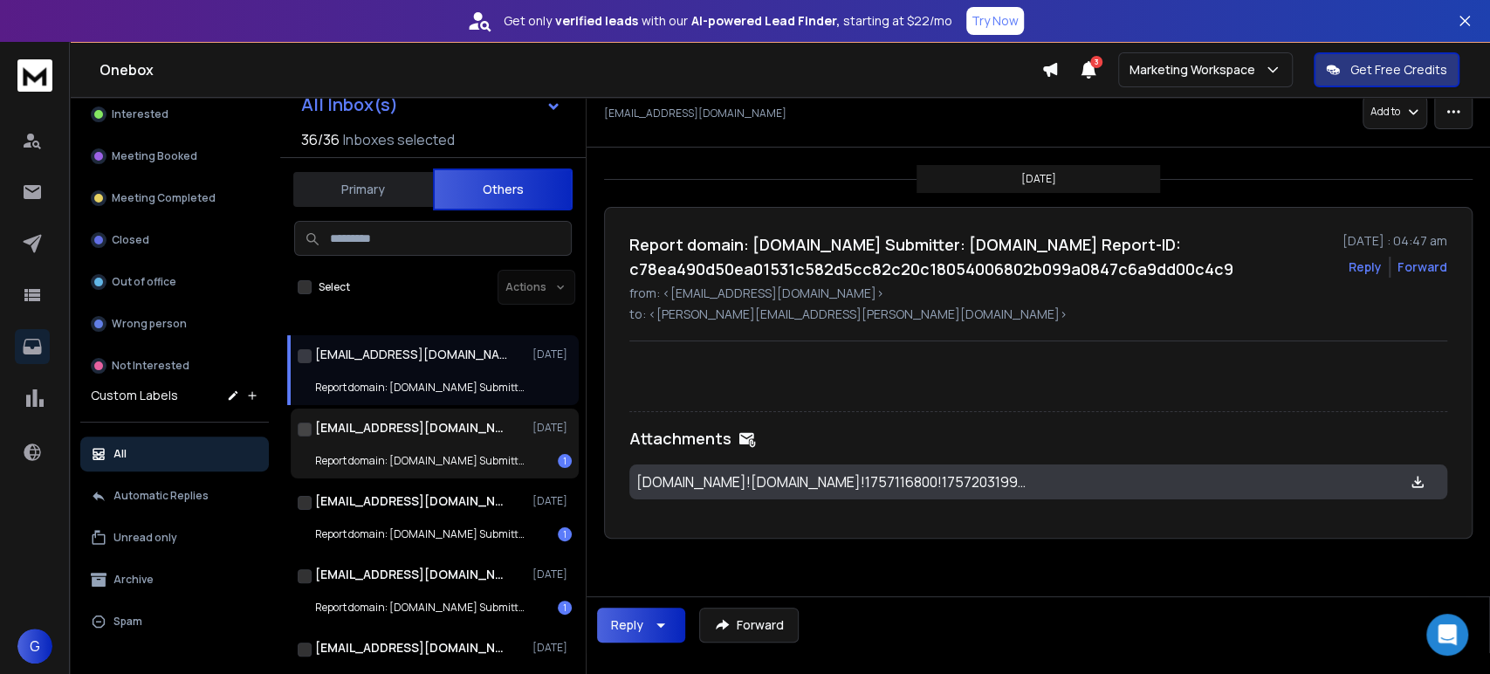
click at [457, 436] on h1 "no-reply@uk-1.mimecastreport.com" at bounding box center [411, 427] width 192 height 17
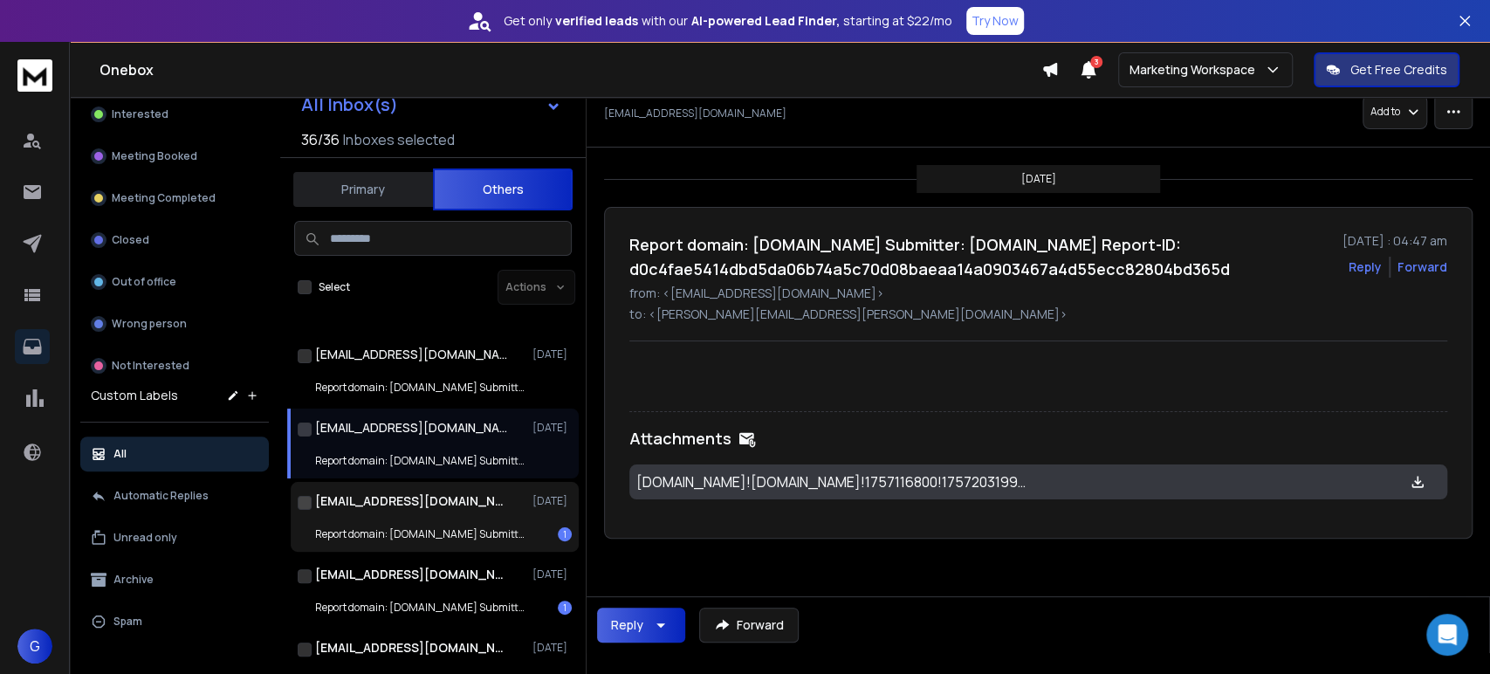
click at [457, 515] on div "Report domain: 7edgepath.com Submitter: mimecast.org 1" at bounding box center [443, 527] width 257 height 28
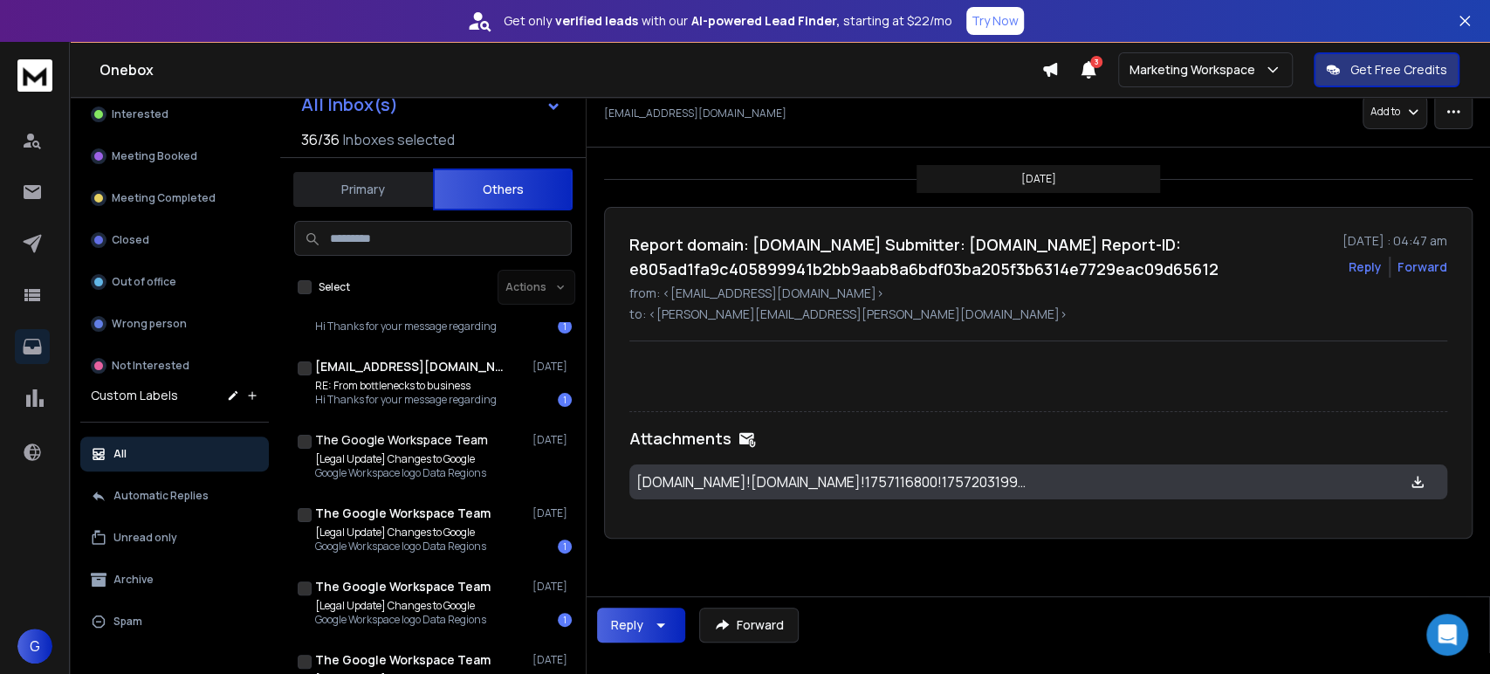
scroll to position [1296, 0]
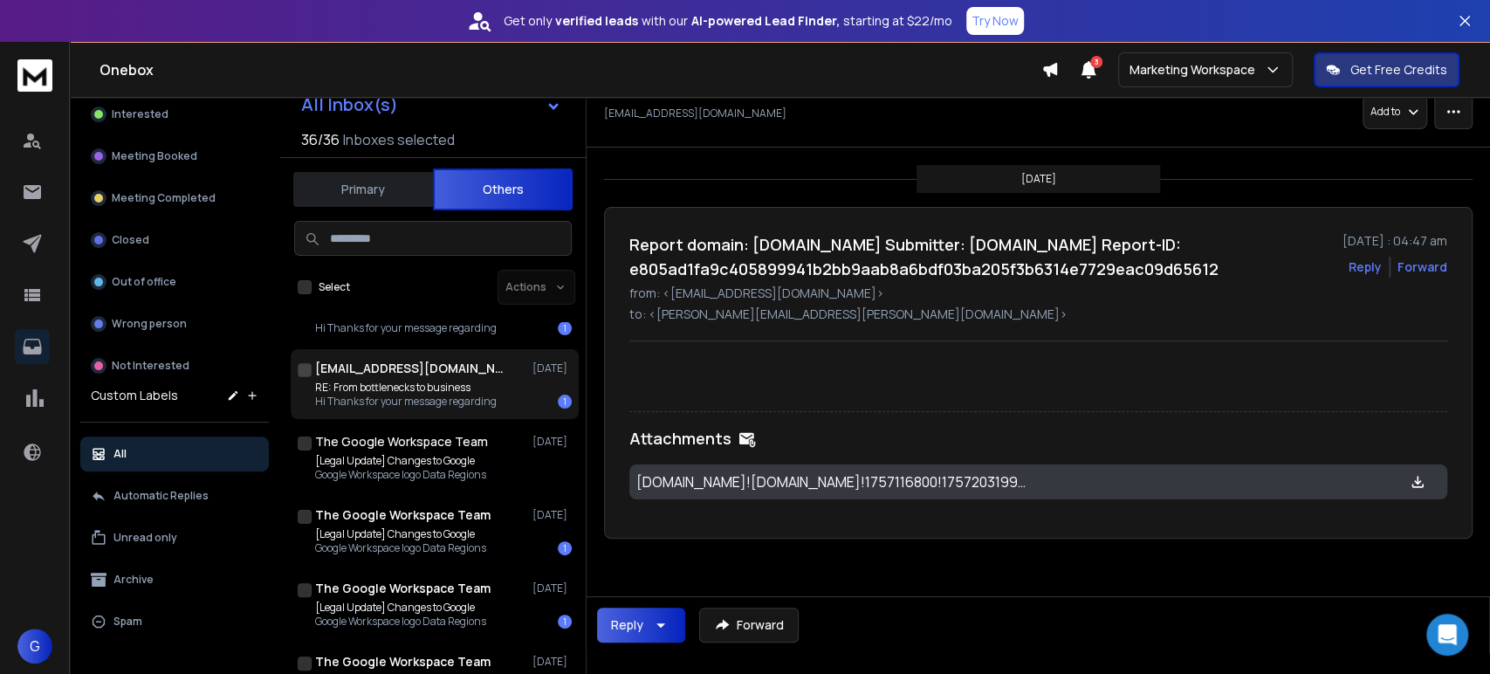
click at [514, 389] on div "RE: From bottlenecks to business Hi Thanks for your message regarding 1" at bounding box center [443, 395] width 257 height 28
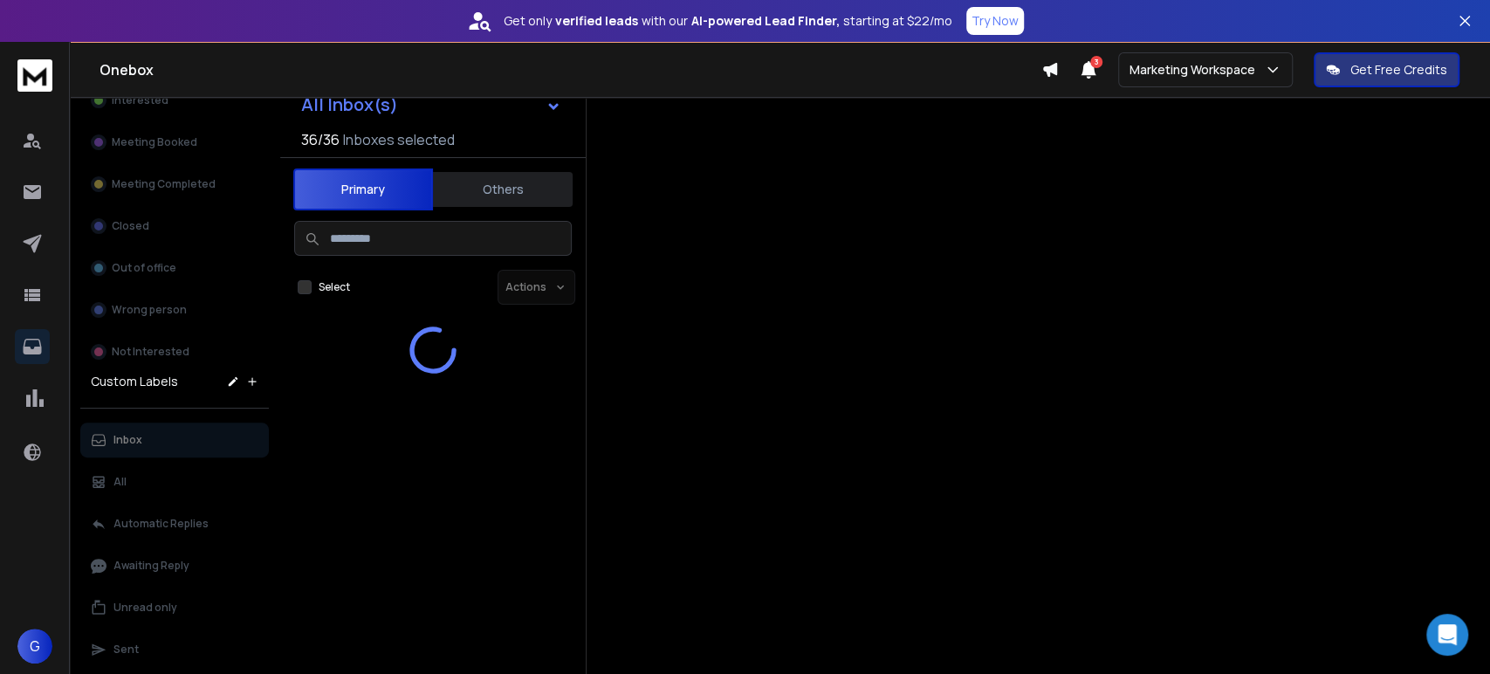
scroll to position [330, 0]
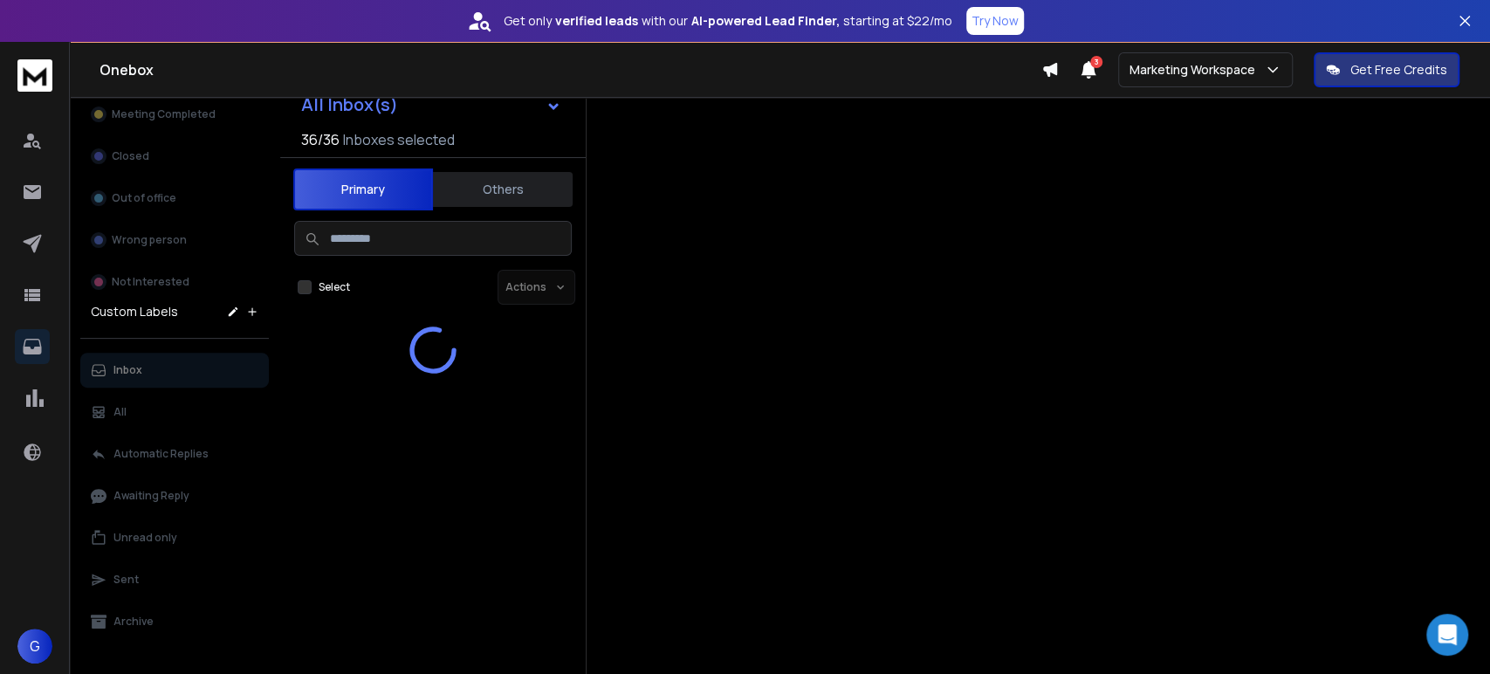
click at [373, 194] on button "Primary" at bounding box center [363, 189] width 140 height 42
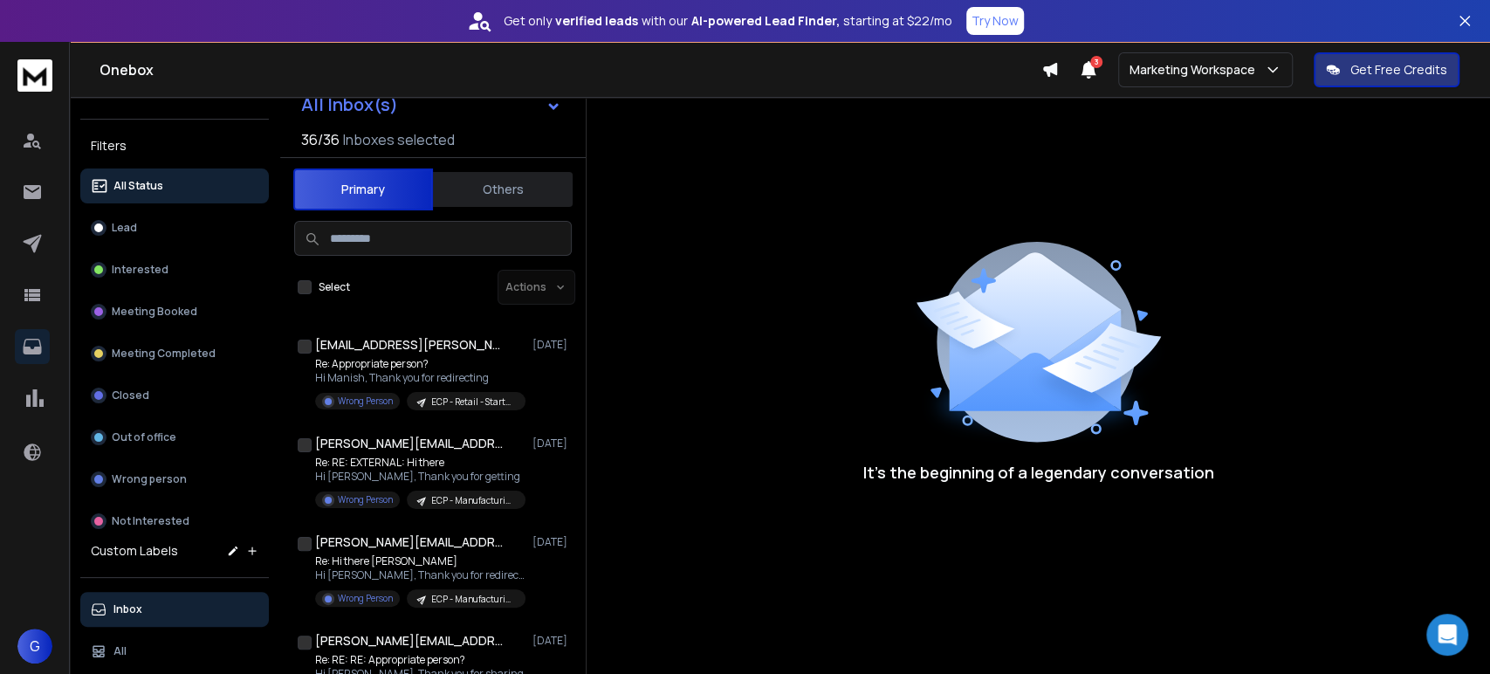
scroll to position [75, 0]
click at [191, 230] on button "Lead" at bounding box center [174, 229] width 189 height 35
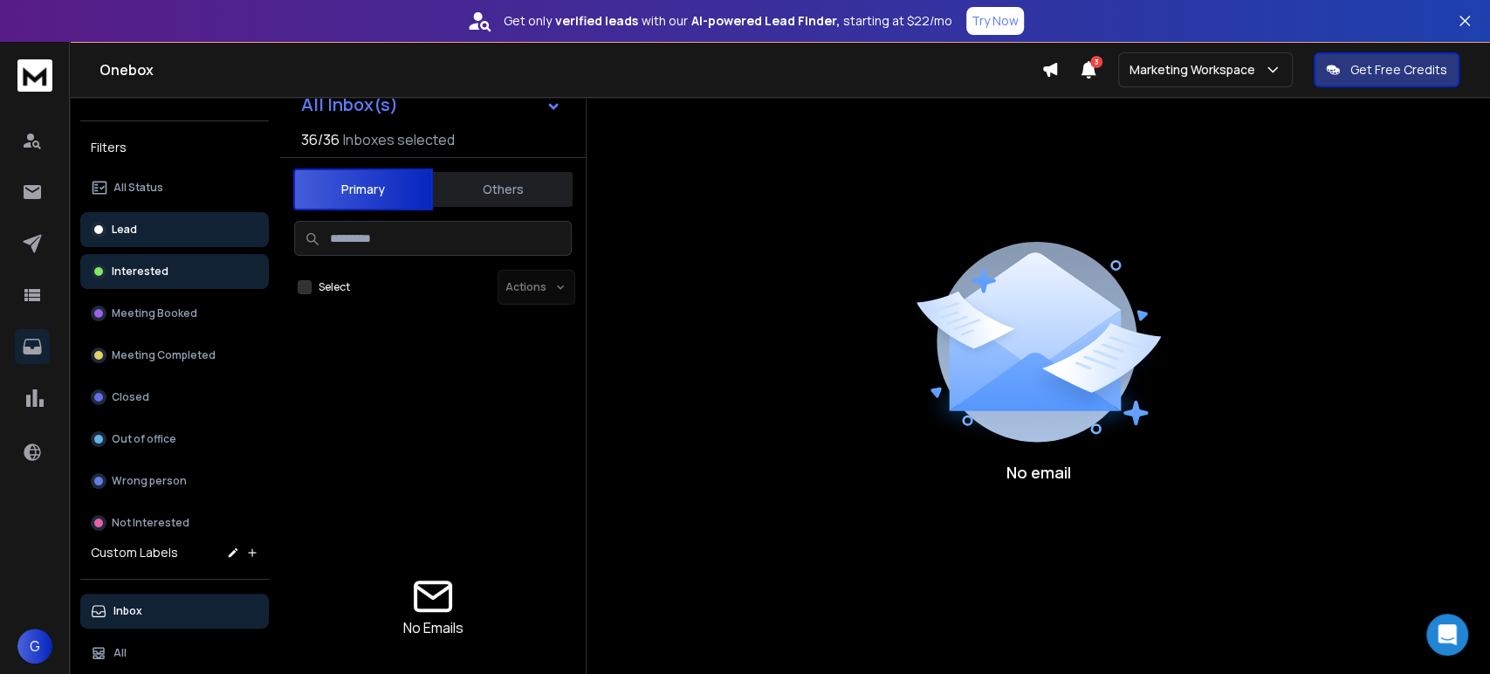
click at [189, 268] on button "Interested" at bounding box center [174, 271] width 189 height 35
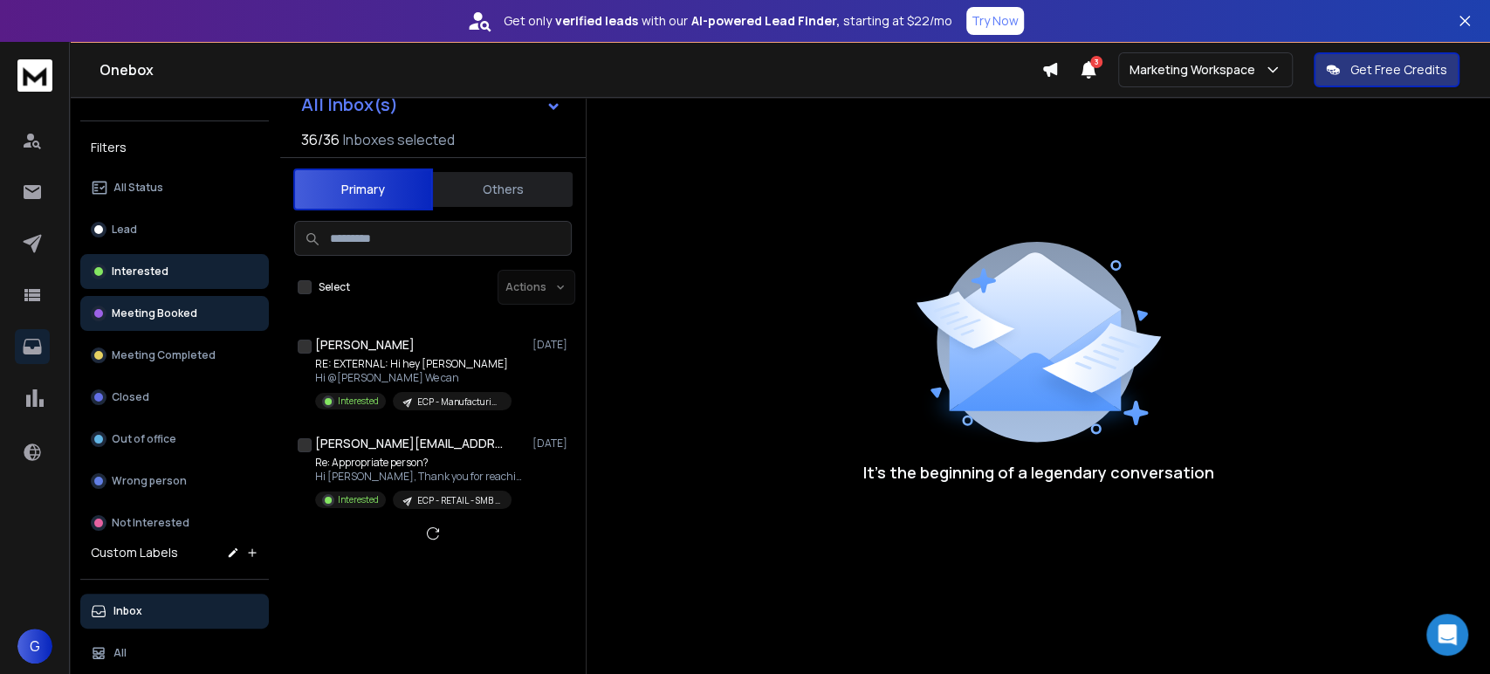
click at [196, 317] on button "Meeting Booked" at bounding box center [174, 313] width 189 height 35
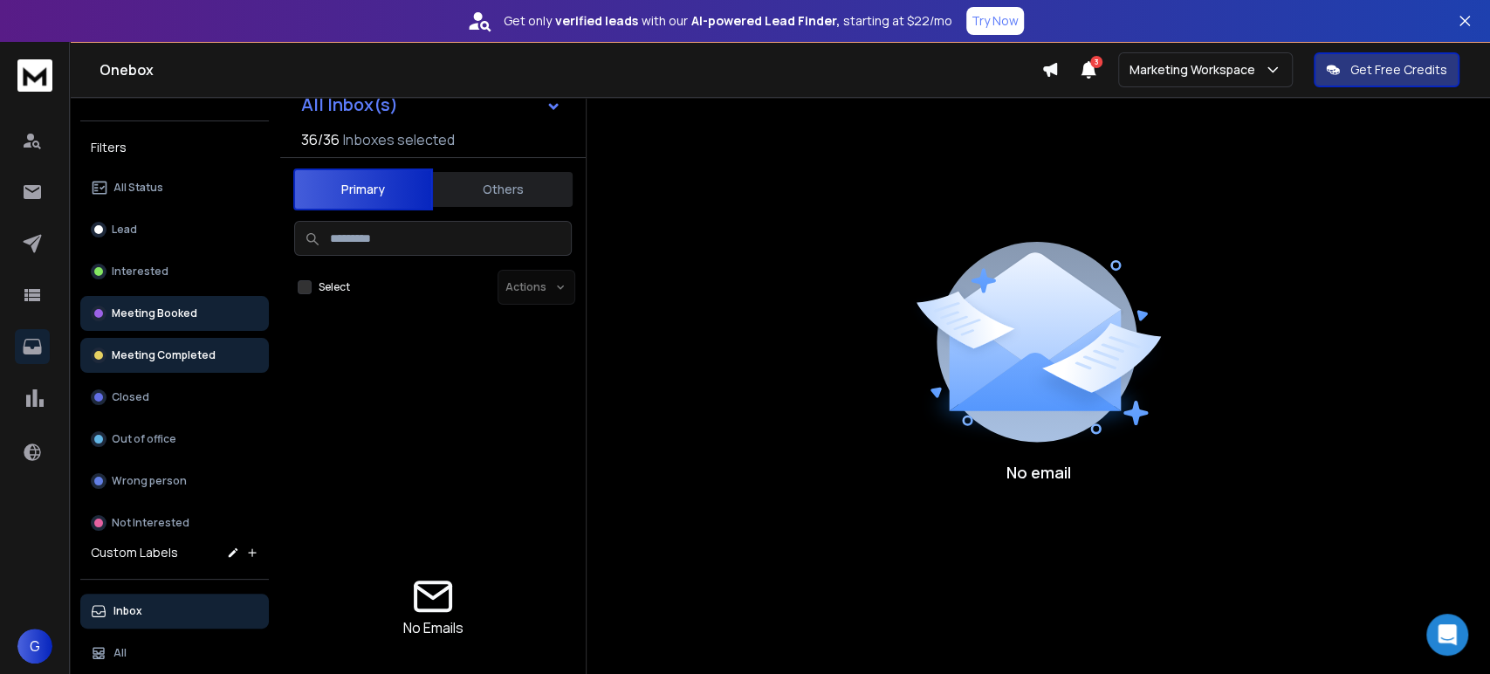
click at [198, 351] on p "Meeting Completed" at bounding box center [164, 355] width 104 height 14
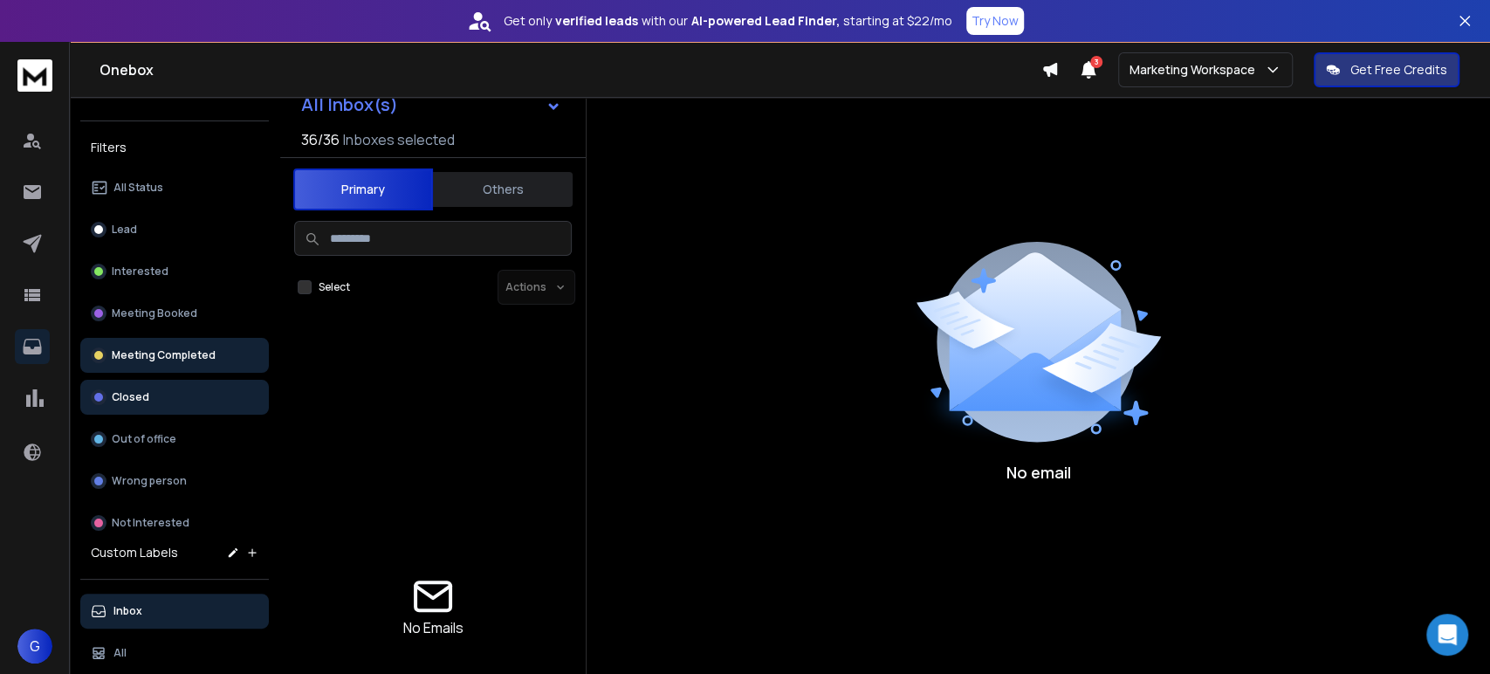
click at [196, 408] on button "Closed" at bounding box center [174, 397] width 189 height 35
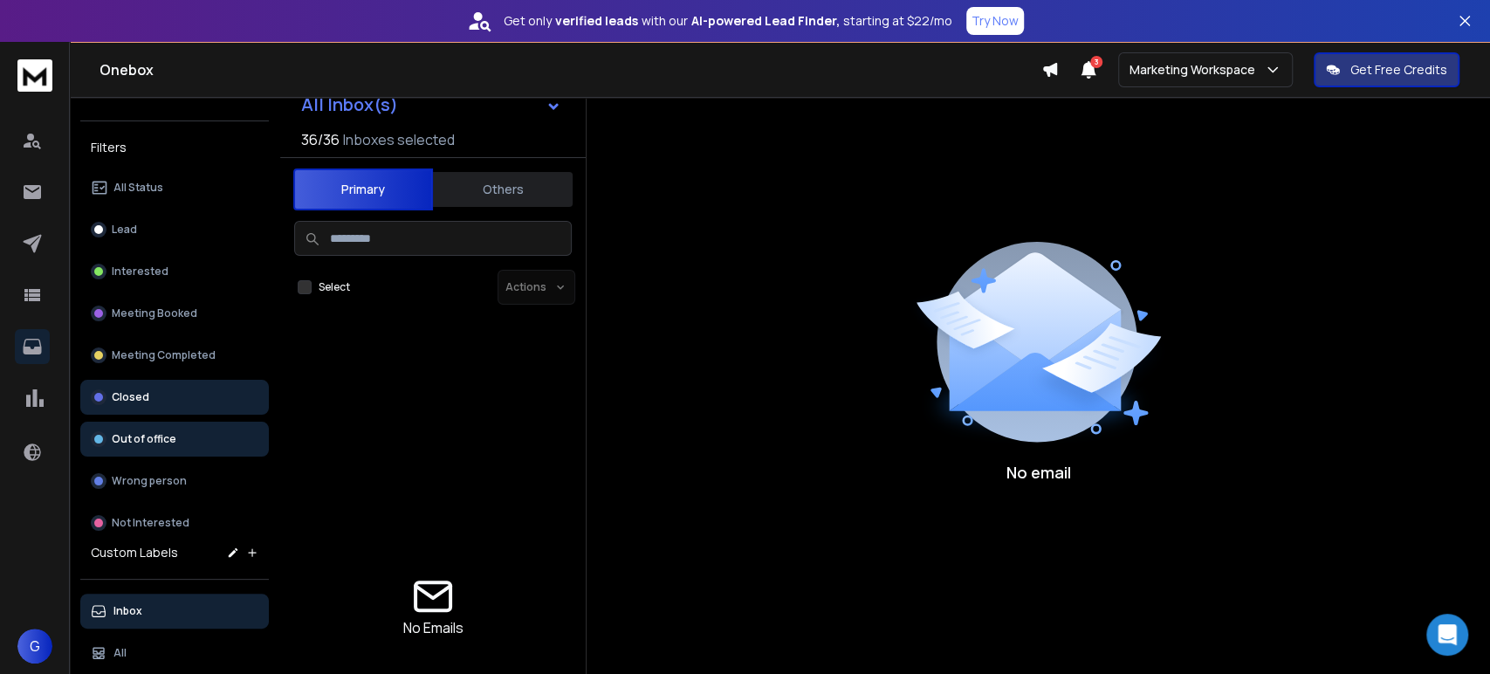
click at [196, 427] on button "Out of office" at bounding box center [174, 439] width 189 height 35
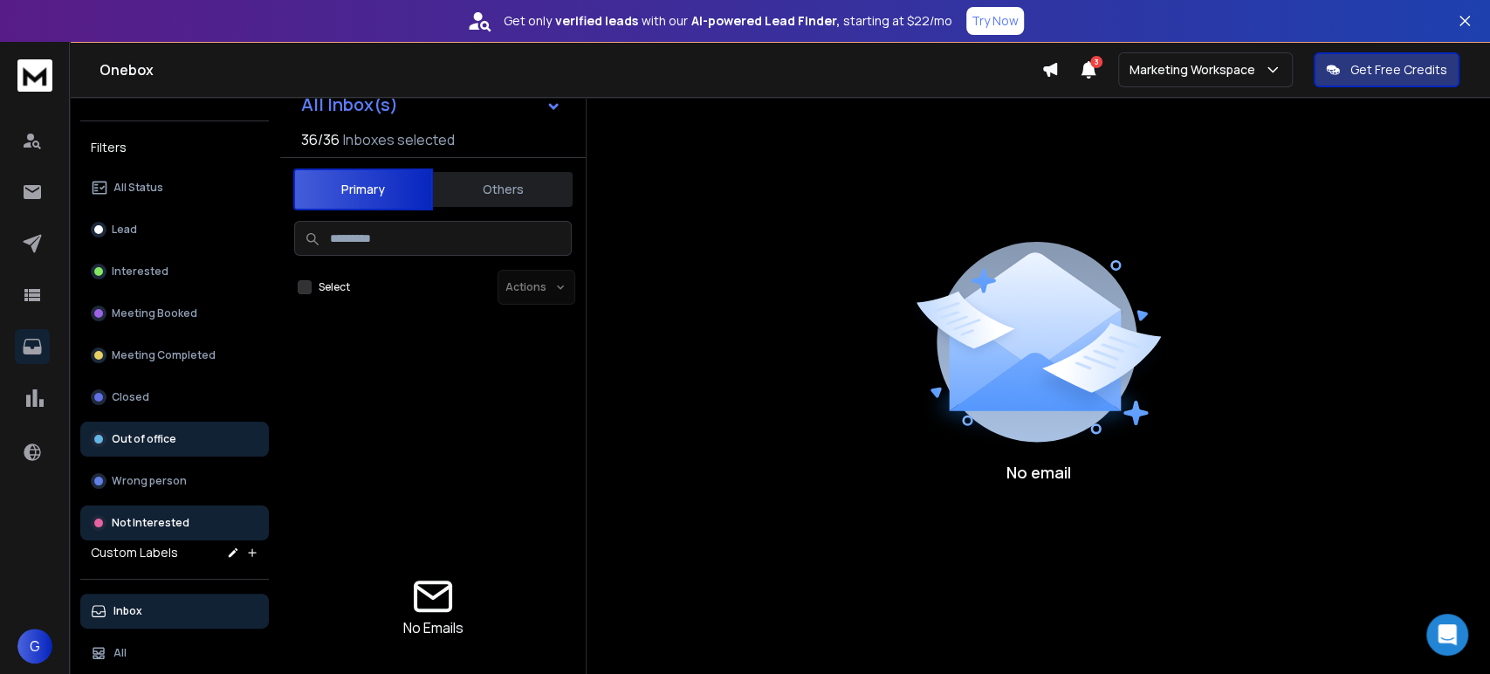
click at [196, 511] on button "Not Interested" at bounding box center [174, 522] width 189 height 35
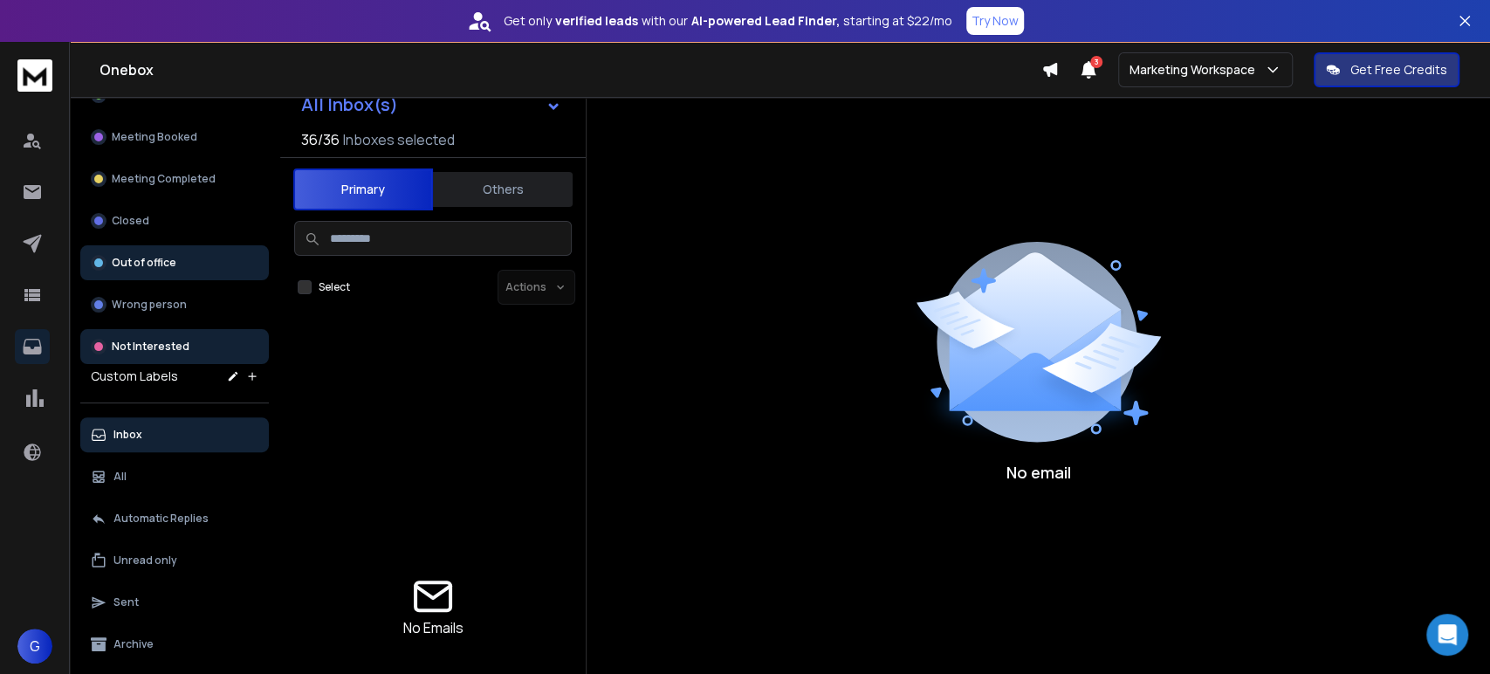
scroll to position [288, 0]
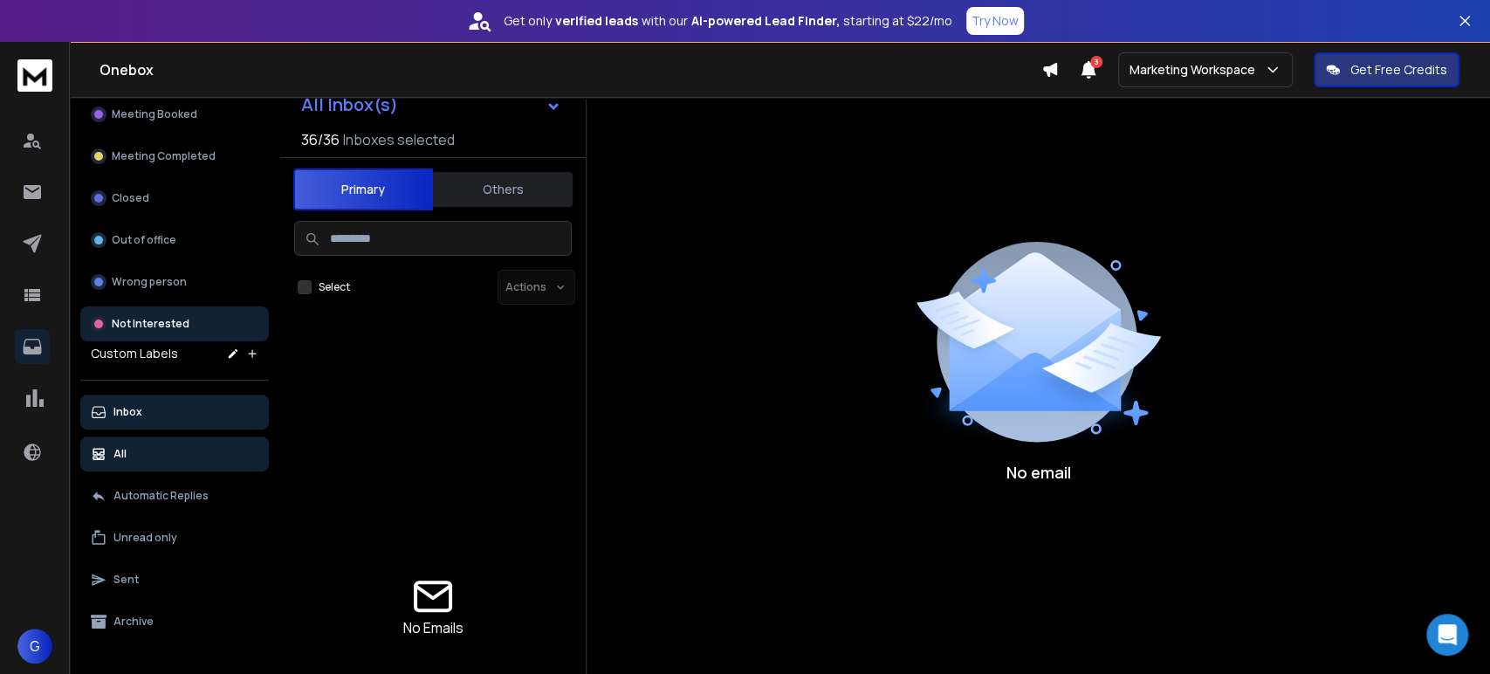
click at [174, 444] on button "All" at bounding box center [174, 453] width 189 height 35
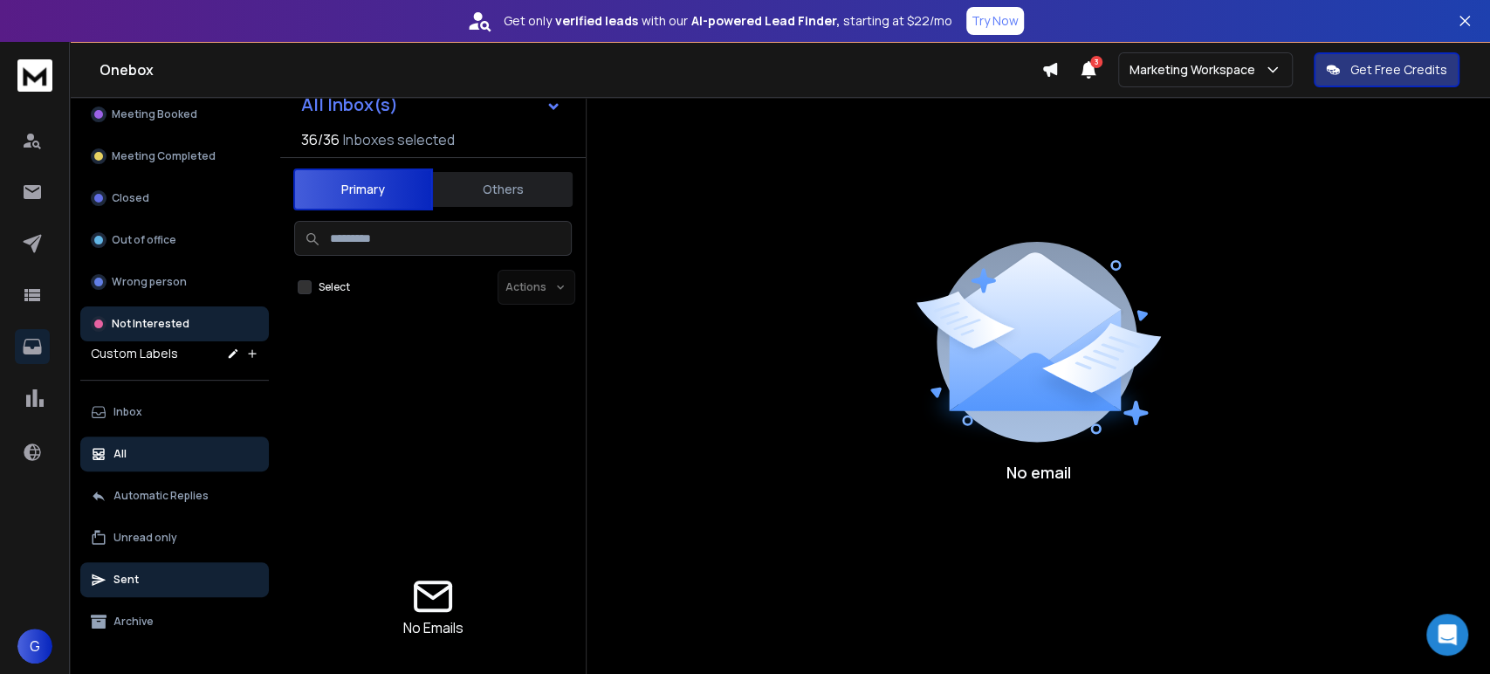
click at [187, 562] on button "Sent" at bounding box center [174, 579] width 189 height 35
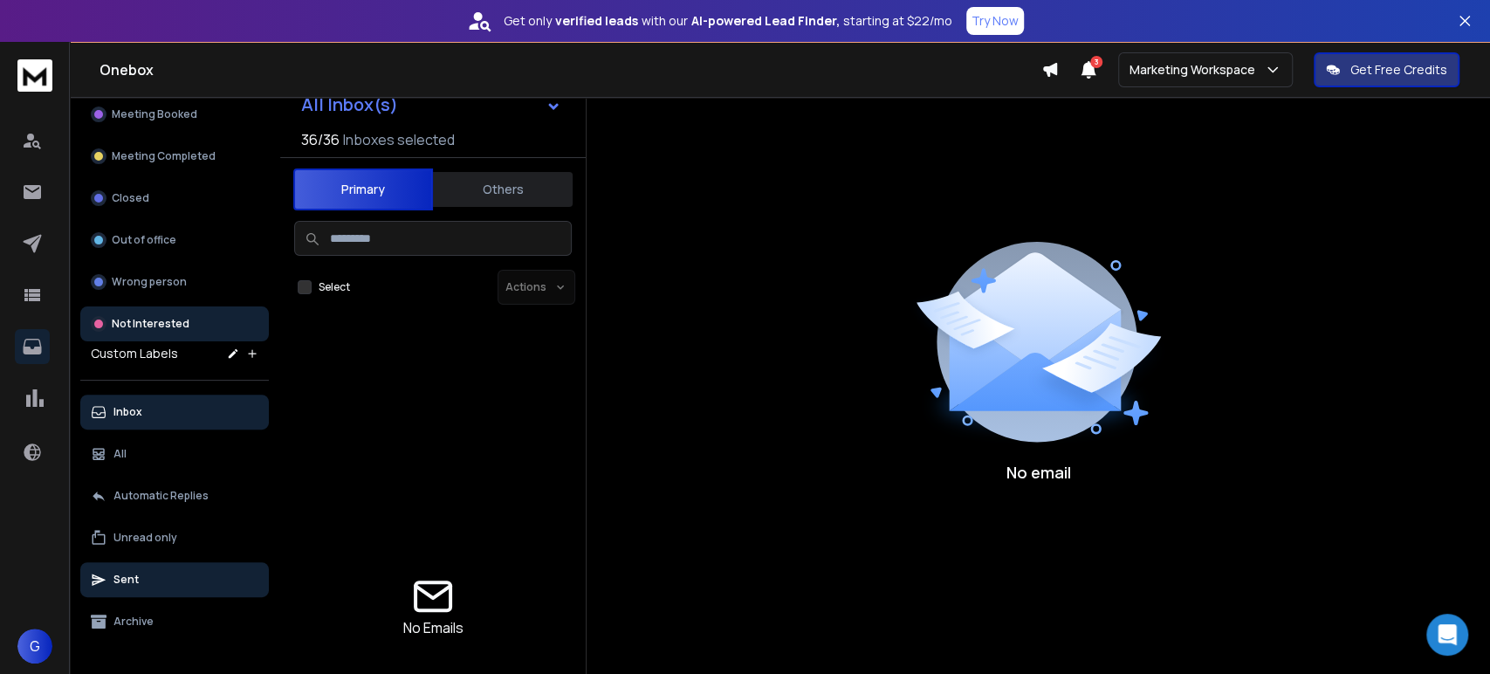
click at [187, 395] on button "Inbox" at bounding box center [174, 412] width 189 height 35
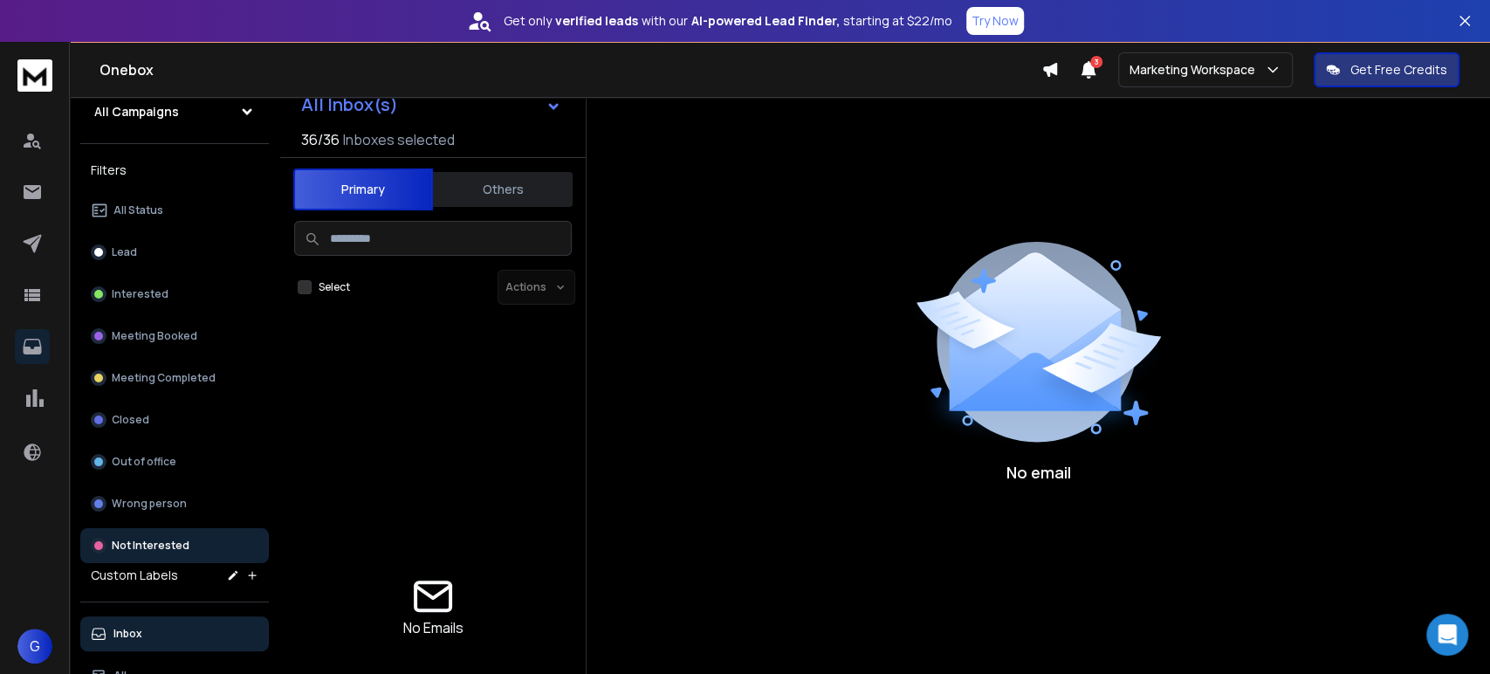
scroll to position [39, 0]
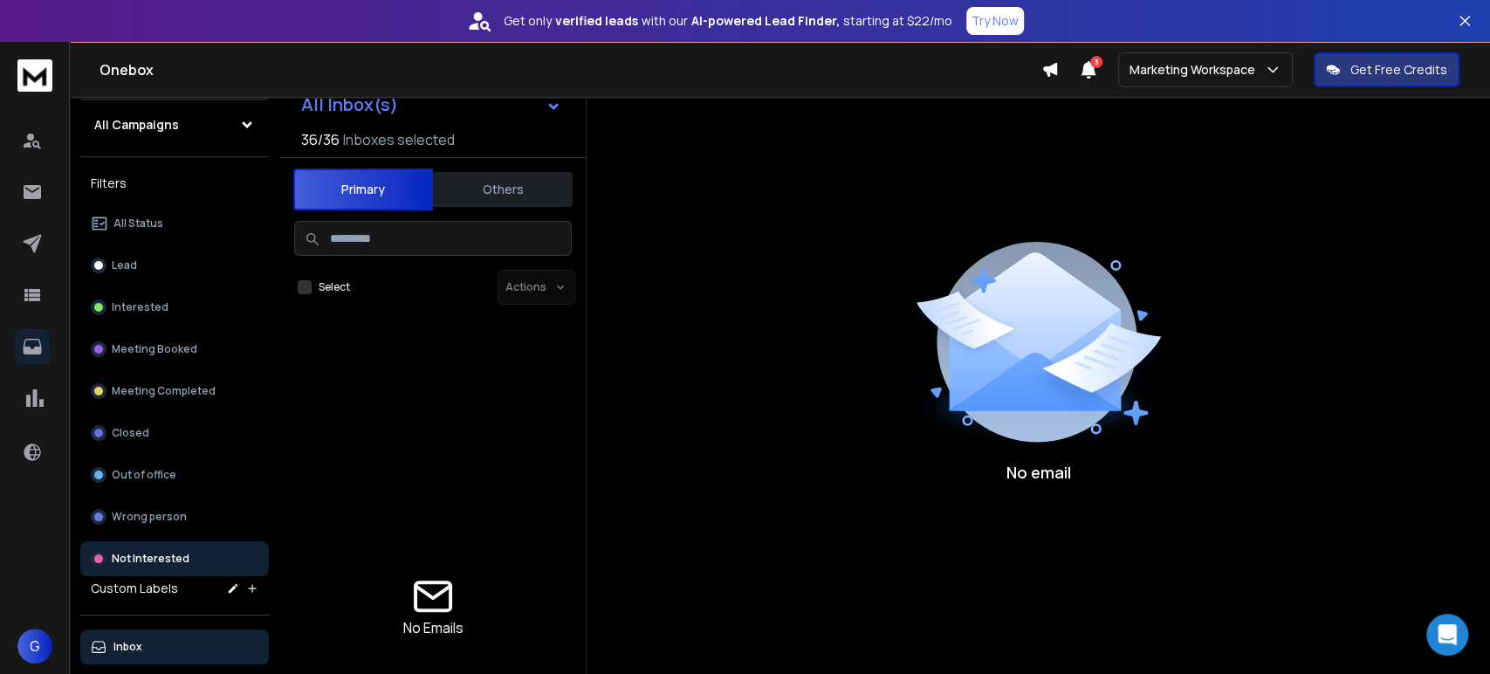
click at [1093, 63] on icon at bounding box center [1089, 68] width 16 height 17
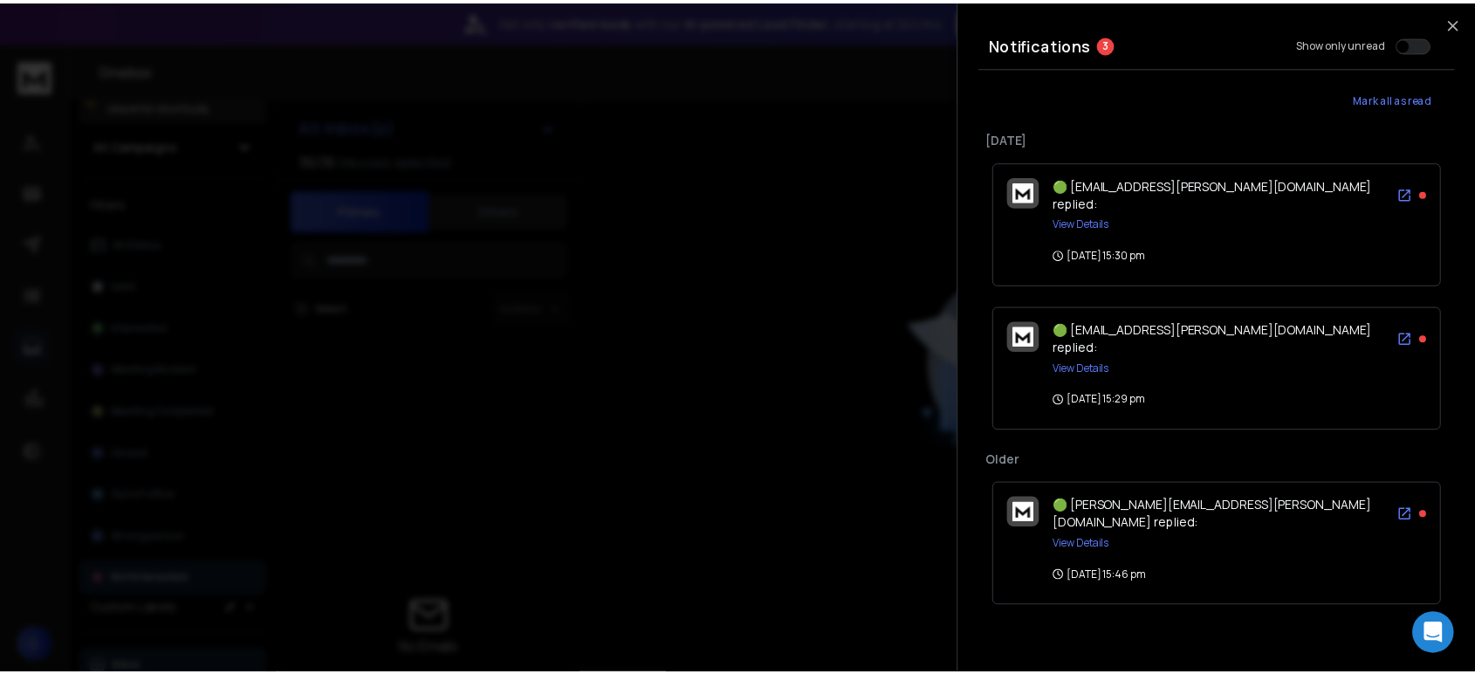
scroll to position [0, 0]
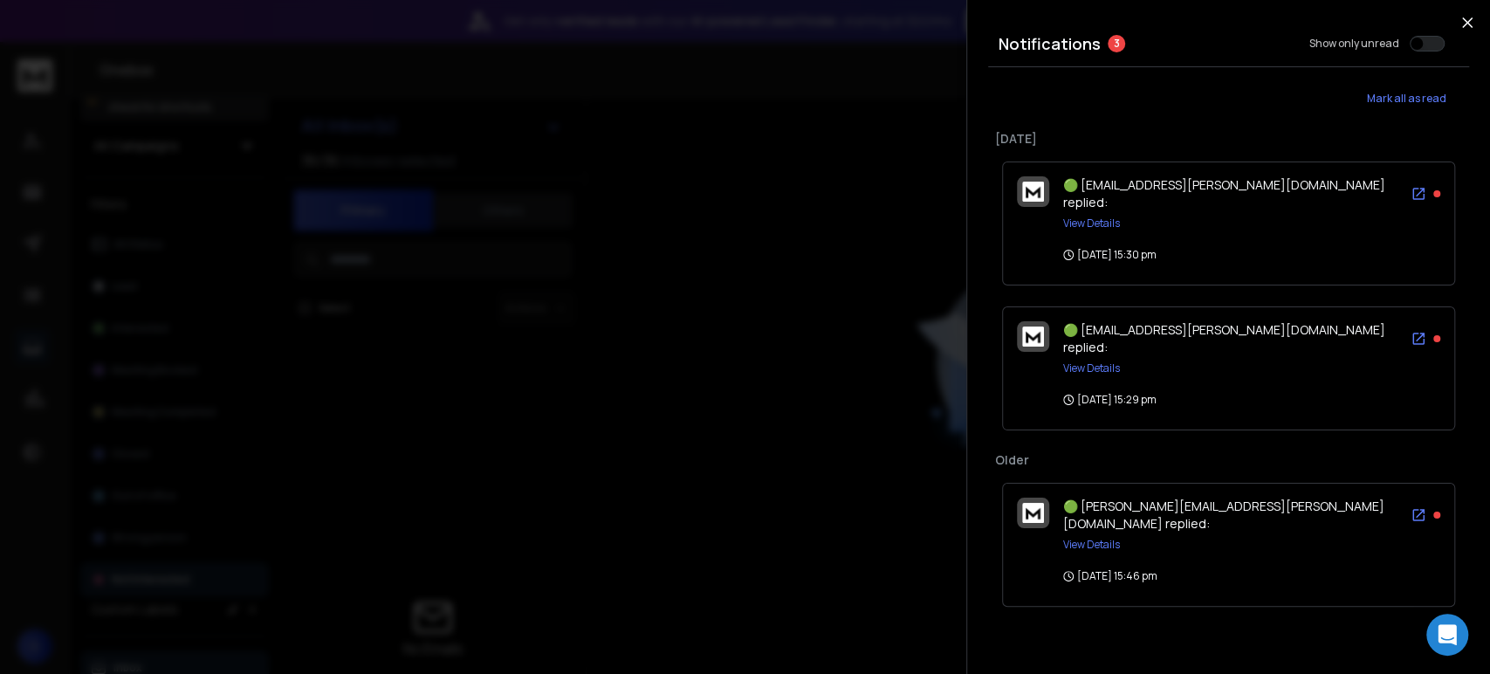
click at [1463, 24] on icon "button" at bounding box center [1467, 22] width 17 height 17
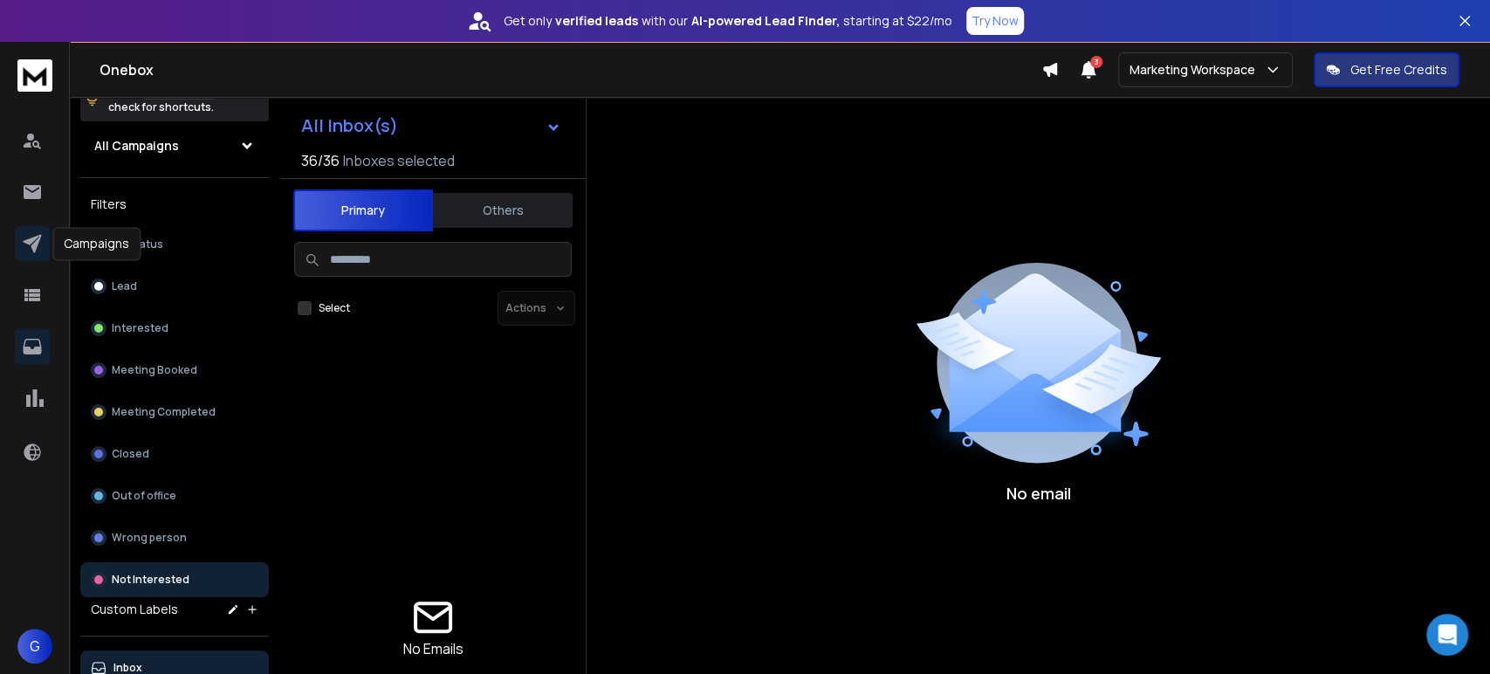
click at [35, 233] on icon at bounding box center [32, 243] width 21 height 21
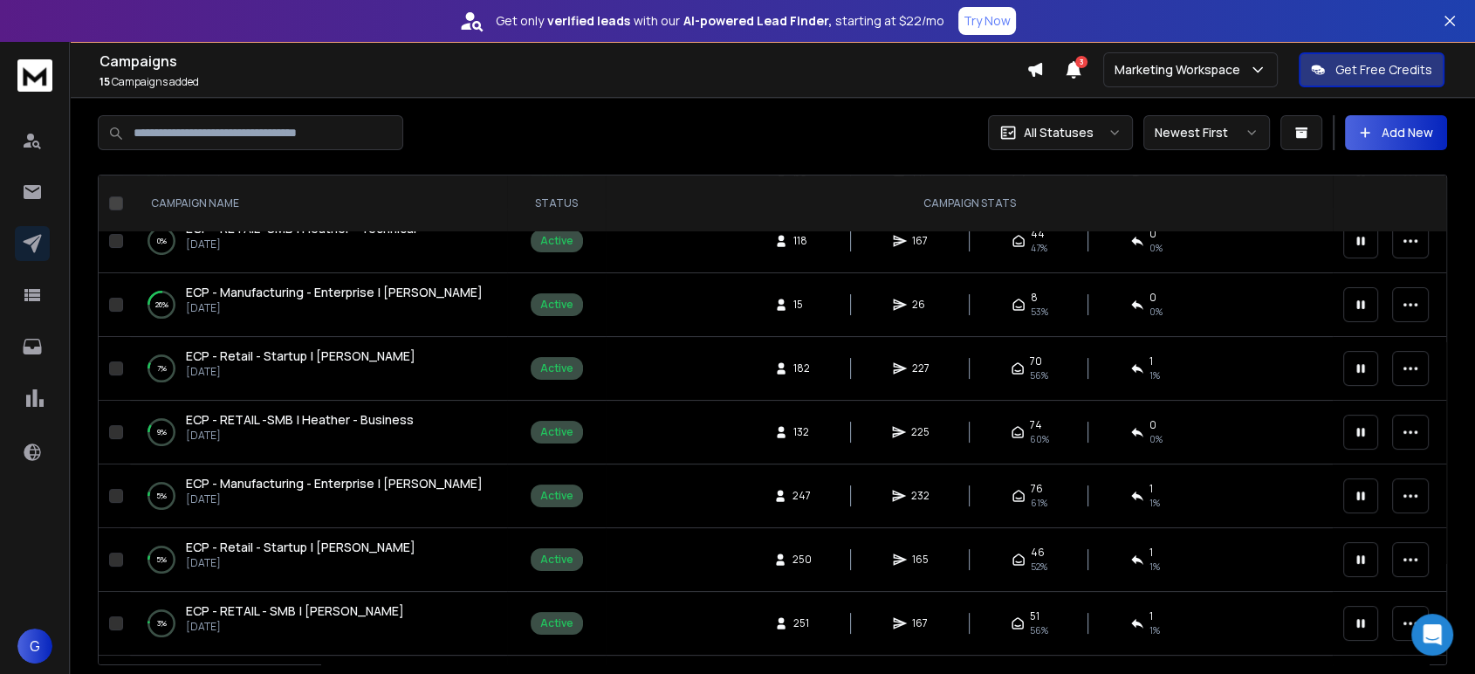
scroll to position [277, 0]
click at [1165, 487] on div "247 232 76 61 % 1 1 %" at bounding box center [969, 497] width 706 height 28
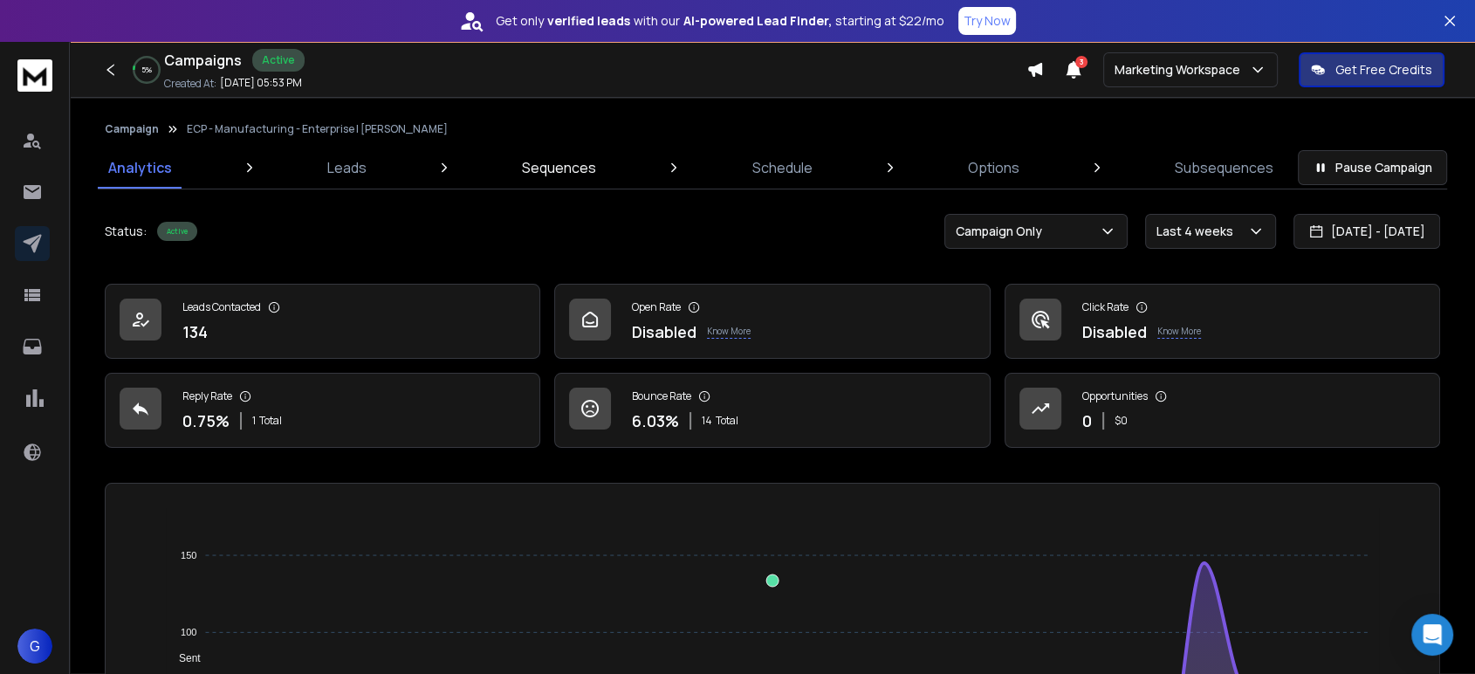
click at [564, 173] on p "Sequences" at bounding box center [559, 167] width 74 height 21
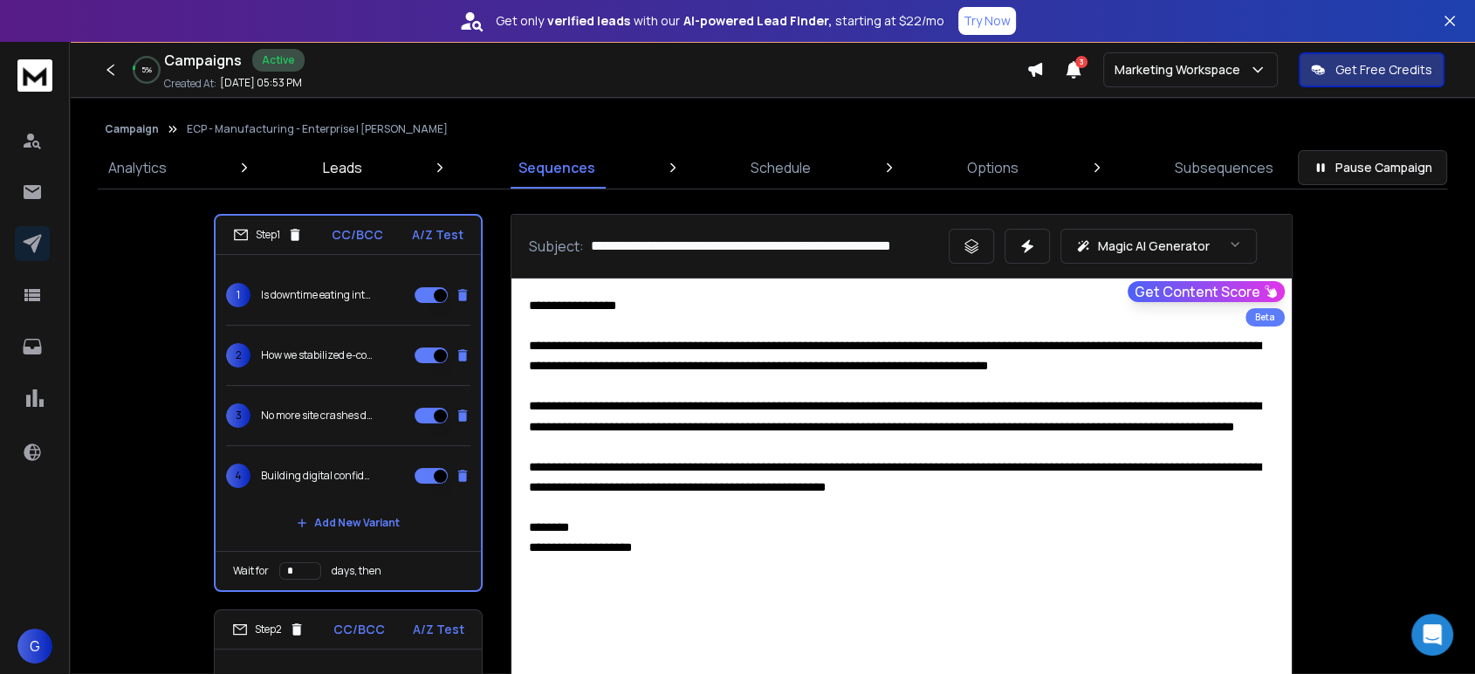
click at [351, 171] on p "Leads" at bounding box center [342, 167] width 39 height 21
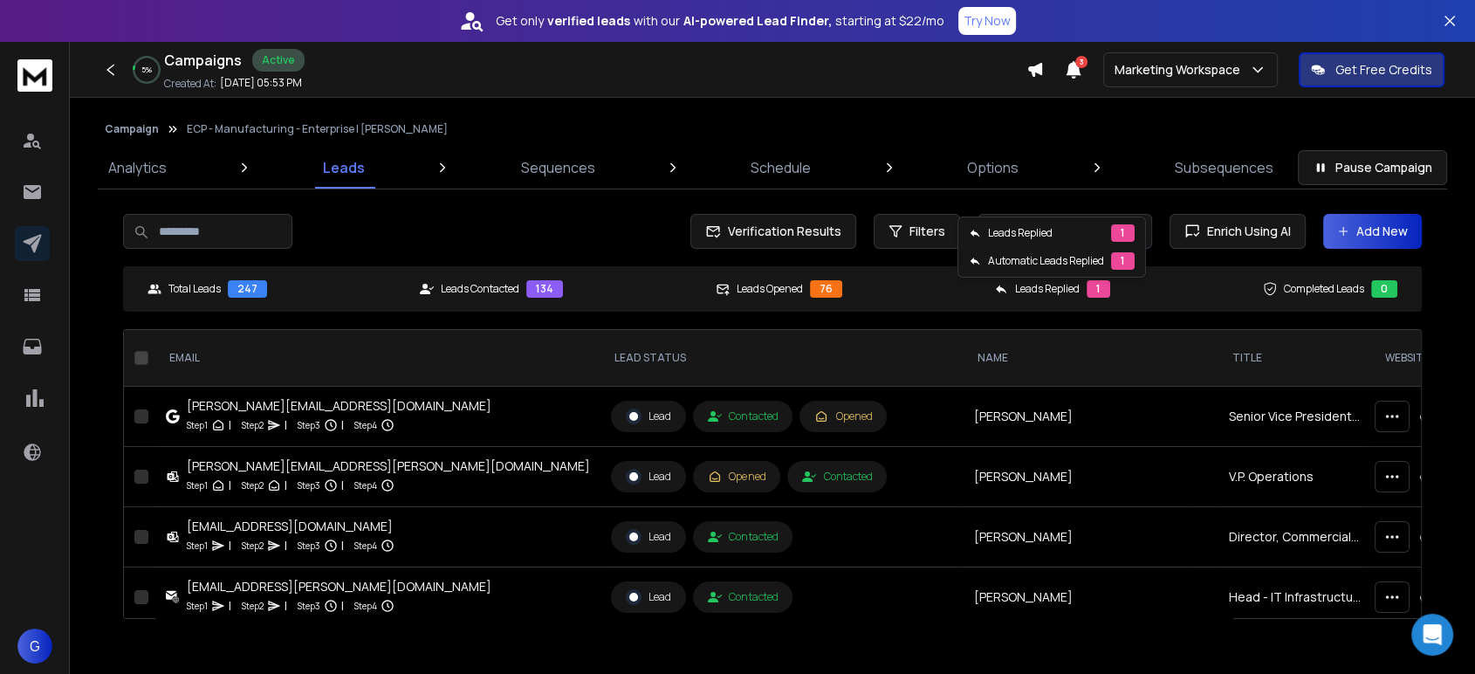
click at [1097, 291] on div "1" at bounding box center [1099, 288] width 24 height 17
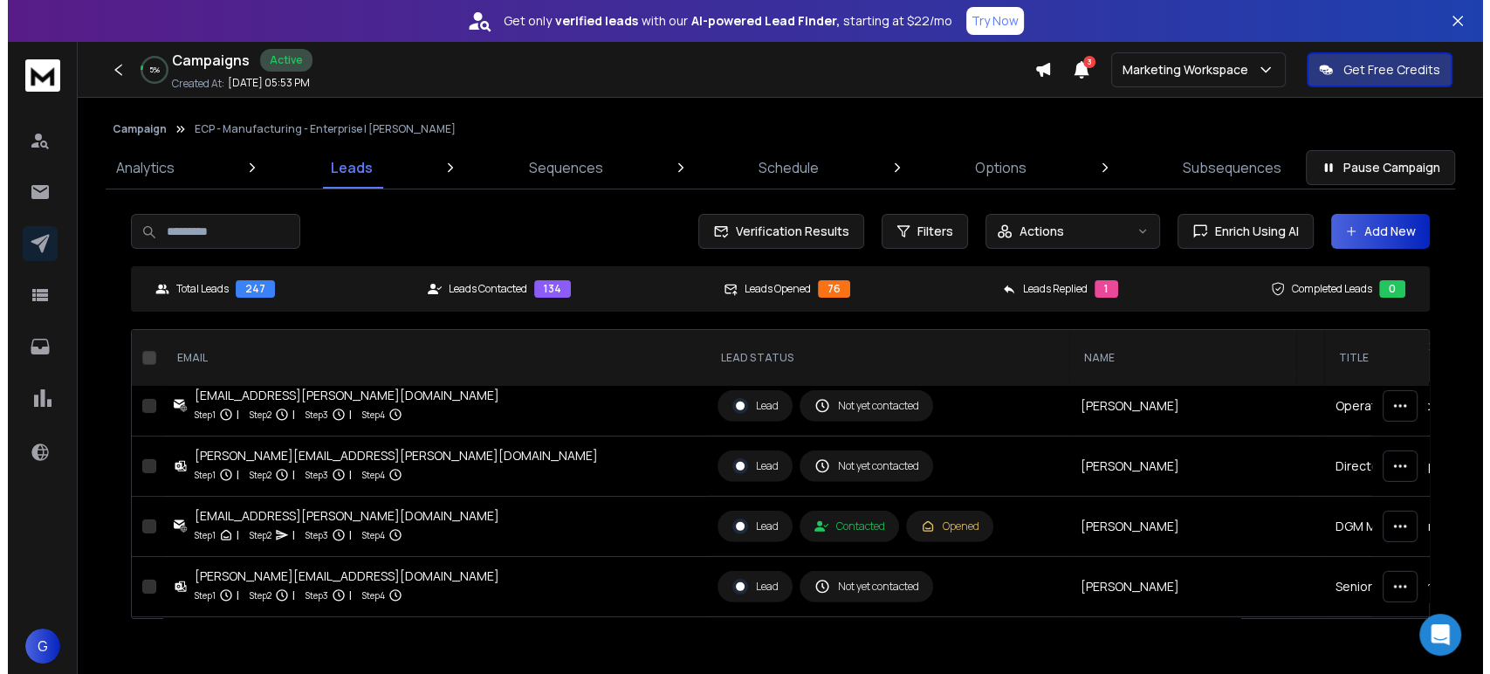
scroll to position [5809, 0]
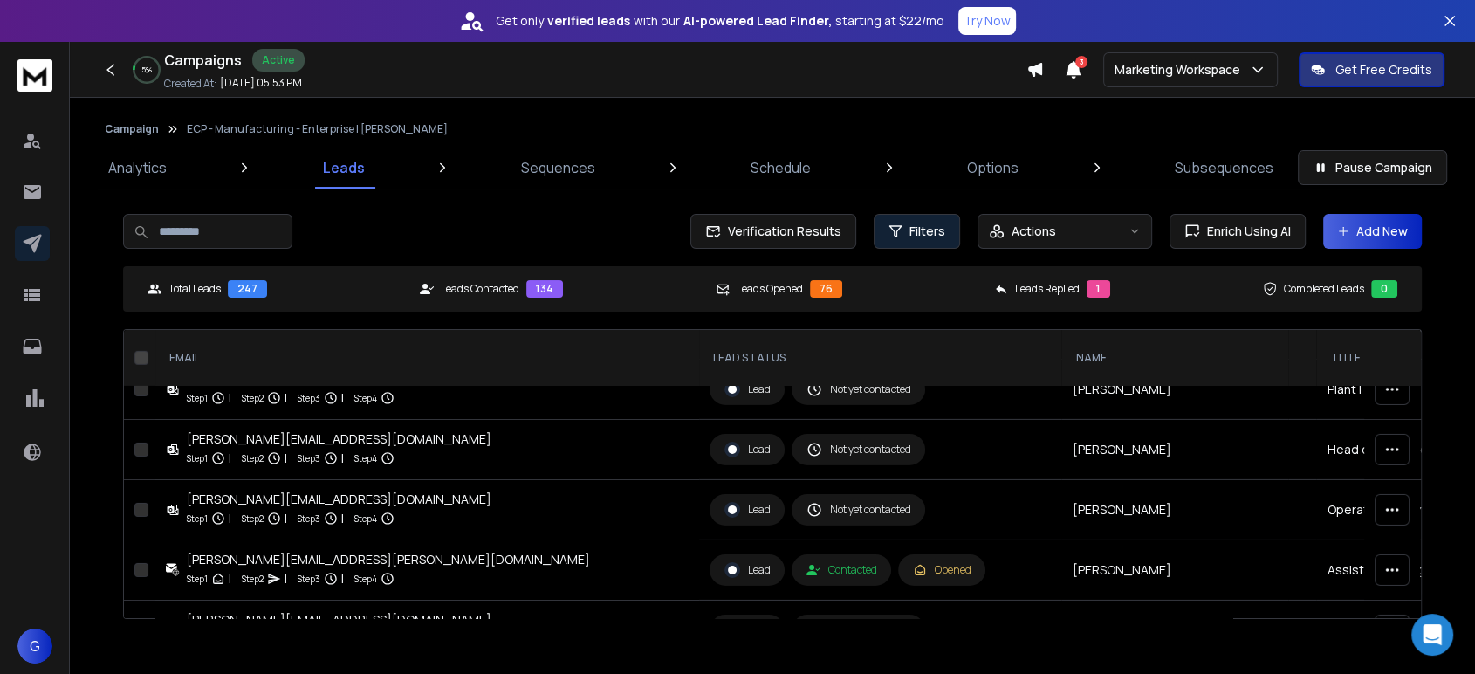
click at [945, 223] on span "Filters" at bounding box center [928, 231] width 36 height 17
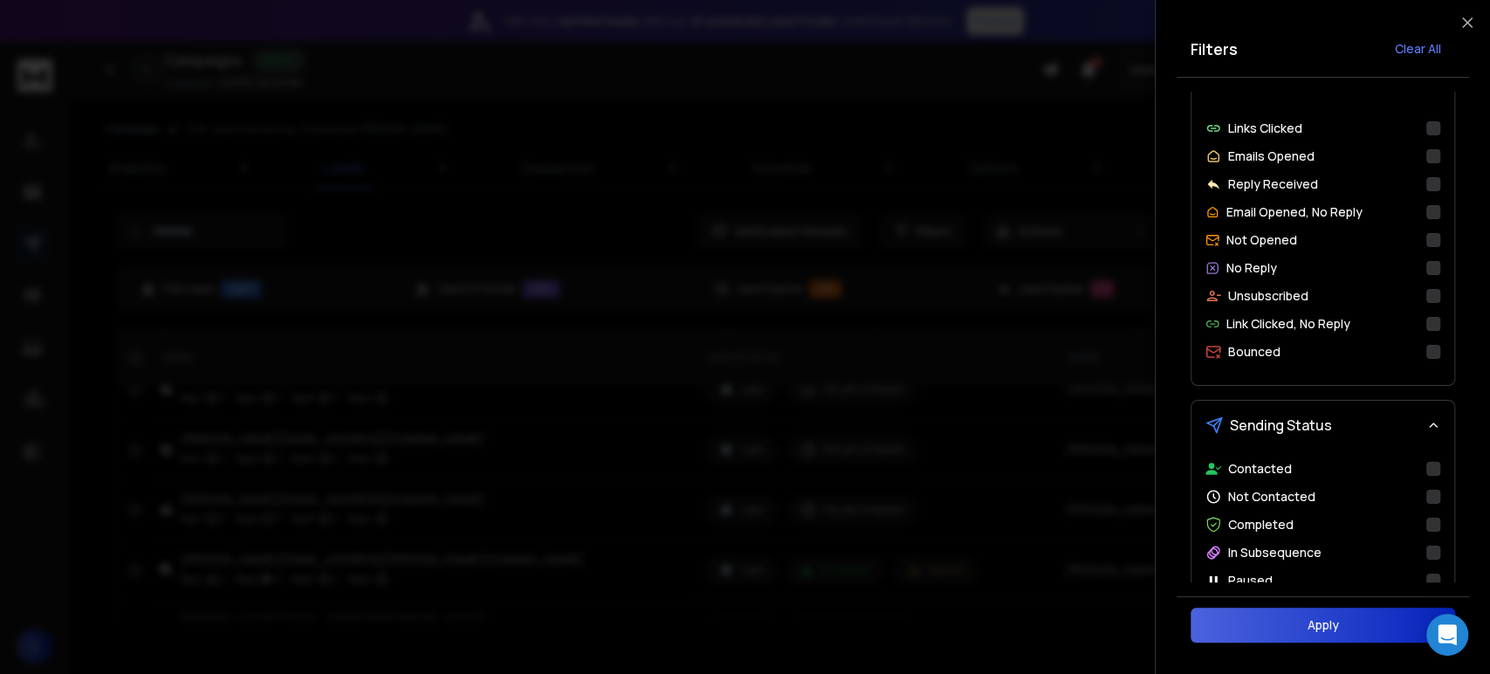
scroll to position [0, 0]
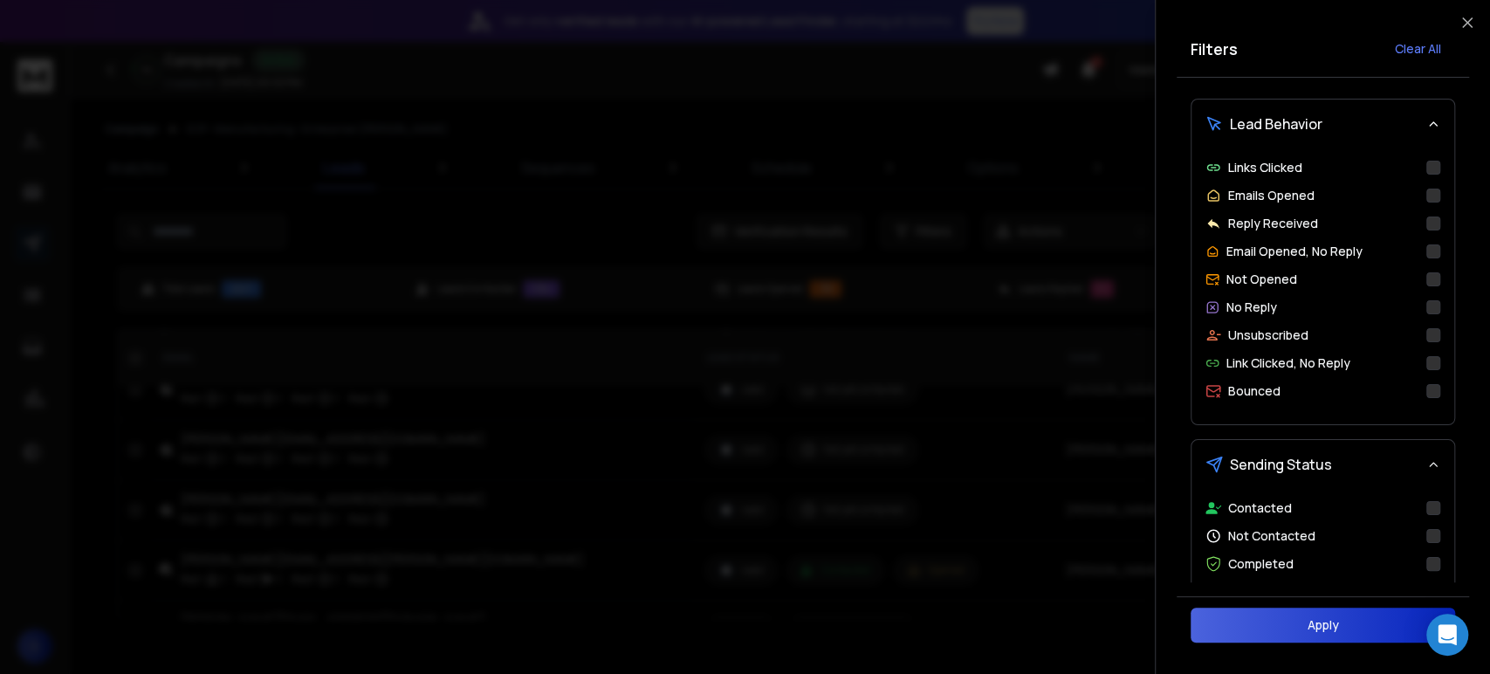
click at [1426, 218] on button "Reply Received" at bounding box center [1433, 223] width 14 height 14
click at [1388, 624] on button "Apply" at bounding box center [1323, 625] width 264 height 35
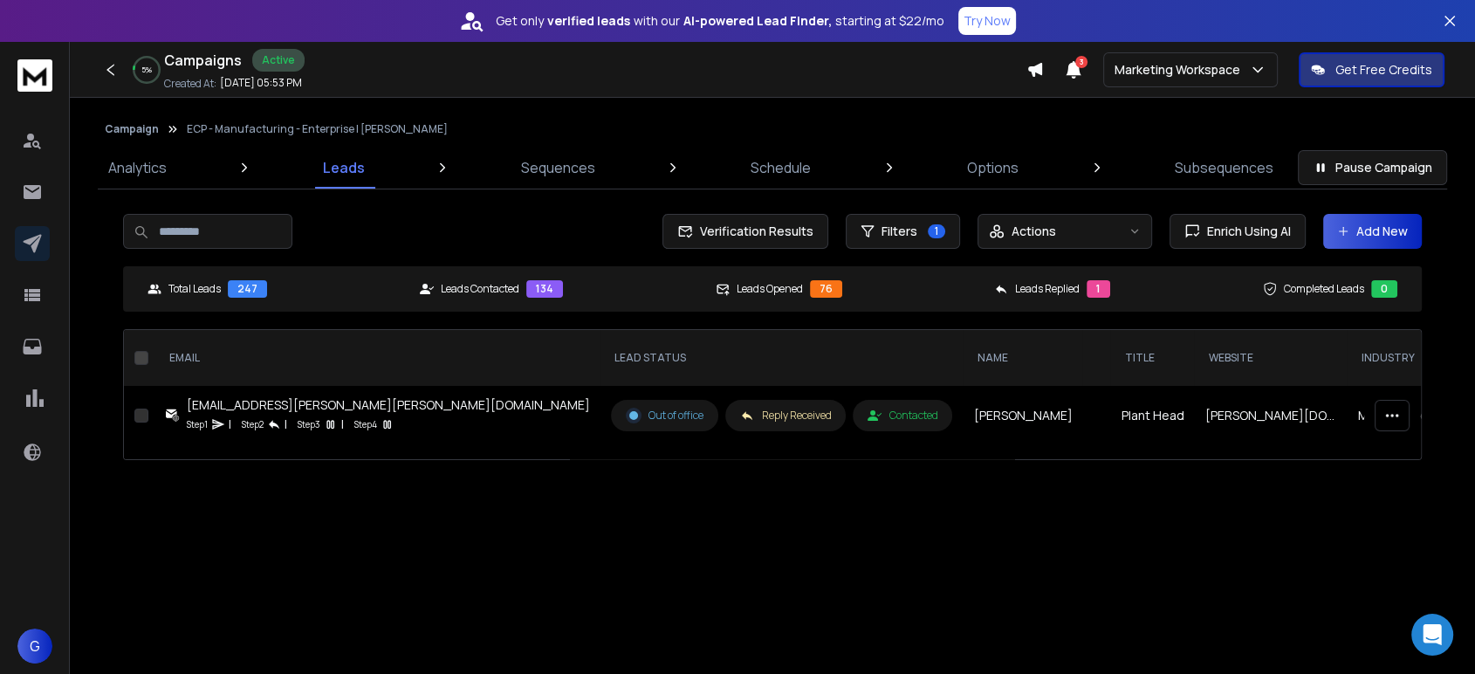
click at [329, 431] on div "Step 1 | Step 2 | Step 3 | Step 4" at bounding box center [388, 424] width 403 height 17
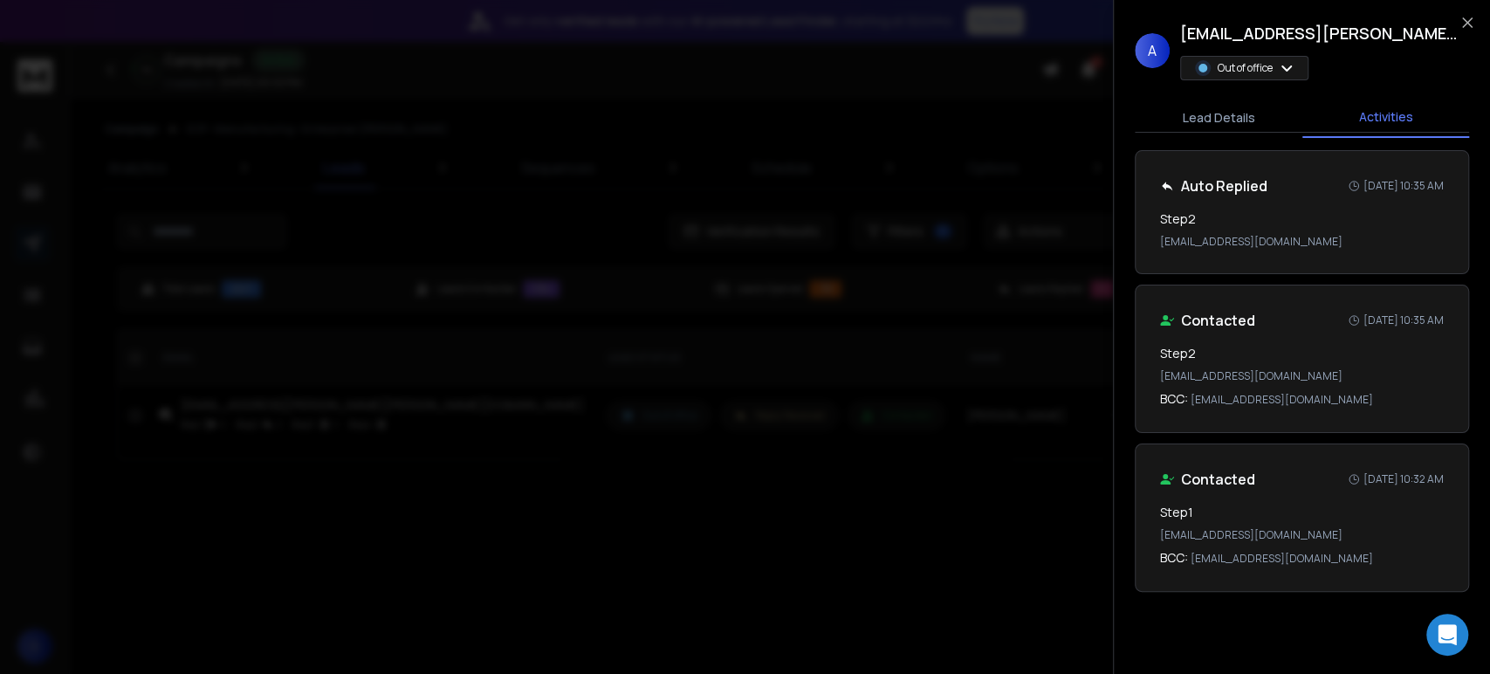
click at [1394, 104] on button "Activities" at bounding box center [1386, 118] width 168 height 40
click at [1340, 222] on div "Step 2" at bounding box center [1302, 218] width 284 height 17
click at [1302, 221] on div "Step 2" at bounding box center [1302, 218] width 284 height 17
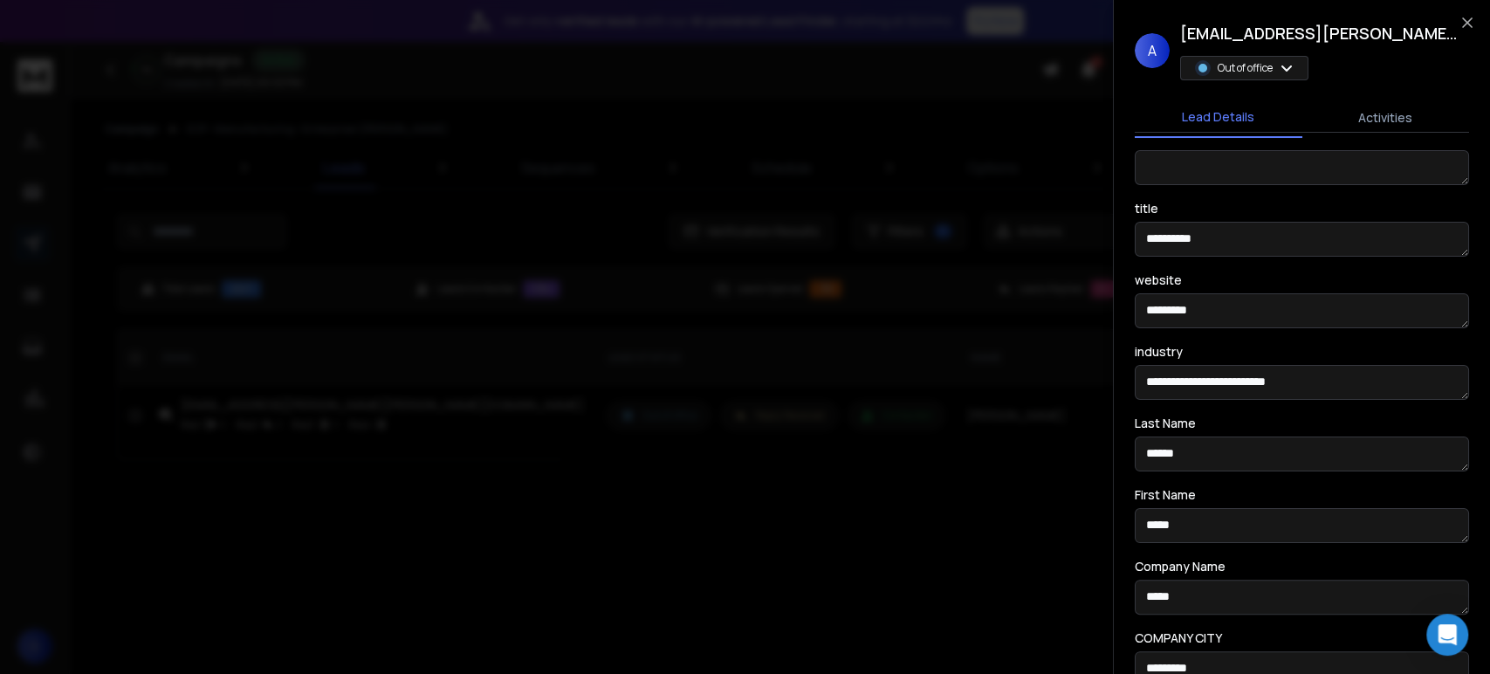
click at [1250, 116] on button "Lead Details" at bounding box center [1219, 118] width 168 height 40
click at [1473, 18] on div "**********" at bounding box center [1301, 337] width 377 height 674
click at [1459, 25] on icon "button" at bounding box center [1467, 22] width 17 height 17
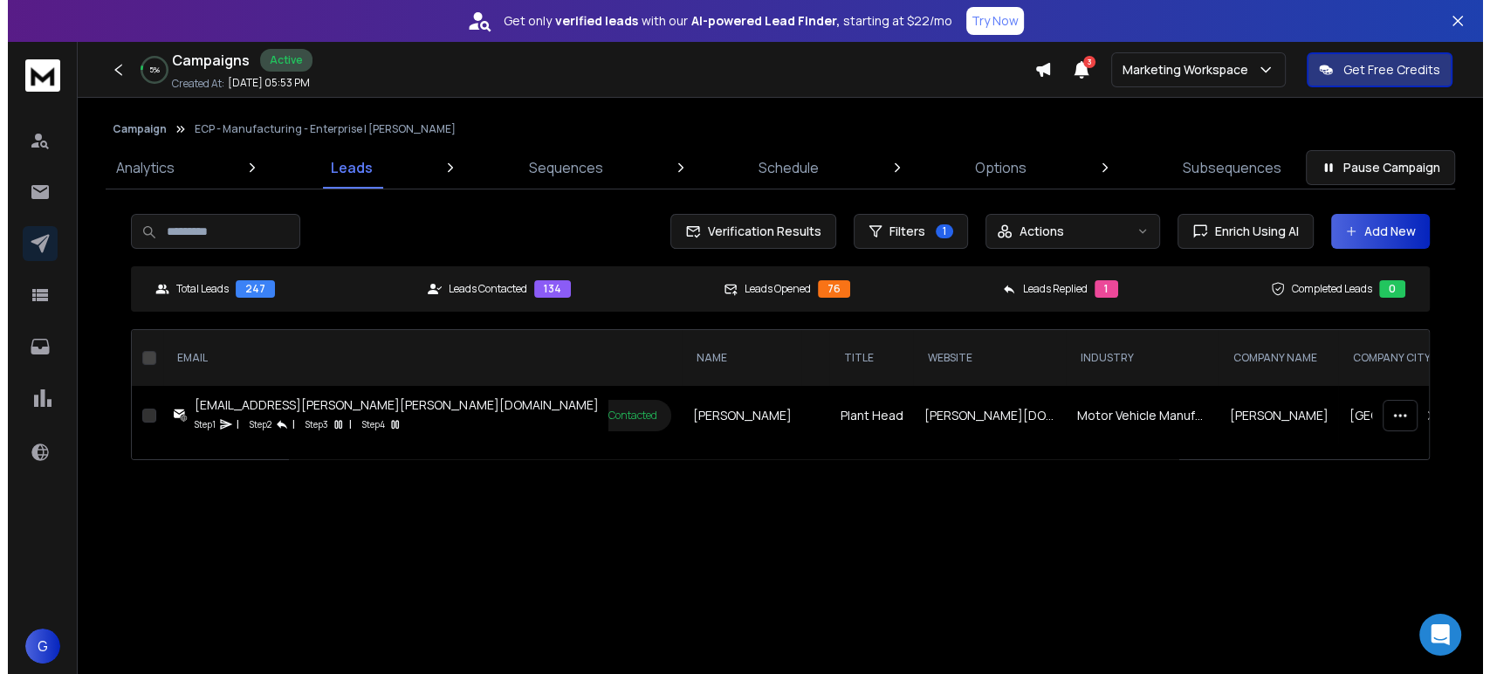
scroll to position [0, 287]
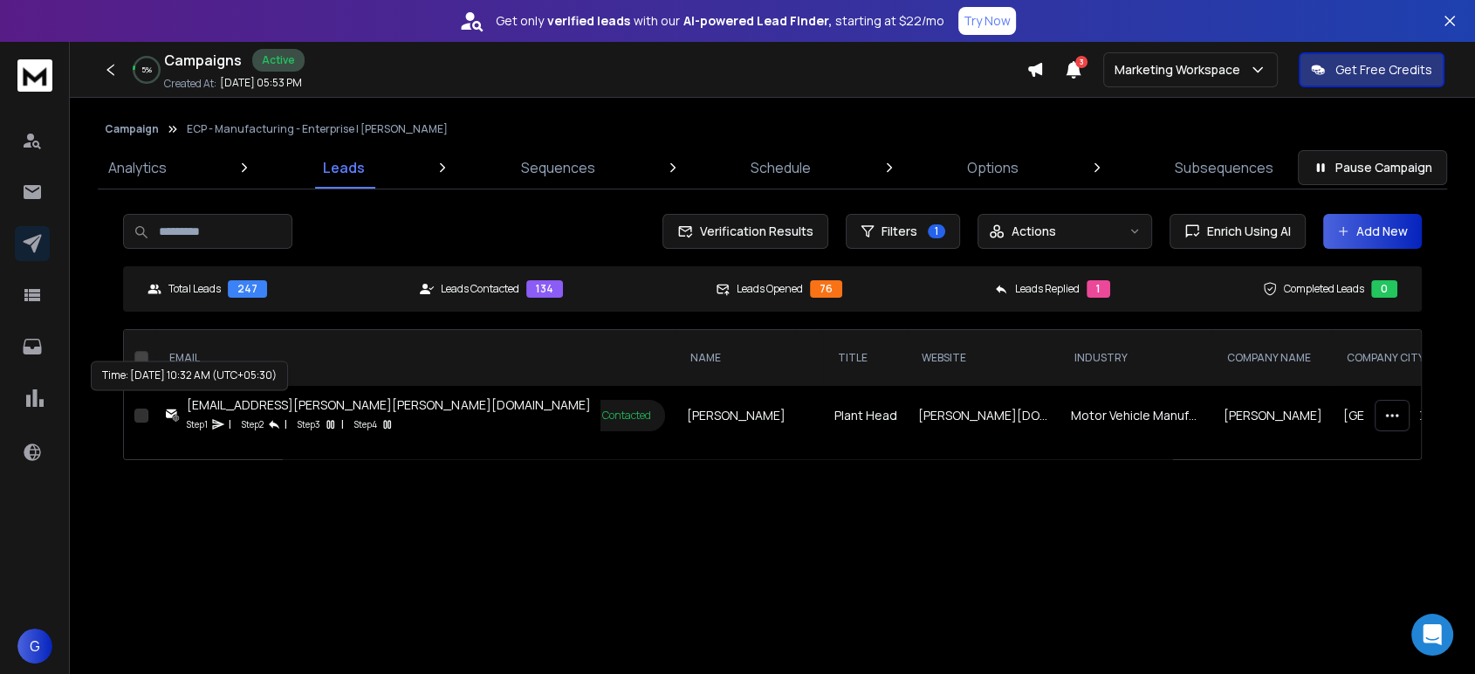
click at [212, 417] on icon at bounding box center [218, 424] width 14 height 14
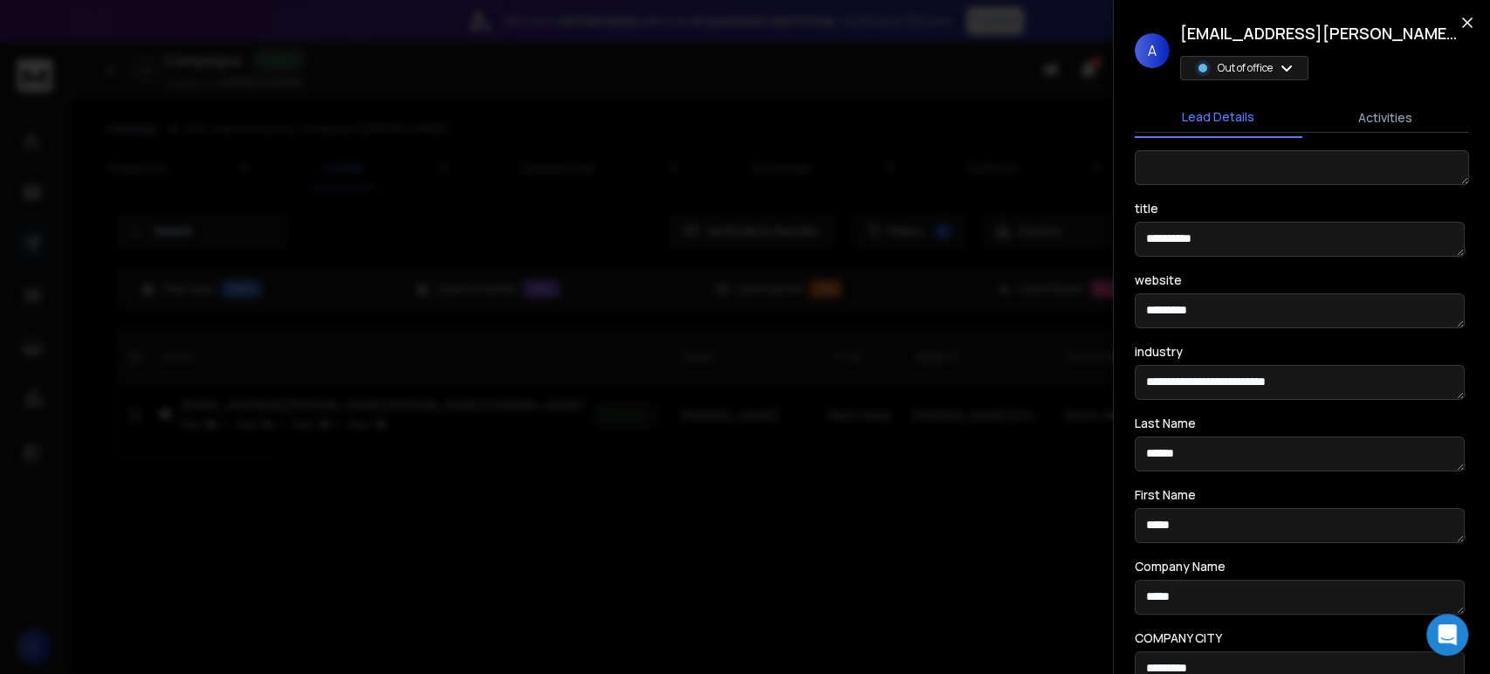
click at [1470, 19] on icon "button" at bounding box center [1467, 22] width 17 height 17
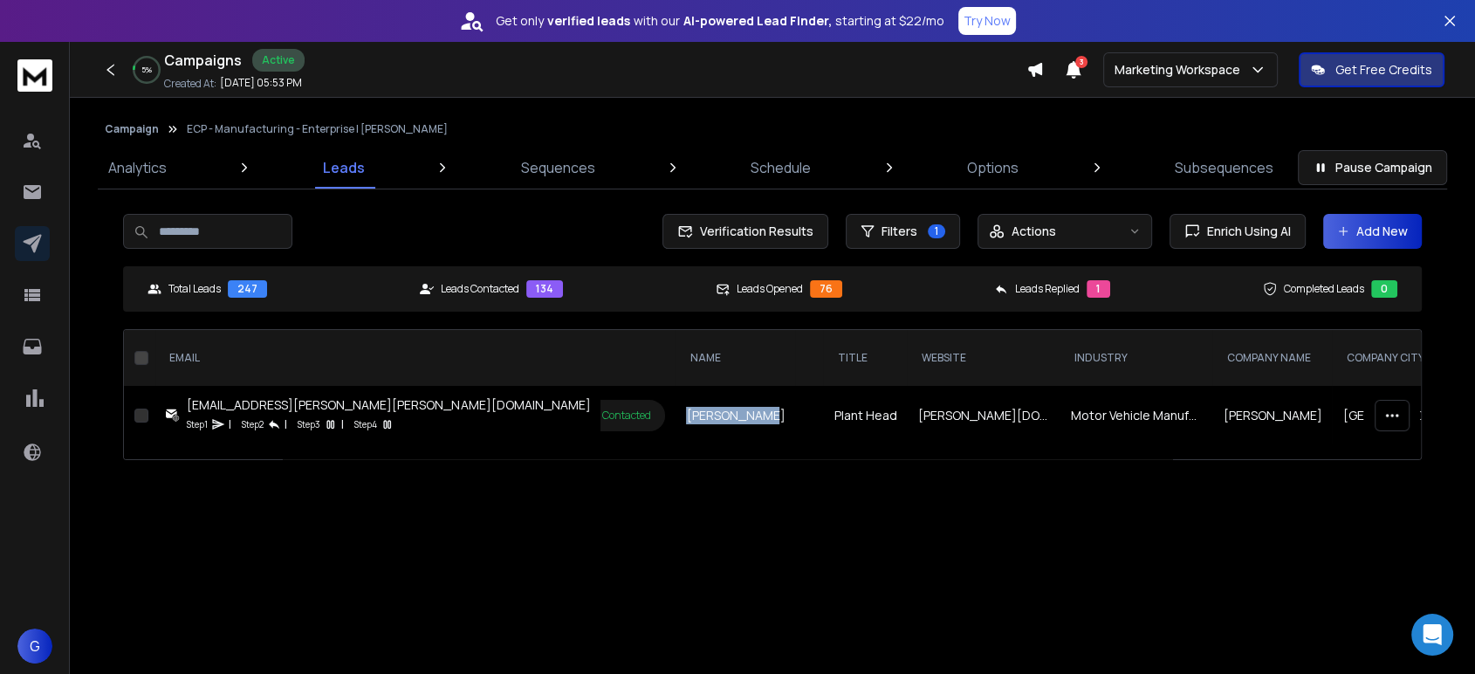
drag, startPoint x: 432, startPoint y: 409, endPoint x: 517, endPoint y: 412, distance: 84.7
click at [676, 412] on td "Abhay Bhende" at bounding box center [736, 415] width 120 height 59
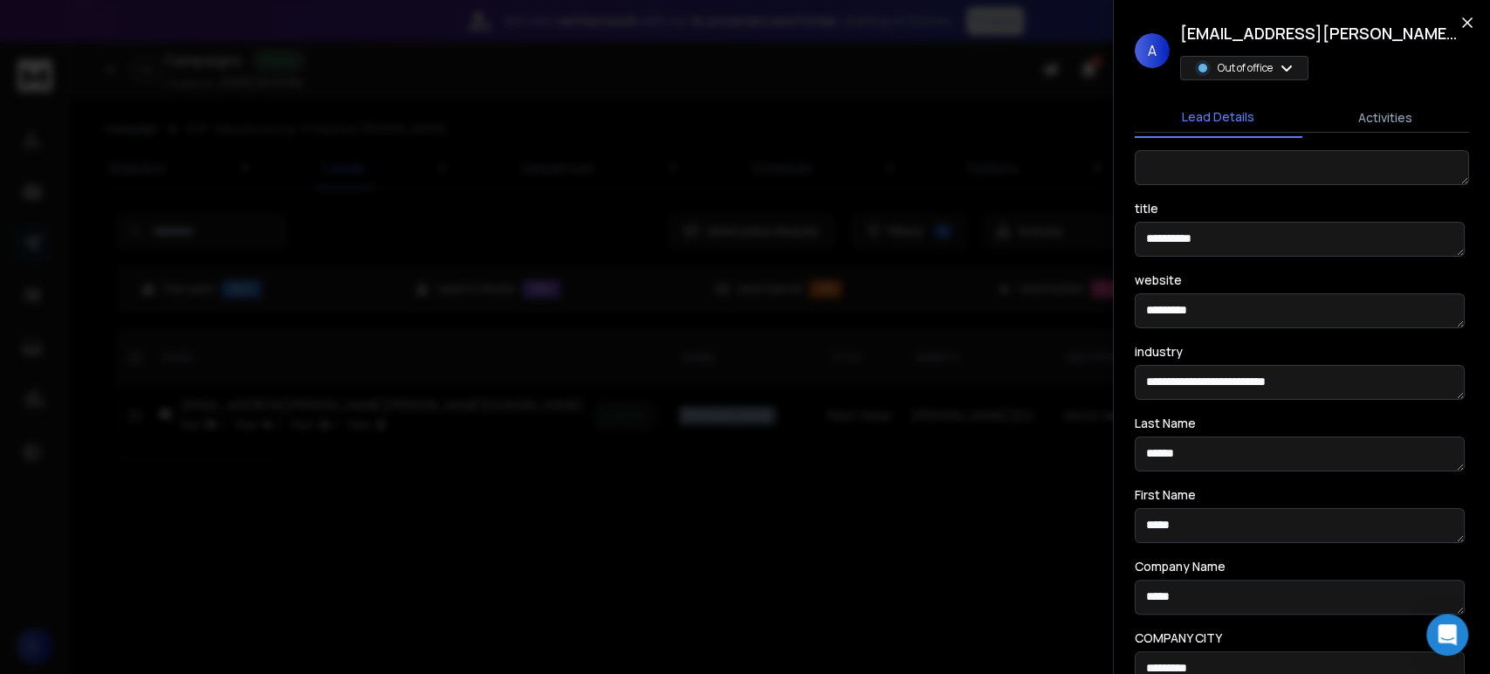
click at [1459, 25] on icon "button" at bounding box center [1467, 22] width 17 height 17
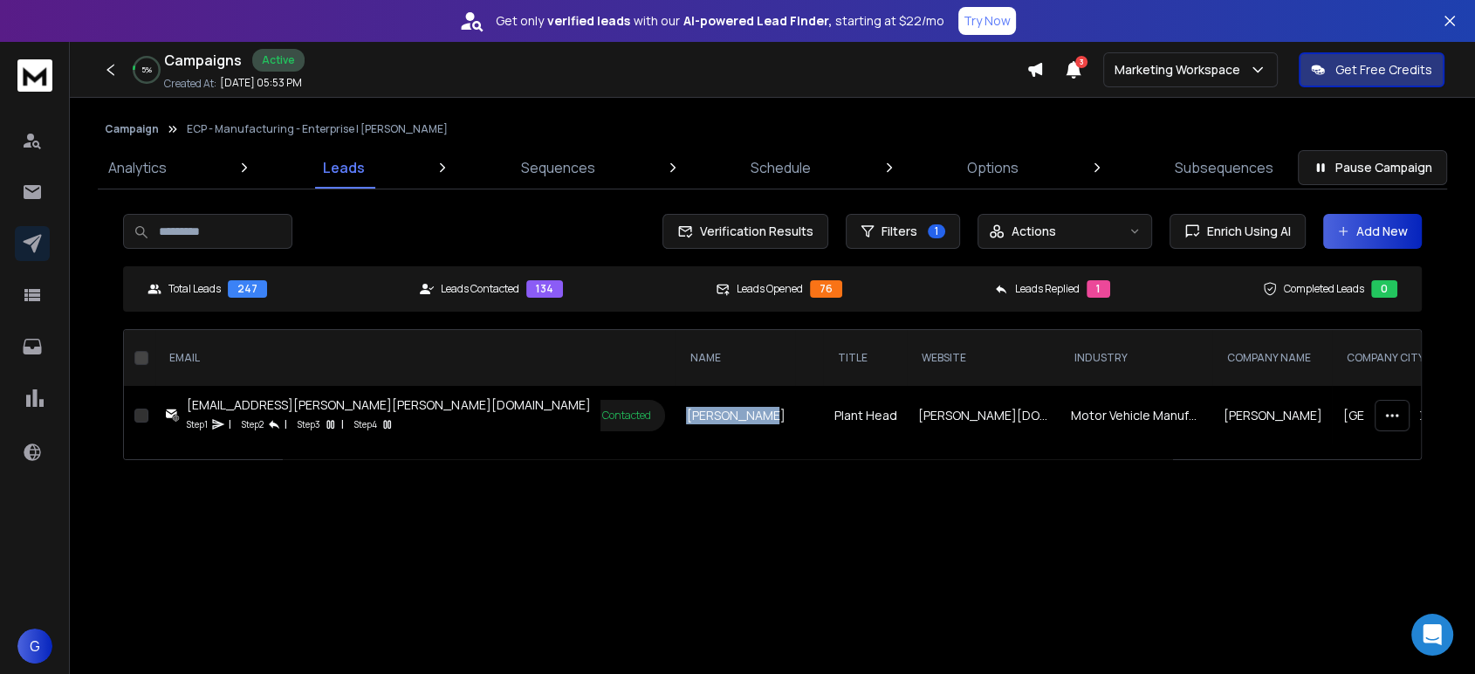
copy td "Abhay Bhende"
click at [927, 220] on button "Filters 1" at bounding box center [903, 231] width 114 height 35
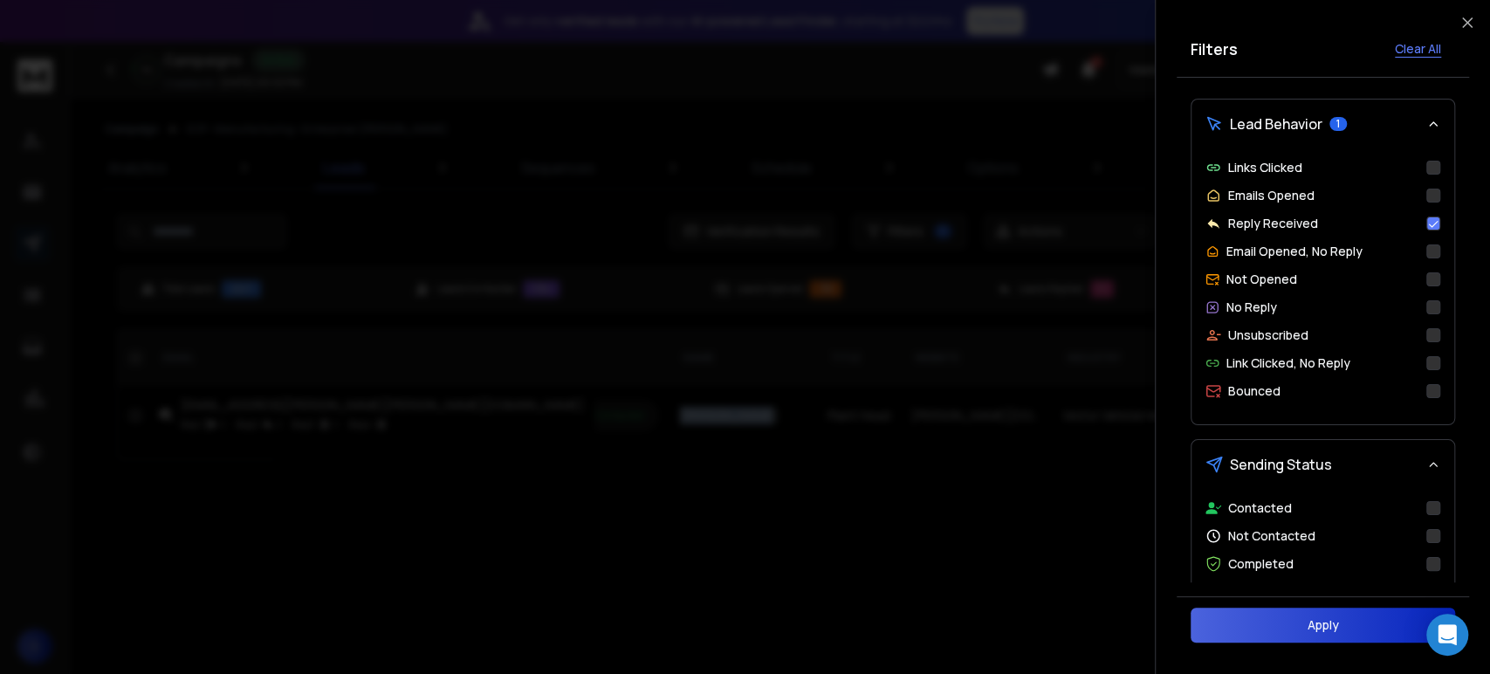
click at [1402, 52] on button "Clear All" at bounding box center [1418, 48] width 74 height 35
click at [1364, 627] on button "Apply" at bounding box center [1323, 625] width 264 height 35
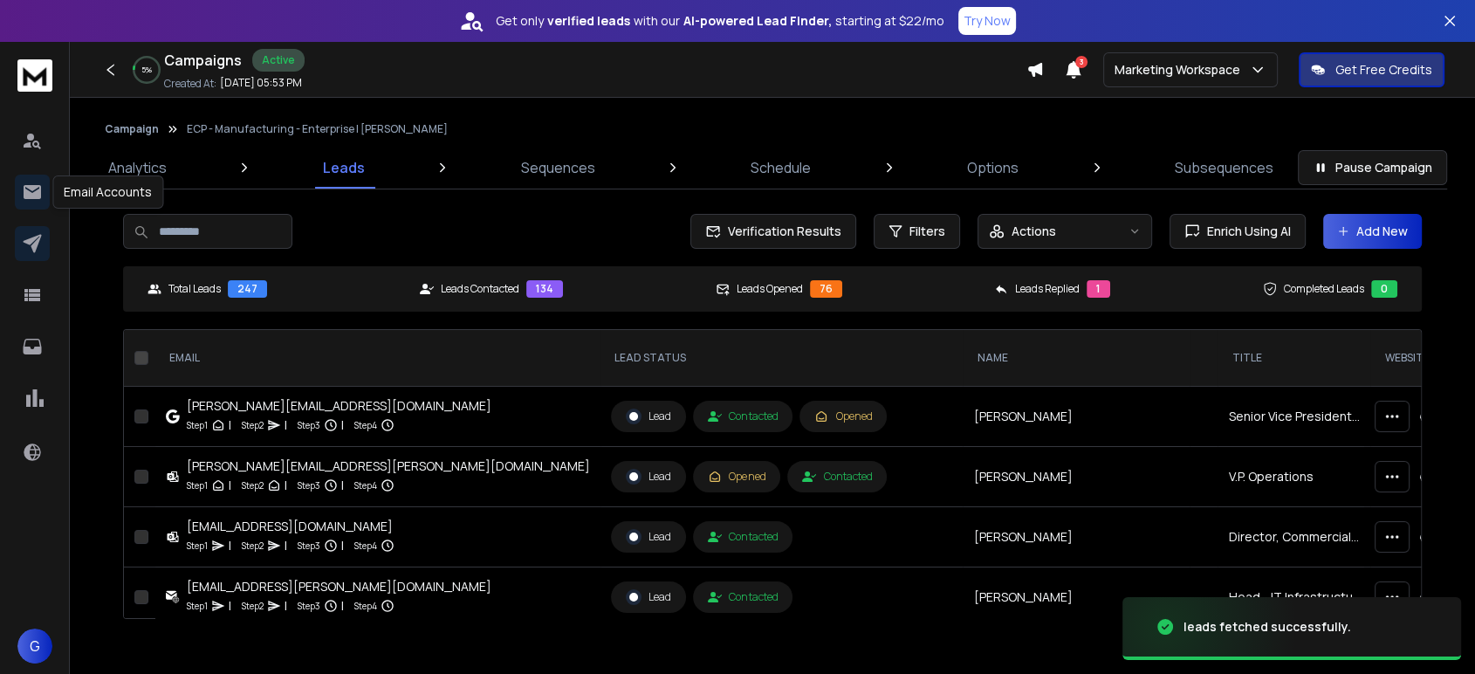
click at [32, 187] on icon at bounding box center [32, 192] width 17 height 14
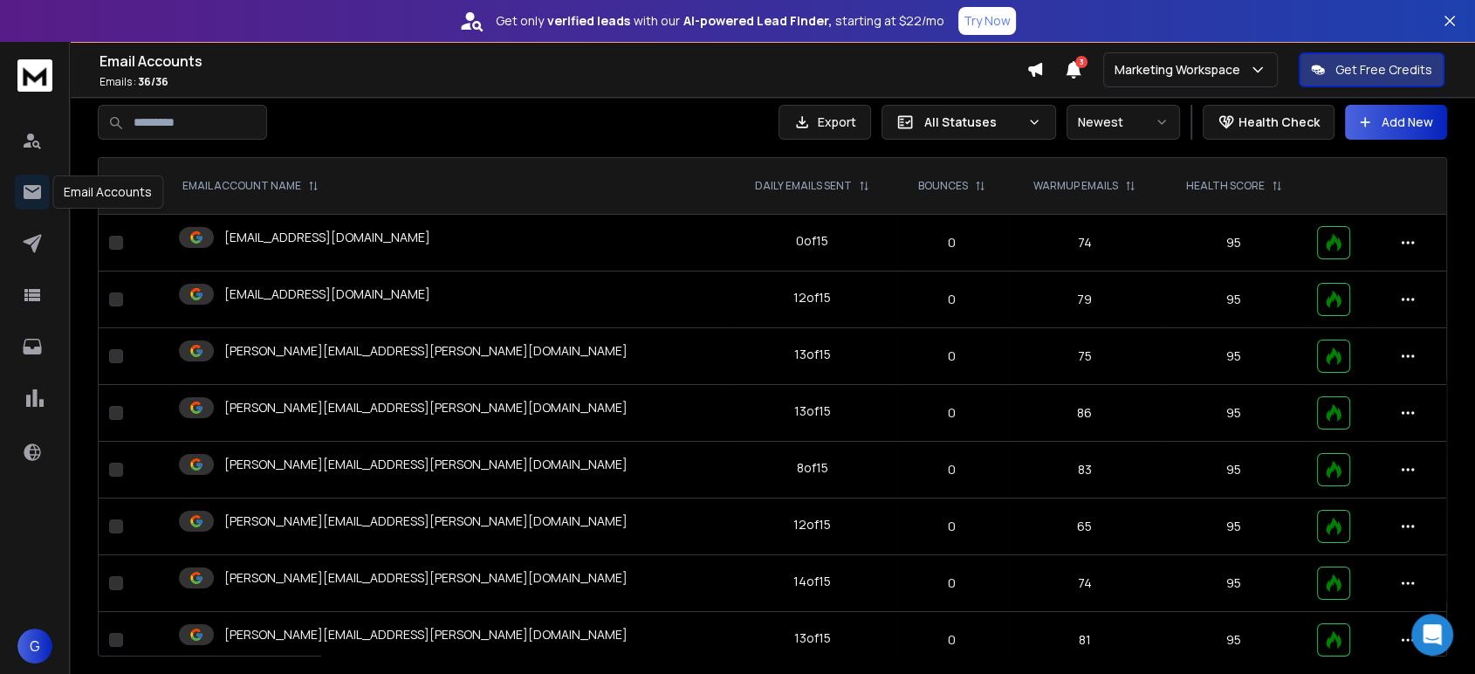
click at [30, 197] on icon at bounding box center [32, 192] width 17 height 14
click at [28, 298] on icon at bounding box center [32, 295] width 21 height 21
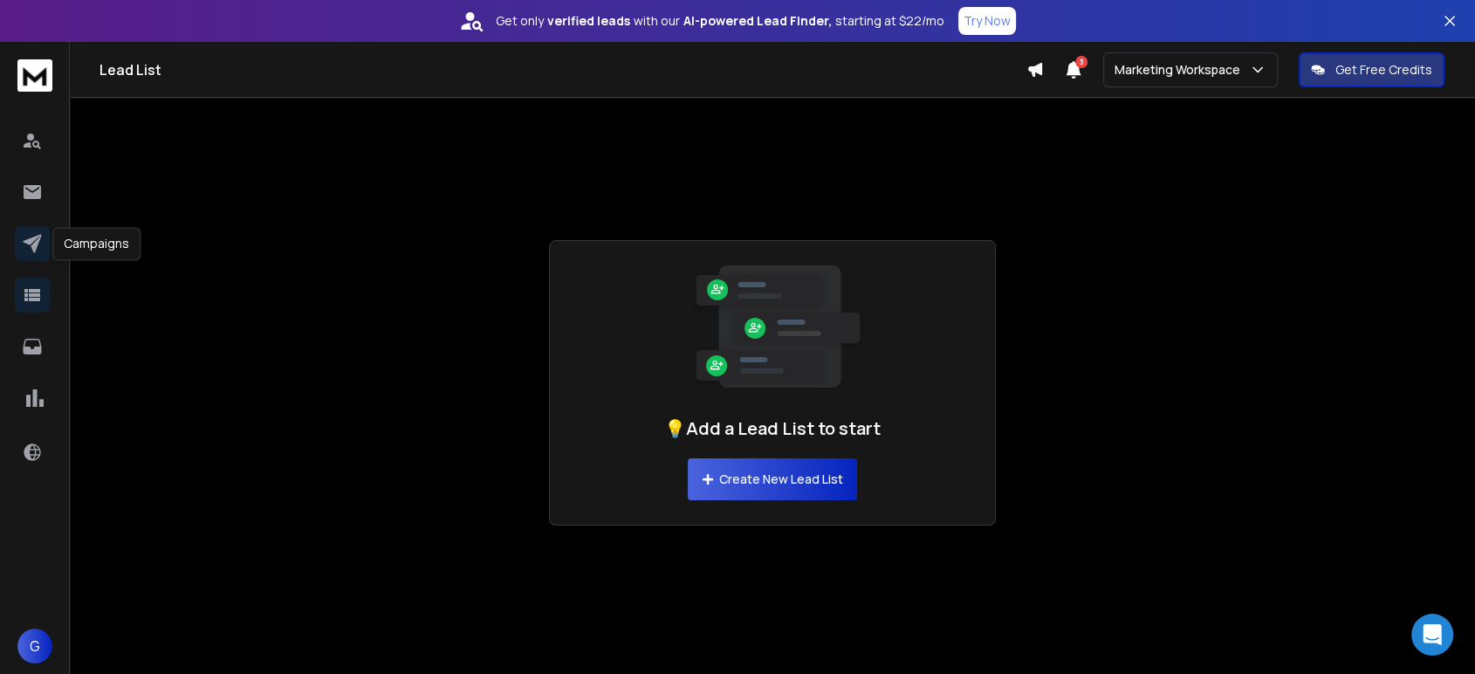
click at [33, 244] on icon at bounding box center [32, 243] width 18 height 18
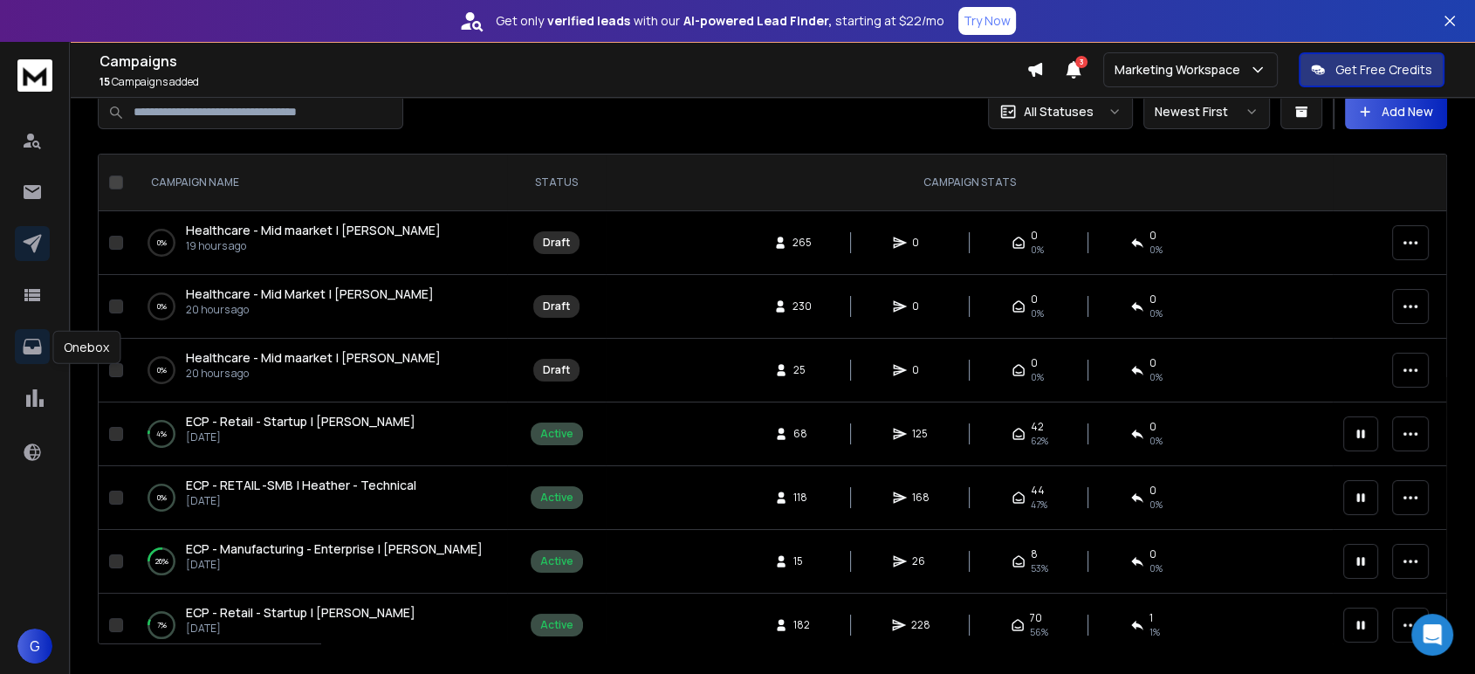
click at [39, 346] on icon at bounding box center [32, 347] width 18 height 16
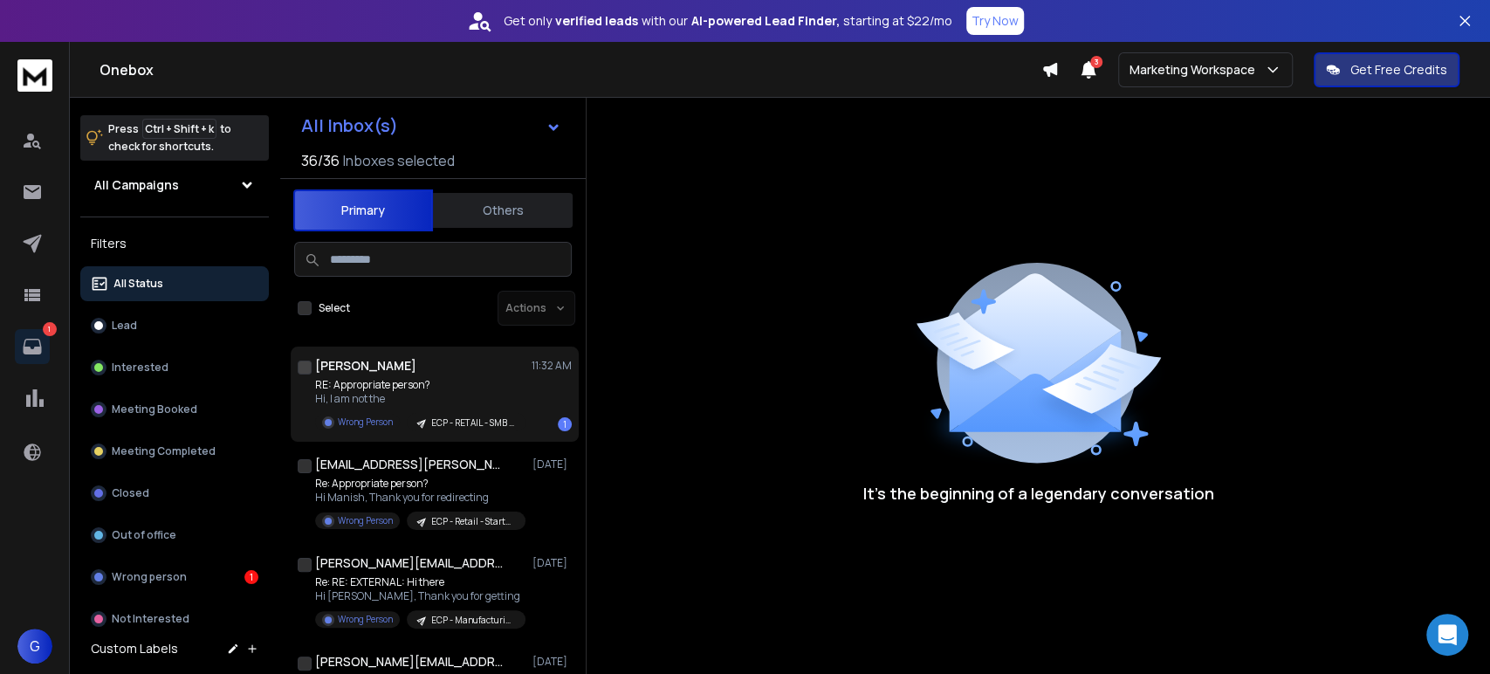
click at [531, 378] on div "RE: Appropriate person? Hi, I am not the Wrong Person ECP - RETAIL - SMB | Brya…" at bounding box center [443, 404] width 257 height 53
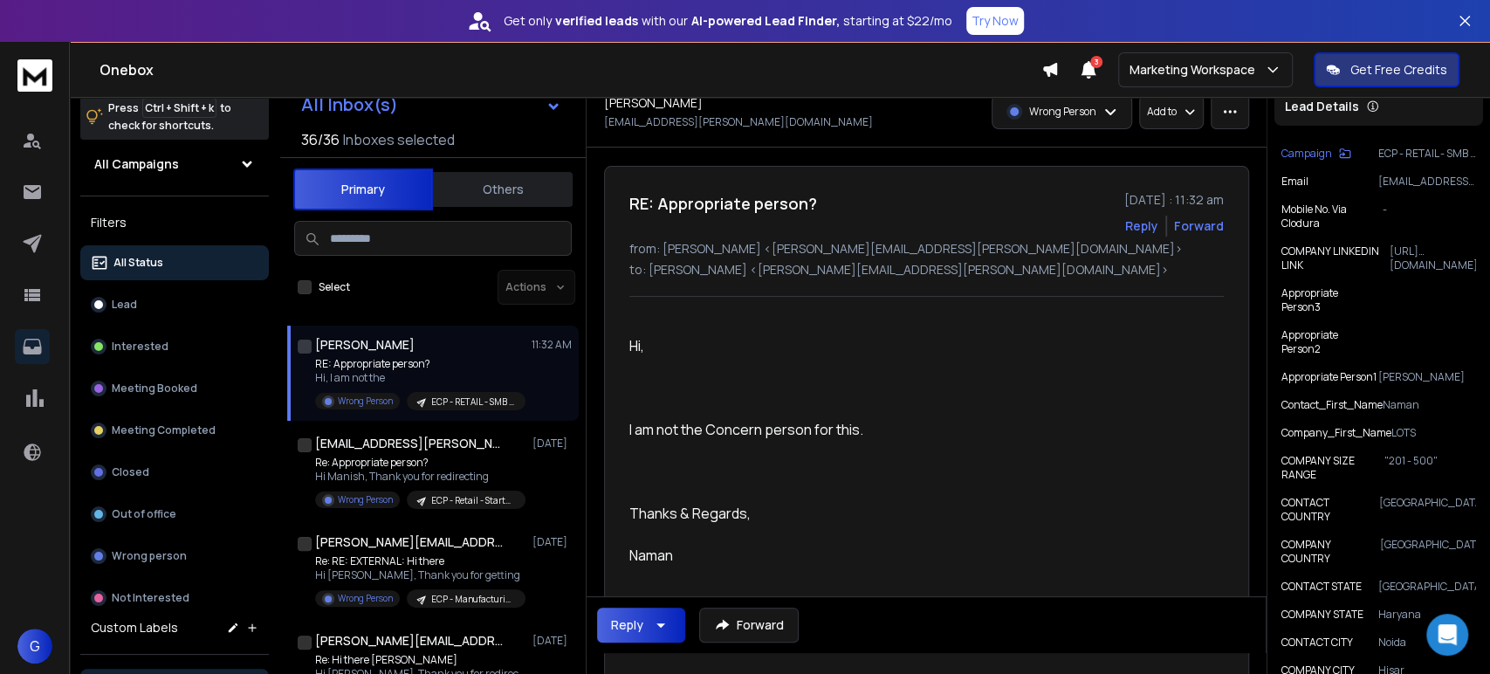
scroll to position [17, 0]
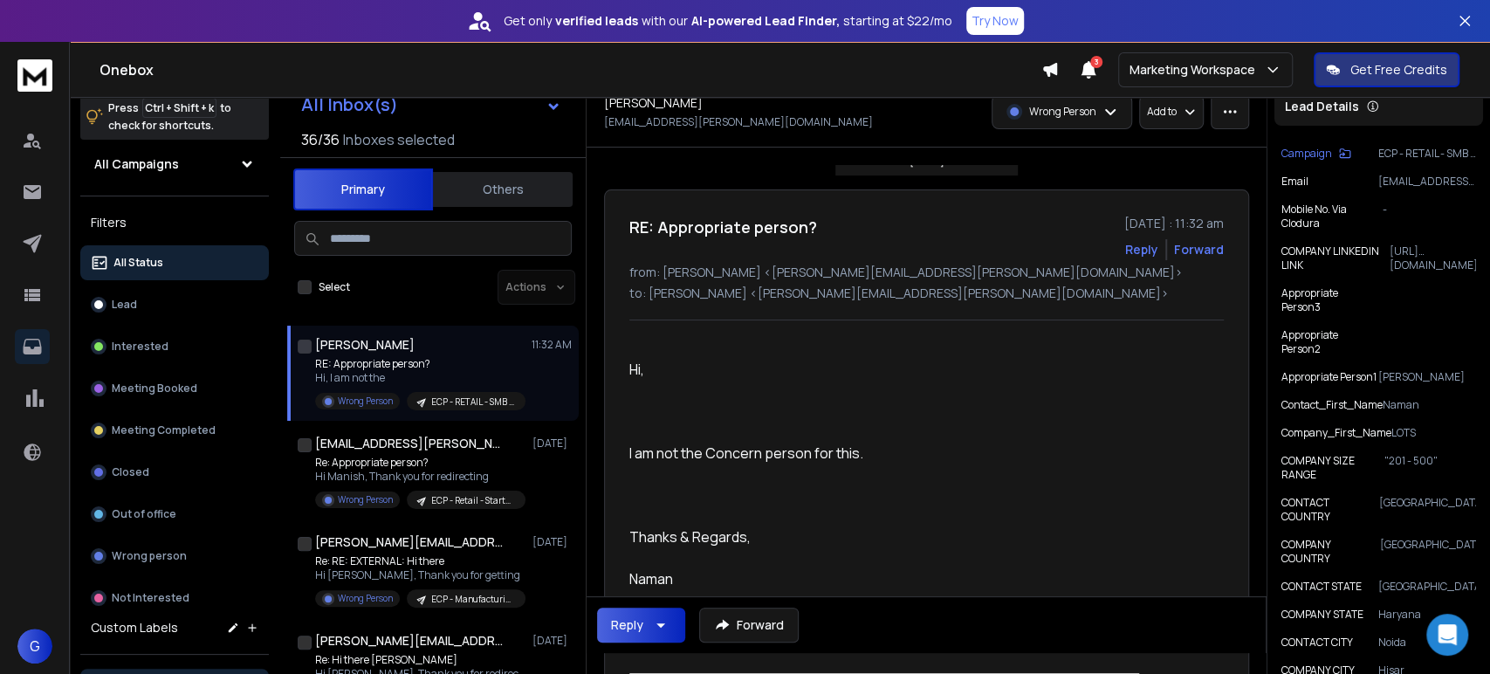
click at [500, 361] on p "RE: Appropriate person?" at bounding box center [420, 364] width 210 height 14
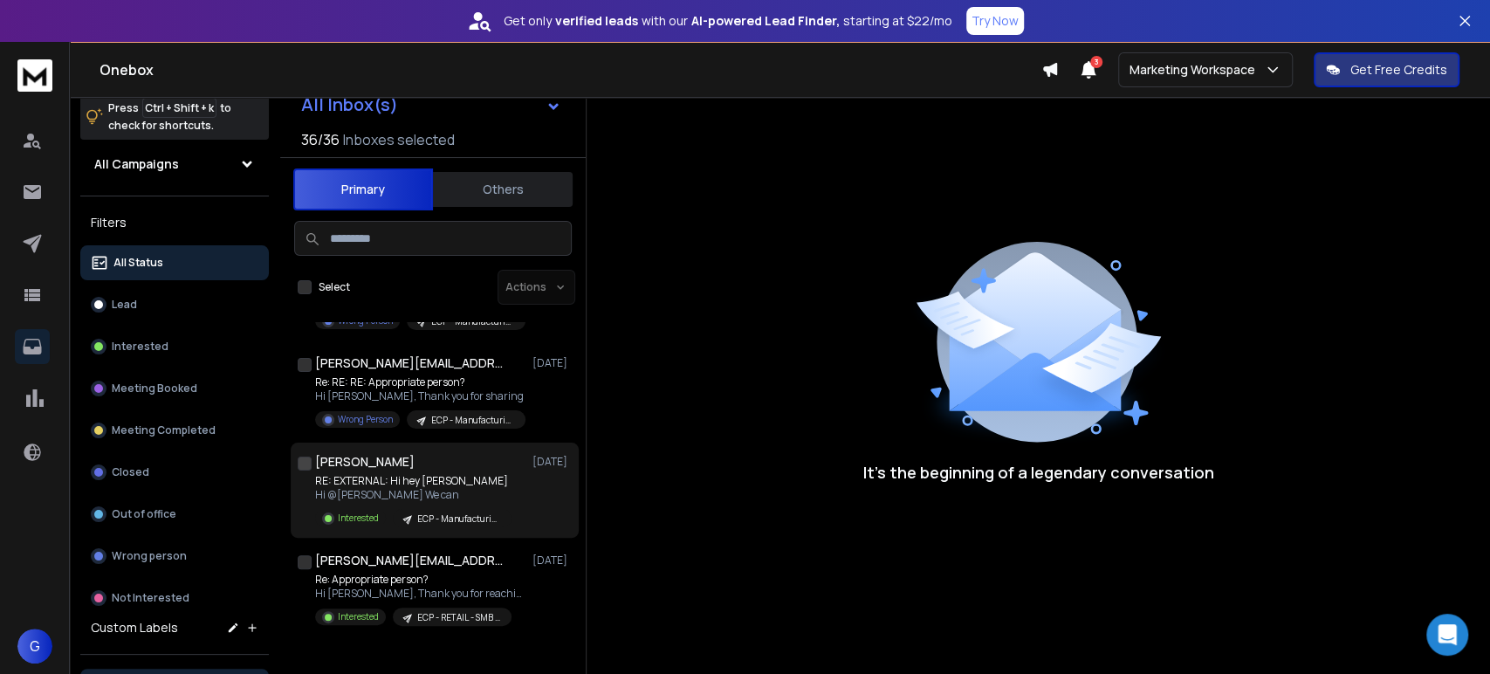
scroll to position [0, 0]
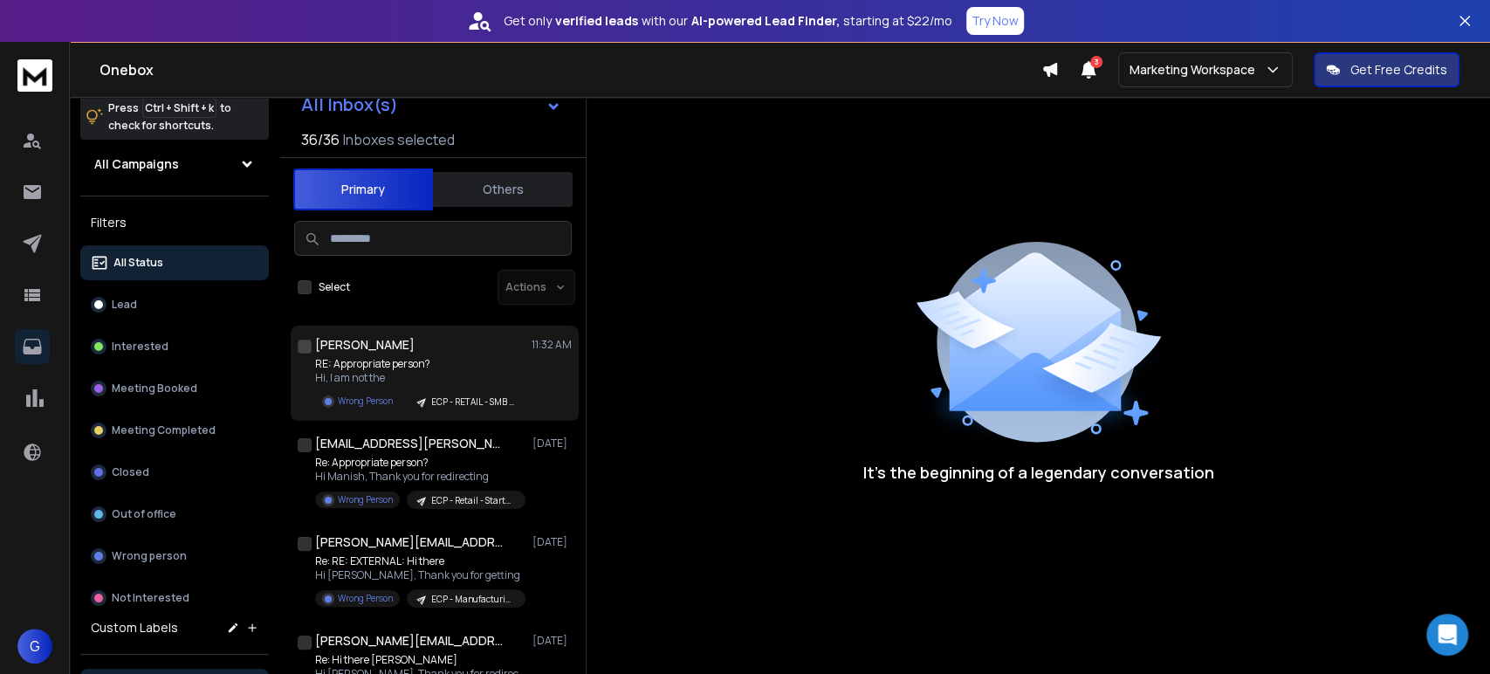
click at [478, 346] on div "Naman Singhal 11:32 AM" at bounding box center [443, 344] width 257 height 17
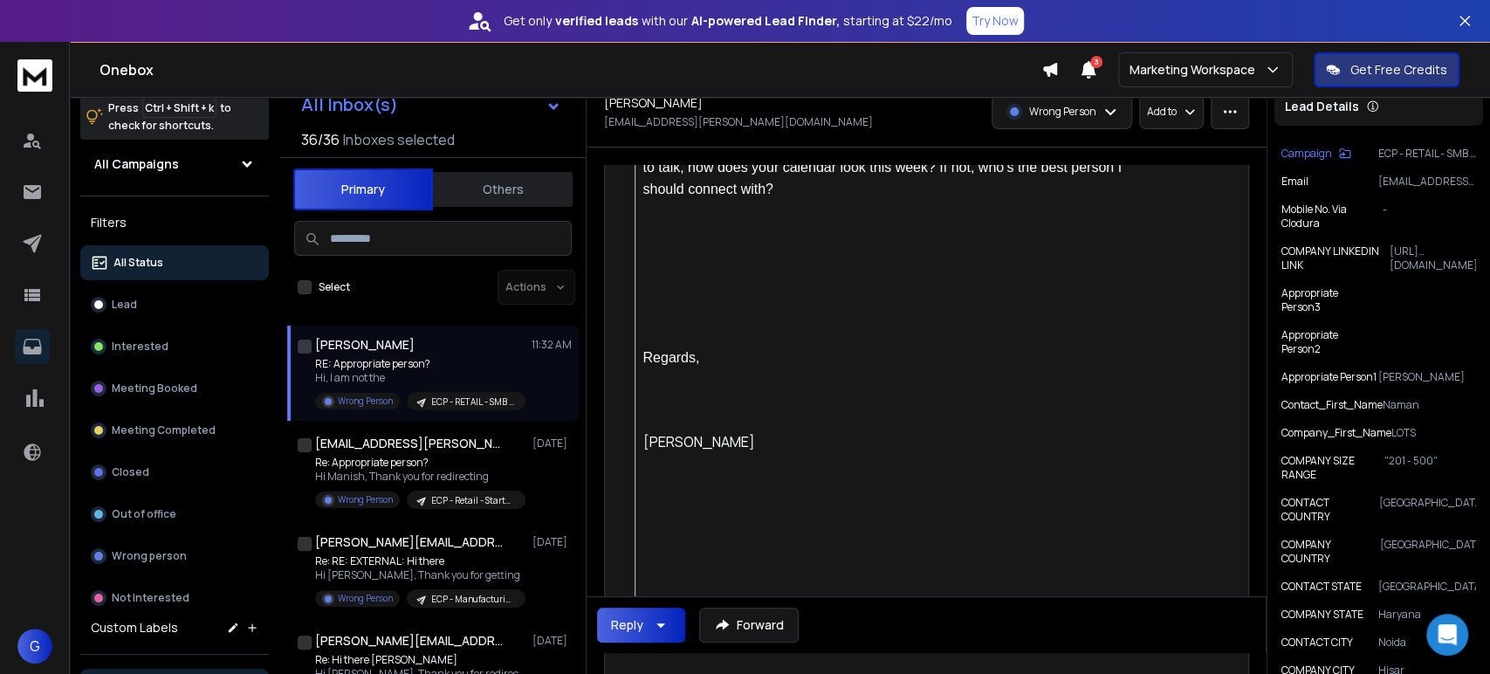
scroll to position [6492, 0]
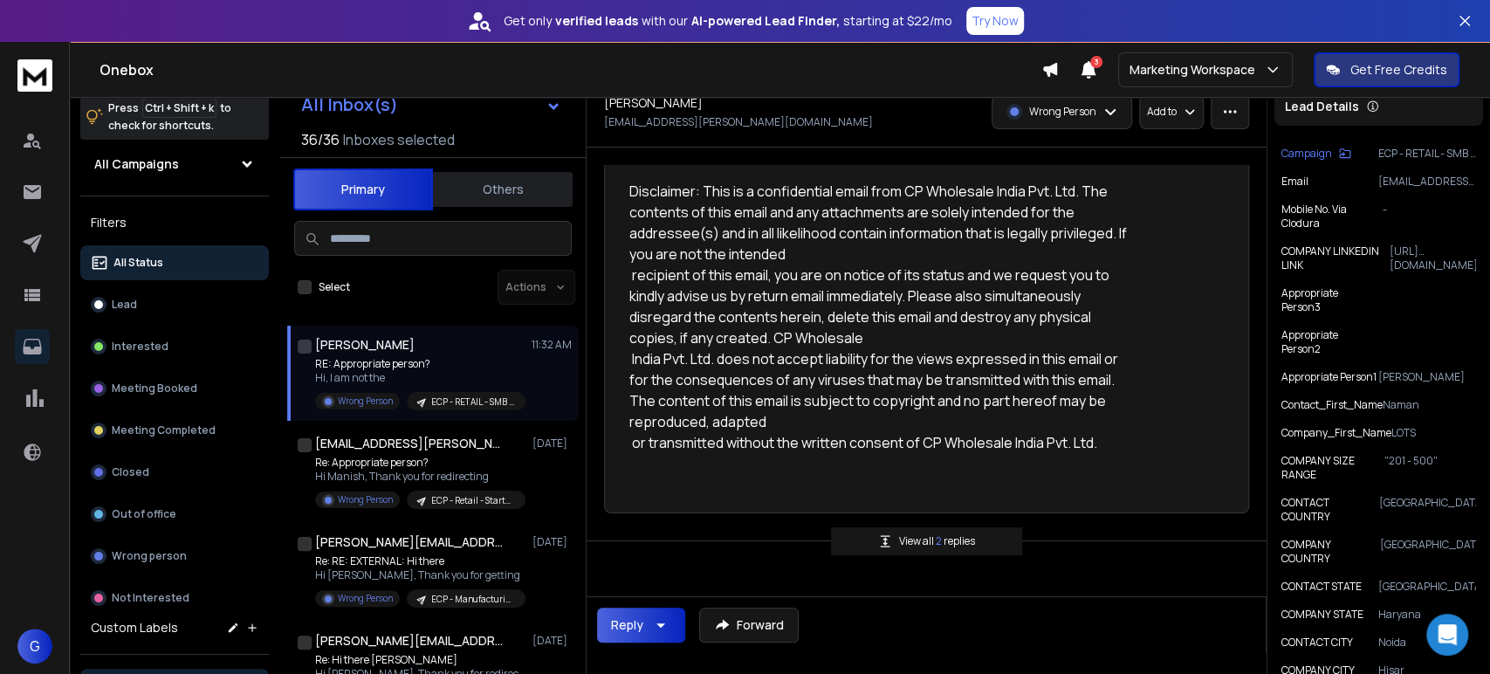
click at [925, 547] on p "View all 2 replies" at bounding box center [937, 541] width 76 height 14
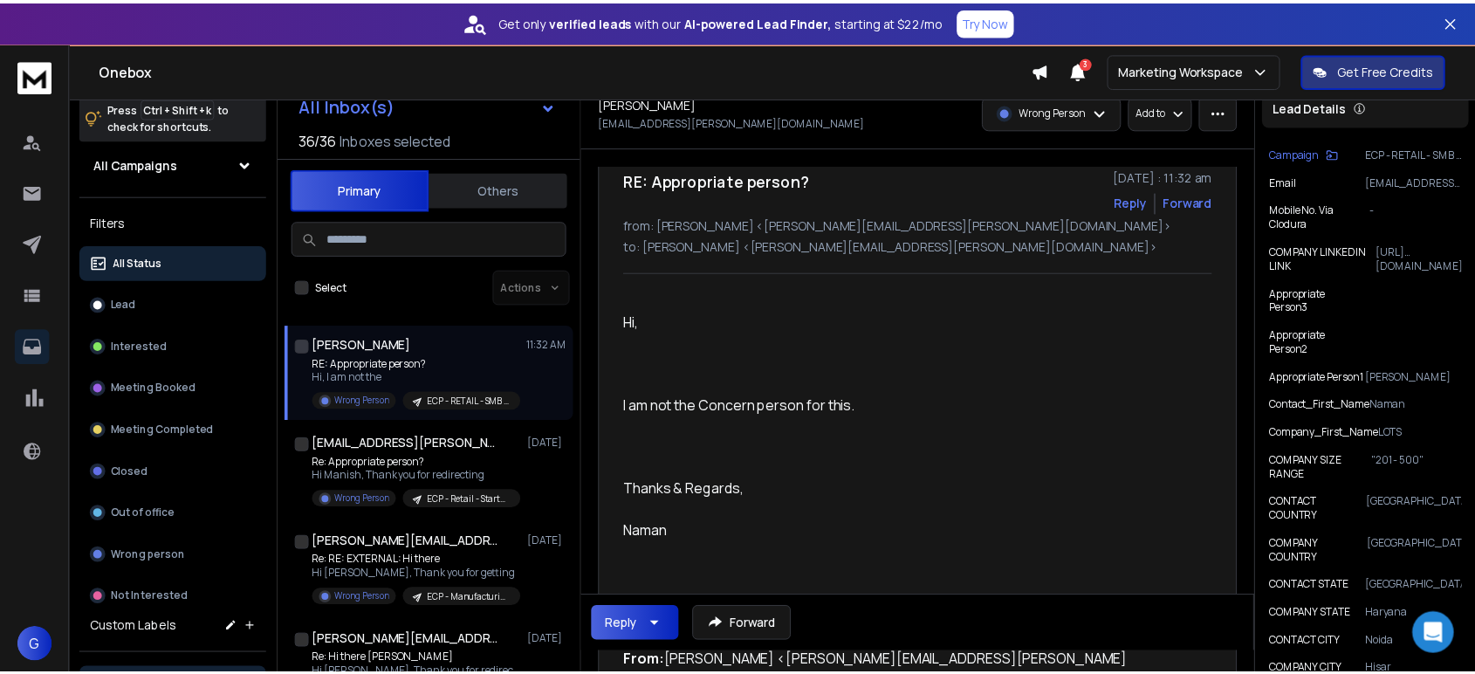
scroll to position [65, 0]
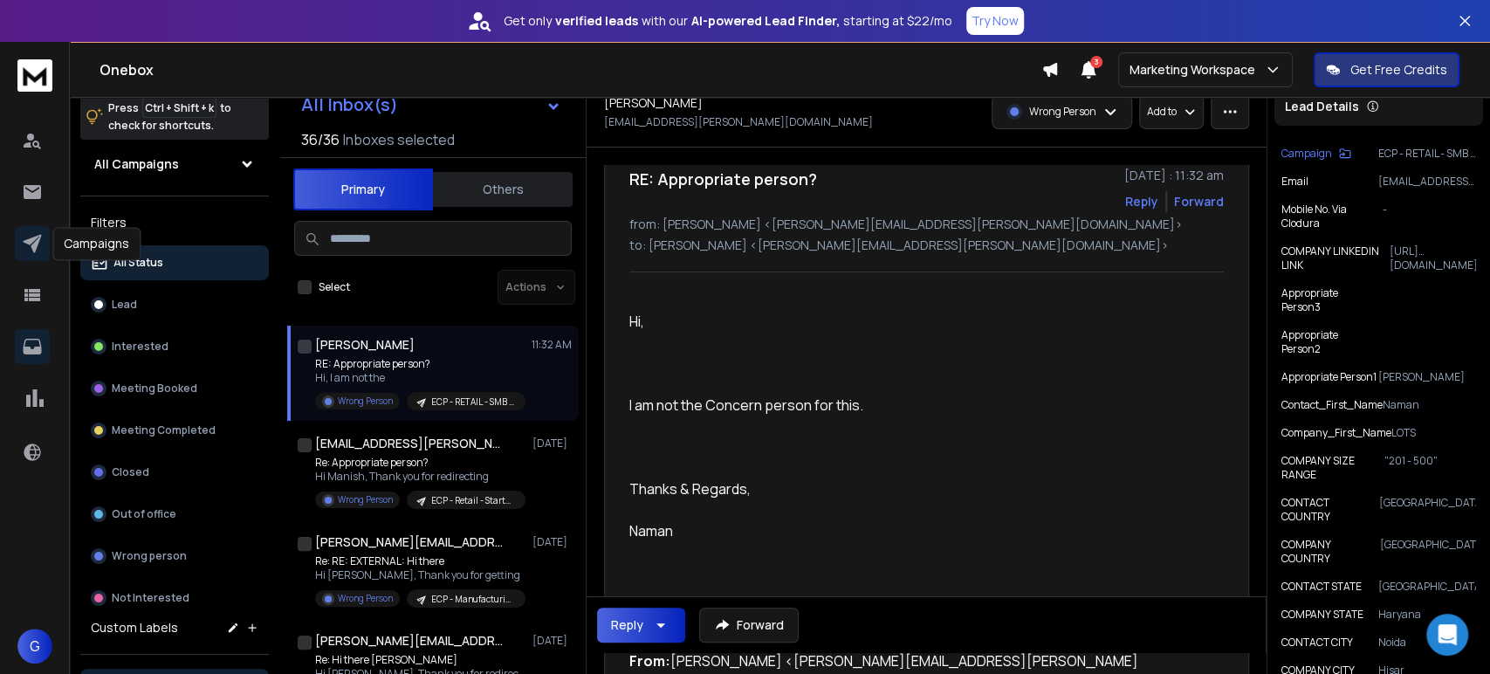
click at [34, 240] on icon at bounding box center [32, 243] width 18 height 18
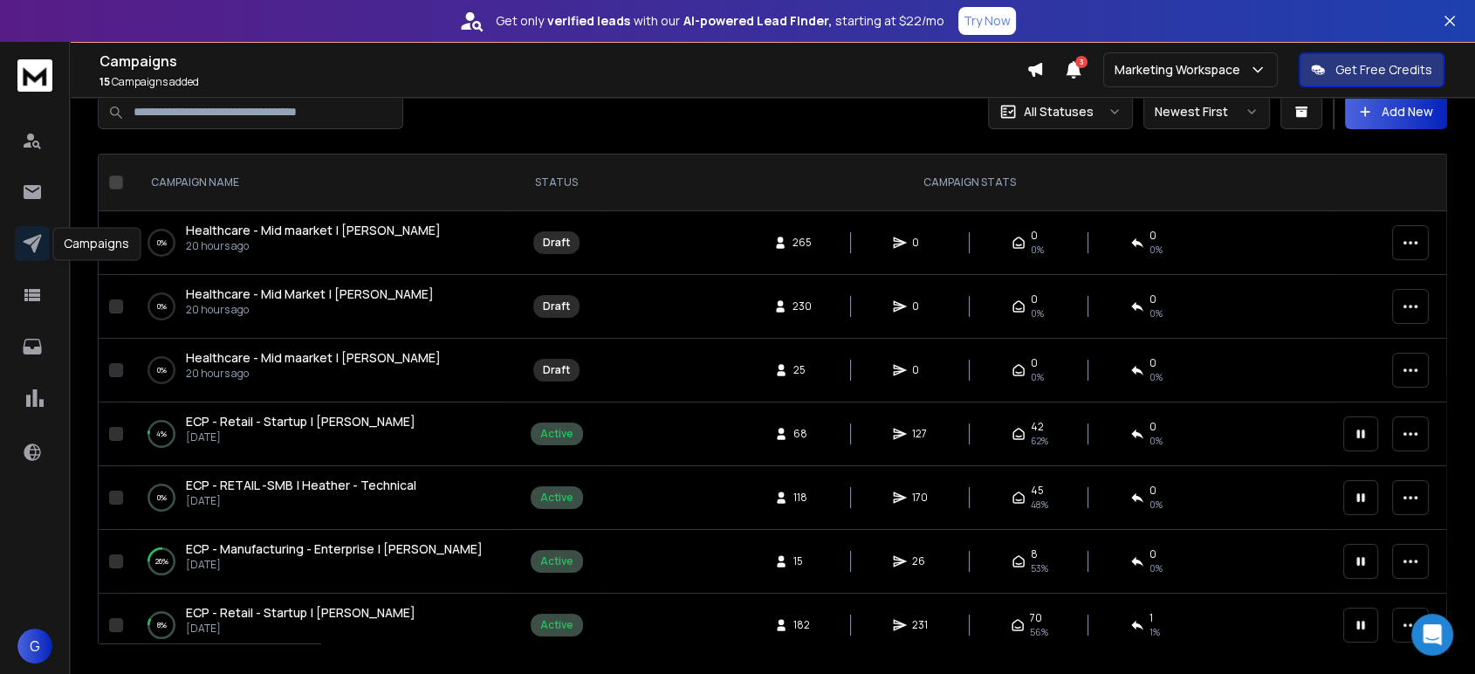
click at [19, 247] on link at bounding box center [32, 243] width 35 height 35
click at [115, 241] on button "button" at bounding box center [116, 243] width 14 height 14
click at [119, 305] on button "button" at bounding box center [116, 306] width 14 height 14
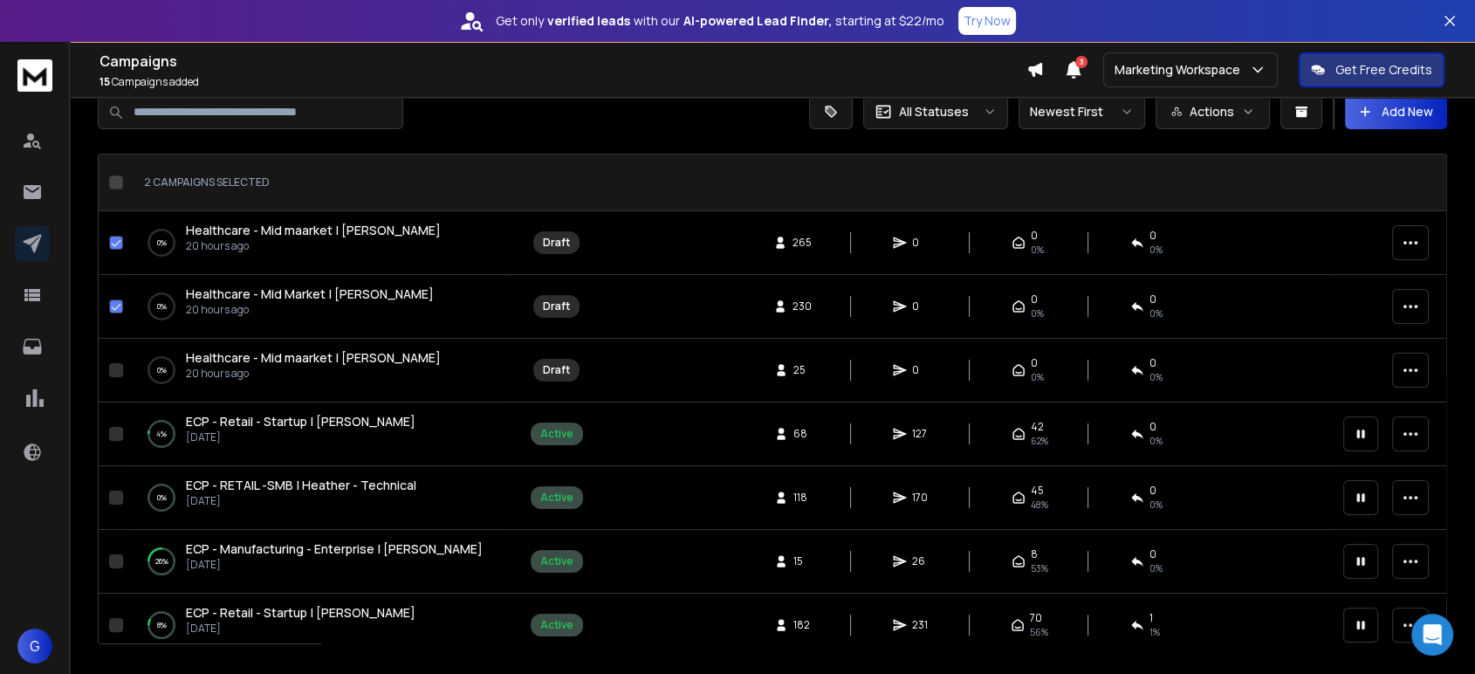
click at [118, 368] on button "button" at bounding box center [116, 370] width 14 height 14
click at [1222, 120] on button "Actions" at bounding box center [1213, 111] width 114 height 35
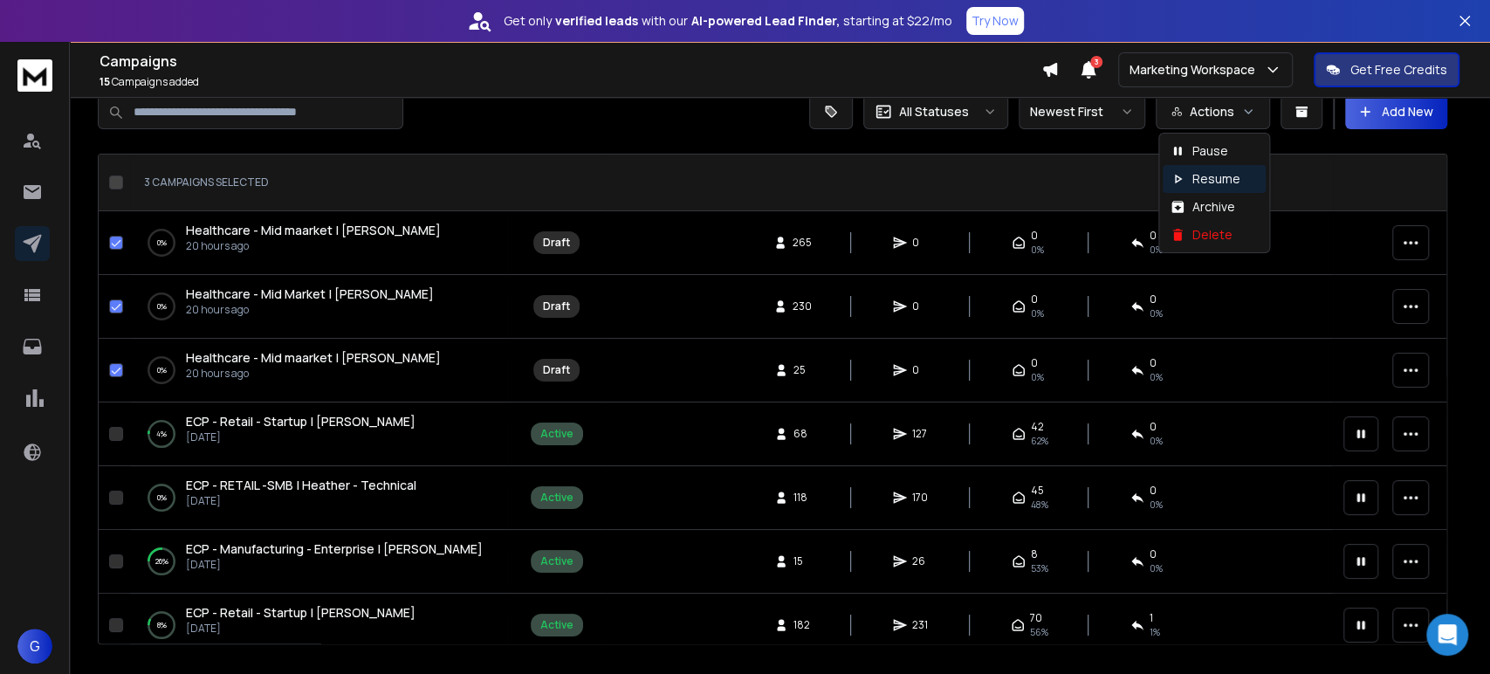
click at [1231, 181] on p "Resume" at bounding box center [1216, 178] width 48 height 17
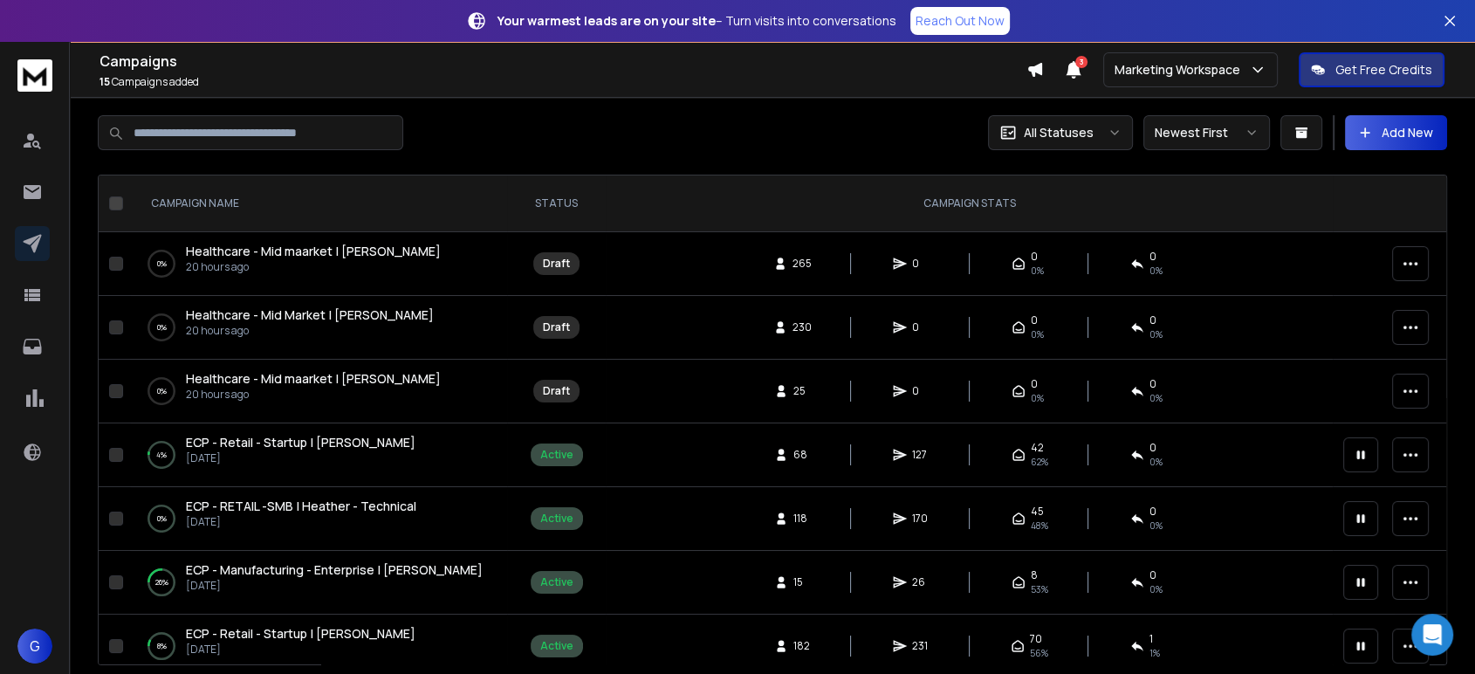
click at [405, 393] on div "0 % Healthcare - Mid maarket | Heather T 20 hours ago" at bounding box center [319, 391] width 342 height 42
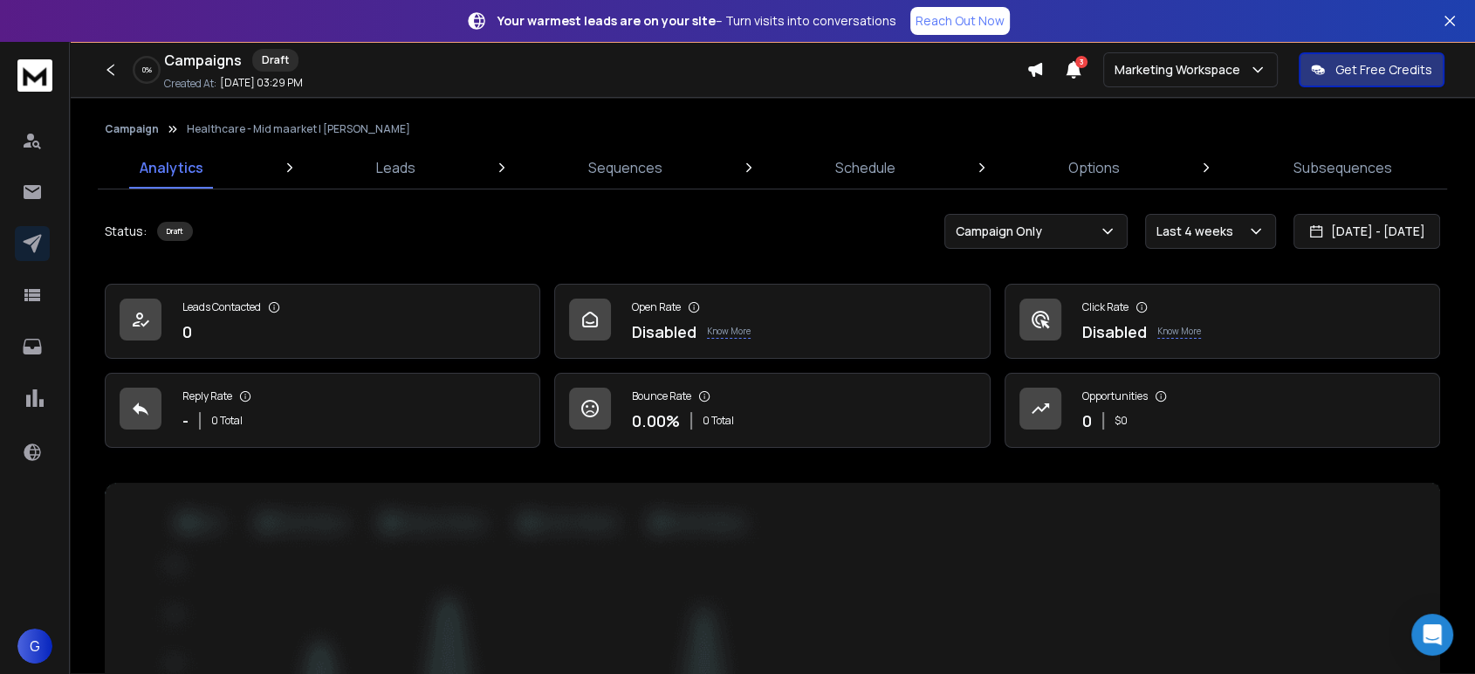
click at [1158, 180] on div "Analytics Leads Sequences Schedule Options Subsequences" at bounding box center [766, 168] width 1336 height 42
click at [1124, 173] on link "Options" at bounding box center [1094, 168] width 72 height 42
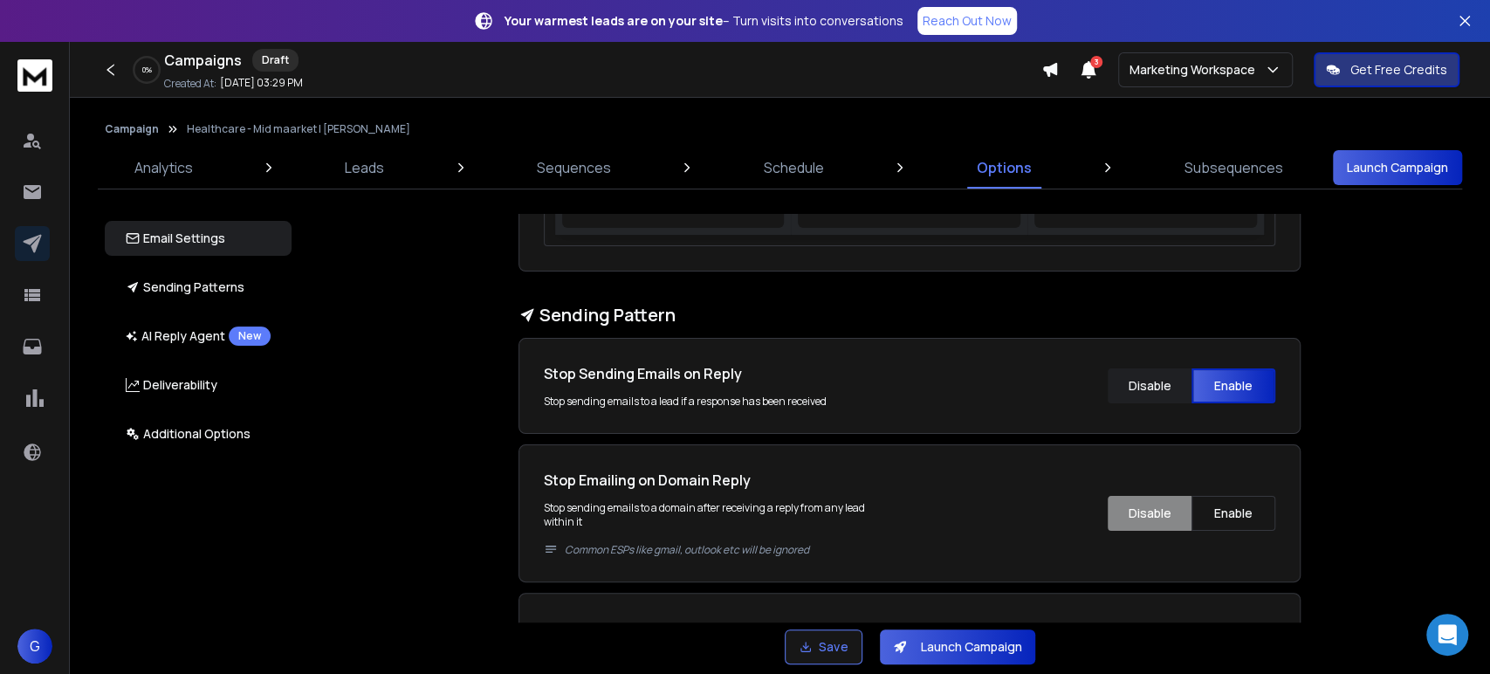
scroll to position [202, 0]
click at [1001, 646] on button "Launch Campaign" at bounding box center [957, 646] width 155 height 35
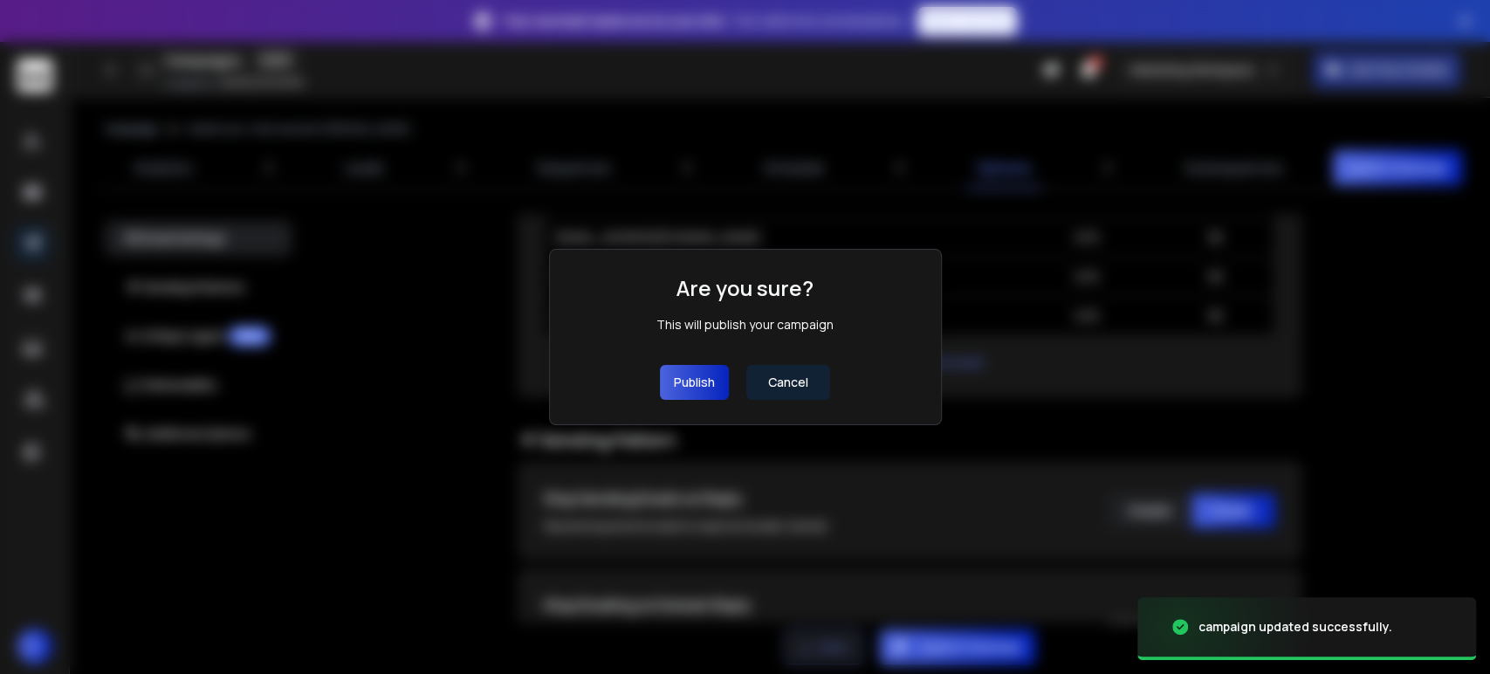
click at [699, 381] on button "Publish" at bounding box center [694, 382] width 69 height 35
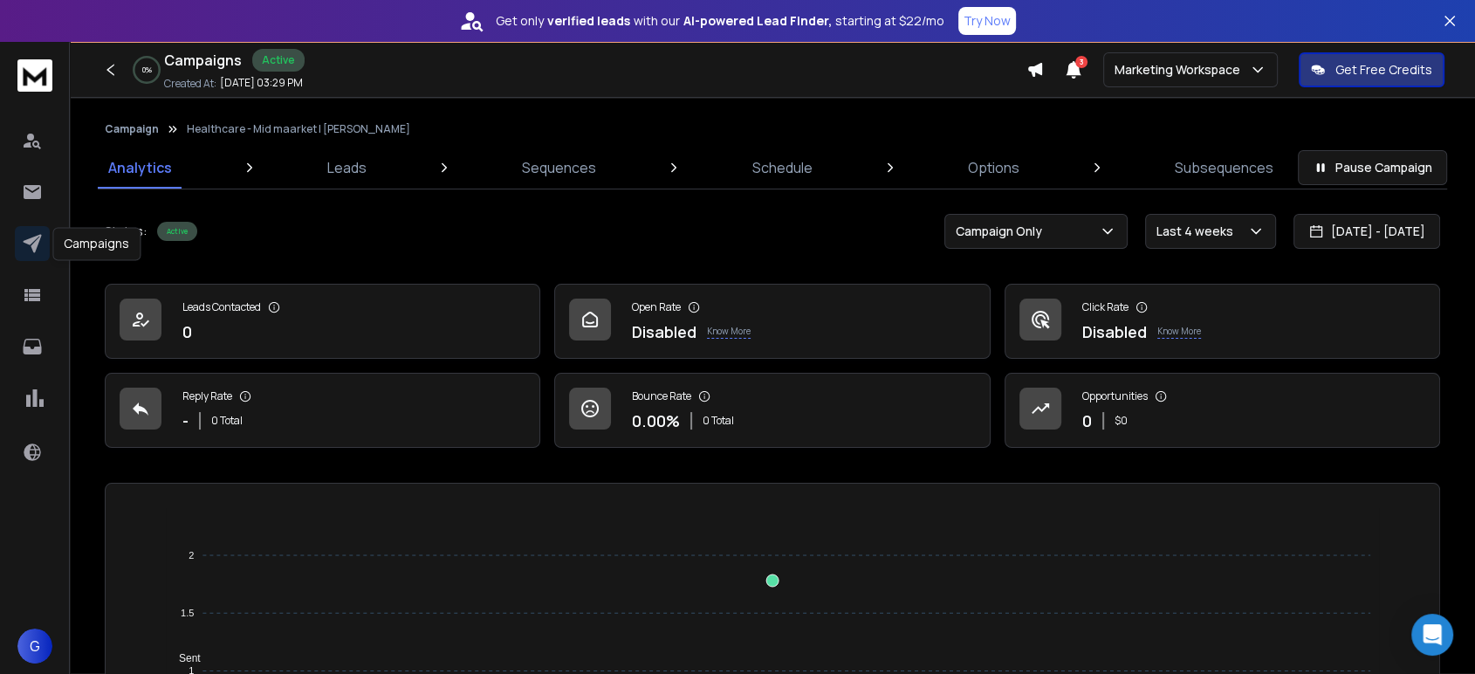
click at [42, 237] on icon at bounding box center [32, 243] width 21 height 21
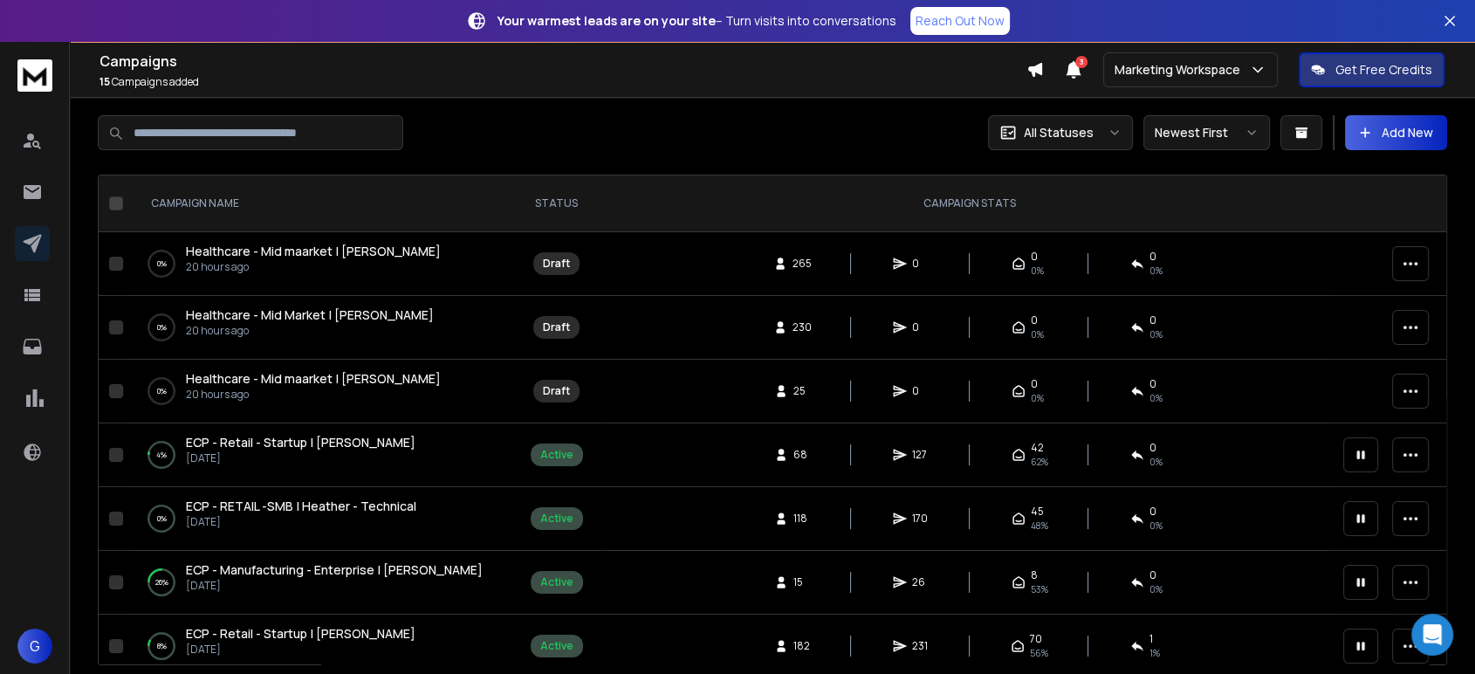
click at [415, 395] on div "0 % Healthcare - Mid maarket | Heather T 20 hours ago" at bounding box center [319, 391] width 342 height 42
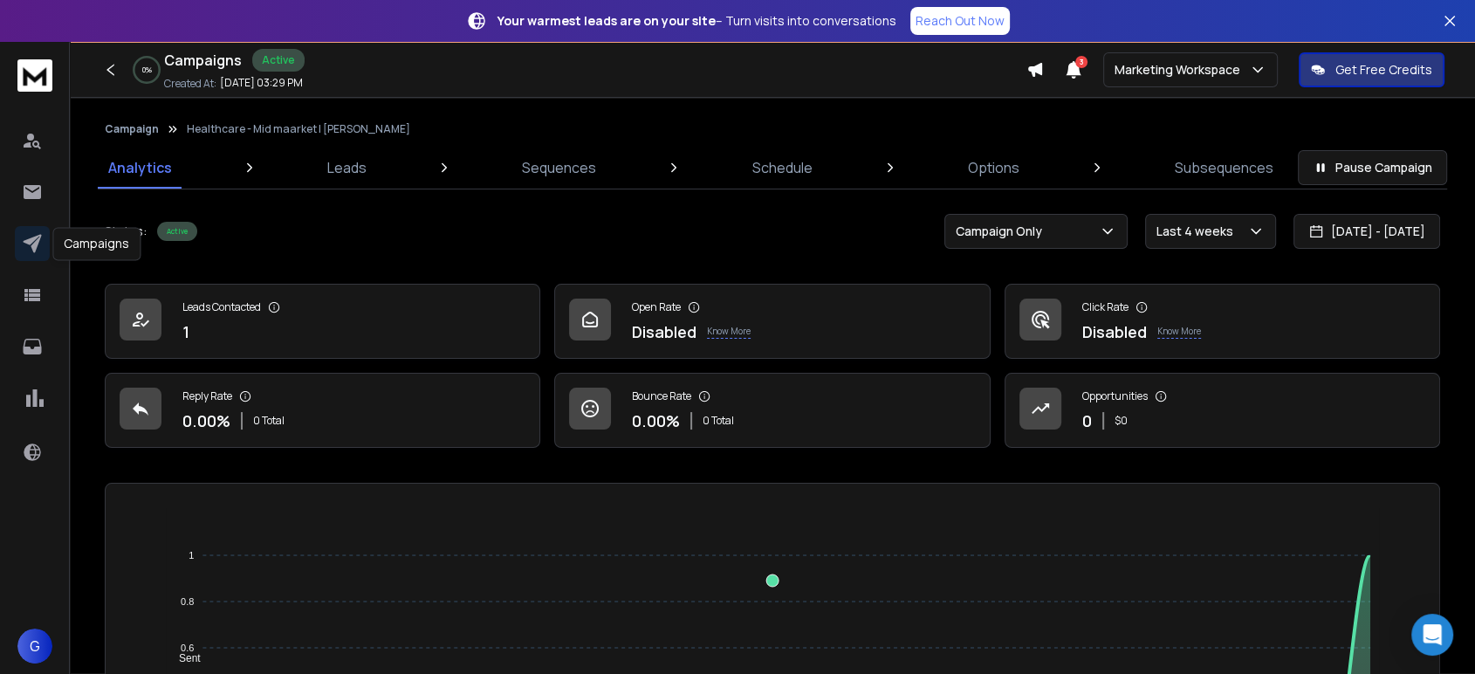
click at [35, 238] on icon at bounding box center [32, 243] width 18 height 18
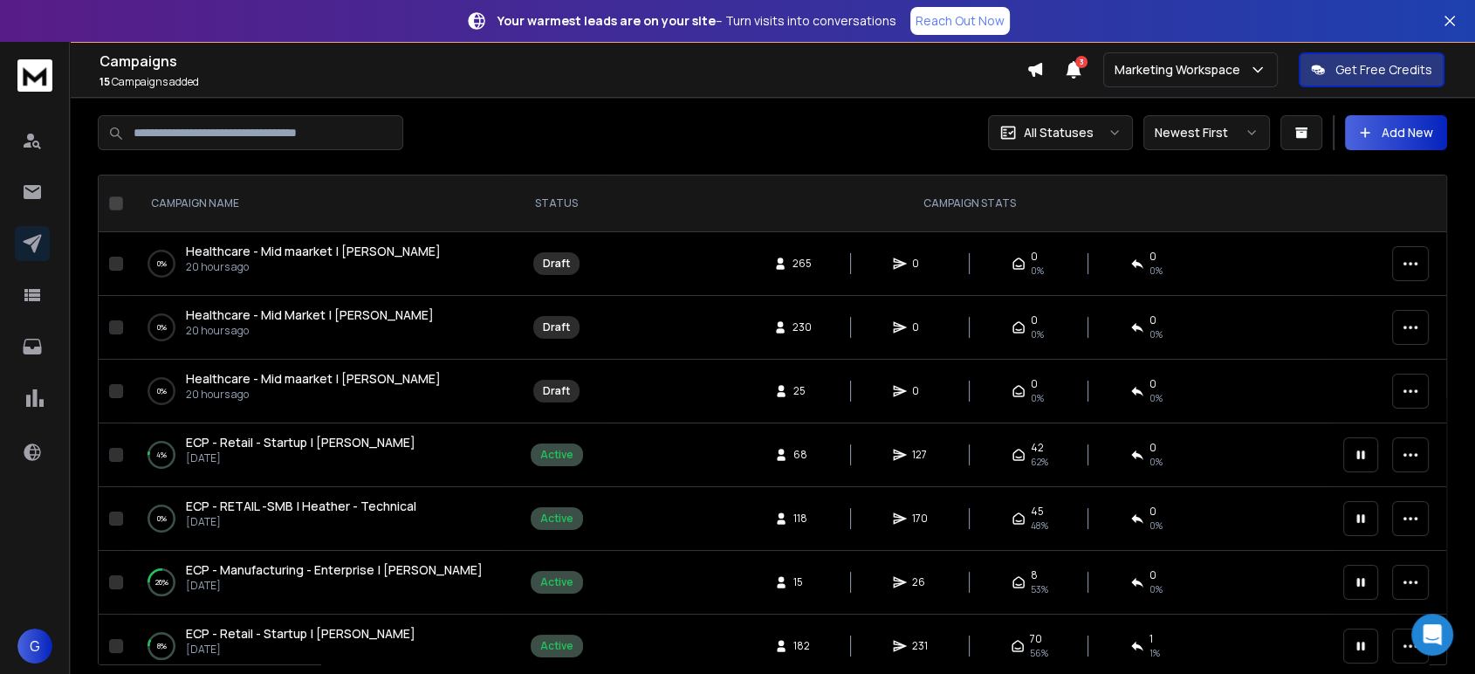
click at [374, 319] on div "0 % Healthcare - Mid Market | Bryan 20 hours ago" at bounding box center [319, 327] width 342 height 42
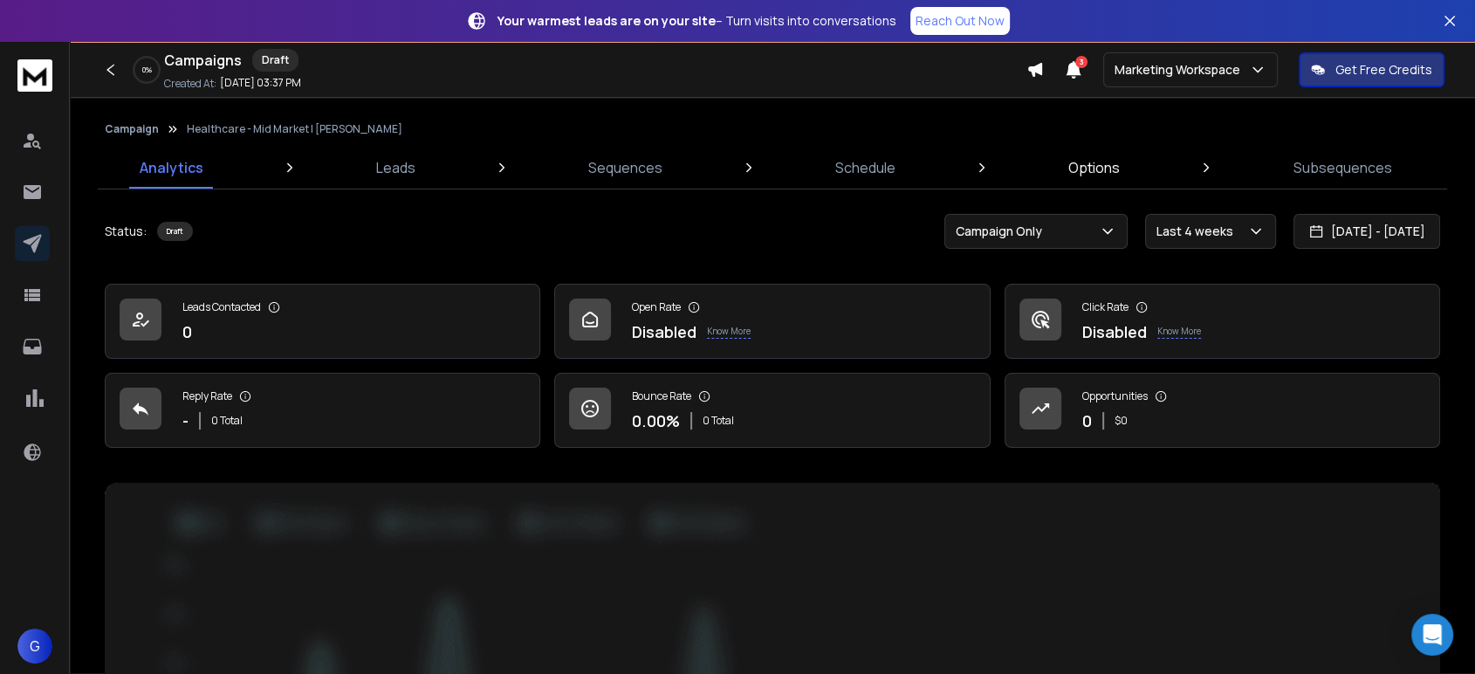
click at [1087, 172] on p "Options" at bounding box center [1094, 167] width 52 height 21
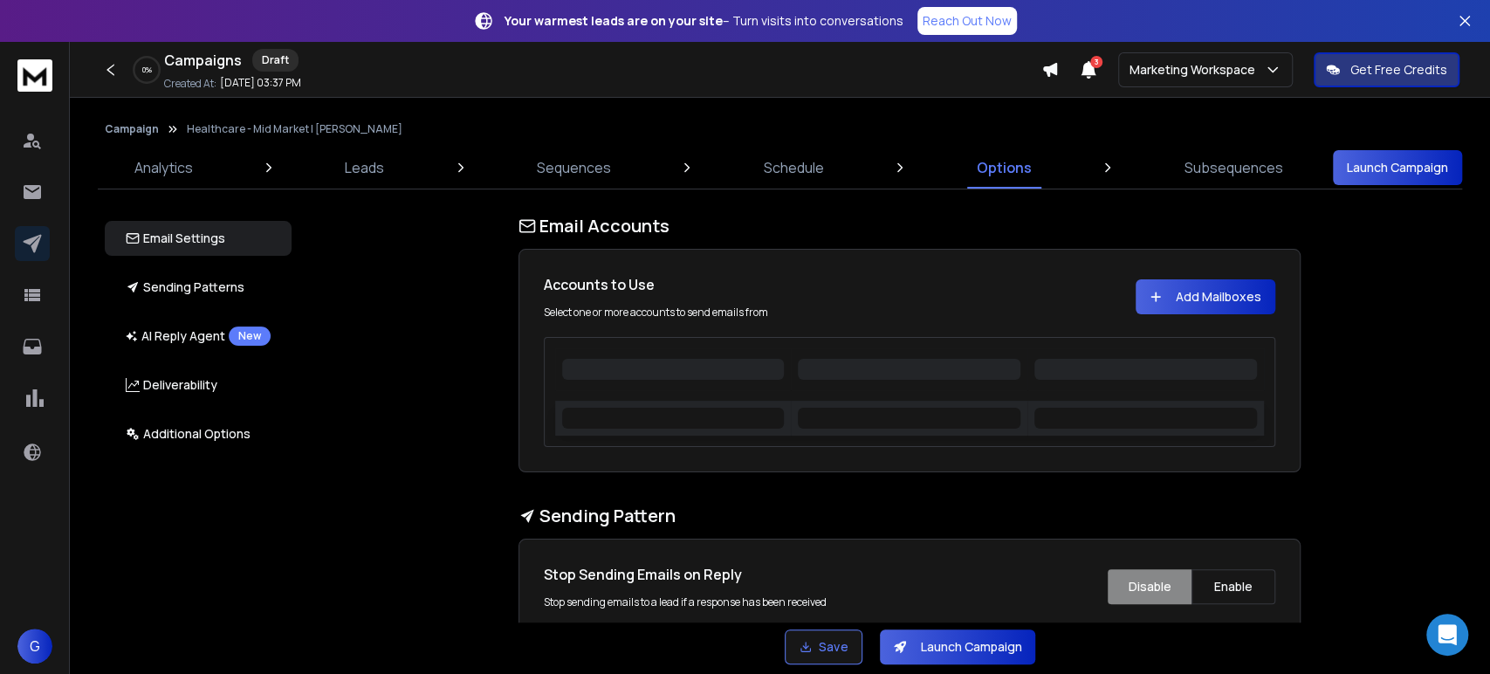
type input "*****"
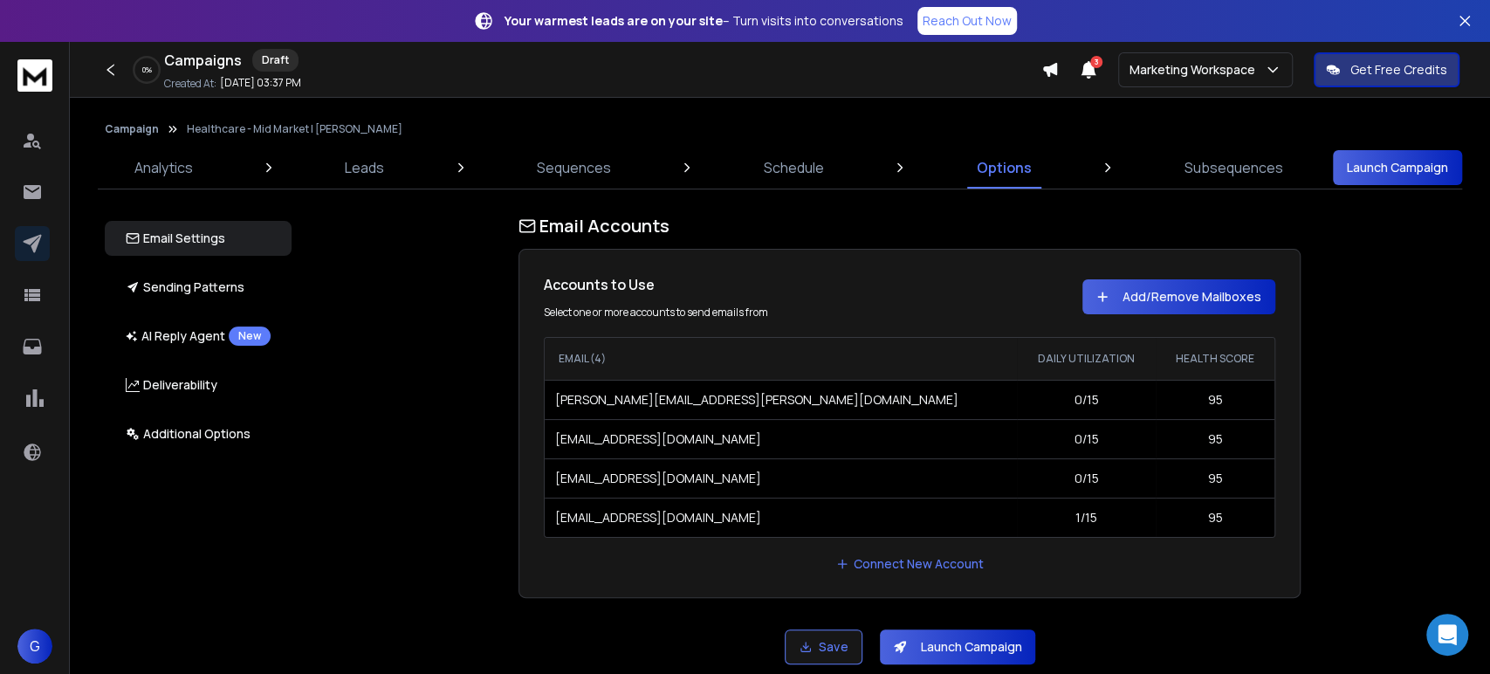
click at [969, 656] on button "Launch Campaign" at bounding box center [957, 646] width 155 height 35
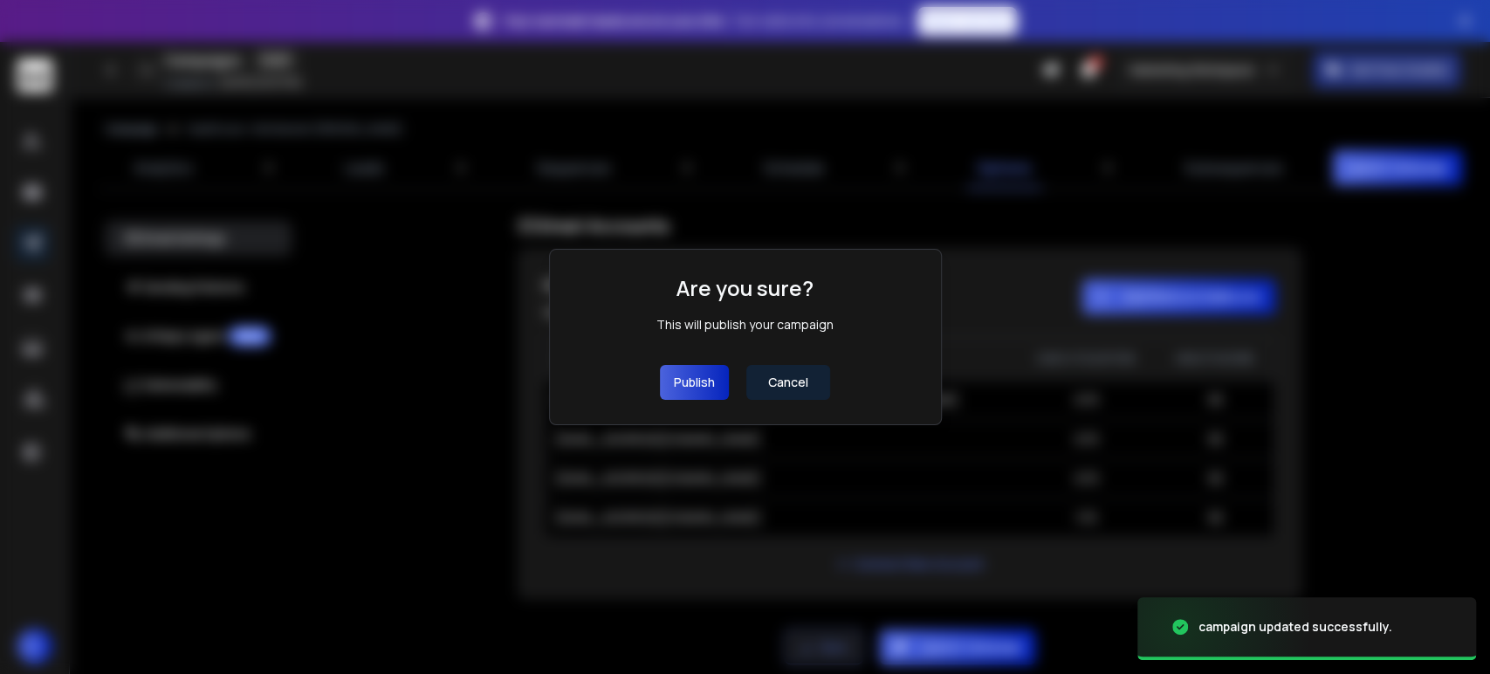
click at [704, 396] on button "Publish" at bounding box center [694, 382] width 69 height 35
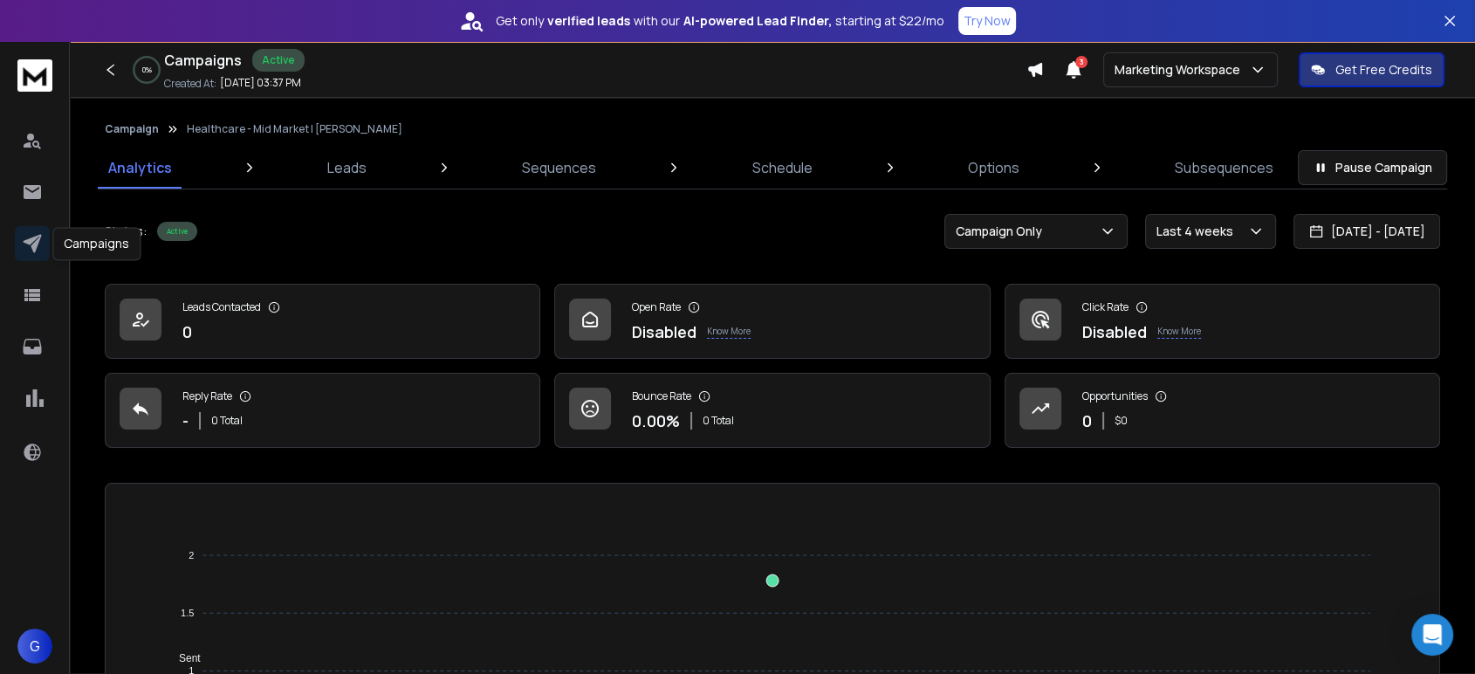
click at [35, 242] on icon at bounding box center [32, 243] width 18 height 18
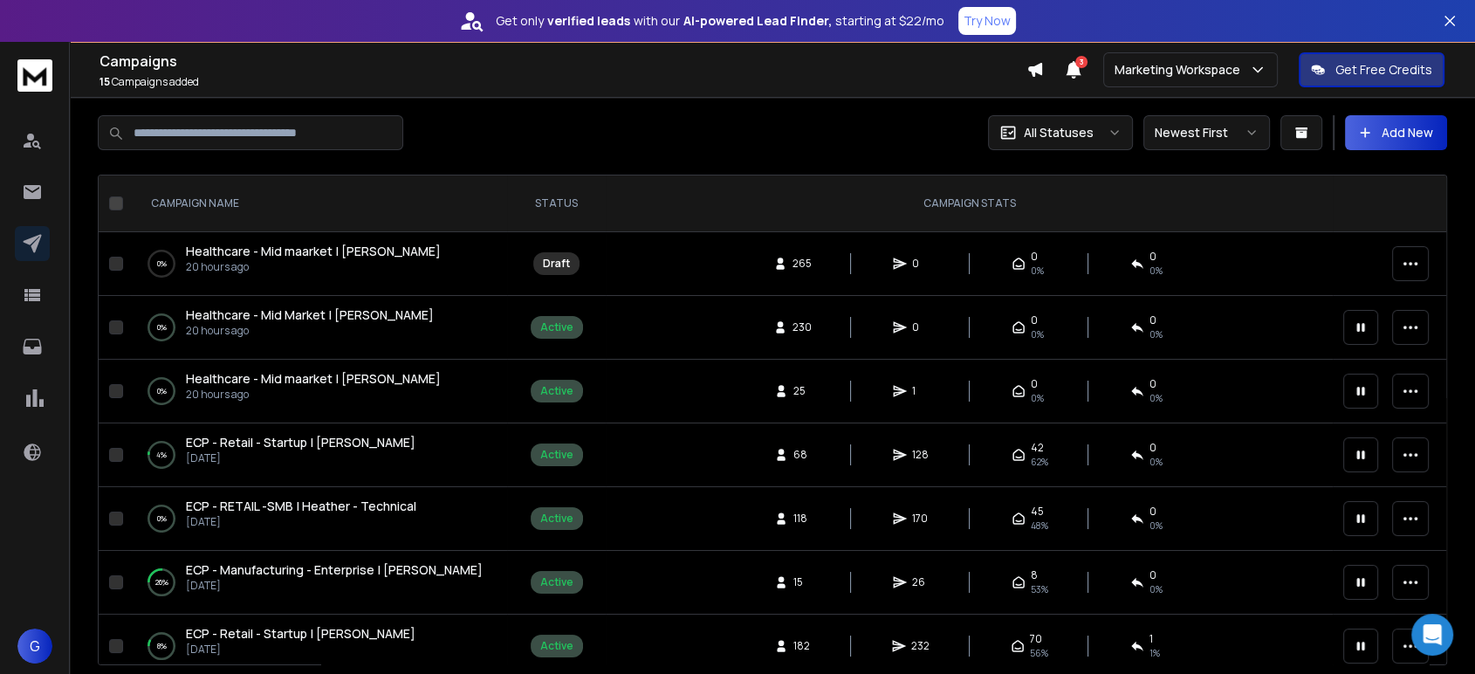
click at [400, 271] on div "0 % Healthcare - Mid maarket | [PERSON_NAME] 20 hours ago" at bounding box center [319, 264] width 342 height 42
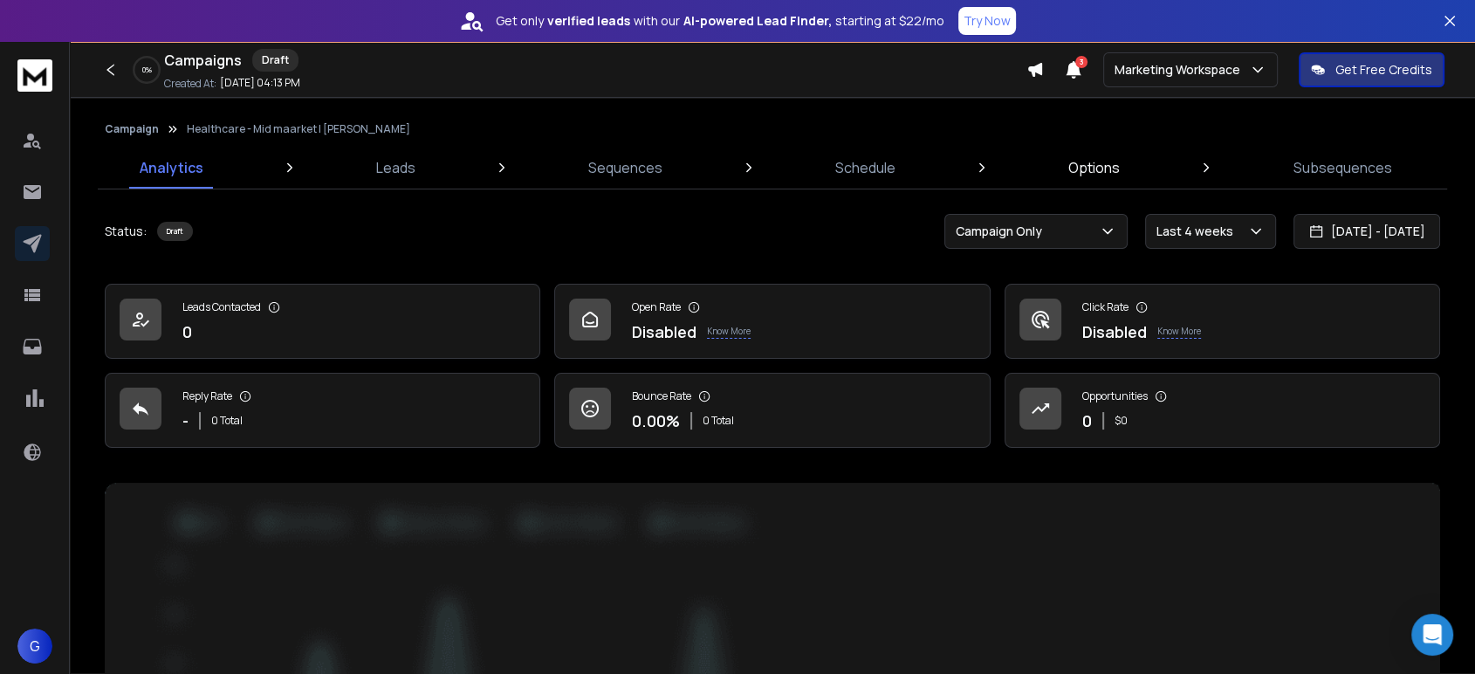
click at [1121, 152] on link "Options" at bounding box center [1094, 168] width 72 height 42
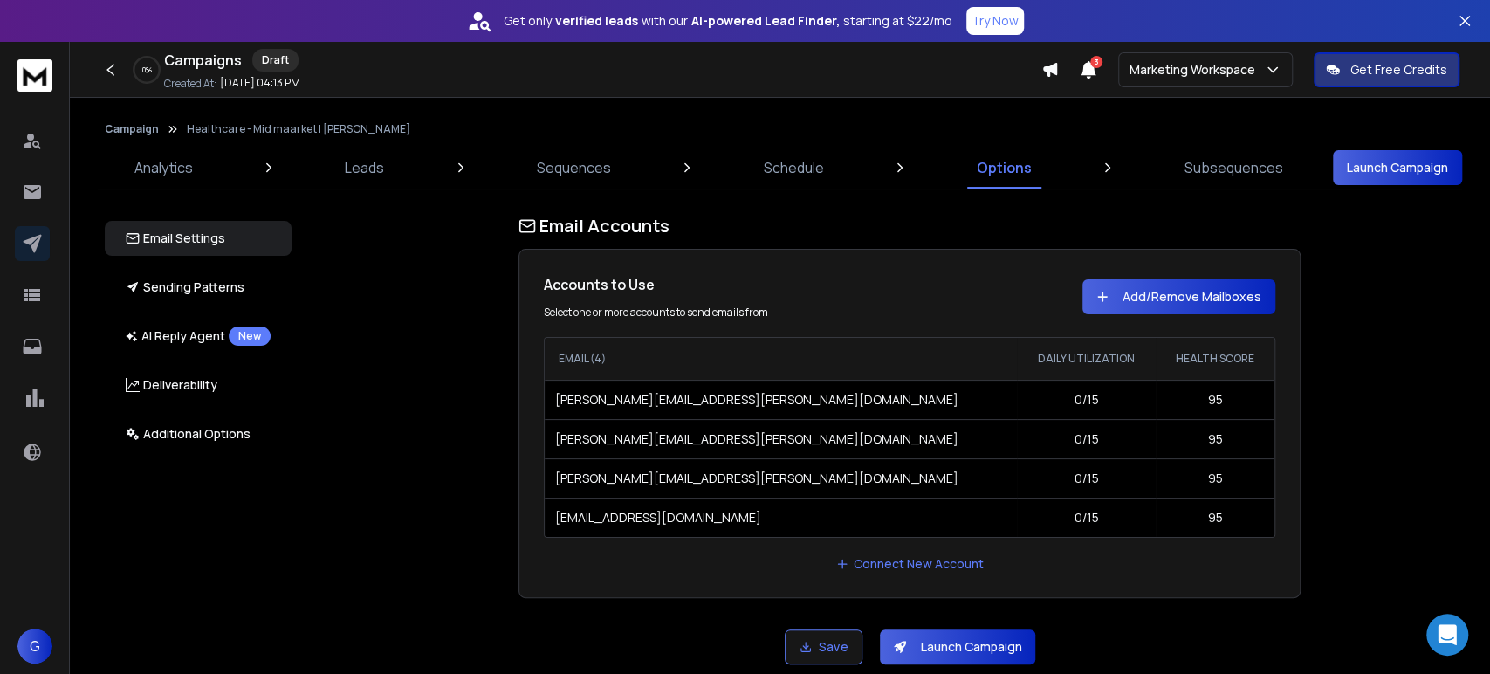
click at [930, 650] on button "Launch Campaign" at bounding box center [957, 646] width 155 height 35
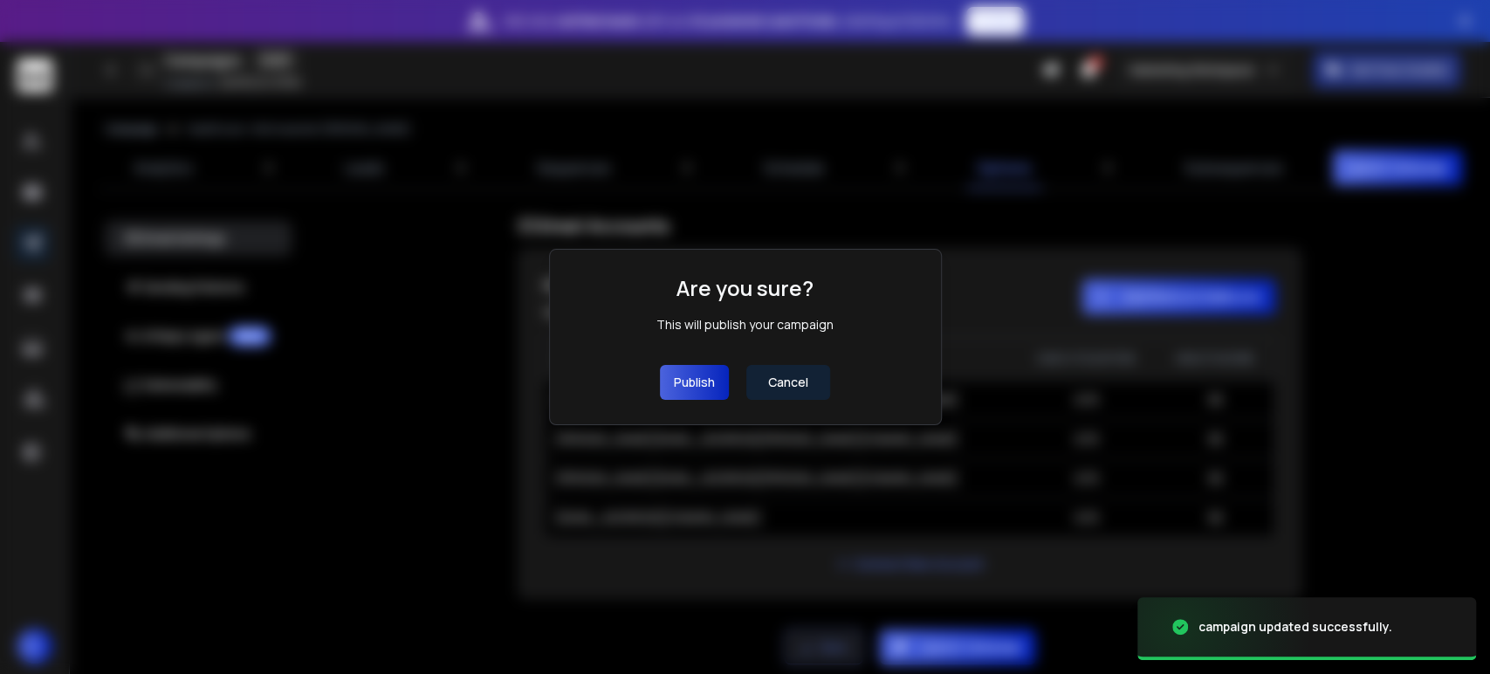
click at [691, 381] on button "Publish" at bounding box center [694, 382] width 69 height 35
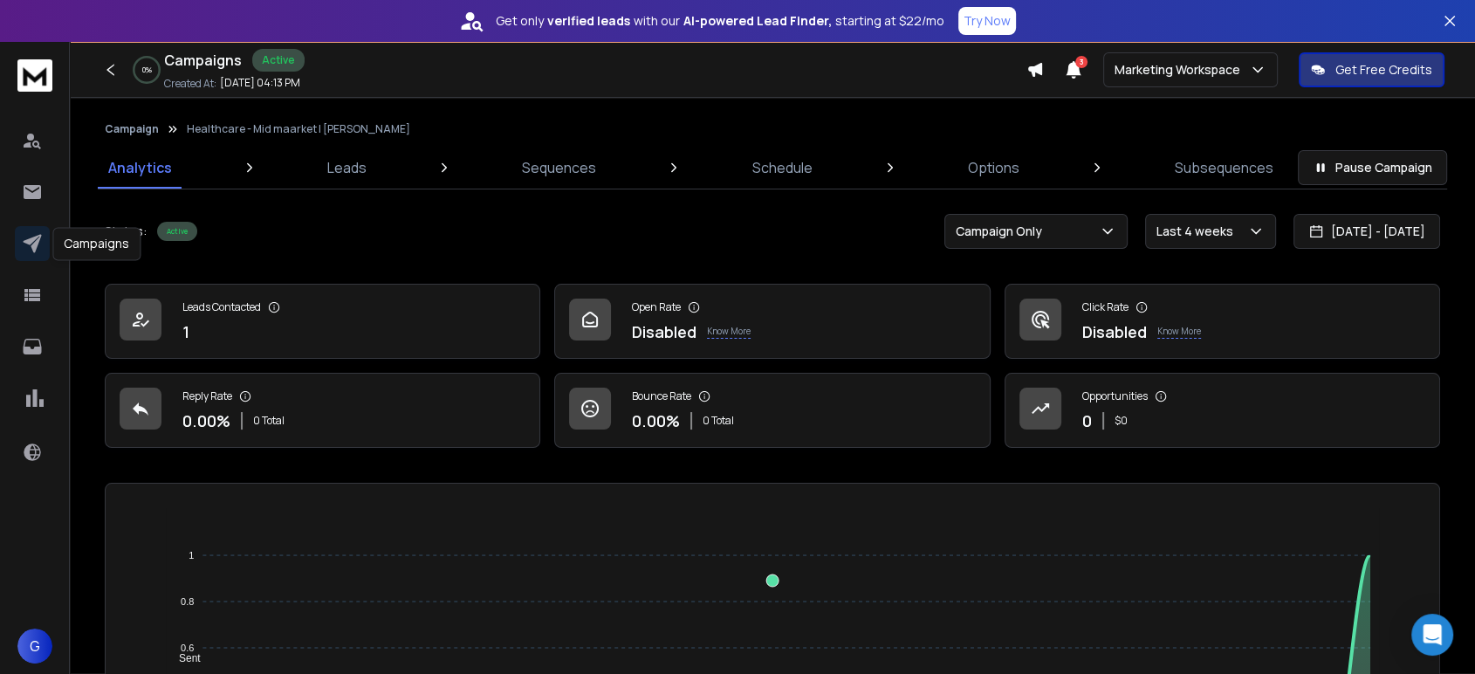
click at [33, 234] on icon at bounding box center [32, 243] width 21 height 21
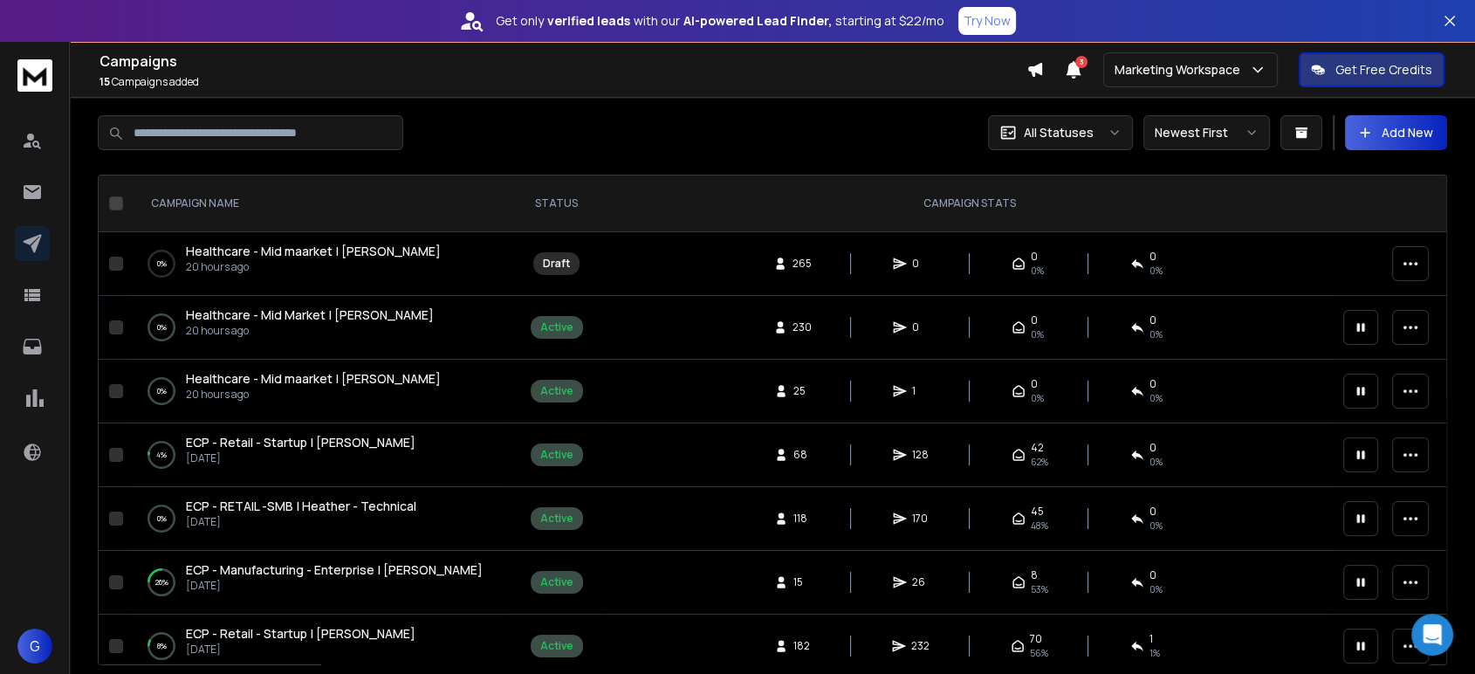
click at [371, 285] on td "0 % Healthcare - Mid maarket | [PERSON_NAME] 20 hours ago" at bounding box center [318, 264] width 377 height 64
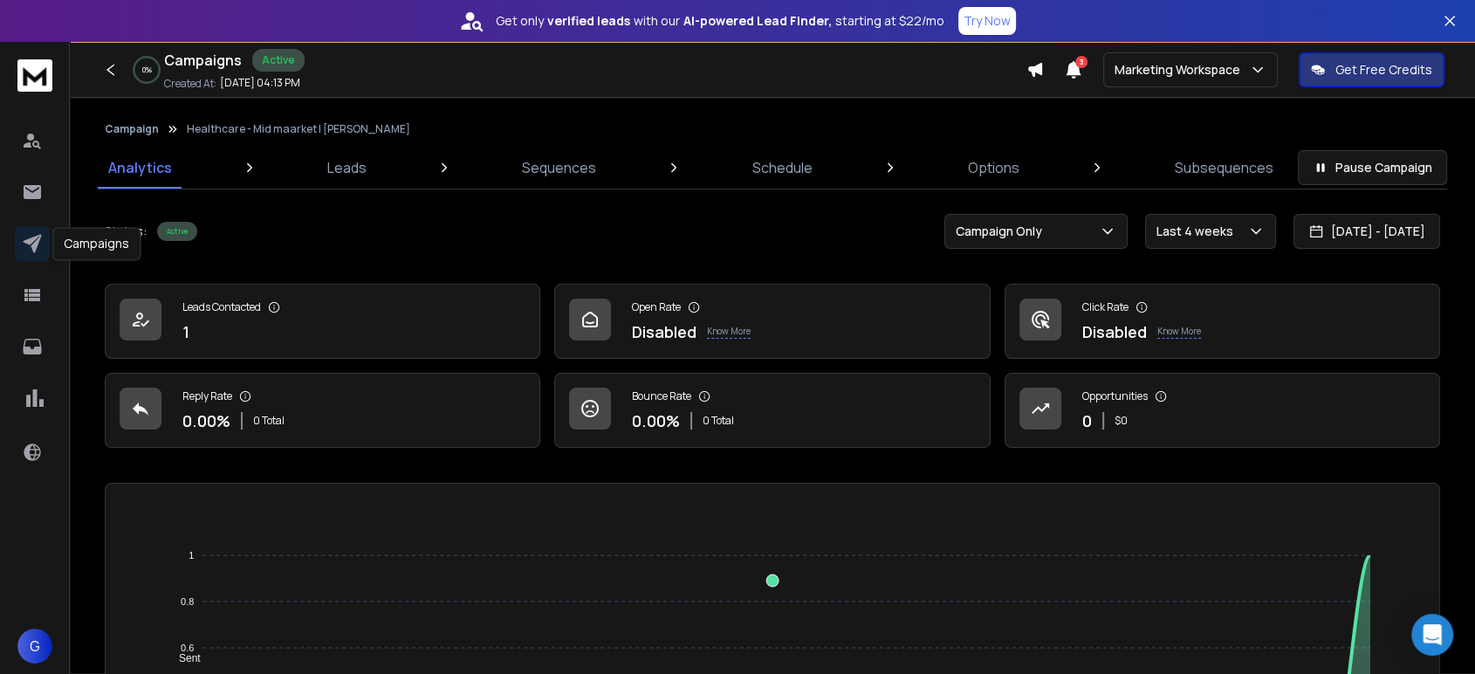
click at [24, 236] on icon at bounding box center [32, 243] width 21 height 21
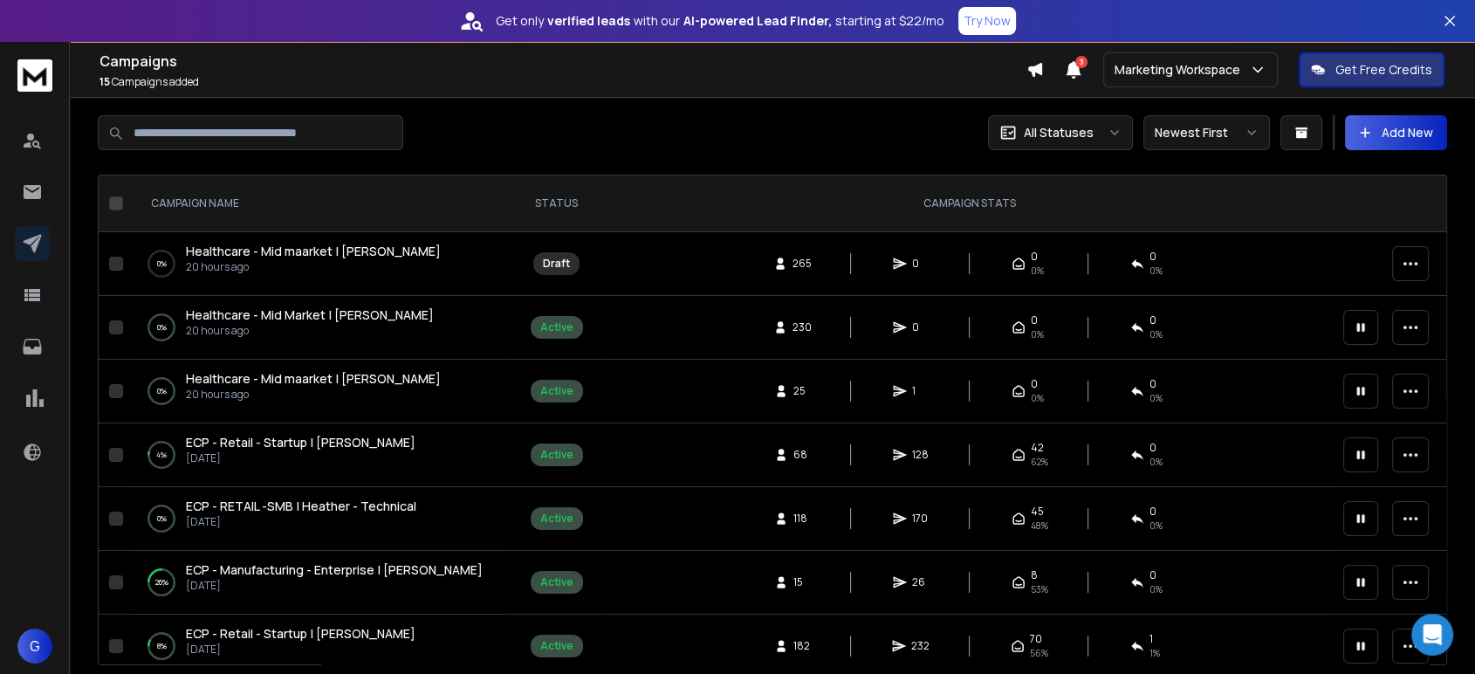
click at [35, 244] on icon at bounding box center [32, 243] width 18 height 18
click at [36, 351] on icon at bounding box center [32, 347] width 18 height 16
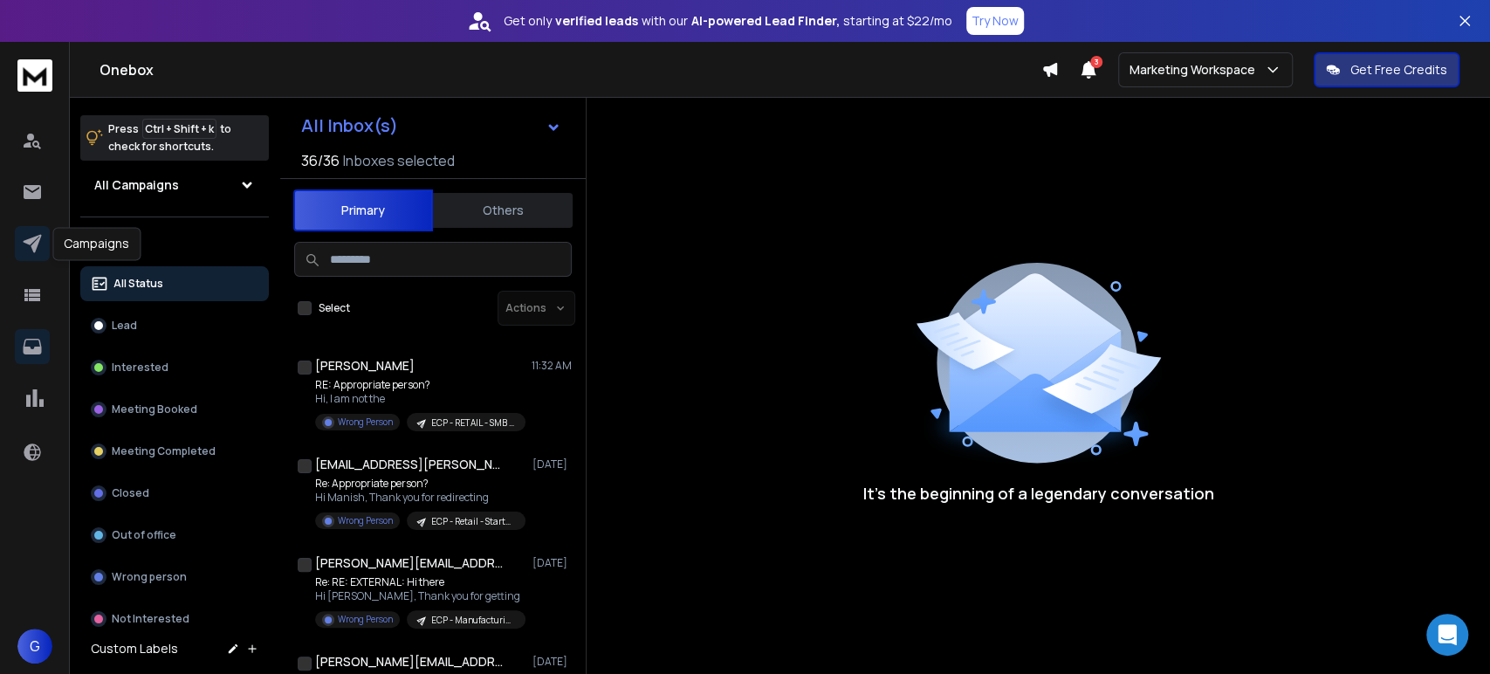
click at [38, 243] on icon at bounding box center [32, 243] width 21 height 21
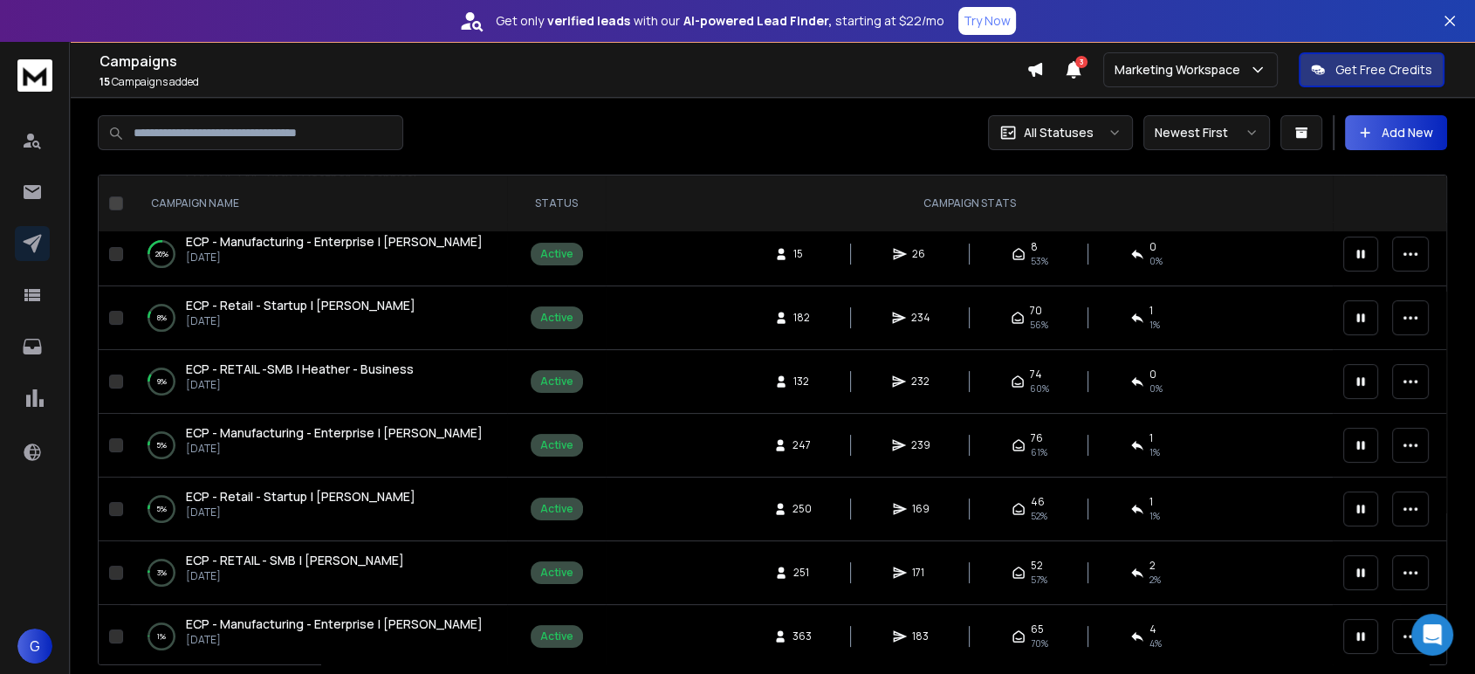
scroll to position [320, 0]
